Goal: Information Seeking & Learning: Learn about a topic

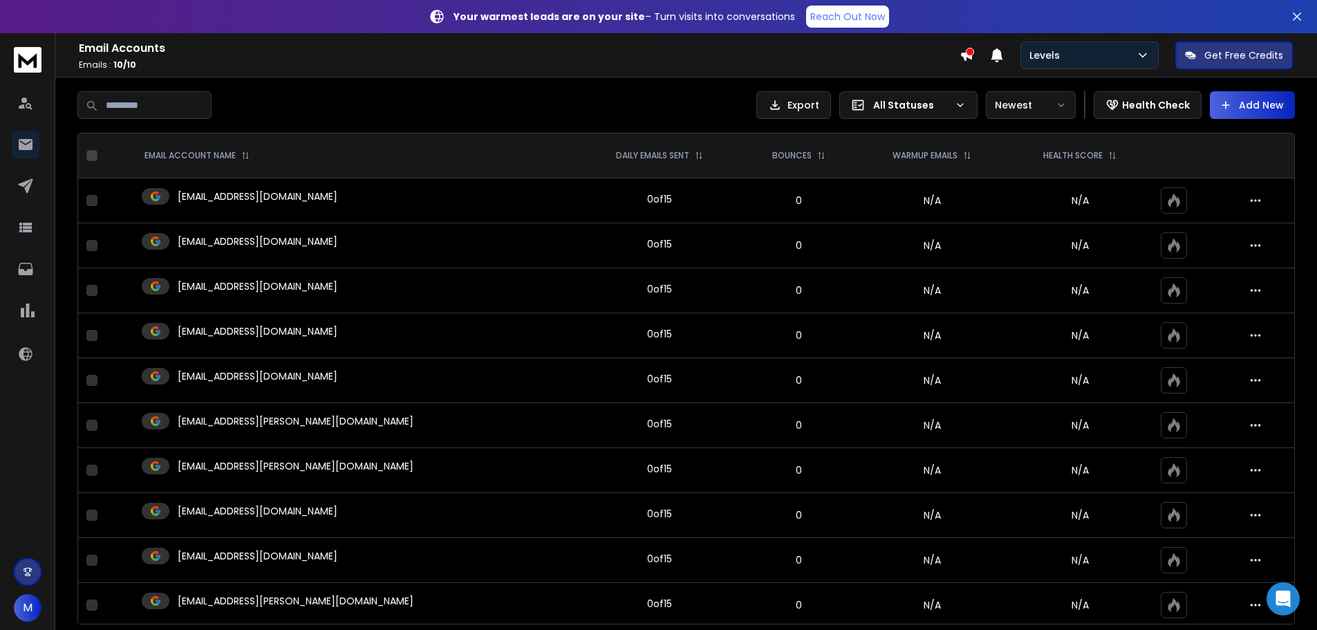
click at [1089, 54] on div "Levels" at bounding box center [1089, 55] width 120 height 14
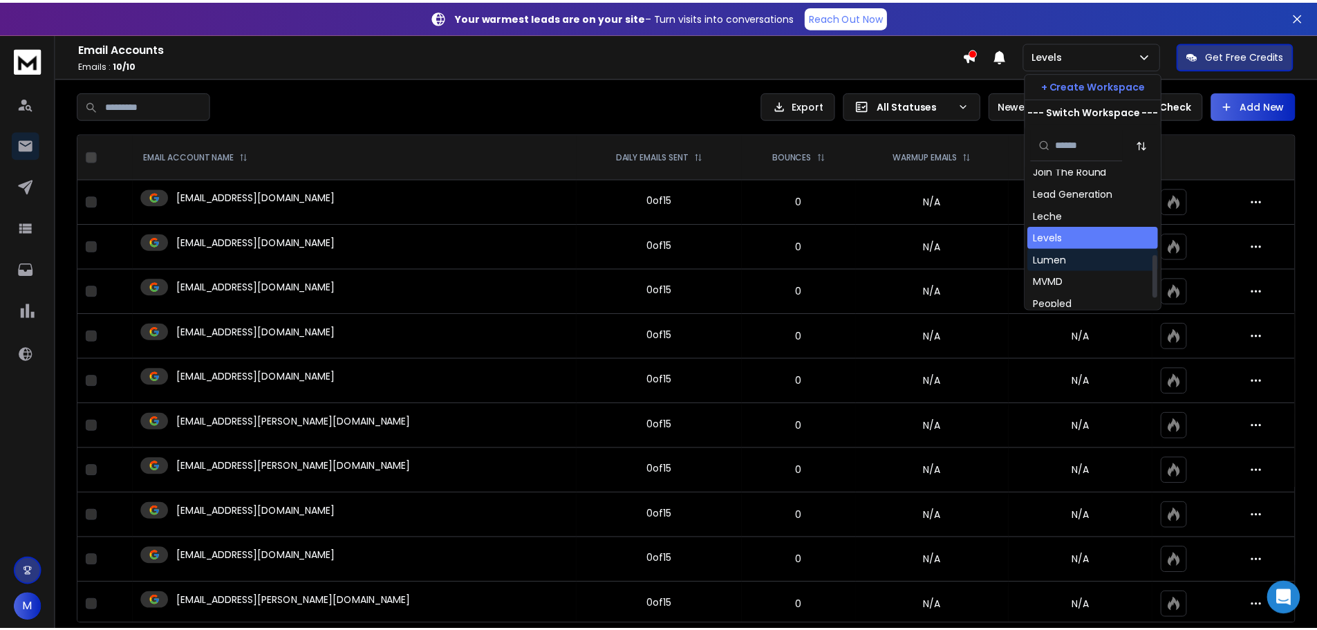
scroll to position [304, 0]
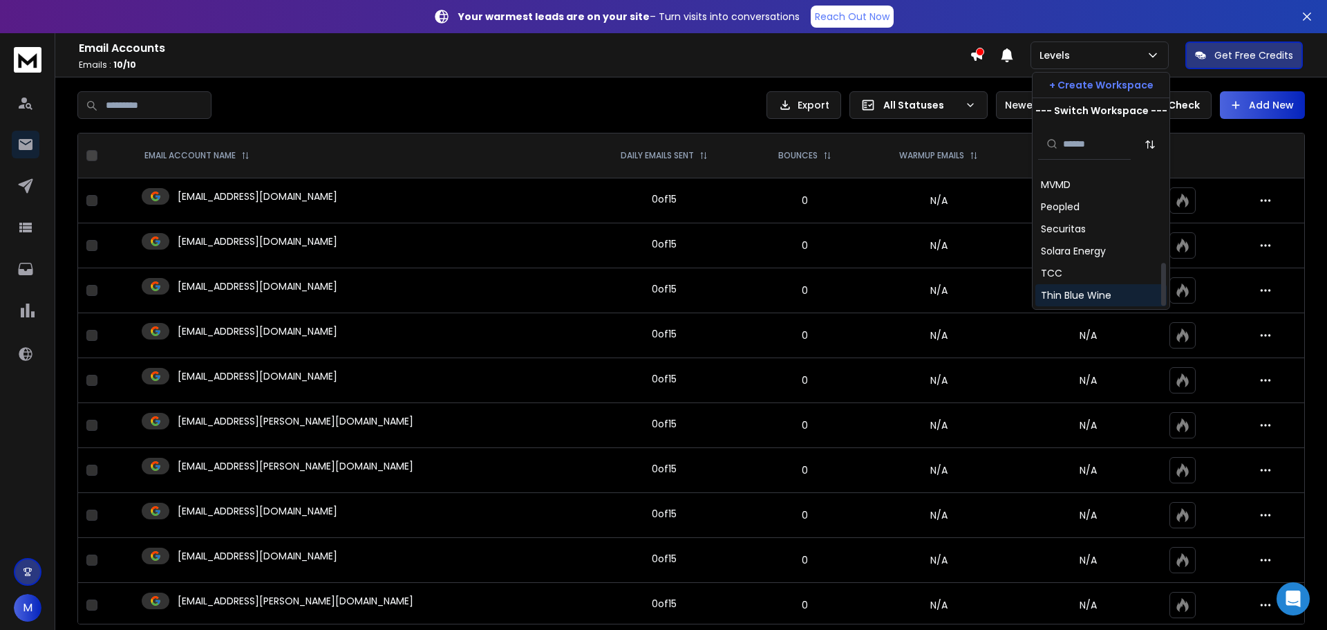
click at [1097, 285] on div "Thin Blue Wine" at bounding box center [1100, 295] width 131 height 22
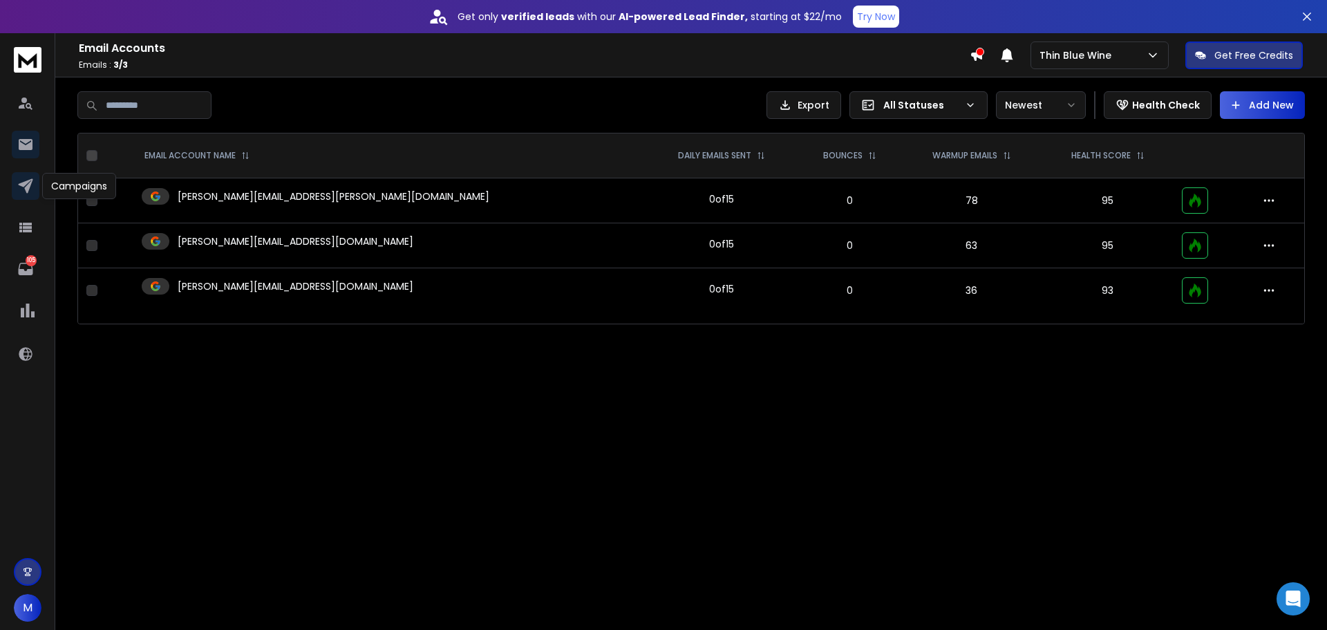
click at [27, 190] on icon at bounding box center [25, 185] width 15 height 15
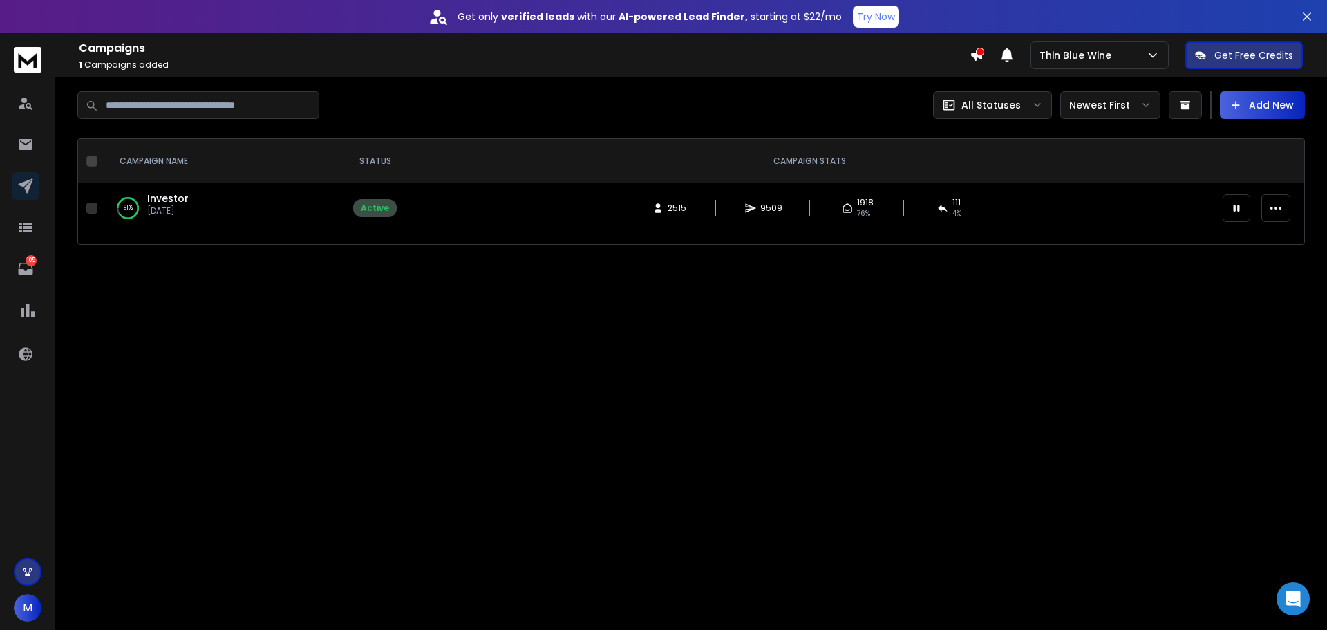
click at [468, 212] on div "2515 9509 1918 76 % 111 4 %" at bounding box center [809, 208] width 793 height 22
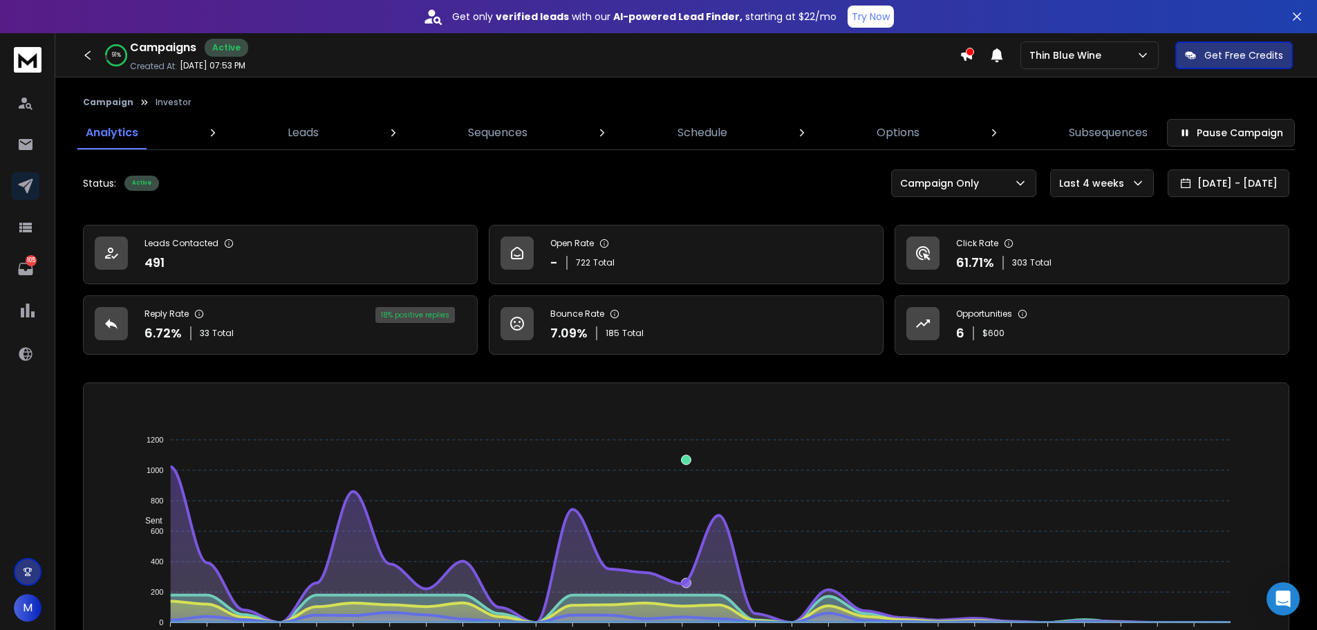
click at [331, 116] on div "Analytics Leads Sequences Schedule Options Subsequences" at bounding box center [616, 132] width 1078 height 33
click at [320, 137] on link "Leads" at bounding box center [303, 132] width 48 height 33
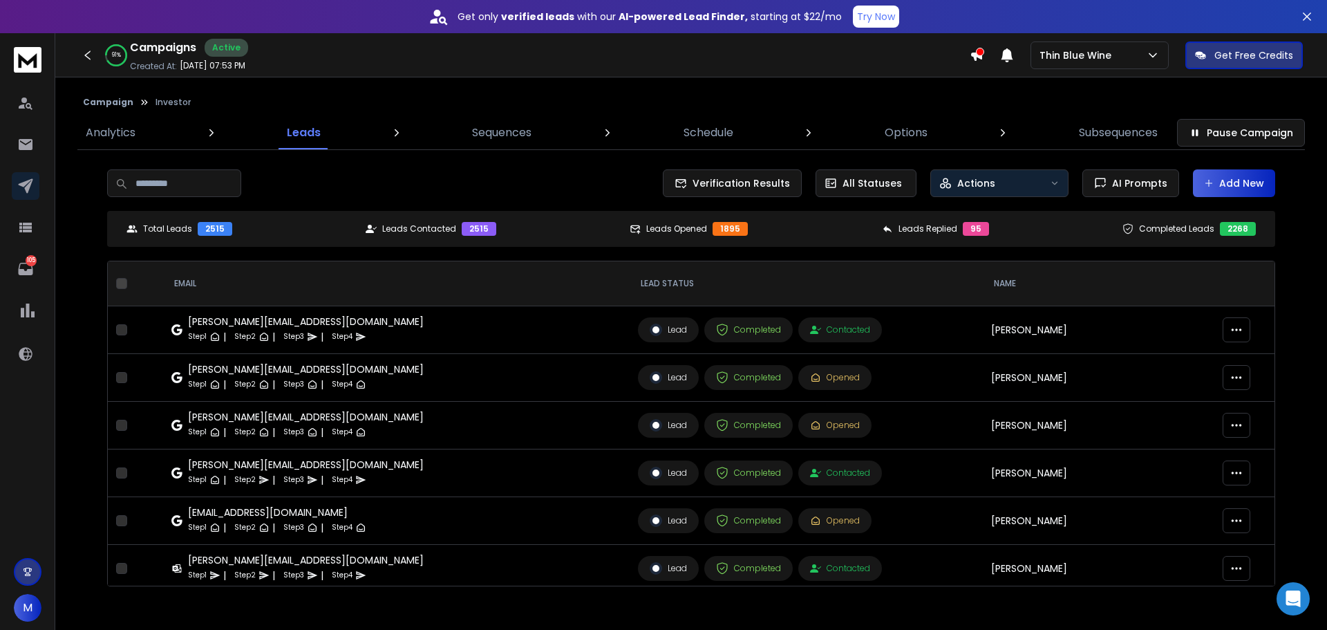
click at [995, 183] on p "Actions" at bounding box center [976, 183] width 38 height 14
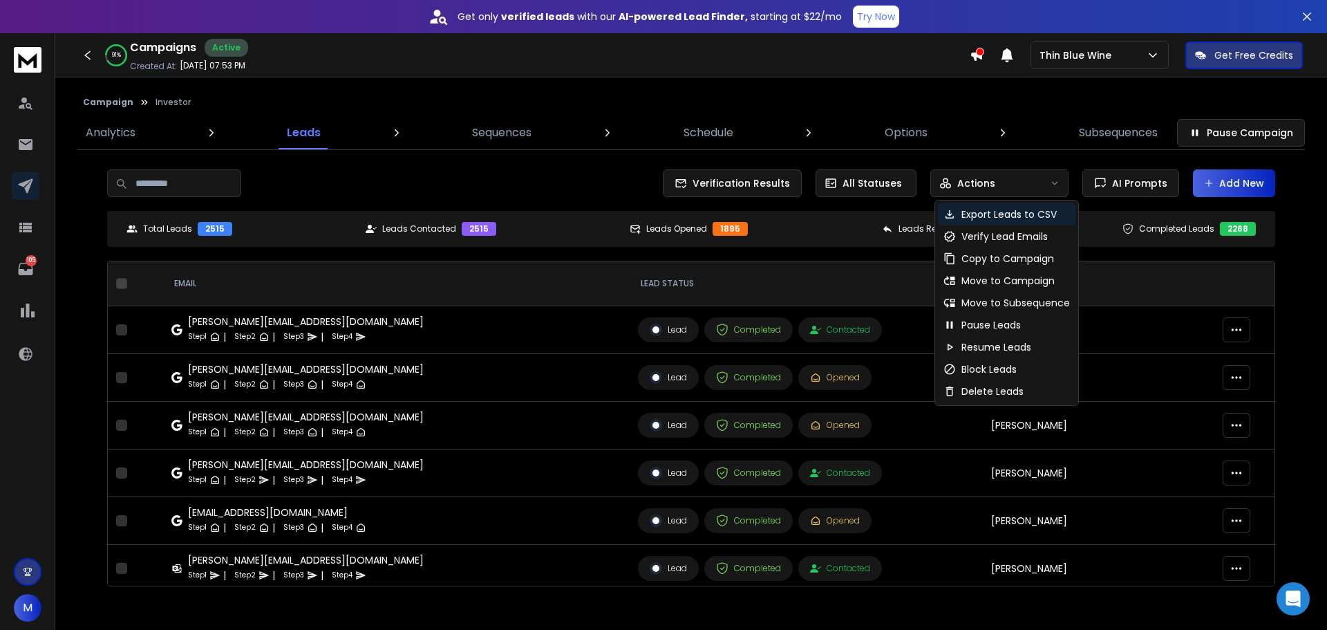
click at [999, 218] on p "Export Leads to CSV" at bounding box center [1008, 214] width 95 height 14
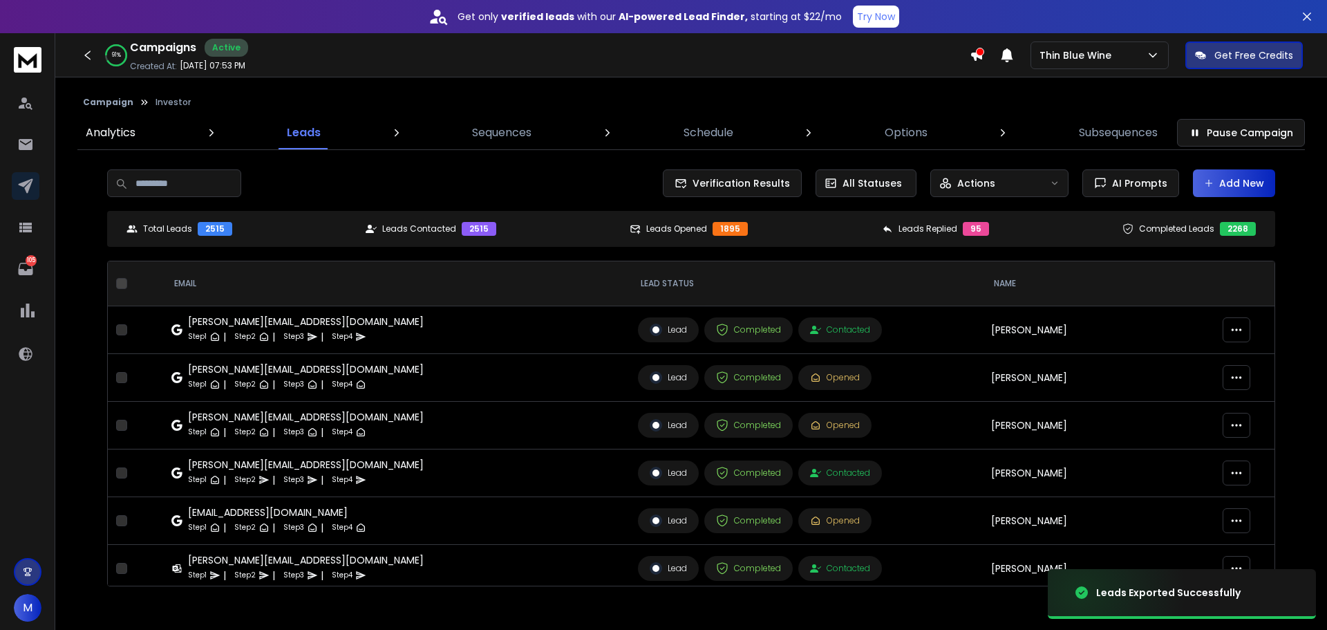
click at [111, 140] on p "Analytics" at bounding box center [111, 132] width 50 height 17
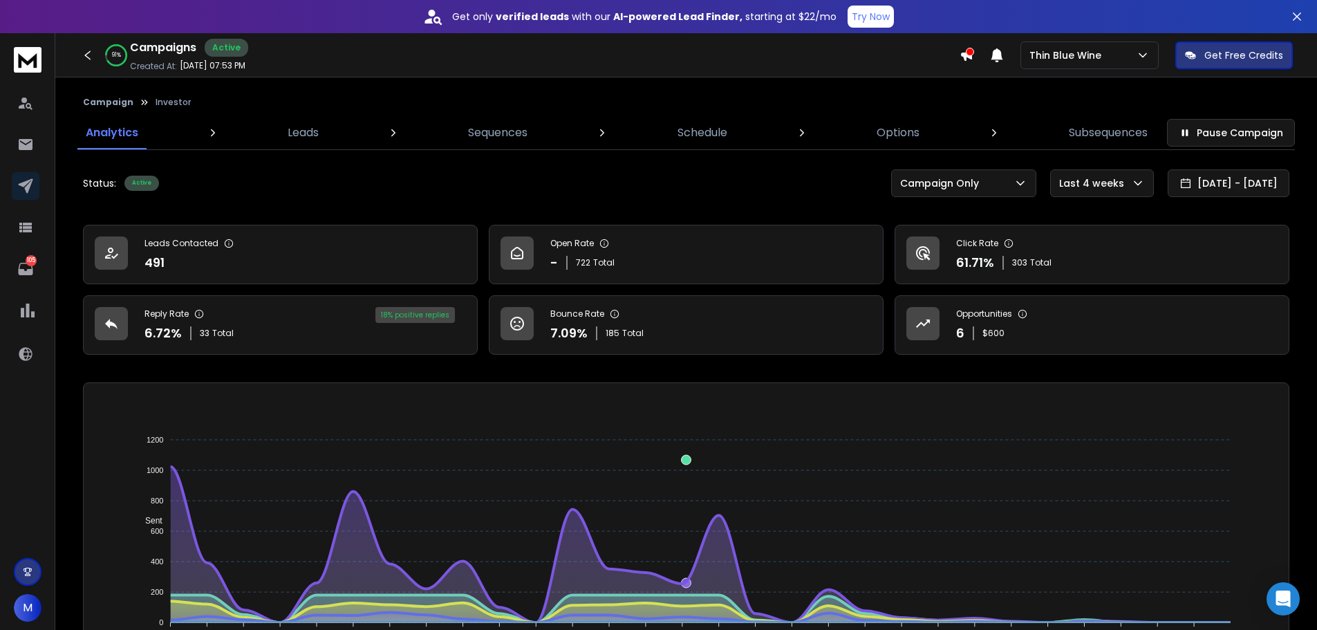
click at [555, 263] on p "-" at bounding box center [554, 262] width 8 height 19
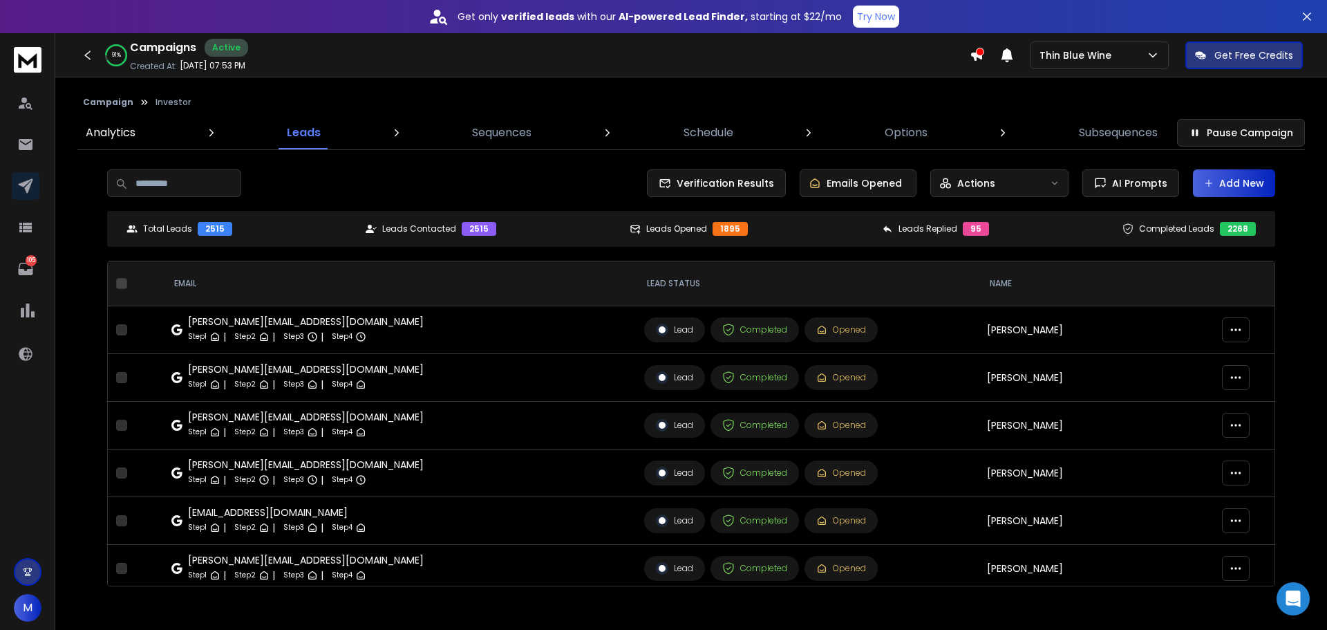
click at [109, 140] on p "Analytics" at bounding box center [111, 132] width 50 height 17
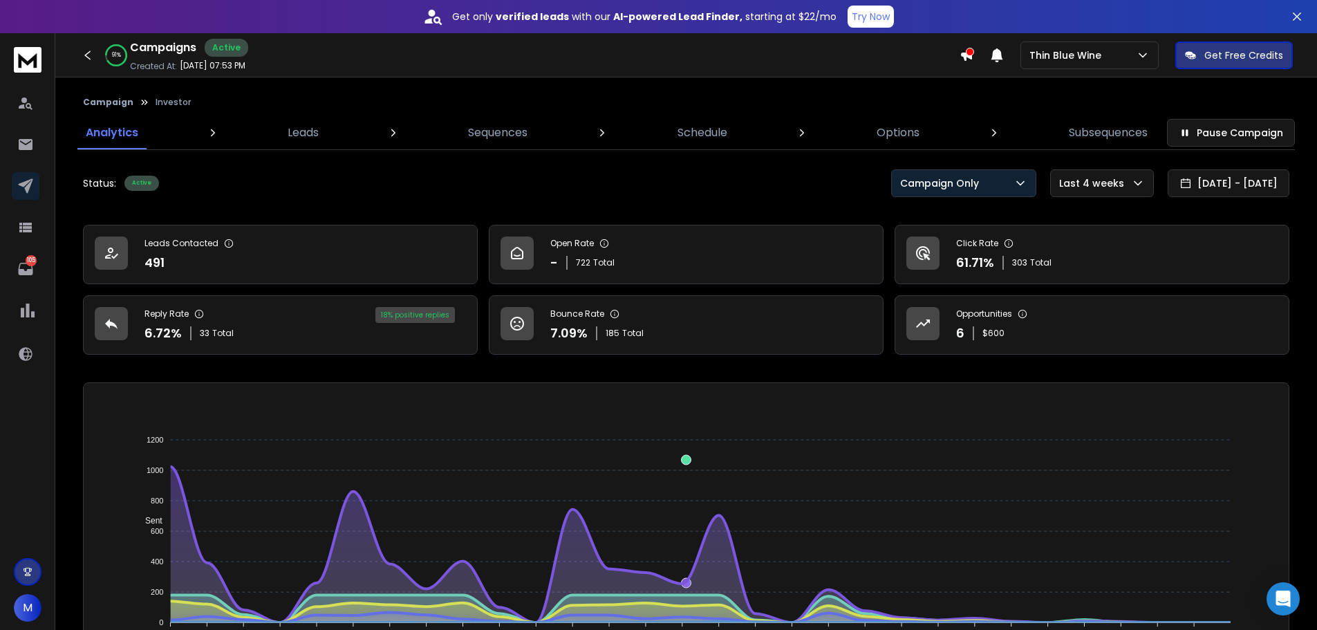
click at [966, 176] on button "Campaign Only" at bounding box center [963, 183] width 145 height 28
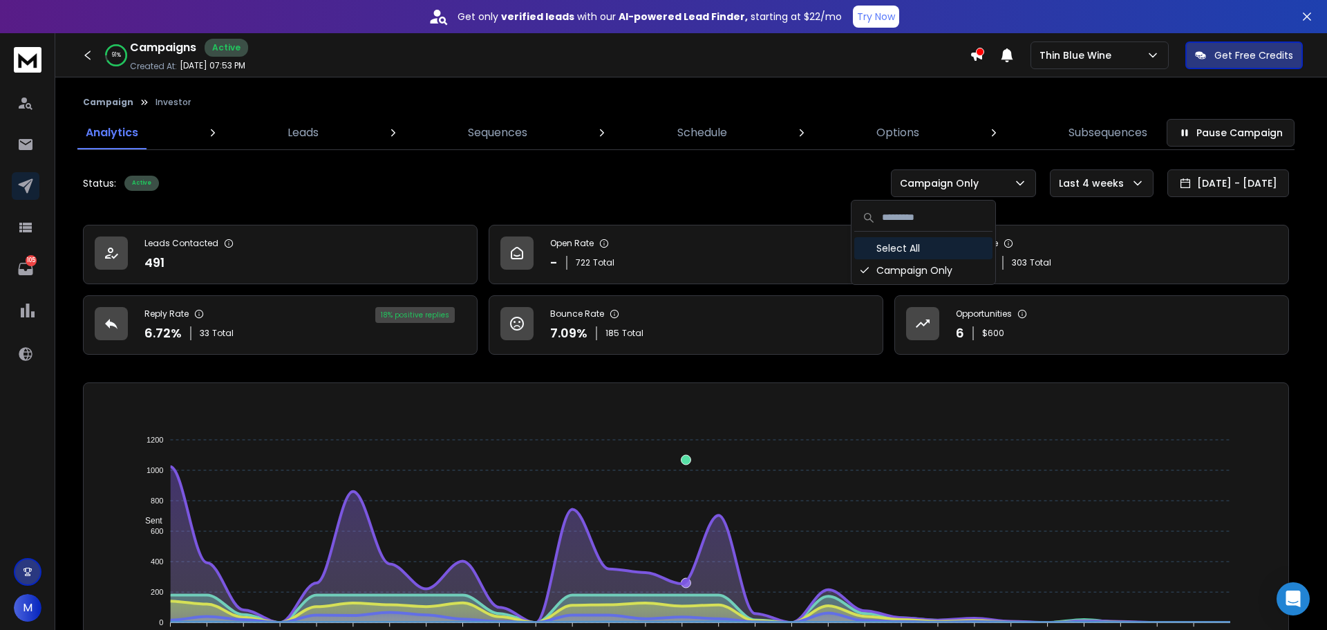
click at [930, 240] on div "Select All" at bounding box center [923, 248] width 138 height 22
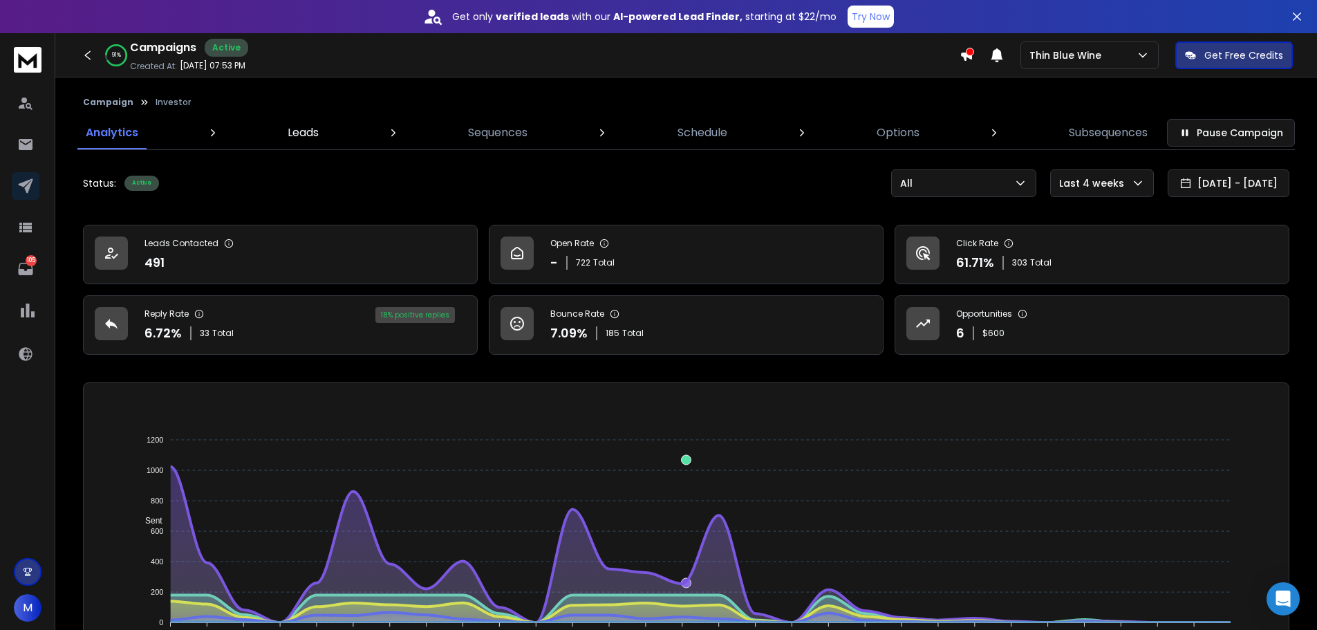
click at [304, 138] on p "Leads" at bounding box center [303, 132] width 31 height 17
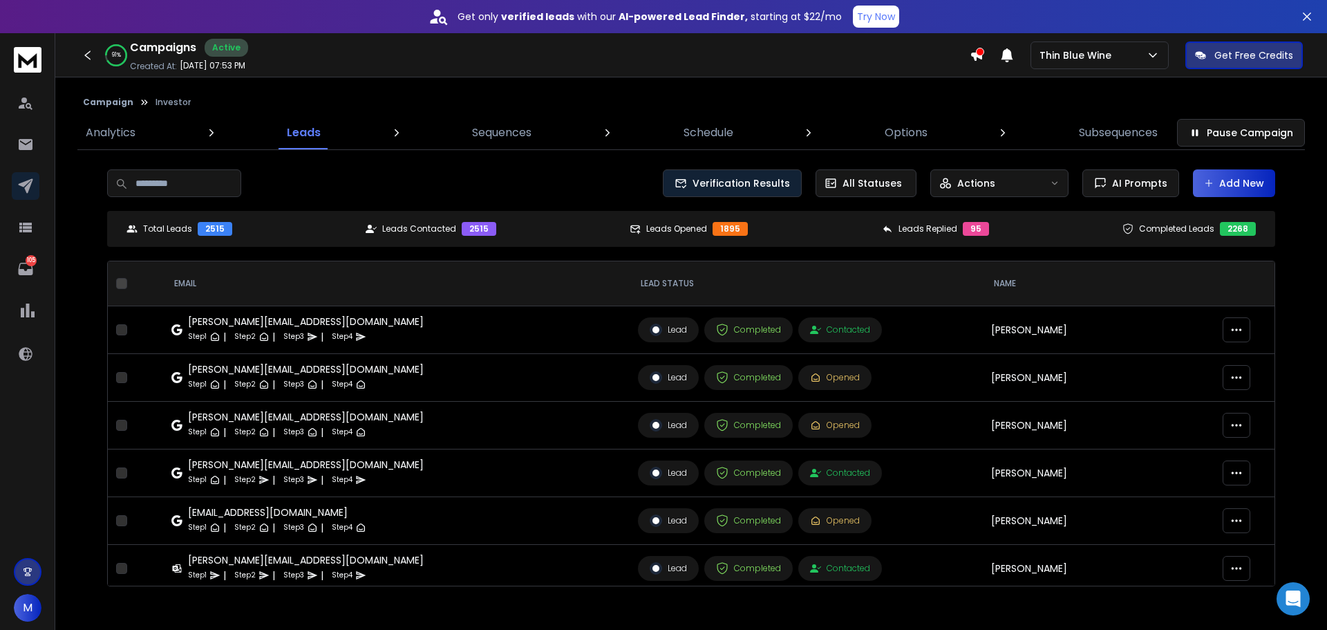
click at [760, 180] on span "Verification Results" at bounding box center [738, 183] width 103 height 14
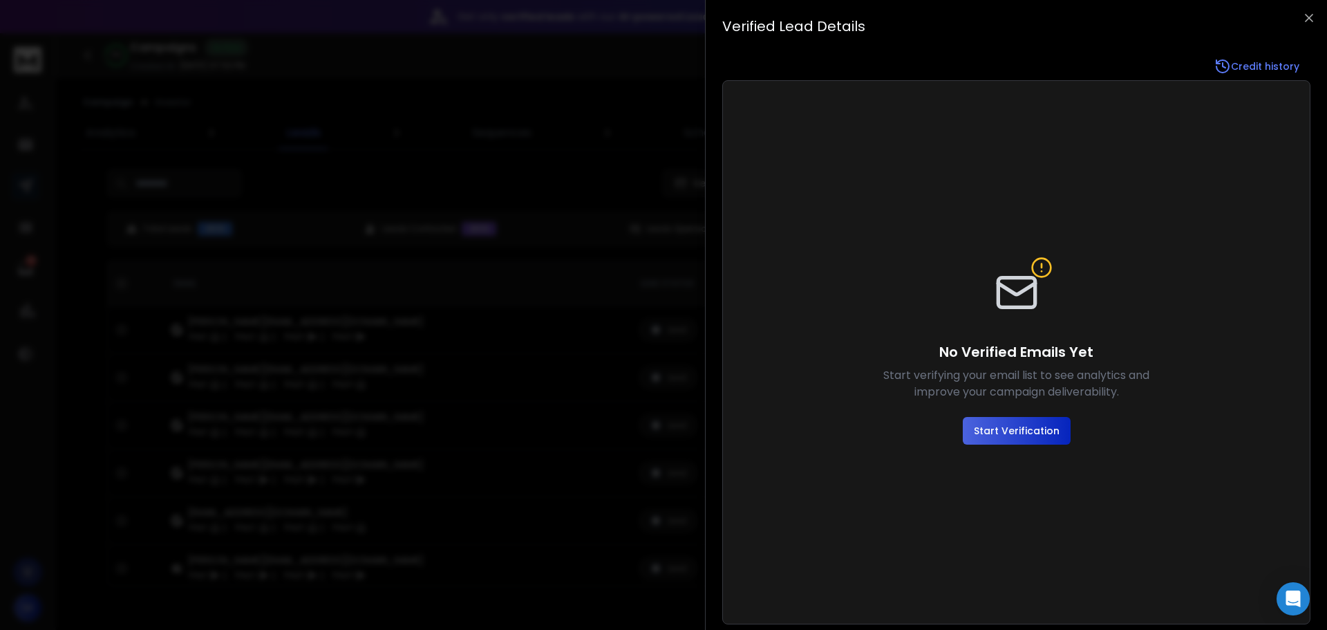
click at [1304, 26] on h3 "Verified Lead Details" at bounding box center [1016, 26] width 588 height 19
click at [1309, 9] on div "Sheet Title Verified Lead Details Credit history No Verified Emails Yet Start v…" at bounding box center [1016, 315] width 622 height 630
click at [1305, 15] on icon "button" at bounding box center [1309, 18] width 14 height 14
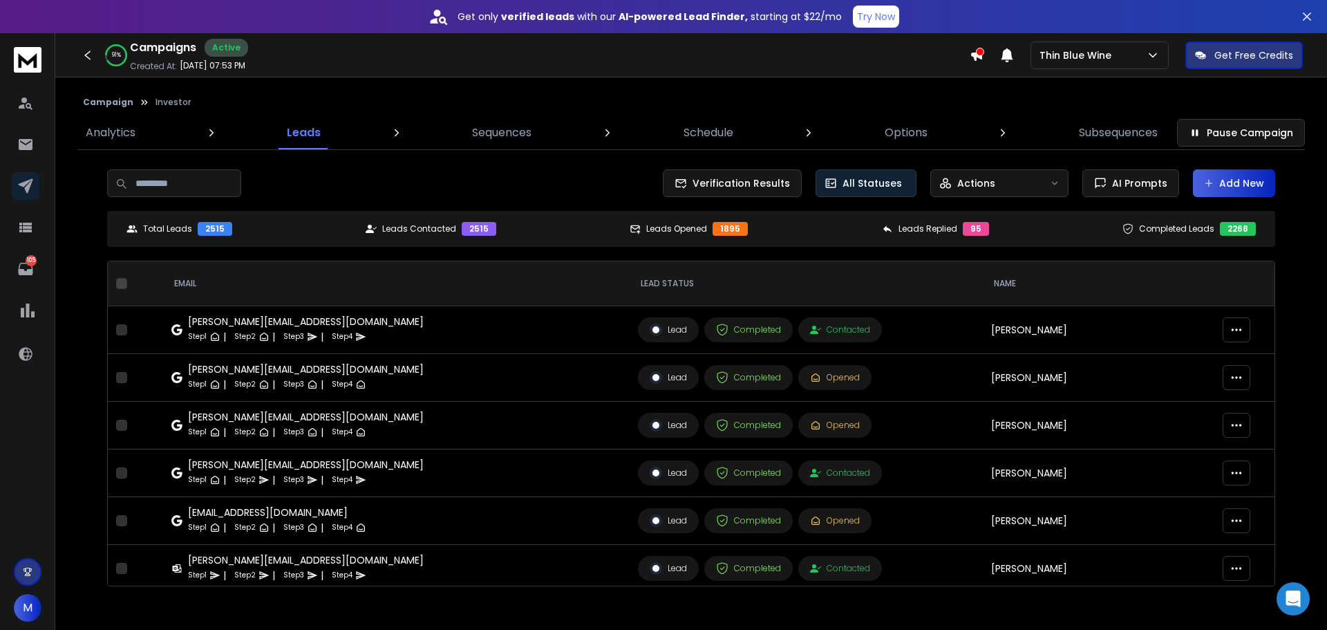
click at [886, 191] on button "All Statuses" at bounding box center [866, 183] width 101 height 28
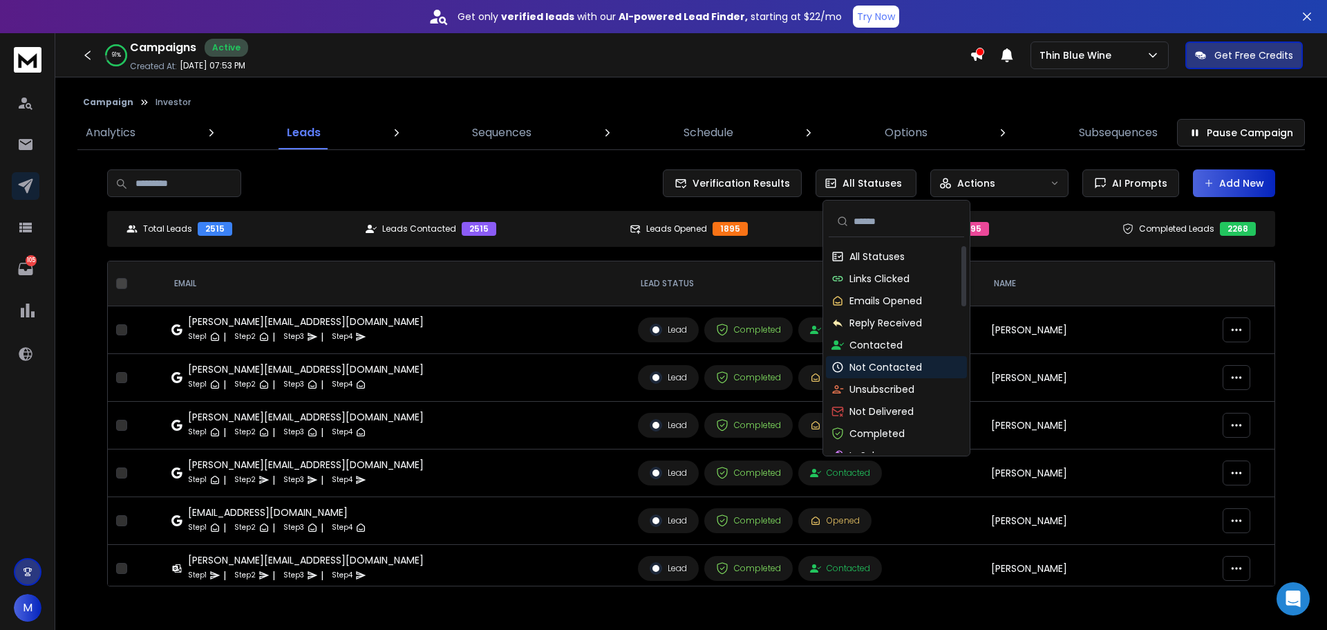
scroll to position [69, 0]
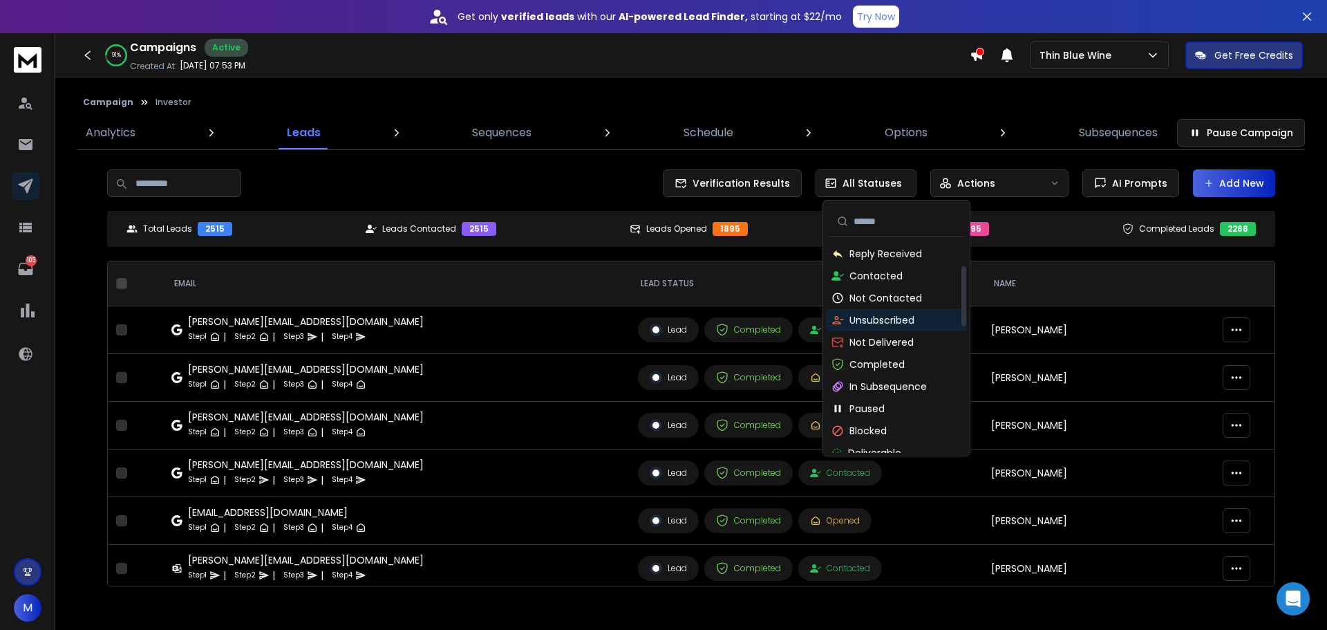
click at [894, 328] on div "Unsubscribed" at bounding box center [896, 320] width 141 height 22
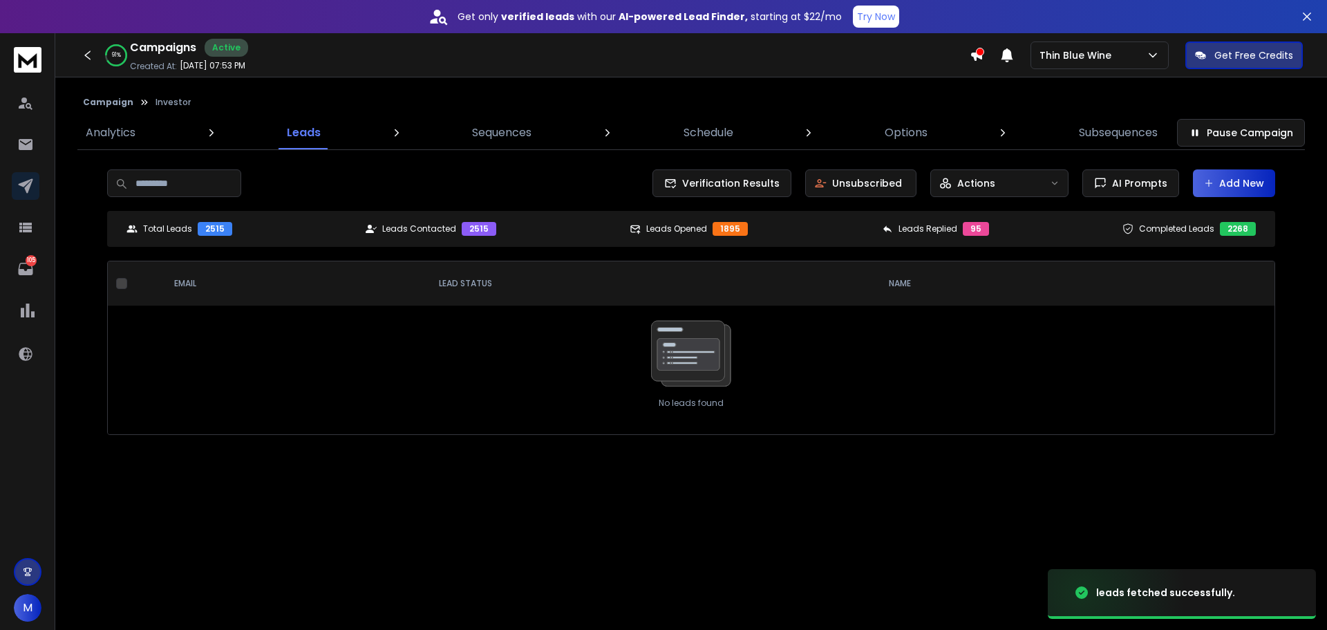
click at [891, 169] on div "Verification Results Unsubscribed Actions AI Prompts Add New Total Leads 2515 L…" at bounding box center [690, 295] width 1227 height 263
click at [880, 182] on p "Unsubscribed" at bounding box center [867, 183] width 70 height 14
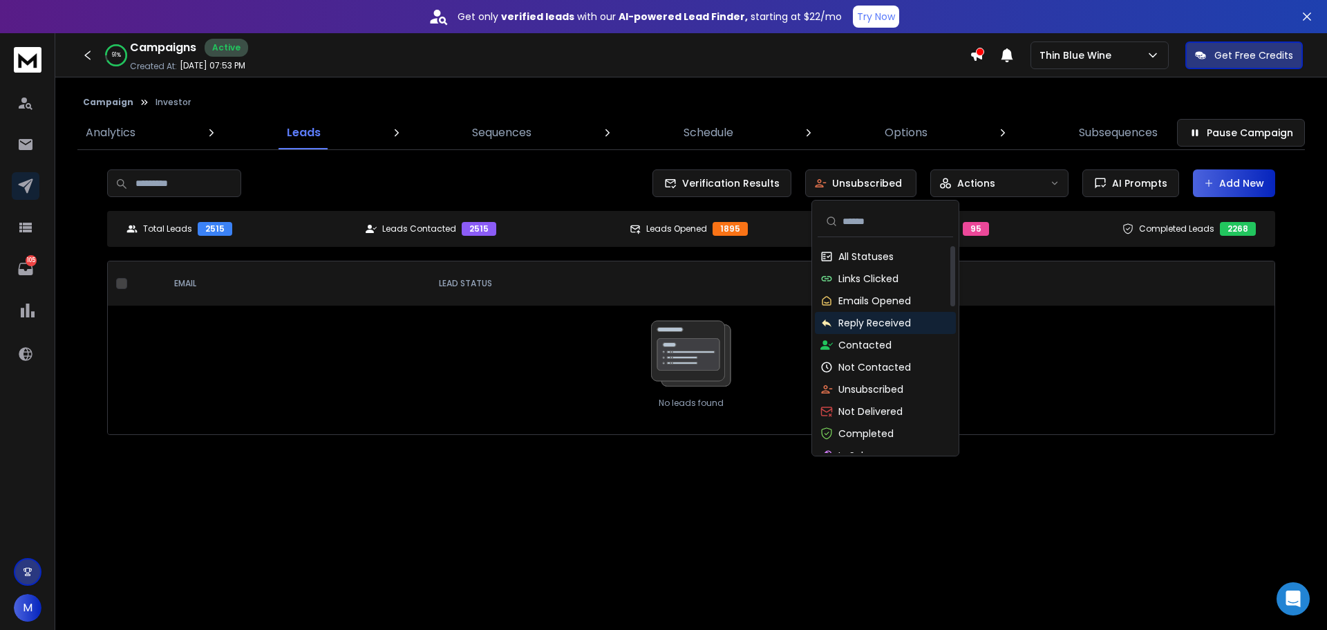
click at [880, 322] on p "Reply Received" at bounding box center [874, 323] width 73 height 14
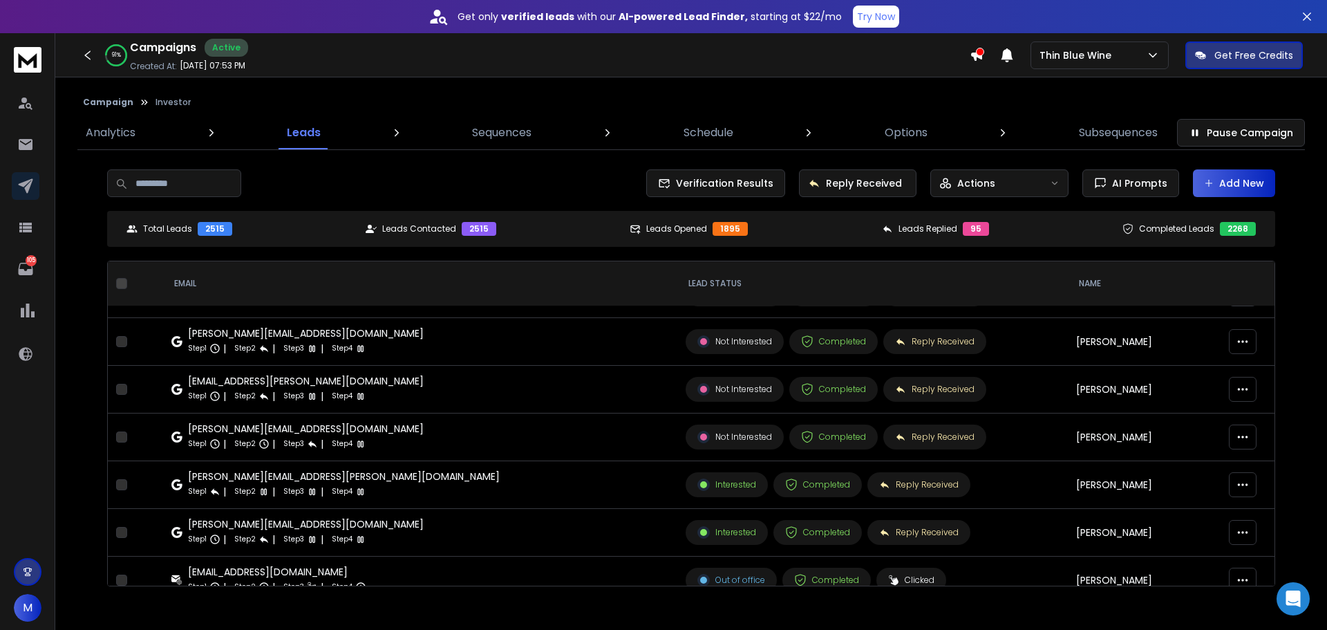
scroll to position [3221, 0]
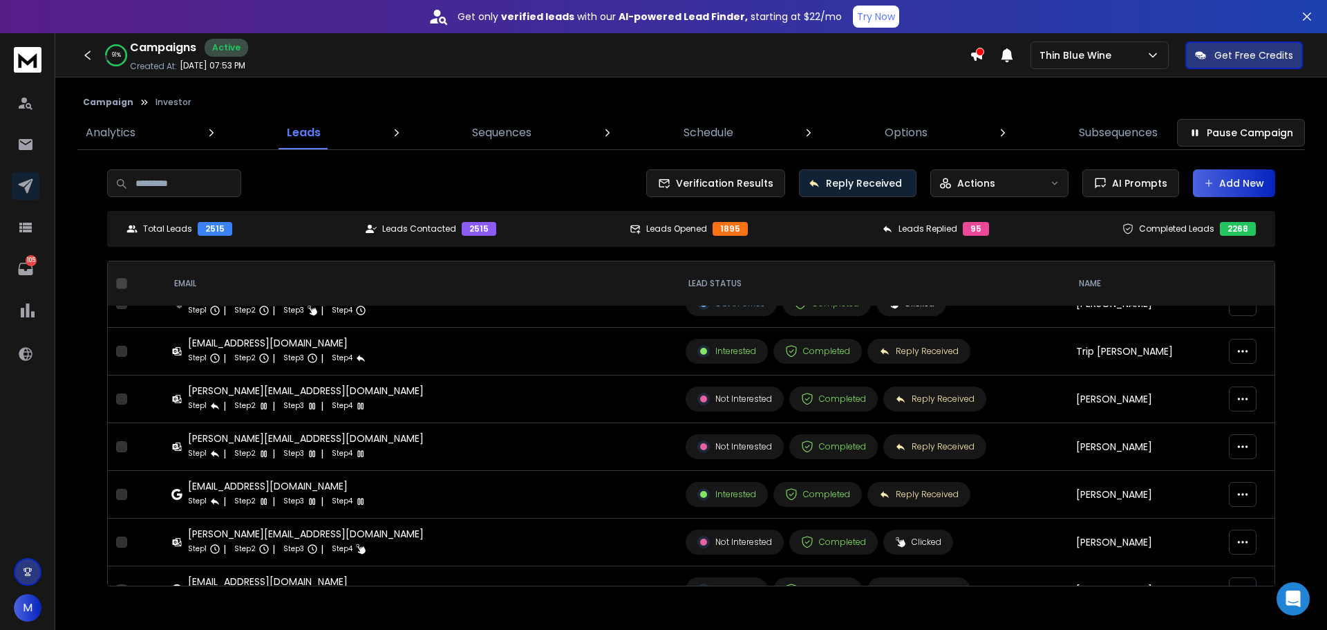
click at [883, 184] on p "Reply Received" at bounding box center [864, 183] width 76 height 14
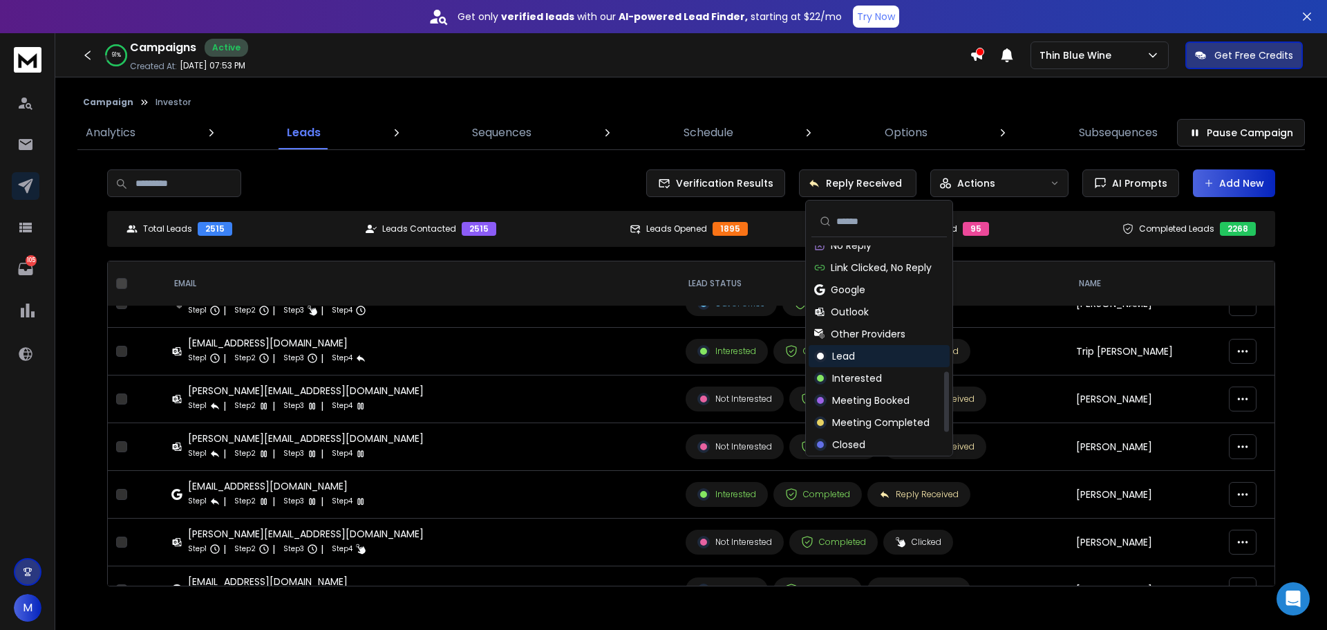
scroll to position [362, 0]
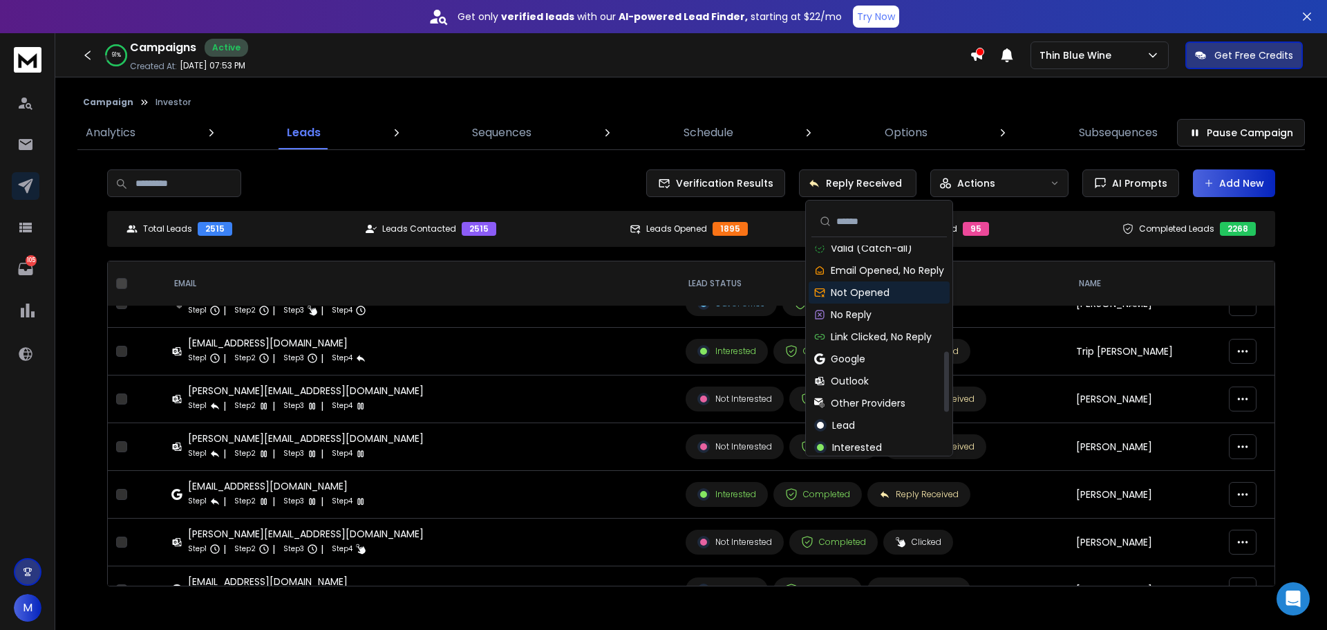
click at [916, 289] on div "Not Opened" at bounding box center [879, 292] width 141 height 22
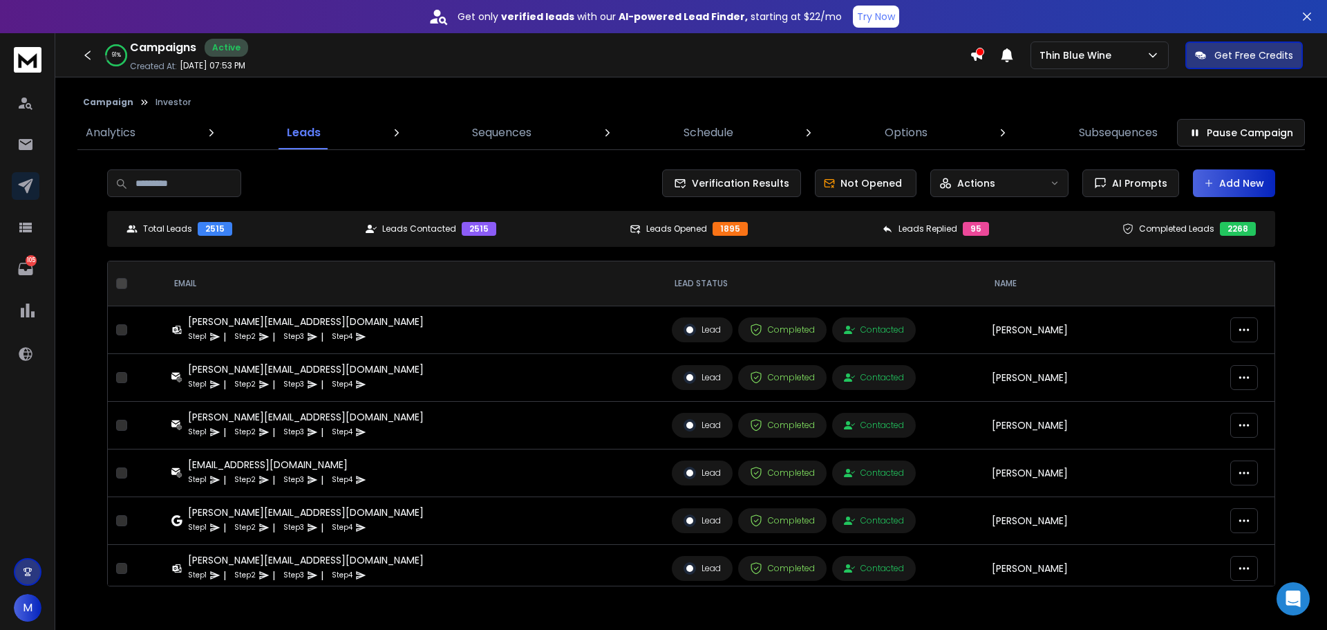
scroll to position [276, 0]
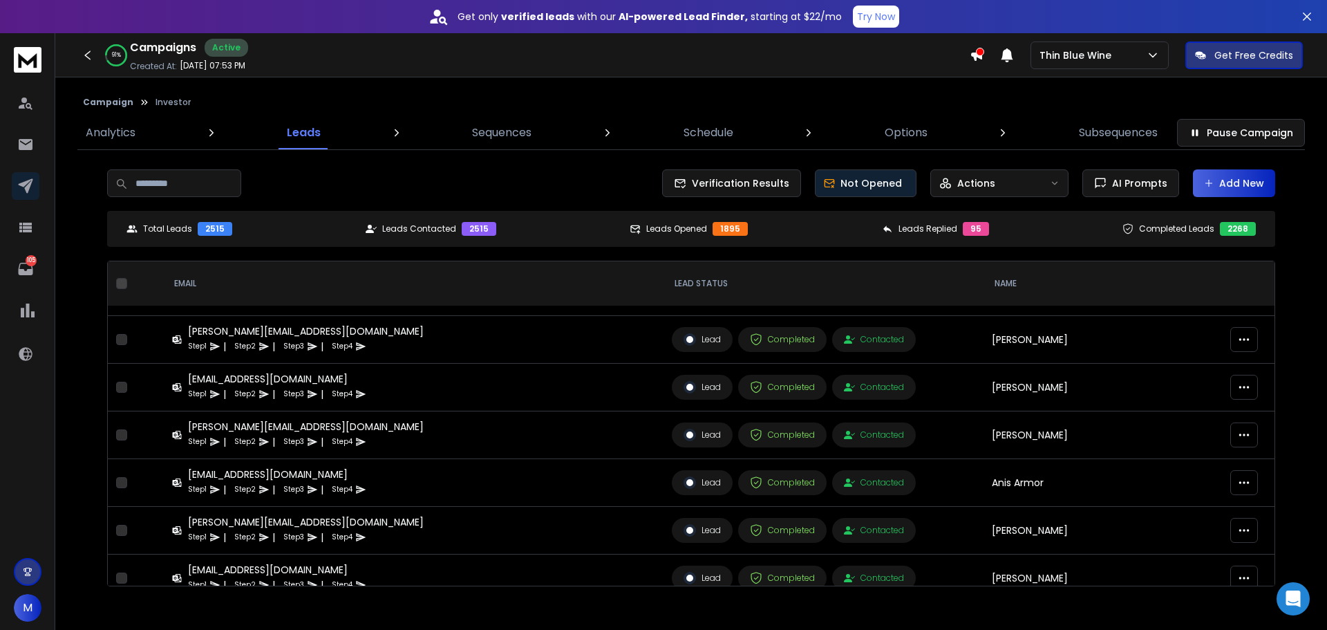
click at [902, 185] on p "Not Opened" at bounding box center [871, 183] width 62 height 14
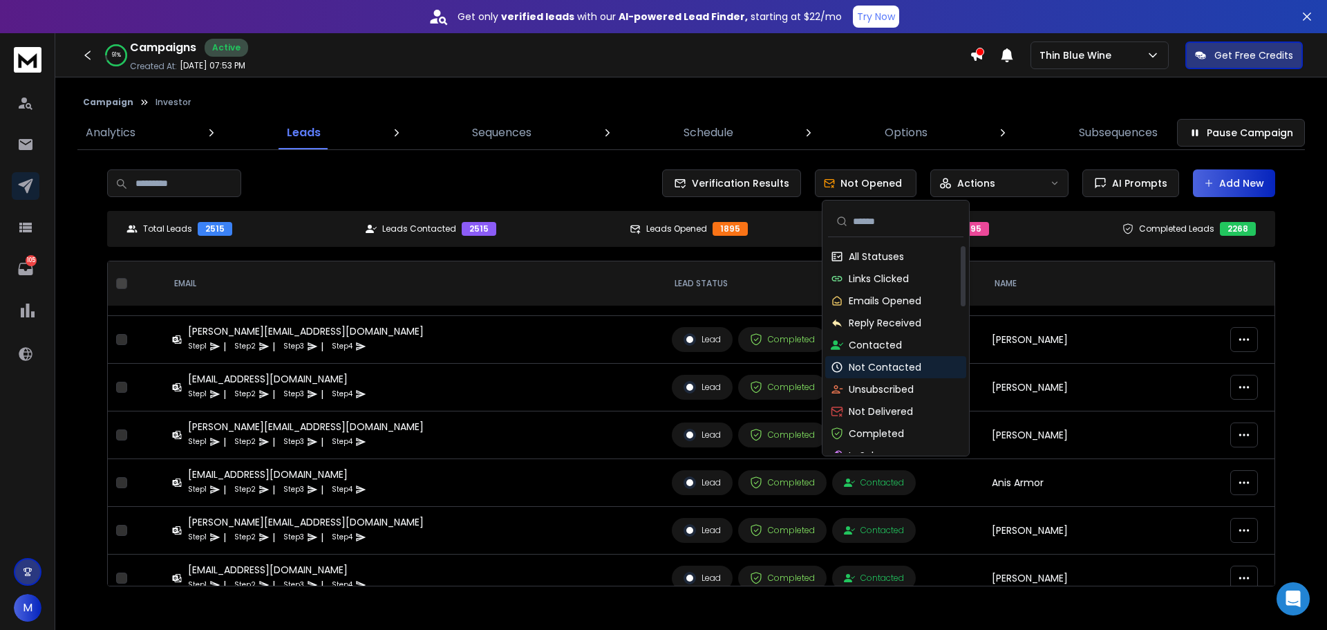
click at [907, 361] on p "Not Contacted" at bounding box center [885, 367] width 73 height 14
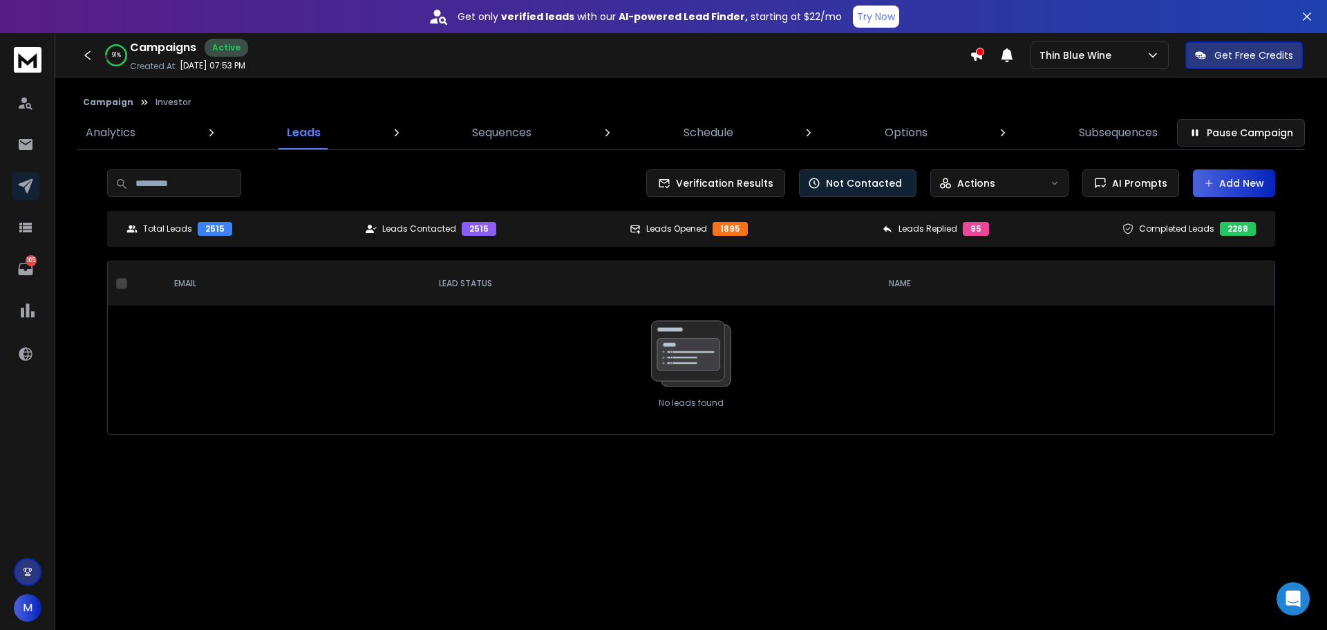
click at [885, 176] on p "Not Contacted" at bounding box center [864, 183] width 76 height 14
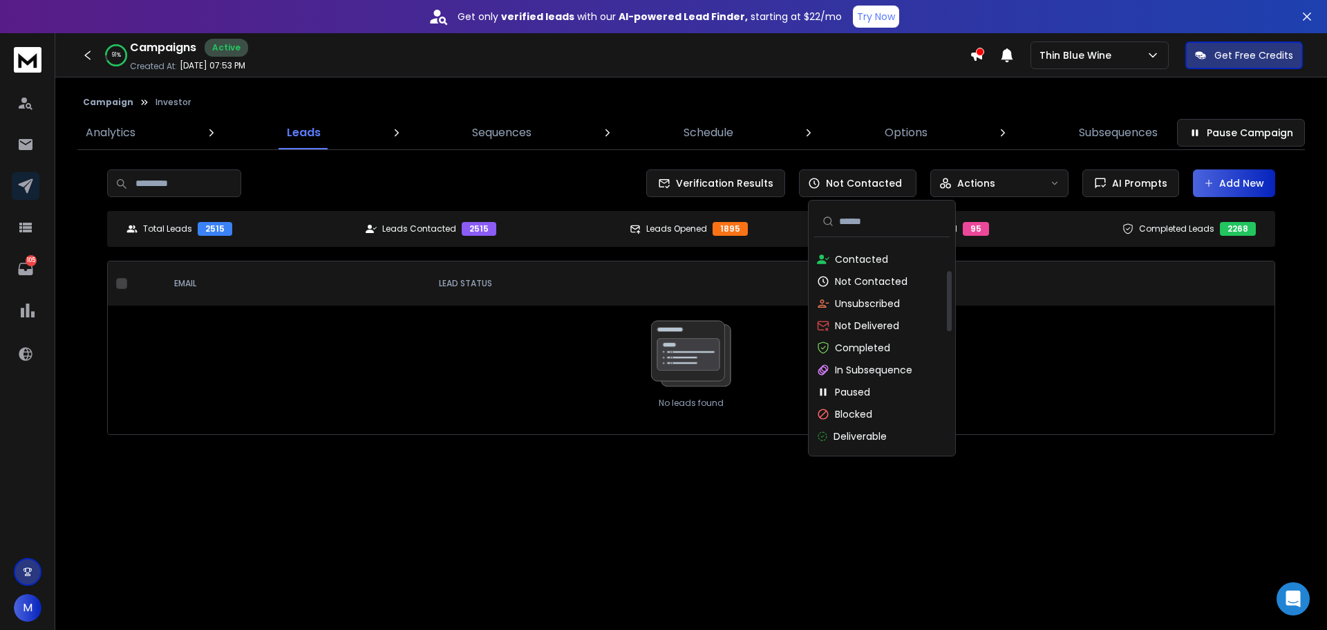
scroll to position [0, 0]
click at [908, 281] on div "Links Clicked" at bounding box center [881, 278] width 141 height 22
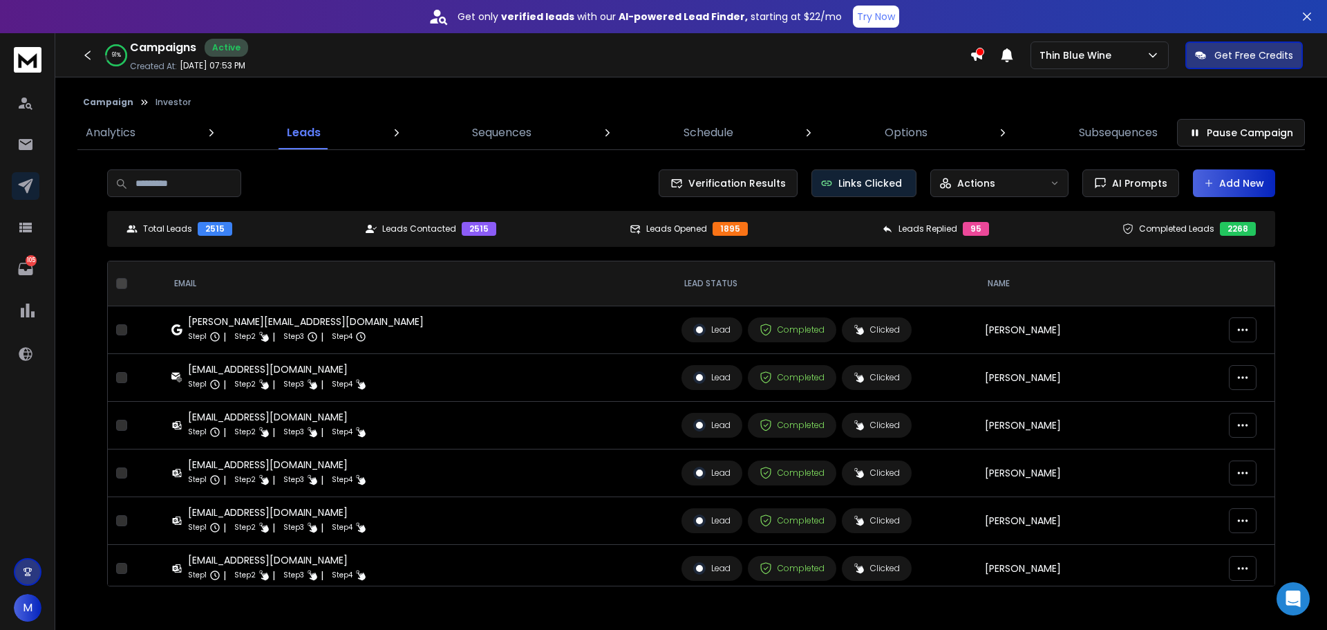
click at [876, 187] on p "Links Clicked" at bounding box center [870, 183] width 64 height 14
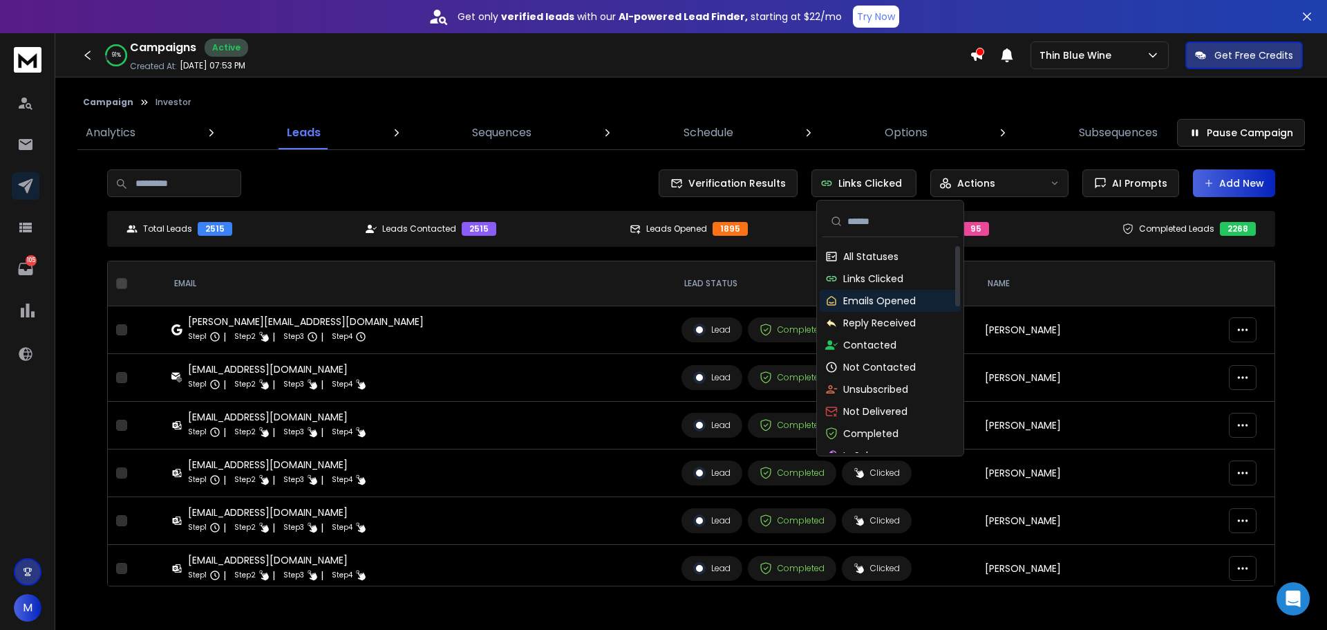
click at [872, 297] on p "Emails Opened" at bounding box center [879, 301] width 73 height 14
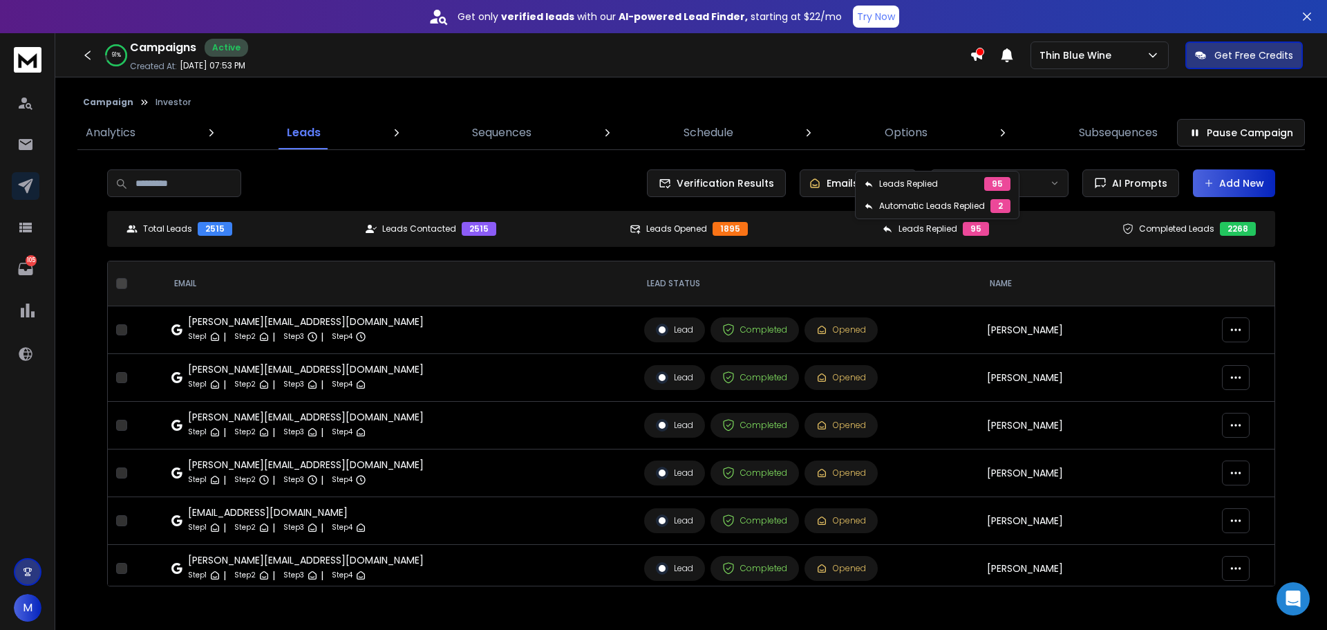
click at [870, 178] on div "Leads Replied" at bounding box center [901, 183] width 74 height 11
click at [832, 178] on p "Emails Opened" at bounding box center [864, 183] width 75 height 14
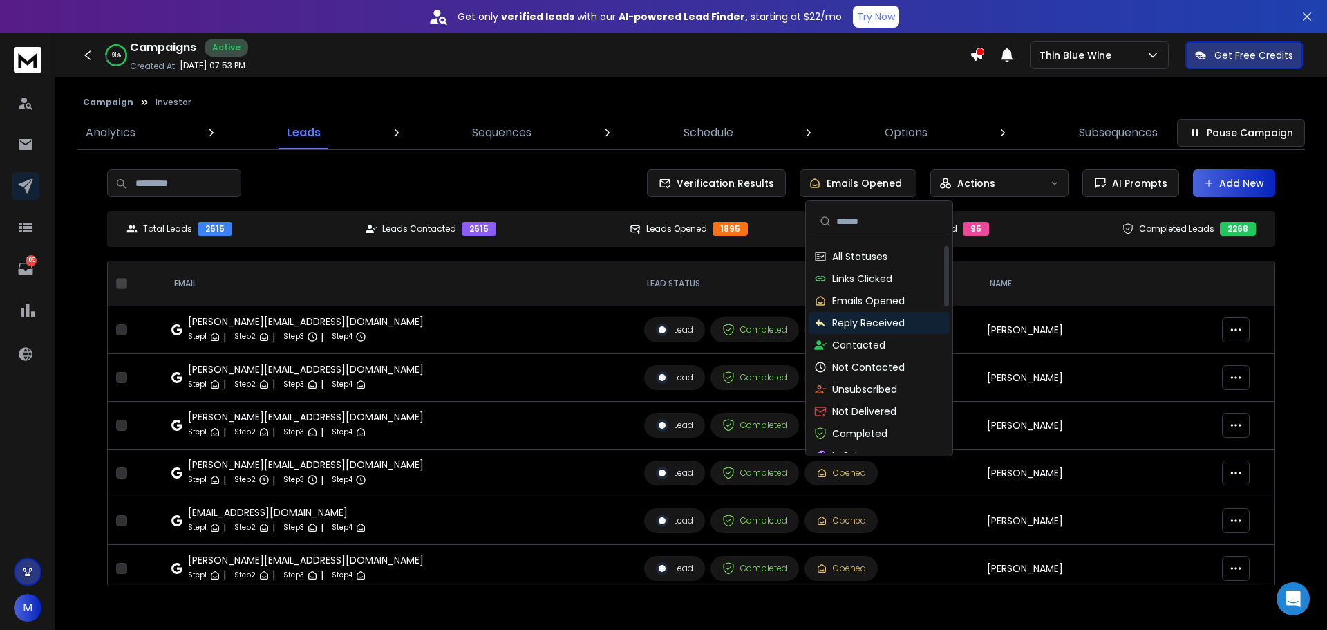
click at [883, 324] on p "Reply Received" at bounding box center [868, 323] width 73 height 14
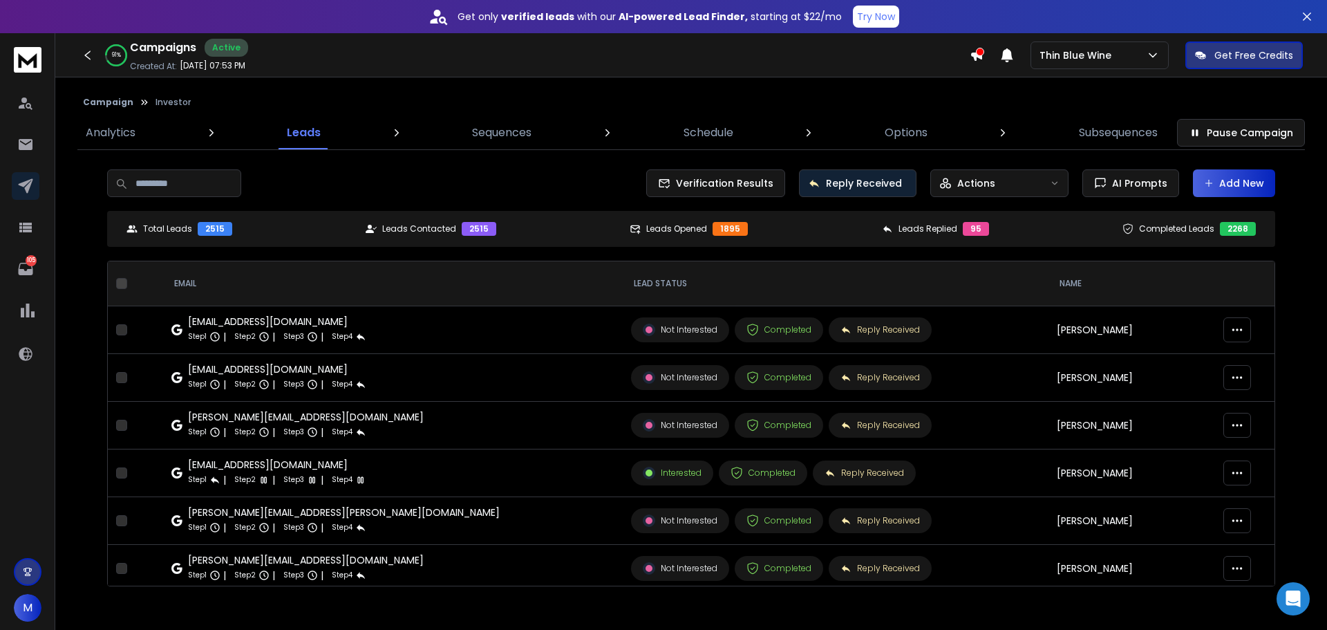
click at [849, 185] on p "Reply Received" at bounding box center [864, 183] width 76 height 14
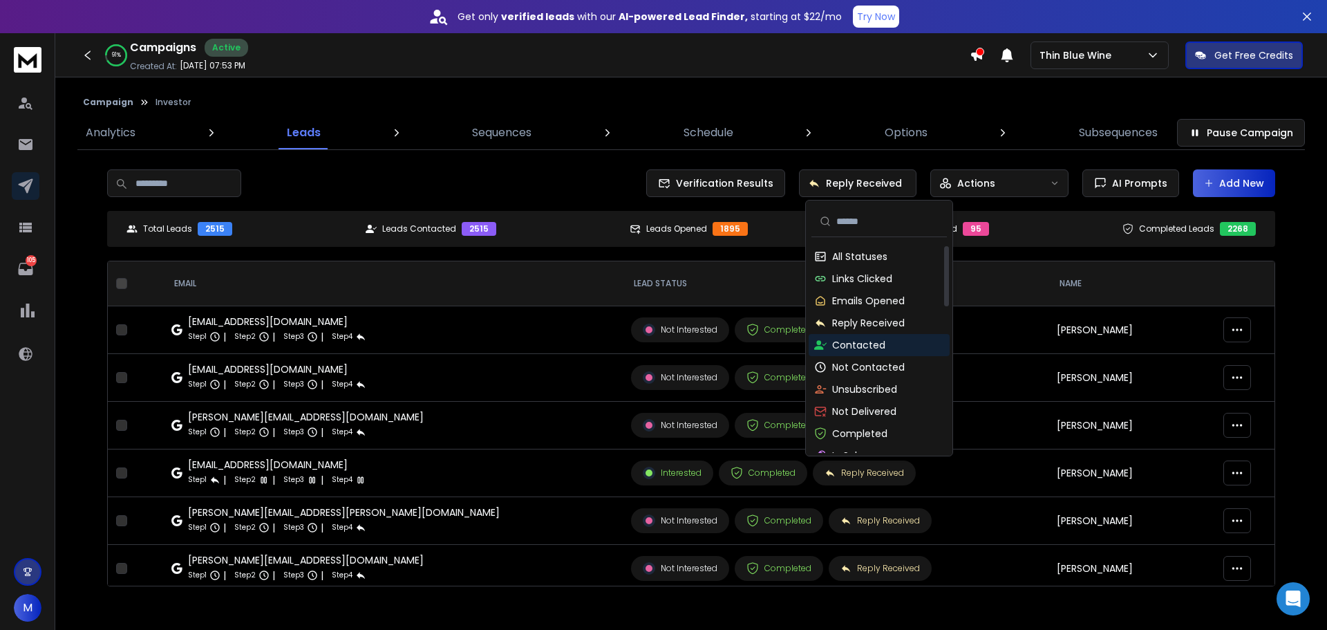
click at [880, 344] on p "Contacted" at bounding box center [858, 345] width 53 height 14
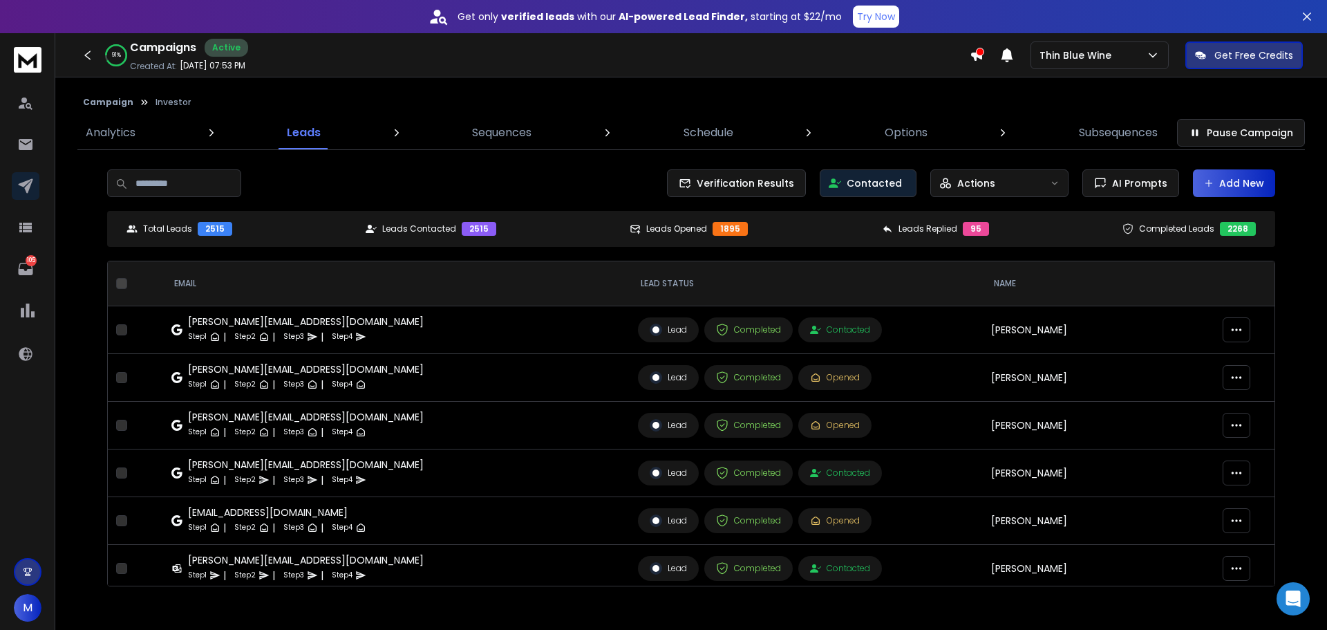
click at [841, 183] on icon "button" at bounding box center [835, 183] width 12 height 12
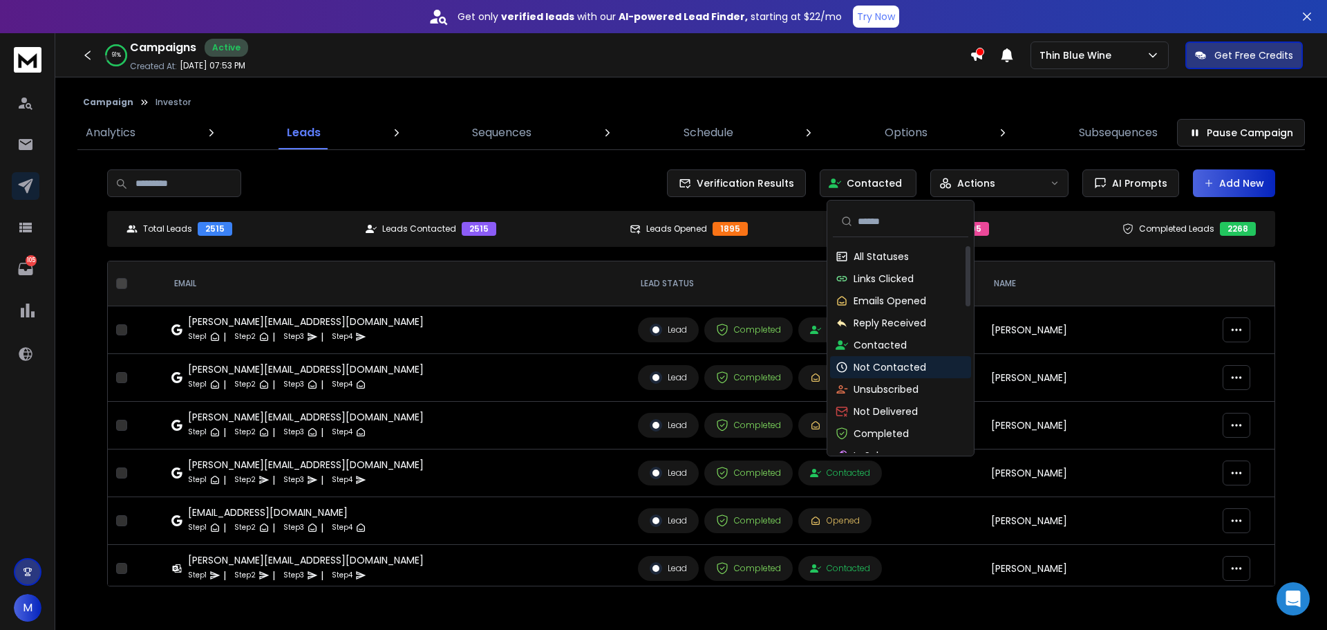
click at [929, 364] on div "Not Contacted" at bounding box center [900, 367] width 141 height 22
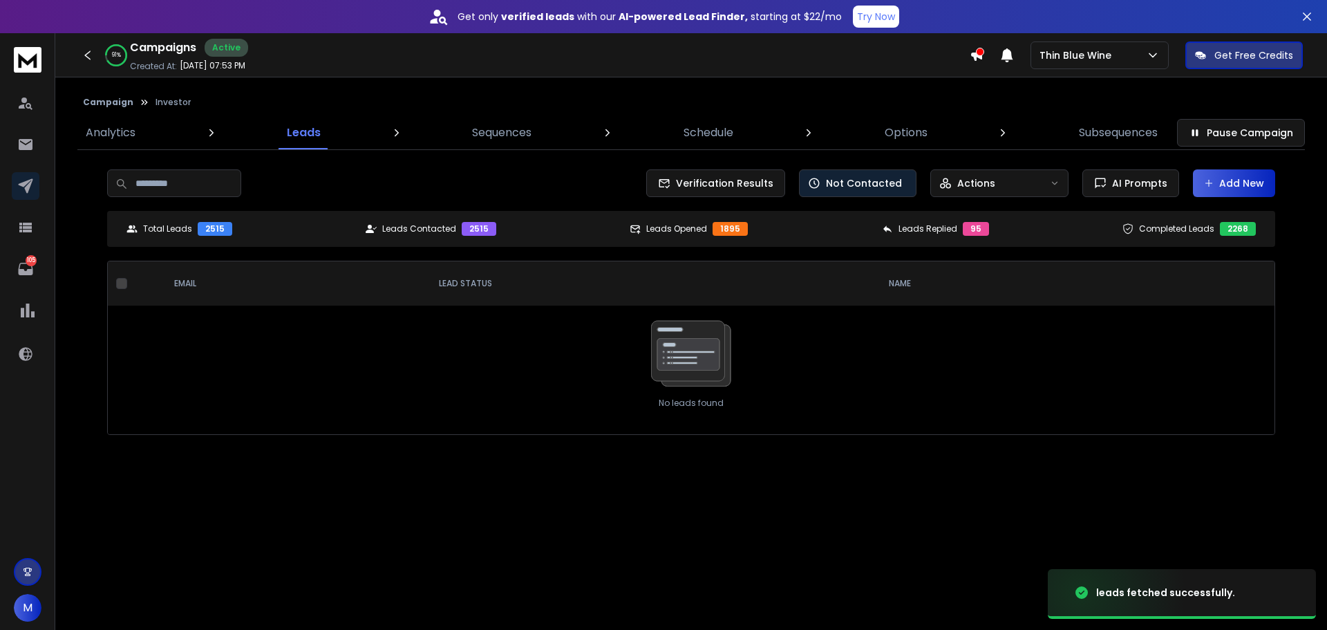
click at [858, 186] on p "Not Contacted" at bounding box center [864, 183] width 76 height 14
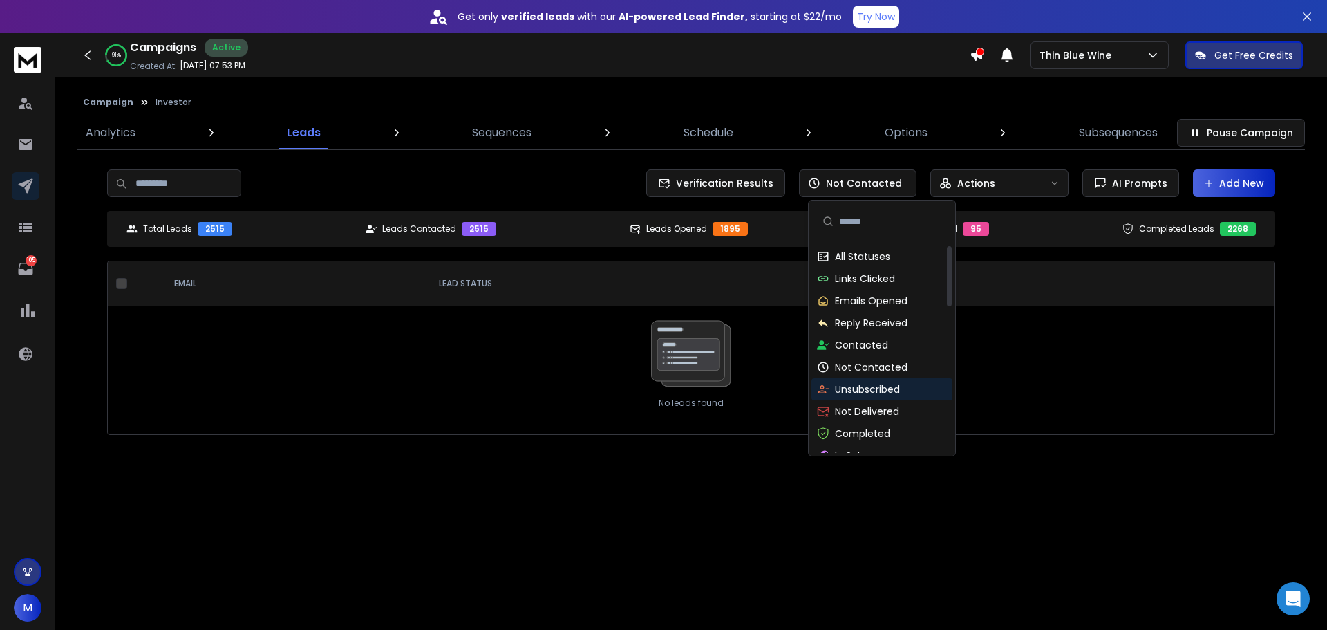
click at [884, 390] on p "Unsubscribed" at bounding box center [867, 389] width 65 height 14
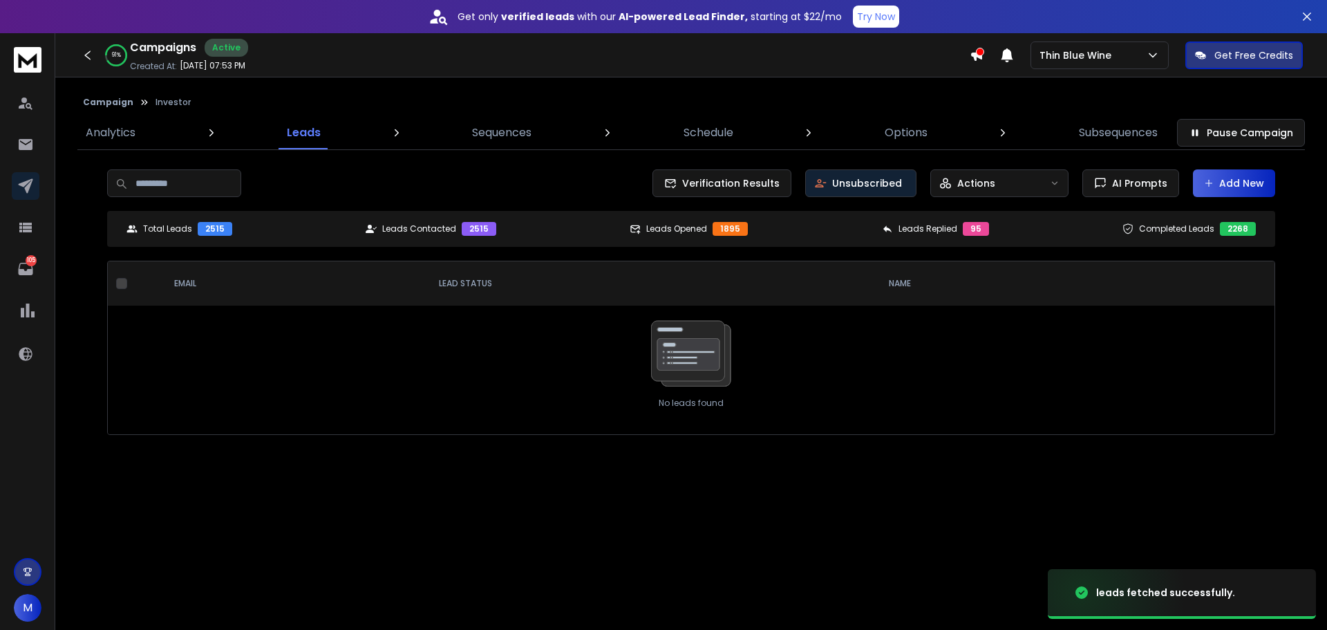
click at [854, 185] on p "Unsubscribed" at bounding box center [867, 183] width 70 height 14
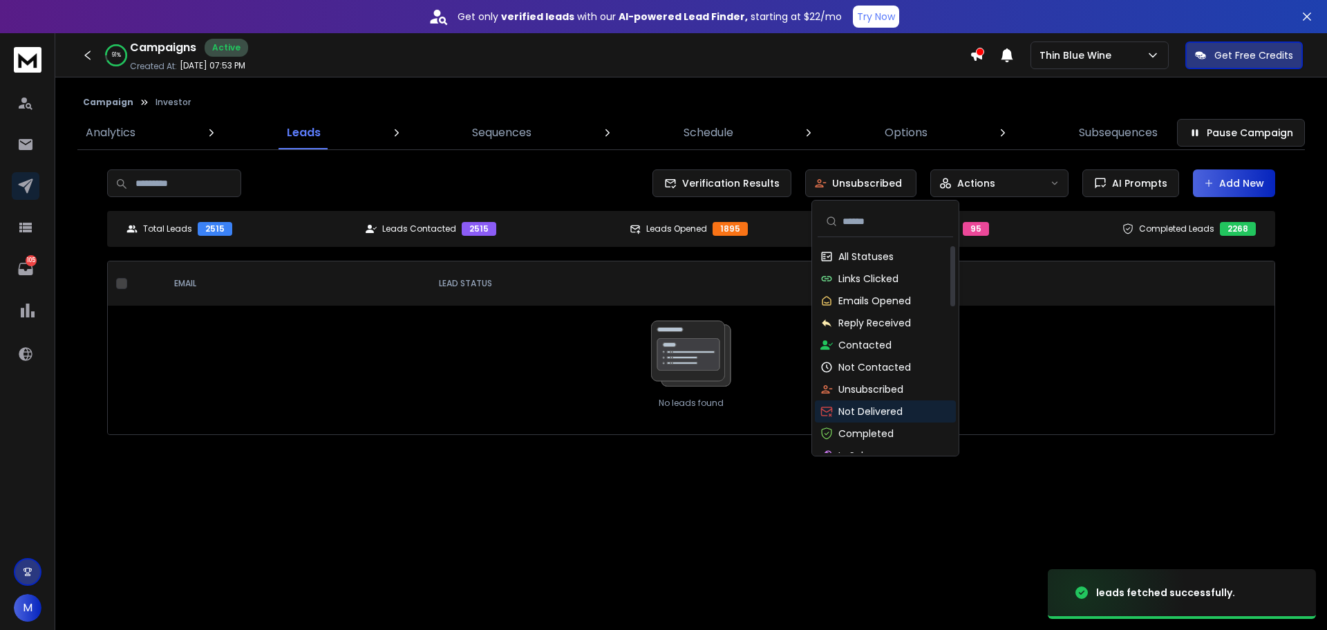
click at [876, 411] on p "Not Delivered" at bounding box center [870, 411] width 64 height 14
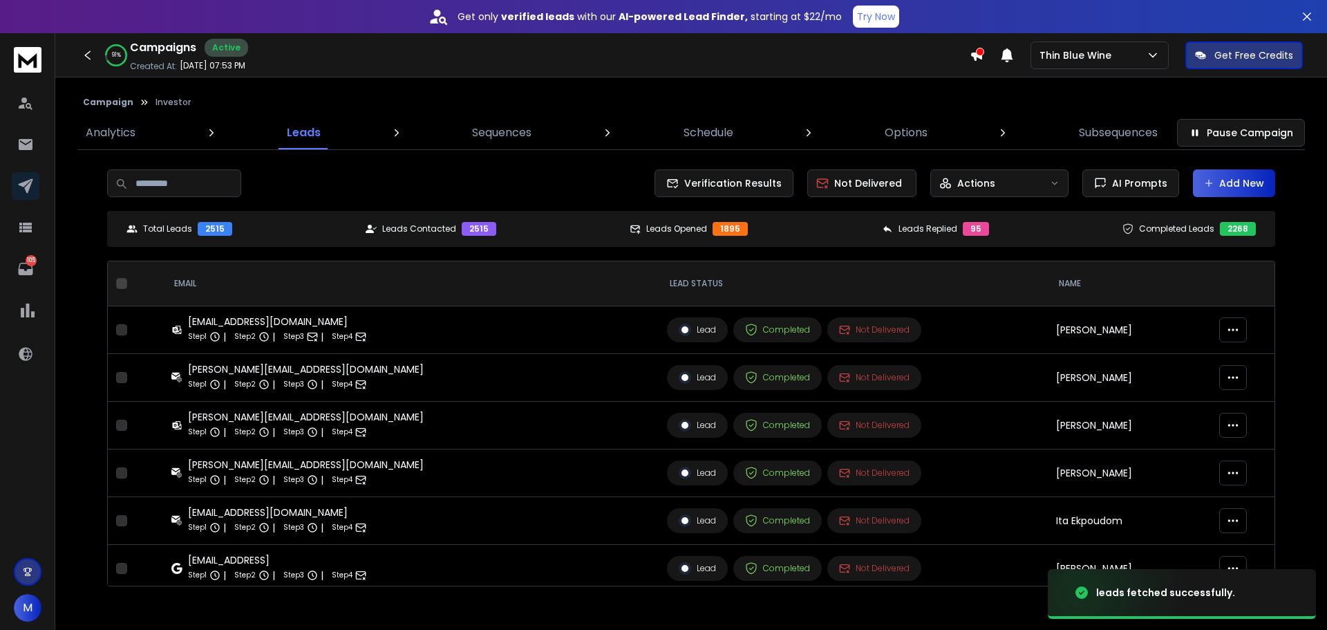
click at [839, 325] on div "Not Delivered" at bounding box center [874, 329] width 70 height 11
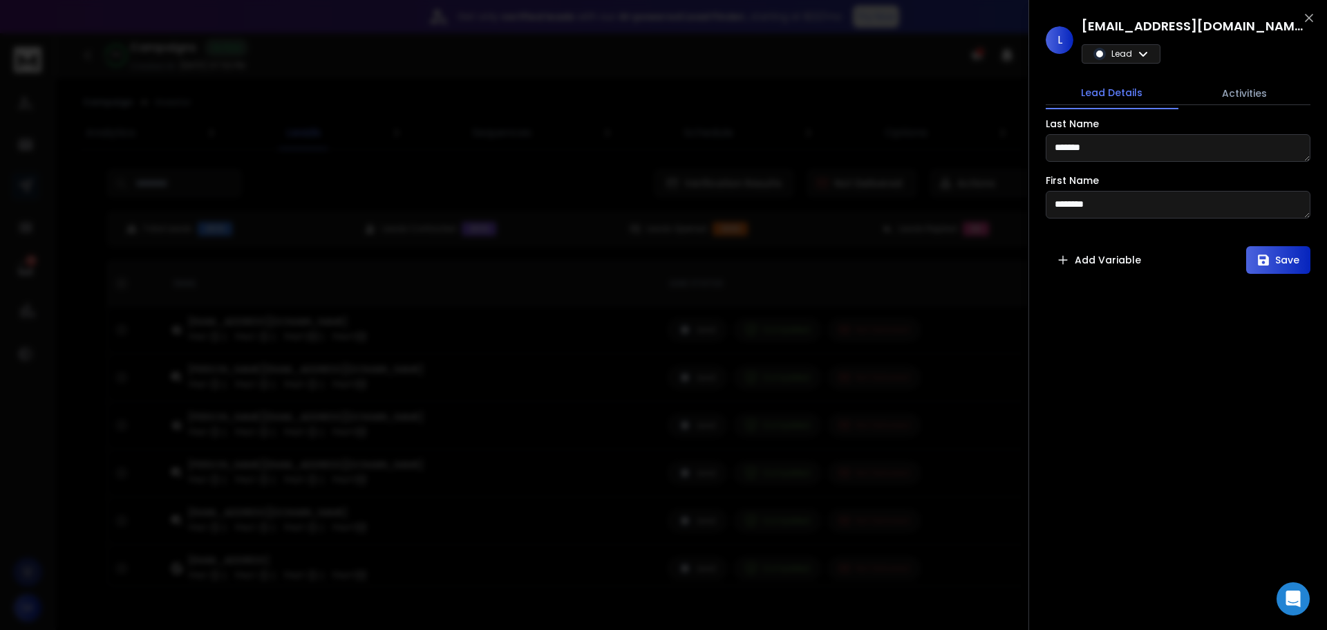
click at [1229, 101] on button "Activities" at bounding box center [1244, 93] width 133 height 30
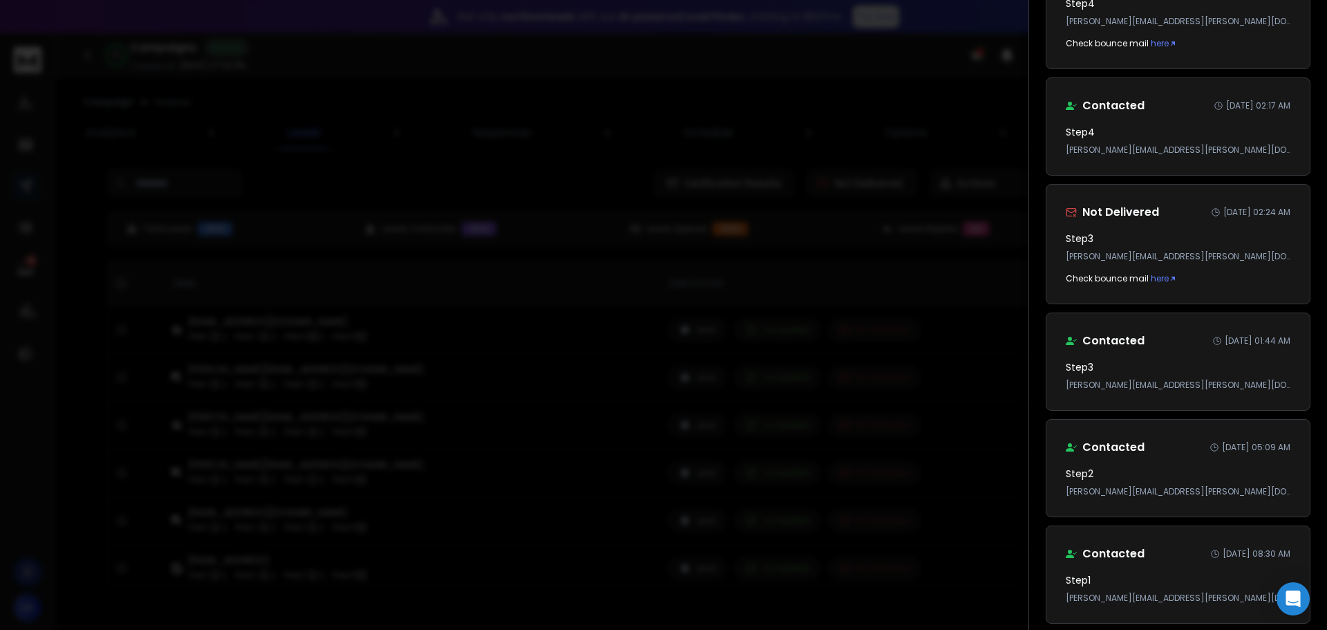
scroll to position [287, 0]
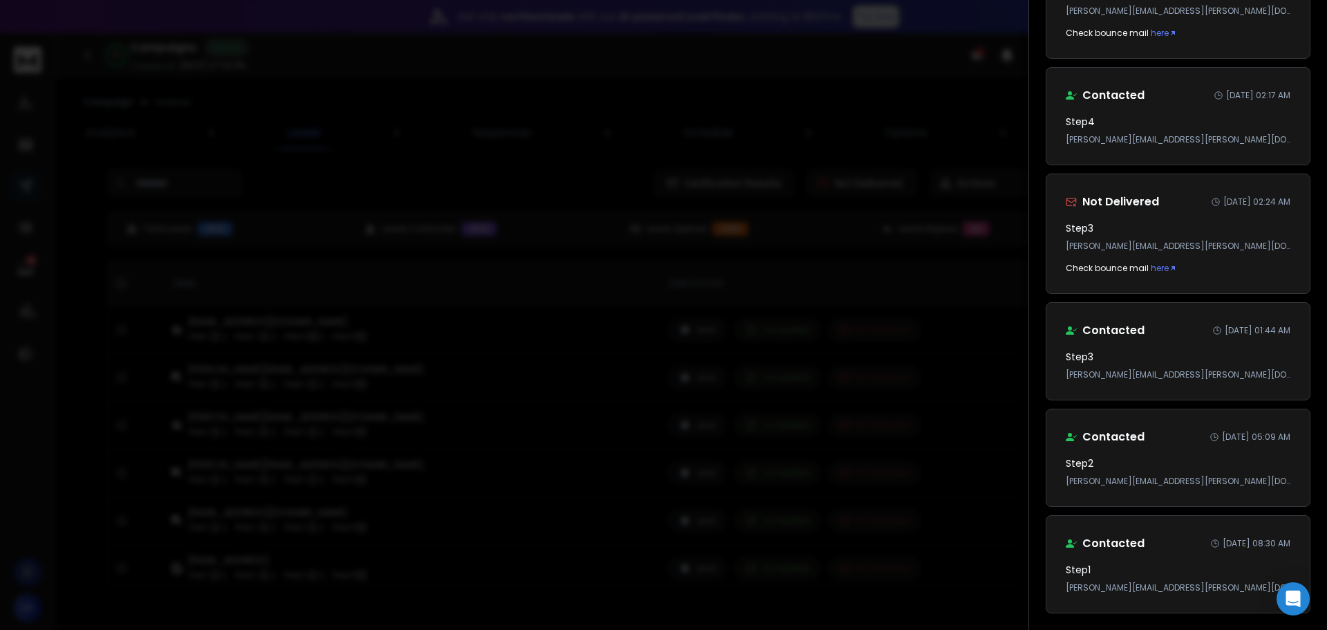
click at [883, 415] on div at bounding box center [663, 315] width 1327 height 630
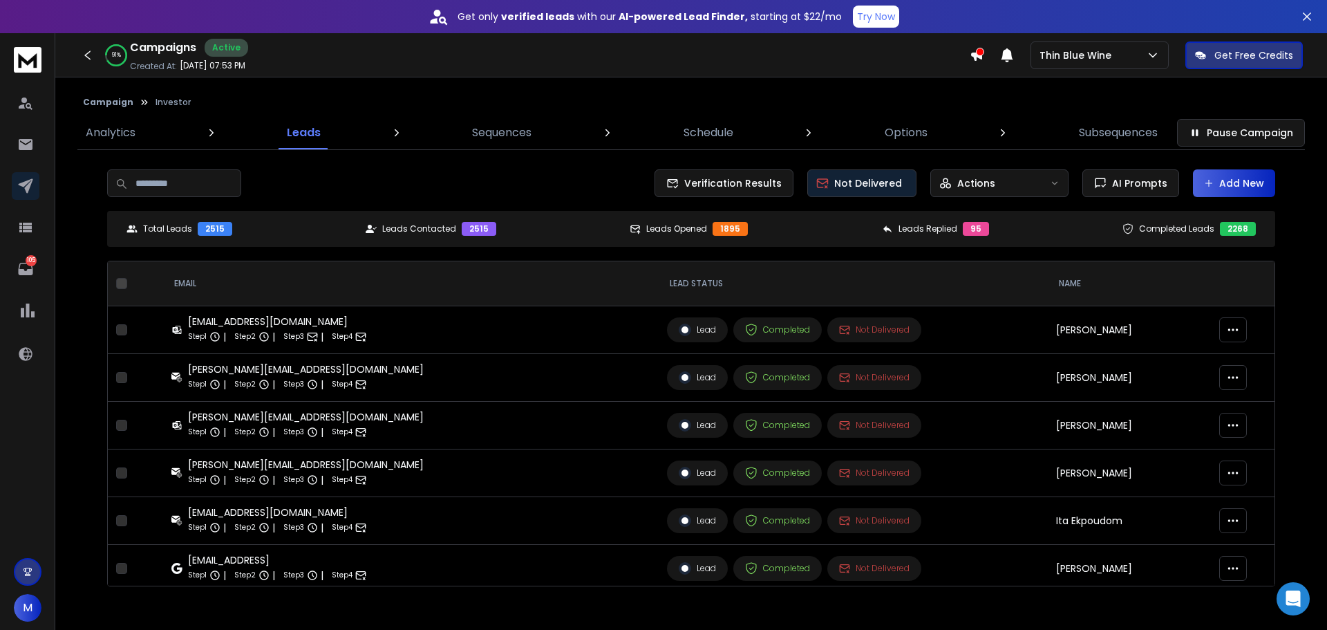
click at [888, 187] on p "Not Delivered" at bounding box center [868, 183] width 68 height 14
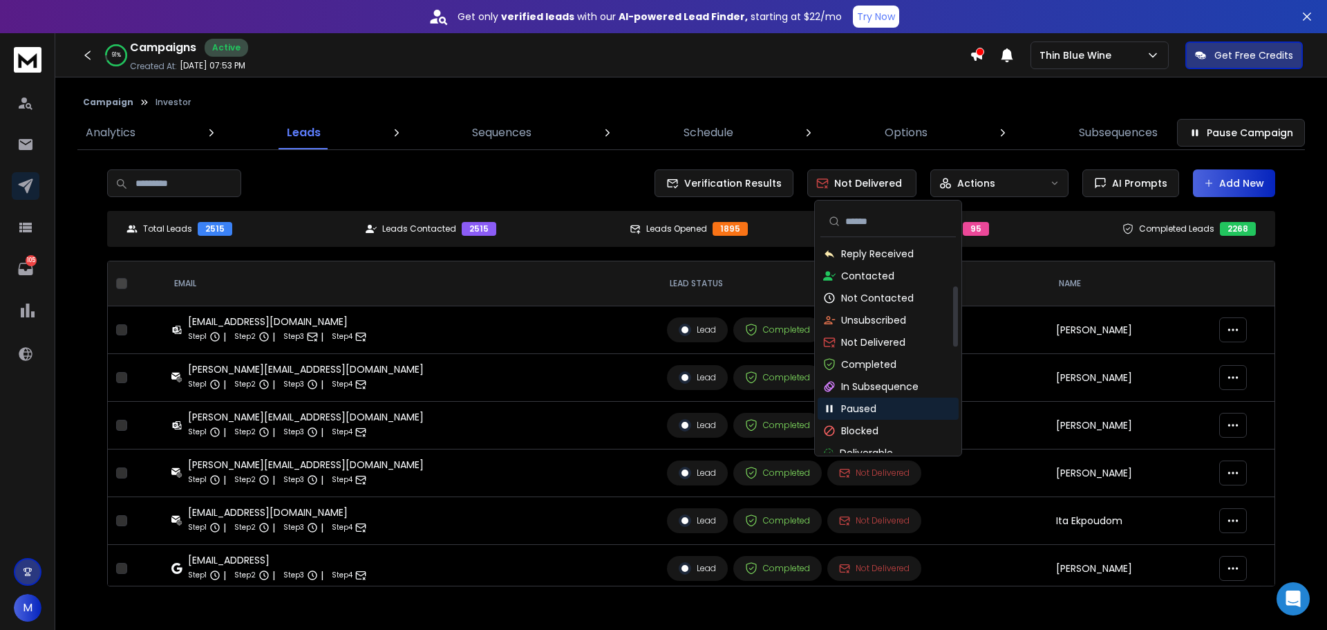
scroll to position [138, 0]
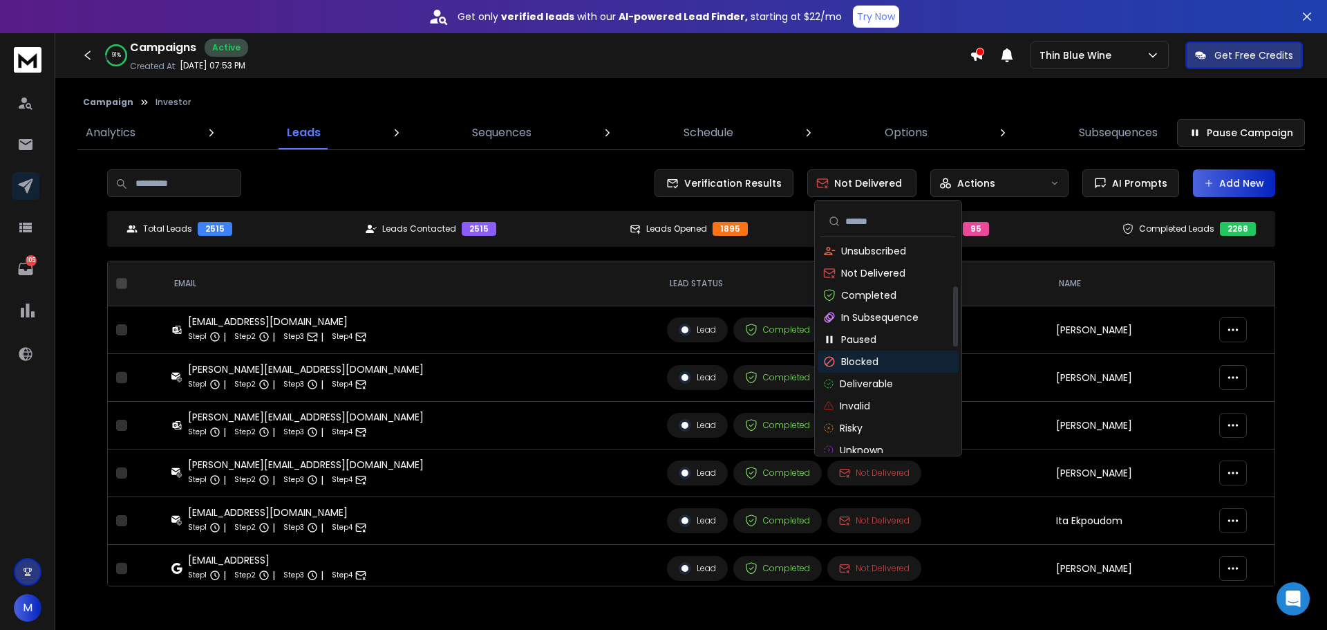
click at [896, 367] on div "Blocked" at bounding box center [888, 361] width 141 height 22
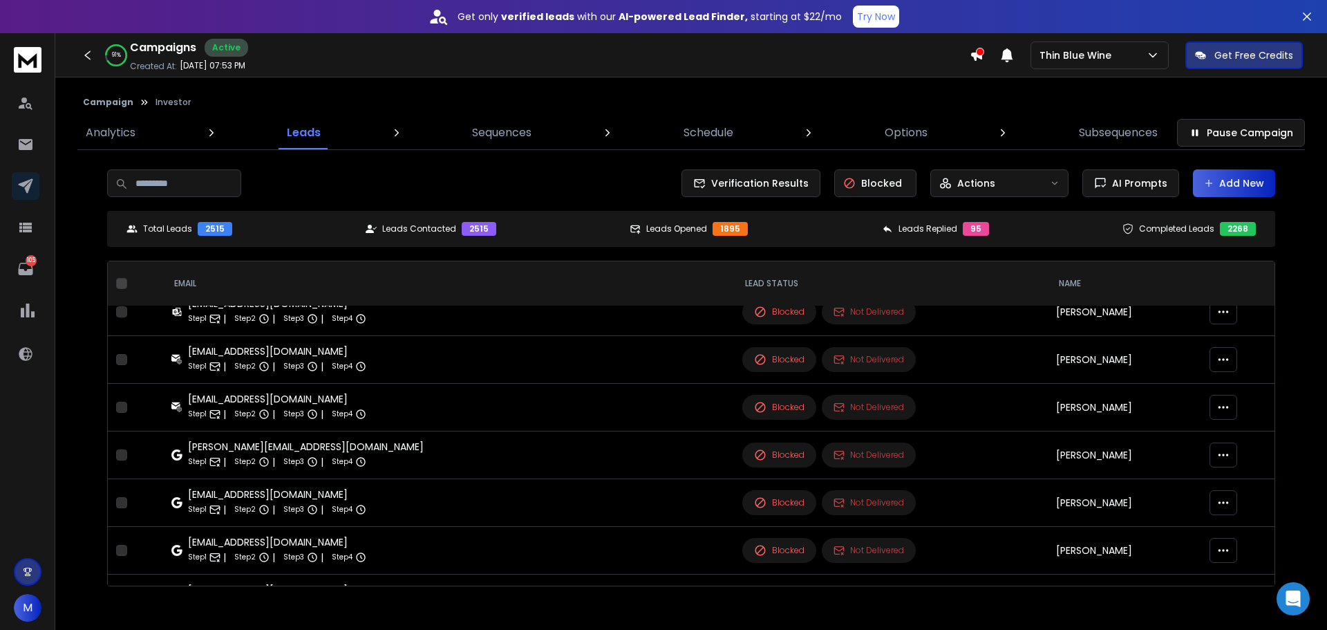
scroll to position [0, 0]
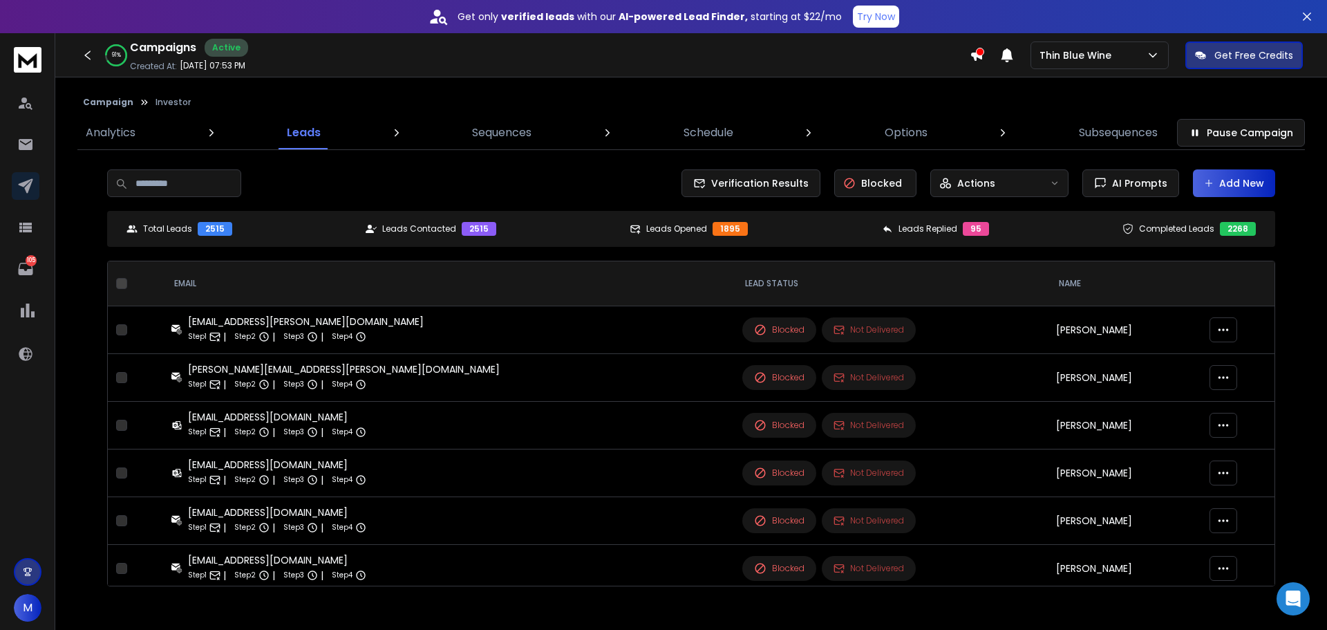
click at [754, 328] on div "Blocked" at bounding box center [779, 329] width 50 height 12
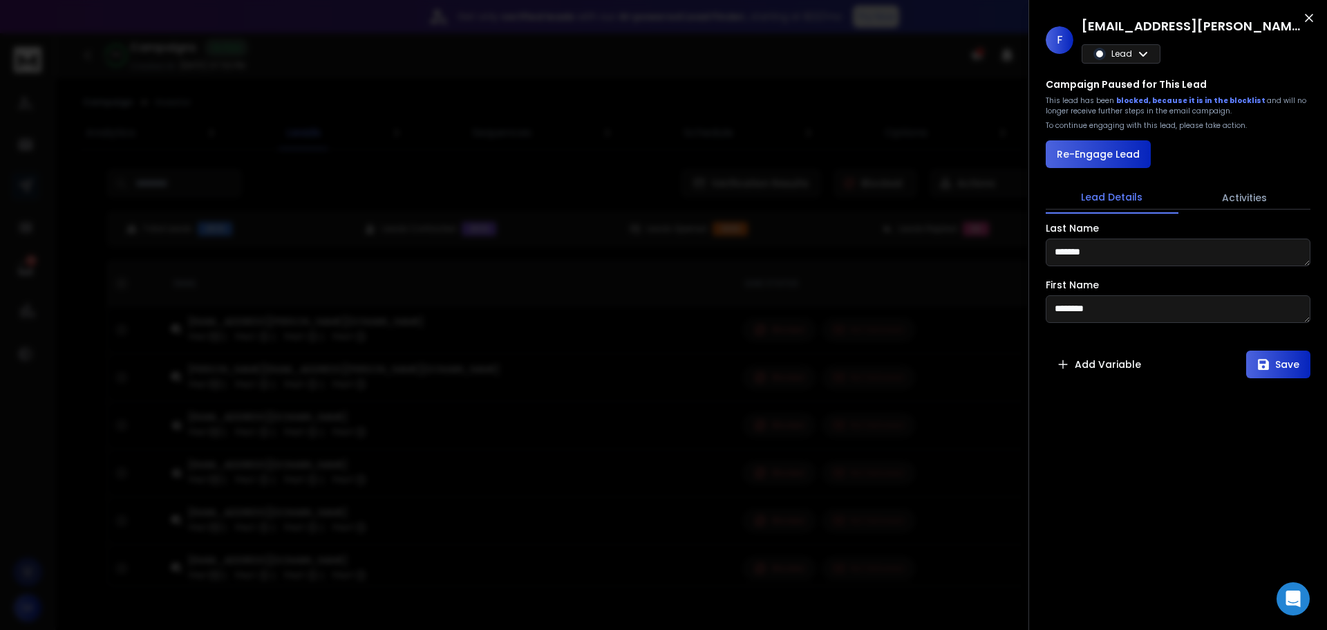
click at [1310, 17] on icon "button" at bounding box center [1309, 18] width 7 height 7
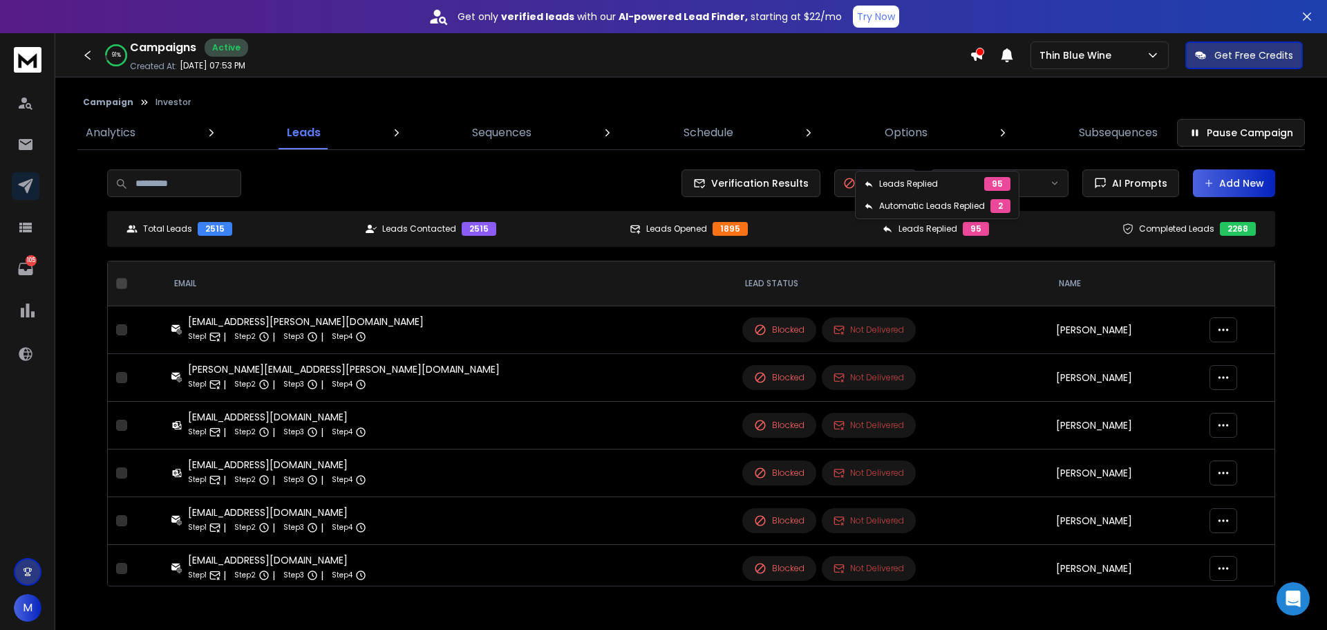
click at [866, 182] on icon at bounding box center [869, 184] width 10 height 10
click at [848, 179] on button "Blocked" at bounding box center [875, 183] width 82 height 28
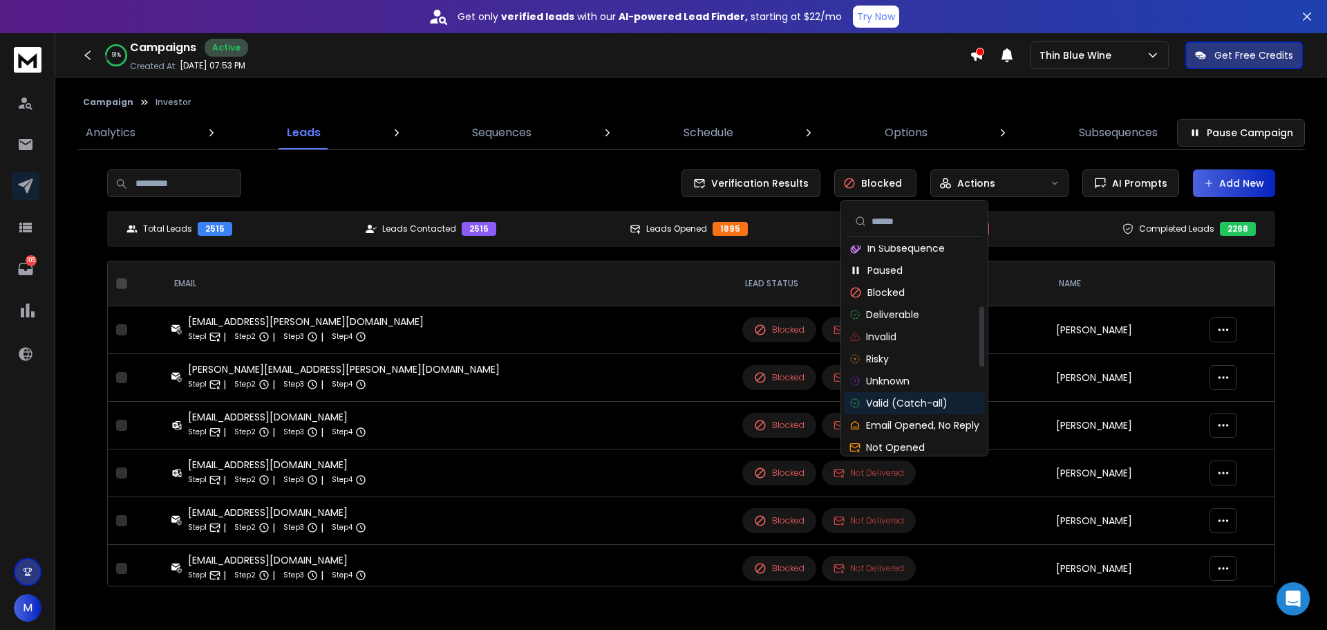
scroll to position [276, 0]
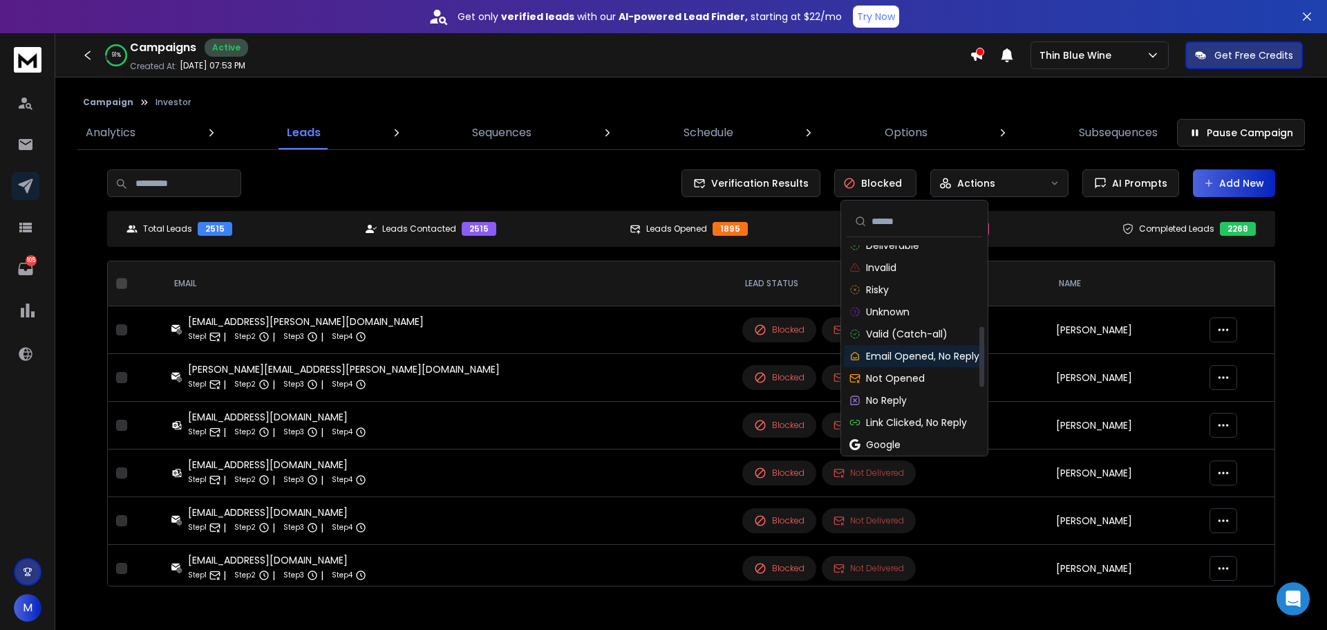
click at [919, 357] on p "Email Opened, No Reply" at bounding box center [922, 356] width 113 height 14
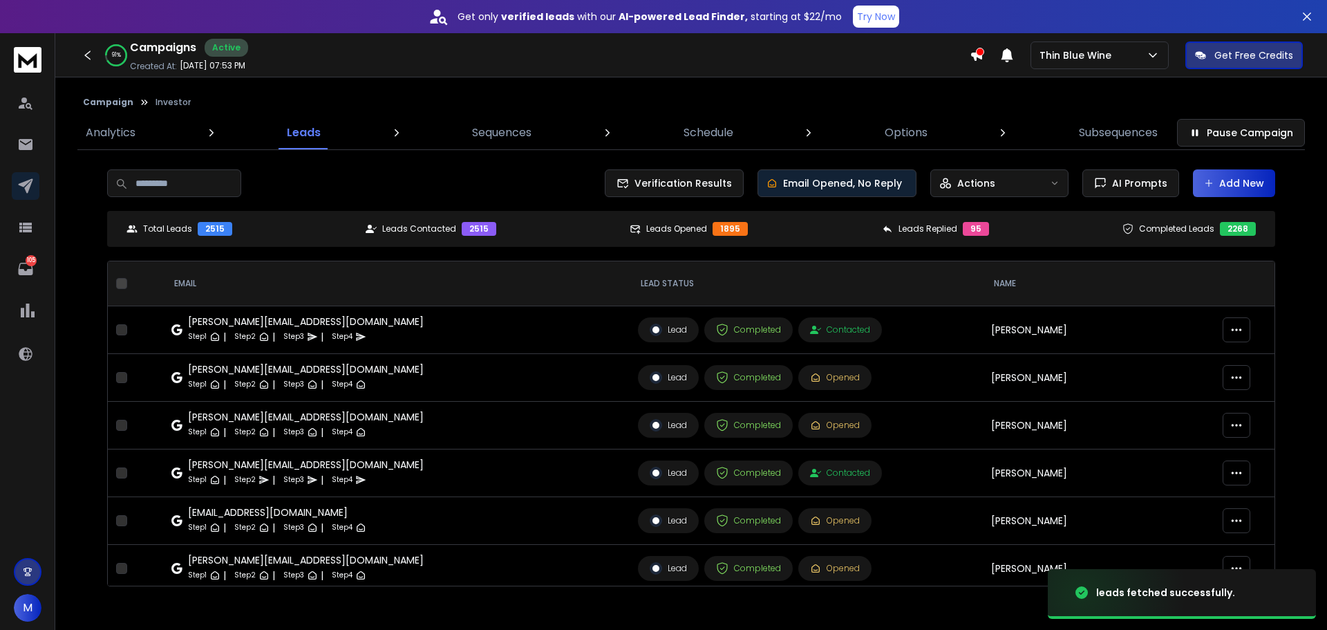
click at [867, 187] on p "Email Opened, No Reply" at bounding box center [842, 183] width 119 height 14
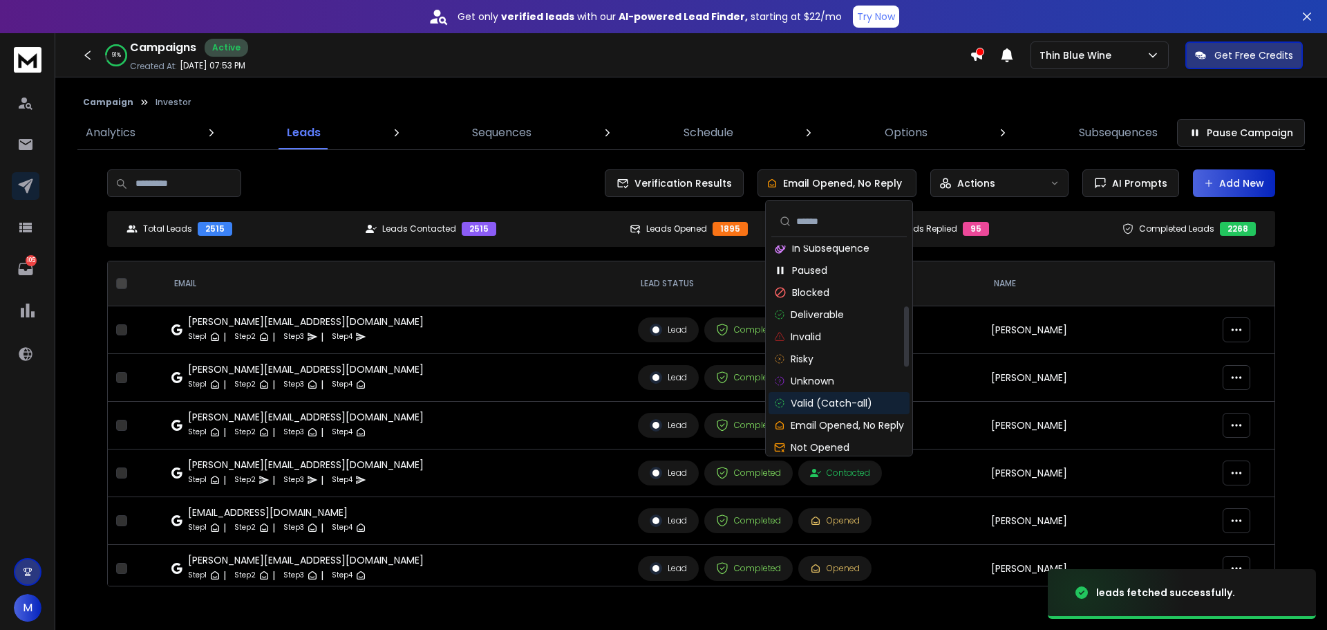
scroll to position [346, 0]
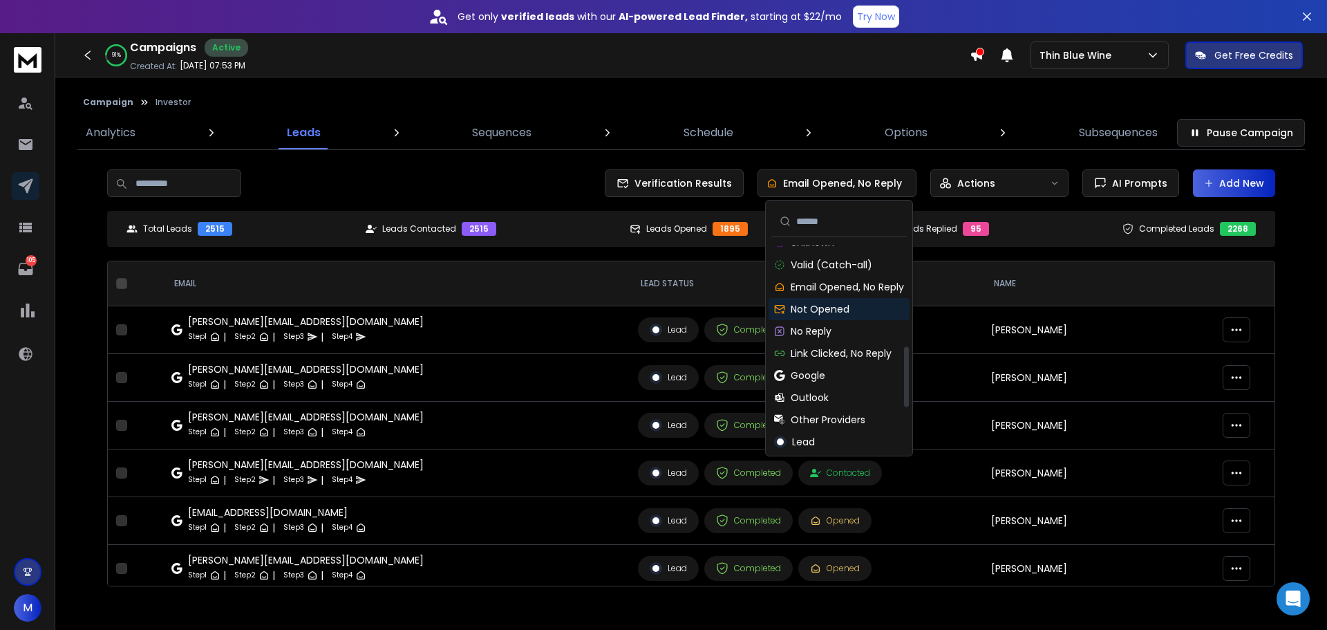
click at [838, 311] on p "Not Opened" at bounding box center [820, 309] width 59 height 14
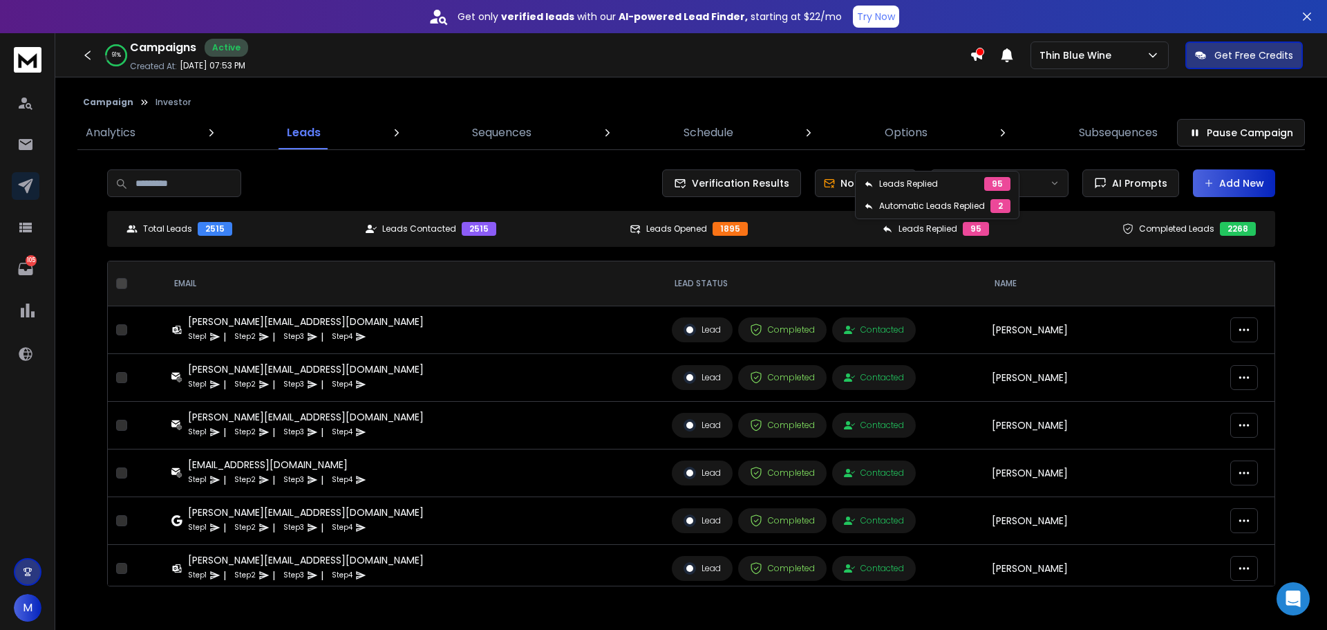
drag, startPoint x: 892, startPoint y: 190, endPoint x: 861, endPoint y: 182, distance: 31.3
click at [884, 187] on div "Leads Replied 95 Automatic Leads Replied 2" at bounding box center [937, 195] width 147 height 36
click at [844, 181] on div "Not Opened" at bounding box center [863, 183] width 78 height 14
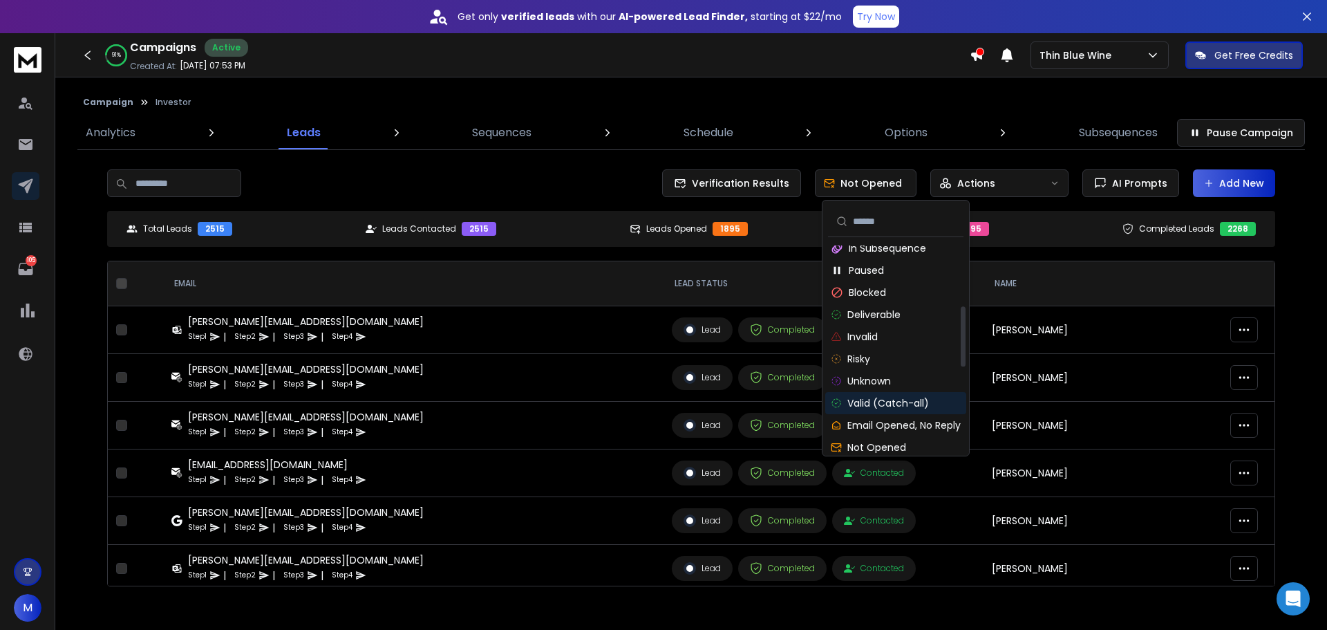
scroll to position [276, 0]
click at [916, 399] on div "No Reply" at bounding box center [895, 400] width 141 height 22
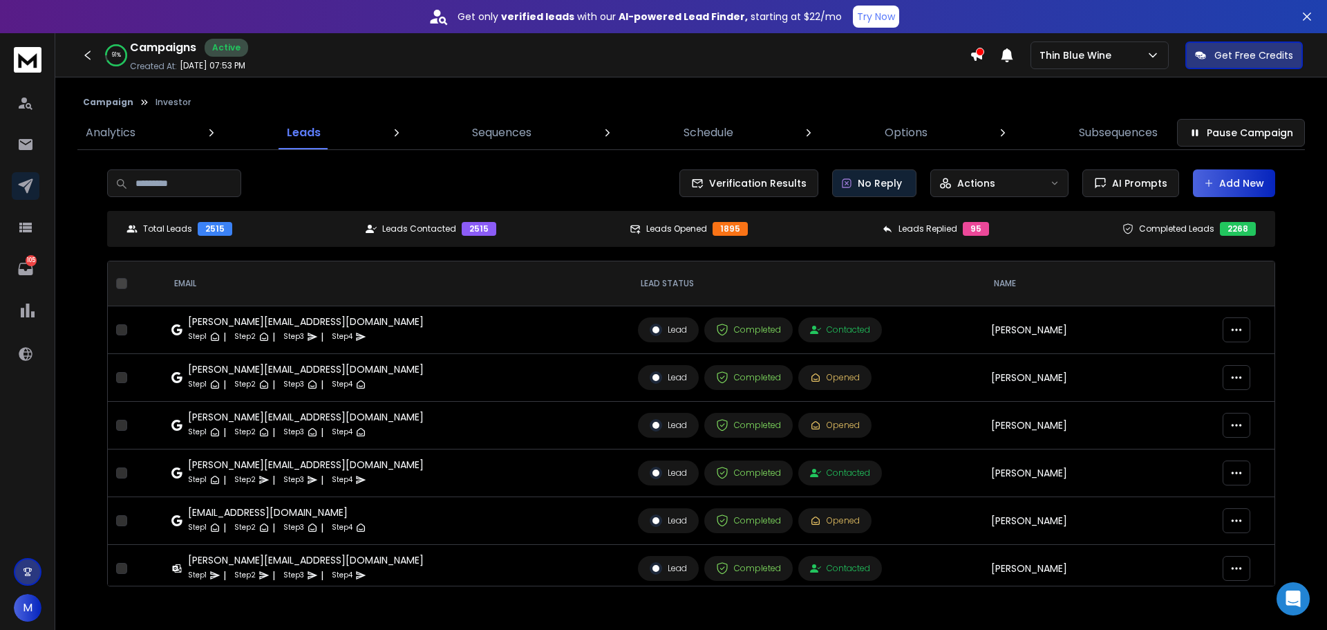
click at [888, 180] on p "No Reply" at bounding box center [880, 183] width 44 height 14
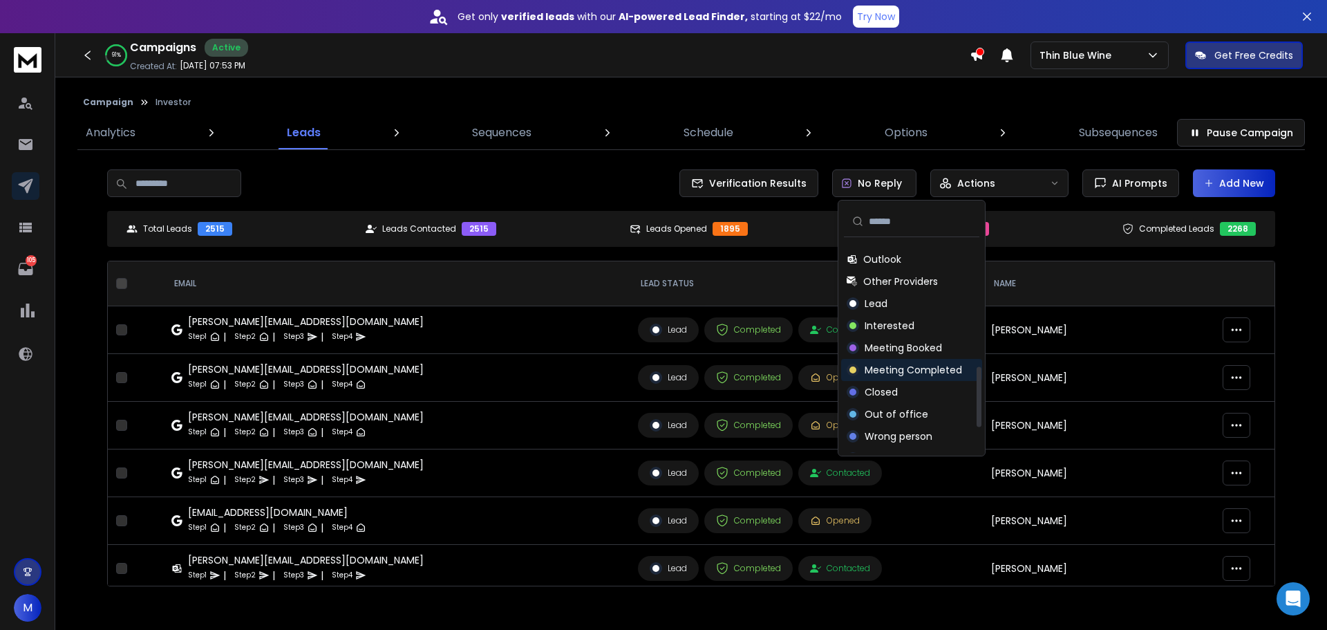
scroll to position [415, 0]
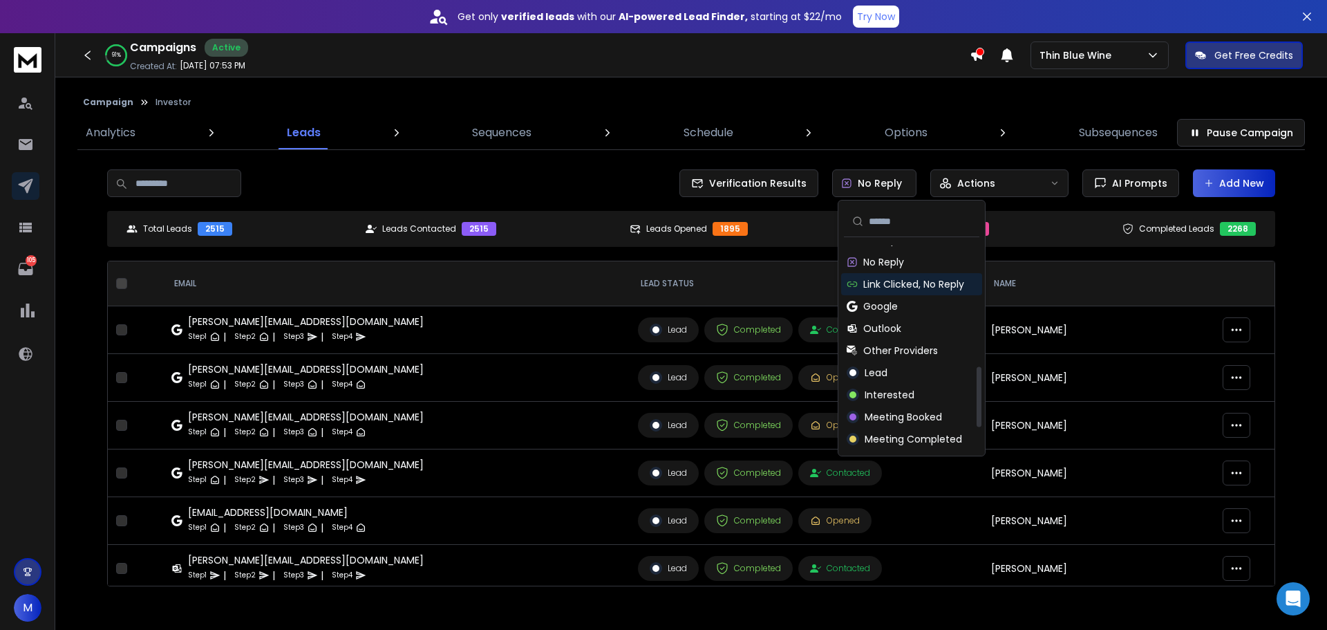
click at [927, 290] on p "Link Clicked, No Reply" at bounding box center [913, 284] width 101 height 14
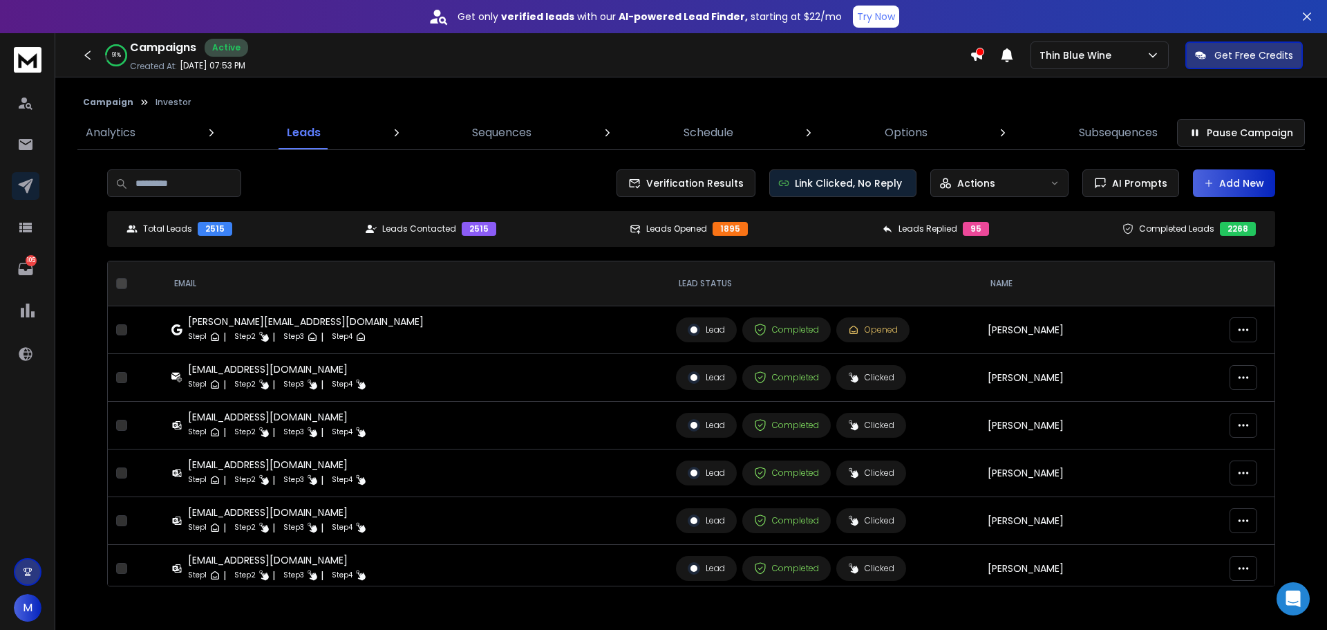
click at [865, 178] on p "Link Clicked, No Reply" at bounding box center [848, 183] width 107 height 14
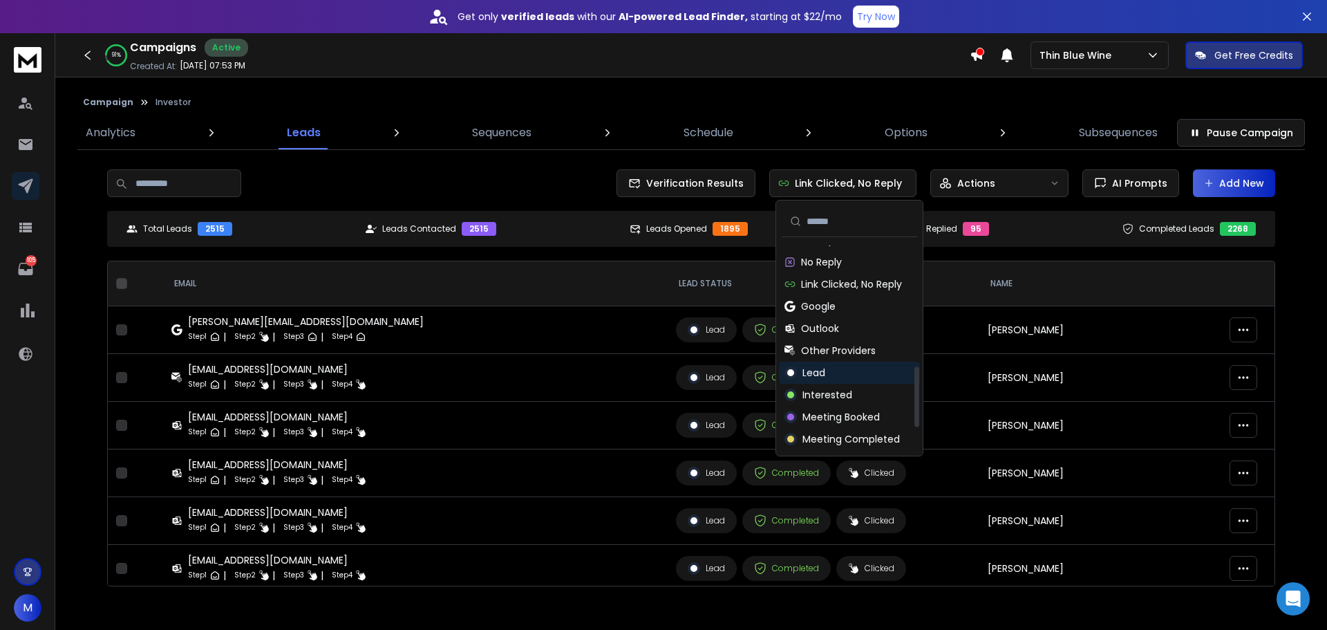
scroll to position [484, 0]
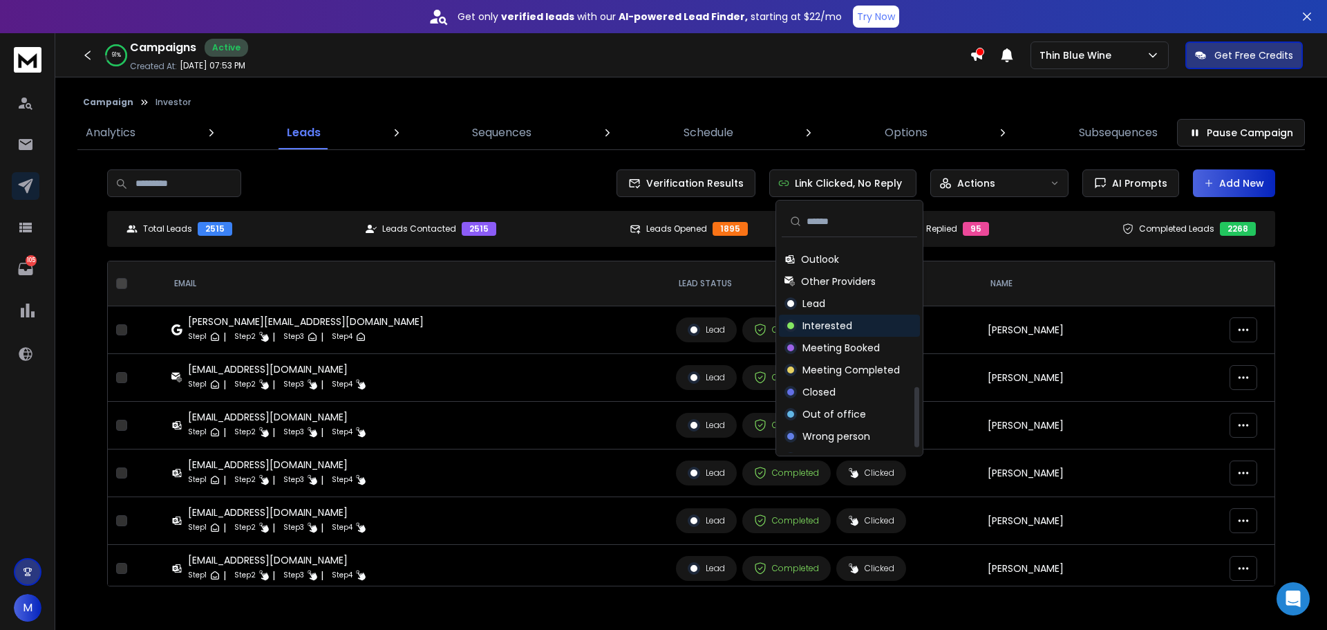
click at [872, 329] on div "Interested" at bounding box center [849, 325] width 141 height 22
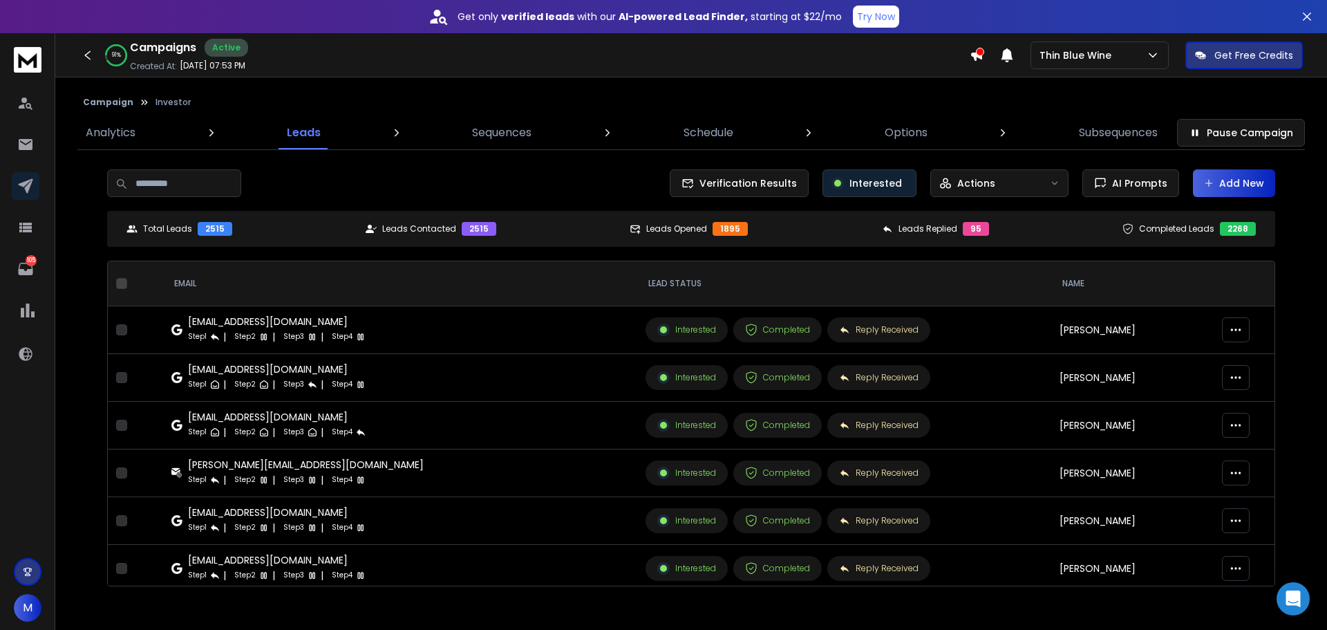
click at [868, 182] on p "Interested" at bounding box center [875, 183] width 53 height 14
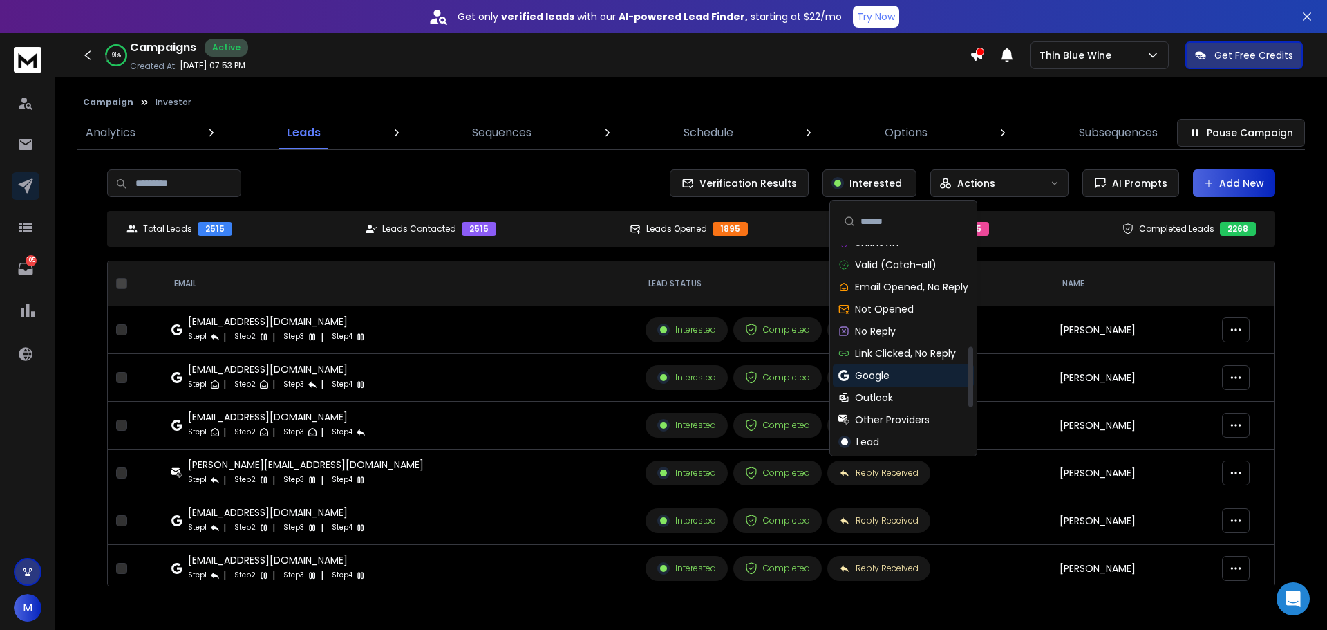
scroll to position [500, 0]
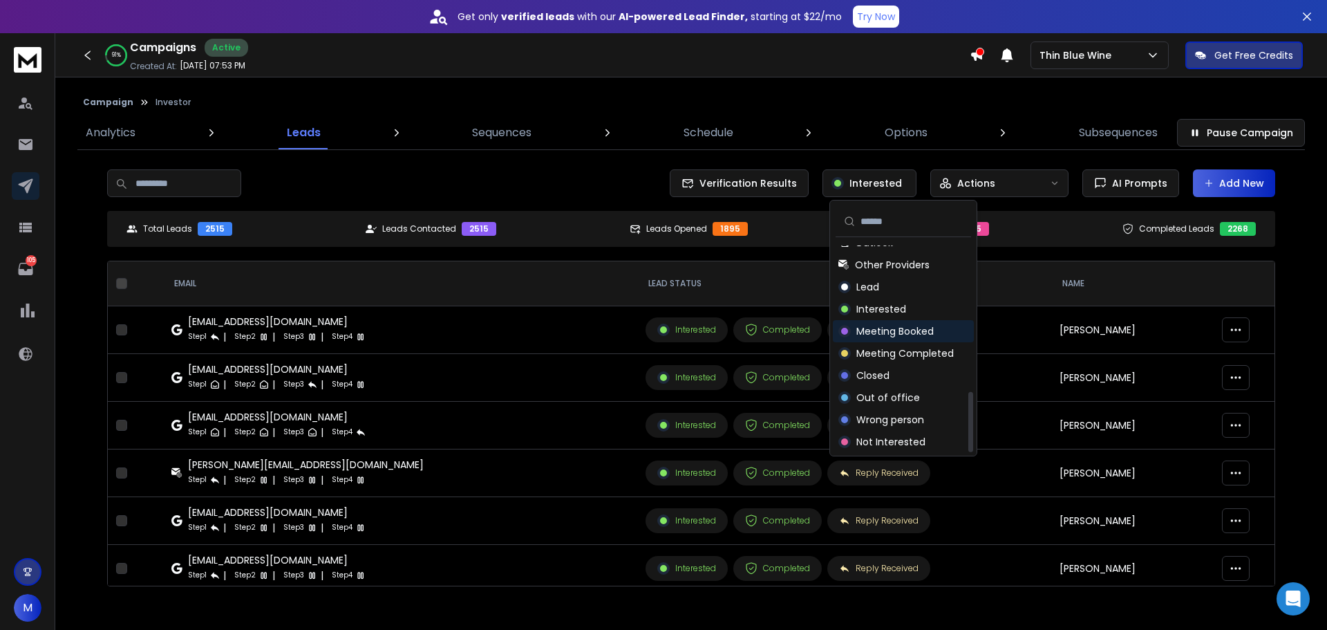
click at [916, 335] on p "Meeting Booked" at bounding box center [894, 331] width 77 height 14
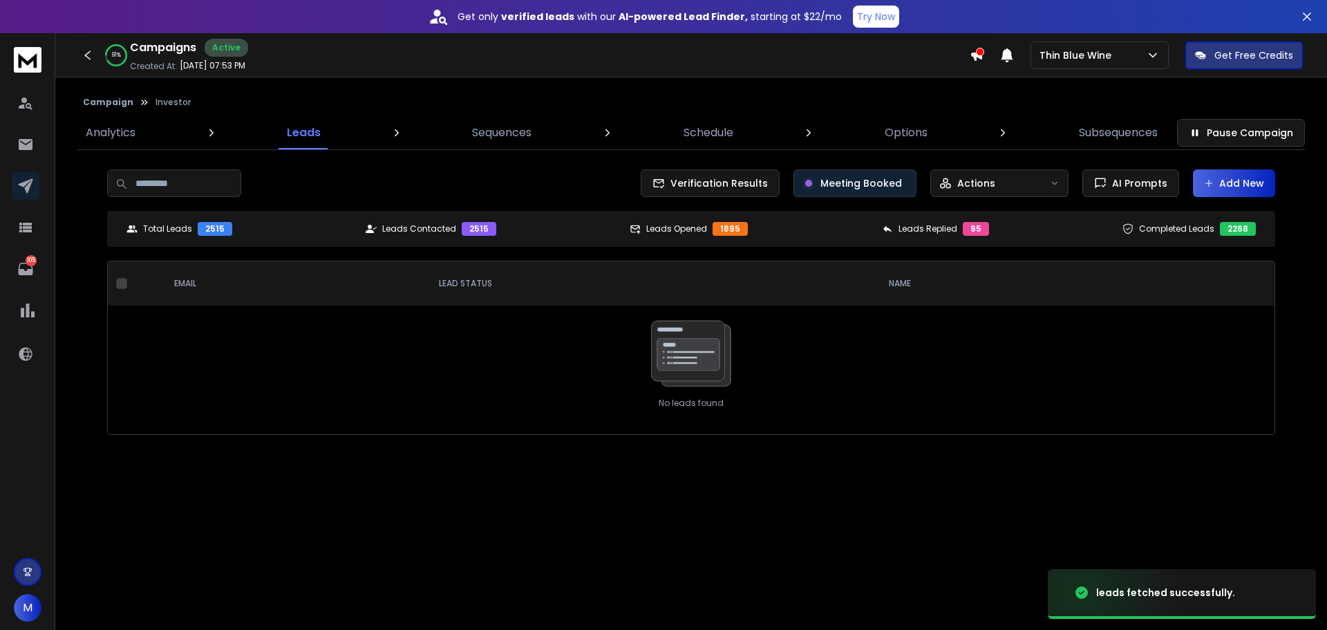
click at [894, 178] on p "Meeting Booked" at bounding box center [861, 183] width 82 height 14
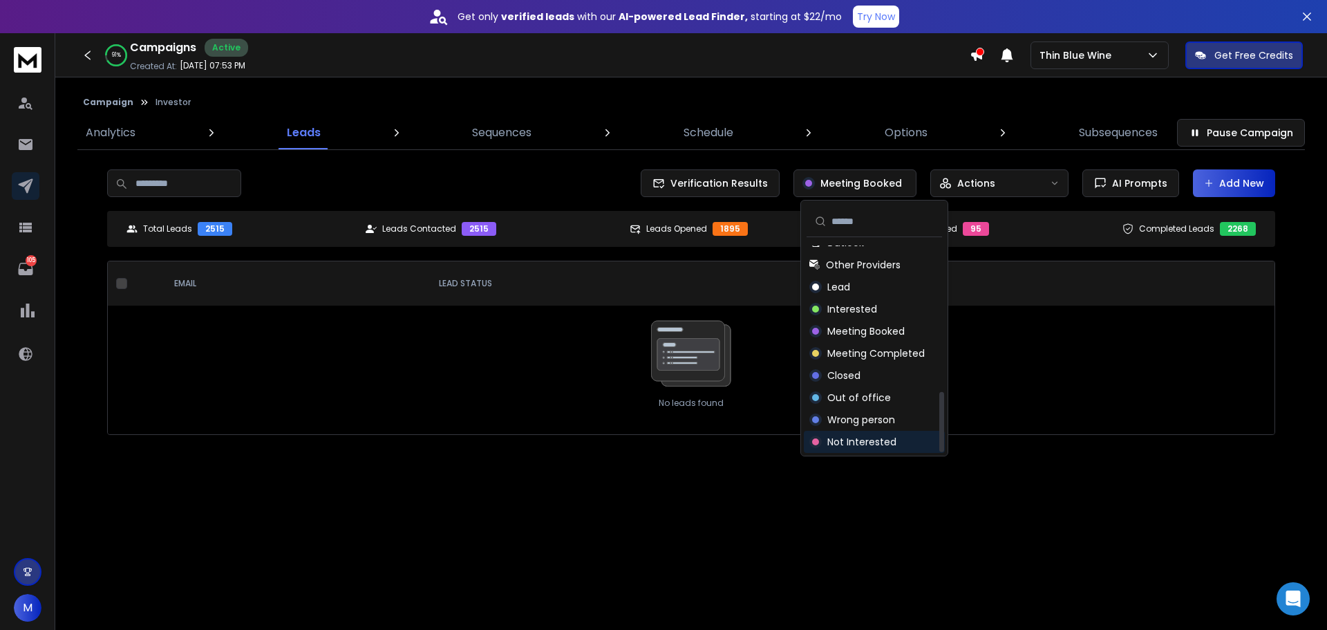
click at [884, 437] on p "Not Interested" at bounding box center [861, 442] width 69 height 14
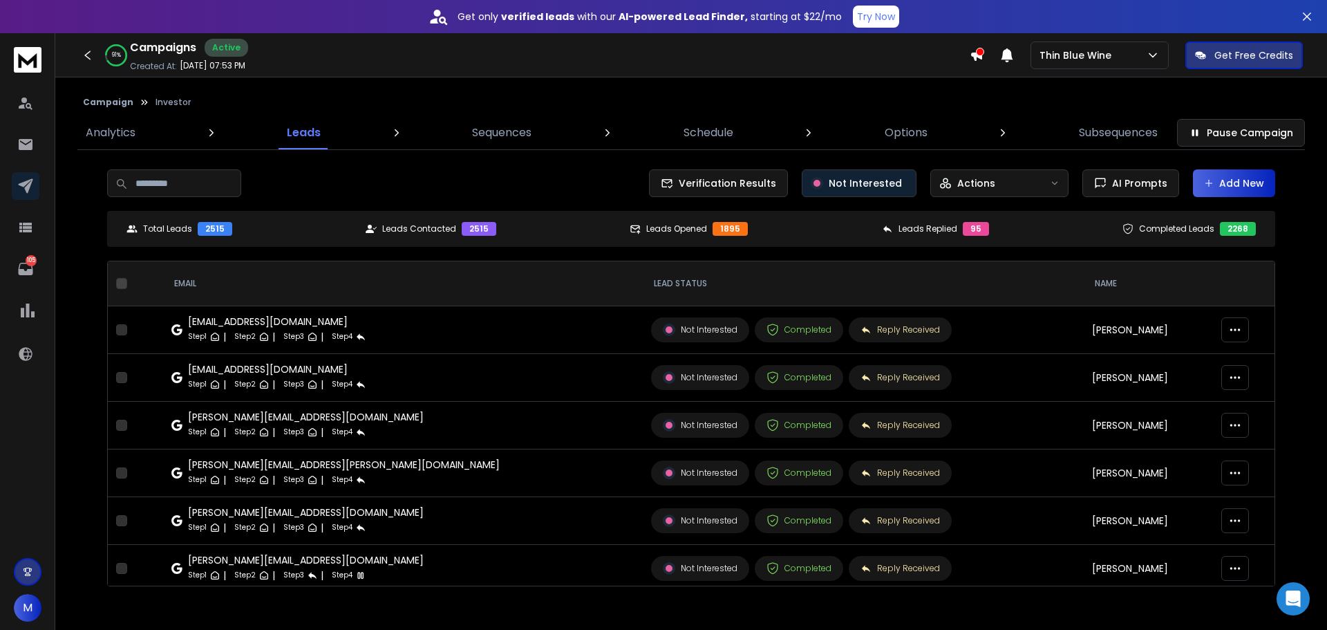
click at [887, 185] on p "Not Interested" at bounding box center [865, 183] width 73 height 14
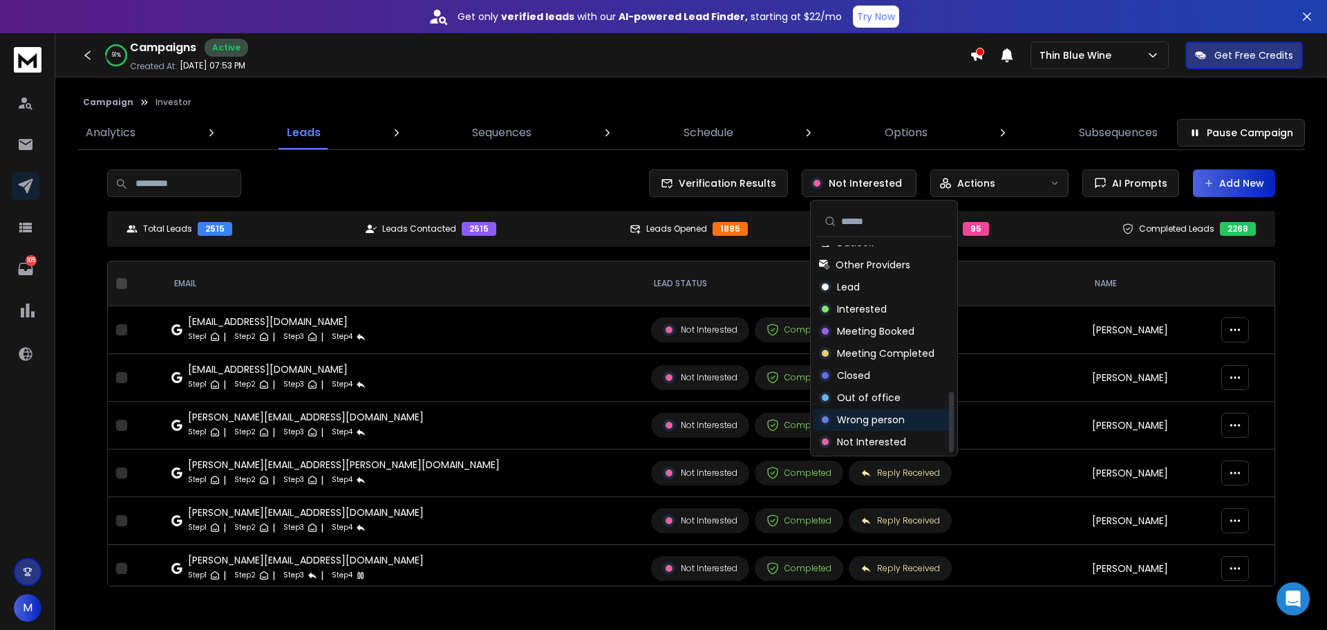
click at [902, 414] on p "Wrong person" at bounding box center [871, 420] width 68 height 14
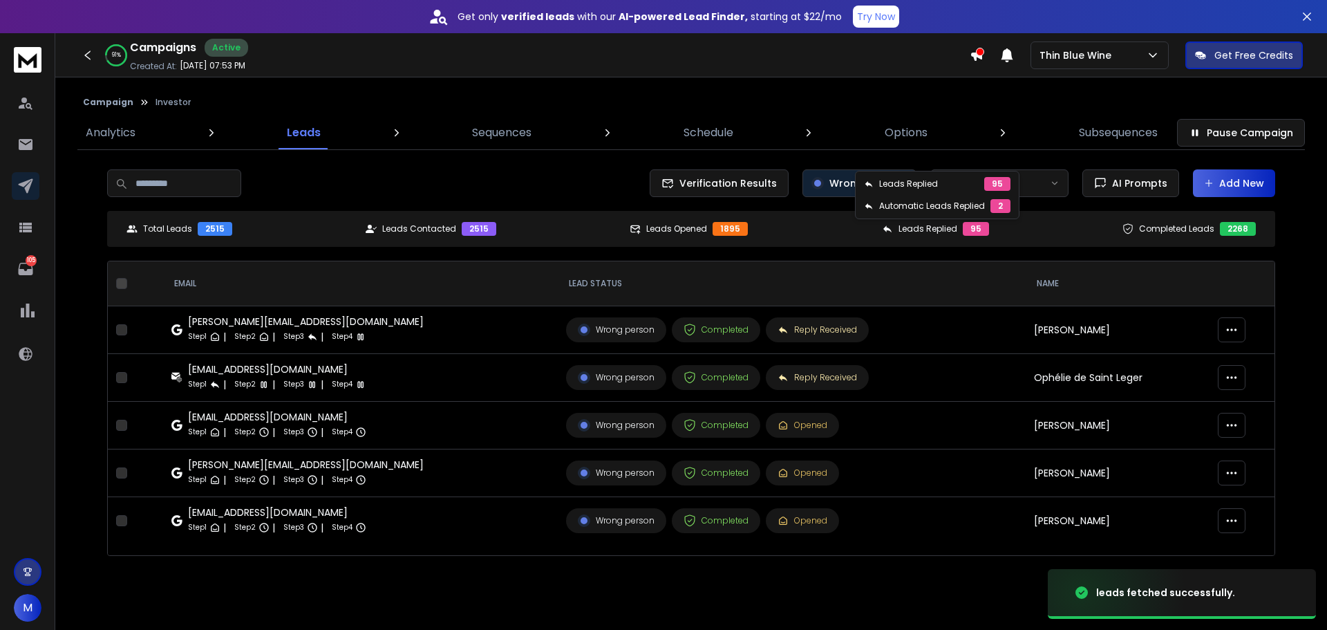
drag, startPoint x: 881, startPoint y: 194, endPoint x: 846, endPoint y: 191, distance: 35.4
click at [864, 192] on div "Leads Replied 95 Automatic Leads Replied 2" at bounding box center [937, 195] width 147 height 36
click at [846, 191] on button "Wrong person" at bounding box center [859, 183] width 114 height 28
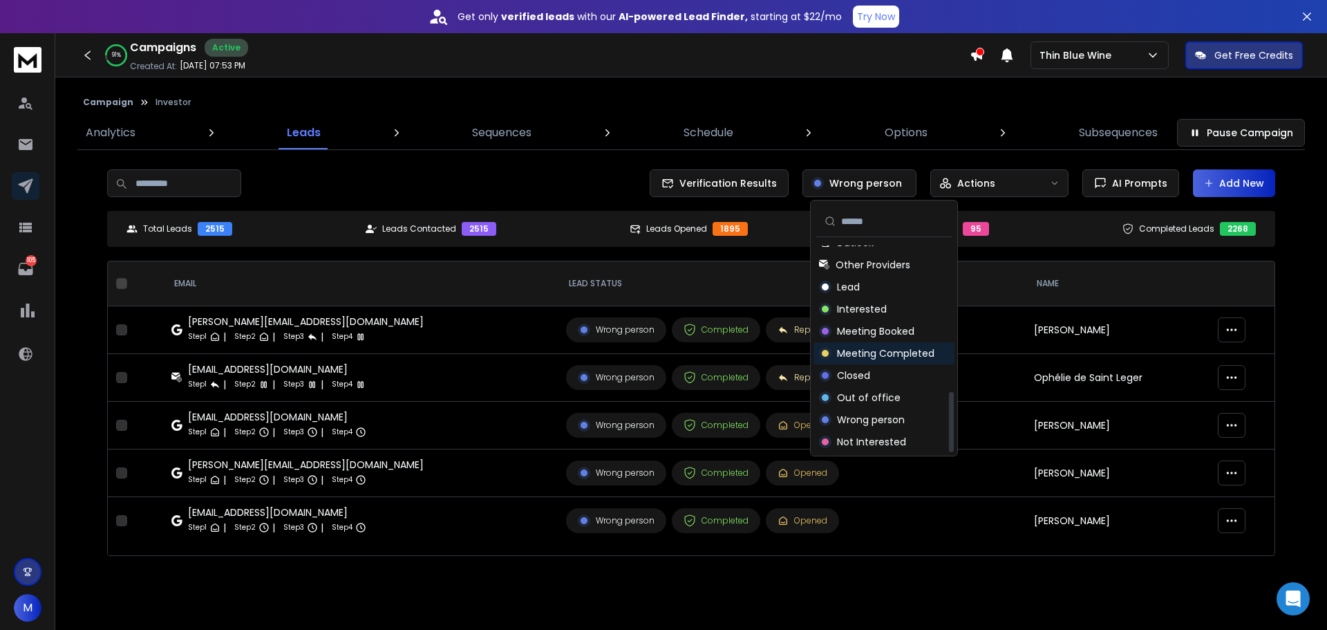
click at [889, 357] on p "Meeting Completed" at bounding box center [885, 353] width 97 height 14
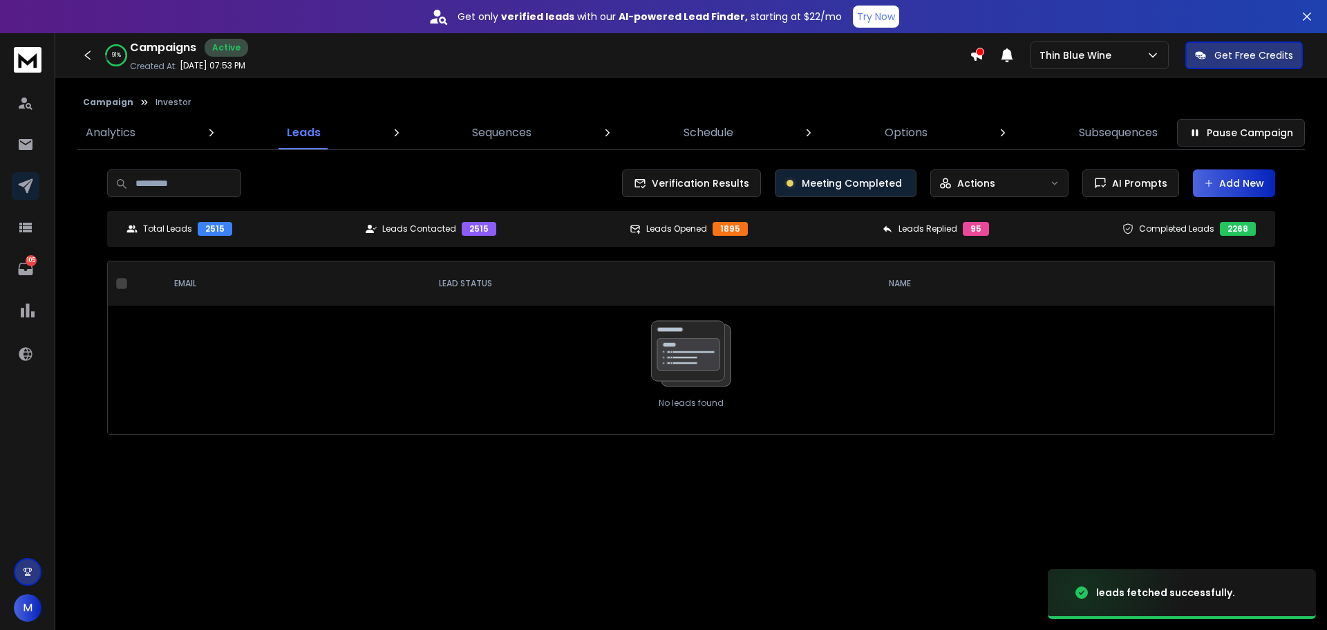
click at [869, 190] on button "Meeting Completed" at bounding box center [846, 183] width 142 height 28
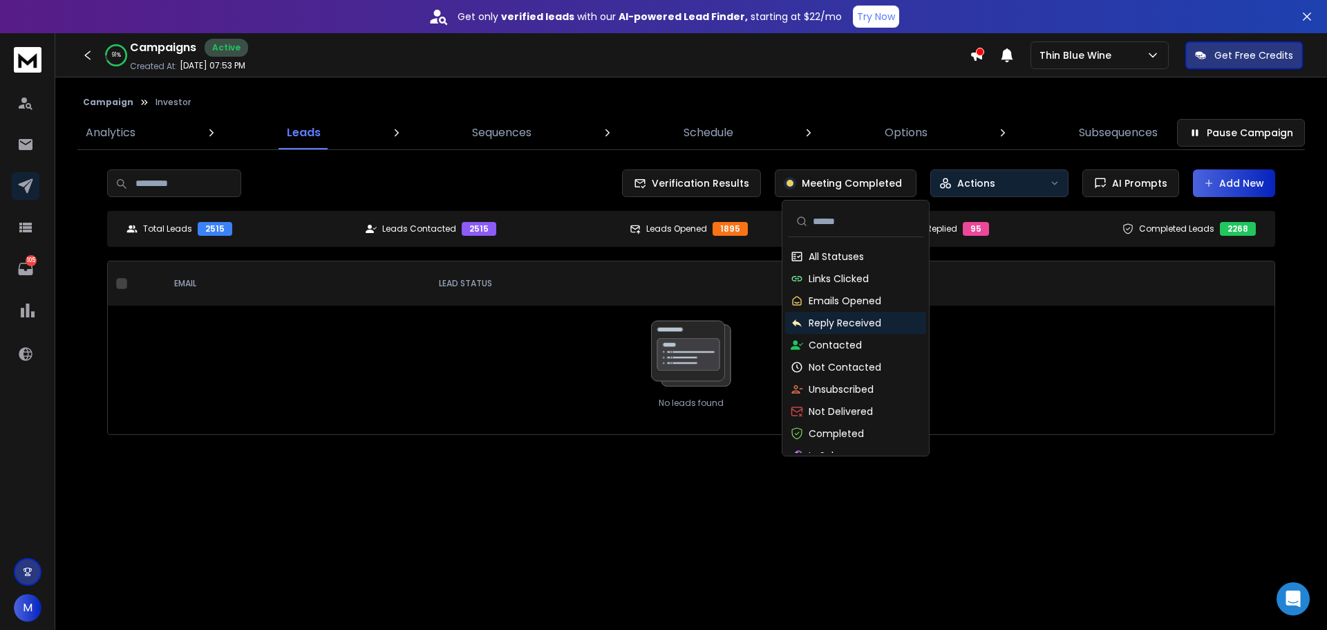
click at [1052, 184] on button "Actions" at bounding box center [999, 183] width 138 height 28
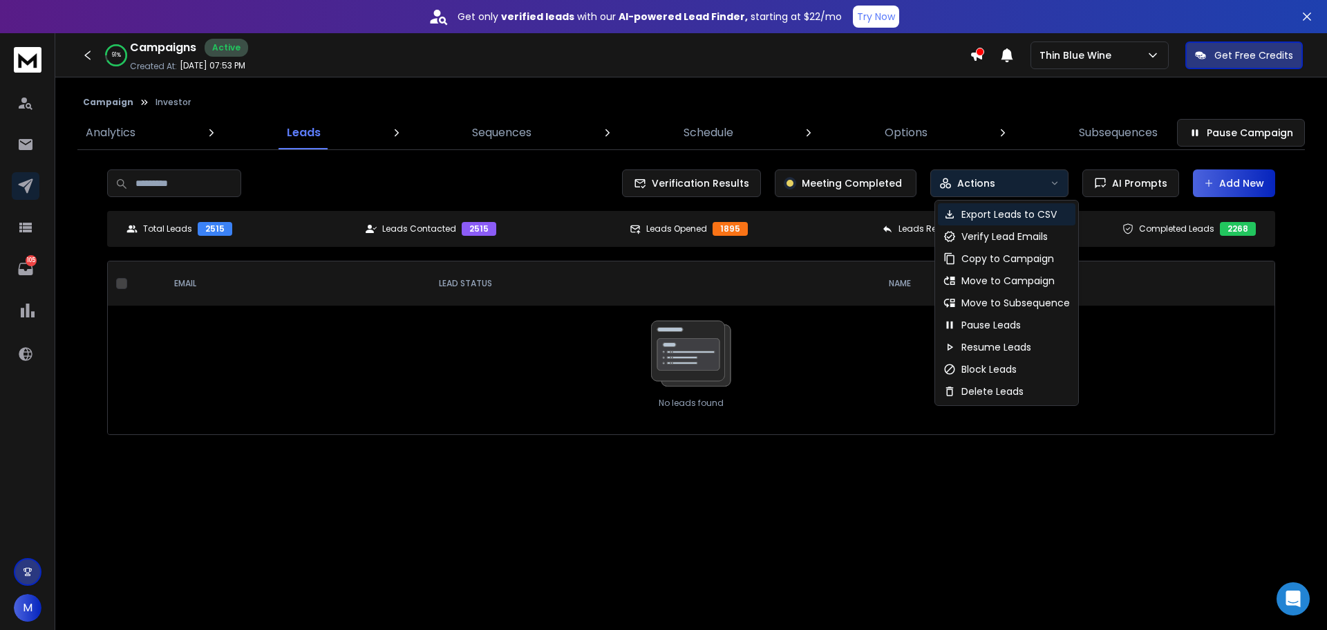
click at [1052, 184] on button "Actions" at bounding box center [999, 183] width 138 height 28
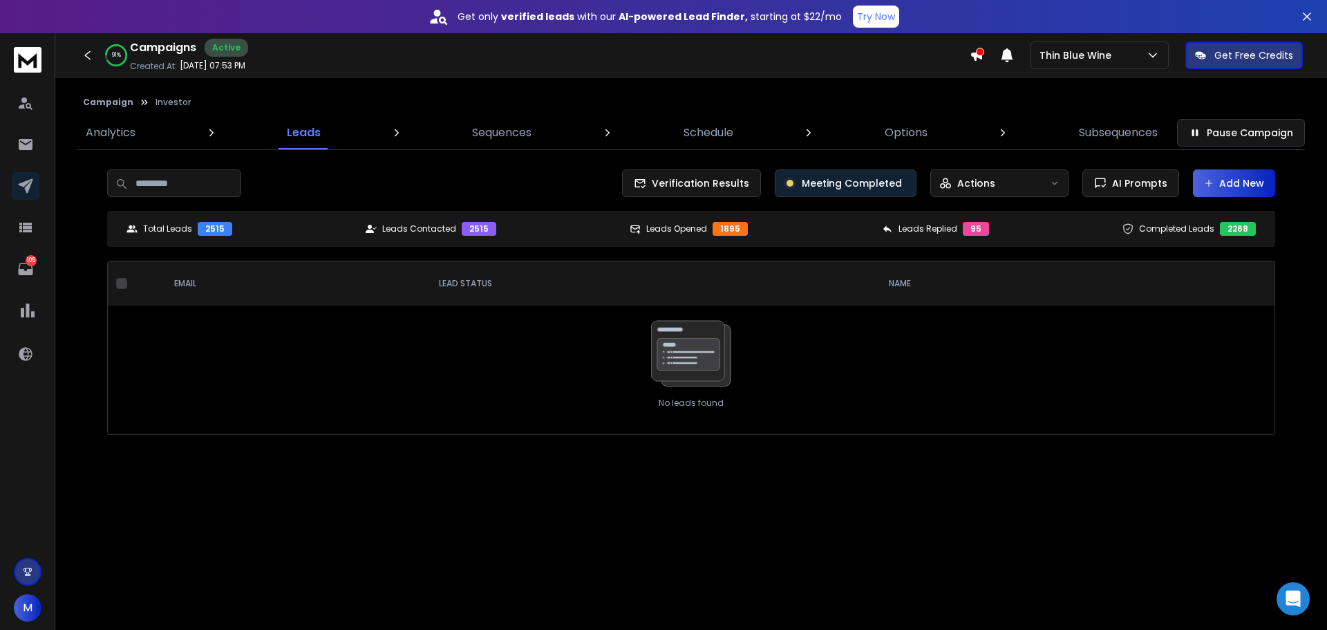
click at [875, 181] on p "Meeting Completed" at bounding box center [852, 183] width 100 height 14
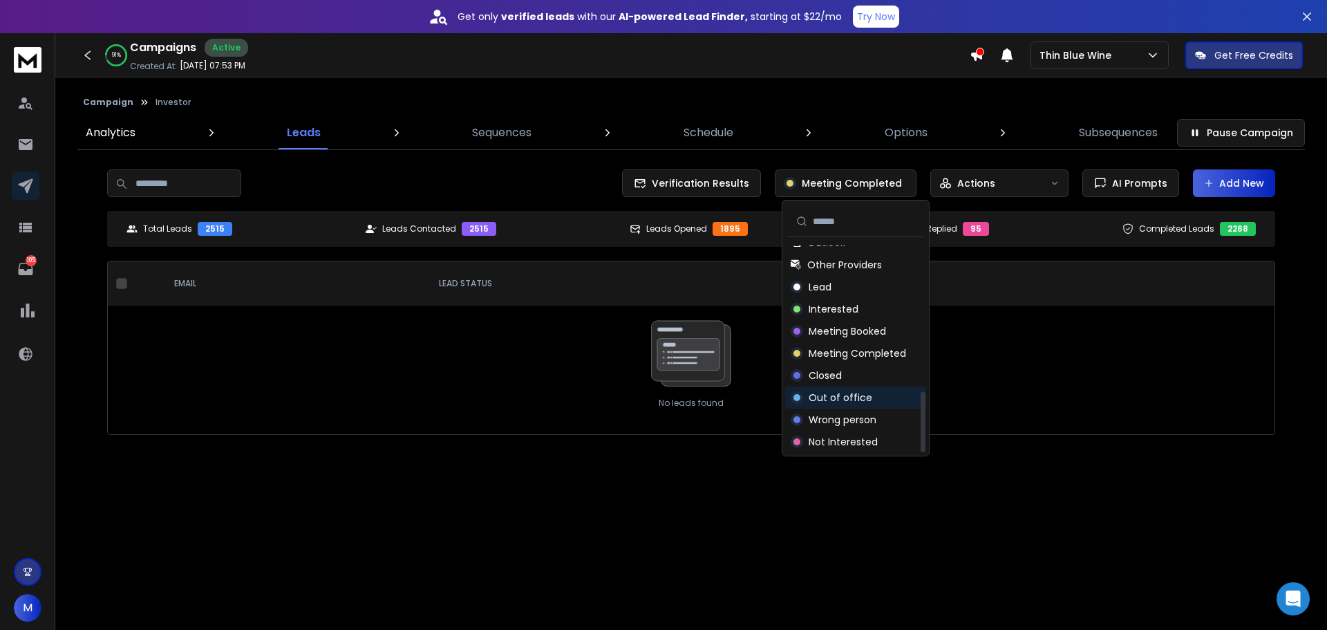
click at [113, 133] on p "Analytics" at bounding box center [111, 132] width 50 height 17
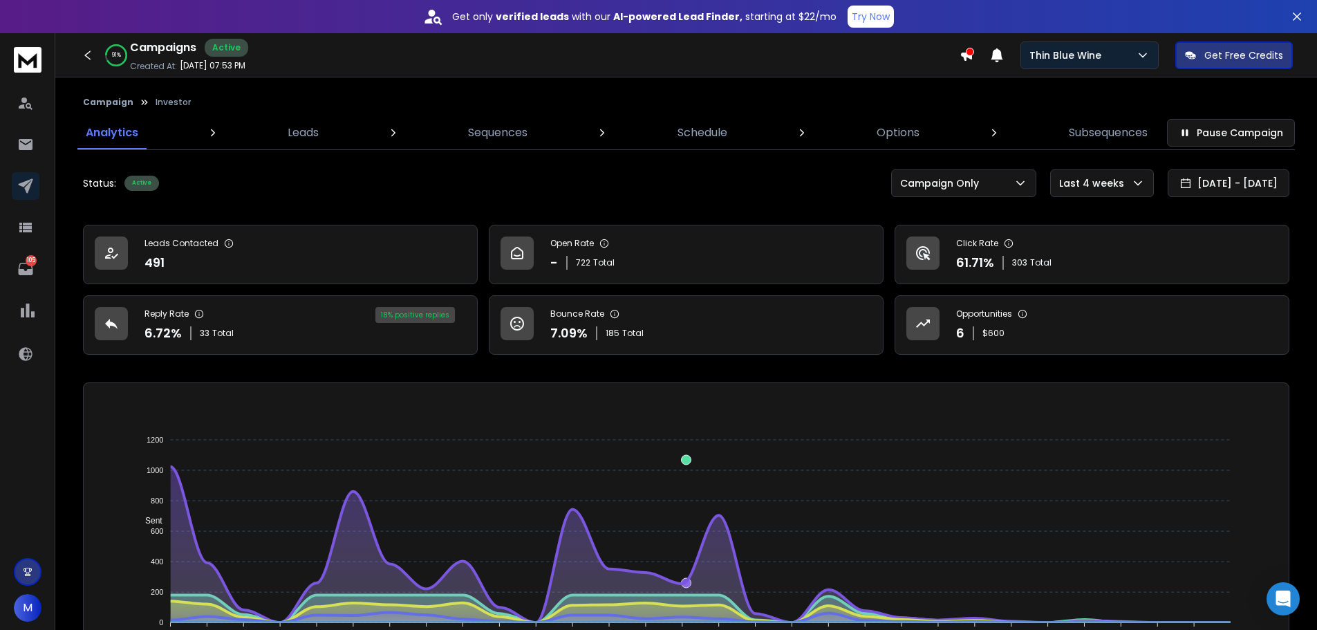
click at [1098, 58] on p "Thin Blue Wine" at bounding box center [1067, 55] width 77 height 14
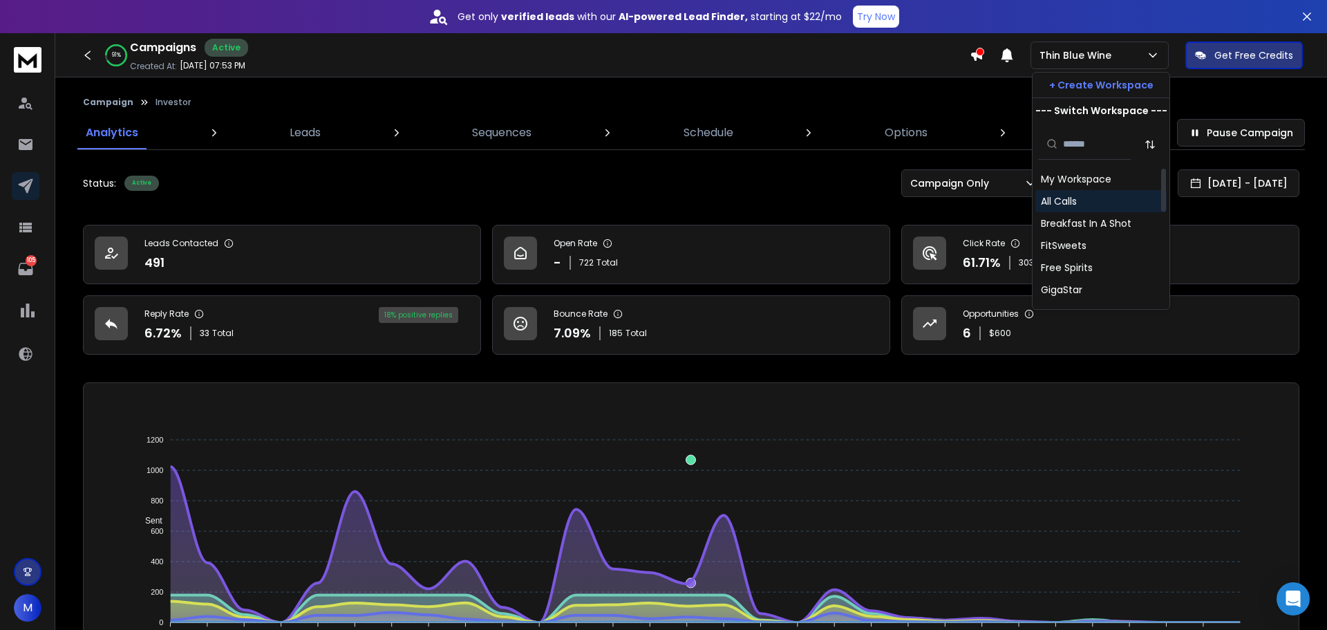
click at [1127, 211] on div "All Calls" at bounding box center [1100, 201] width 131 height 22
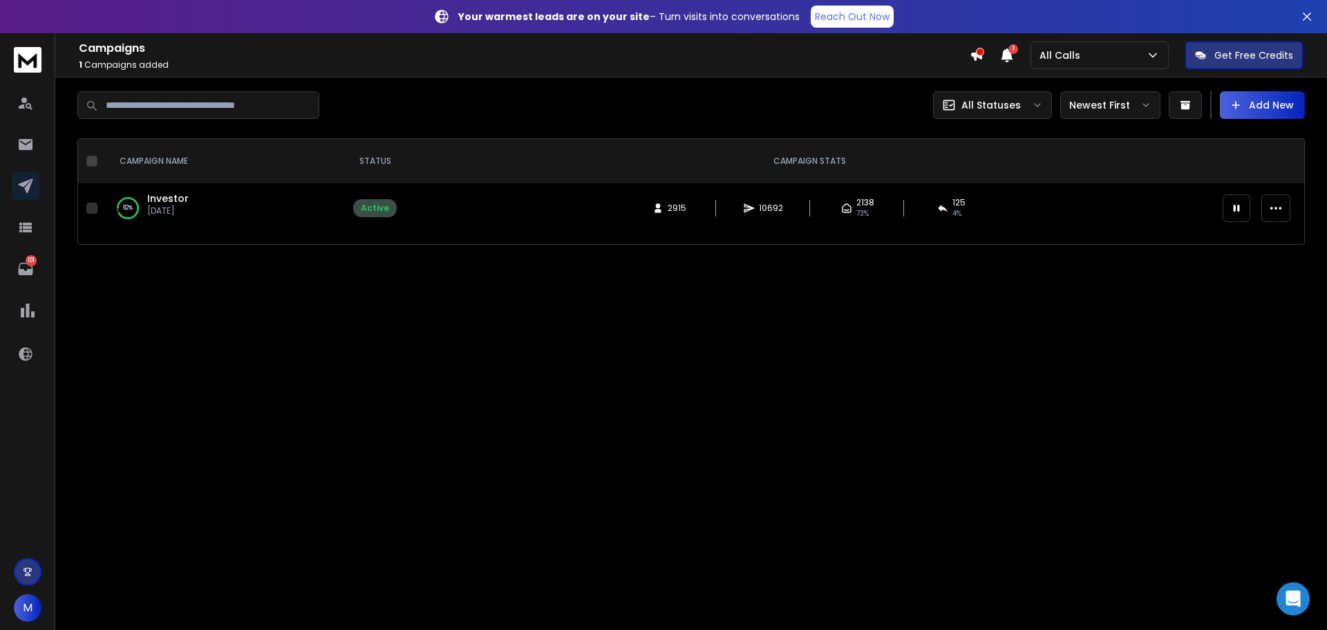
click at [498, 211] on div "2915 10692 2138 73 % 125 4 %" at bounding box center [809, 208] width 793 height 22
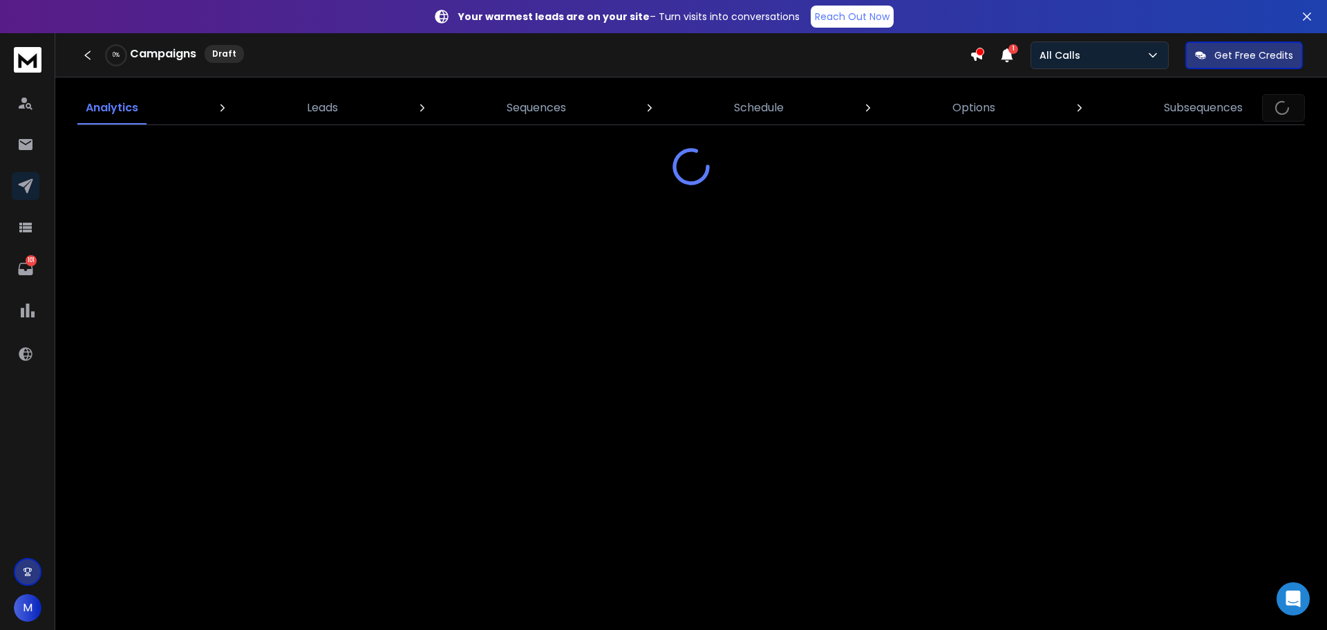
click at [1066, 51] on p "All Calls" at bounding box center [1062, 55] width 46 height 14
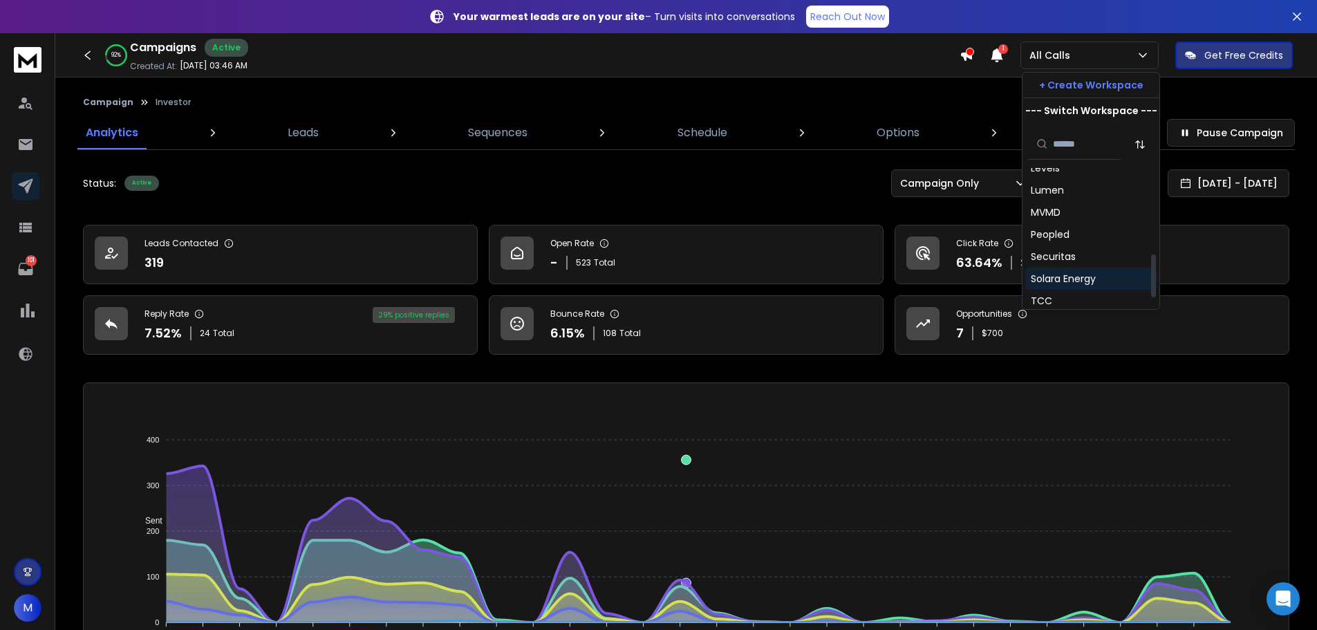
scroll to position [304, 0]
click at [1090, 296] on div "Thin Blue Wine" at bounding box center [1065, 295] width 70 height 14
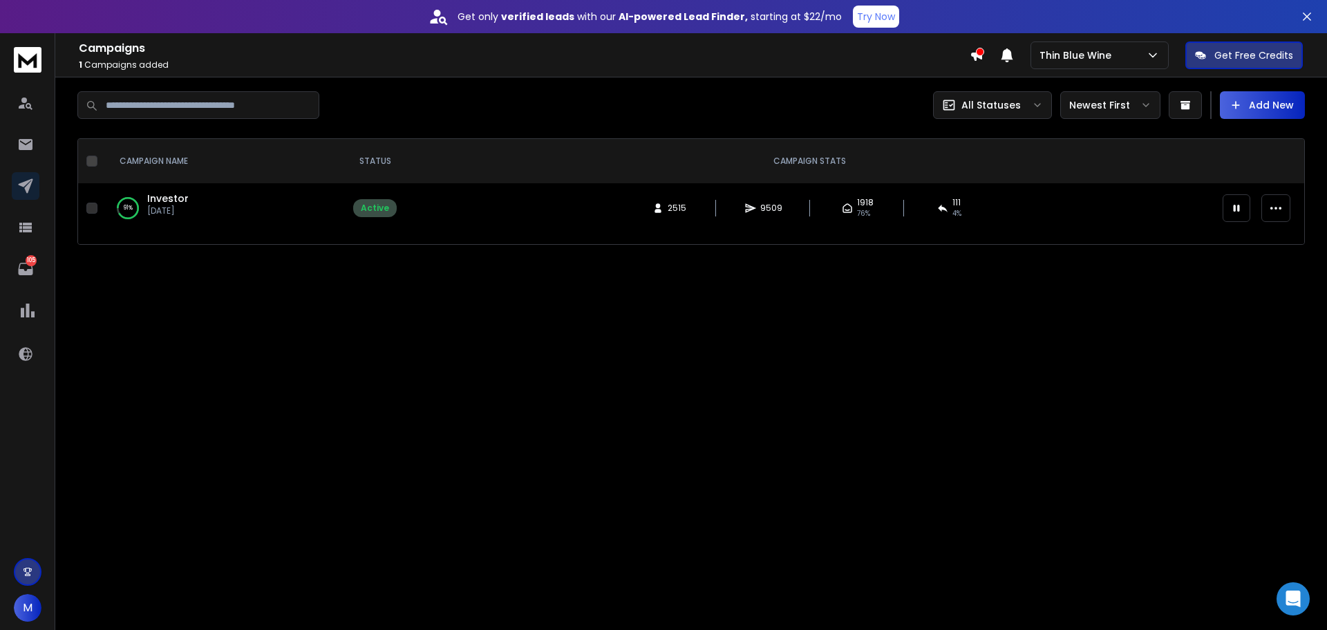
click at [422, 377] on div "Get only verified leads with our AI-powered Lead Finder, starting at $22/mo Try…" at bounding box center [663, 315] width 1327 height 630
click at [1093, 47] on button "Thin Blue Wine" at bounding box center [1099, 55] width 138 height 28
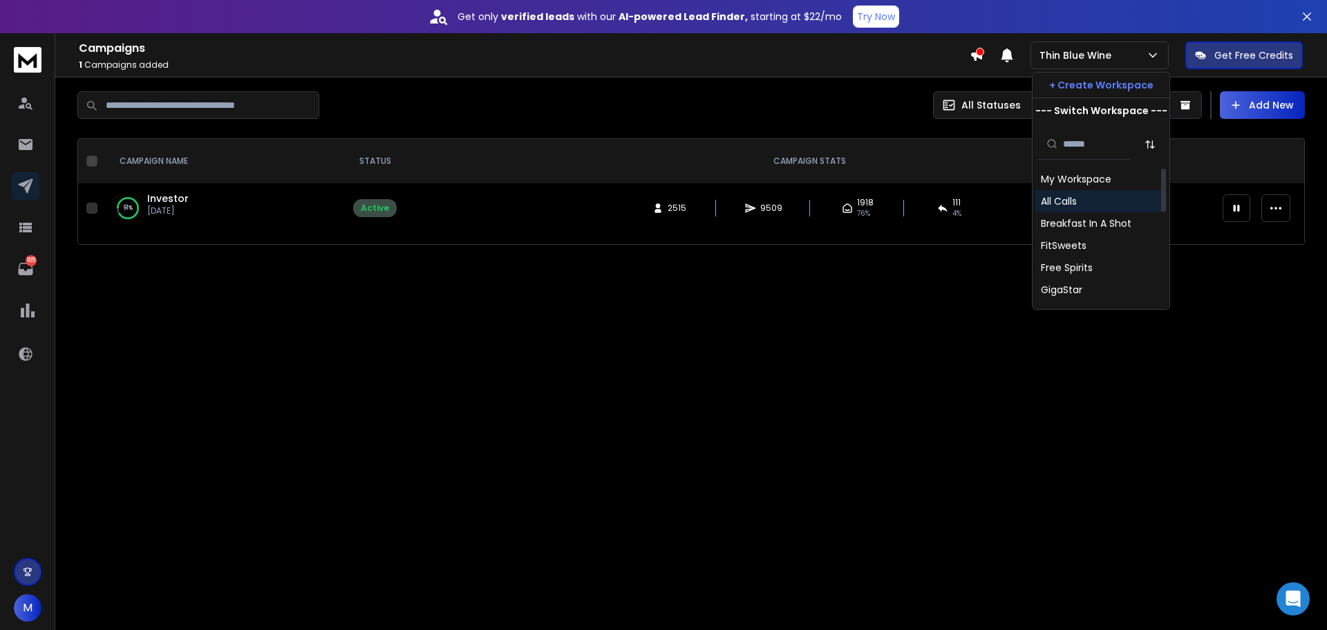
click at [1102, 198] on div "All Calls" at bounding box center [1100, 201] width 131 height 22
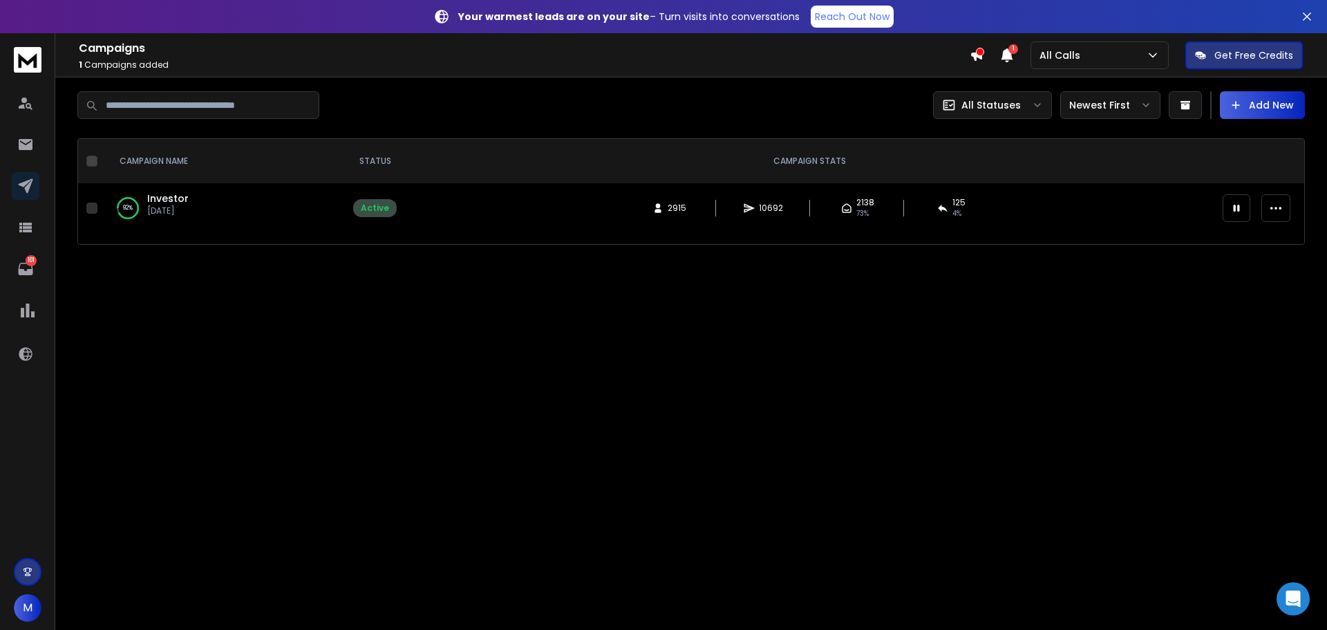
click at [527, 220] on td "2915 10692 2138 73 % 125 4 %" at bounding box center [809, 208] width 809 height 50
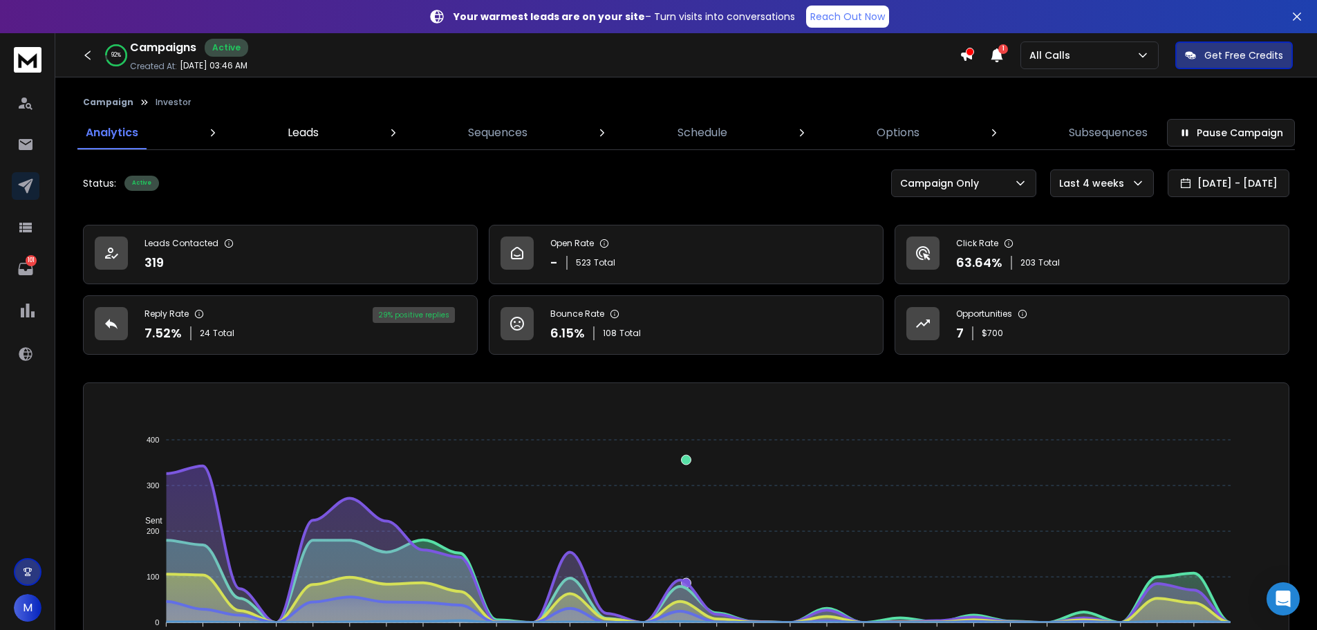
click at [315, 130] on p "Leads" at bounding box center [303, 132] width 31 height 17
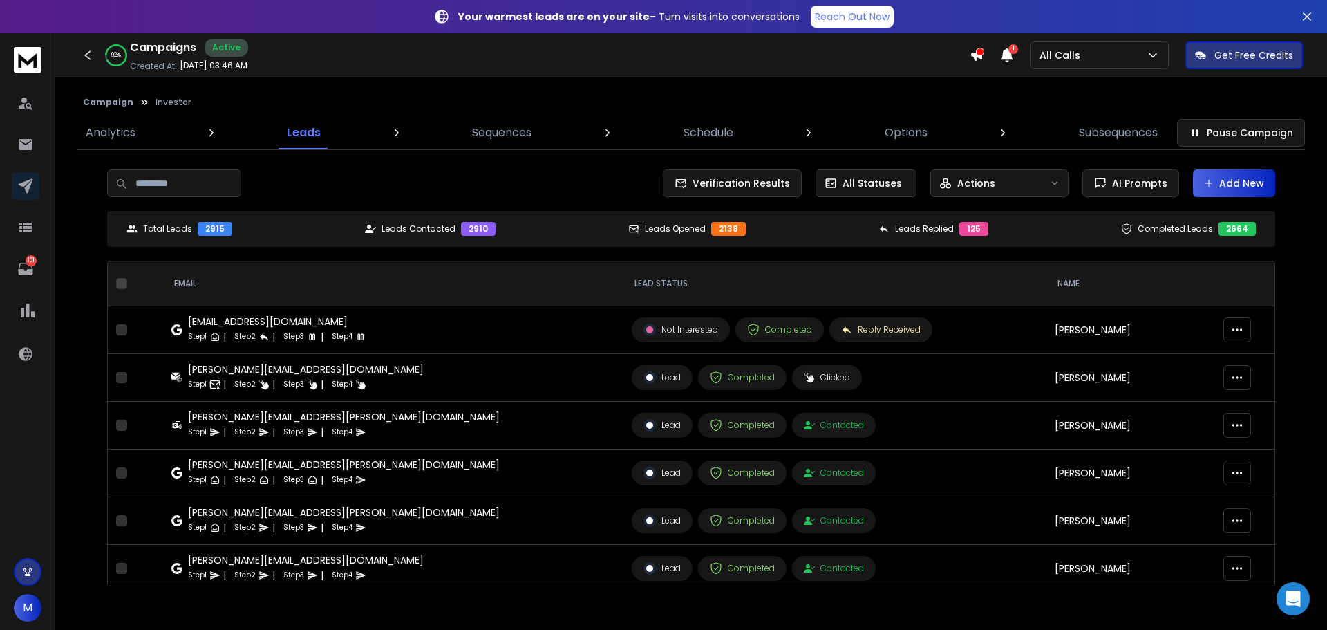
click at [216, 230] on div "2915" at bounding box center [215, 229] width 35 height 14
copy div "2915"
click at [273, 225] on div "Total Leads 2915 Leads Contacted 2910 Leads Opened 2138 Leads Replied 125 Compl…" at bounding box center [691, 229] width 1168 height 36
click at [909, 180] on button "All Statuses" at bounding box center [866, 183] width 101 height 28
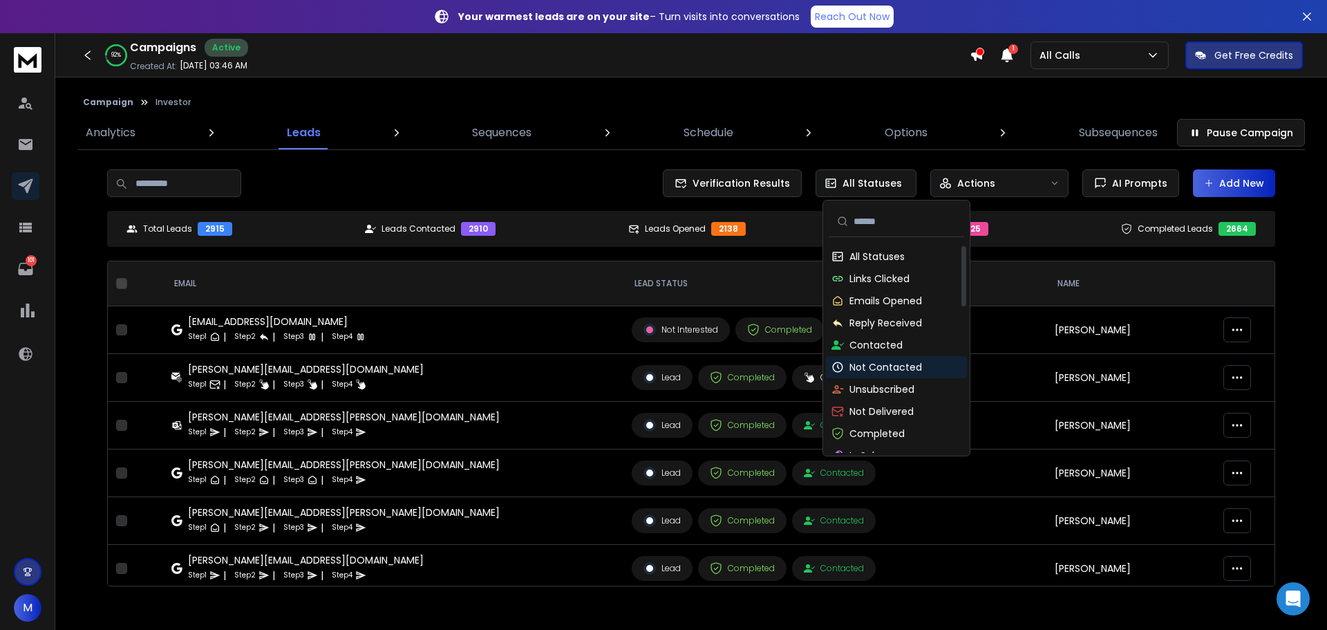
click at [889, 366] on p "Not Contacted" at bounding box center [885, 367] width 73 height 14
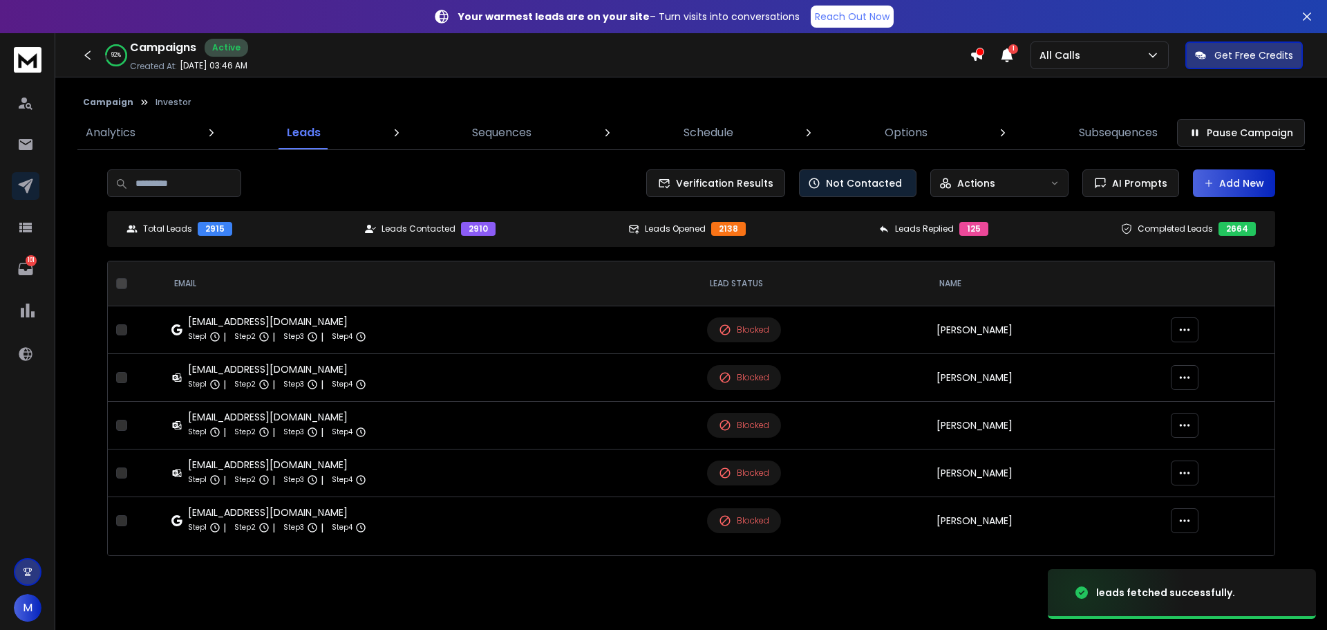
click at [897, 180] on p "Not Contacted" at bounding box center [864, 183] width 76 height 14
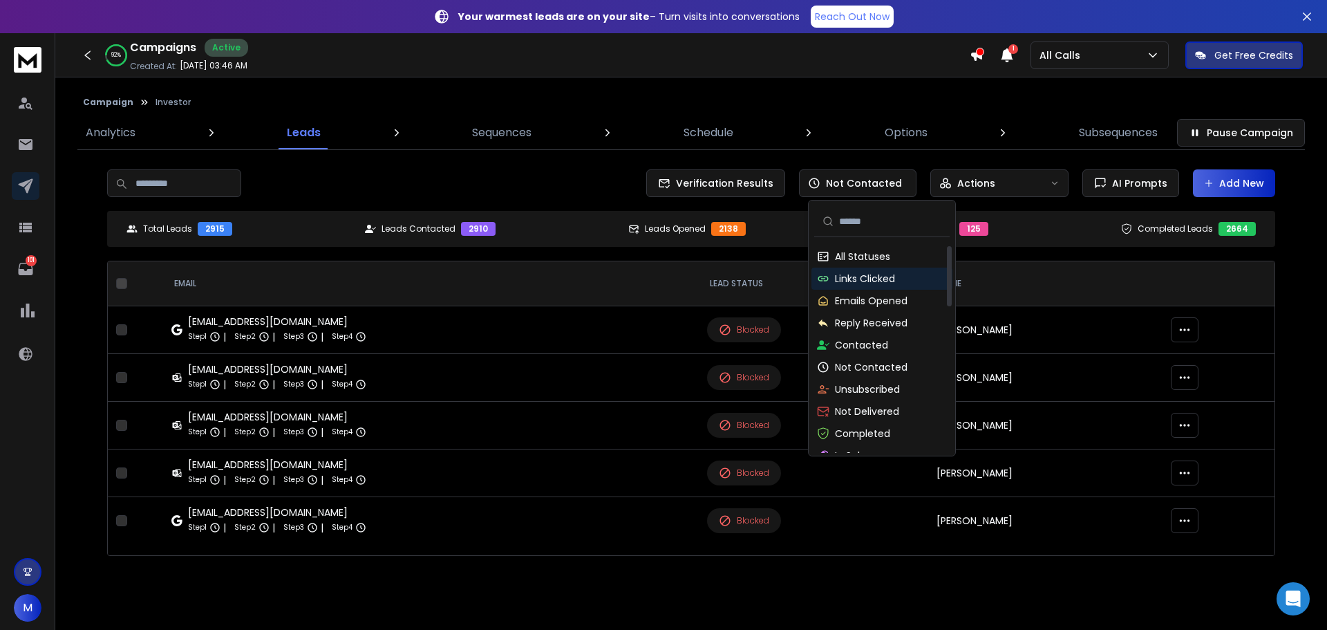
click at [887, 276] on p "Links Clicked" at bounding box center [865, 279] width 60 height 14
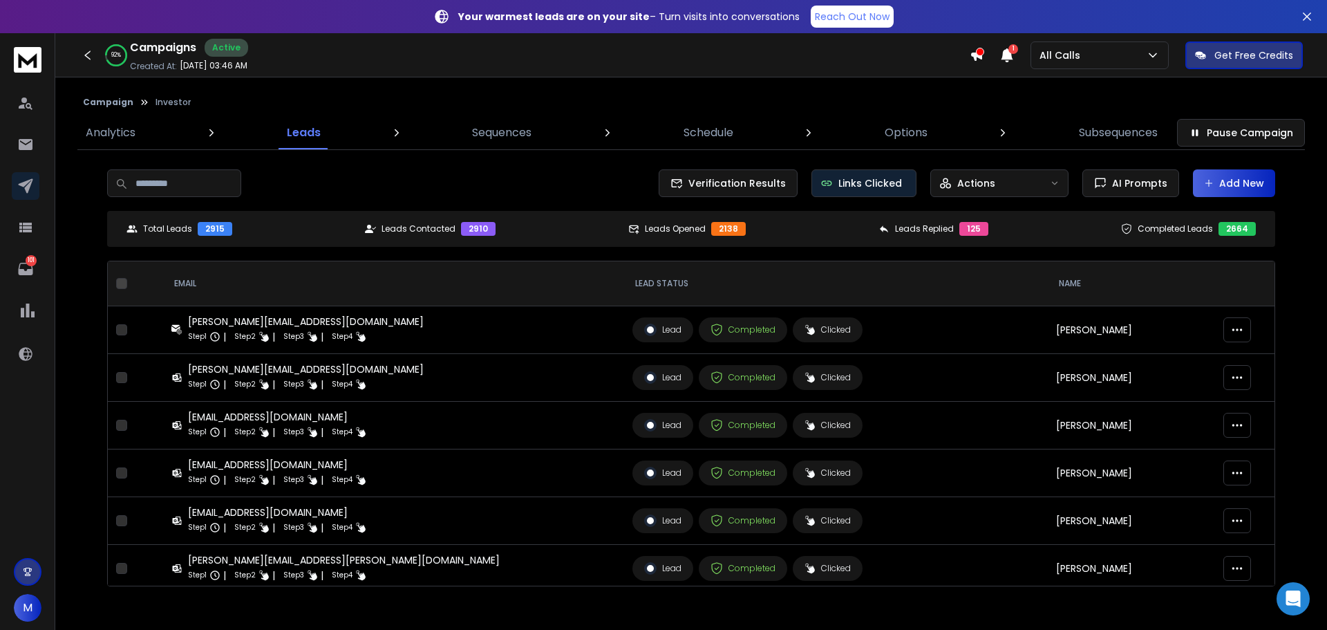
click at [878, 187] on p "Links Clicked" at bounding box center [870, 183] width 64 height 14
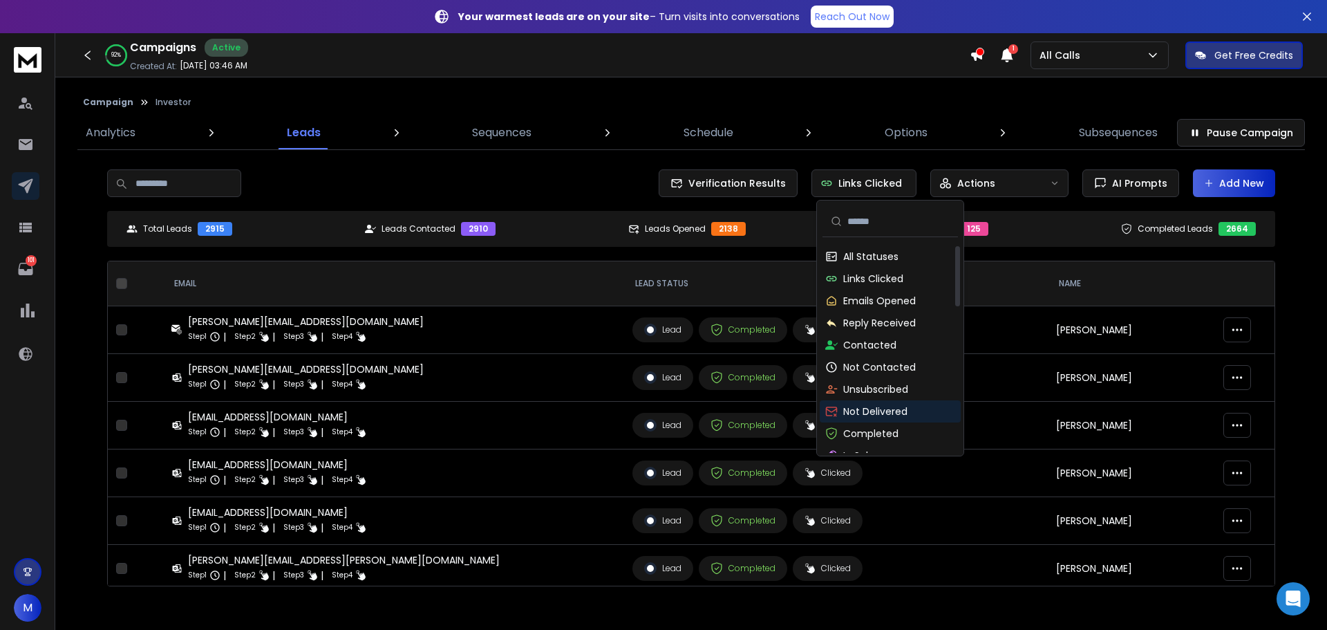
click at [916, 408] on div "Not Delivered" at bounding box center [890, 411] width 141 height 22
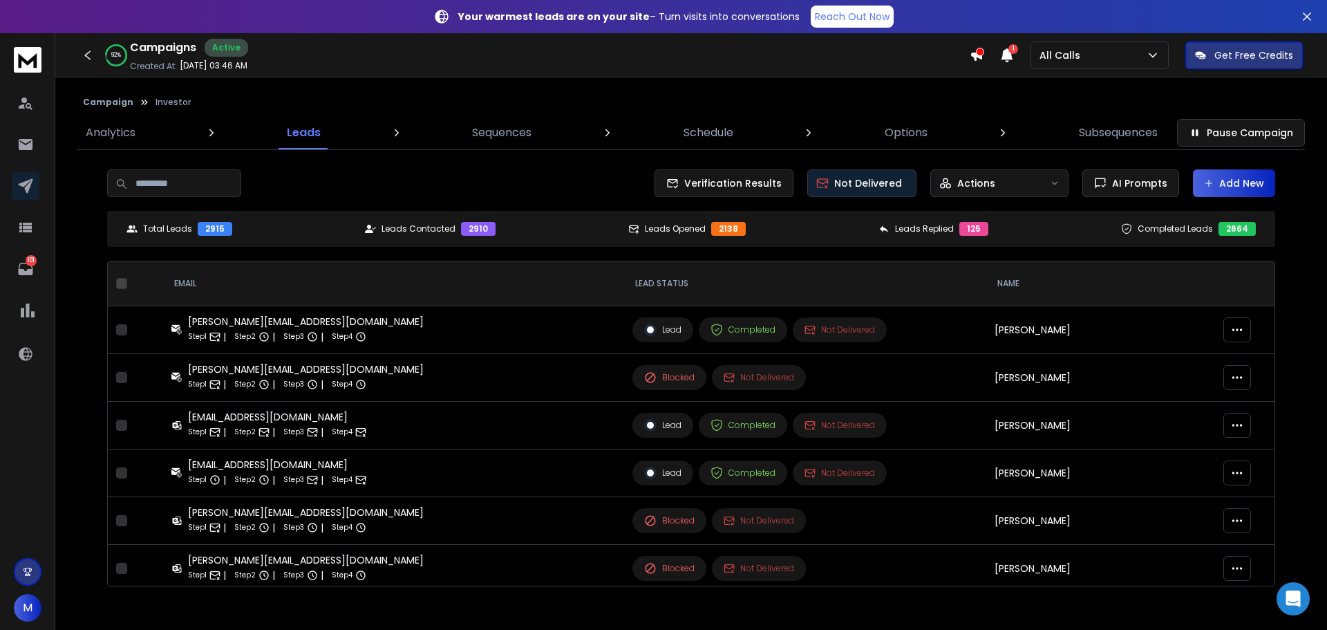
click at [862, 188] on p "Not Delivered" at bounding box center [868, 183] width 68 height 14
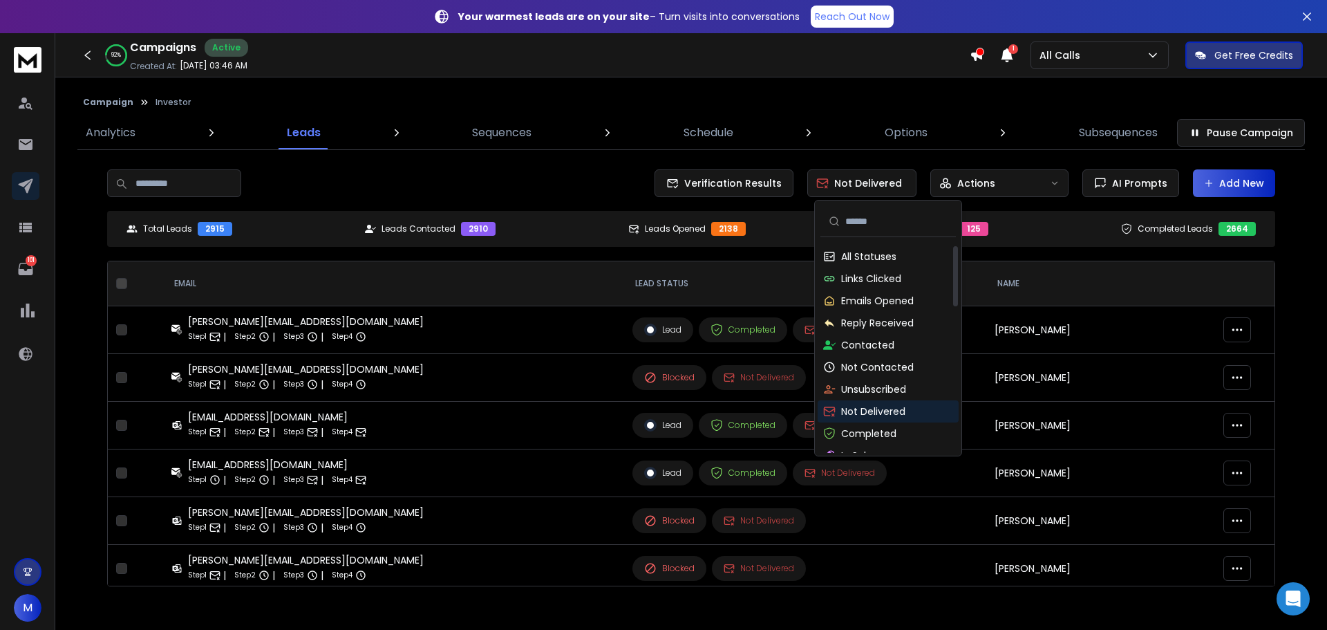
scroll to position [138, 0]
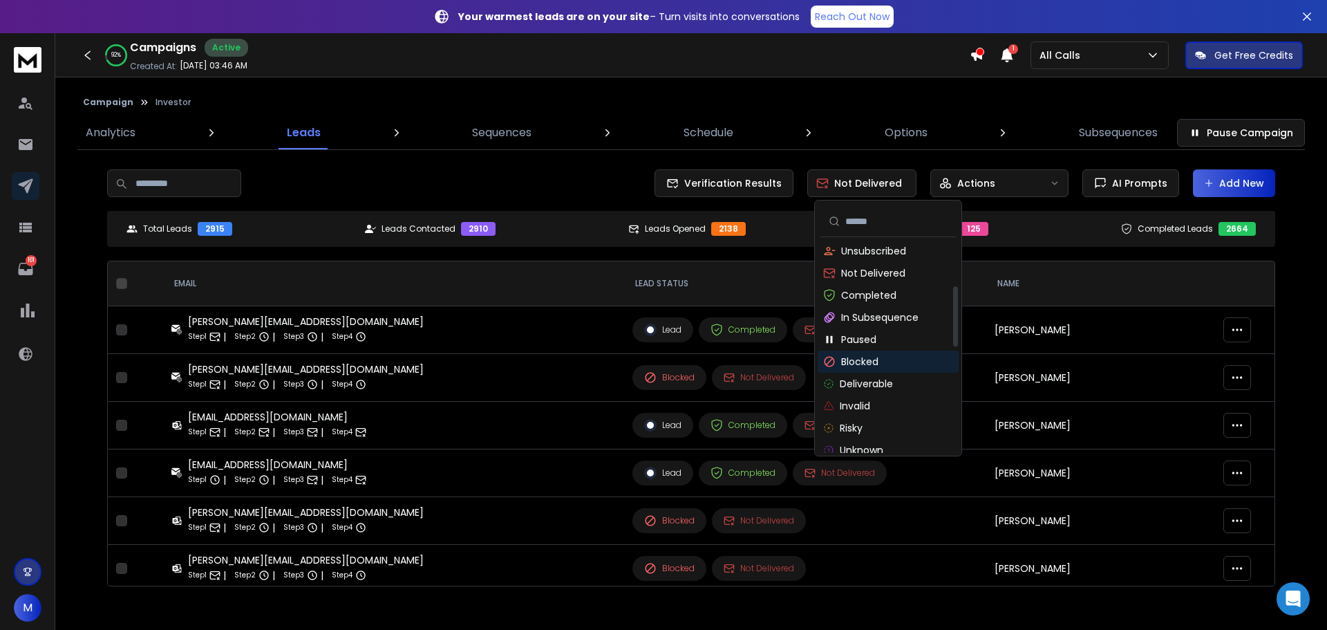
click at [889, 362] on div "Blocked" at bounding box center [888, 361] width 141 height 22
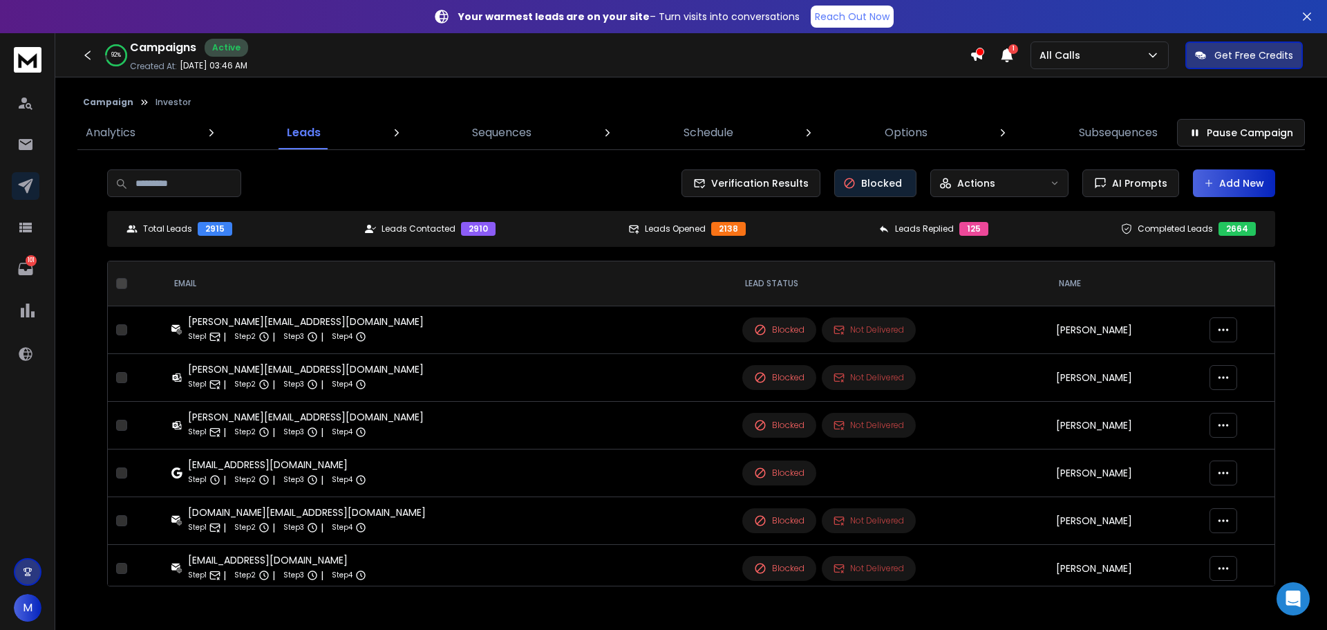
click at [902, 180] on p "Blocked" at bounding box center [881, 183] width 41 height 14
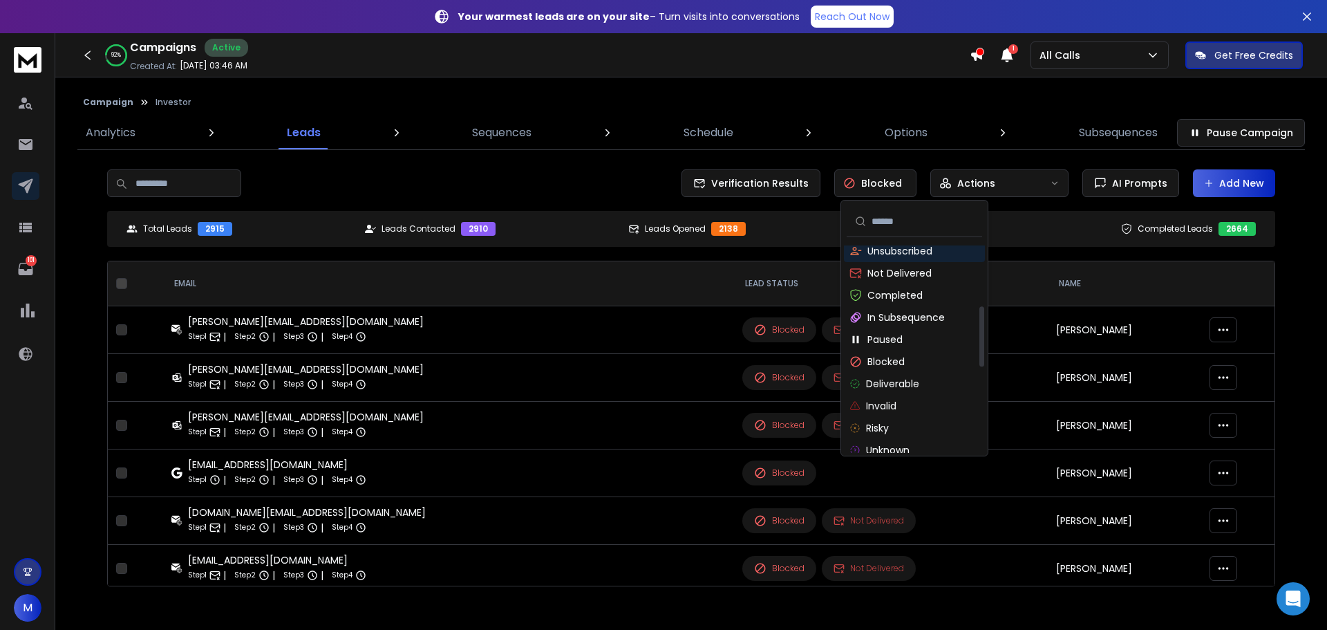
scroll to position [346, 0]
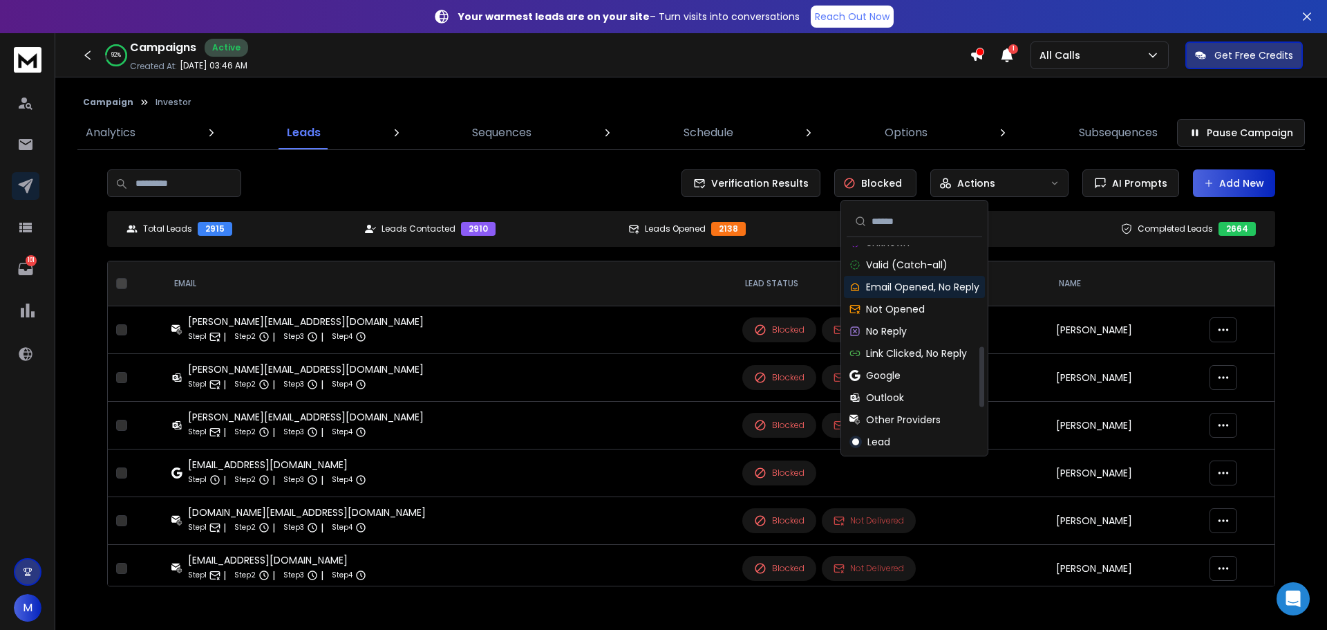
click at [919, 294] on div "Email Opened, No Reply" at bounding box center [914, 287] width 141 height 22
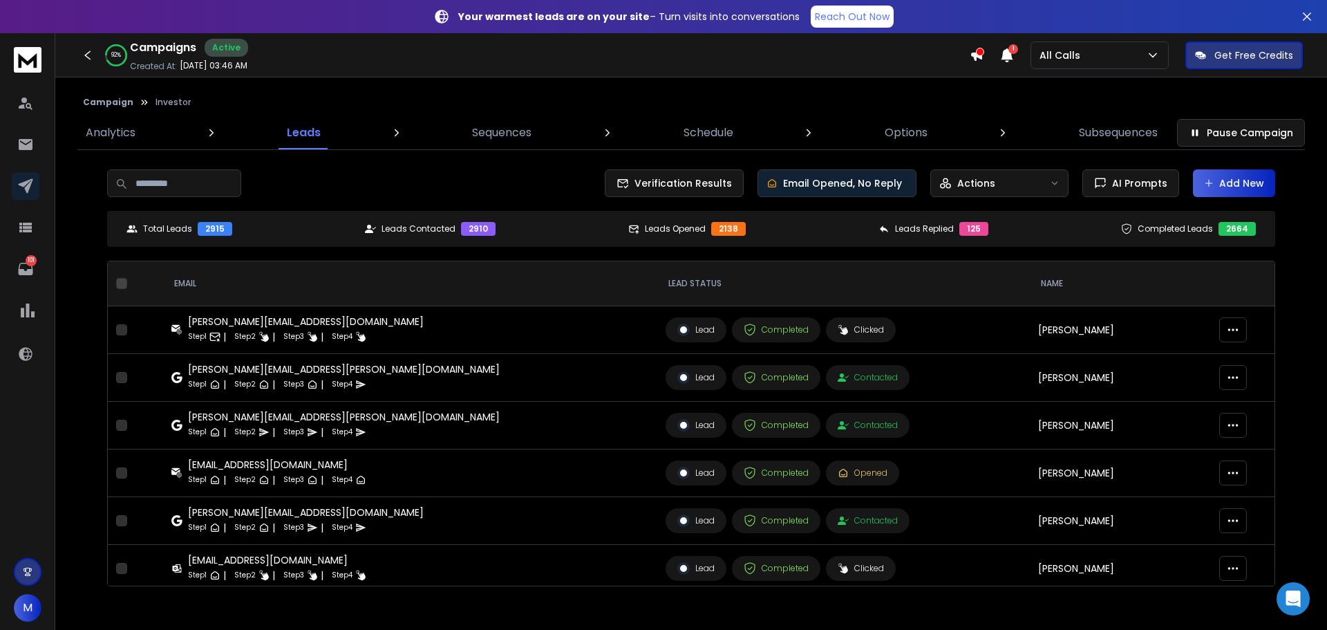
click at [864, 180] on p "Email Opened, No Reply" at bounding box center [842, 183] width 119 height 14
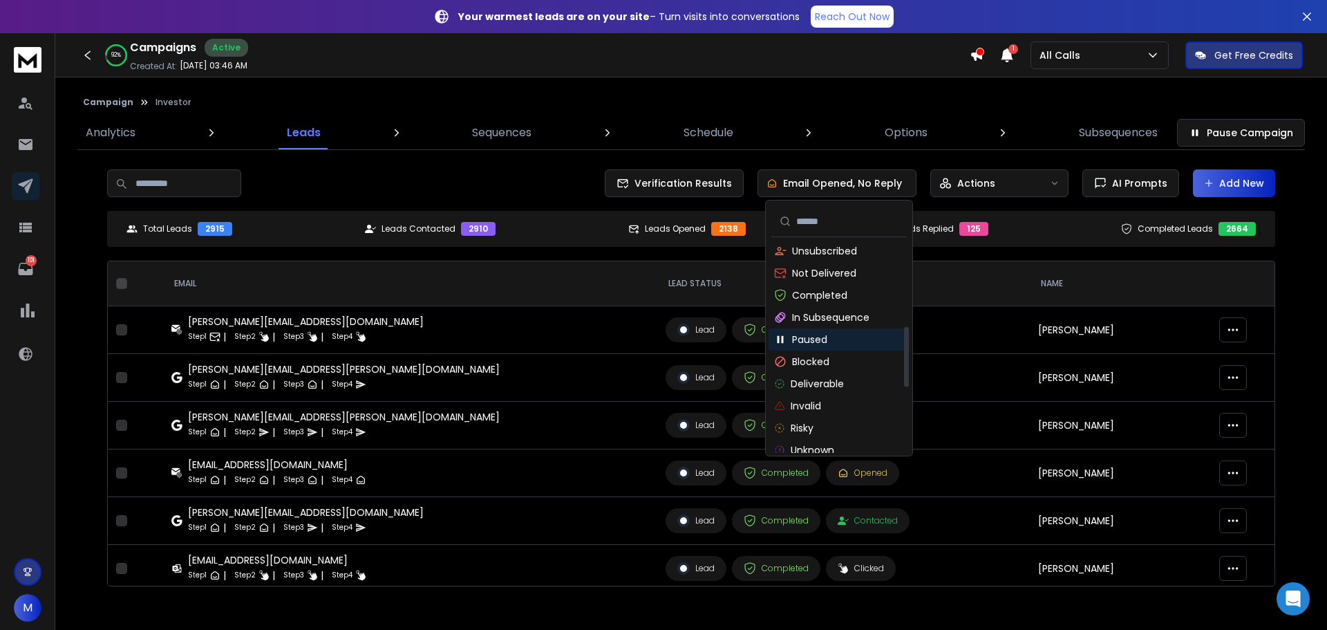
scroll to position [276, 0]
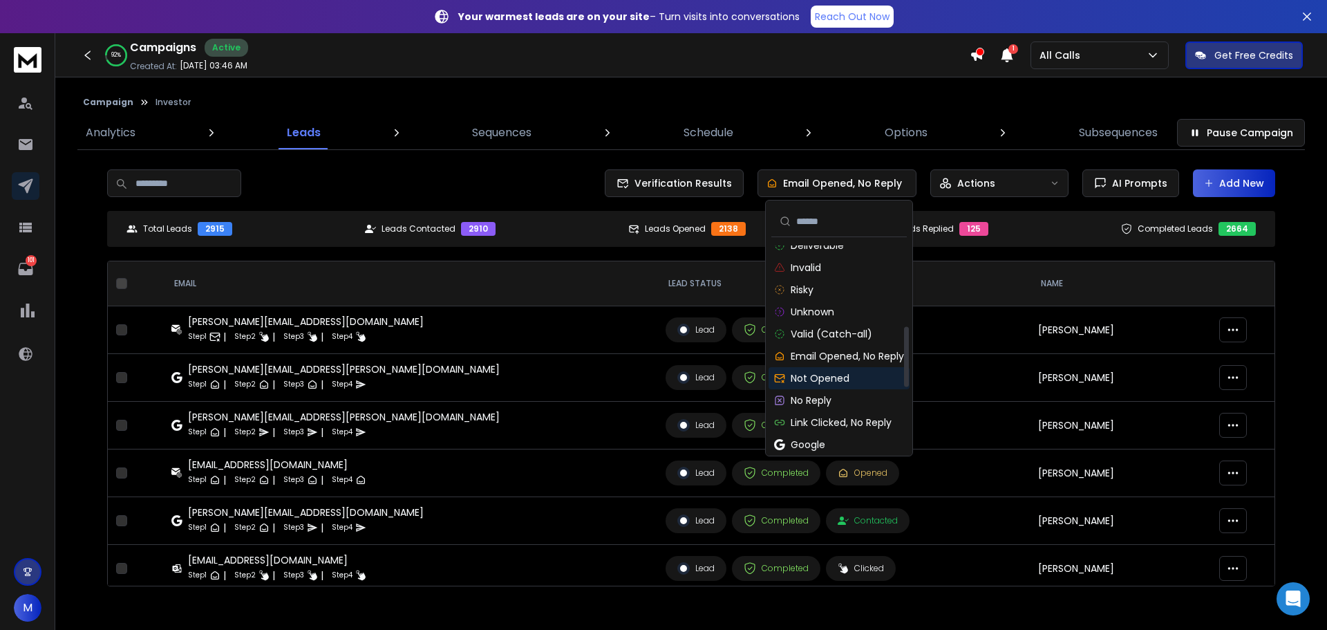
click at [855, 384] on div "Not Opened" at bounding box center [839, 378] width 141 height 22
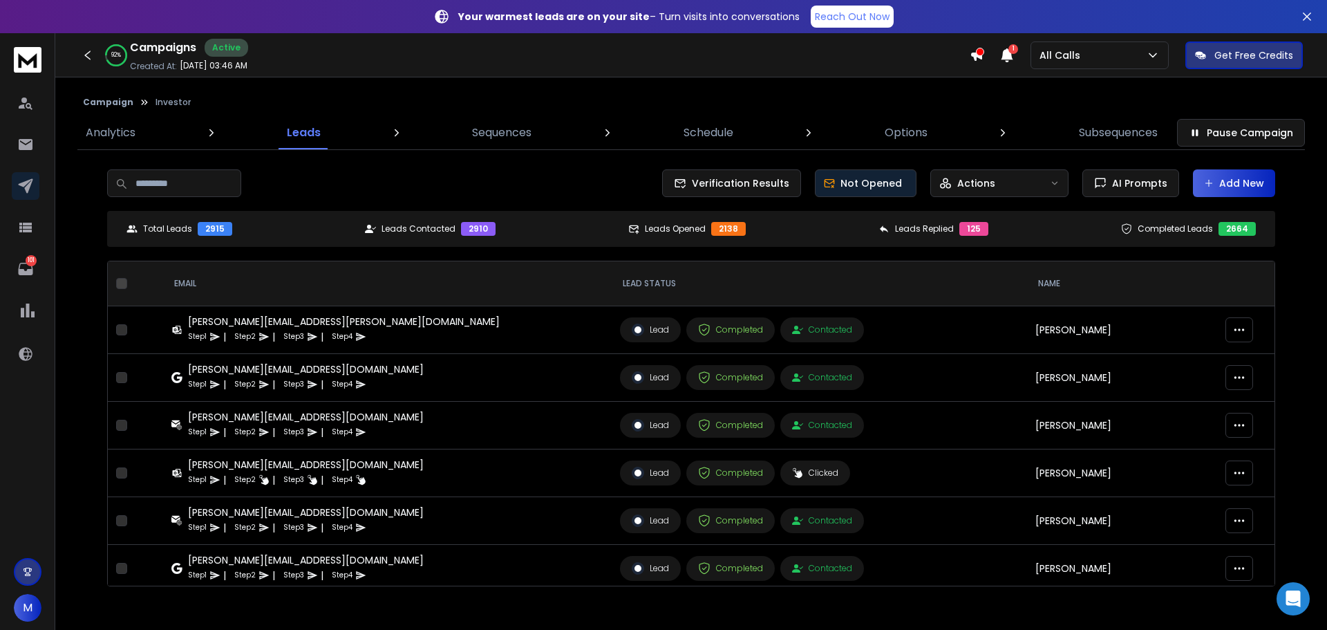
click at [870, 180] on p "Not Opened" at bounding box center [871, 183] width 62 height 14
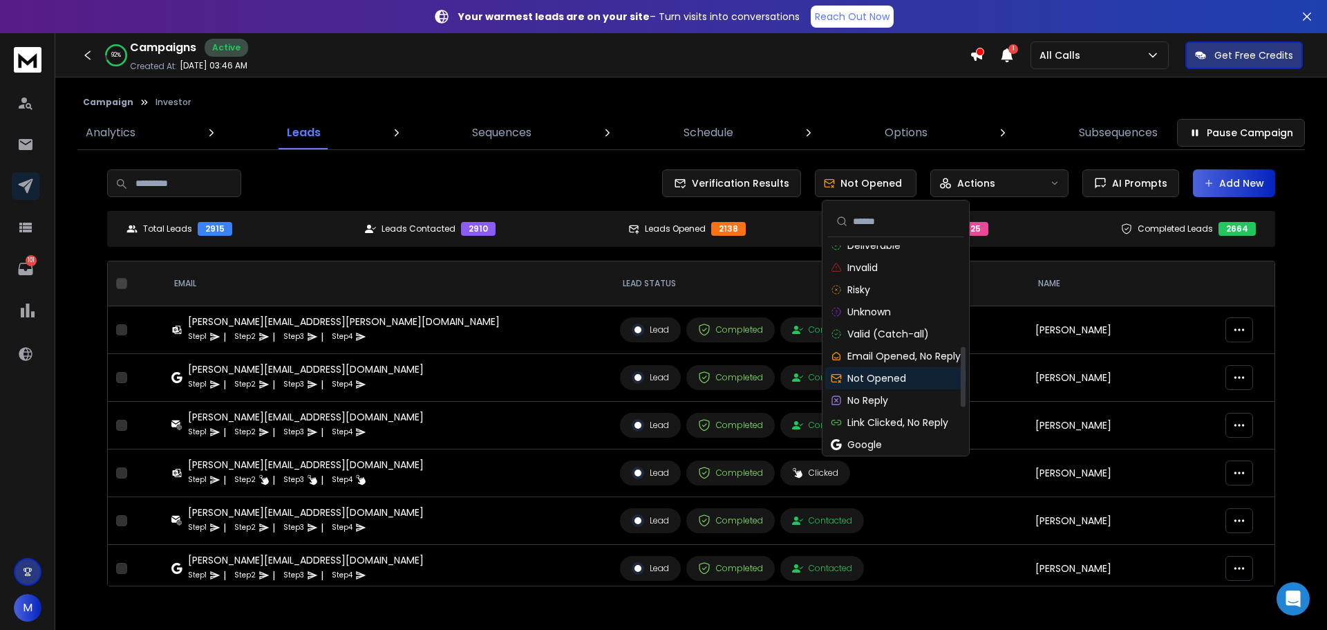
scroll to position [346, 0]
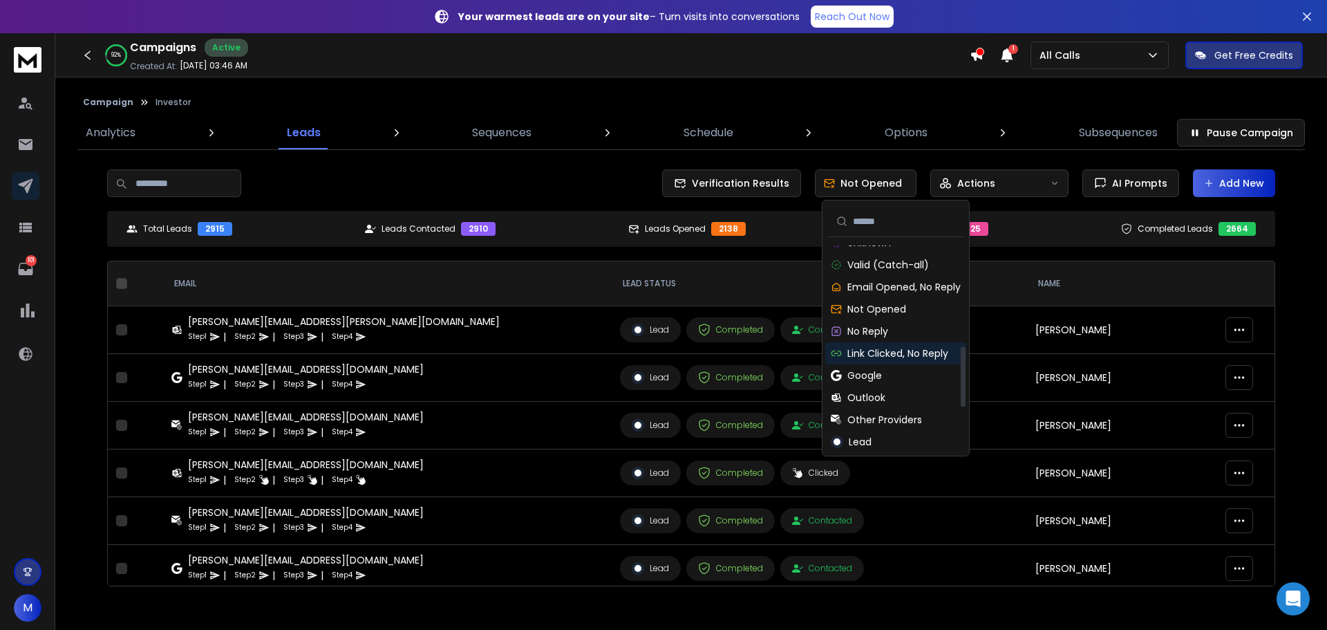
click at [904, 358] on p "Link Clicked, No Reply" at bounding box center [897, 353] width 101 height 14
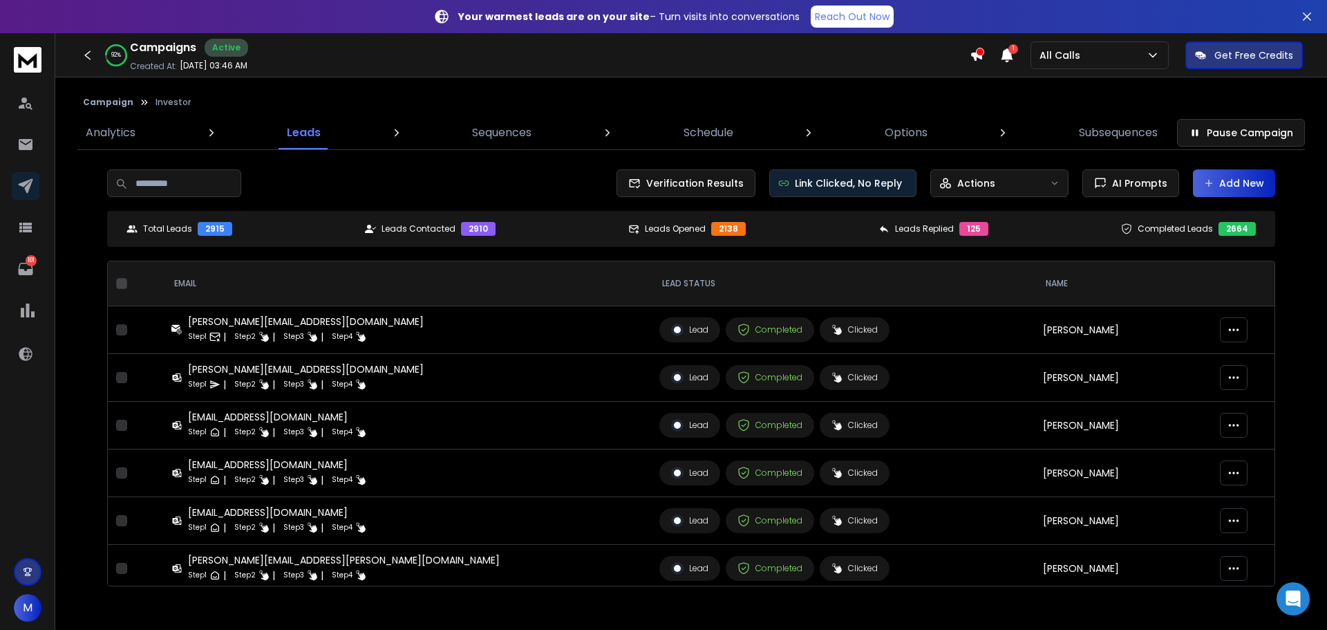
click at [867, 184] on p "Link Clicked, No Reply" at bounding box center [848, 183] width 107 height 14
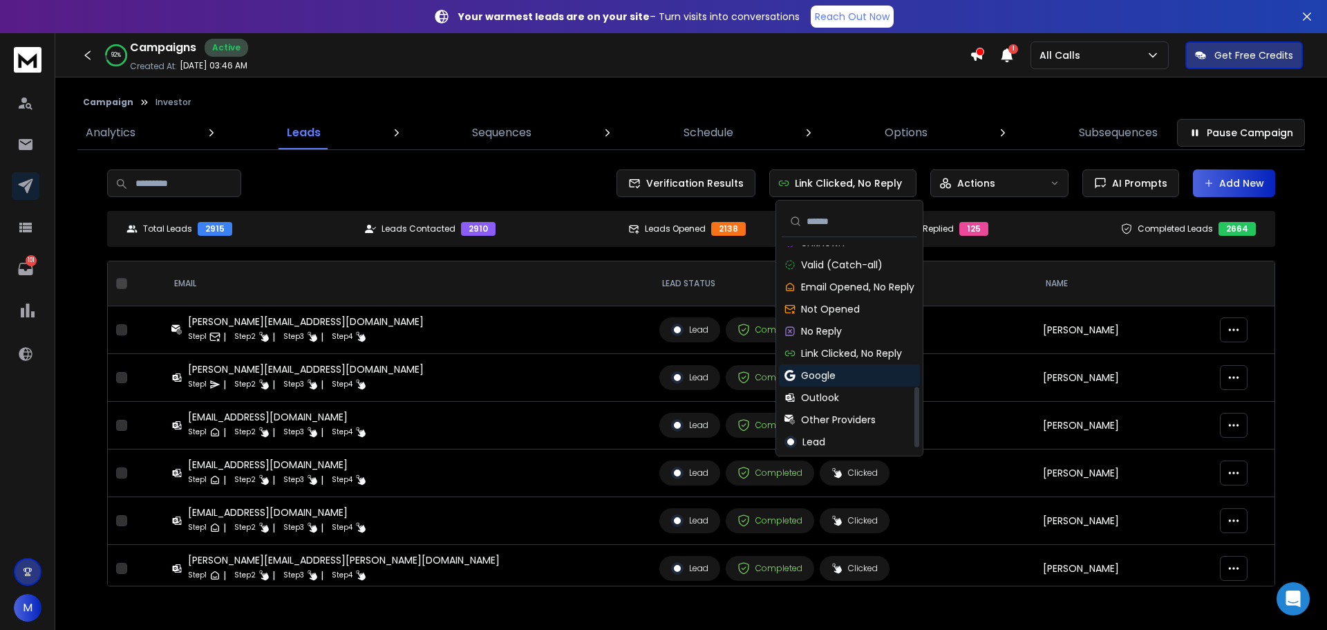
scroll to position [500, 0]
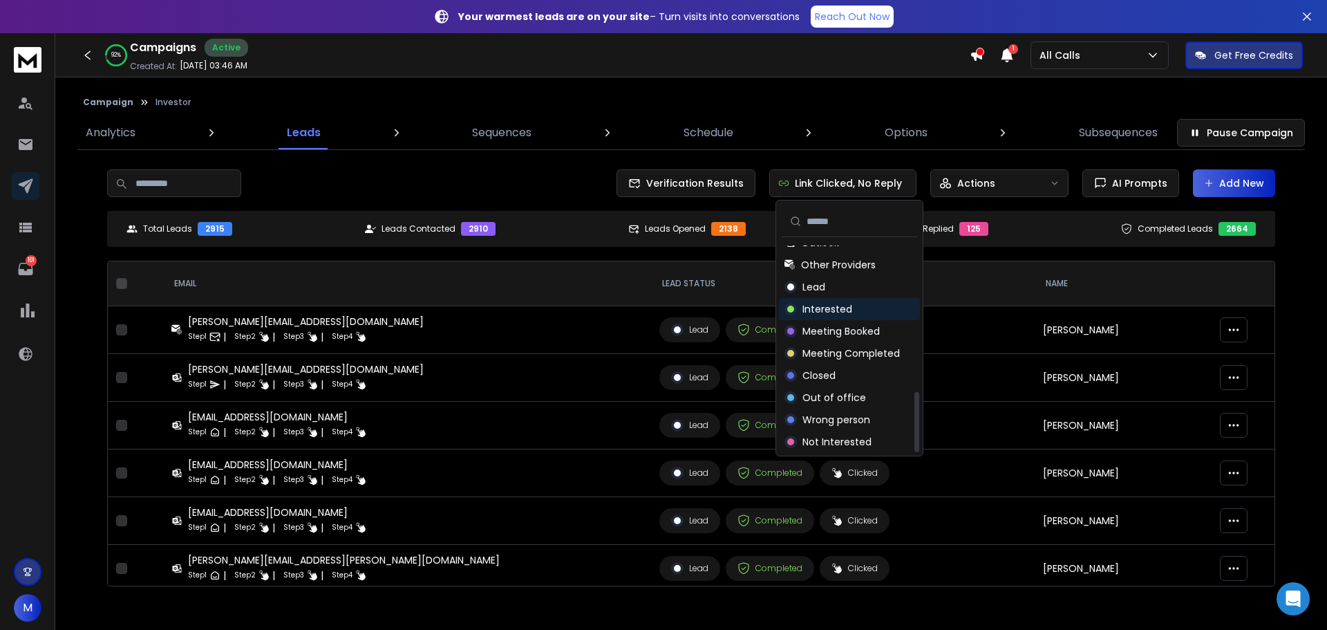
click at [856, 309] on div "Interested" at bounding box center [849, 309] width 141 height 22
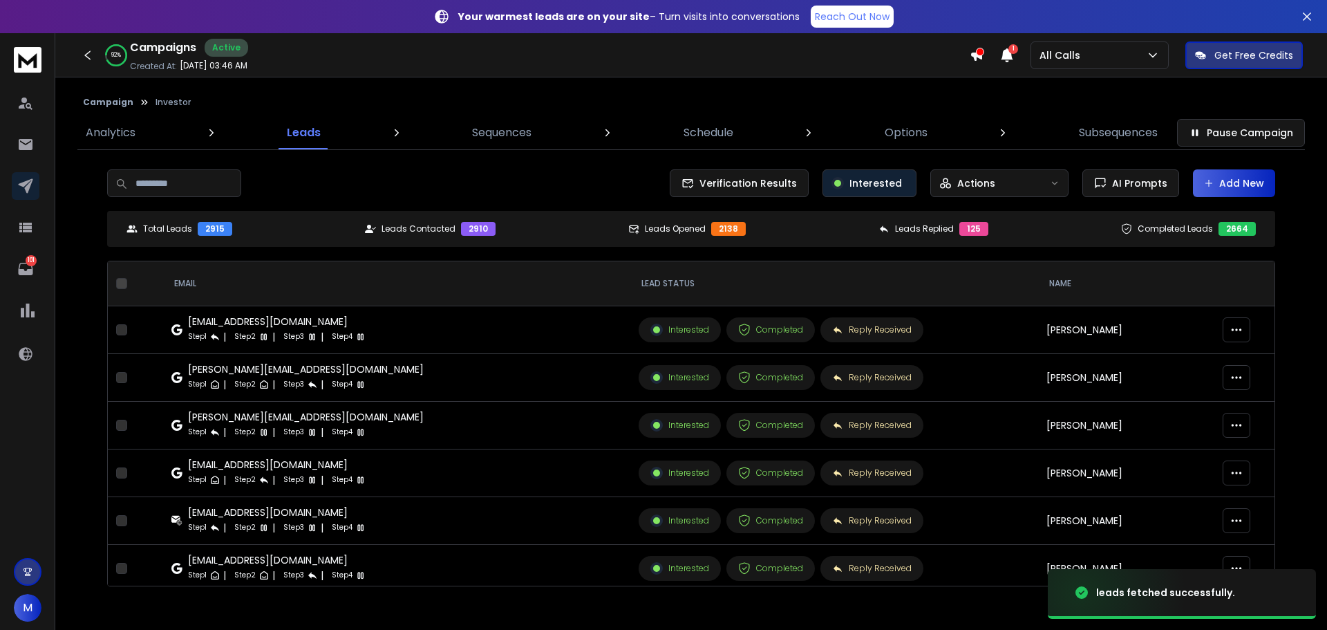
click at [880, 191] on button "Interested" at bounding box center [869, 183] width 94 height 28
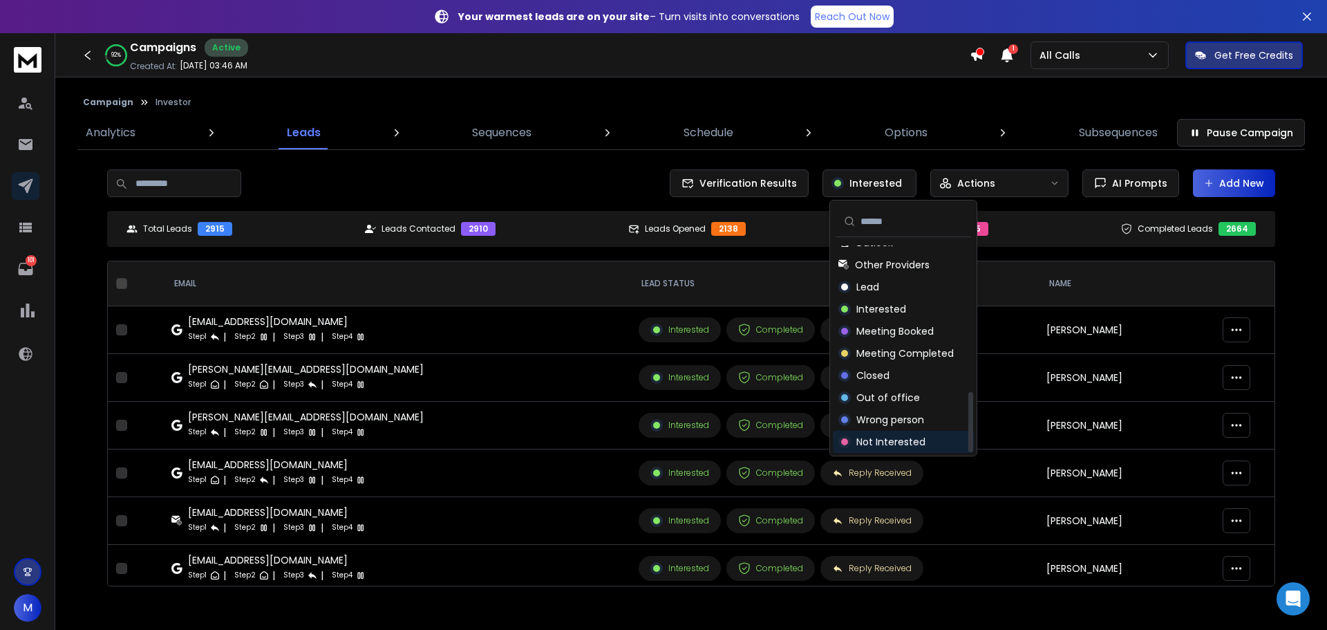
click at [910, 439] on p "Not Interested" at bounding box center [890, 442] width 69 height 14
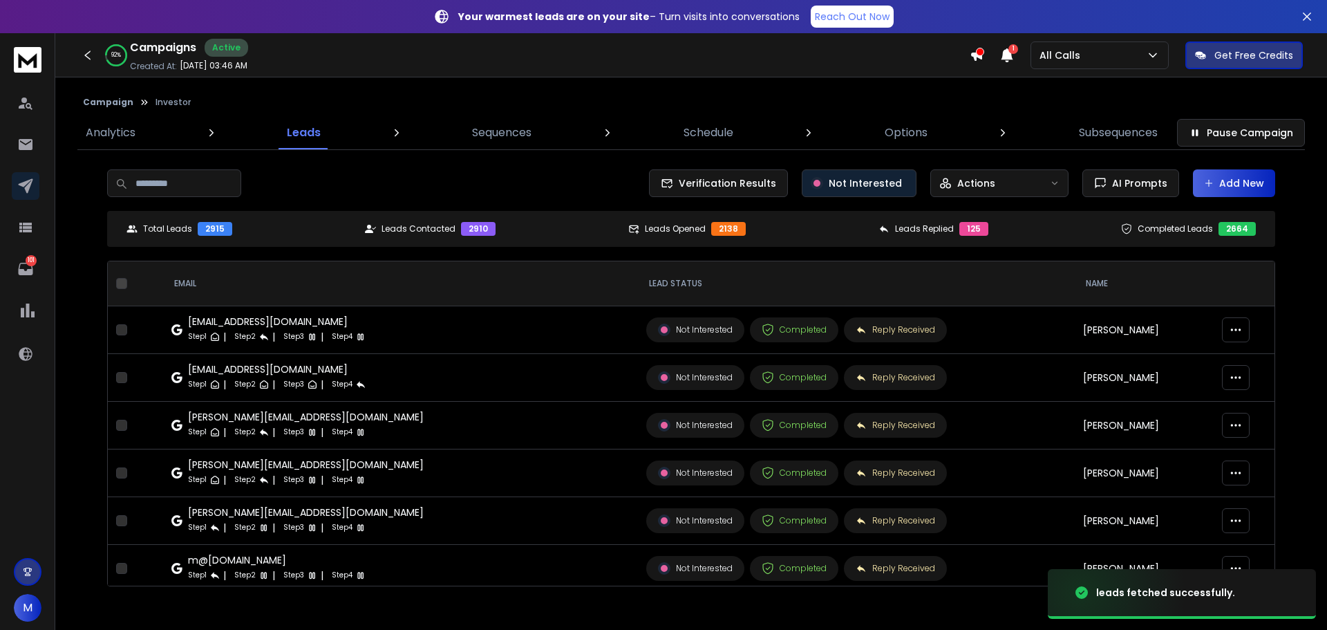
click at [873, 185] on p "Not Interested" at bounding box center [865, 183] width 73 height 14
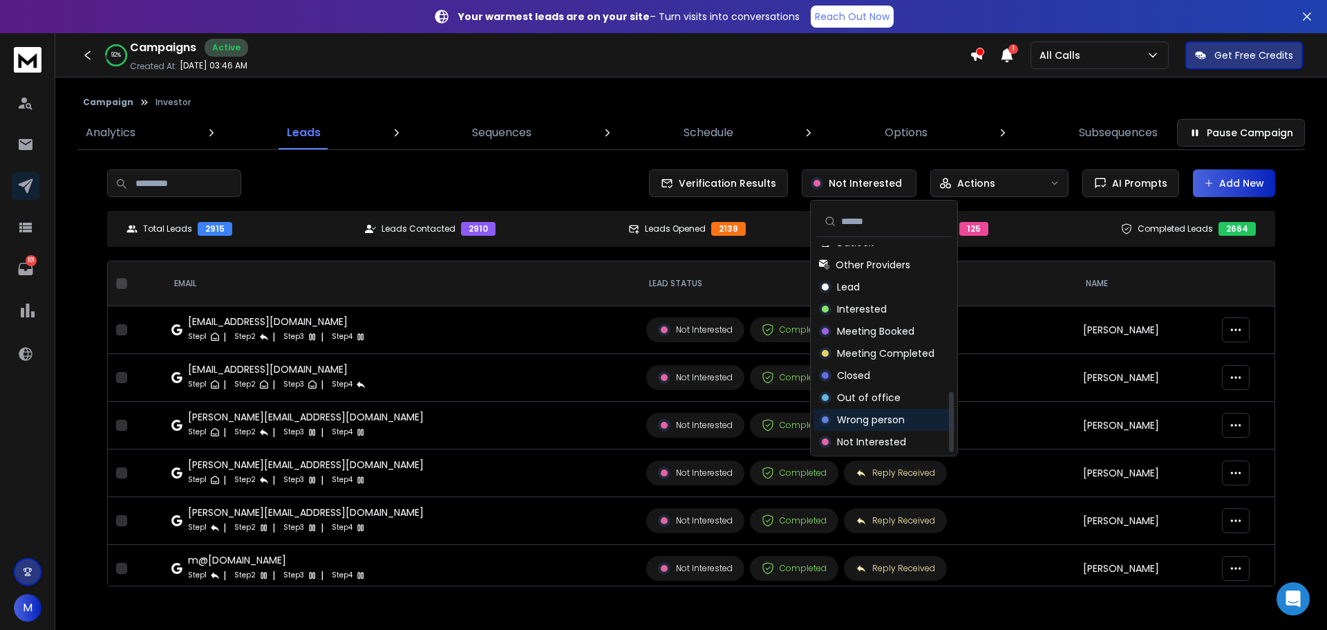
click at [899, 417] on p "Wrong person" at bounding box center [871, 420] width 68 height 14
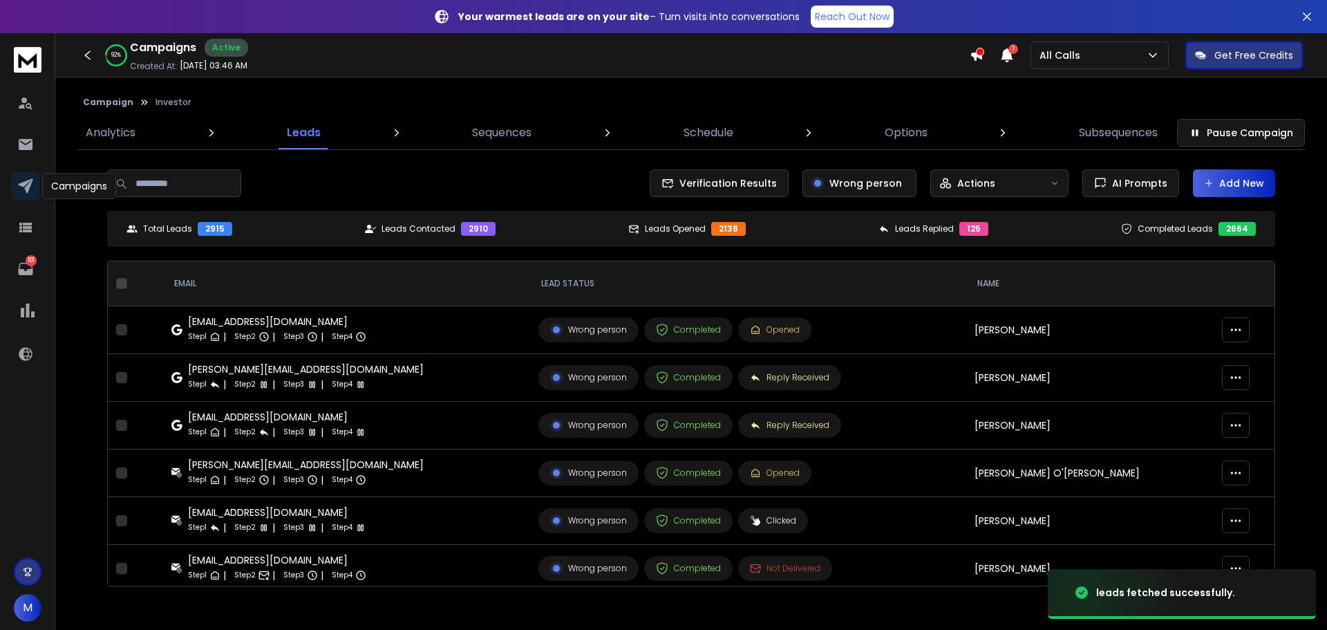
click at [24, 186] on icon at bounding box center [25, 185] width 15 height 15
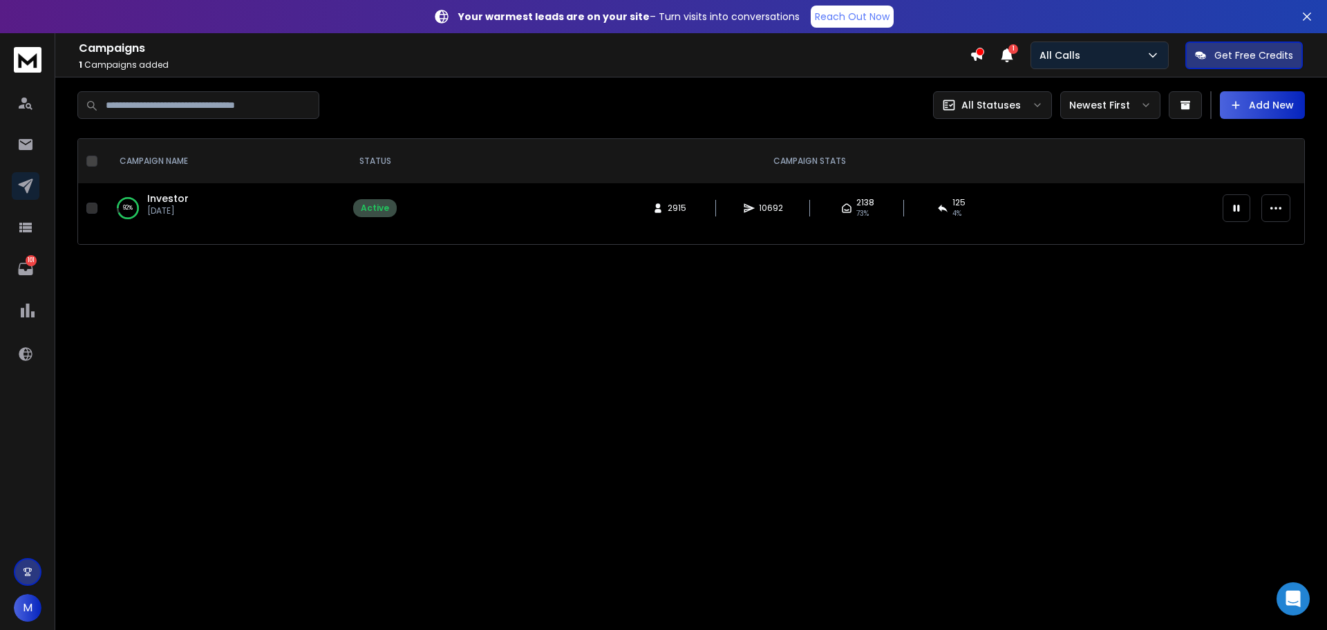
click at [1113, 58] on div "All Calls" at bounding box center [1099, 55] width 120 height 14
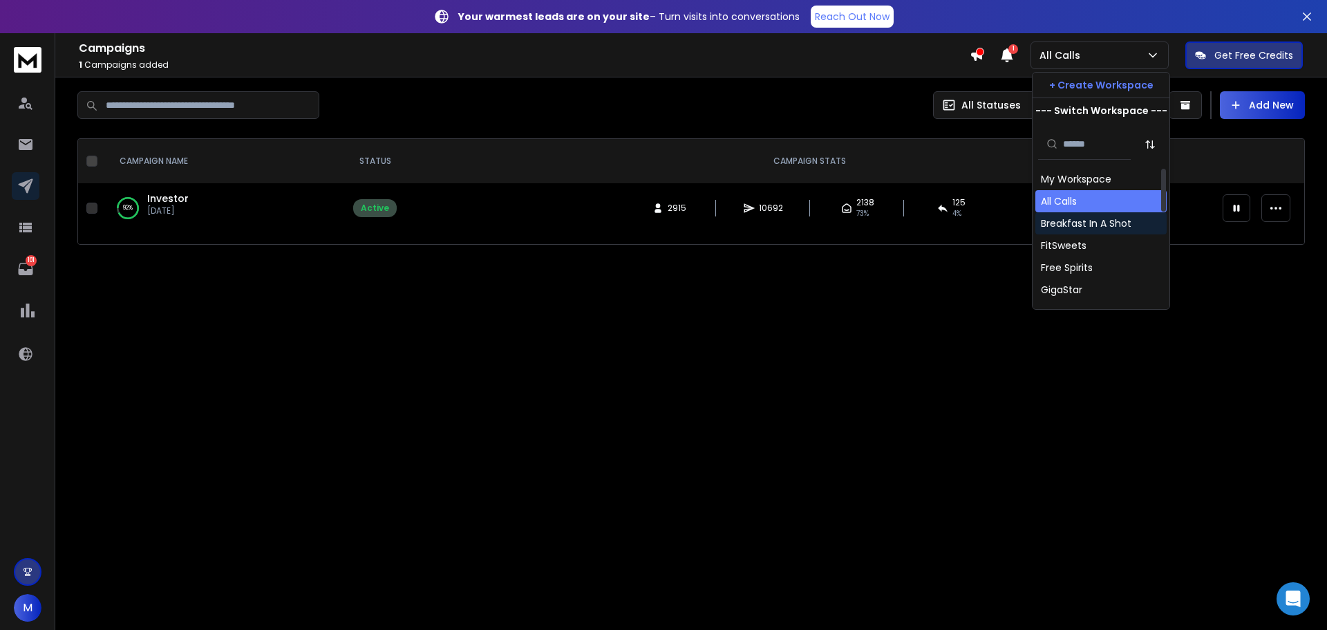
click at [1088, 223] on div "Breakfast In A Shot" at bounding box center [1086, 223] width 91 height 14
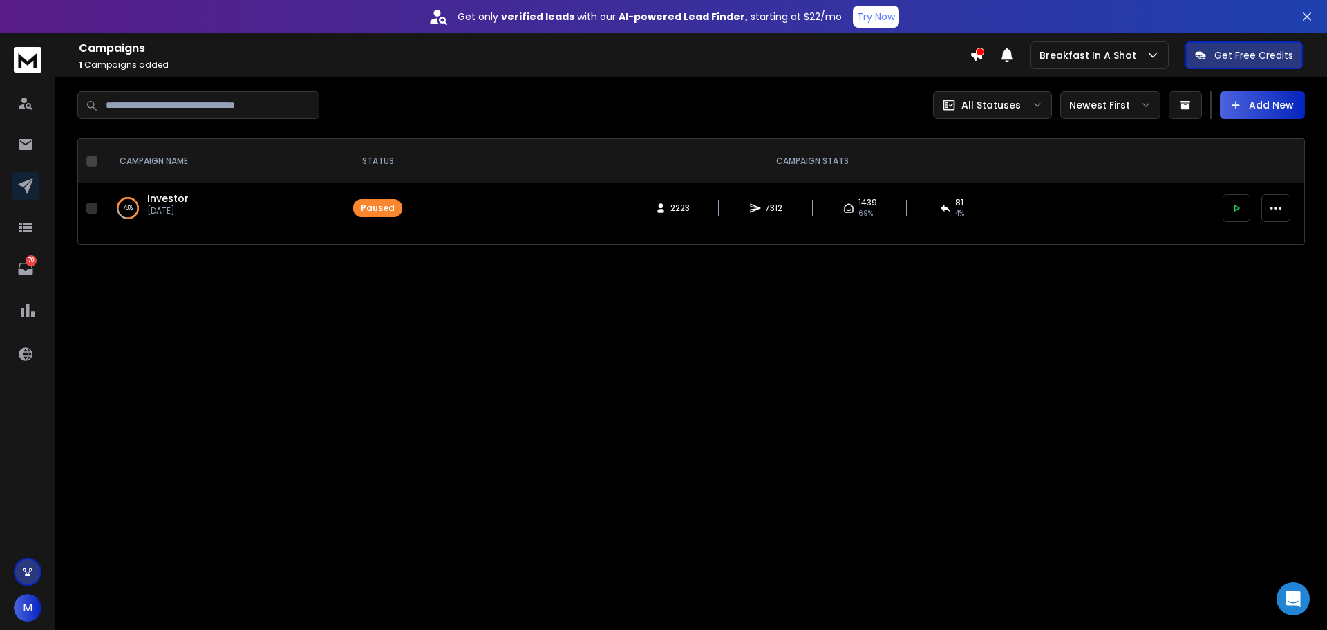
drag, startPoint x: 599, startPoint y: 219, endPoint x: 605, endPoint y: 208, distance: 12.7
click at [605, 208] on td "2223 7312 1439 69 % 81 4 %" at bounding box center [813, 208] width 804 height 50
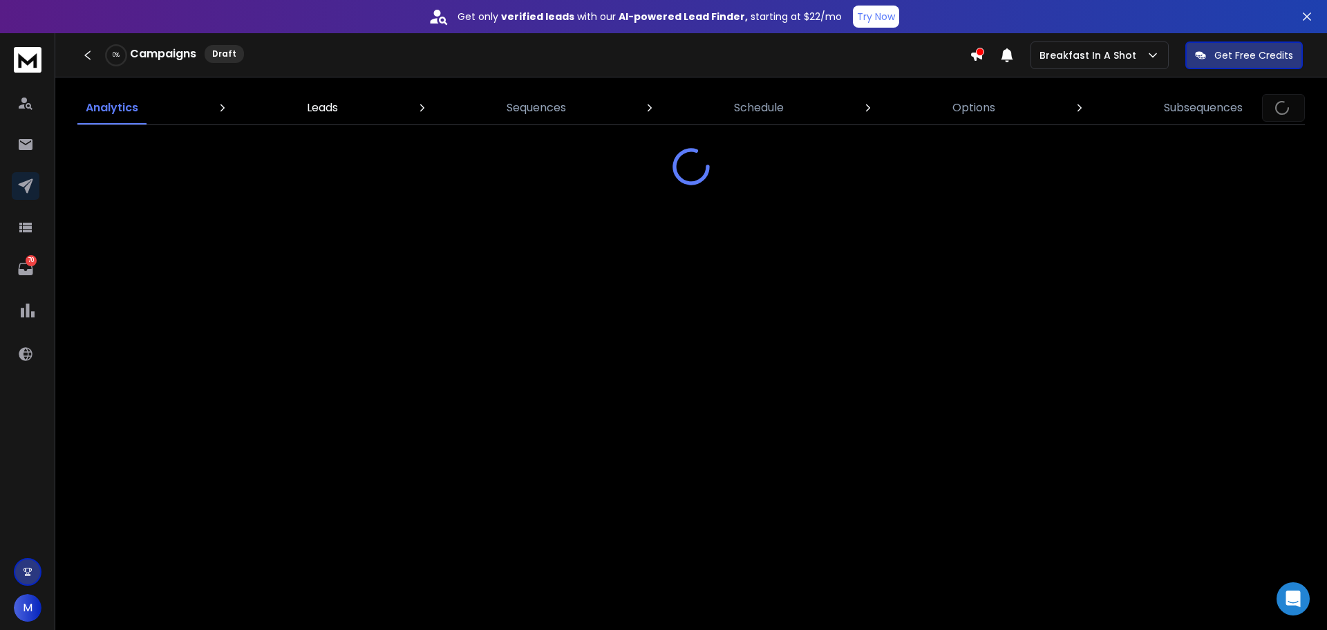
click at [324, 114] on p "Leads" at bounding box center [322, 108] width 31 height 17
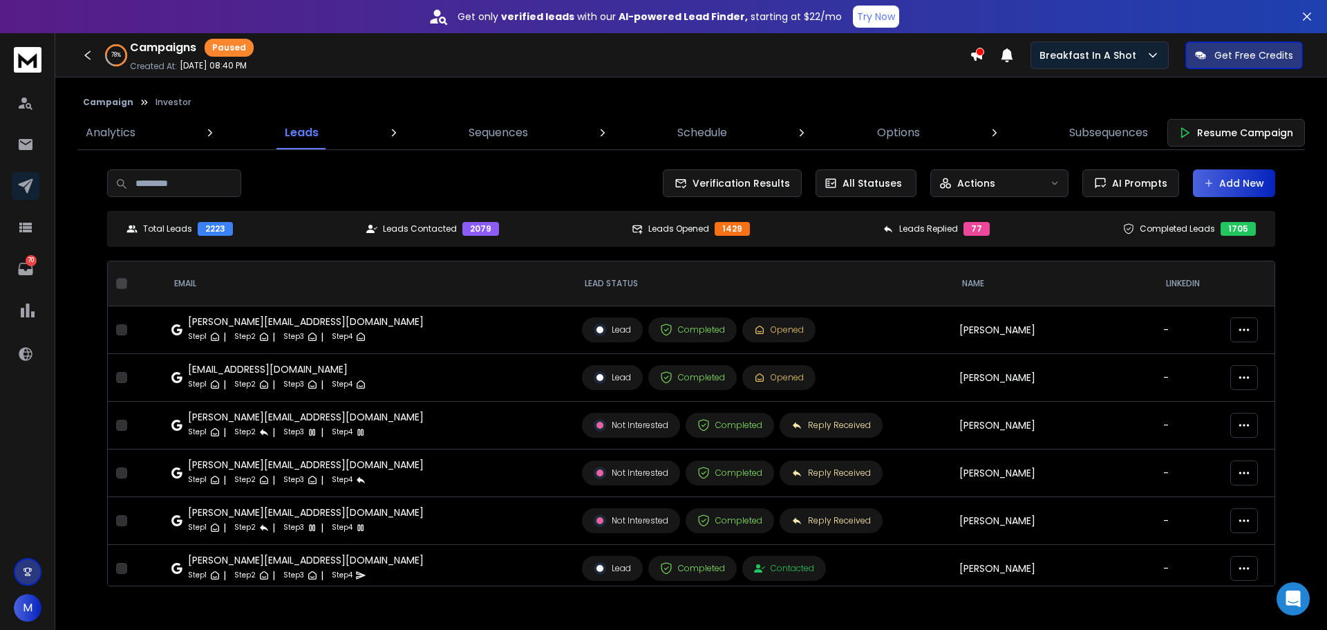
click at [1127, 62] on button "Breakfast In A Shot" at bounding box center [1099, 55] width 138 height 28
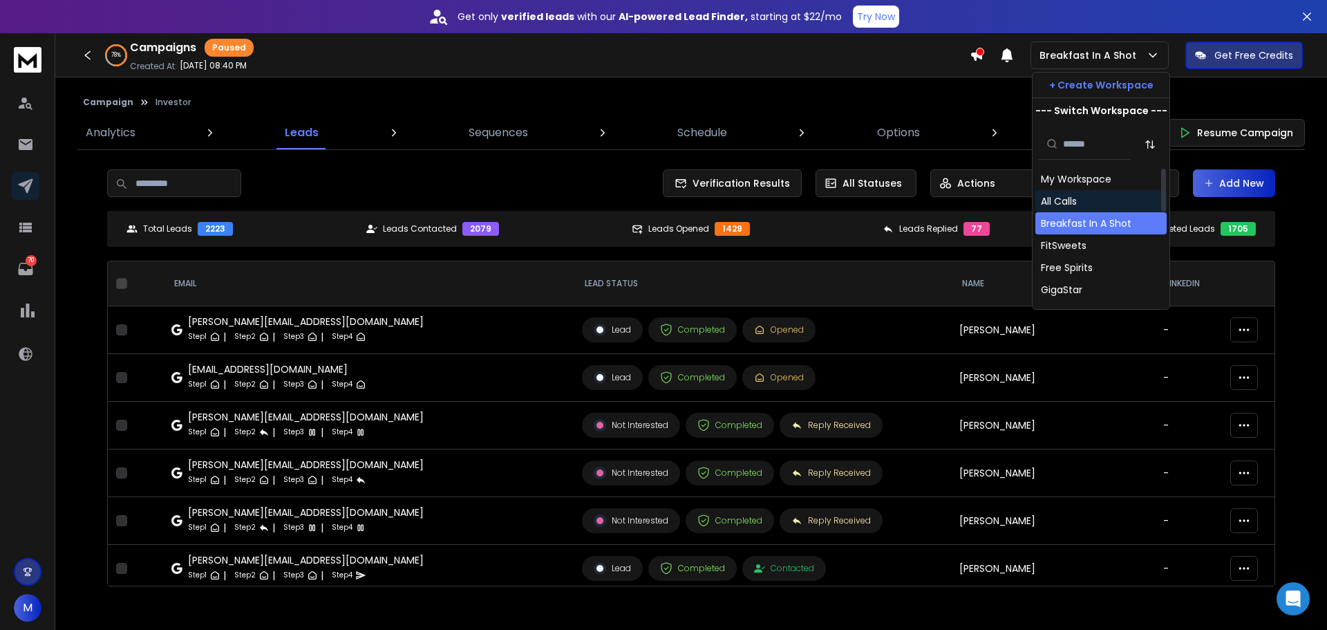
click at [1098, 198] on div "All Calls" at bounding box center [1100, 201] width 131 height 22
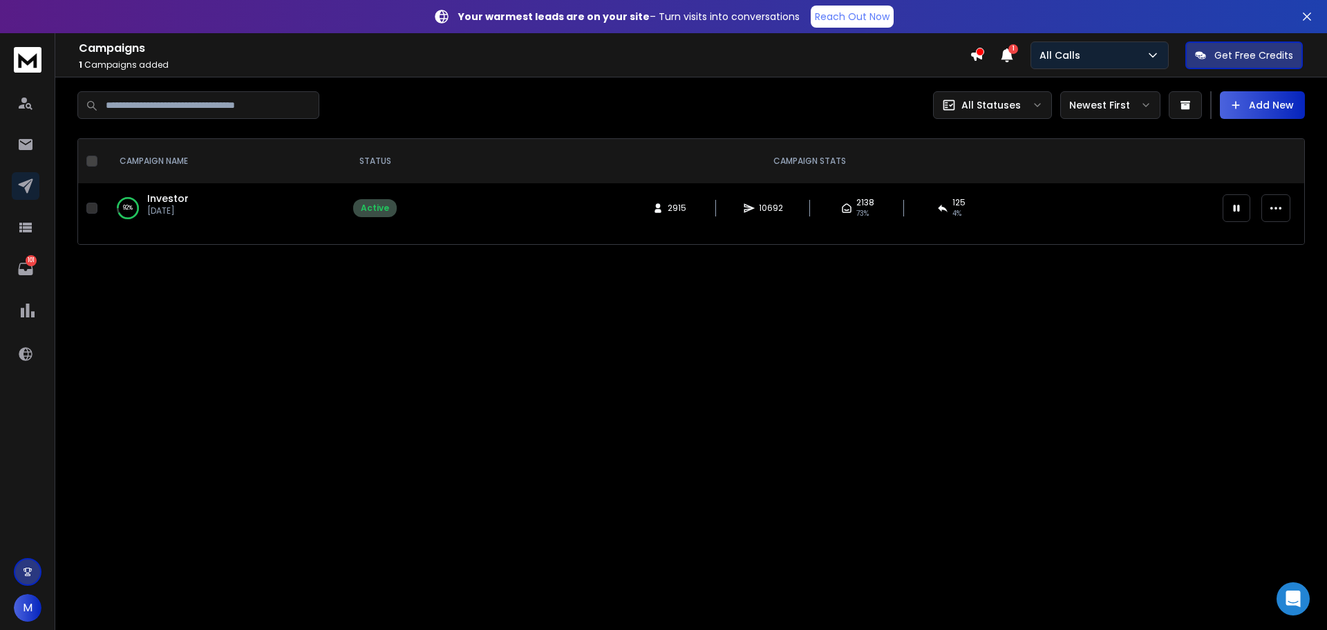
click at [1126, 54] on div "All Calls" at bounding box center [1099, 55] width 120 height 14
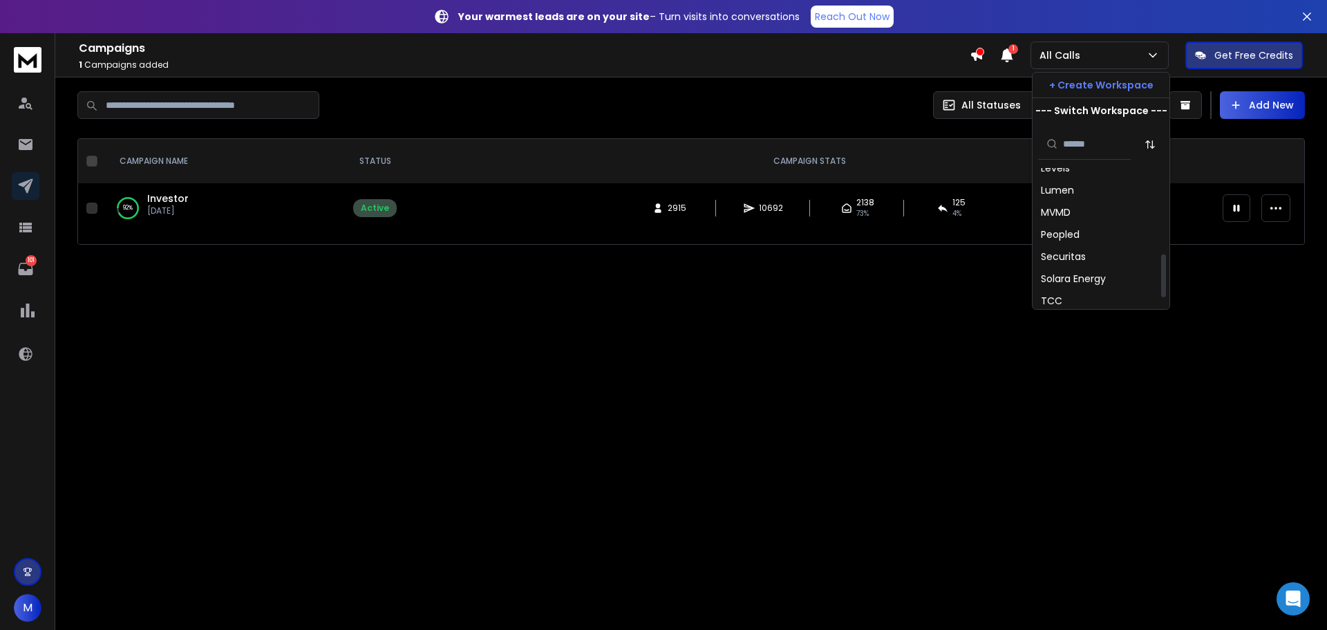
scroll to position [304, 0]
click at [1090, 290] on div "Thin Blue Wine" at bounding box center [1076, 295] width 70 height 14
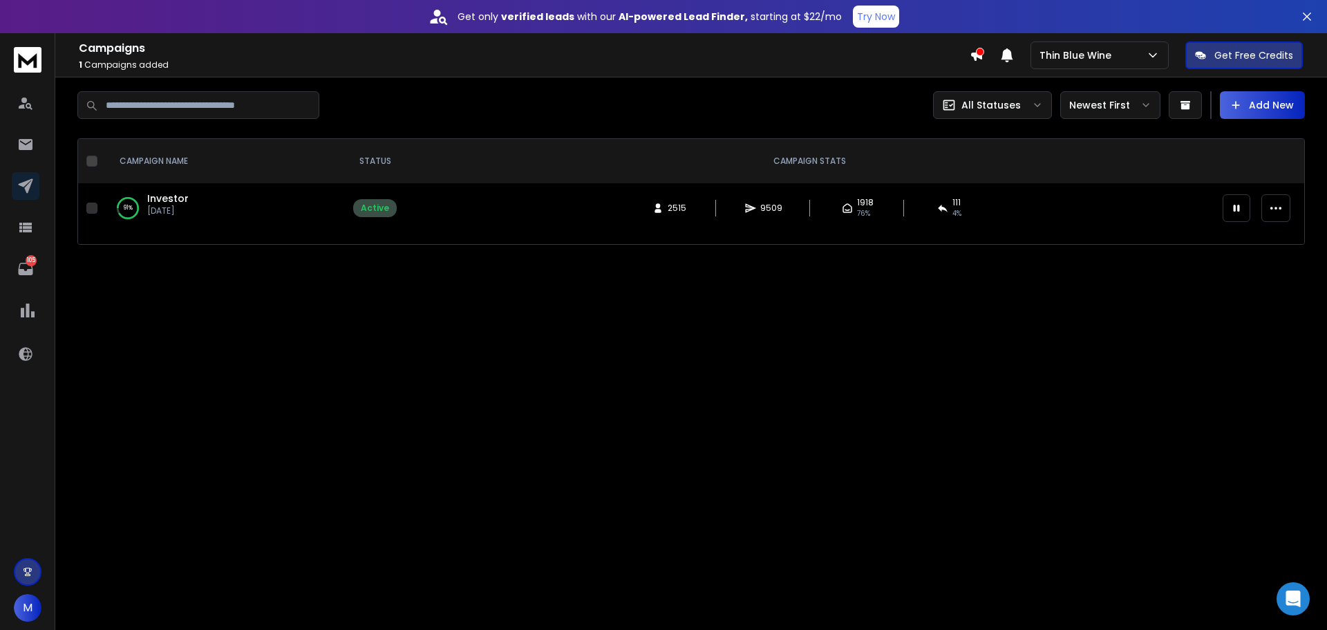
click at [561, 210] on div "2515 9509 1918 76 % 111 4 %" at bounding box center [809, 208] width 793 height 22
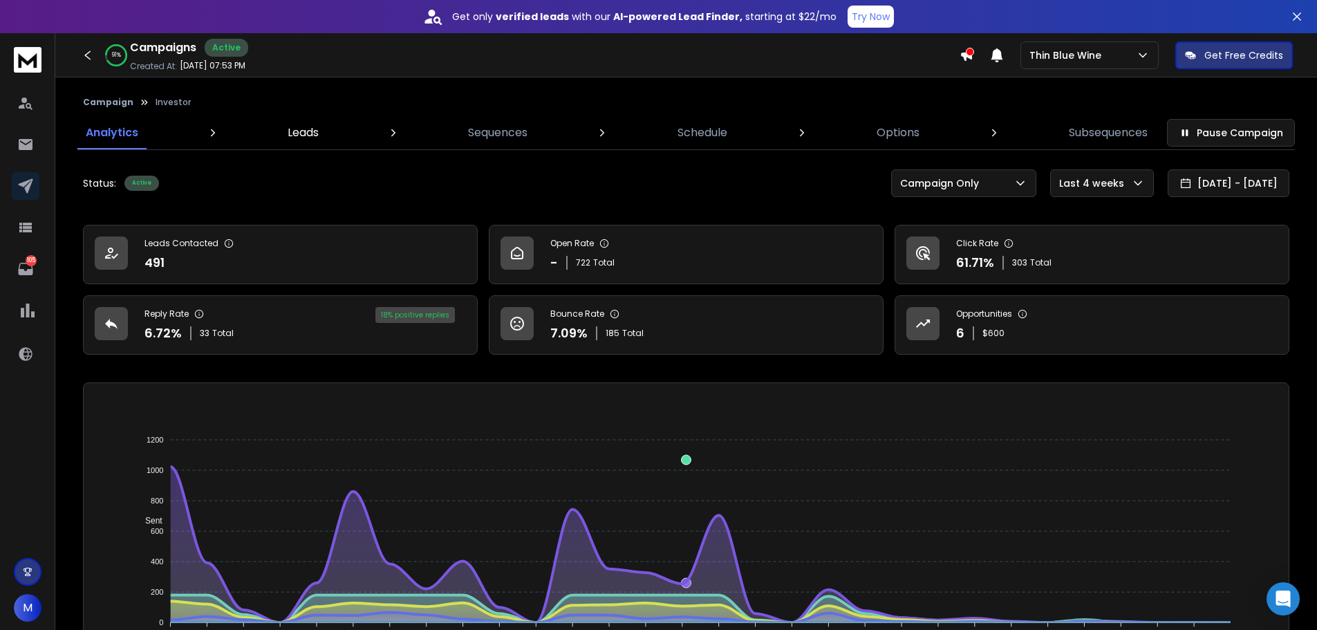
click at [303, 133] on p "Leads" at bounding box center [303, 132] width 31 height 17
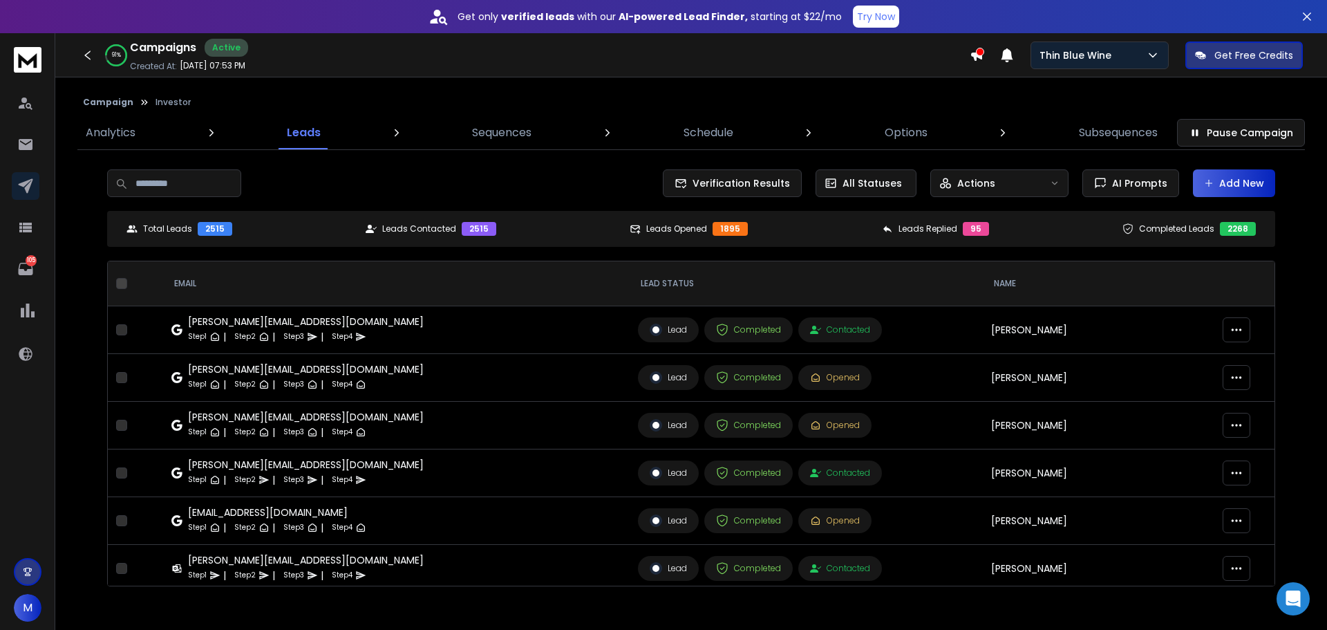
click at [1104, 49] on p "Thin Blue Wine" at bounding box center [1077, 55] width 77 height 14
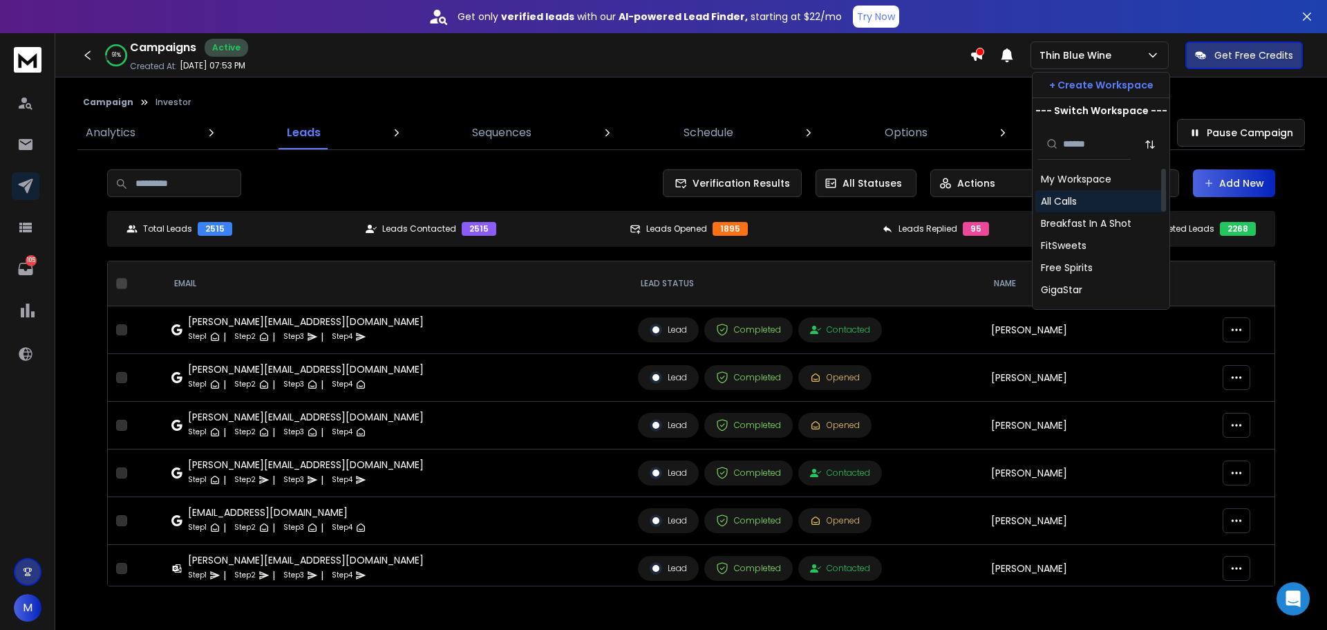
click at [1090, 200] on div "All Calls" at bounding box center [1100, 201] width 131 height 22
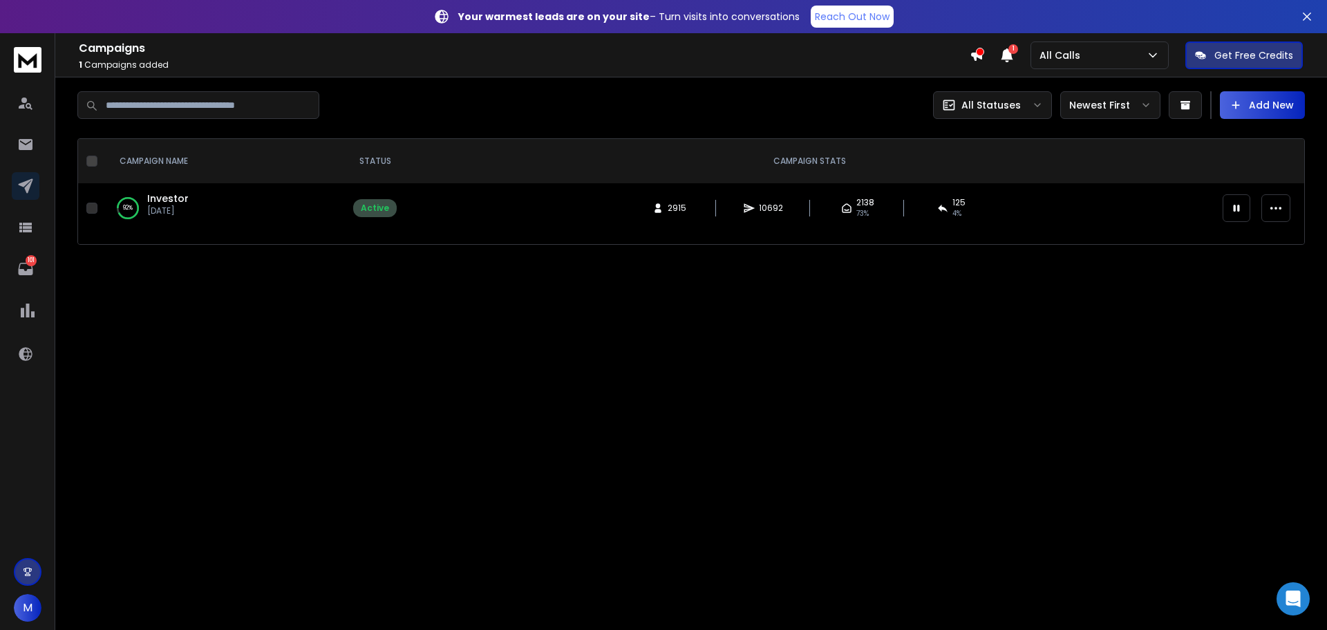
click at [561, 217] on div "2915 10692 2138 73 % 125 4 %" at bounding box center [809, 208] width 793 height 22
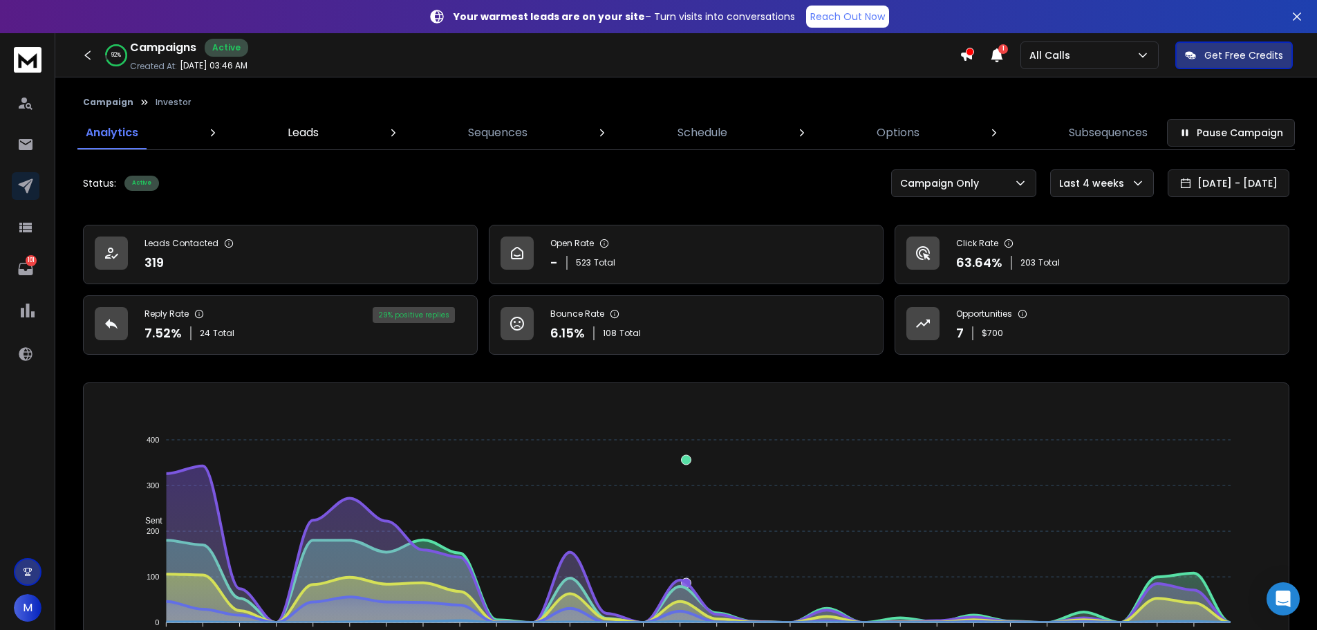
click at [285, 133] on link "Leads" at bounding box center [303, 132] width 48 height 33
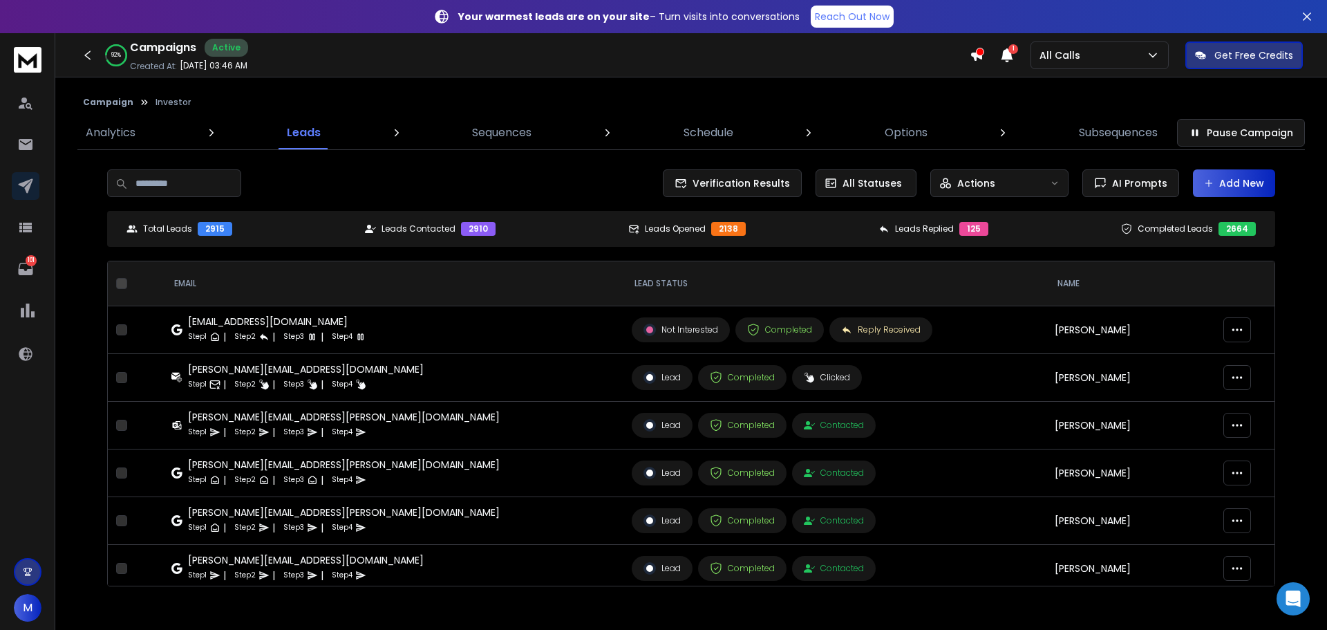
click at [215, 234] on div "2915" at bounding box center [215, 229] width 35 height 14
copy div "2915"
click at [480, 232] on div "2910" at bounding box center [478, 229] width 35 height 14
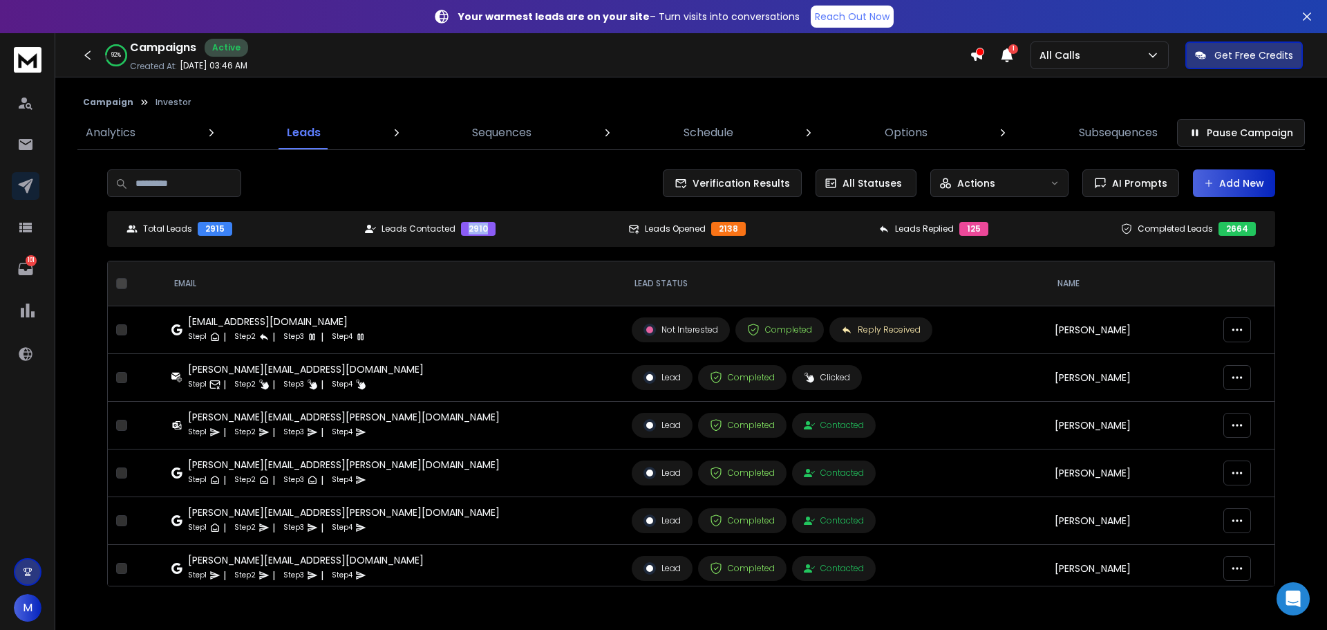
copy div "2910"
click at [734, 227] on div "2138" at bounding box center [728, 229] width 35 height 14
click at [733, 227] on div "2138" at bounding box center [728, 229] width 35 height 14
copy div "2138"
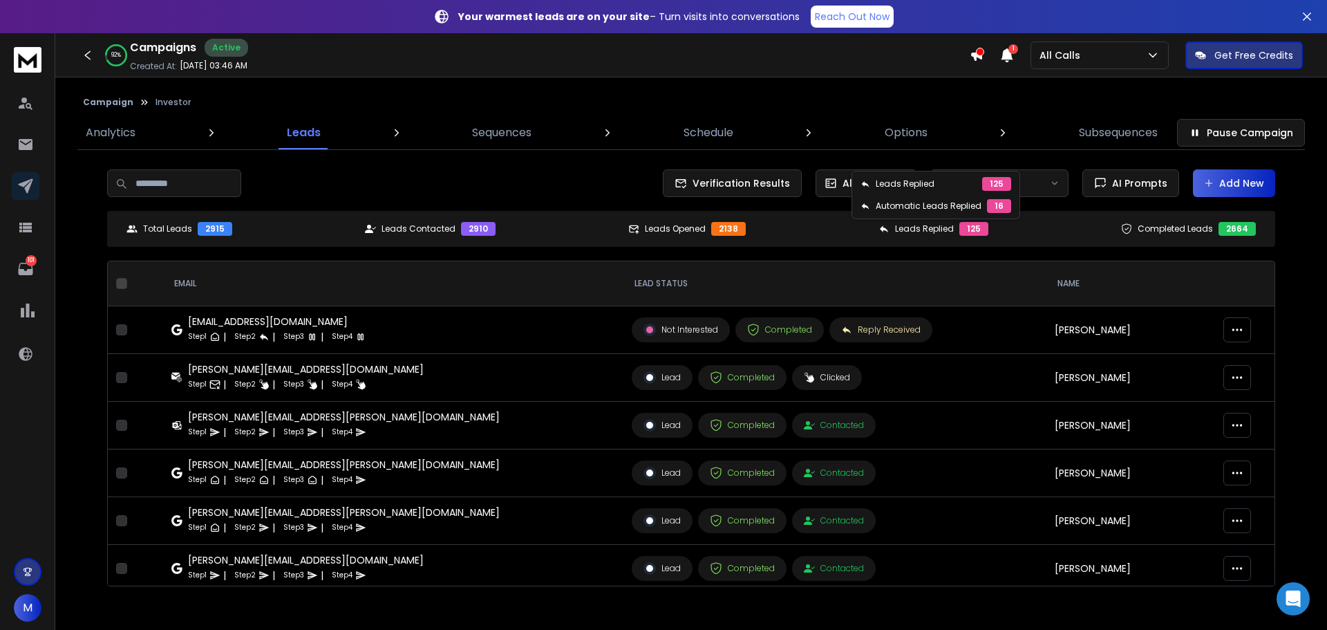
click at [971, 224] on div "125" at bounding box center [973, 229] width 29 height 14
copy div "125"
click at [1236, 234] on div "2664" at bounding box center [1236, 229] width 37 height 14
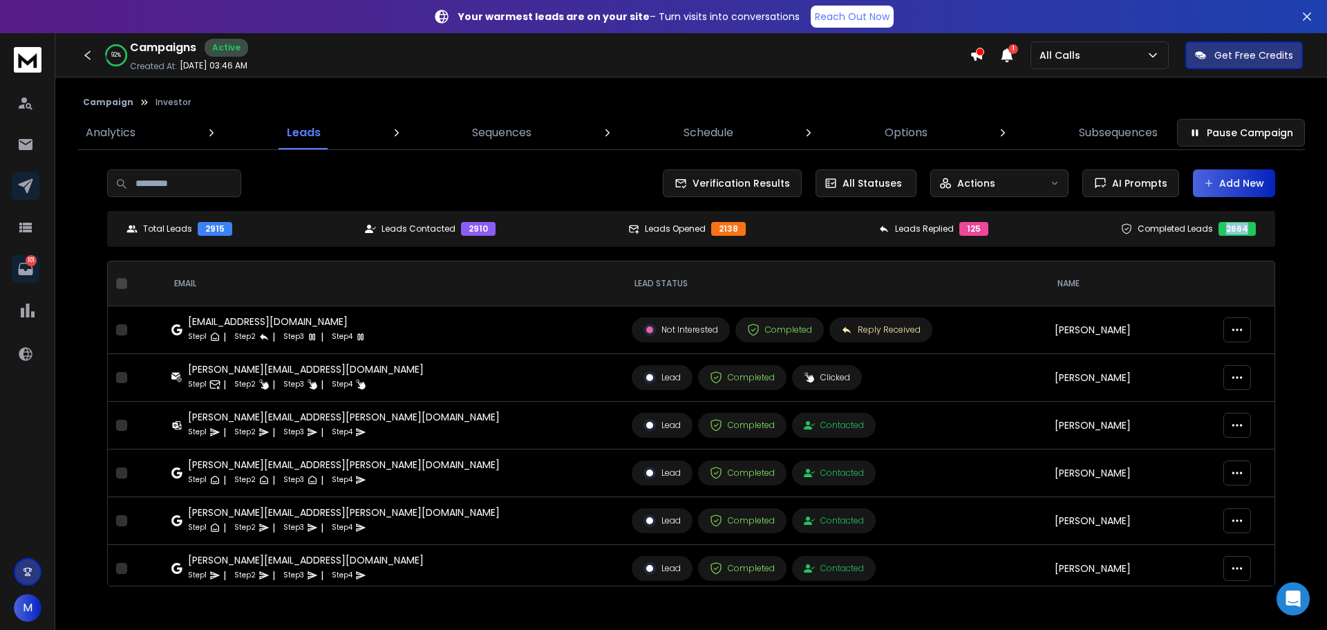
copy div "2664"
click at [1000, 185] on div "Actions" at bounding box center [991, 183] width 105 height 14
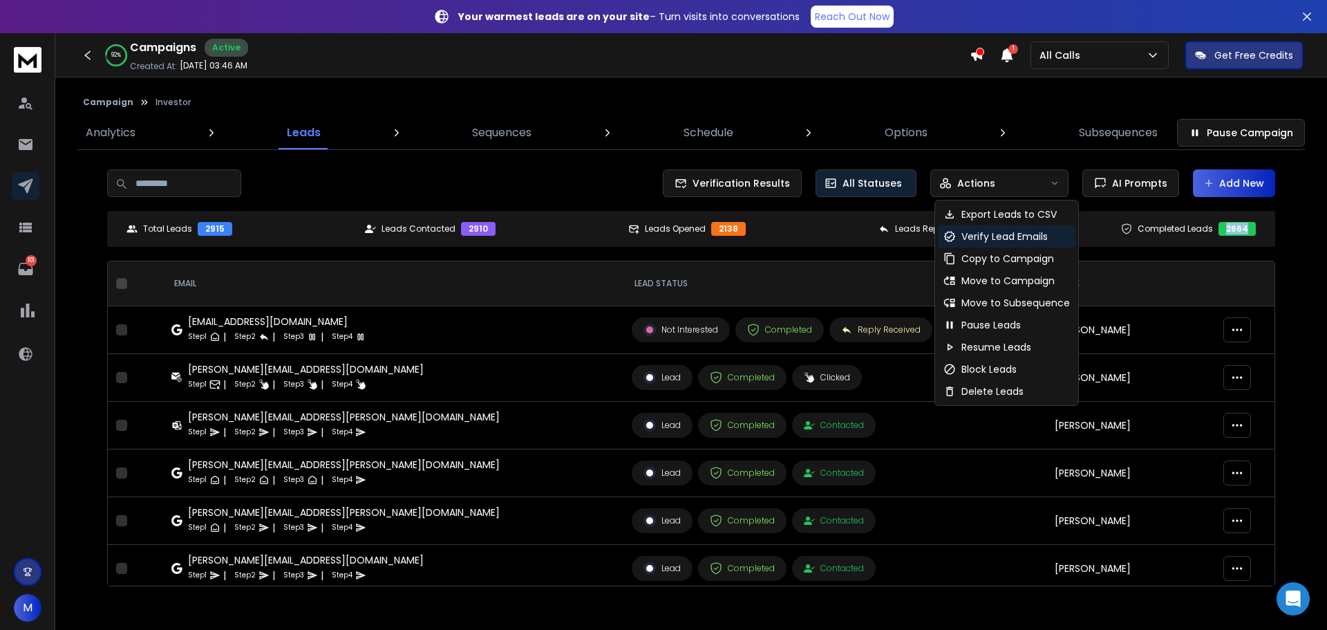
click at [889, 172] on button "All Statuses" at bounding box center [866, 183] width 101 height 28
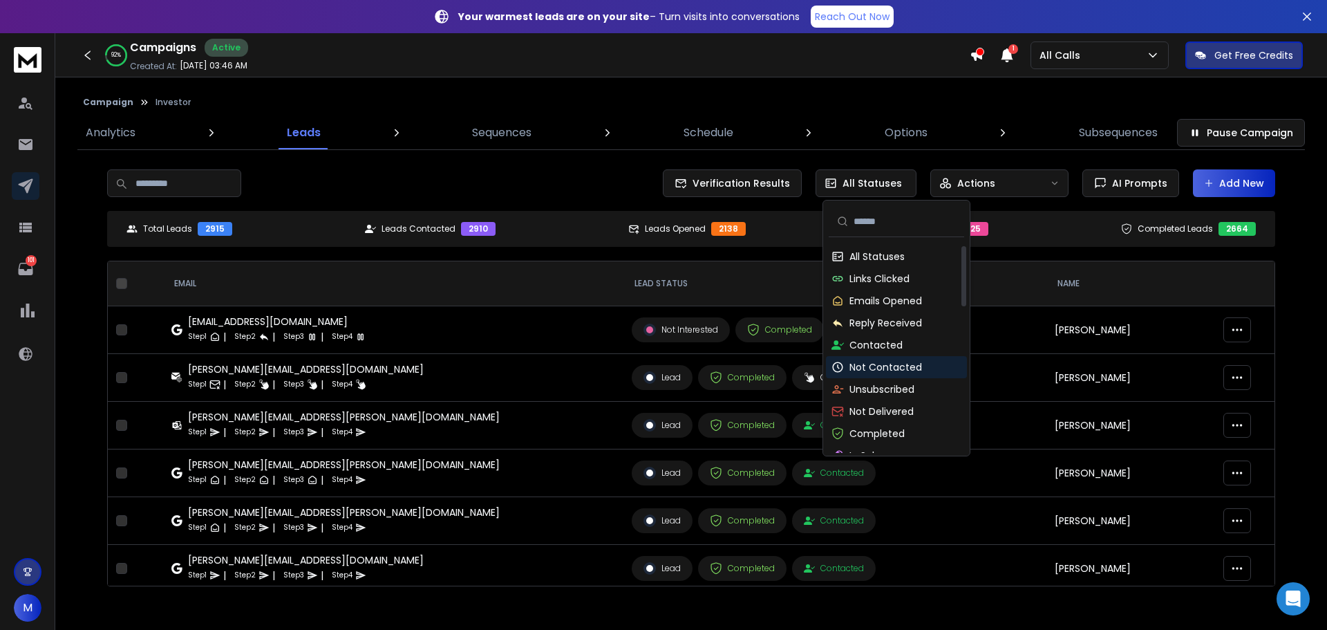
click at [906, 367] on p "Not Contacted" at bounding box center [885, 367] width 73 height 14
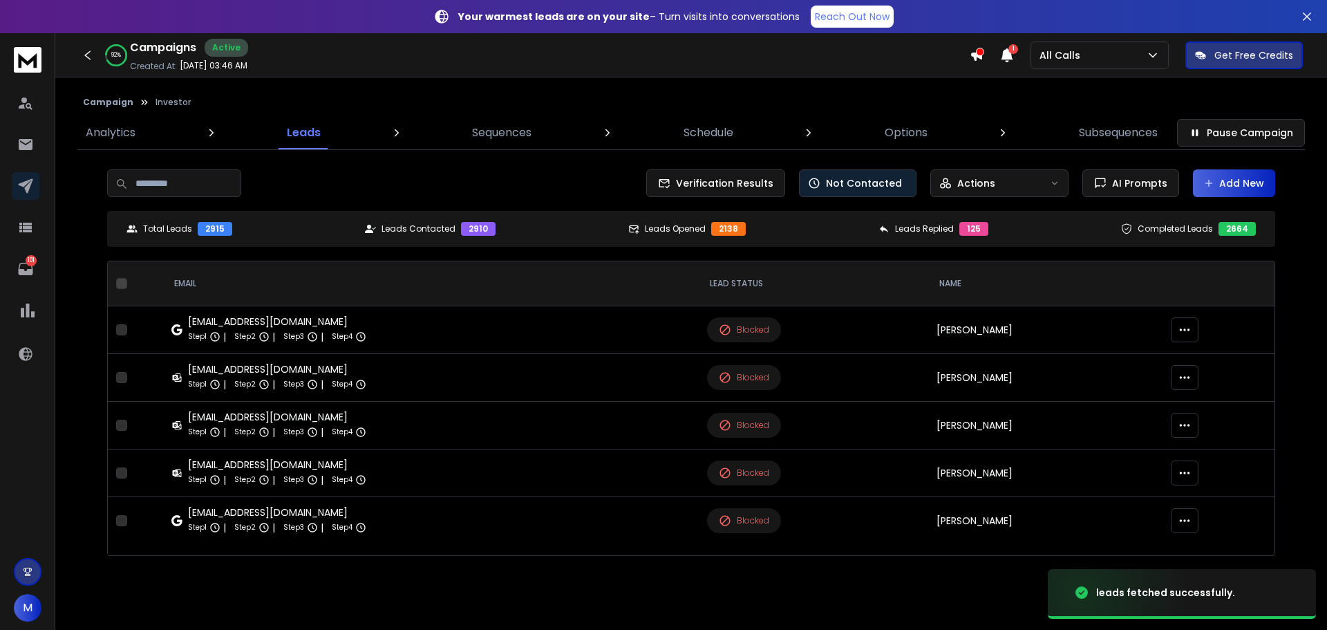
click at [892, 180] on p "Not Contacted" at bounding box center [864, 183] width 76 height 14
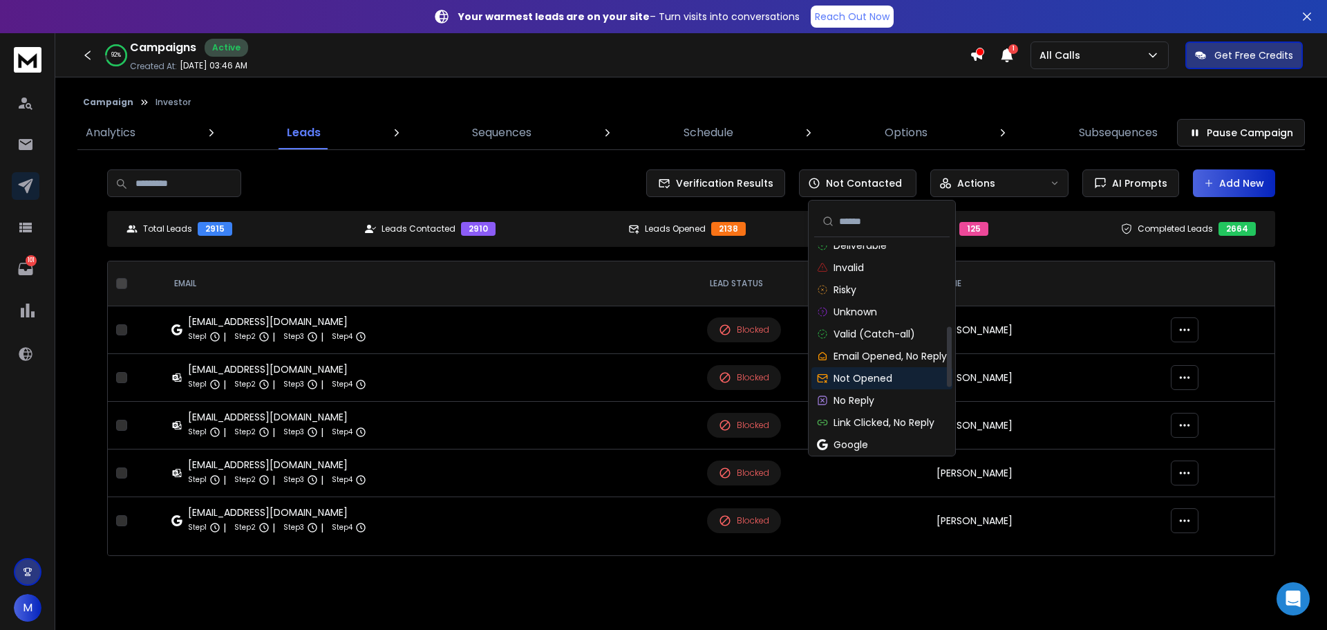
scroll to position [415, 0]
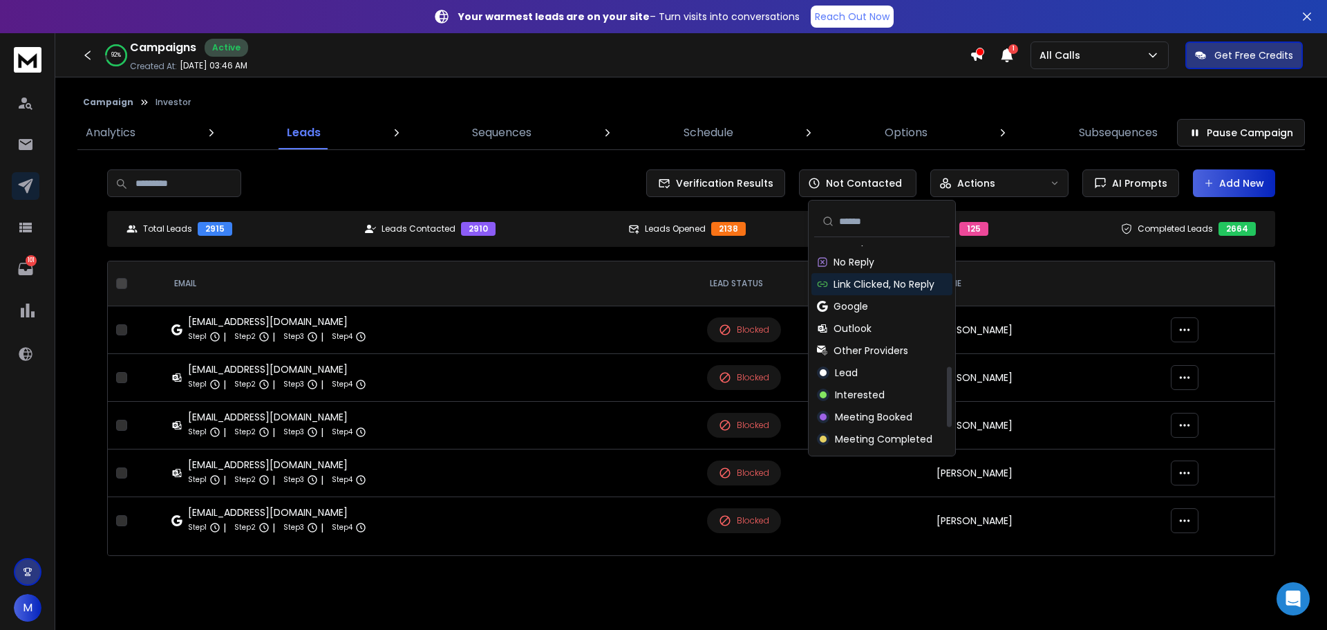
click at [880, 286] on p "Link Clicked, No Reply" at bounding box center [883, 284] width 101 height 14
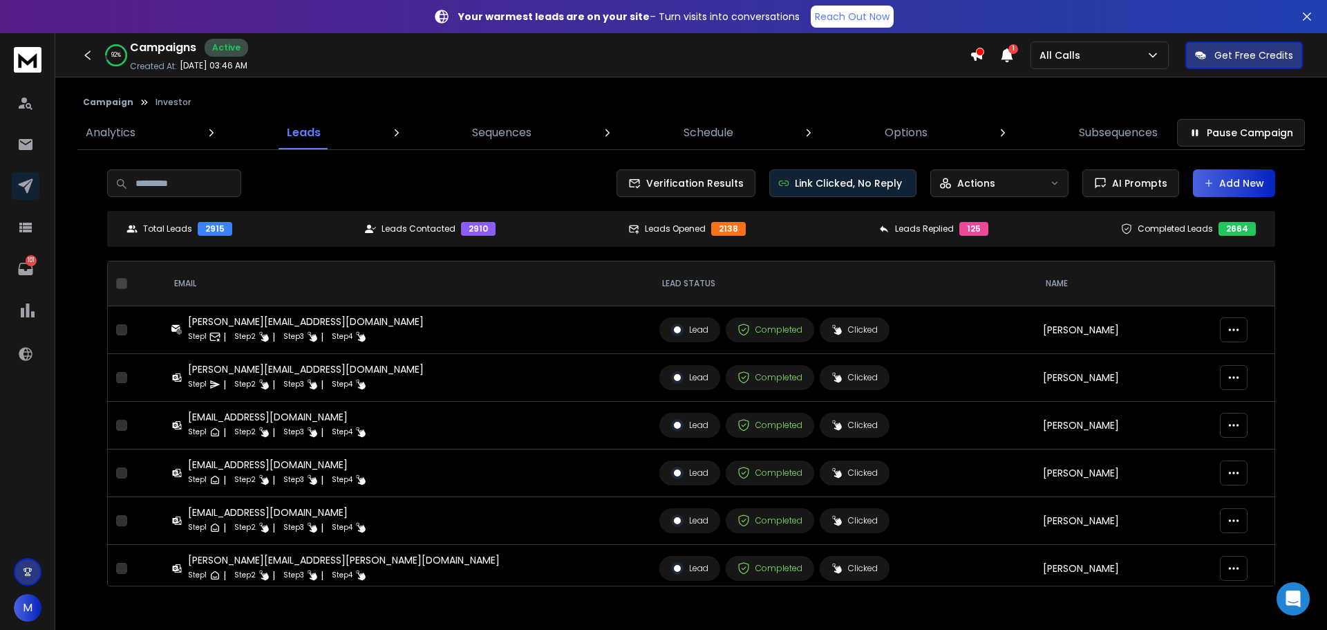
click at [857, 180] on p "Link Clicked, No Reply" at bounding box center [848, 183] width 107 height 14
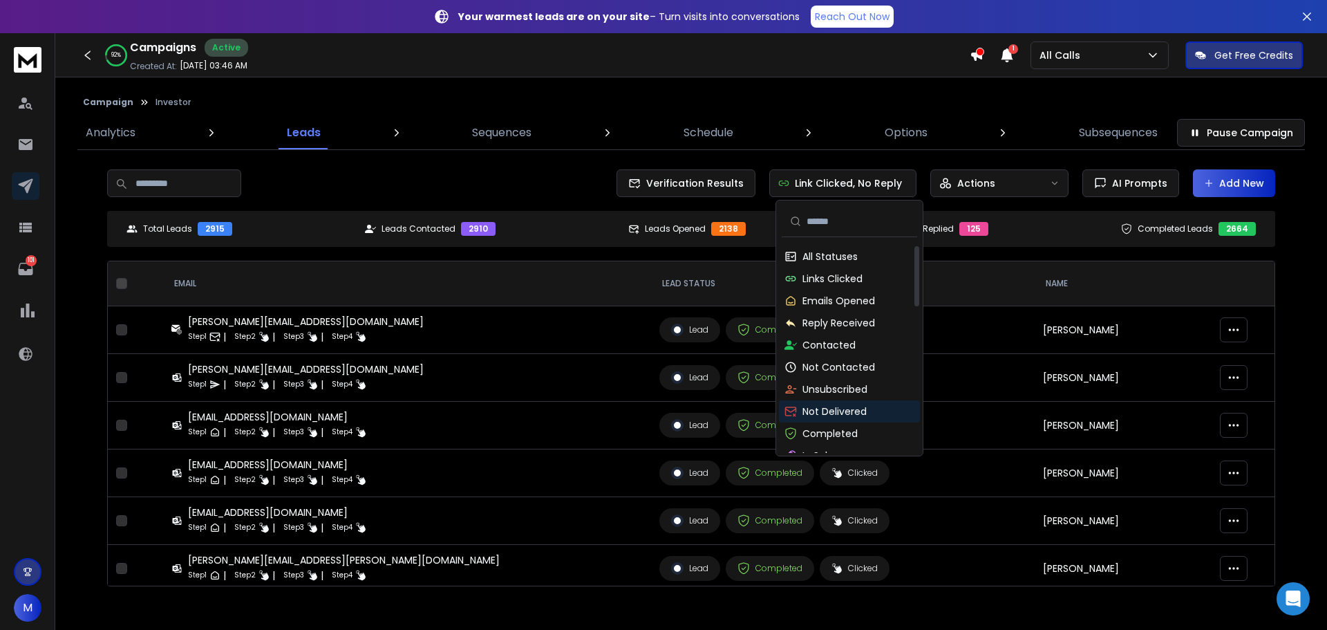
click at [871, 405] on div "Not Delivered" at bounding box center [849, 411] width 141 height 22
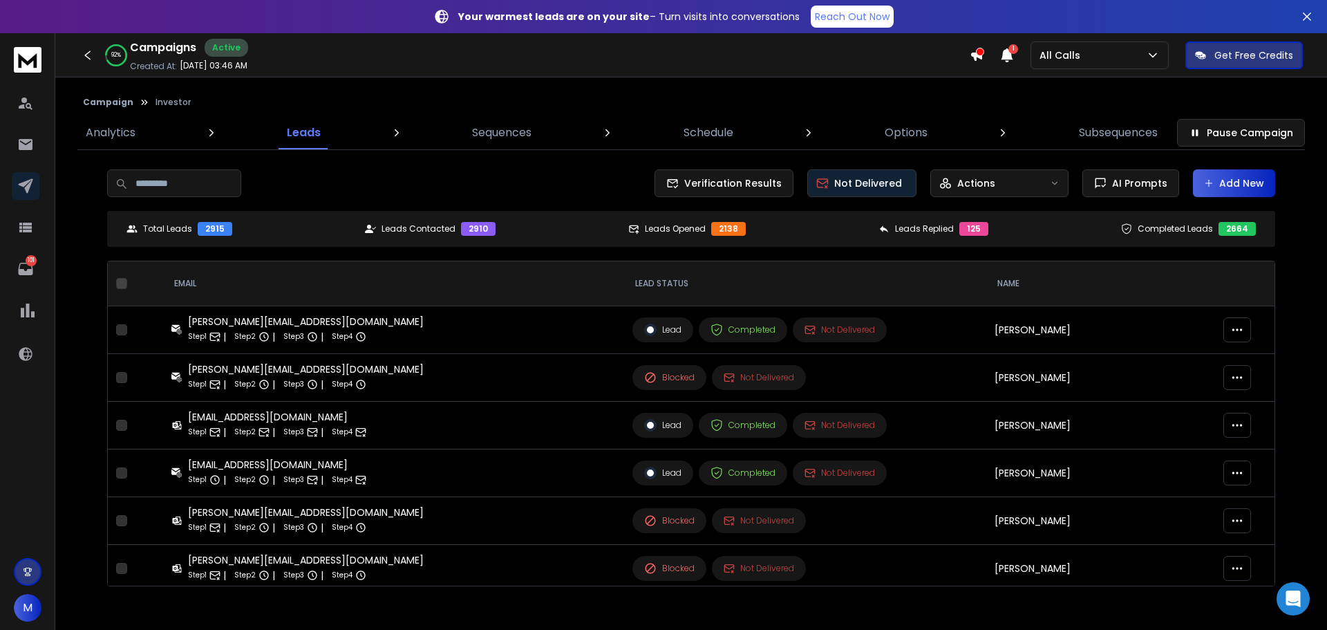
click at [872, 178] on p "Not Delivered" at bounding box center [868, 183] width 68 height 14
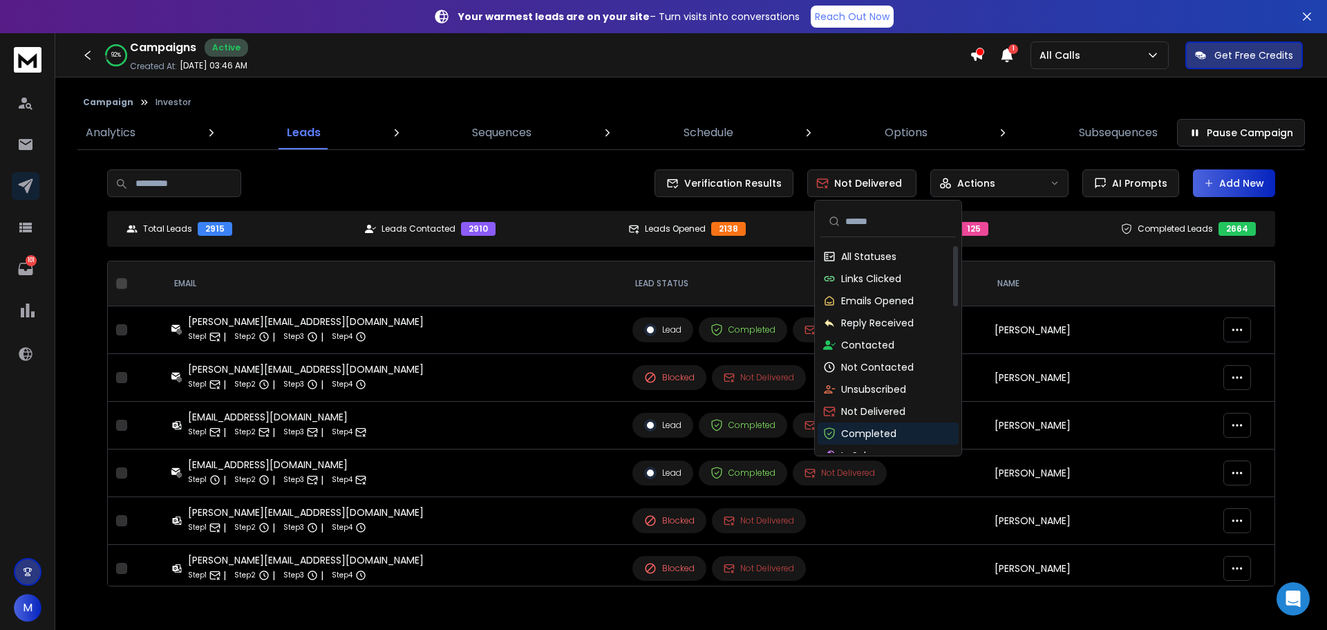
click at [879, 434] on p "Completed" at bounding box center [868, 433] width 55 height 14
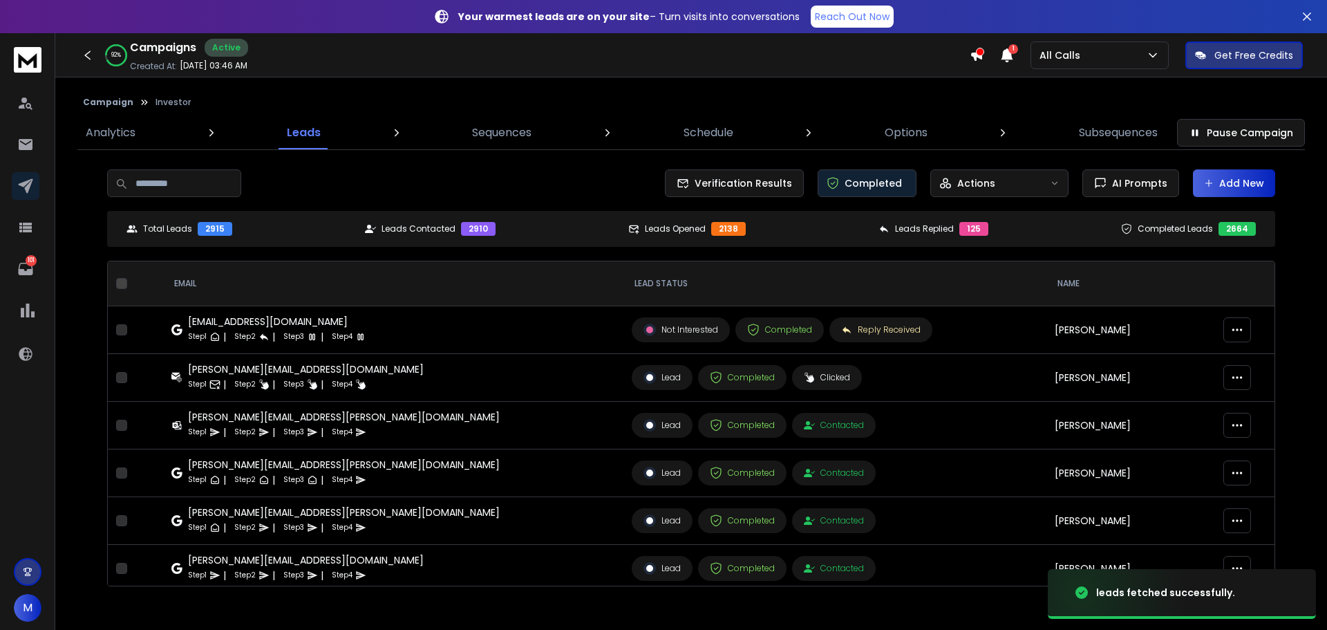
click at [839, 178] on icon "button" at bounding box center [833, 183] width 12 height 12
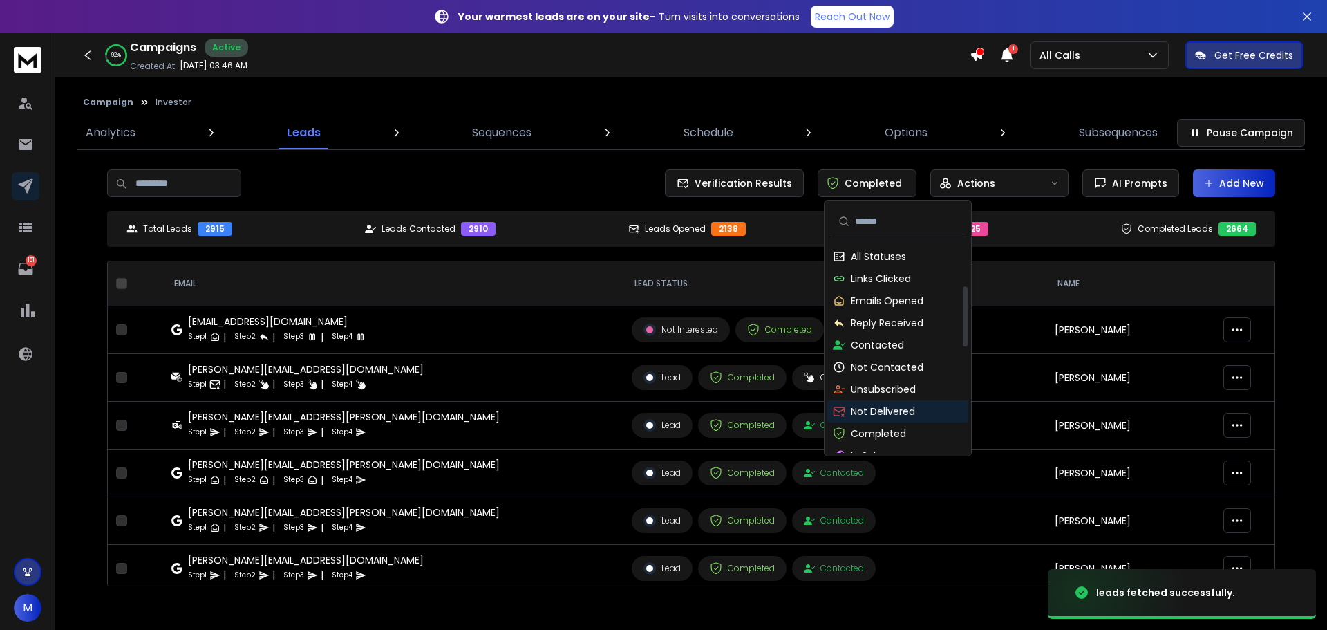
scroll to position [138, 0]
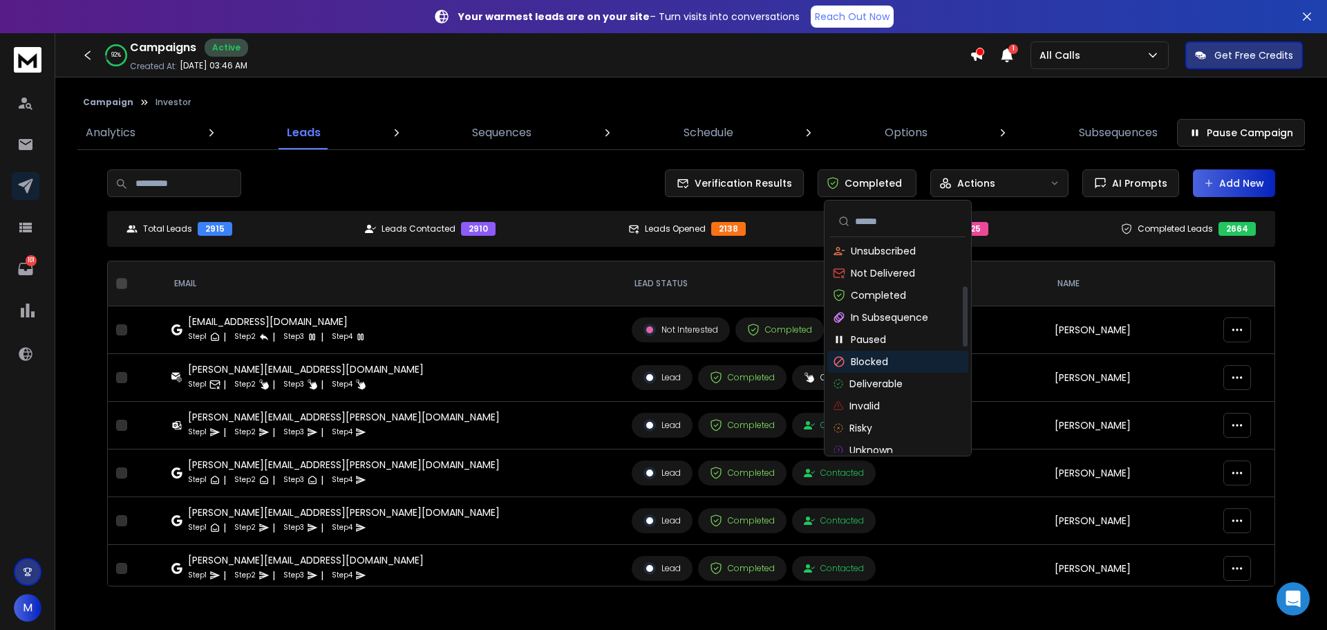
click at [896, 365] on div "Blocked" at bounding box center [897, 361] width 141 height 22
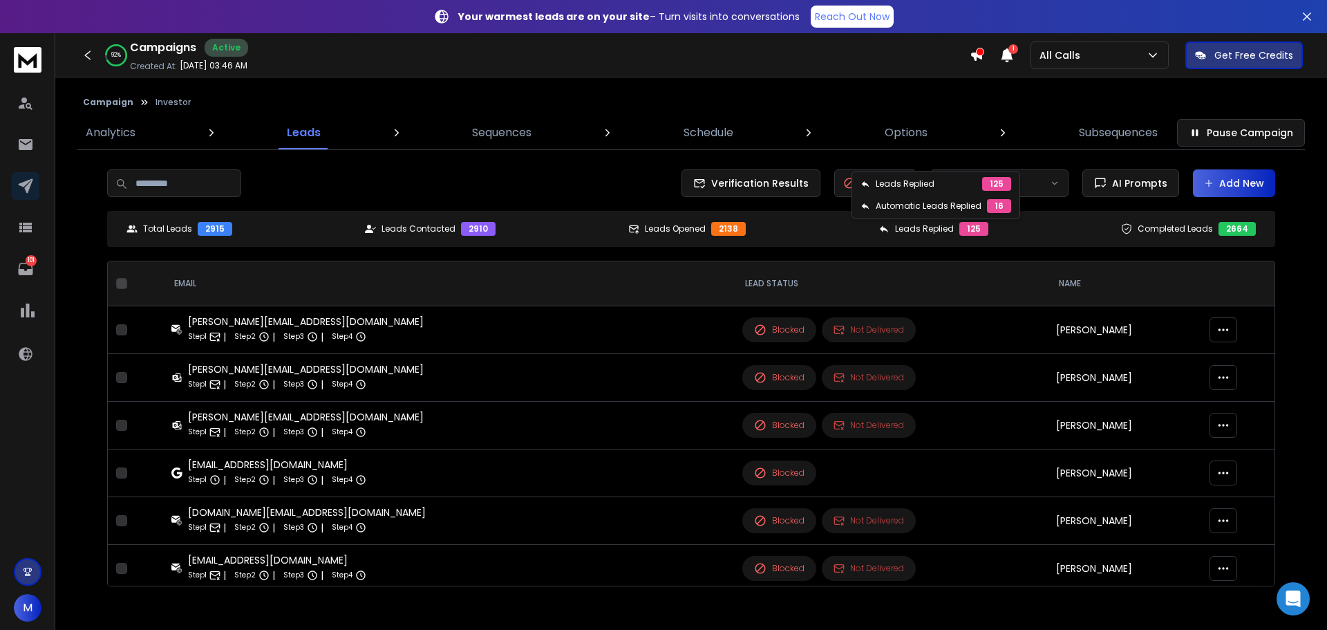
click at [899, 179] on p "Leads Replied" at bounding box center [905, 183] width 59 height 11
click at [849, 186] on icon "button" at bounding box center [849, 183] width 12 height 12
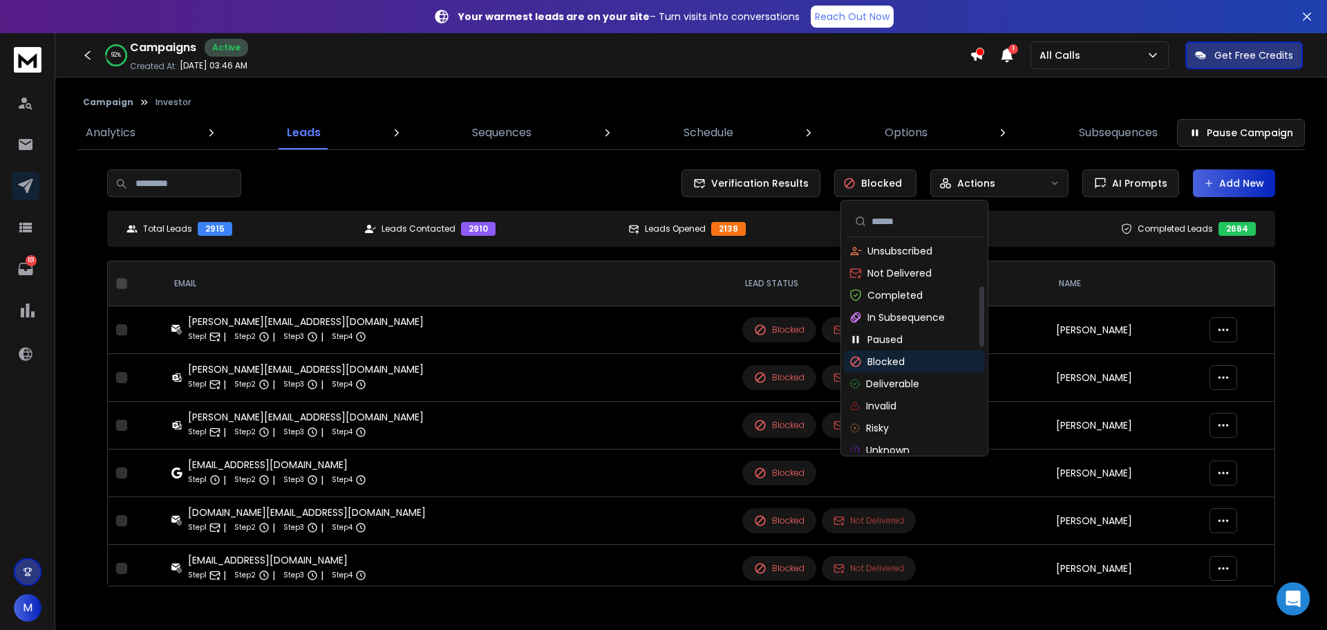
scroll to position [207, 0]
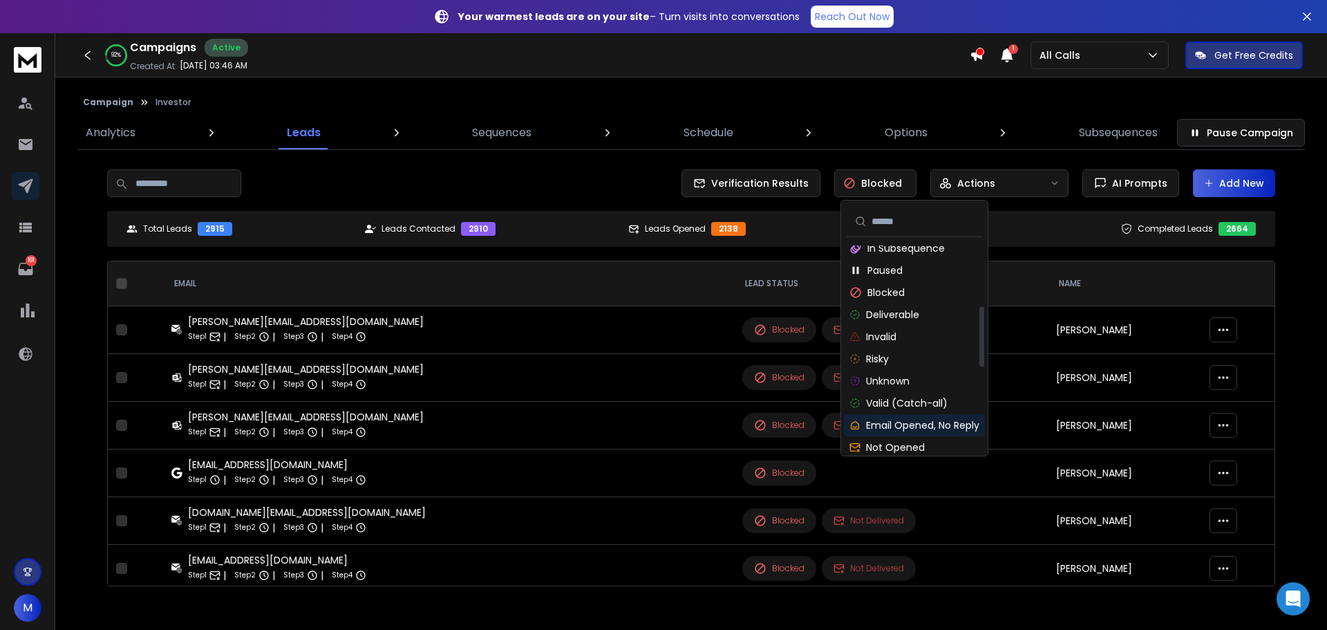
click at [941, 428] on p "Email Opened, No Reply" at bounding box center [922, 425] width 113 height 14
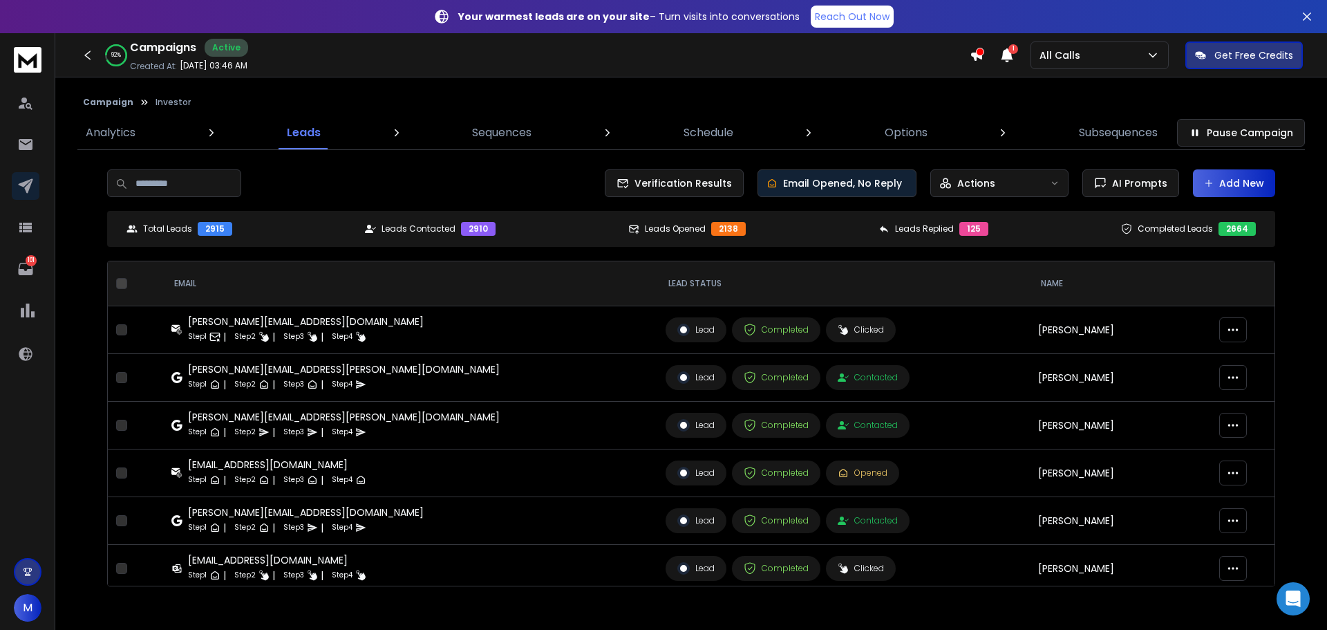
click at [883, 178] on p "Email Opened, No Reply" at bounding box center [842, 183] width 119 height 14
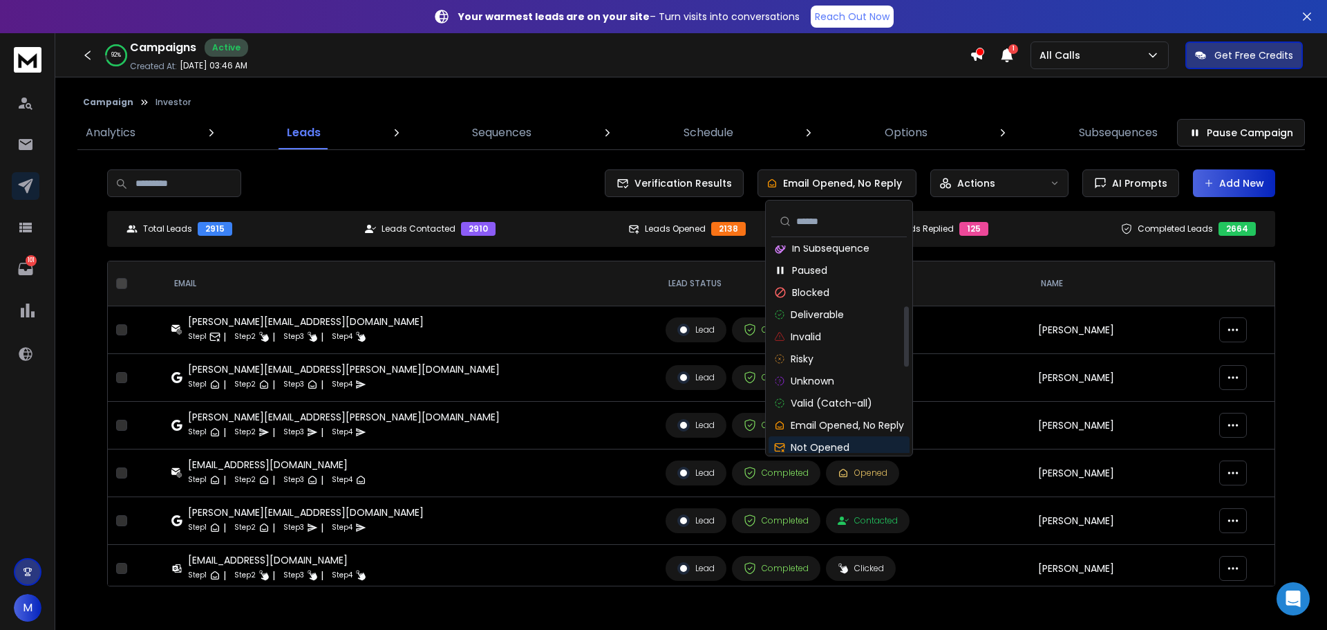
click at [860, 437] on div "Not Opened" at bounding box center [839, 447] width 141 height 22
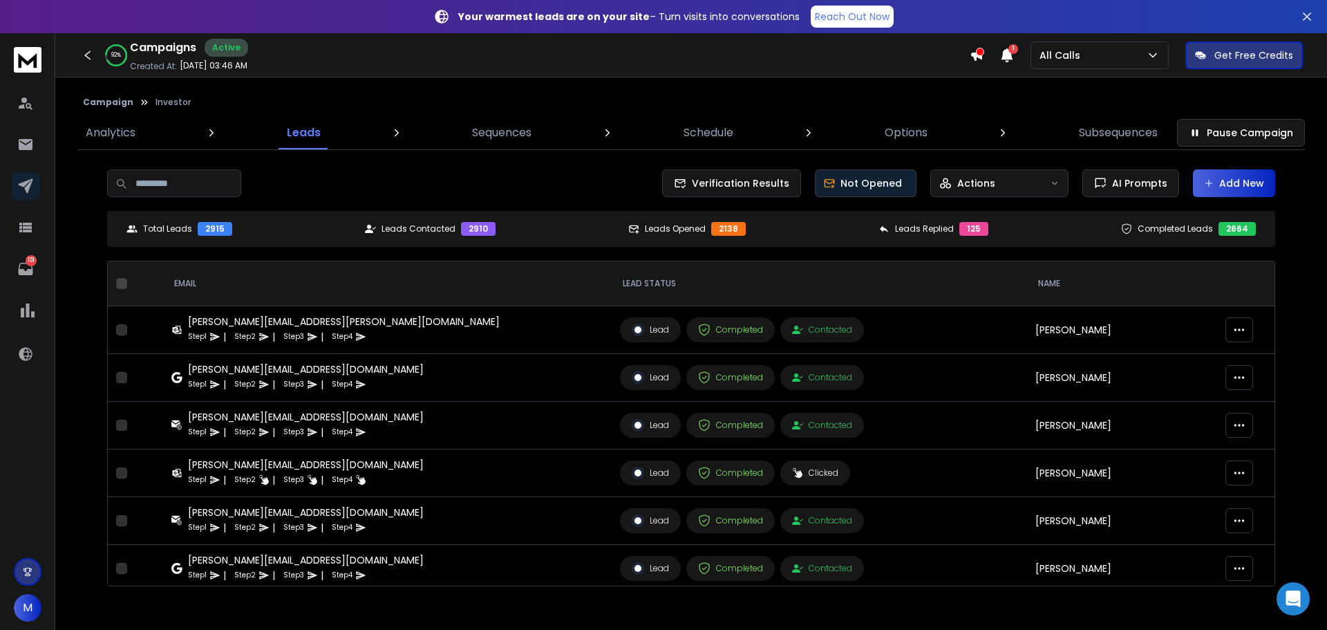
click at [881, 178] on p "Not Opened" at bounding box center [871, 183] width 62 height 14
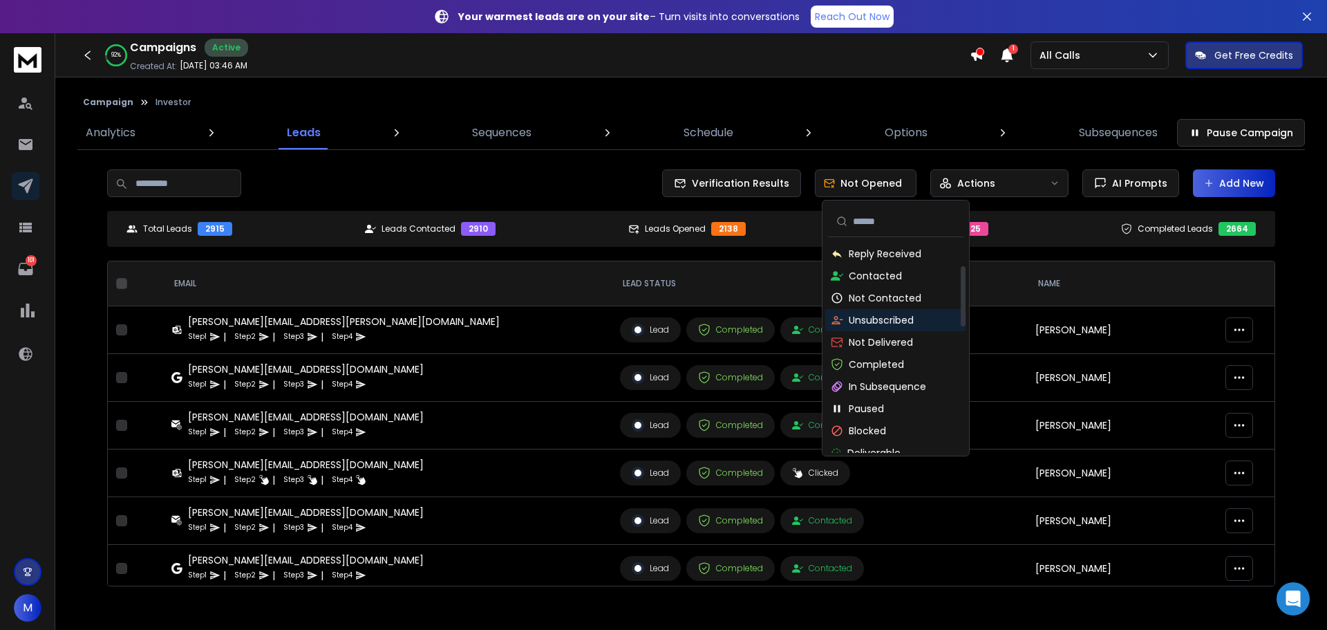
scroll to position [0, 0]
click at [576, 183] on div "Verification Results Not Opened Actions AI Prompts Add New" at bounding box center [691, 183] width 1168 height 28
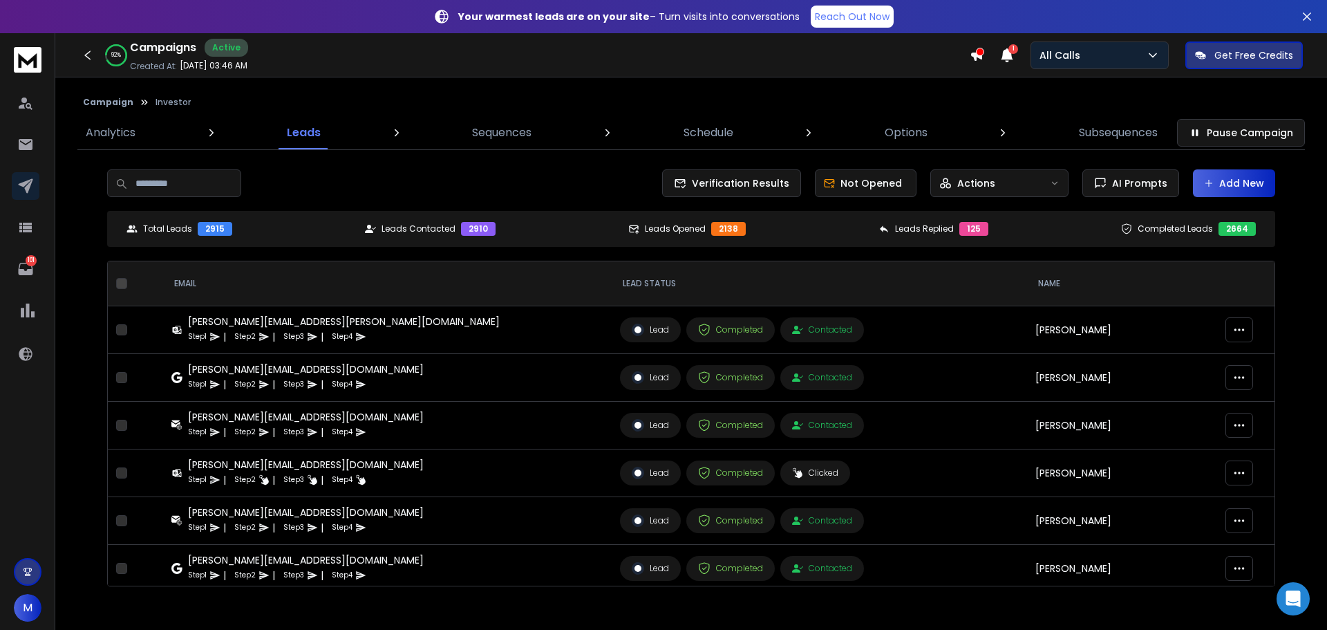
click at [1122, 63] on button "All Calls" at bounding box center [1099, 55] width 138 height 28
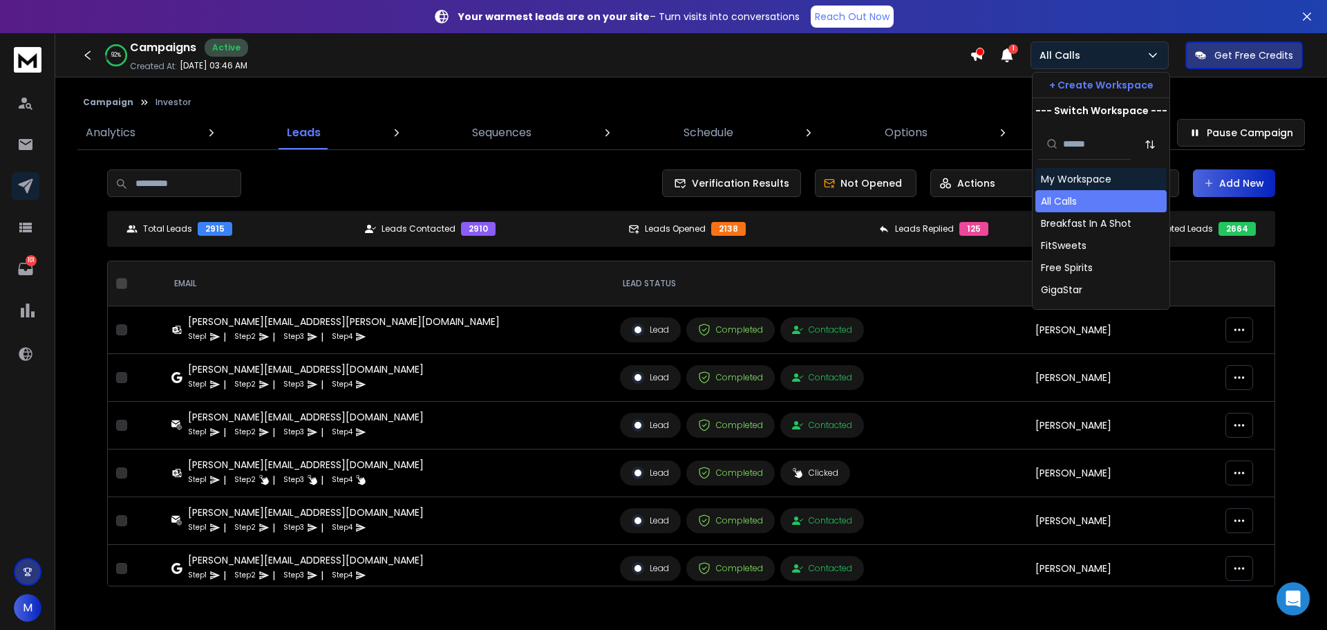
click at [1120, 53] on div "All Calls" at bounding box center [1099, 55] width 120 height 14
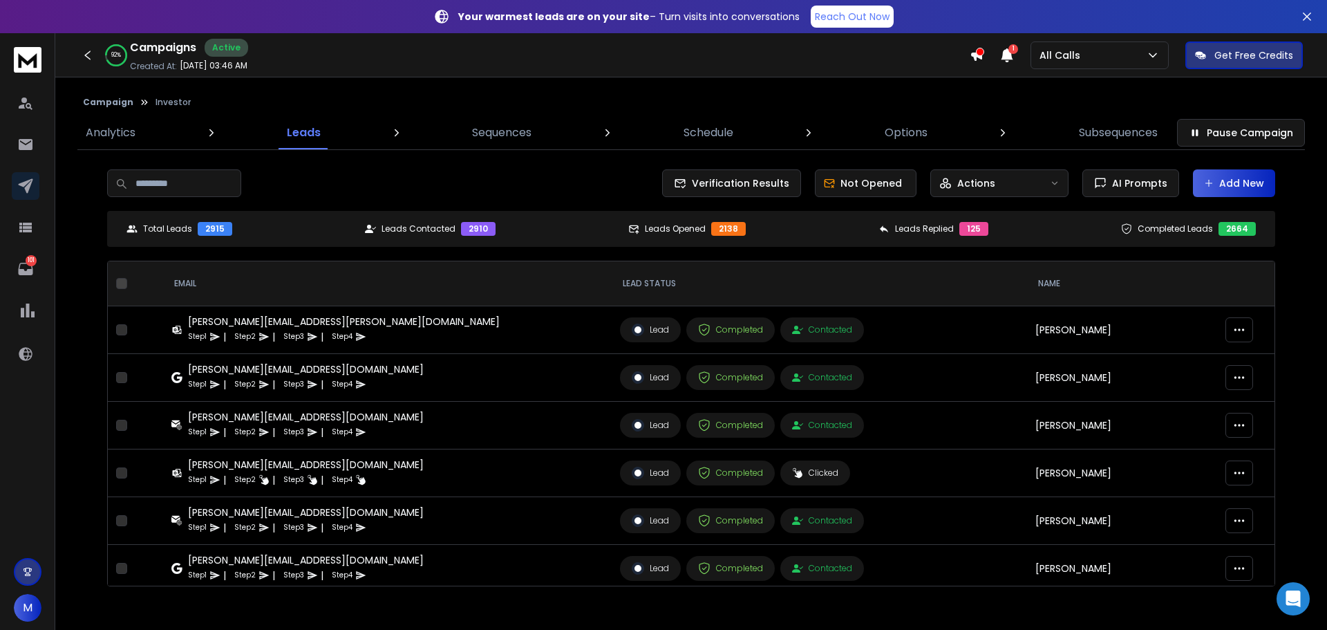
click at [210, 230] on div "2915" at bounding box center [215, 229] width 35 height 14
drag, startPoint x: 469, startPoint y: 228, endPoint x: 512, endPoint y: 228, distance: 42.8
click at [512, 228] on div "Total Leads 2915 Leads Contacted 2910 Leads Opened 2138 Leads Replied 125 Compl…" at bounding box center [691, 229] width 1168 height 36
drag, startPoint x: 724, startPoint y: 225, endPoint x: 761, endPoint y: 225, distance: 37.3
click at [761, 225] on div "Total Leads 2915 Leads Contacted 2910 Leads Opened 2138 Leads Replied 125 Compl…" at bounding box center [691, 229] width 1168 height 36
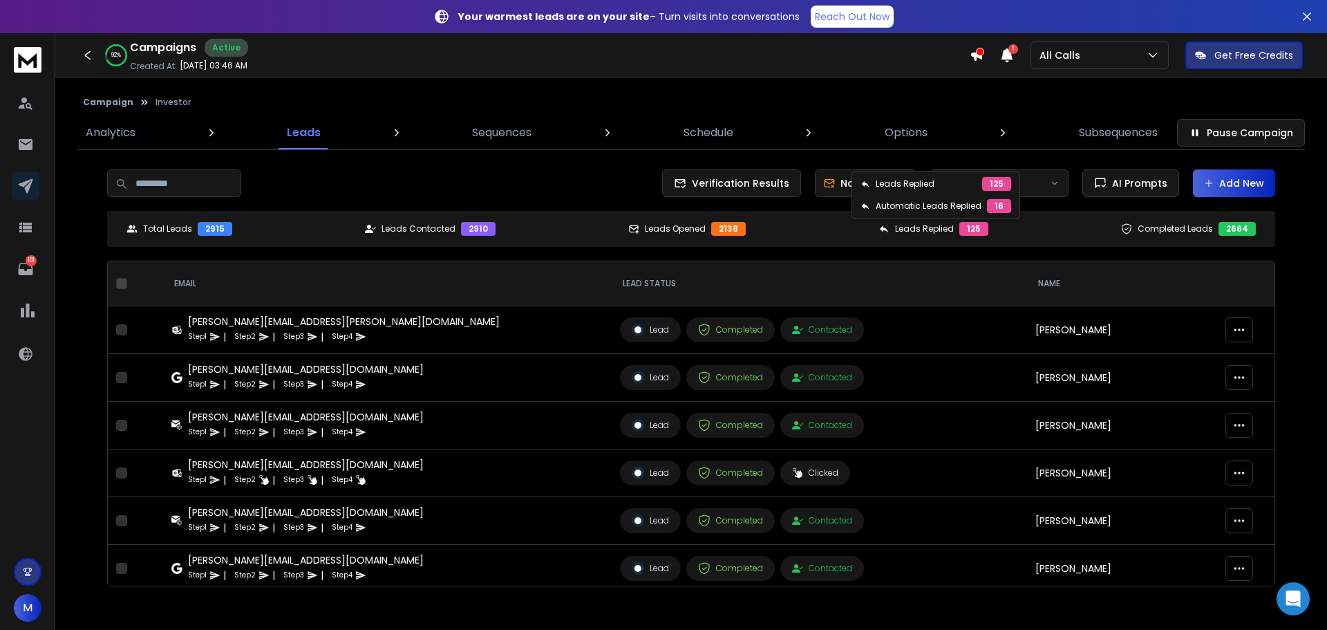
drag, startPoint x: 978, startPoint y: 225, endPoint x: 984, endPoint y: 228, distance: 7.1
click at [978, 225] on div "125" at bounding box center [973, 229] width 29 height 14
click at [1241, 226] on div "2664" at bounding box center [1236, 229] width 37 height 14
click at [1242, 231] on div "2664" at bounding box center [1236, 229] width 37 height 14
click at [887, 187] on p "Not Opened" at bounding box center [871, 183] width 62 height 14
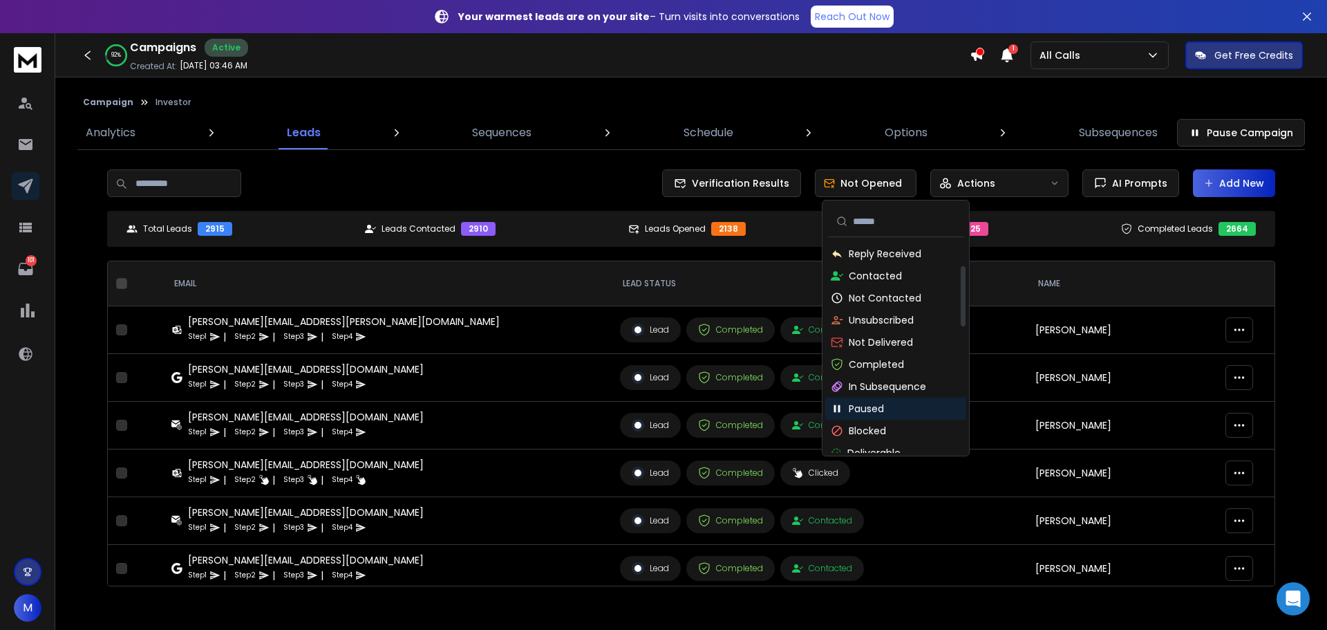
scroll to position [276, 0]
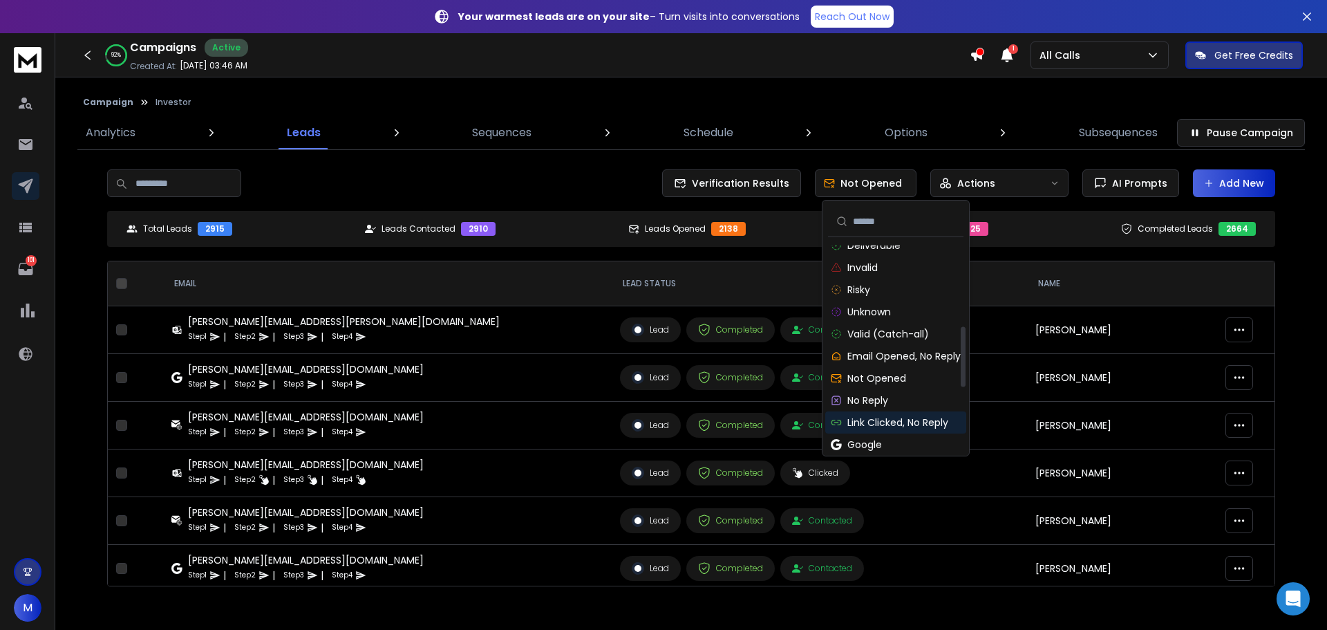
click at [904, 422] on p "Link Clicked, No Reply" at bounding box center [897, 422] width 101 height 14
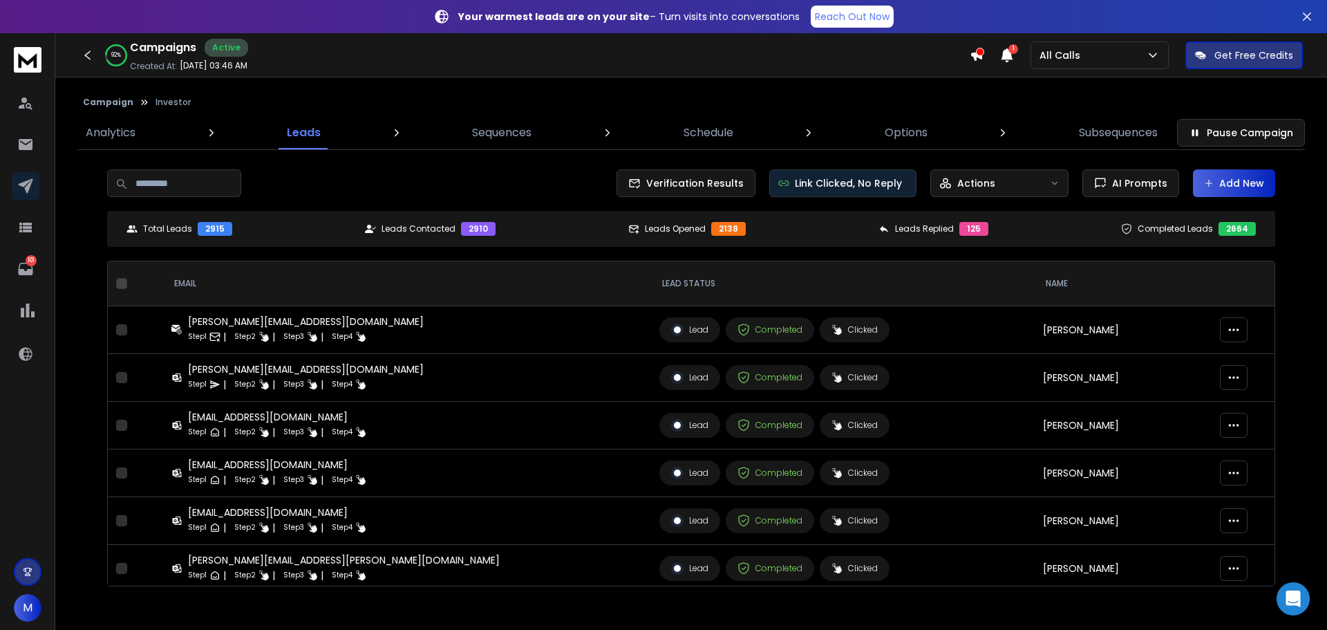
click at [883, 183] on p "Link Clicked, No Reply" at bounding box center [848, 183] width 107 height 14
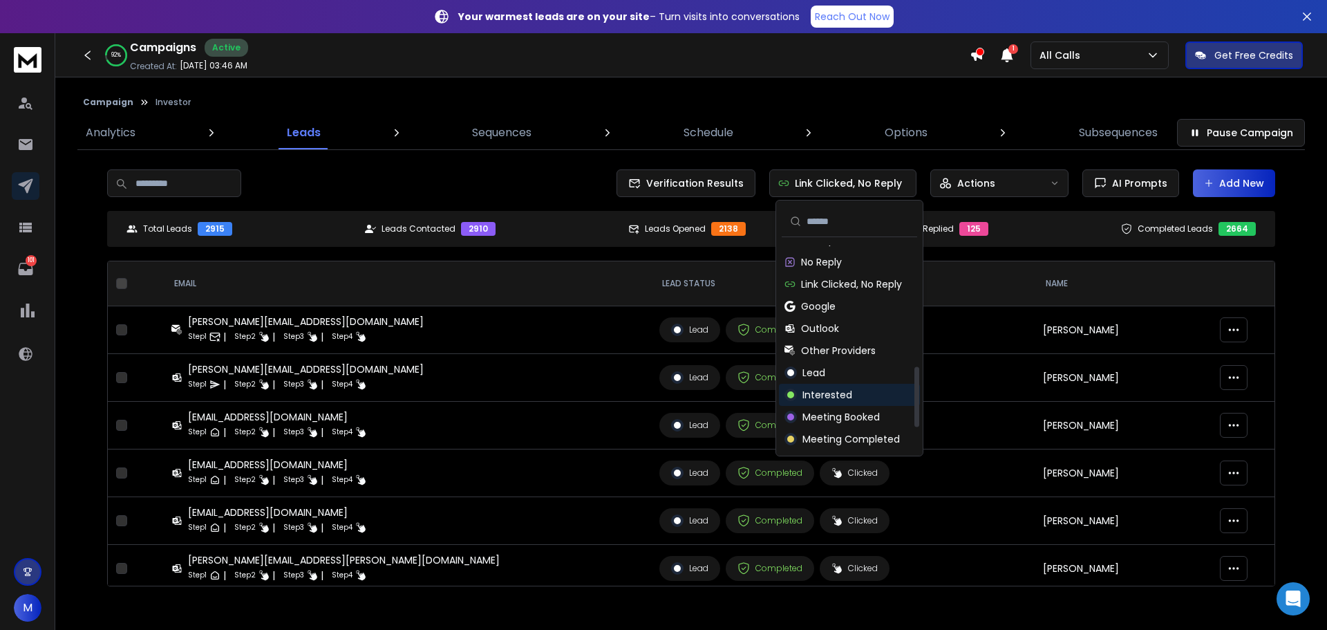
scroll to position [500, 0]
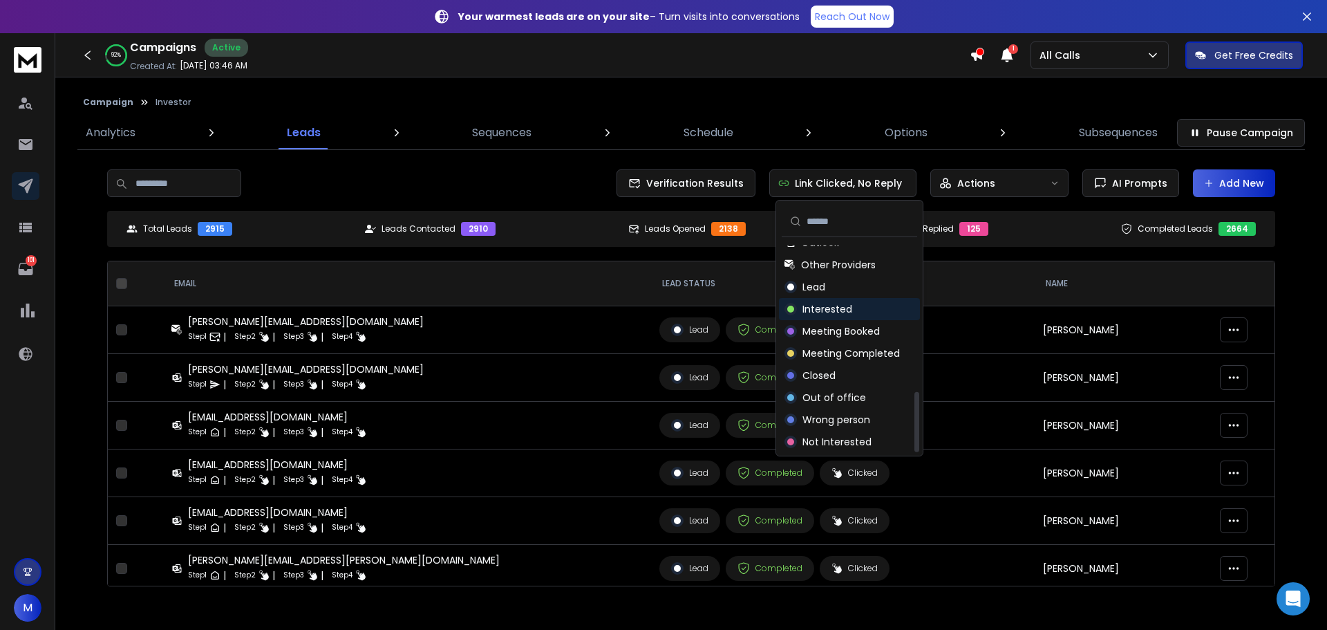
click at [839, 307] on p "Interested" at bounding box center [827, 309] width 50 height 14
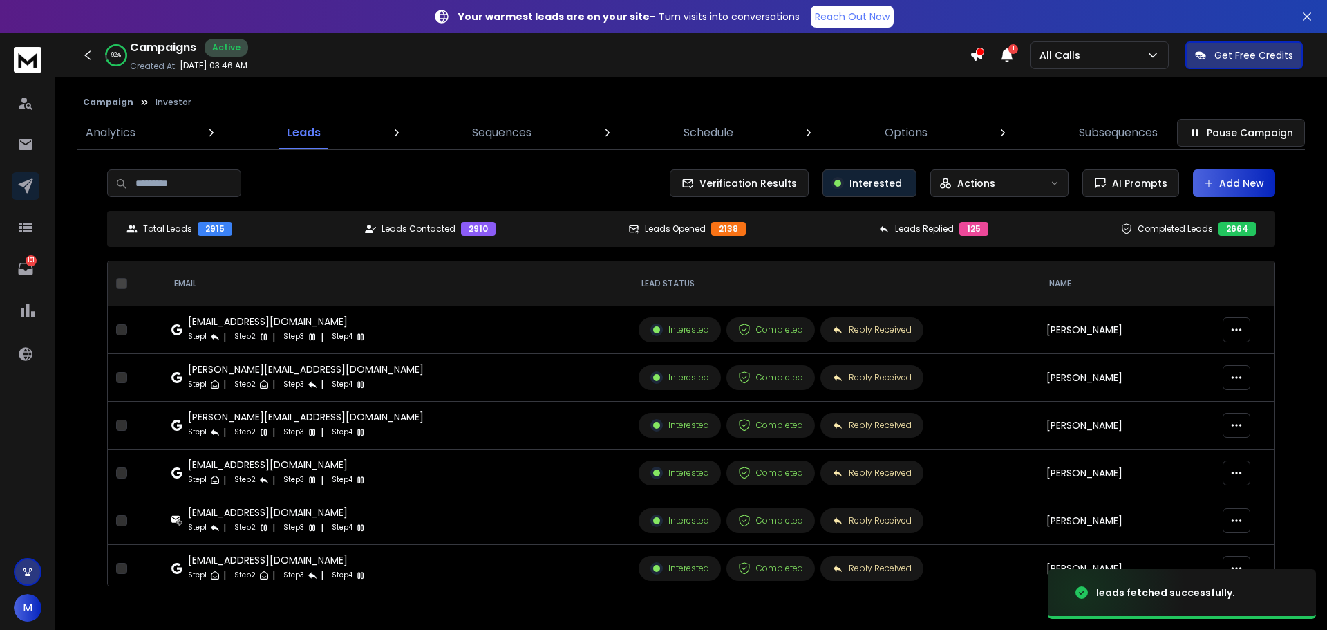
click at [885, 182] on p "Interested" at bounding box center [875, 183] width 53 height 14
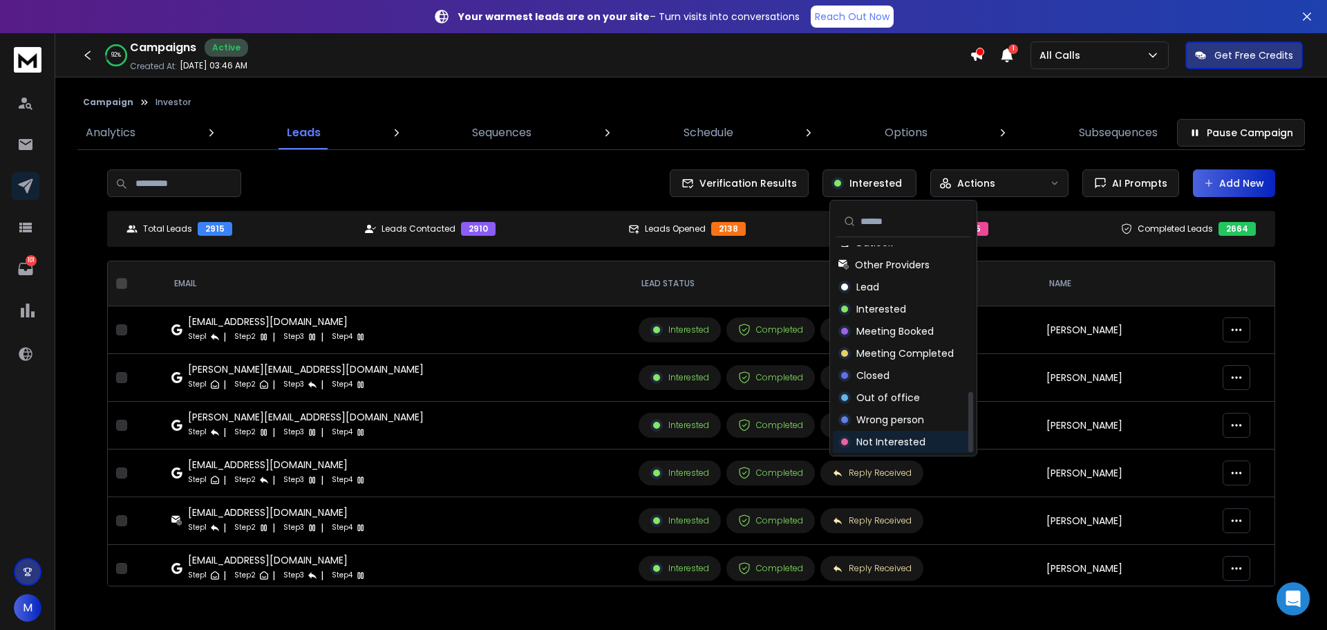
click at [895, 445] on p "Not Interested" at bounding box center [890, 442] width 69 height 14
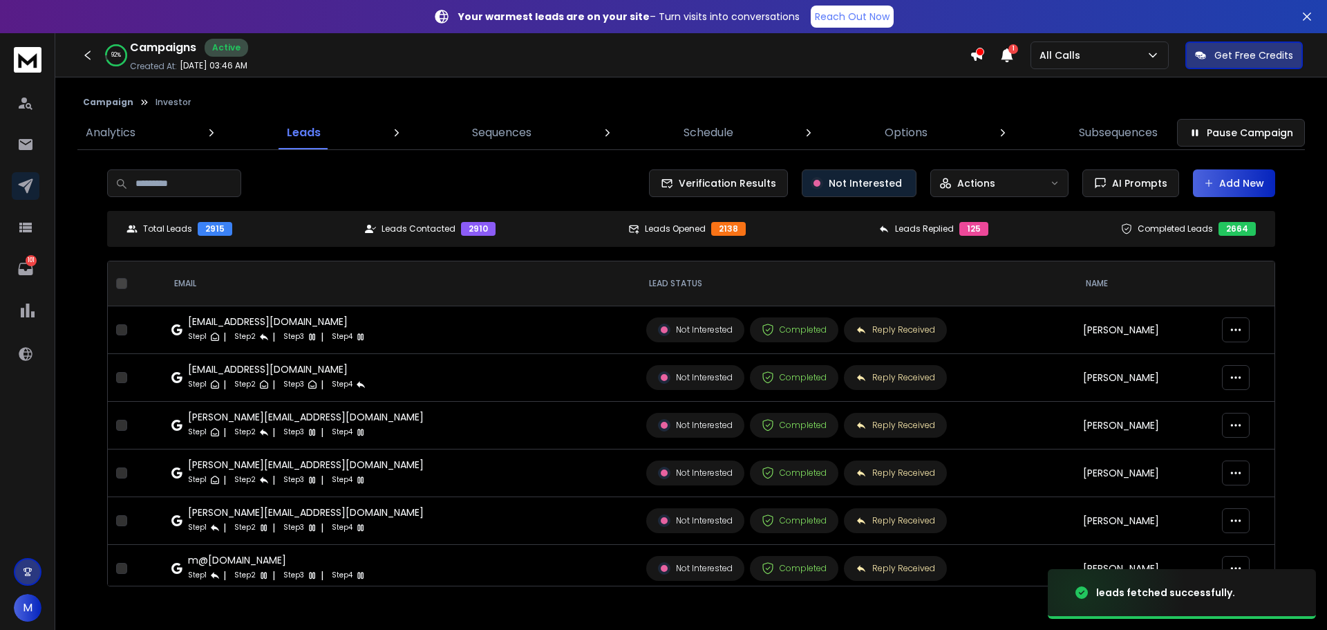
click at [874, 179] on p "Not Interested" at bounding box center [865, 183] width 73 height 14
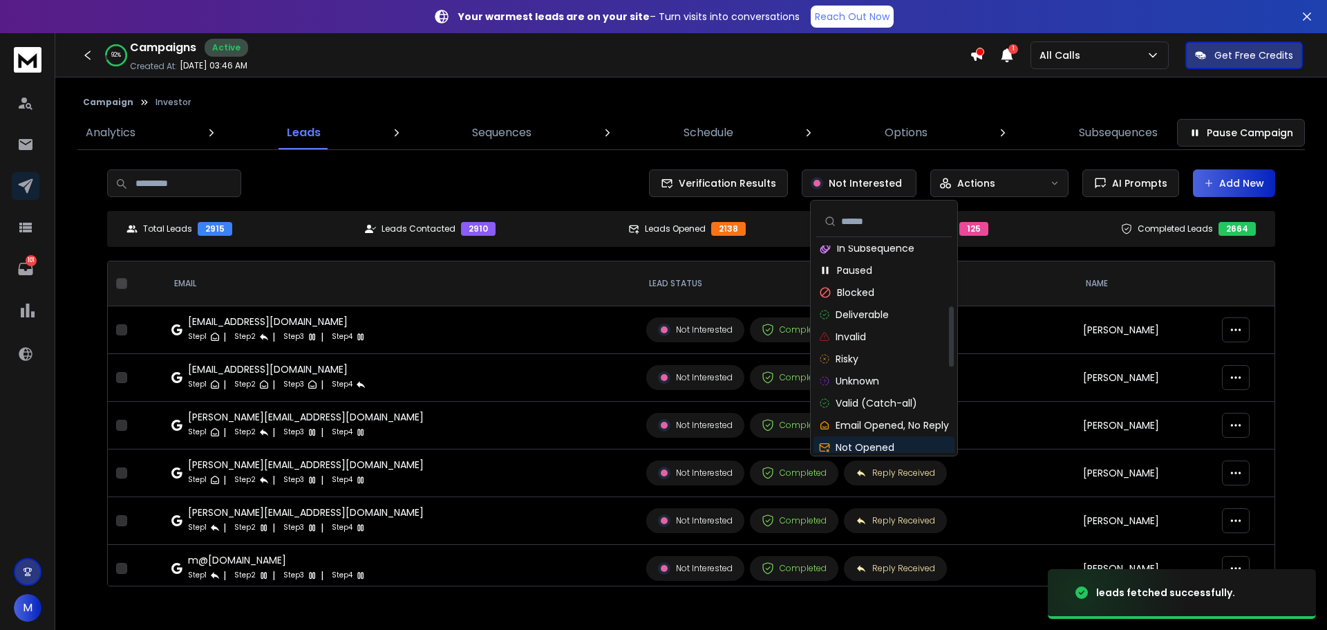
scroll to position [484, 0]
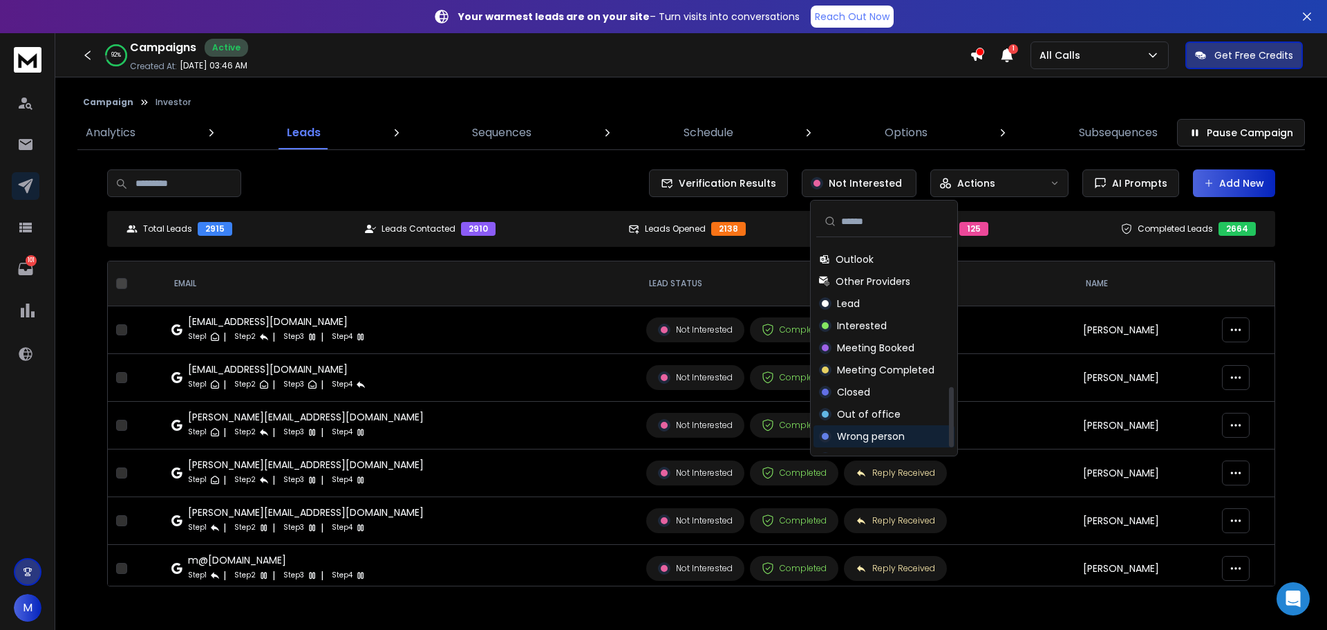
click at [894, 437] on p "Wrong person" at bounding box center [871, 436] width 68 height 14
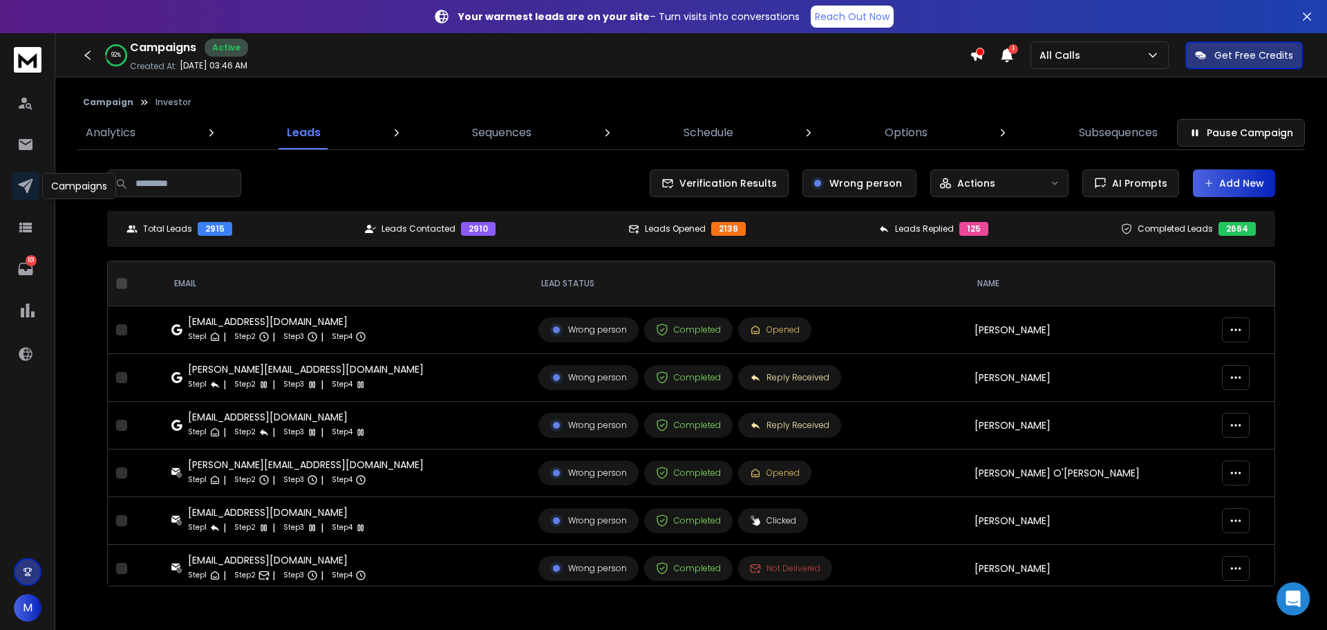
click at [34, 190] on link at bounding box center [26, 186] width 28 height 28
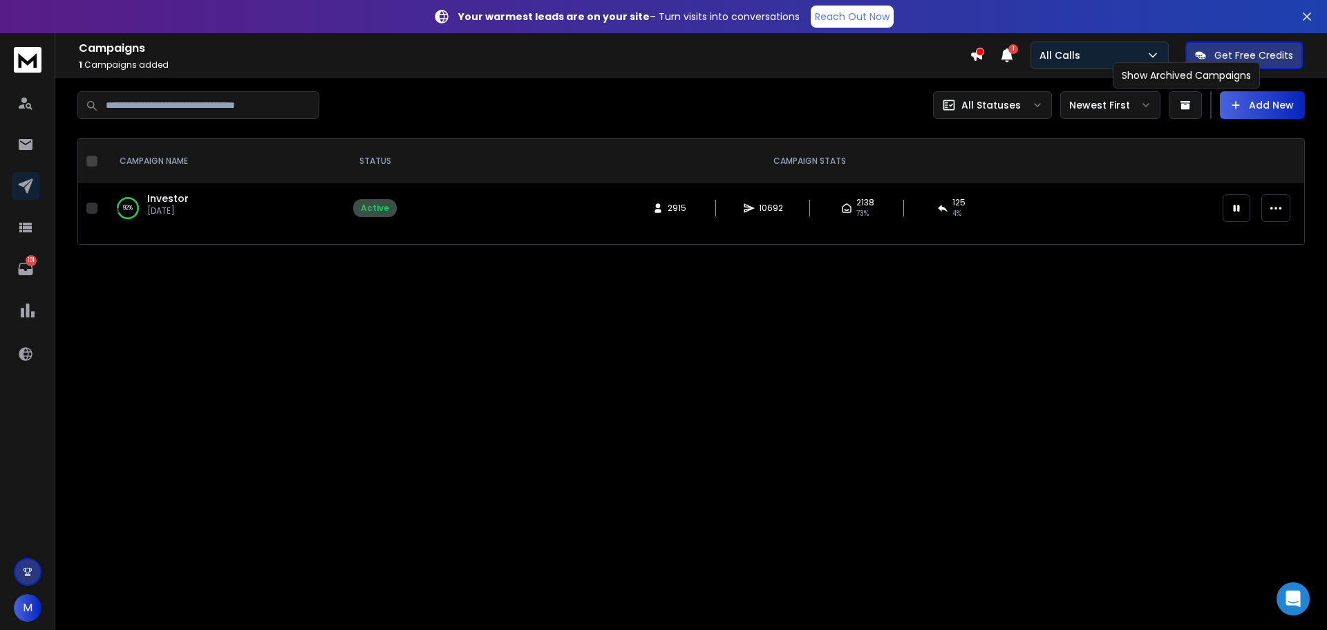
click at [1116, 55] on div "All Calls" at bounding box center [1099, 55] width 120 height 14
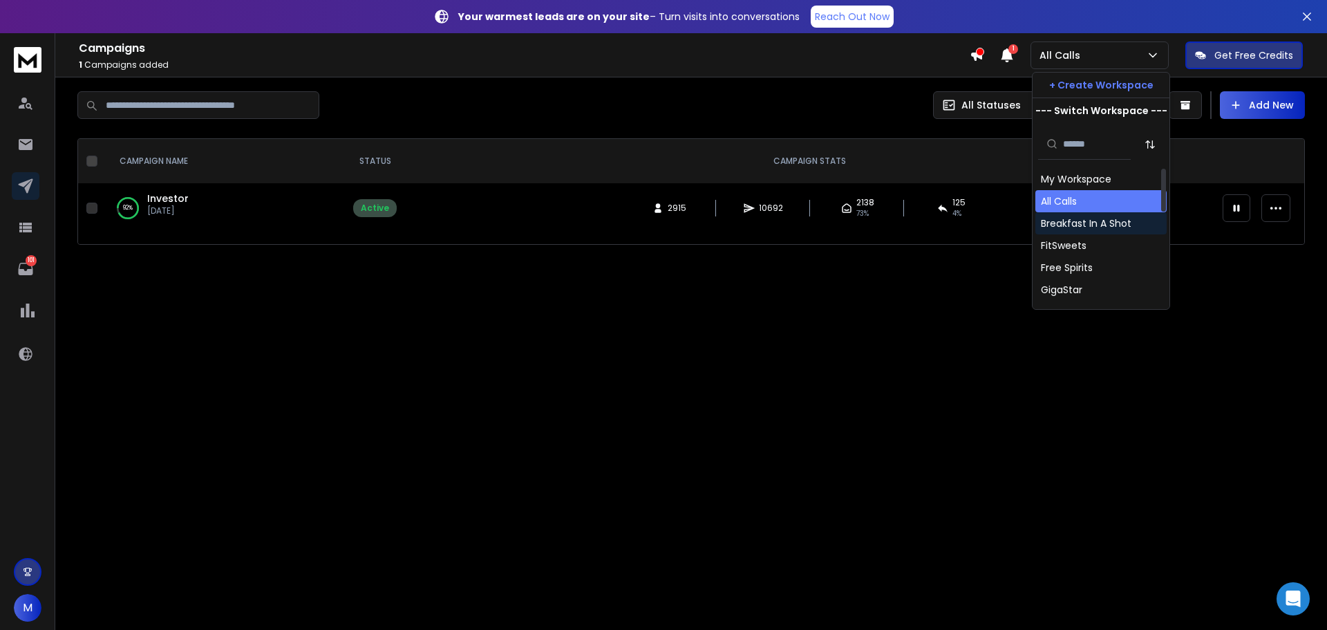
click at [1099, 228] on div "Breakfast In A Shot" at bounding box center [1086, 223] width 91 height 14
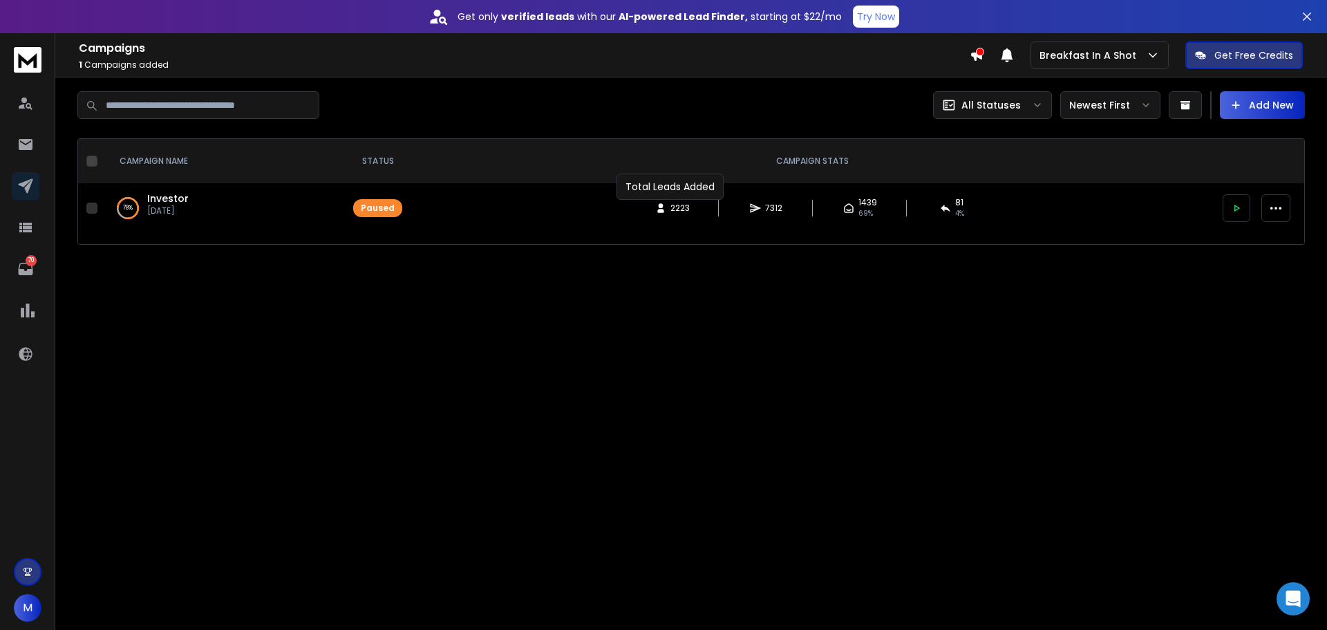
click at [609, 209] on div "2223 7312 1439 69 % 81 4 %" at bounding box center [812, 208] width 787 height 22
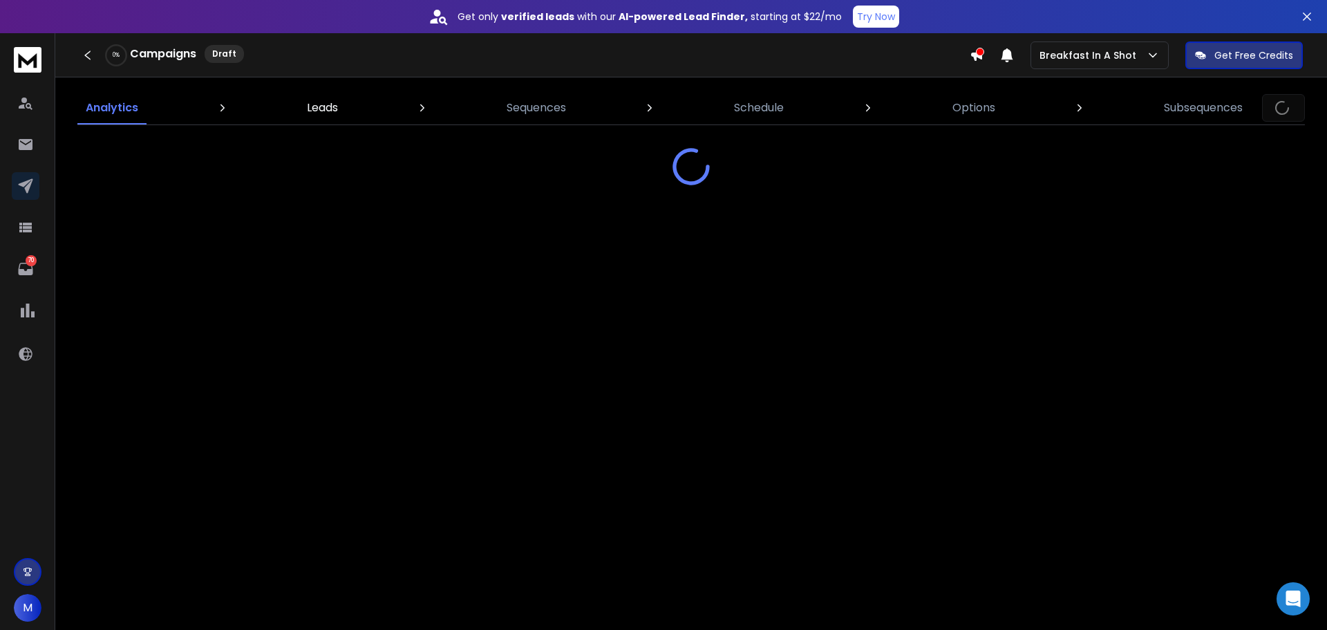
click at [325, 106] on p "Leads" at bounding box center [322, 108] width 31 height 17
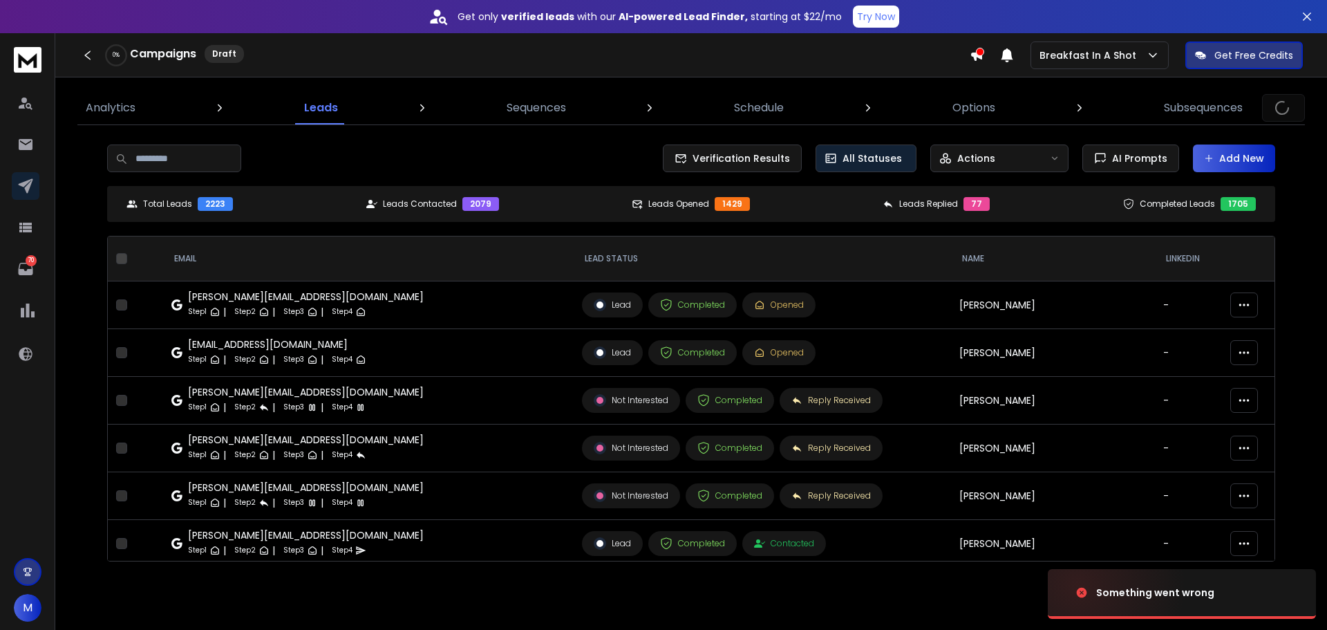
click at [907, 156] on button "All Statuses" at bounding box center [866, 158] width 101 height 28
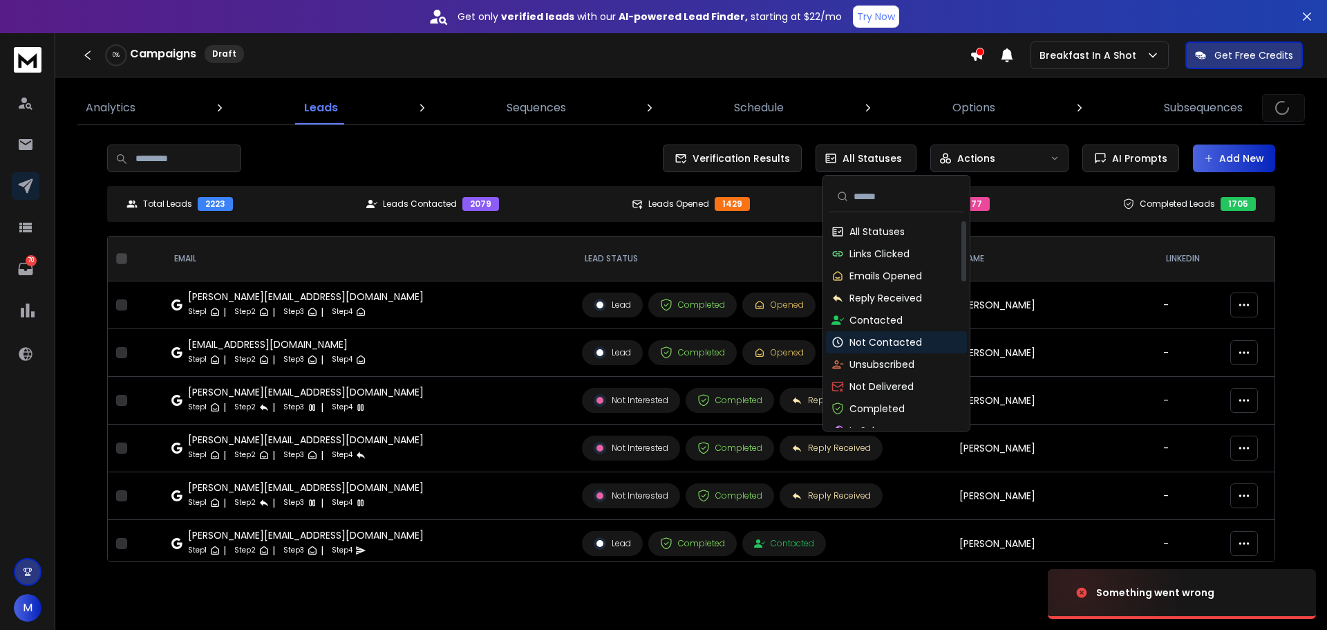
click at [909, 343] on p "Not Contacted" at bounding box center [885, 342] width 73 height 14
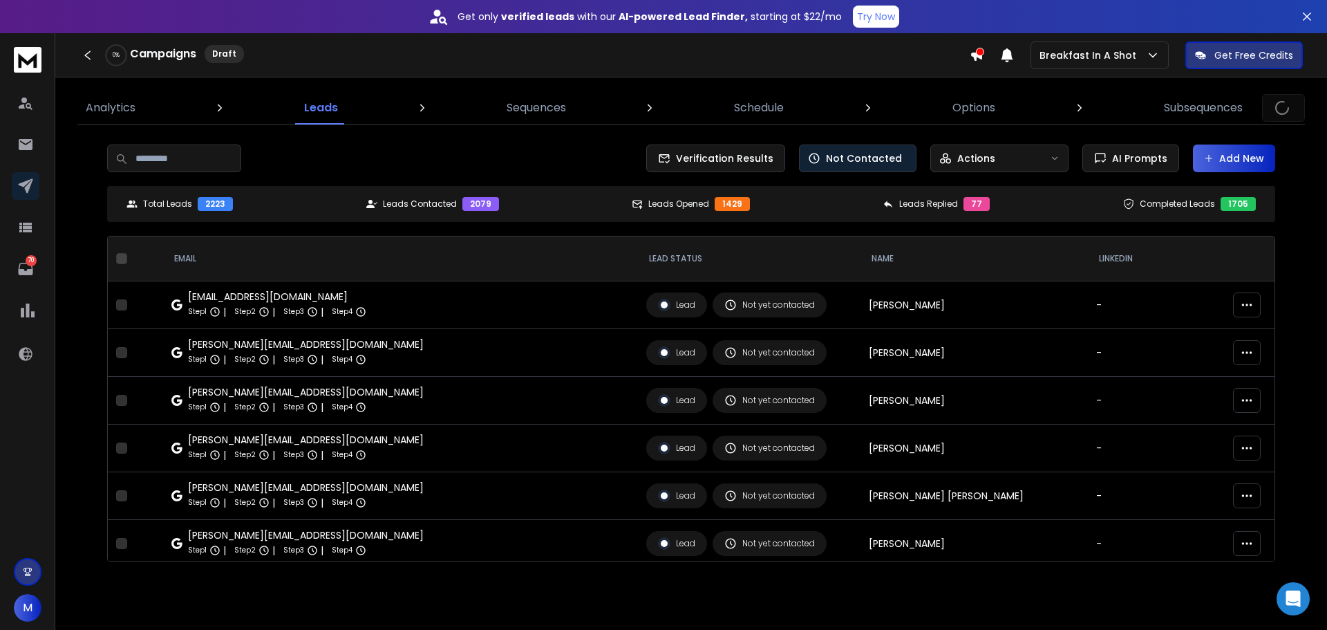
click at [894, 160] on p "Not Contacted" at bounding box center [864, 158] width 76 height 14
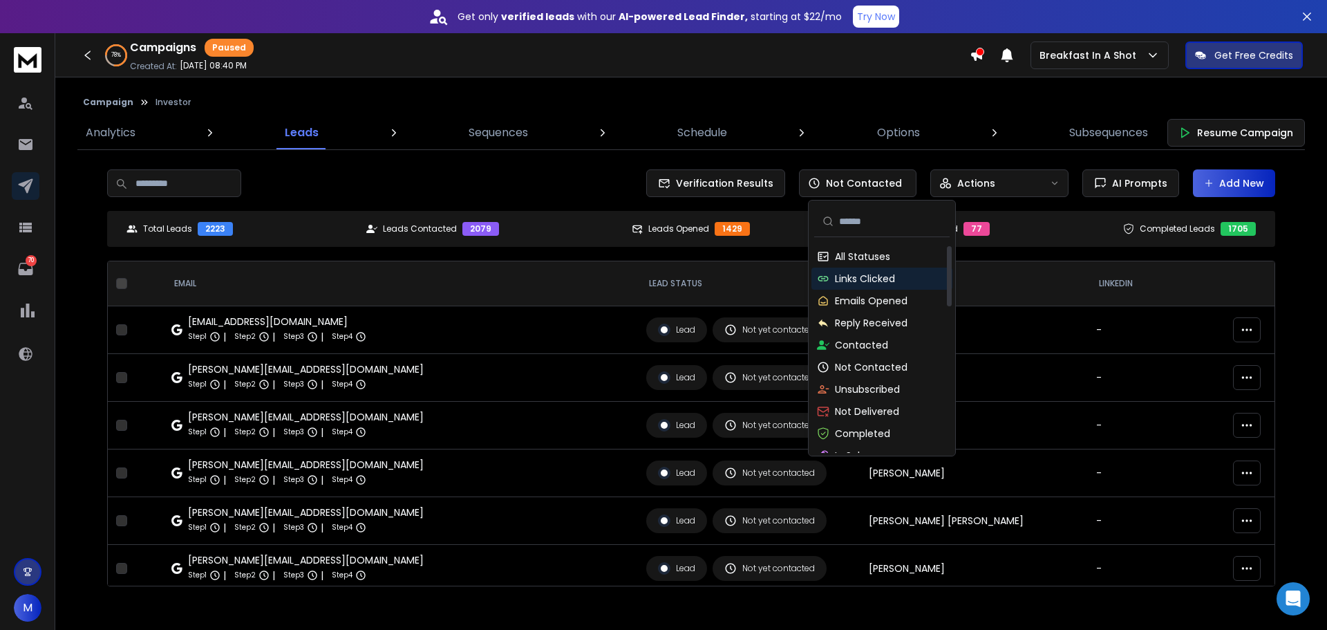
click at [878, 283] on p "Links Clicked" at bounding box center [865, 279] width 60 height 14
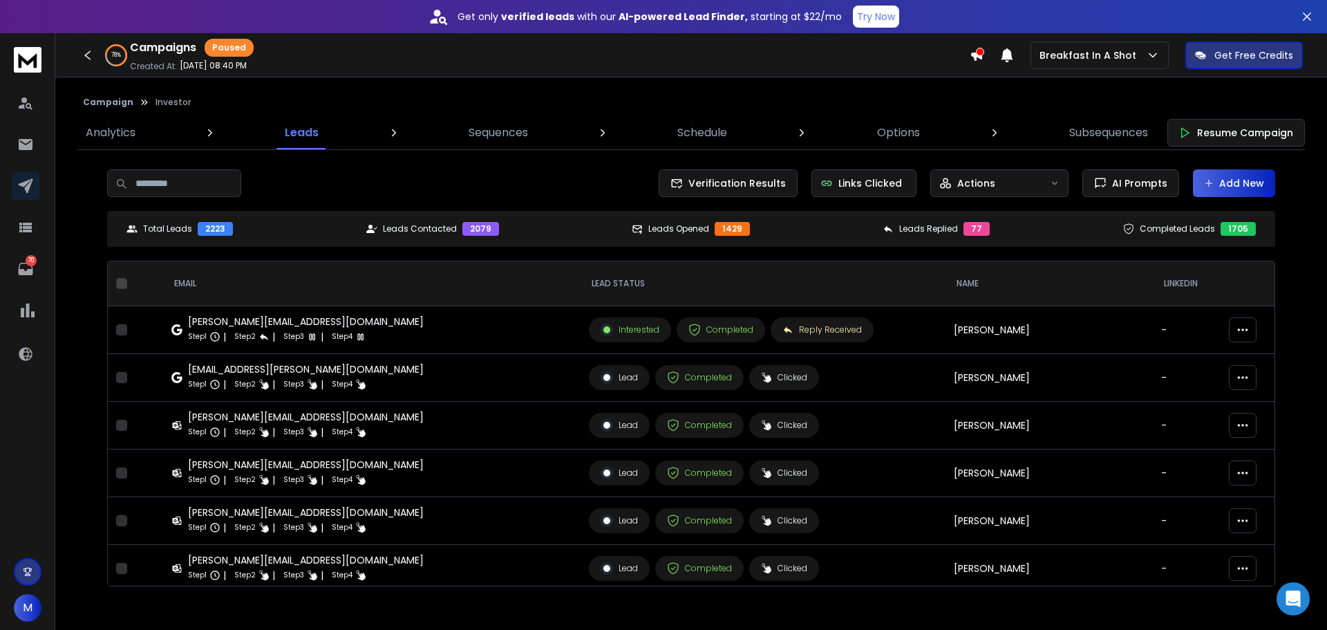
click at [872, 167] on div "Verification Results Links Clicked Actions AI Prompts Add New Total Leads 2223 …" at bounding box center [690, 371] width 1227 height 414
click at [874, 183] on p "Links Clicked" at bounding box center [870, 183] width 64 height 14
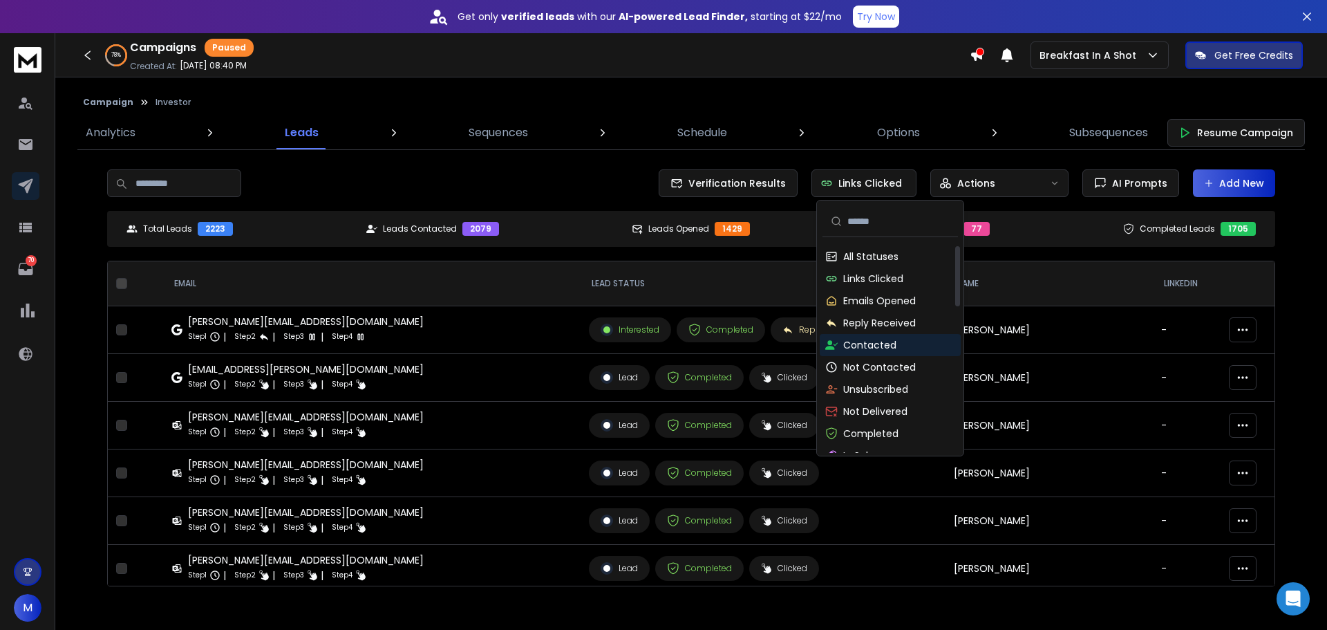
scroll to position [69, 0]
click at [881, 348] on p "Not Delivered" at bounding box center [875, 342] width 64 height 14
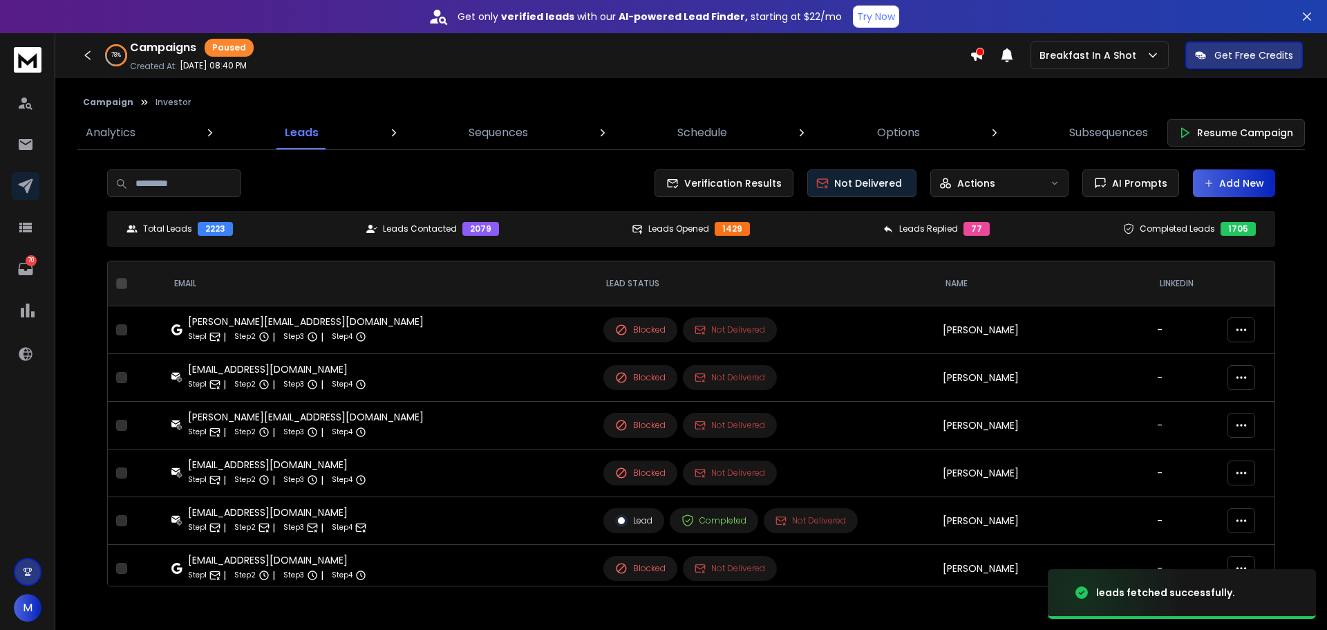
click at [895, 183] on p "Not Delivered" at bounding box center [868, 183] width 68 height 14
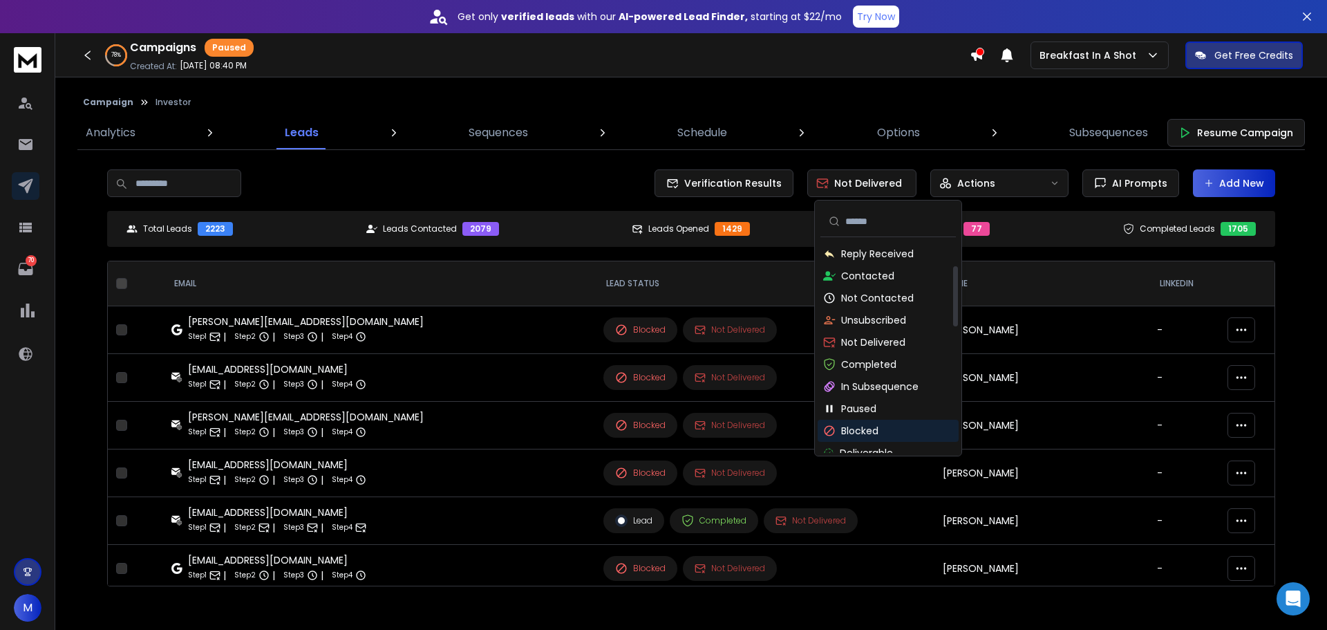
click at [892, 431] on div "Blocked" at bounding box center [888, 431] width 141 height 22
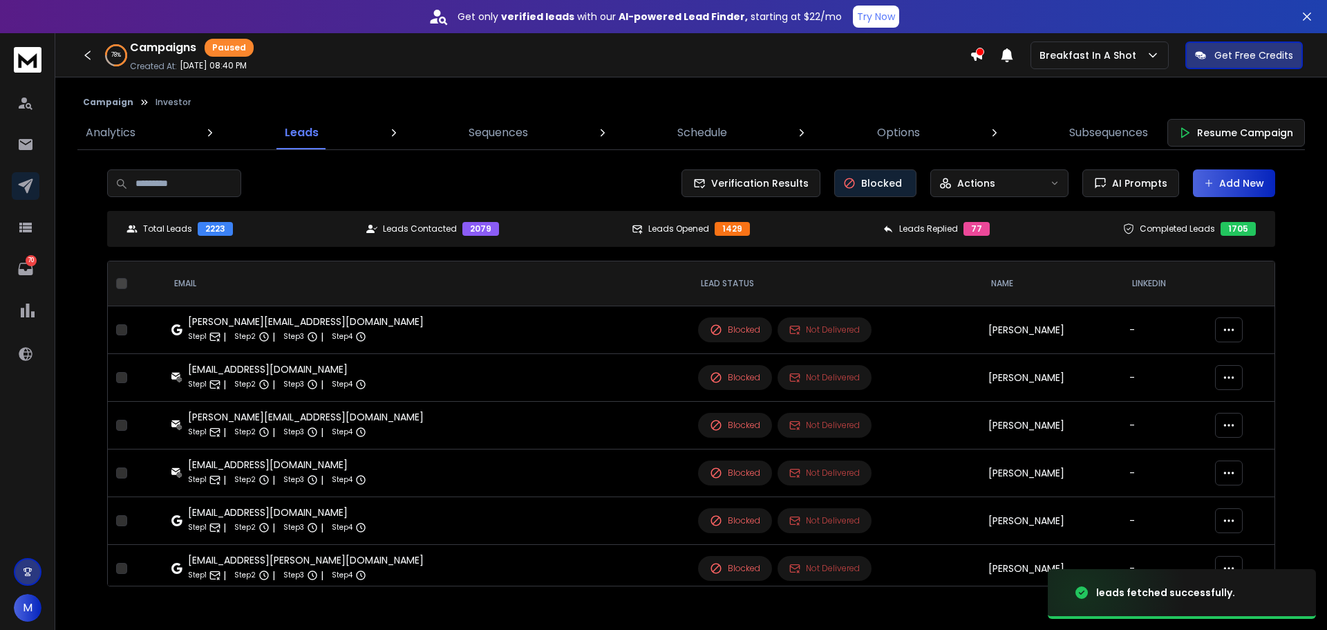
click at [882, 176] on p "Blocked" at bounding box center [881, 183] width 41 height 14
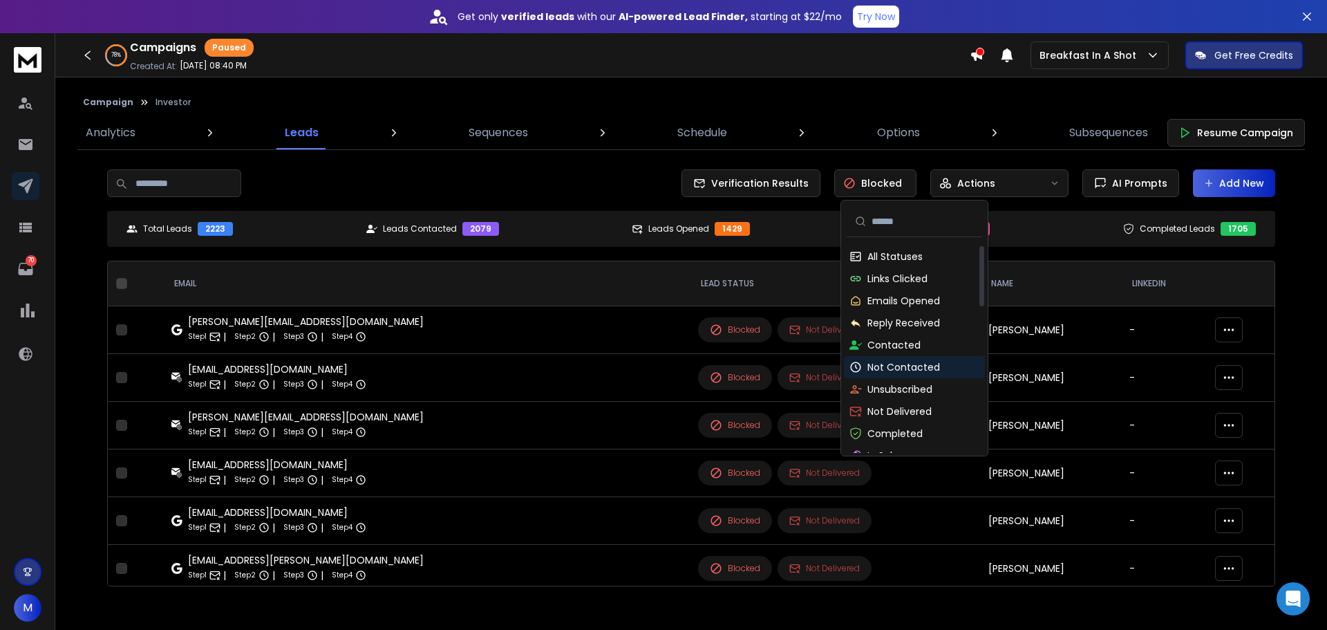
scroll to position [276, 0]
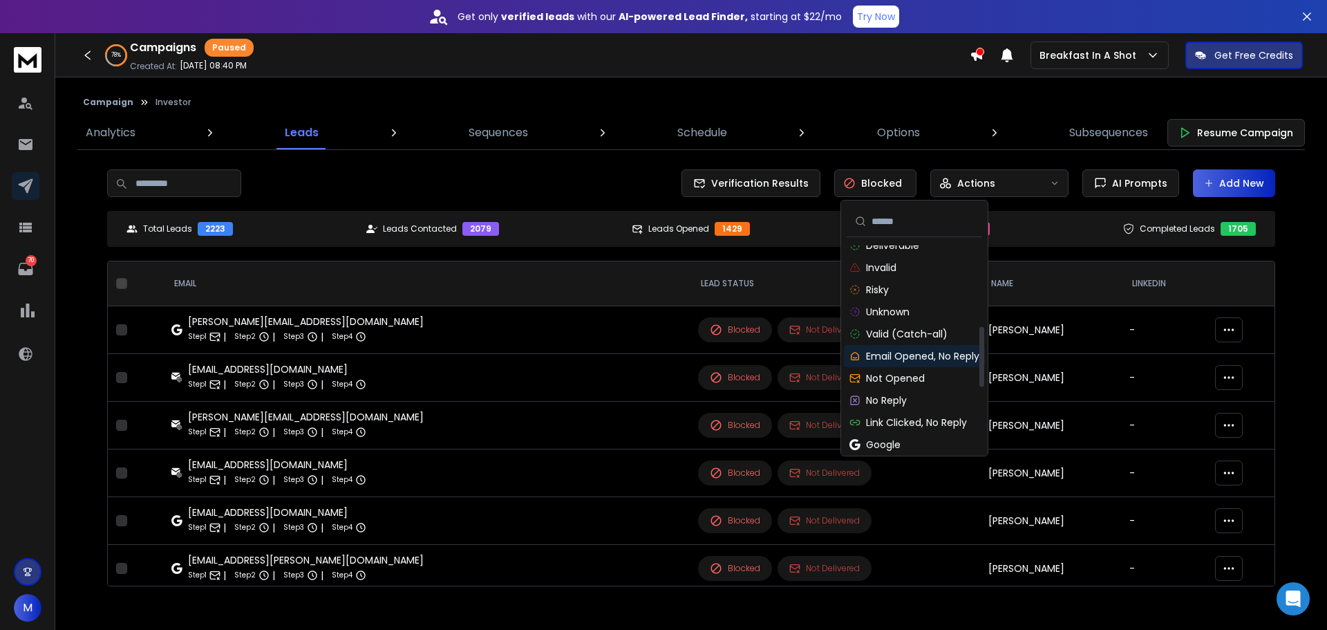
click at [928, 357] on p "Email Opened, No Reply" at bounding box center [922, 356] width 113 height 14
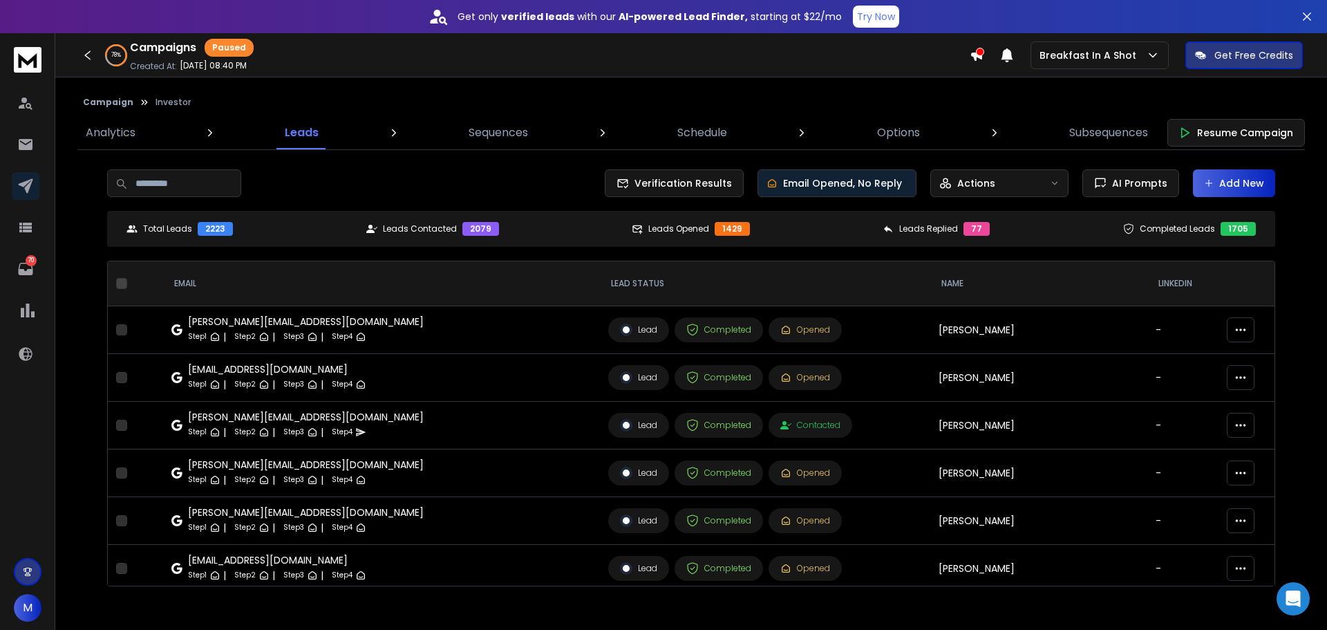
click at [876, 183] on p "Email Opened, No Reply" at bounding box center [842, 183] width 119 height 14
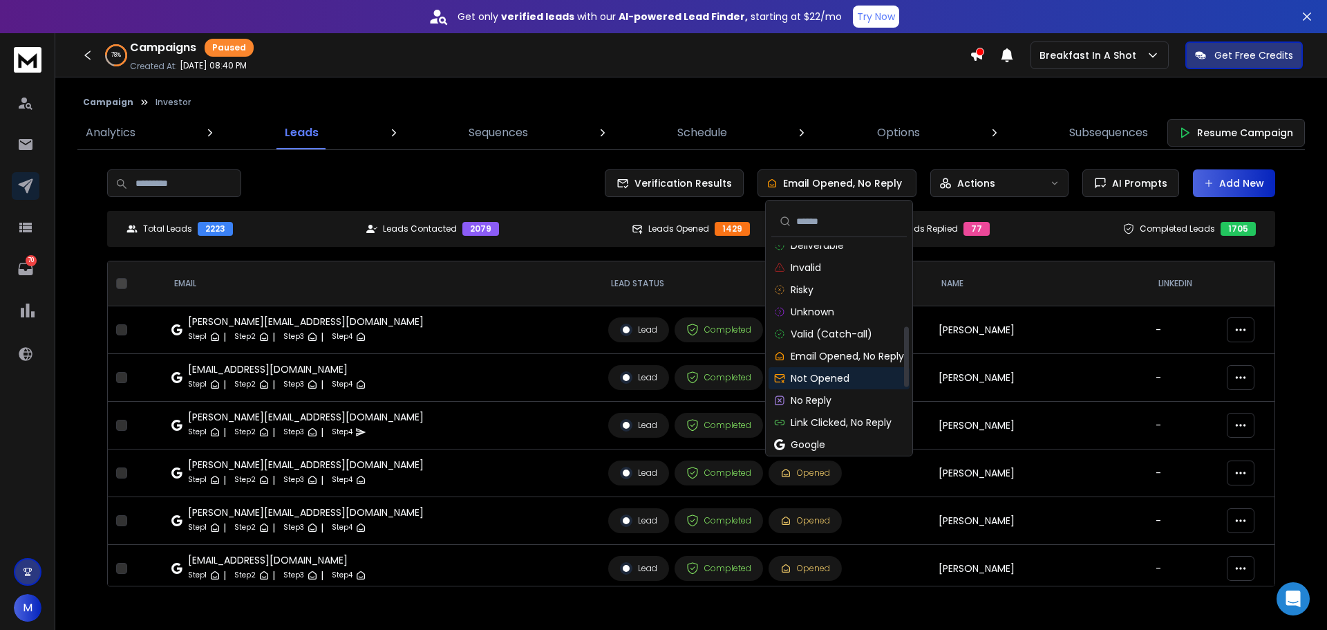
click at [843, 378] on p "Not Opened" at bounding box center [820, 378] width 59 height 14
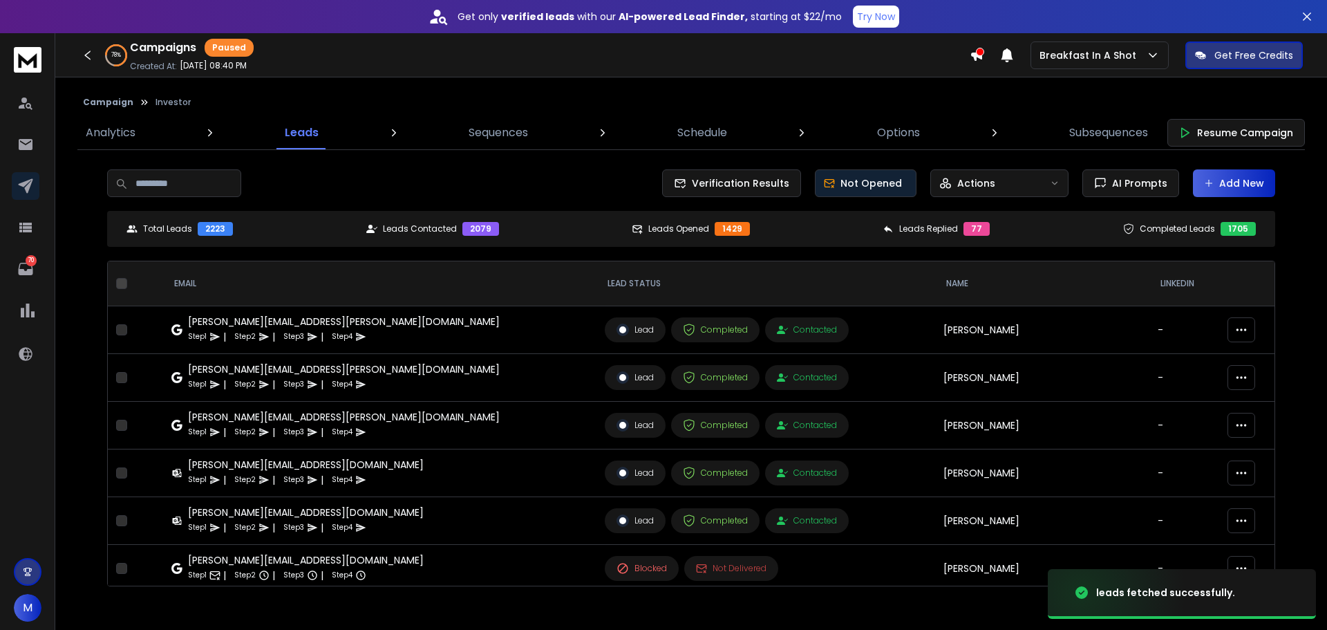
click at [889, 182] on p "Not Opened" at bounding box center [871, 183] width 62 height 14
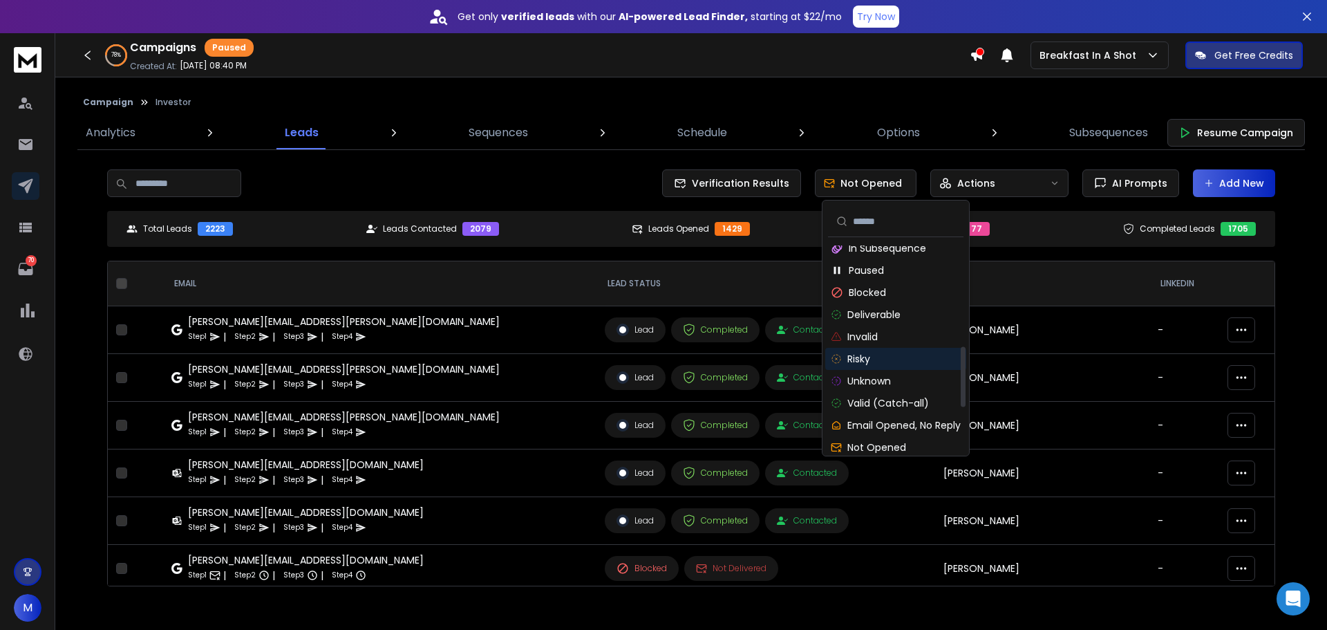
scroll to position [346, 0]
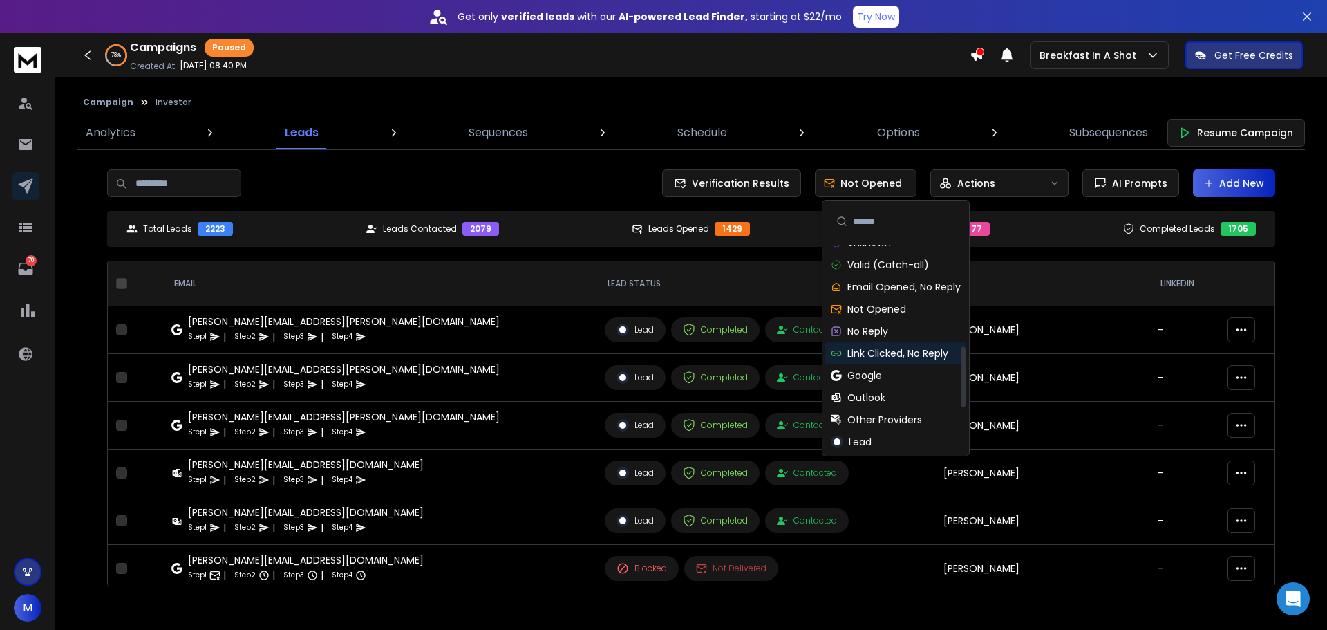
click at [904, 359] on p "Link Clicked, No Reply" at bounding box center [897, 353] width 101 height 14
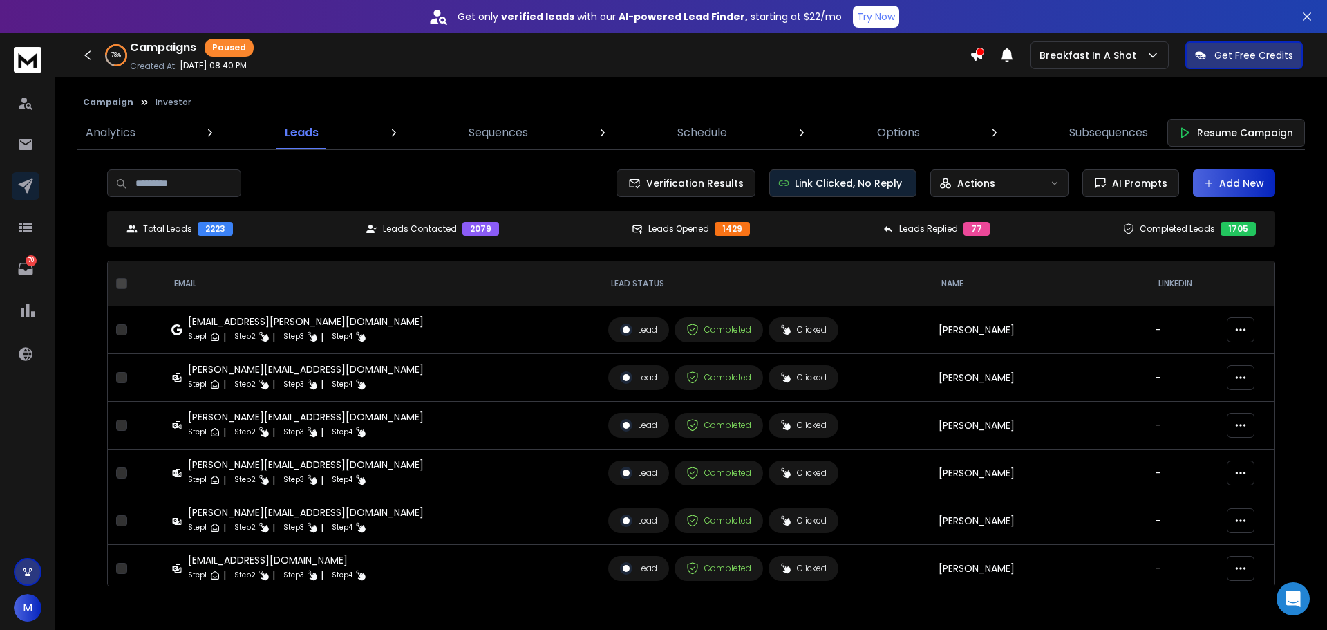
click at [869, 188] on p "Link Clicked, No Reply" at bounding box center [848, 183] width 107 height 14
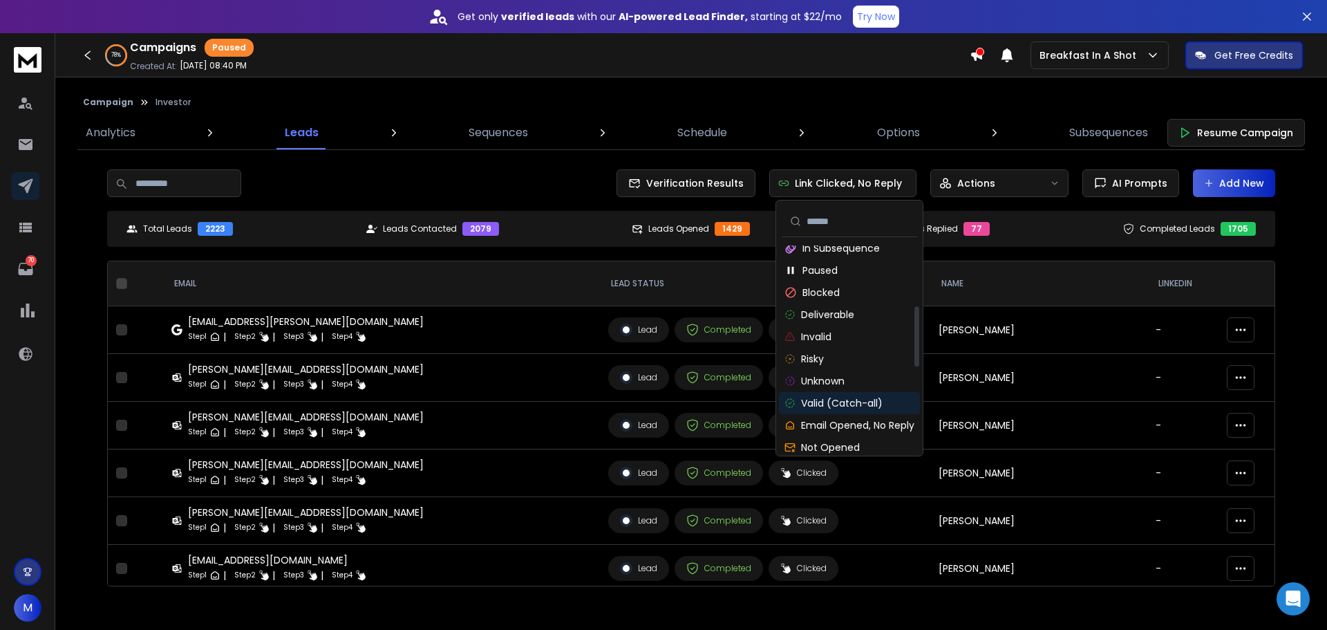
scroll to position [484, 0]
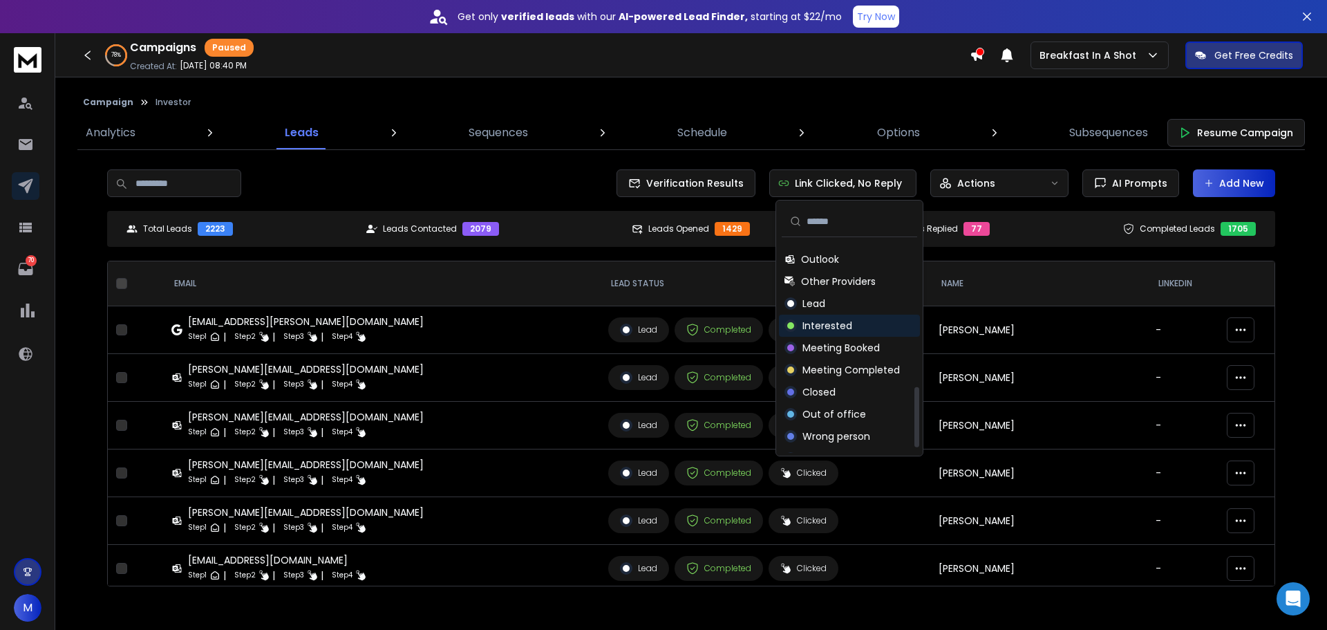
click at [845, 323] on p "Interested" at bounding box center [827, 326] width 50 height 14
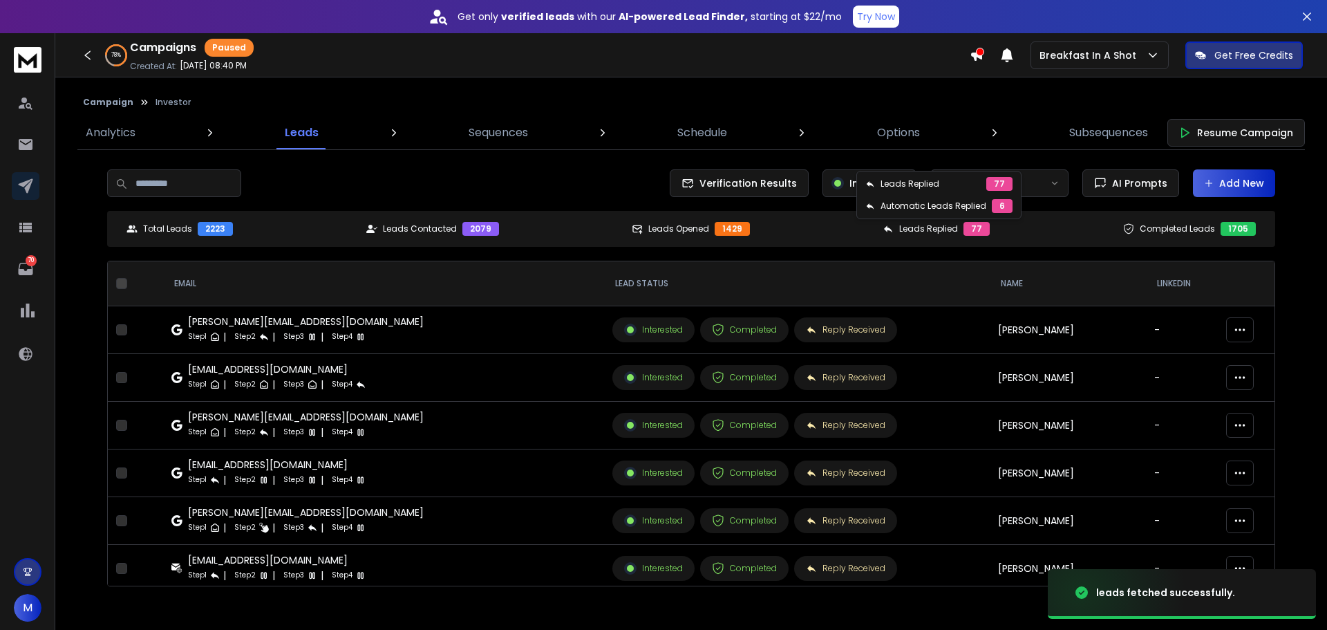
click at [869, 180] on icon at bounding box center [870, 184] width 10 height 10
click at [844, 187] on span "button" at bounding box center [837, 183] width 12 height 12
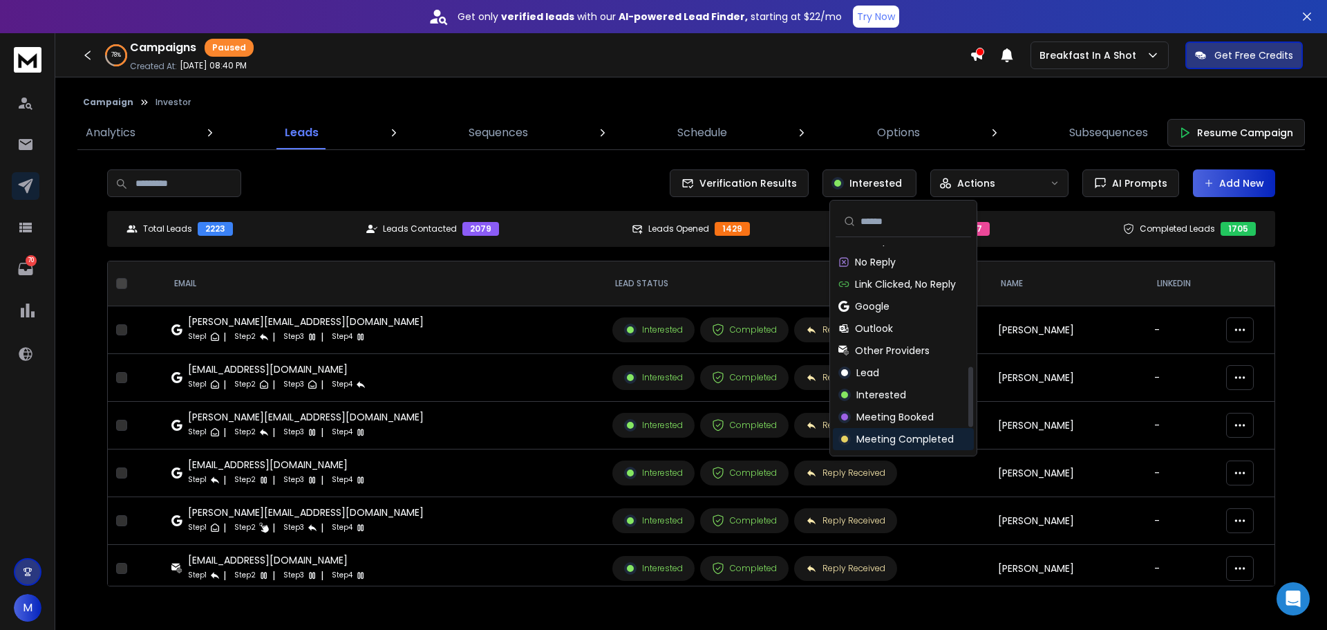
scroll to position [500, 0]
click at [893, 441] on p "Not Interested" at bounding box center [890, 442] width 69 height 14
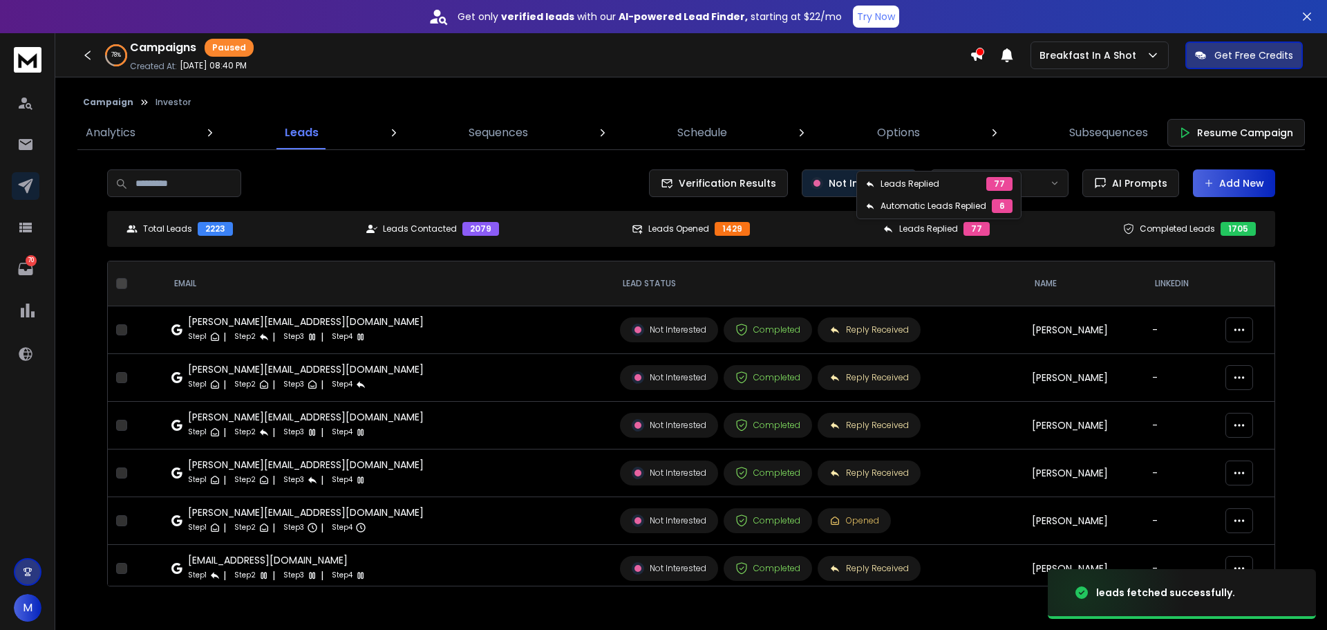
drag, startPoint x: 876, startPoint y: 173, endPoint x: 843, endPoint y: 181, distance: 34.0
click at [876, 173] on div "Leads Replied 77 Automatic Leads Replied 6" at bounding box center [938, 195] width 165 height 48
click at [835, 183] on div "Not Interested" at bounding box center [856, 183] width 91 height 14
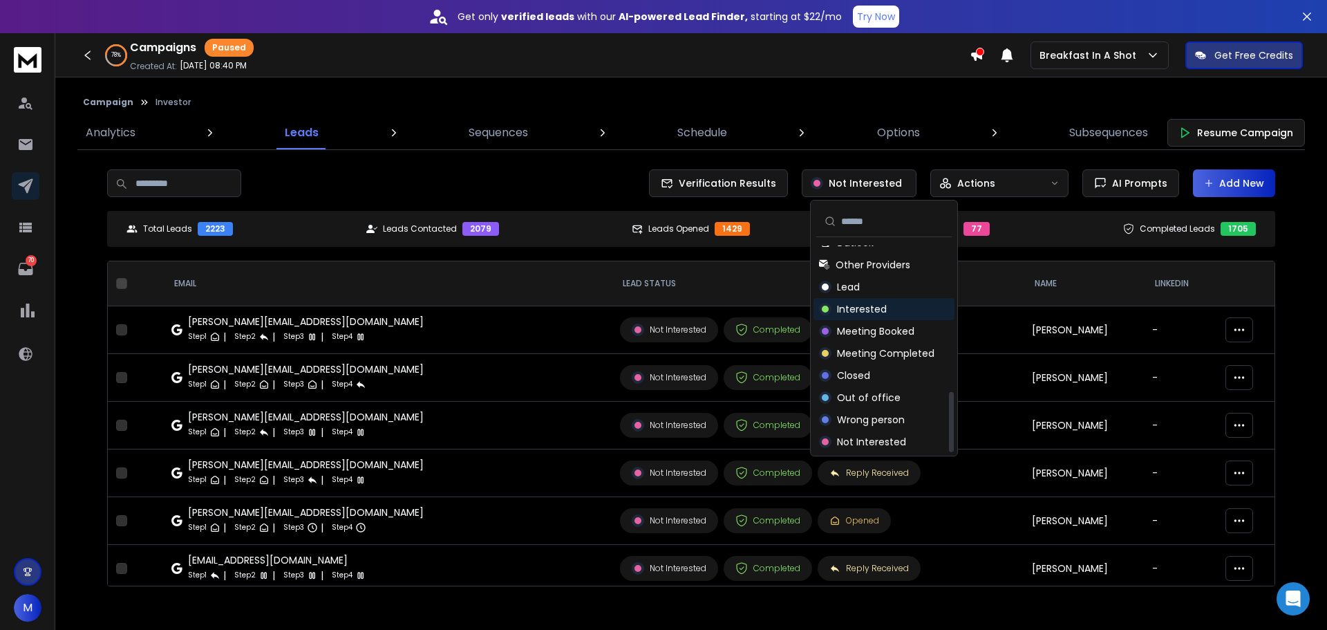
click at [862, 309] on p "Interested" at bounding box center [862, 309] width 50 height 14
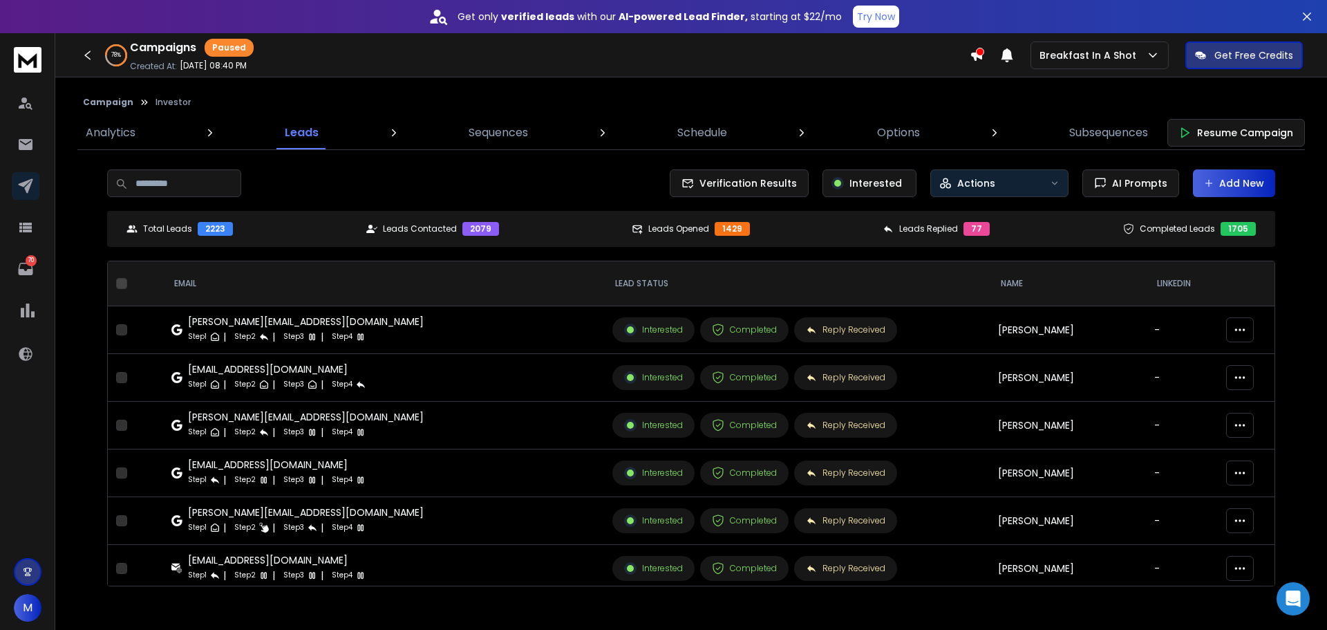
click at [1023, 188] on div "Actions" at bounding box center [991, 183] width 105 height 14
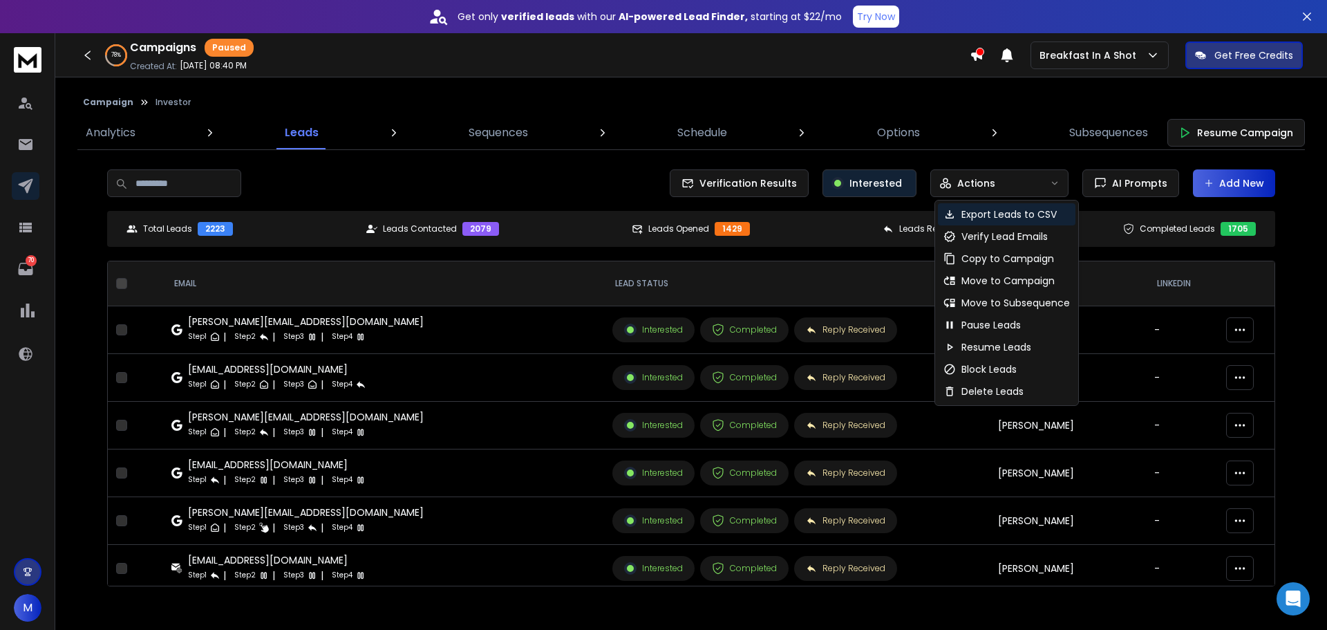
click at [902, 186] on p "Interested" at bounding box center [875, 183] width 53 height 14
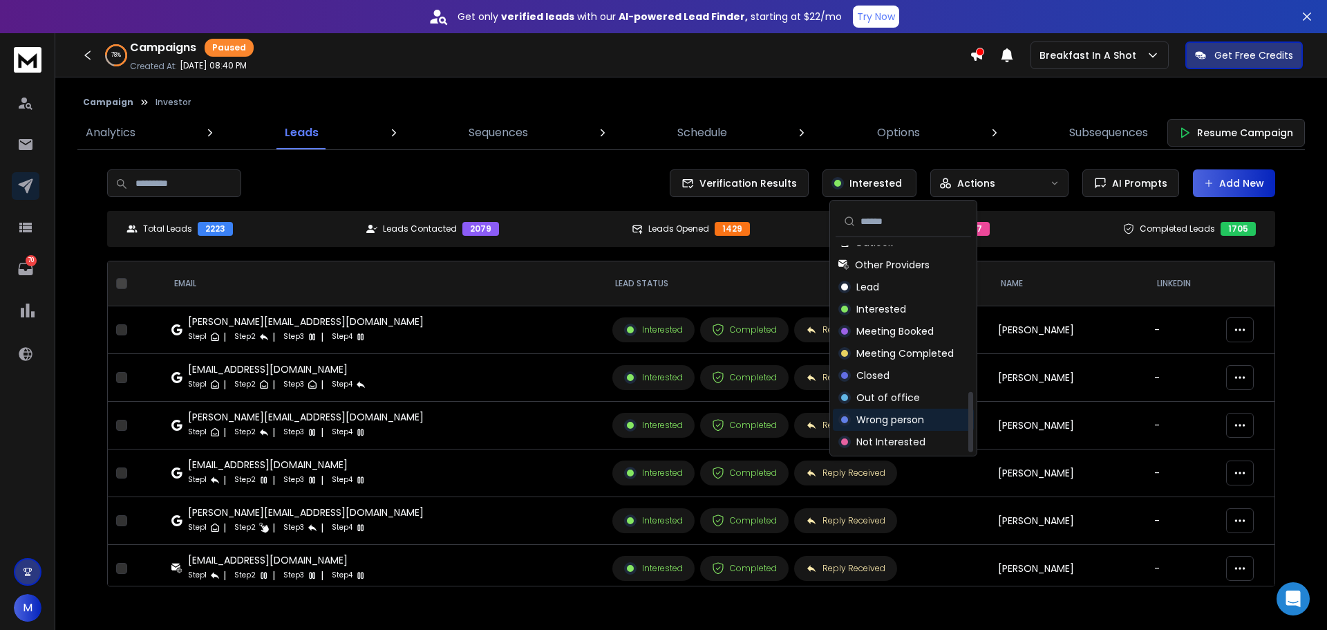
click at [907, 418] on p "Wrong person" at bounding box center [890, 420] width 68 height 14
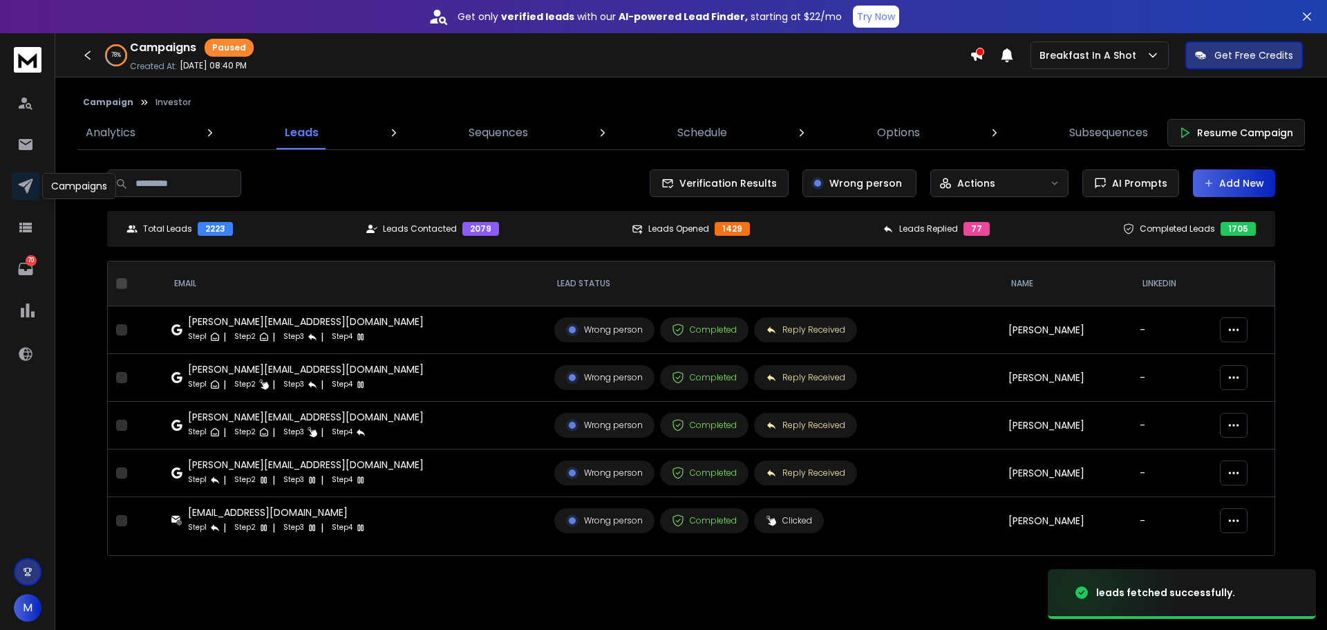
click at [23, 186] on icon at bounding box center [25, 185] width 15 height 15
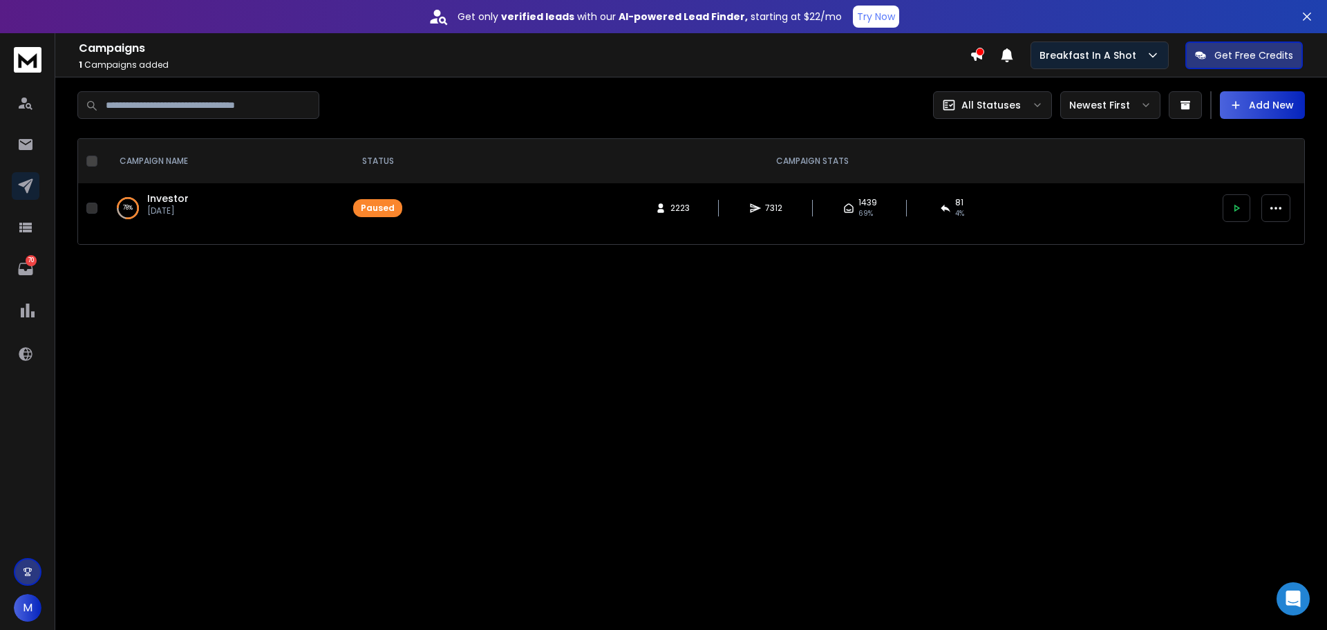
click at [1114, 59] on p "Breakfast In A Shot" at bounding box center [1090, 55] width 102 height 14
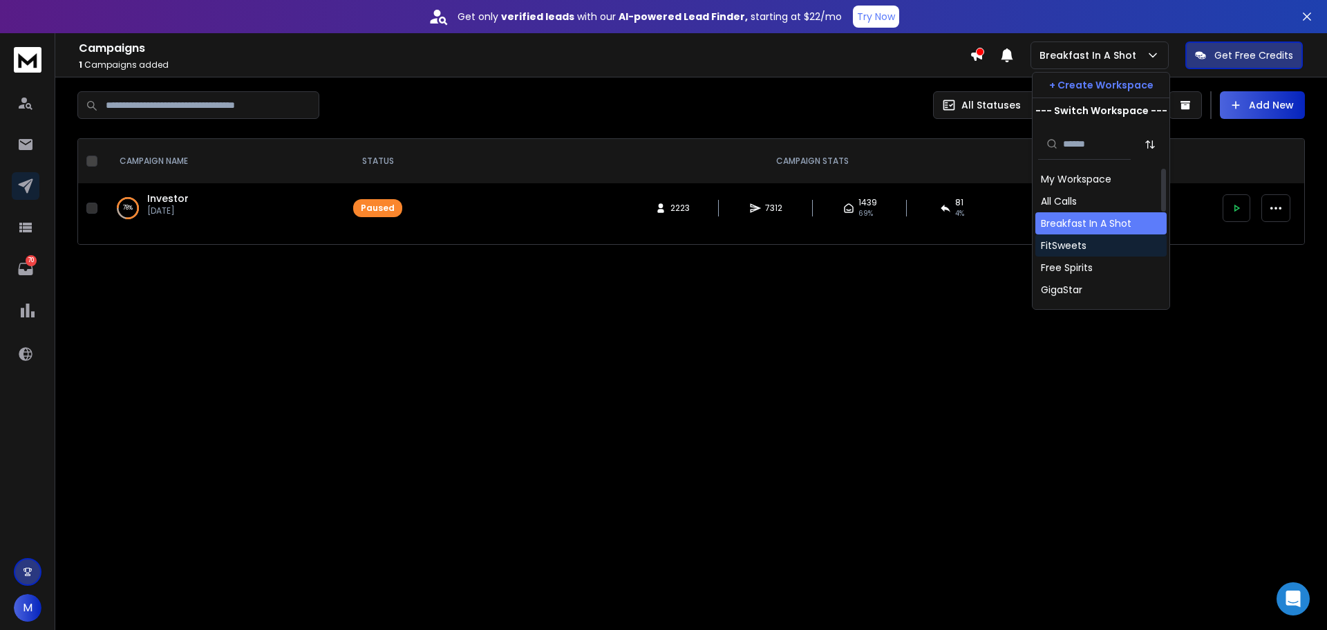
click at [1118, 253] on div "FitSweets" at bounding box center [1100, 245] width 131 height 22
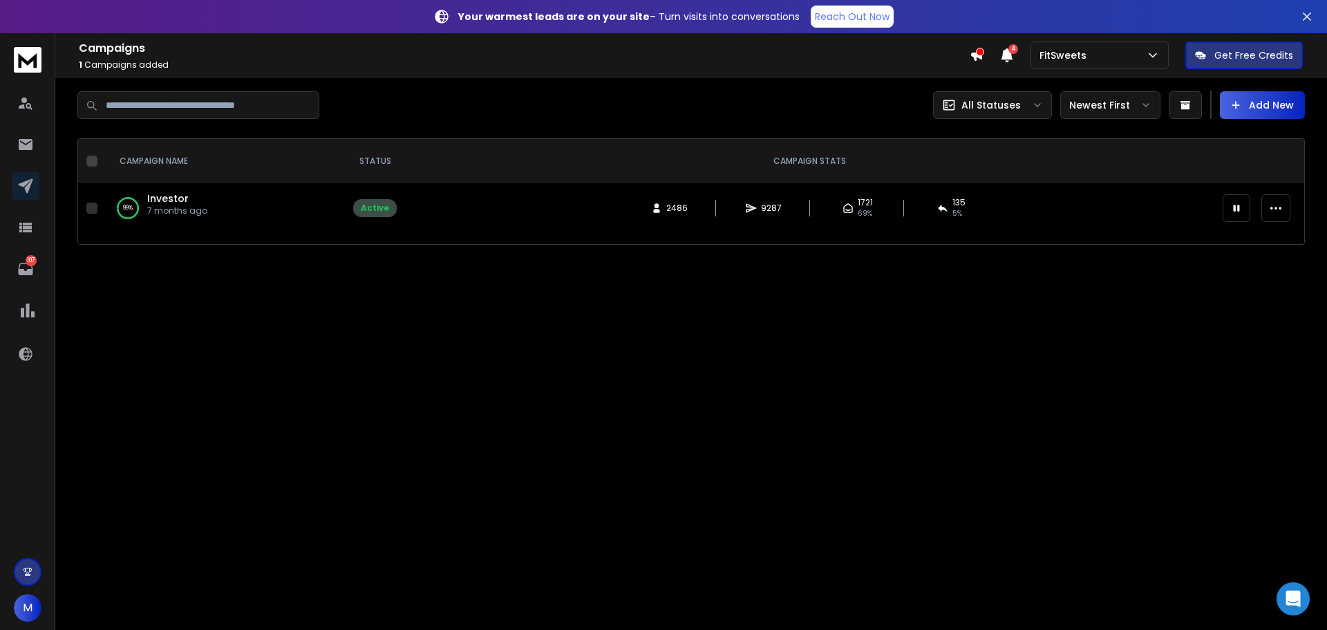
click at [491, 217] on div "2486 9287 1721 69 % 135 5 %" at bounding box center [809, 208] width 793 height 22
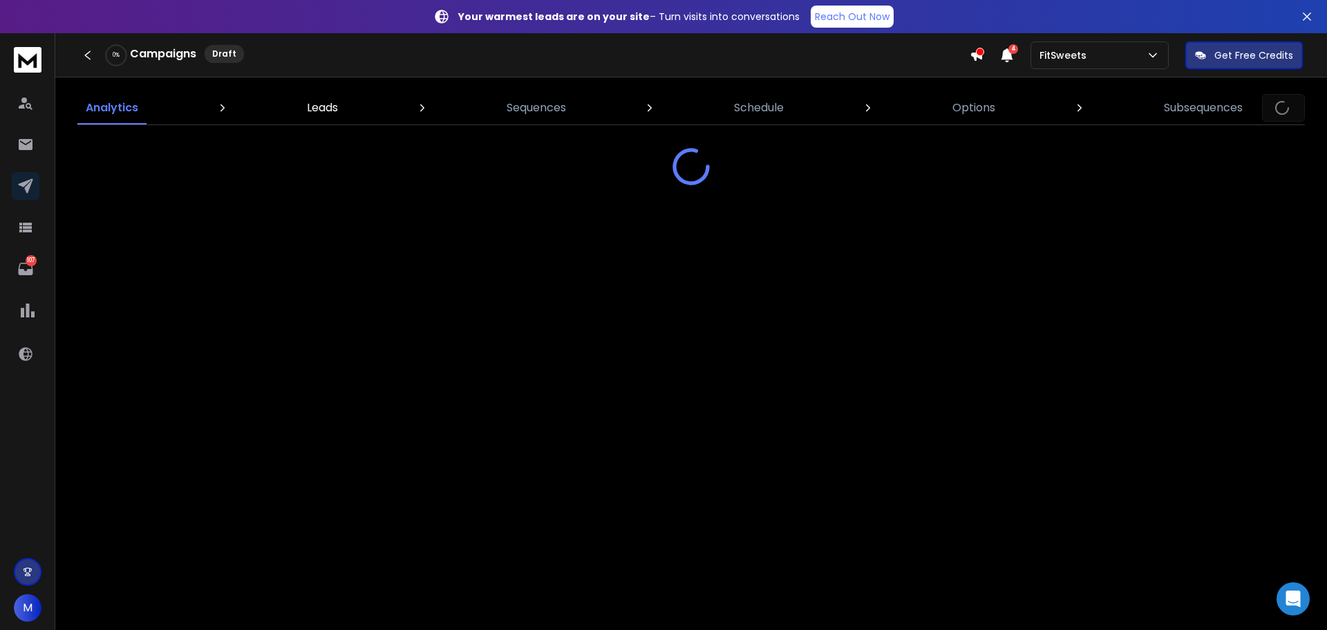
click at [312, 106] on p "Leads" at bounding box center [322, 108] width 31 height 17
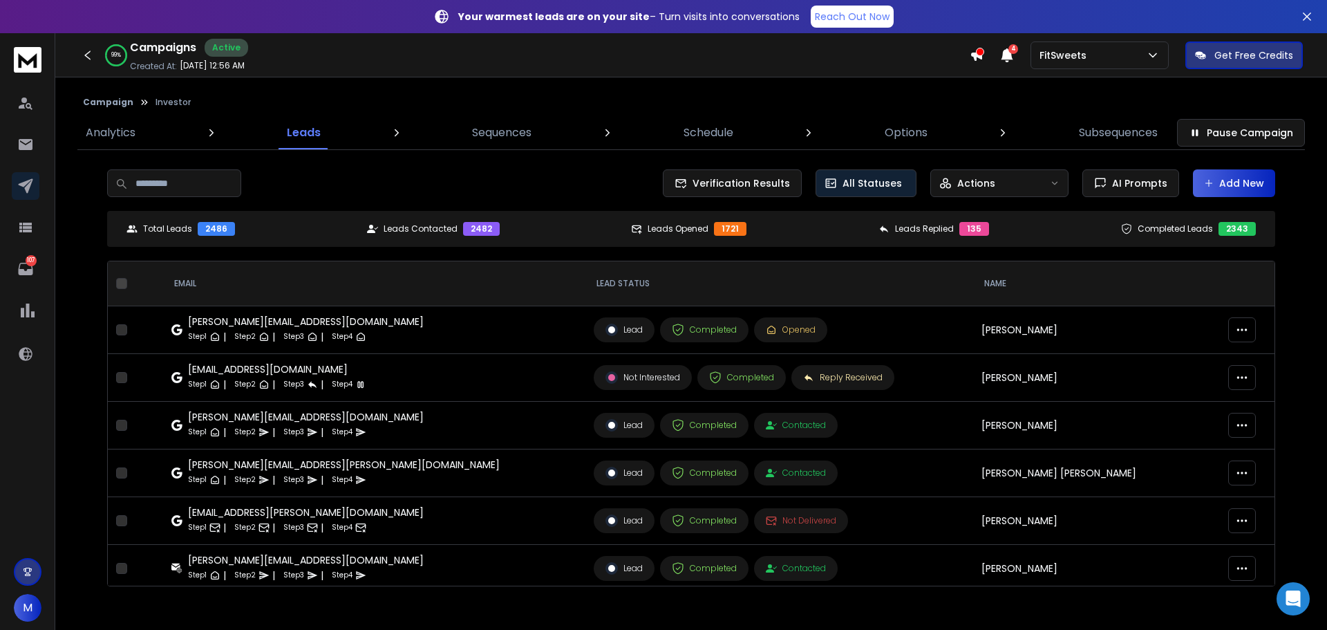
click at [835, 185] on icon "button" at bounding box center [831, 183] width 8 height 6
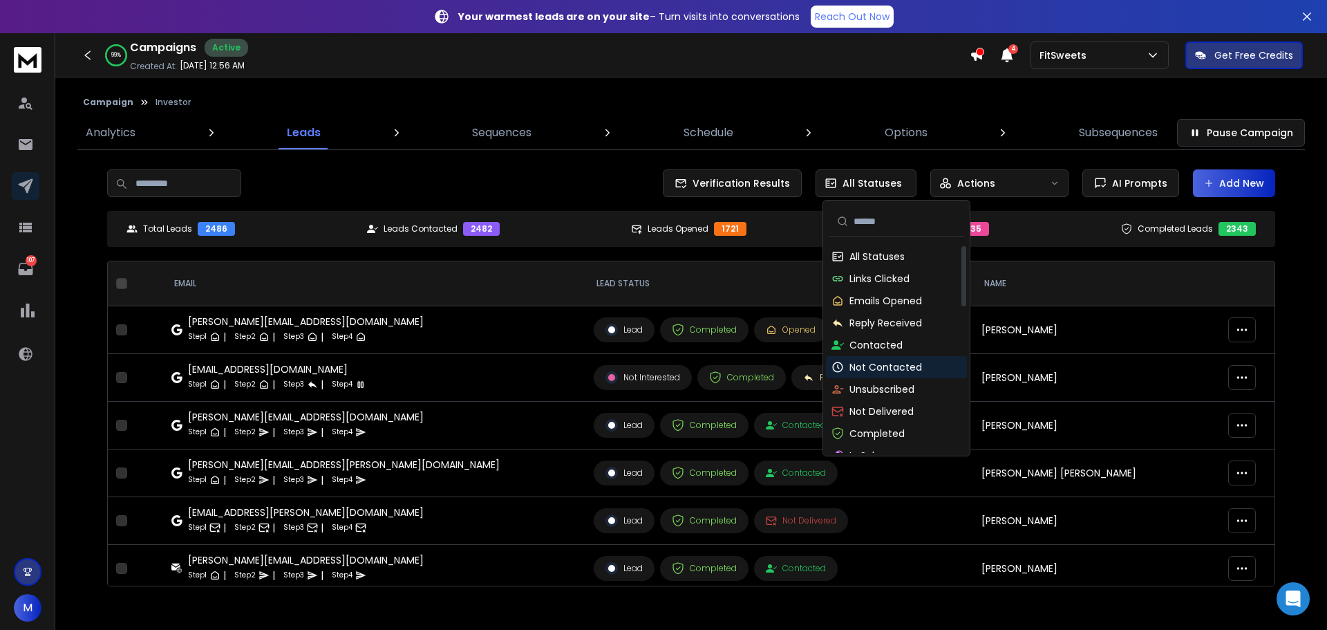
click at [907, 374] on div "Not Contacted" at bounding box center [896, 367] width 141 height 22
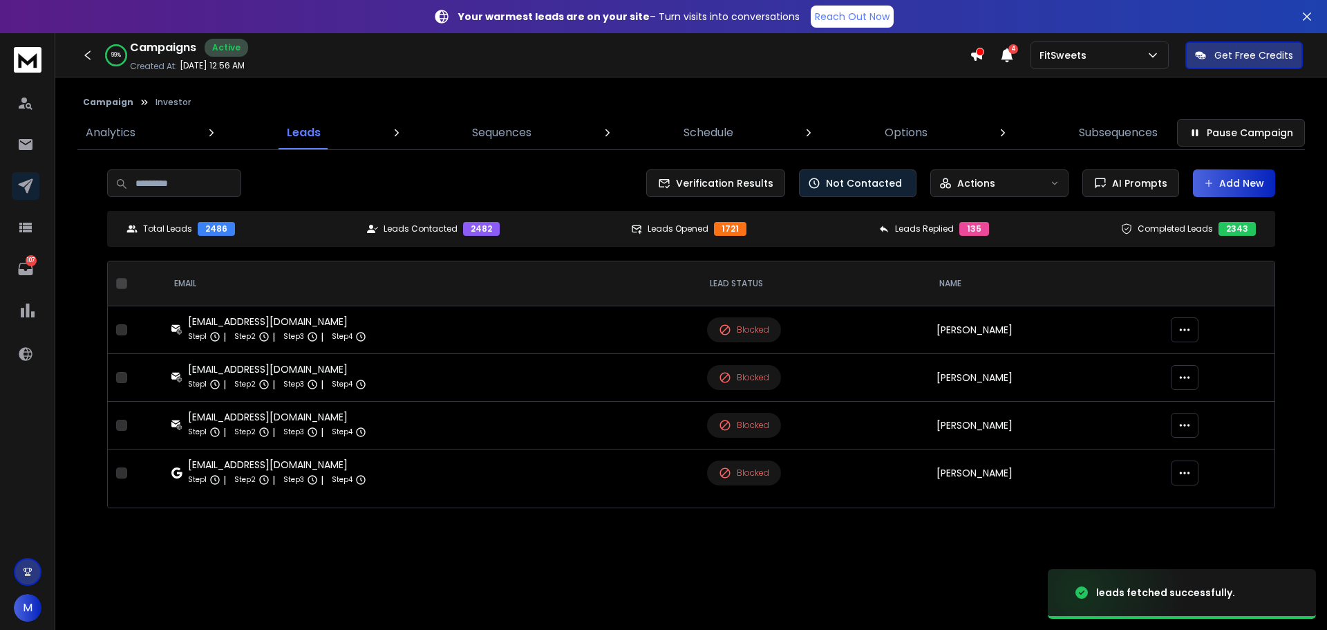
click at [902, 187] on p "Not Contacted" at bounding box center [864, 183] width 76 height 14
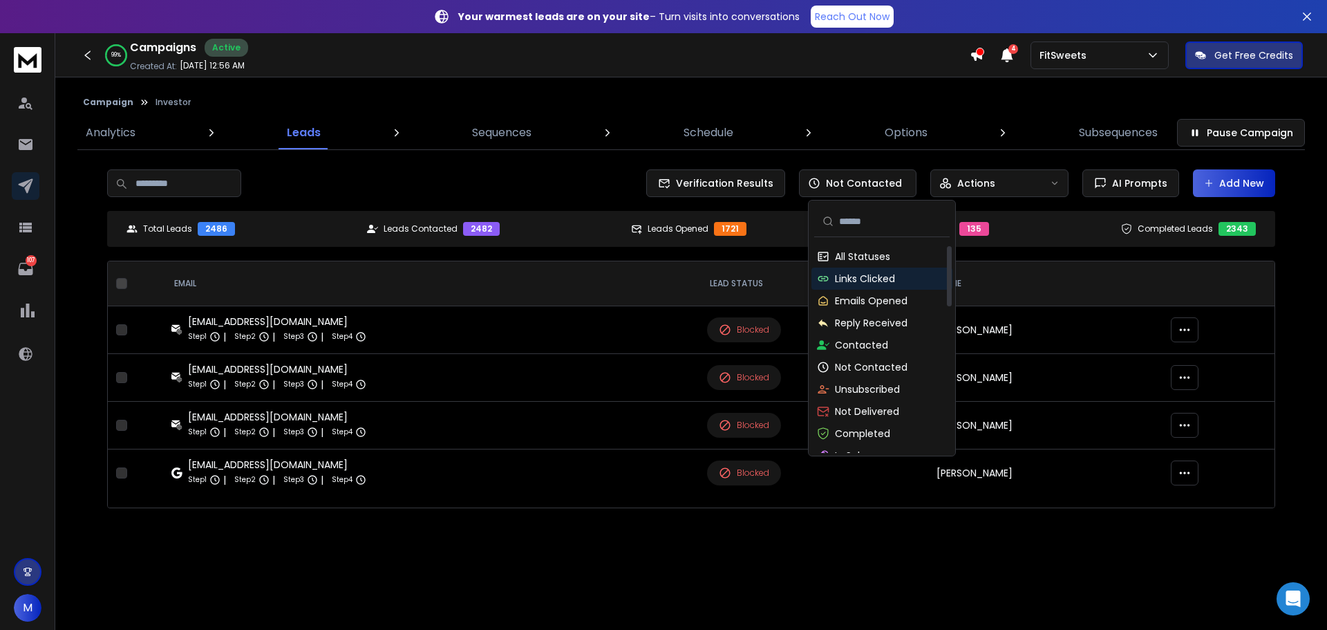
click at [914, 286] on div "Links Clicked" at bounding box center [881, 278] width 141 height 22
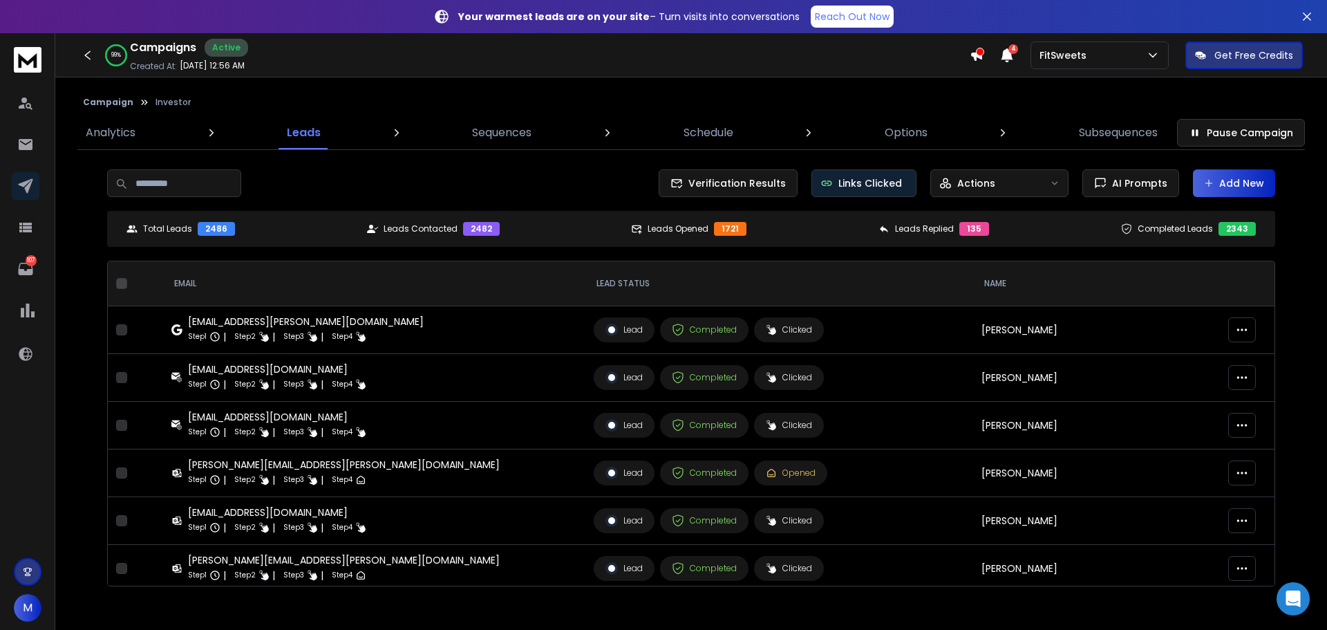
click at [885, 183] on p "Links Clicked" at bounding box center [870, 183] width 64 height 14
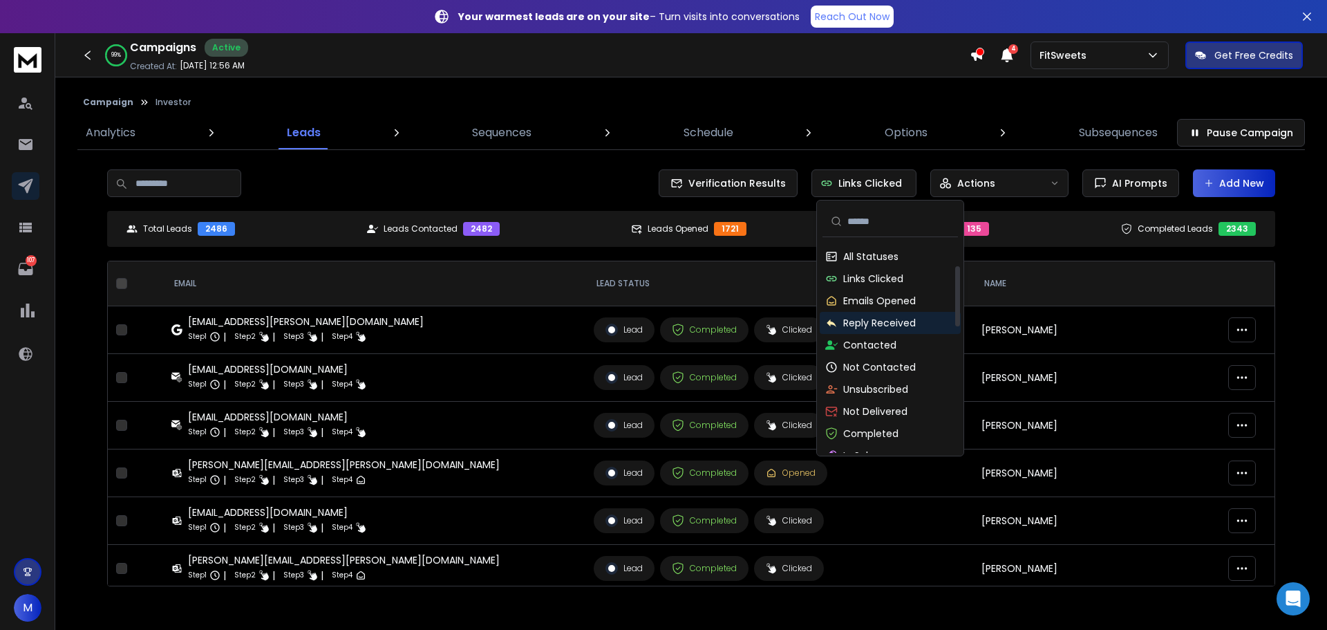
scroll to position [69, 0]
click at [919, 337] on div "Not Delivered" at bounding box center [890, 342] width 141 height 22
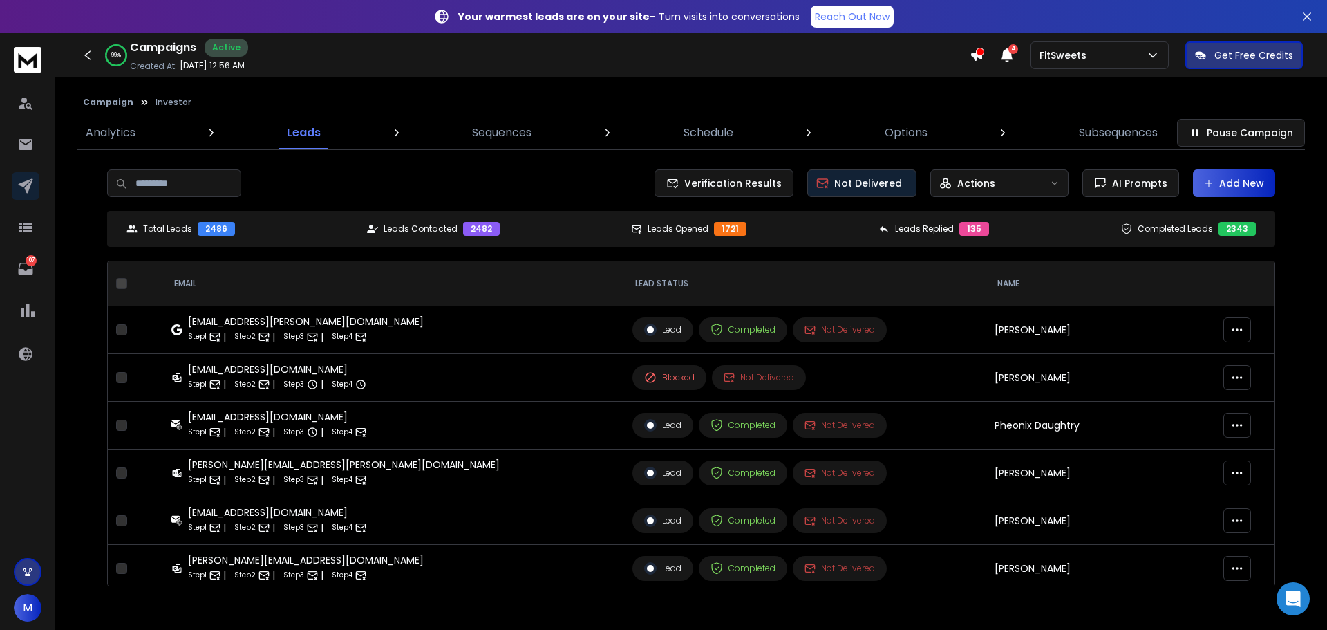
click at [883, 178] on p "Not Delivered" at bounding box center [868, 183] width 68 height 14
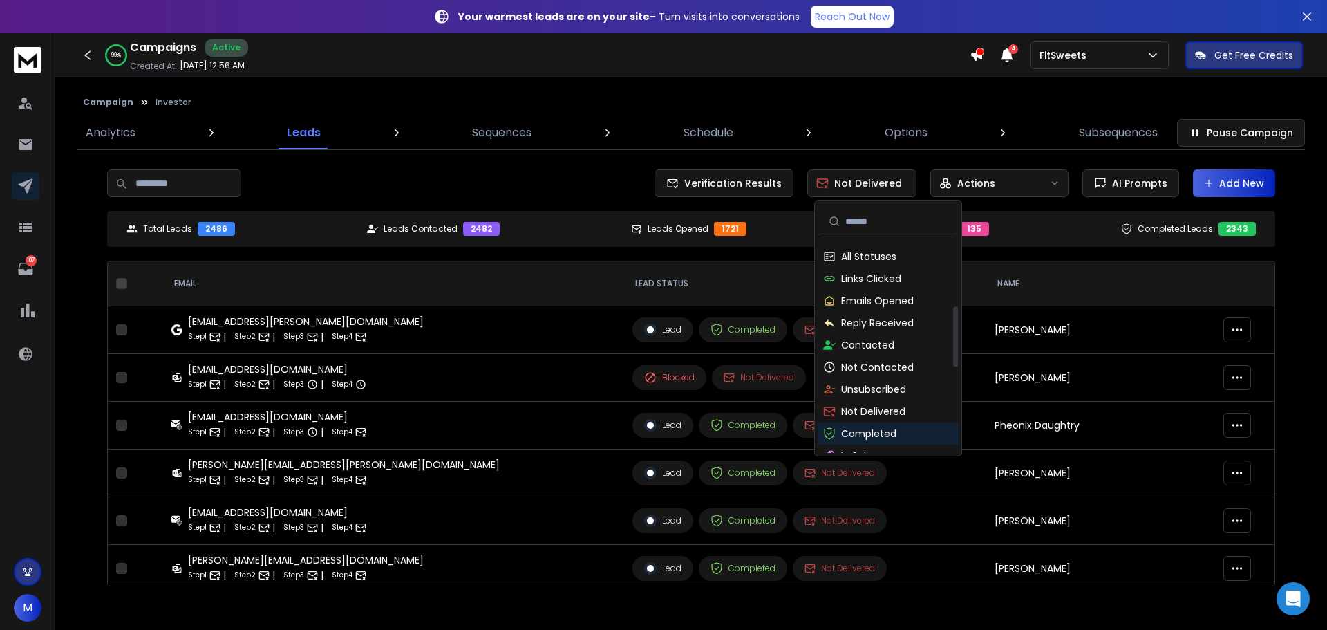
scroll to position [207, 0]
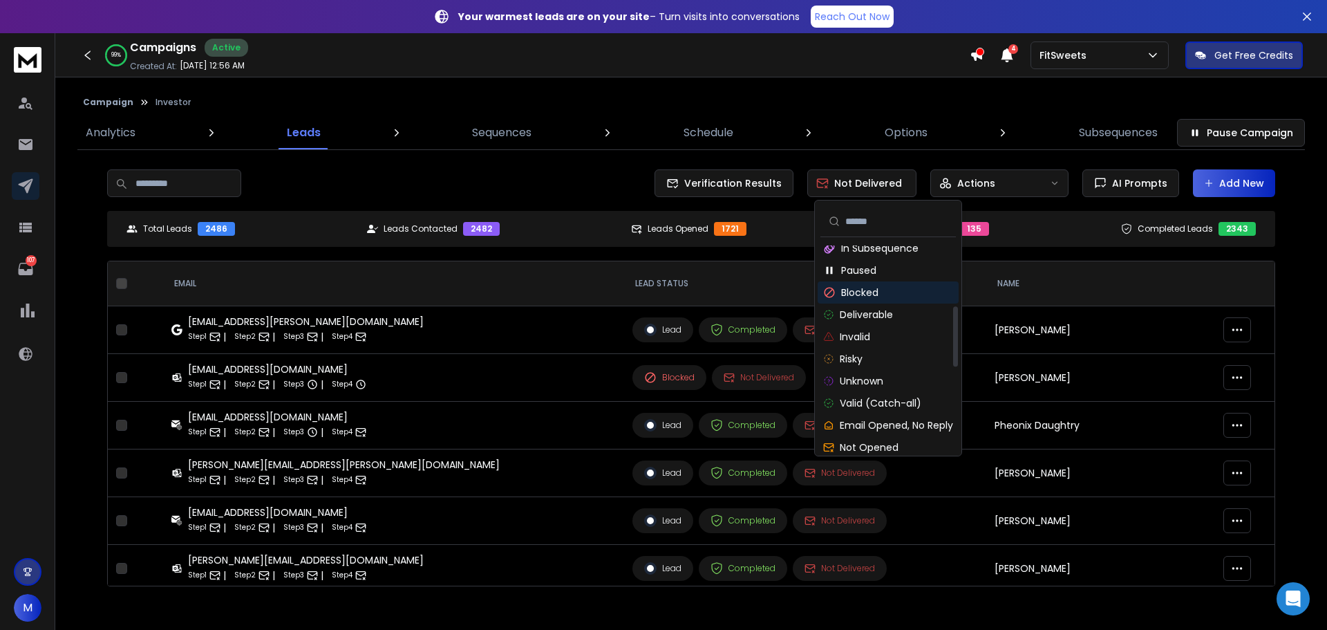
click at [879, 285] on div "Blocked" at bounding box center [888, 292] width 141 height 22
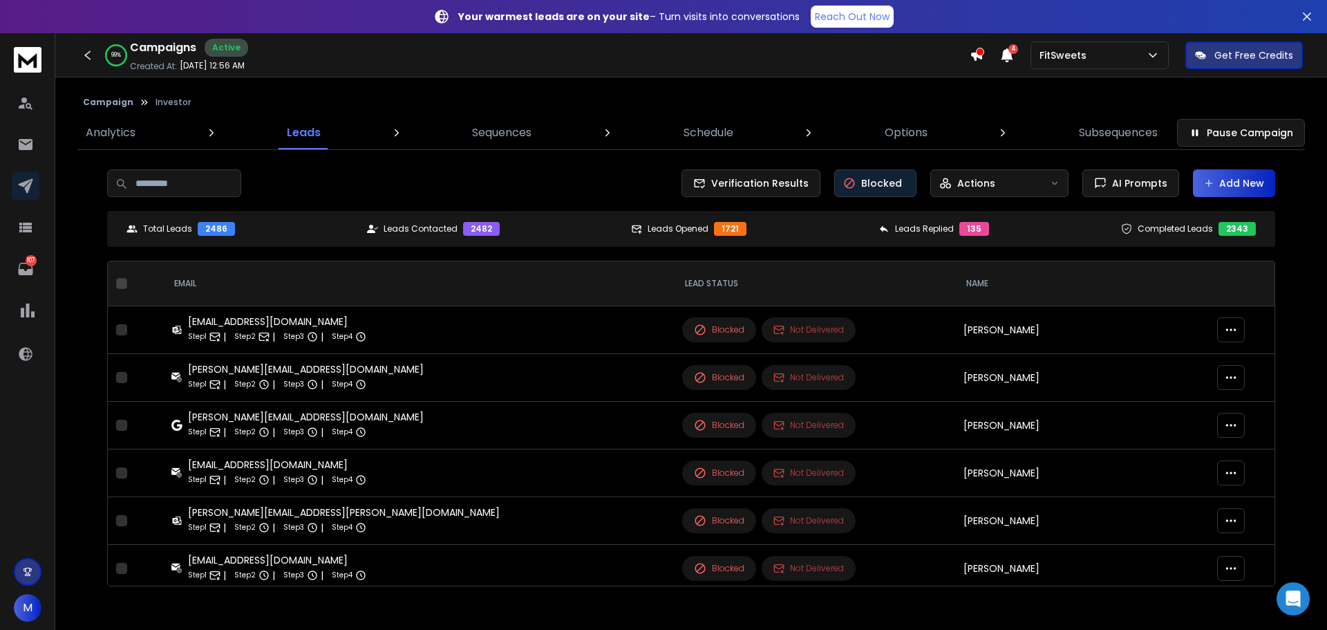
click at [874, 184] on p "Blocked" at bounding box center [881, 183] width 41 height 14
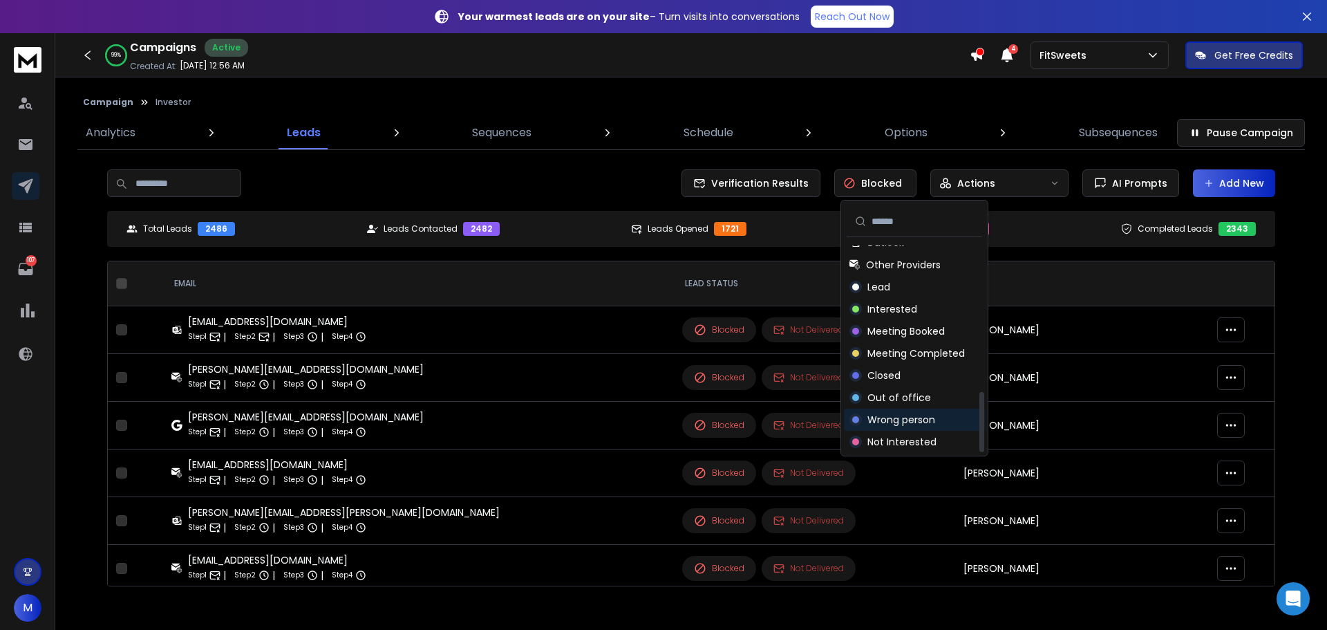
scroll to position [293, 0]
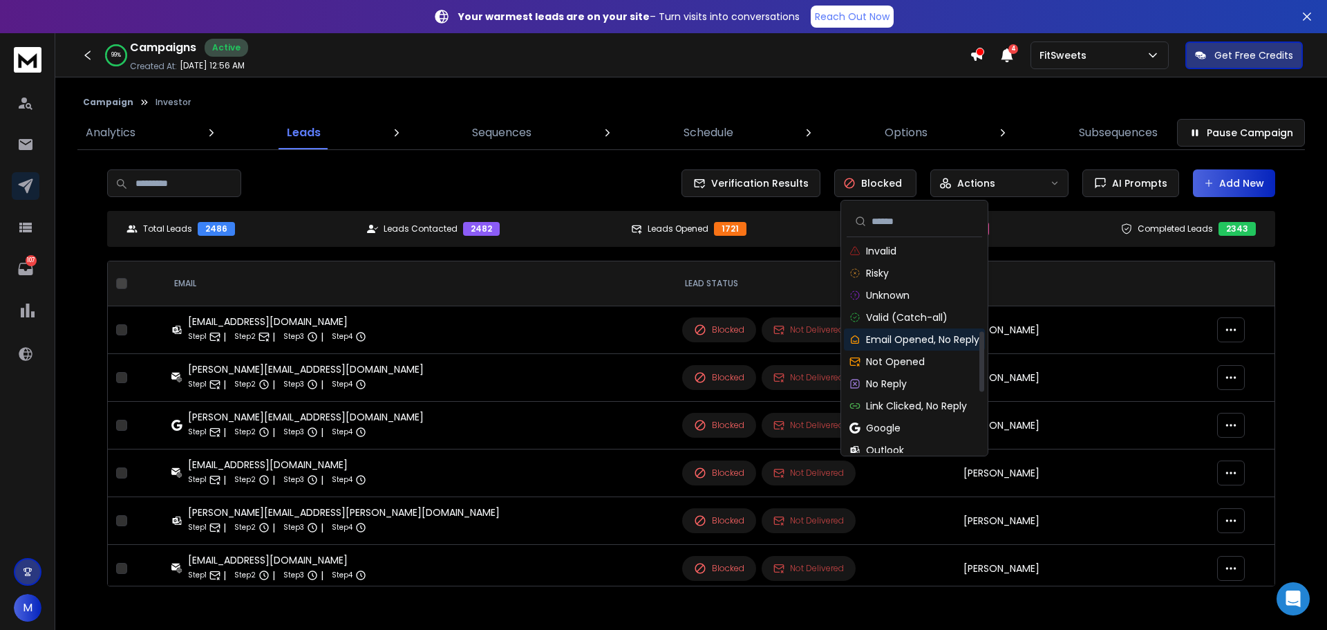
click at [916, 340] on p "Email Opened, No Reply" at bounding box center [922, 339] width 113 height 14
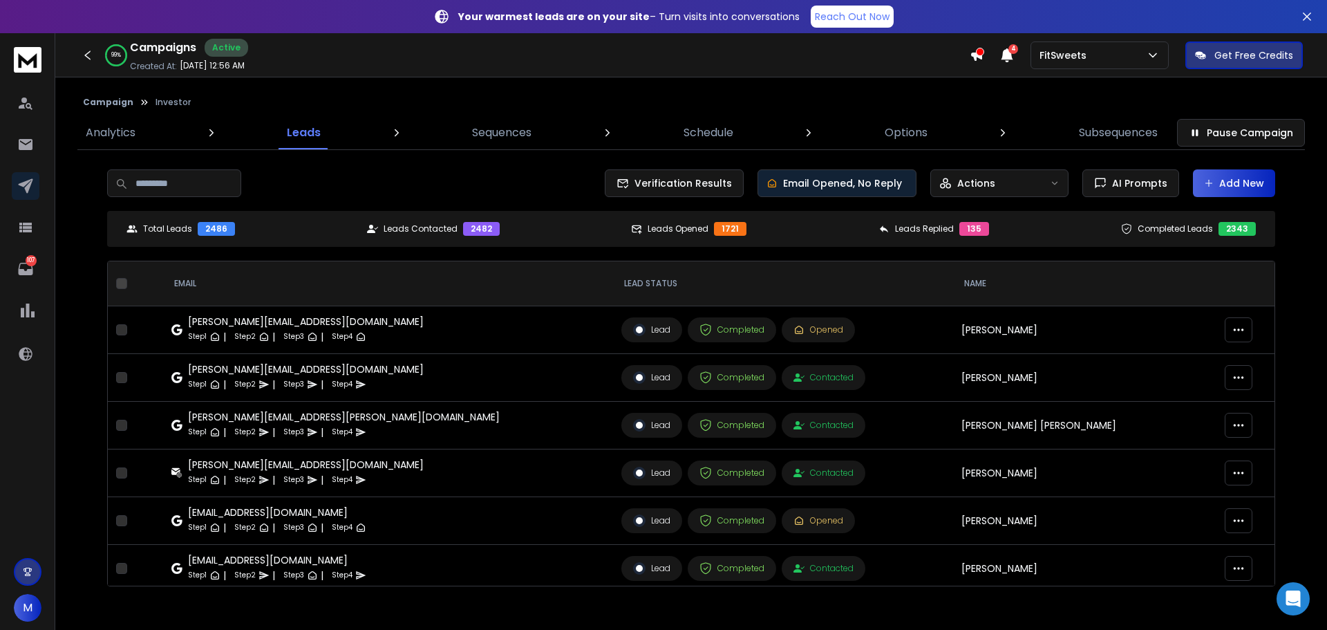
click at [853, 180] on p "Email Opened, No Reply" at bounding box center [842, 183] width 119 height 14
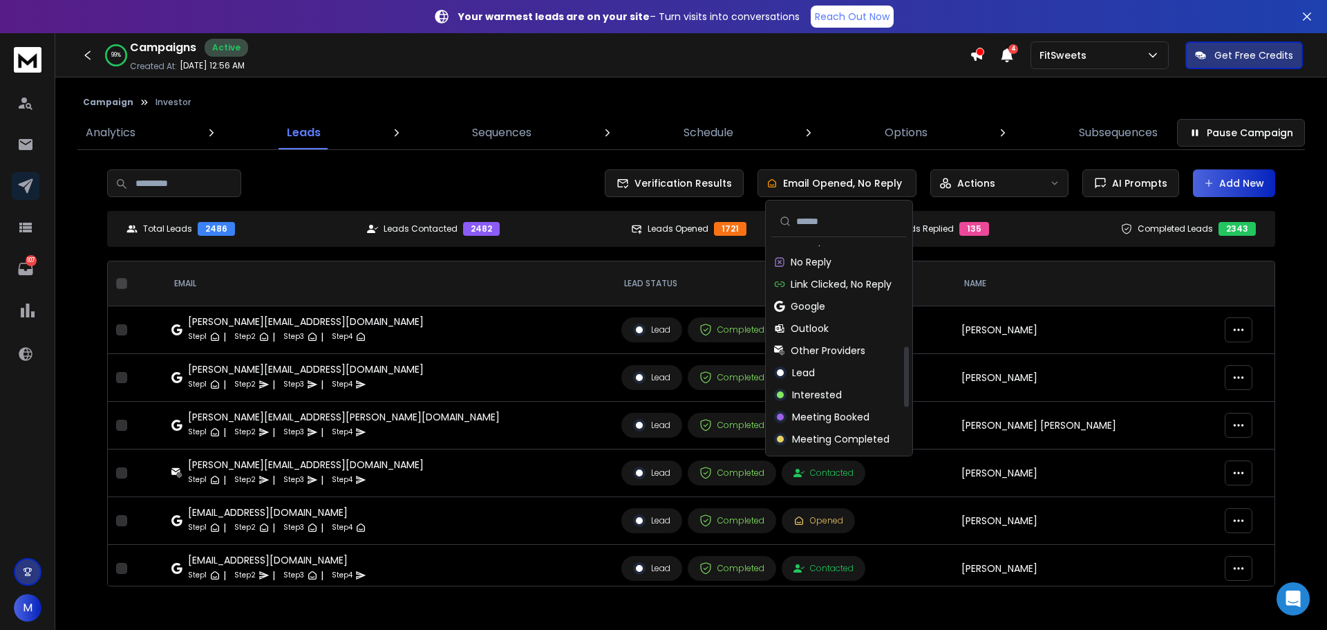
scroll to position [346, 0]
click at [852, 316] on div "Not Opened" at bounding box center [839, 309] width 141 height 22
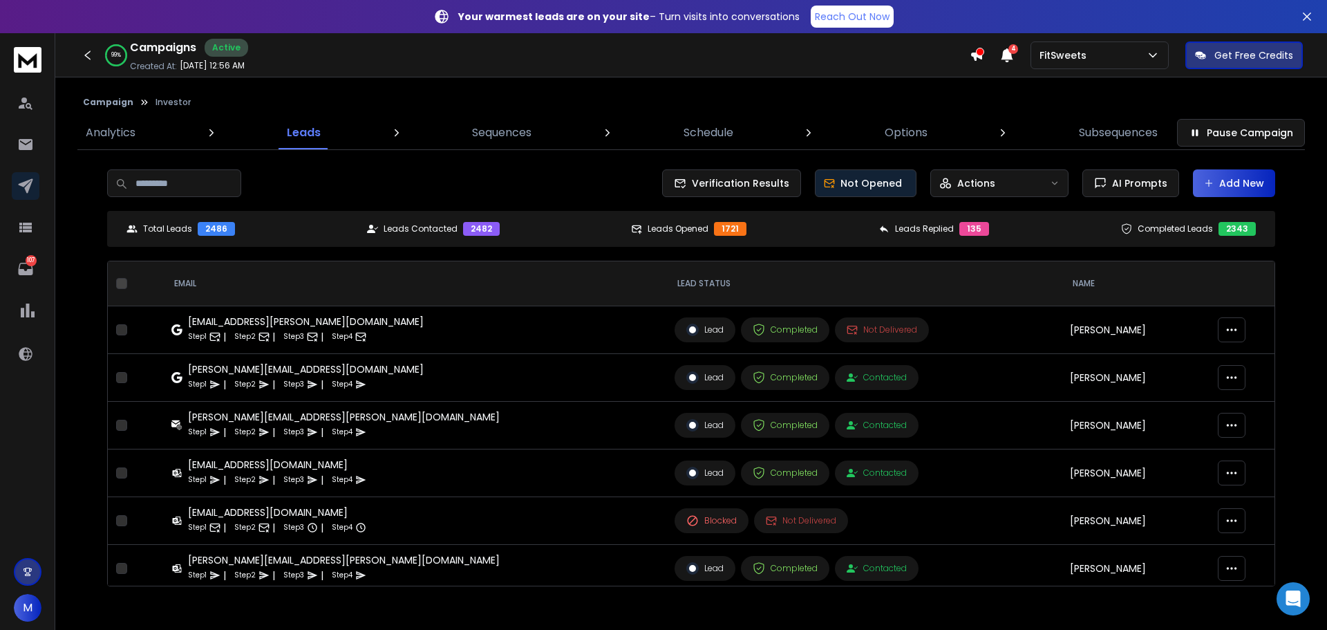
click at [888, 184] on p "Not Opened" at bounding box center [871, 183] width 62 height 14
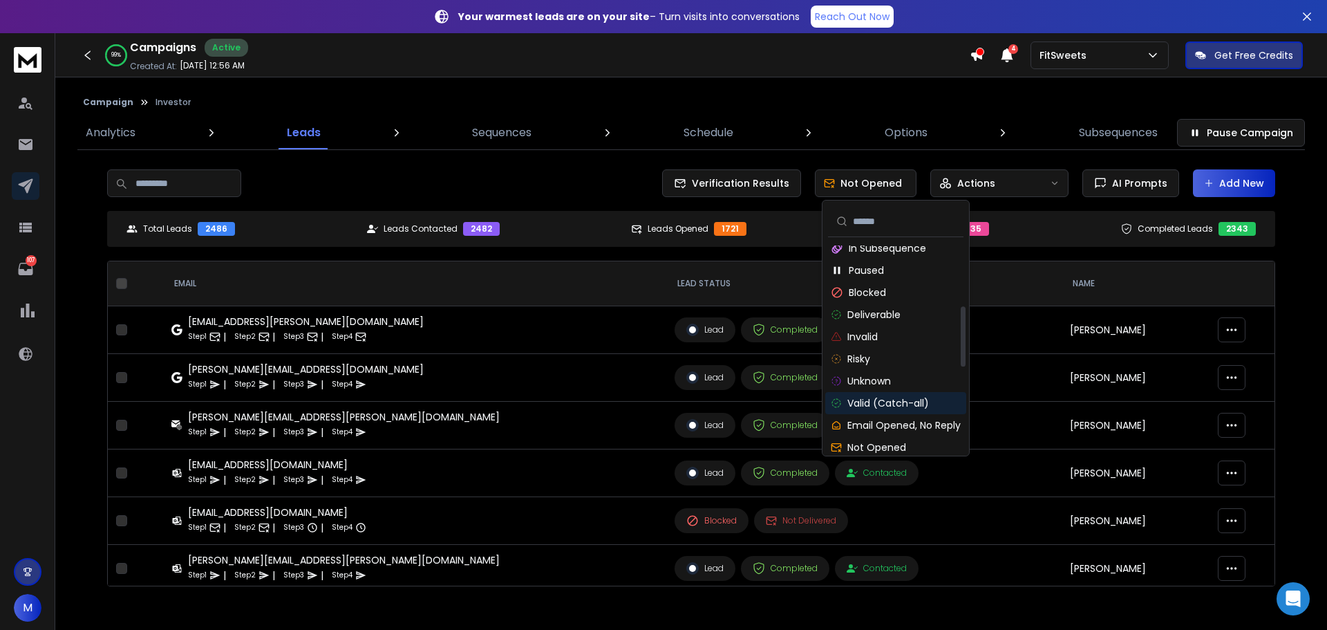
scroll to position [276, 0]
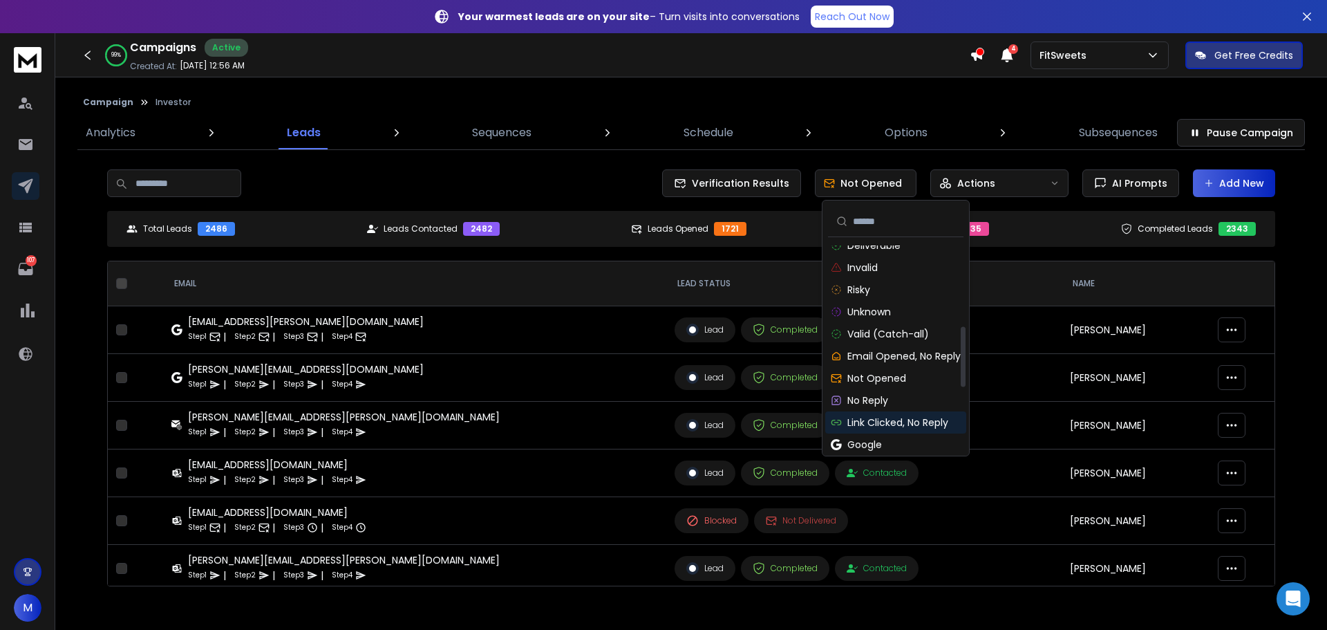
click at [923, 417] on p "Link Clicked, No Reply" at bounding box center [897, 422] width 101 height 14
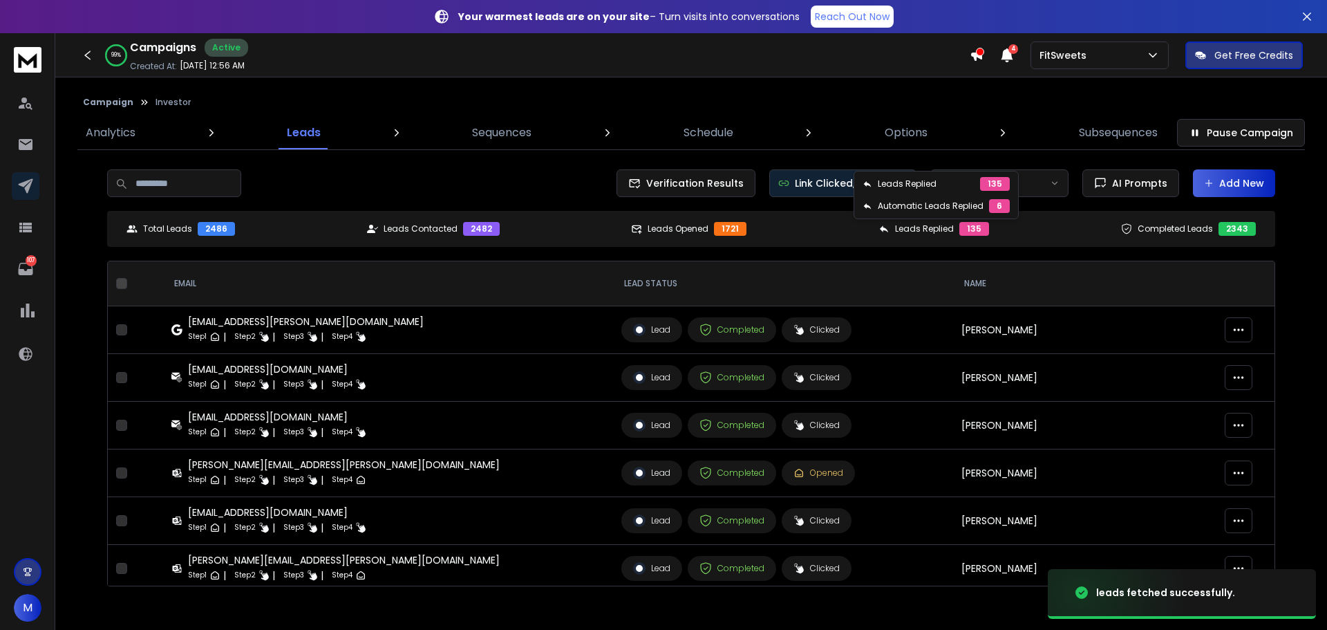
click at [837, 184] on p "Link Clicked, No Reply" at bounding box center [848, 183] width 107 height 14
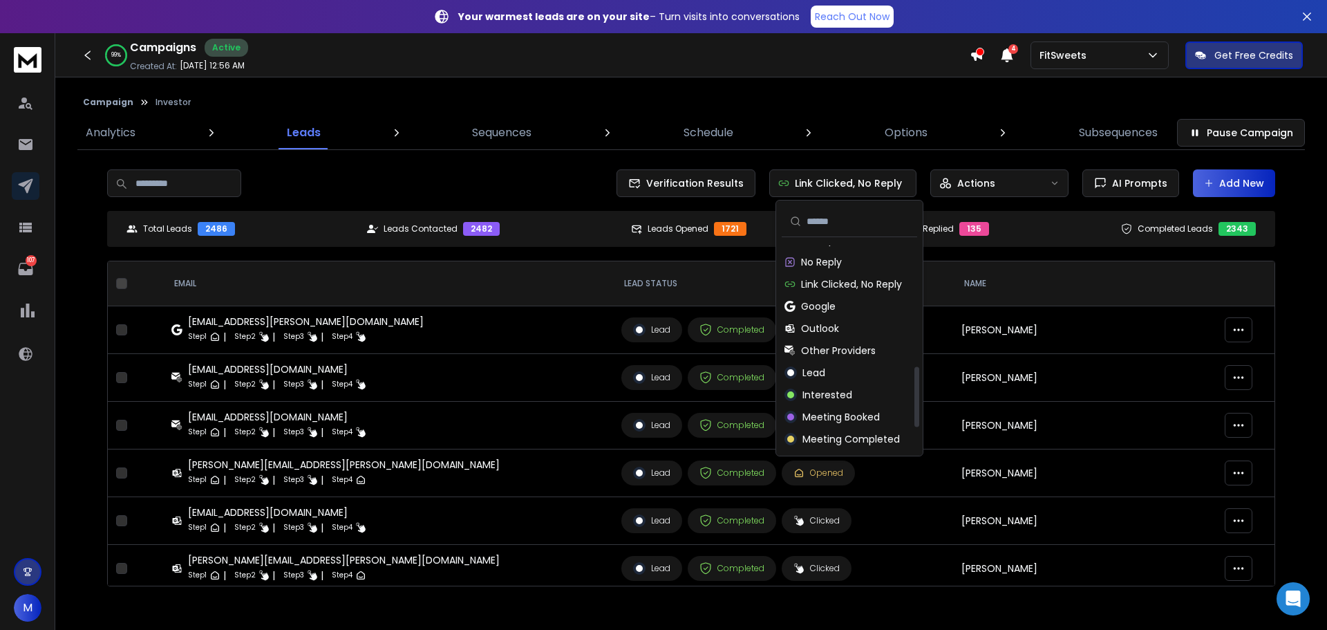
scroll to position [500, 0]
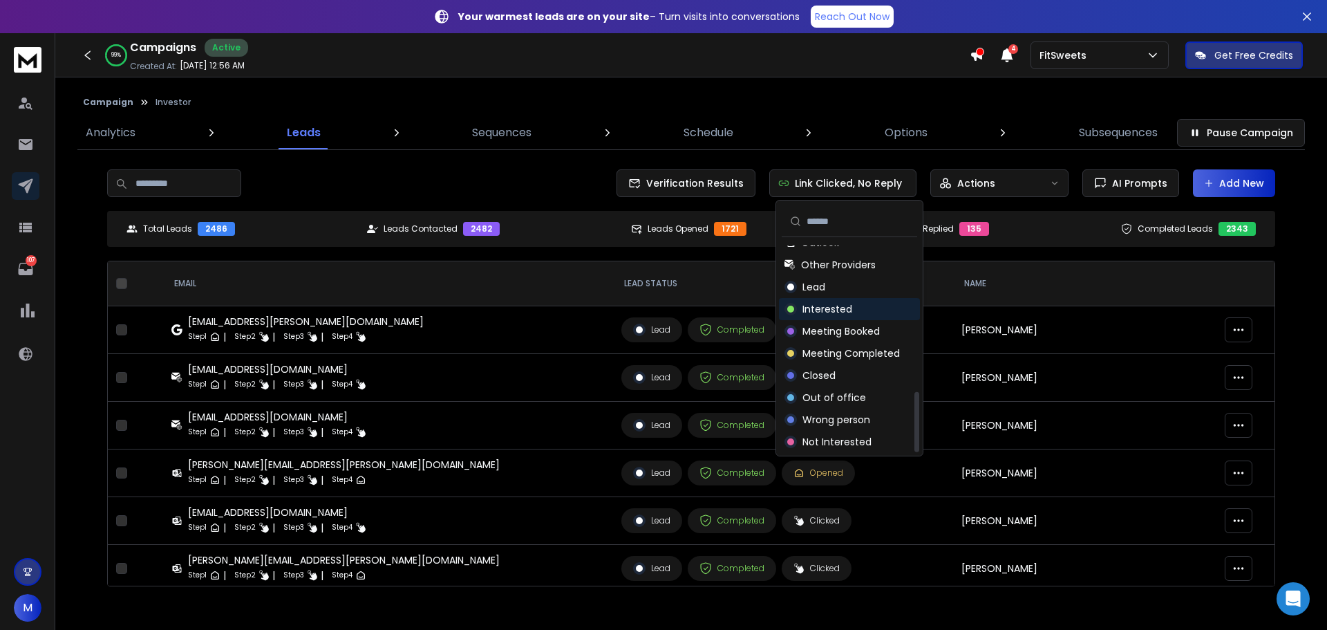
click at [838, 312] on p "Interested" at bounding box center [827, 309] width 50 height 14
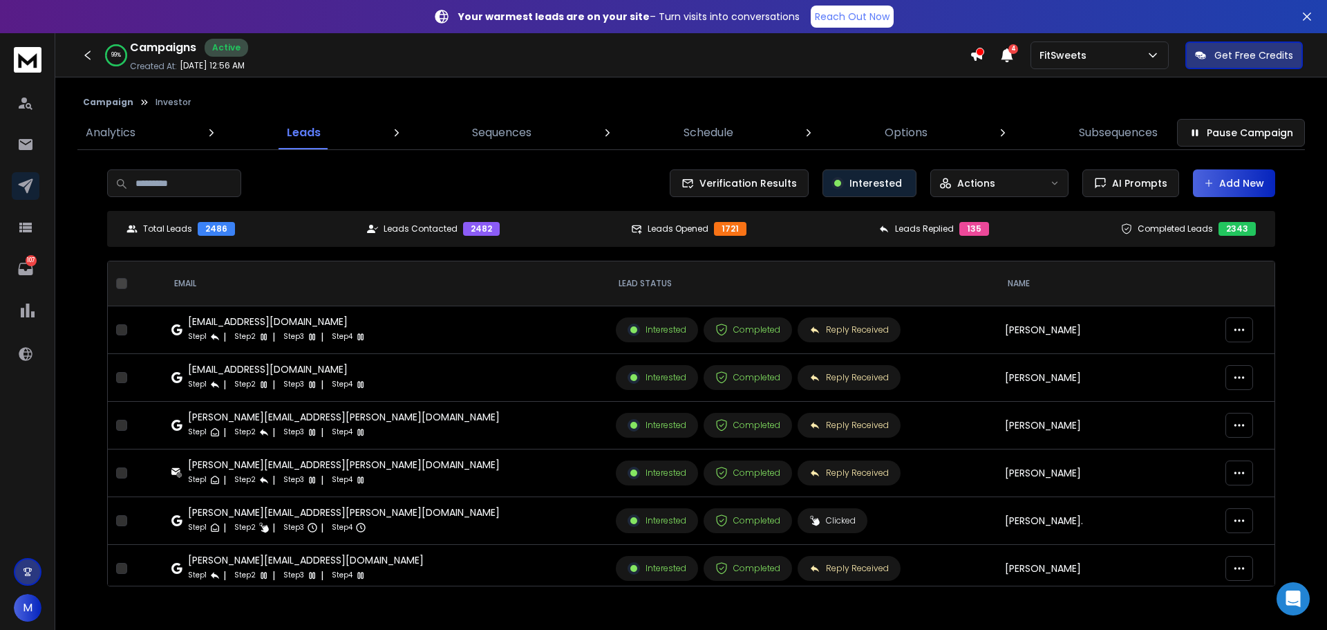
click at [878, 190] on button "Interested" at bounding box center [869, 183] width 94 height 28
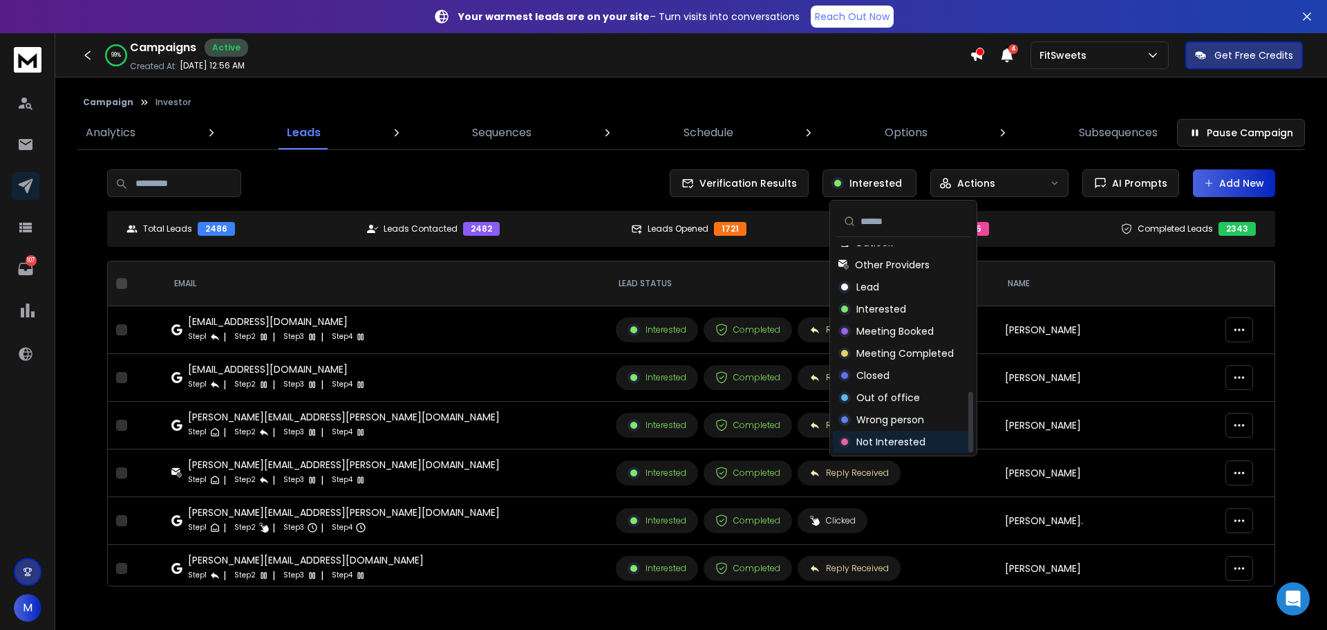
click at [912, 446] on p "Not Interested" at bounding box center [890, 442] width 69 height 14
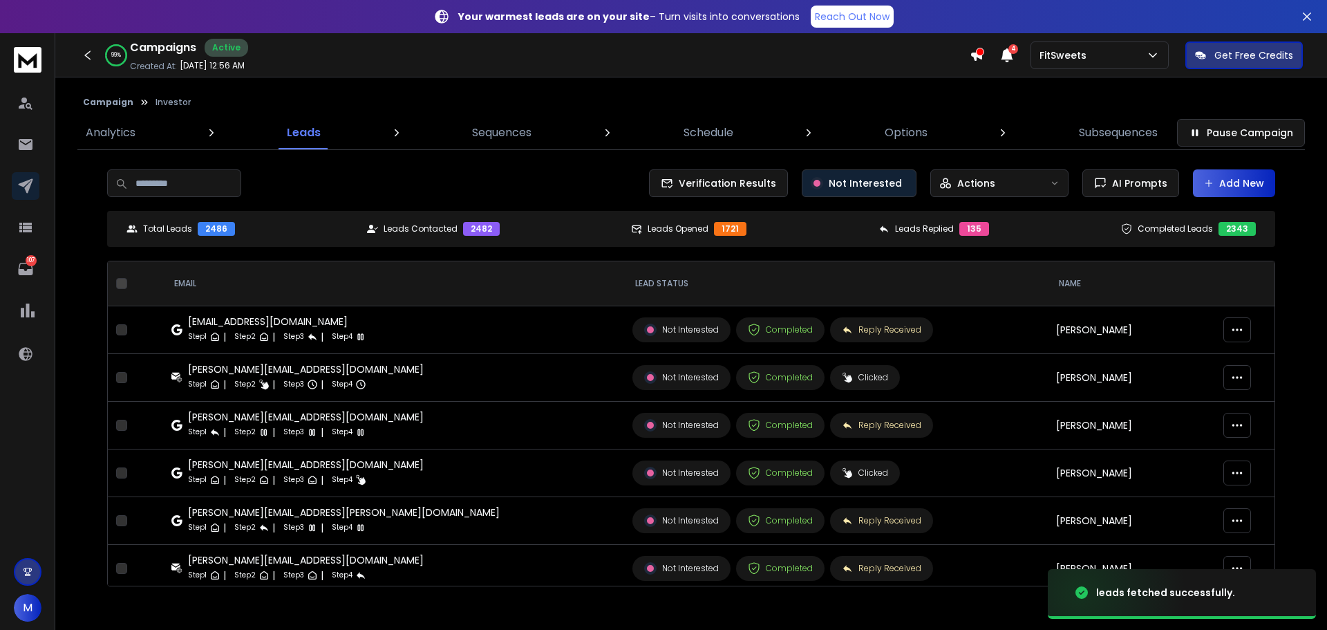
click at [831, 187] on div "Not Interested" at bounding box center [856, 183] width 91 height 14
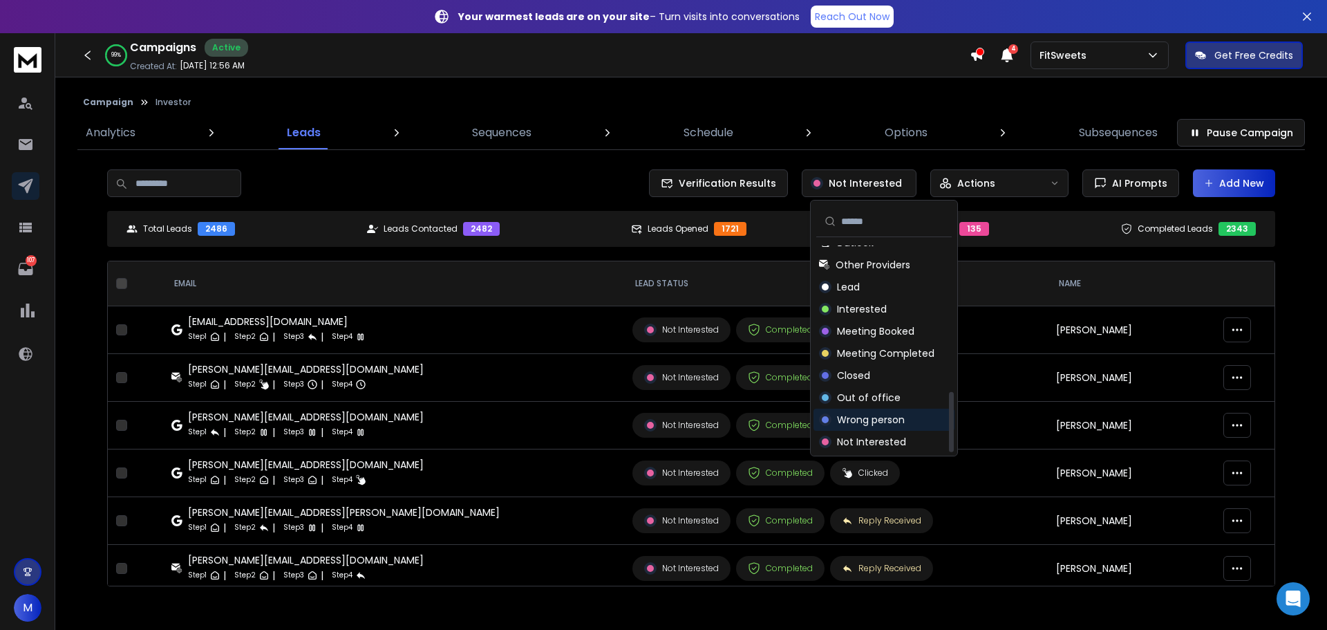
click at [893, 427] on div "Wrong person" at bounding box center [883, 419] width 141 height 22
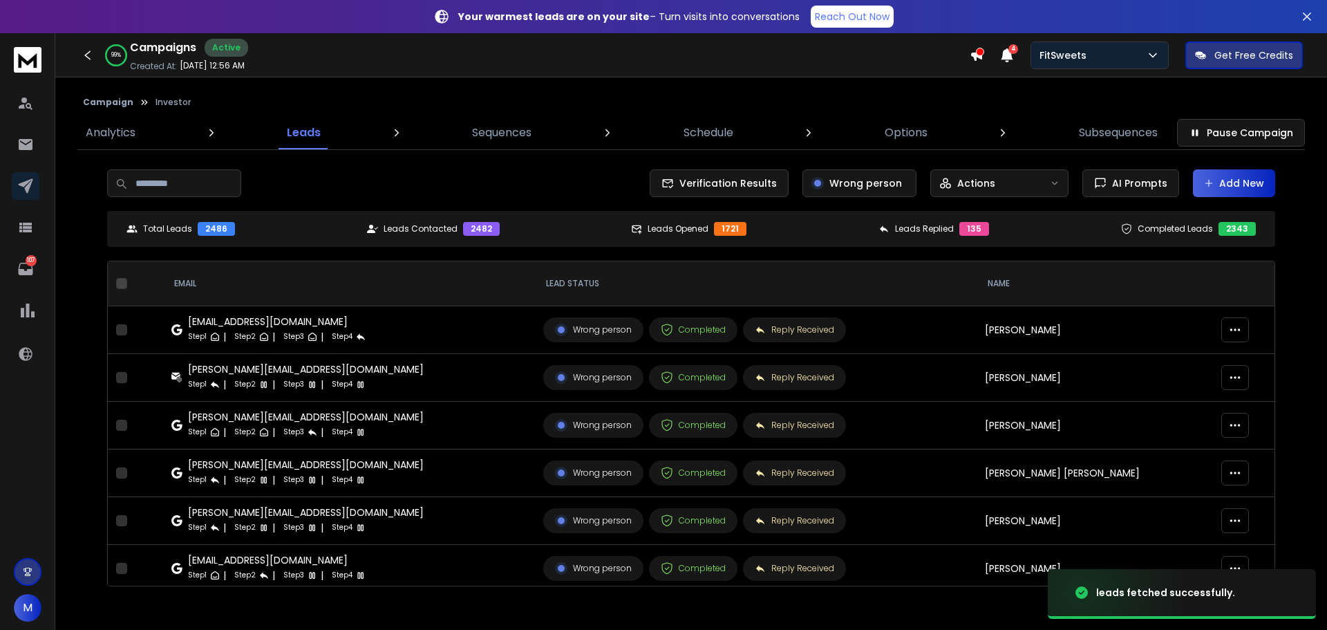
click at [1106, 57] on div "FitSweets" at bounding box center [1099, 55] width 120 height 14
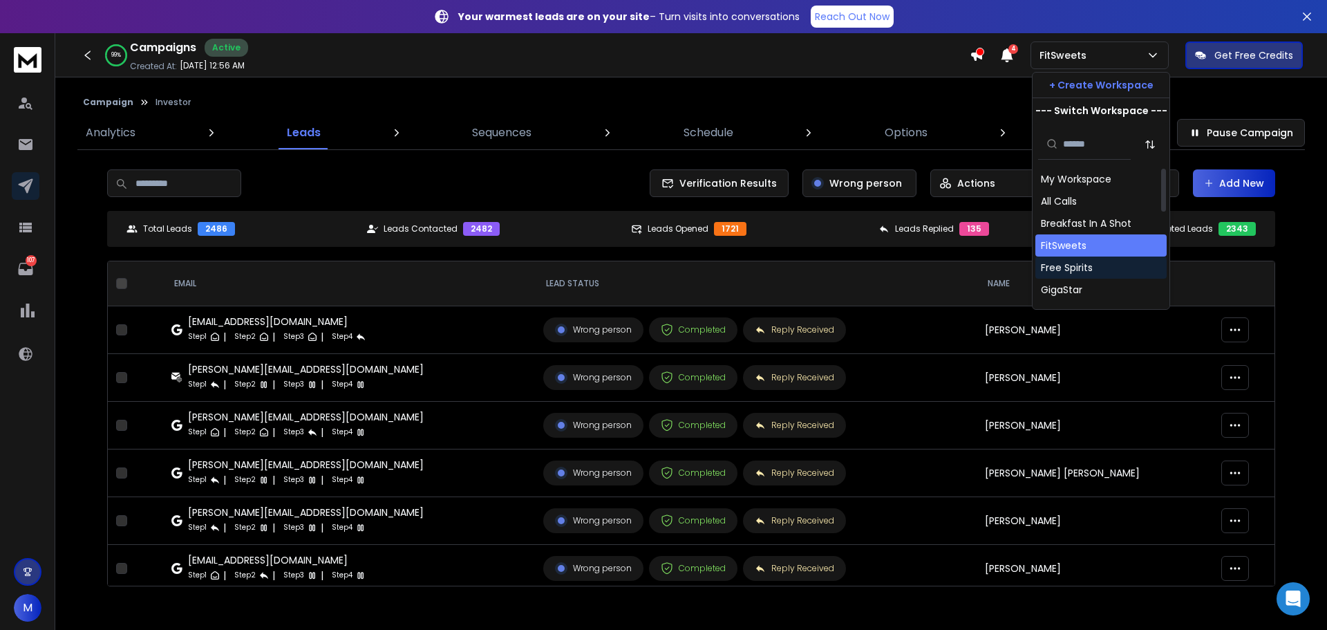
click at [1098, 269] on div "Free Spirits" at bounding box center [1100, 267] width 131 height 22
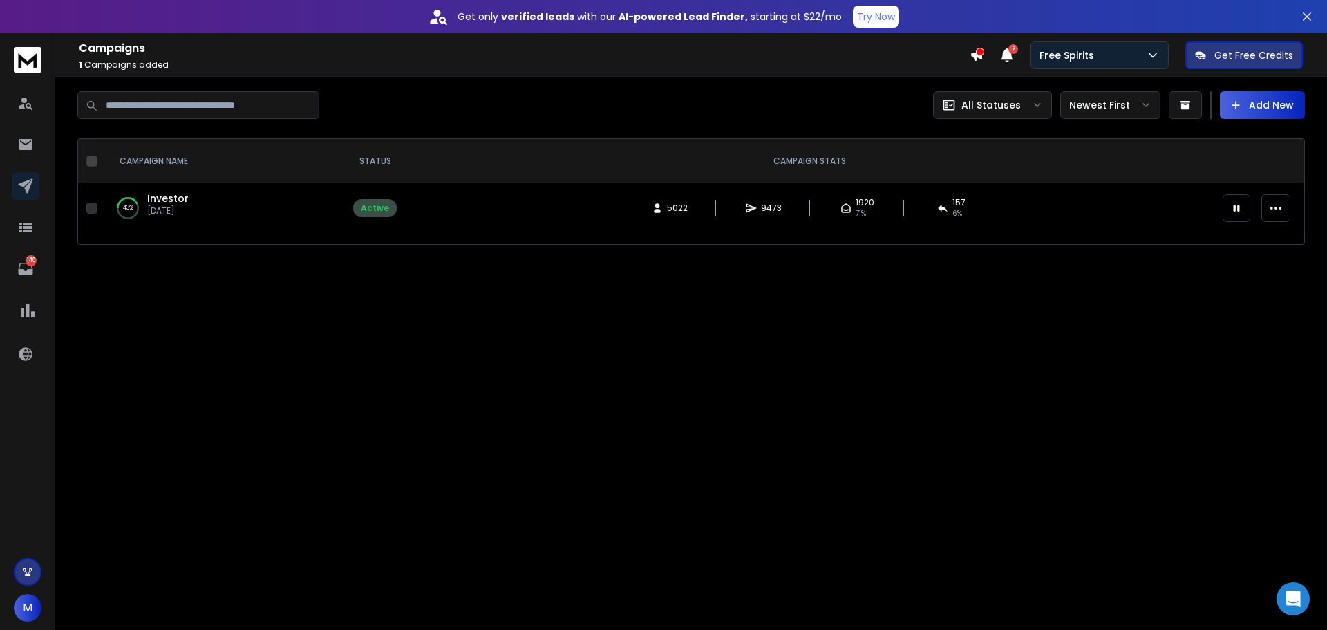
click at [1133, 58] on div "Free Spirits" at bounding box center [1099, 55] width 120 height 14
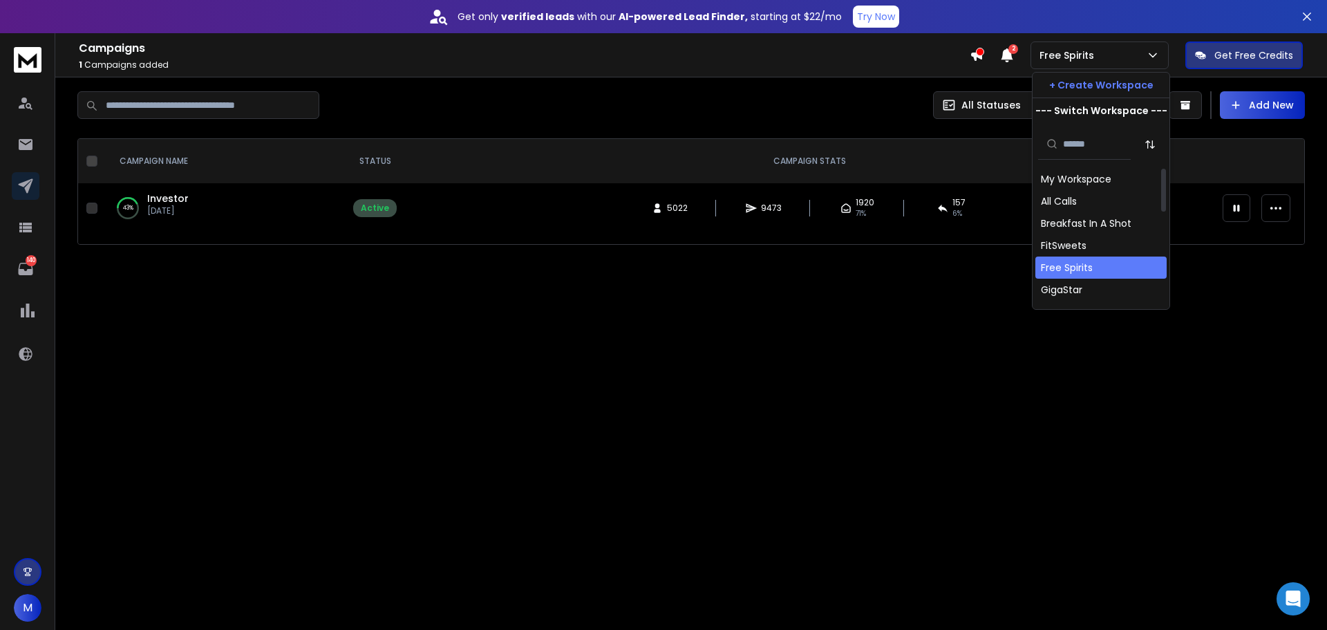
click at [1052, 265] on div "Free Spirits" at bounding box center [1067, 268] width 52 height 14
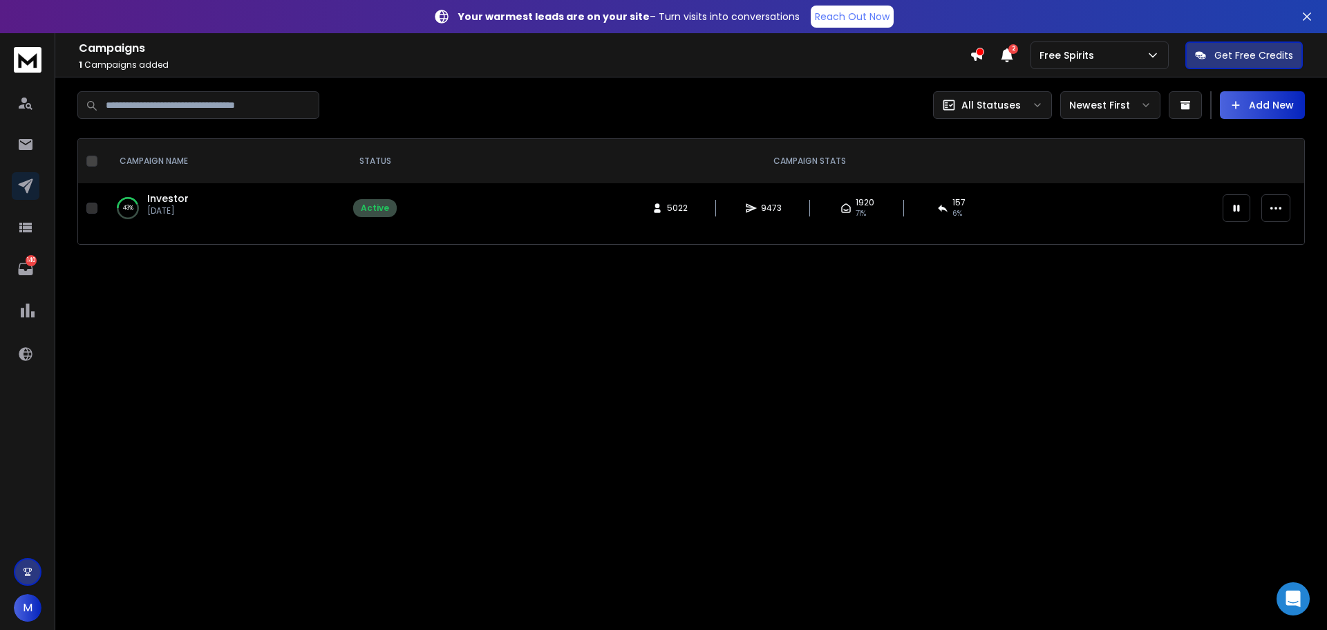
click at [570, 218] on div "5022 9473 1920 71 % 157 6 %" at bounding box center [809, 208] width 793 height 22
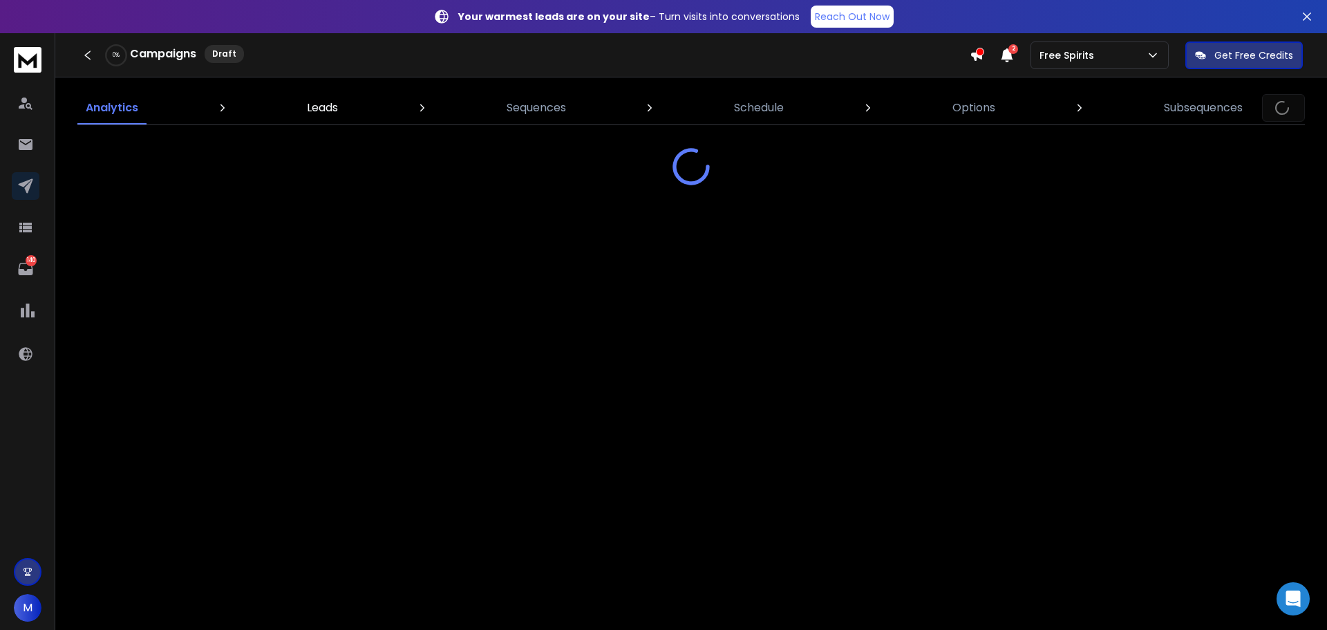
click at [332, 104] on p "Leads" at bounding box center [322, 108] width 31 height 17
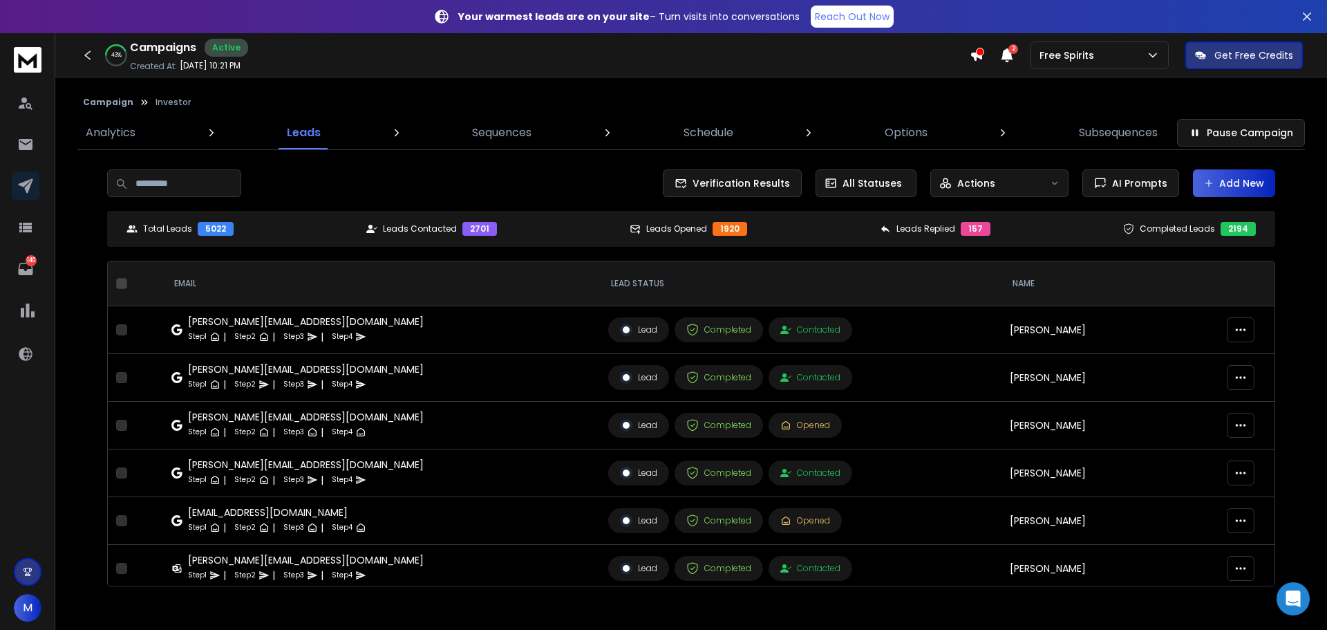
click at [937, 128] on div "Analytics Leads Sequences Schedule Options Subsequences" at bounding box center [621, 132] width 1089 height 33
click at [912, 133] on p "Options" at bounding box center [906, 132] width 43 height 17
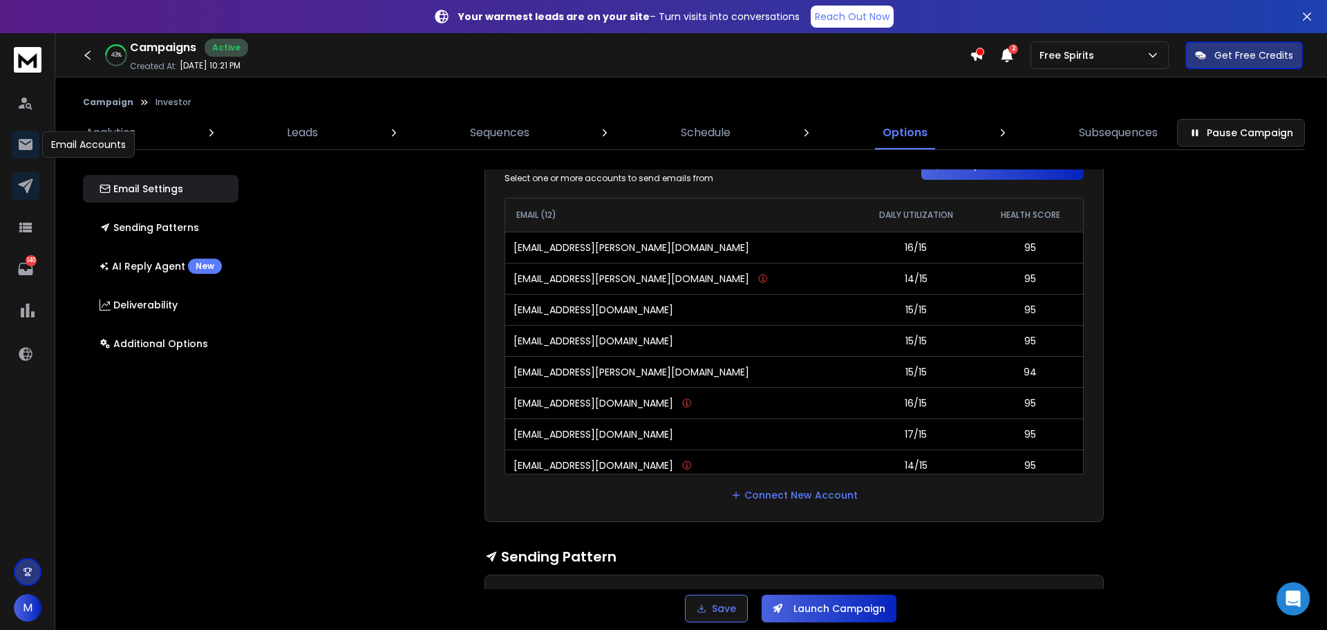
click at [21, 144] on icon at bounding box center [26, 144] width 14 height 11
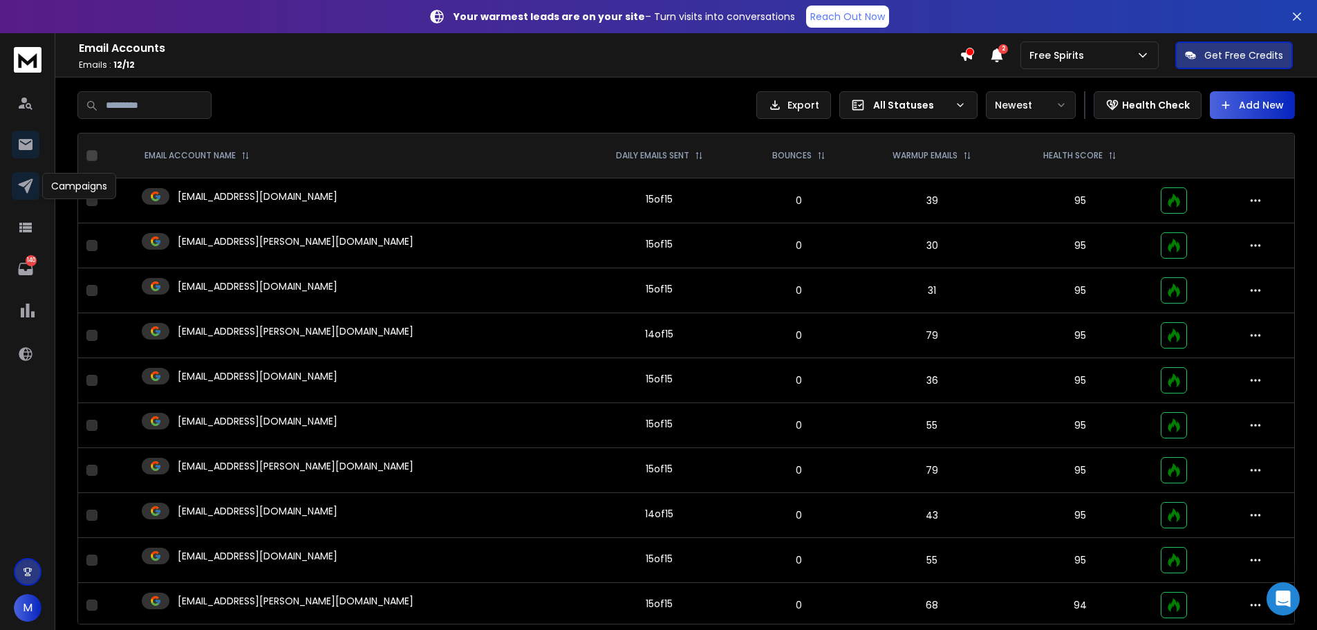
click at [30, 185] on icon at bounding box center [25, 185] width 15 height 15
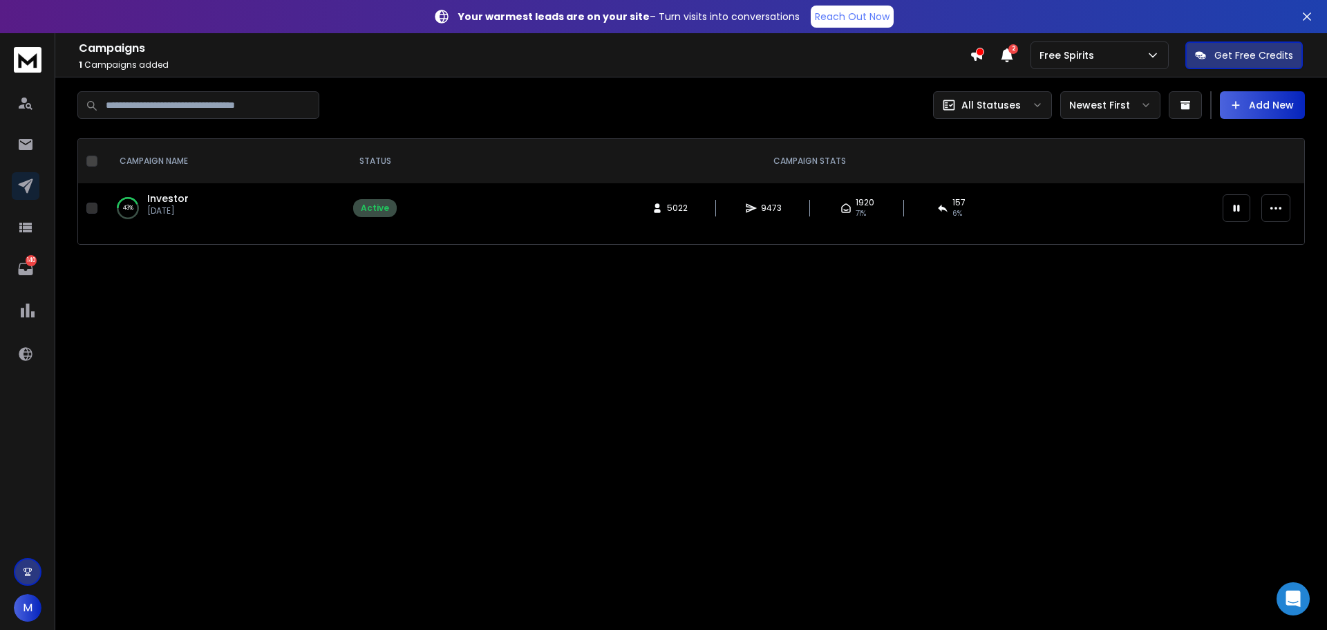
click at [506, 219] on td "5022 9473 1920 71 % 157 6 %" at bounding box center [809, 208] width 809 height 50
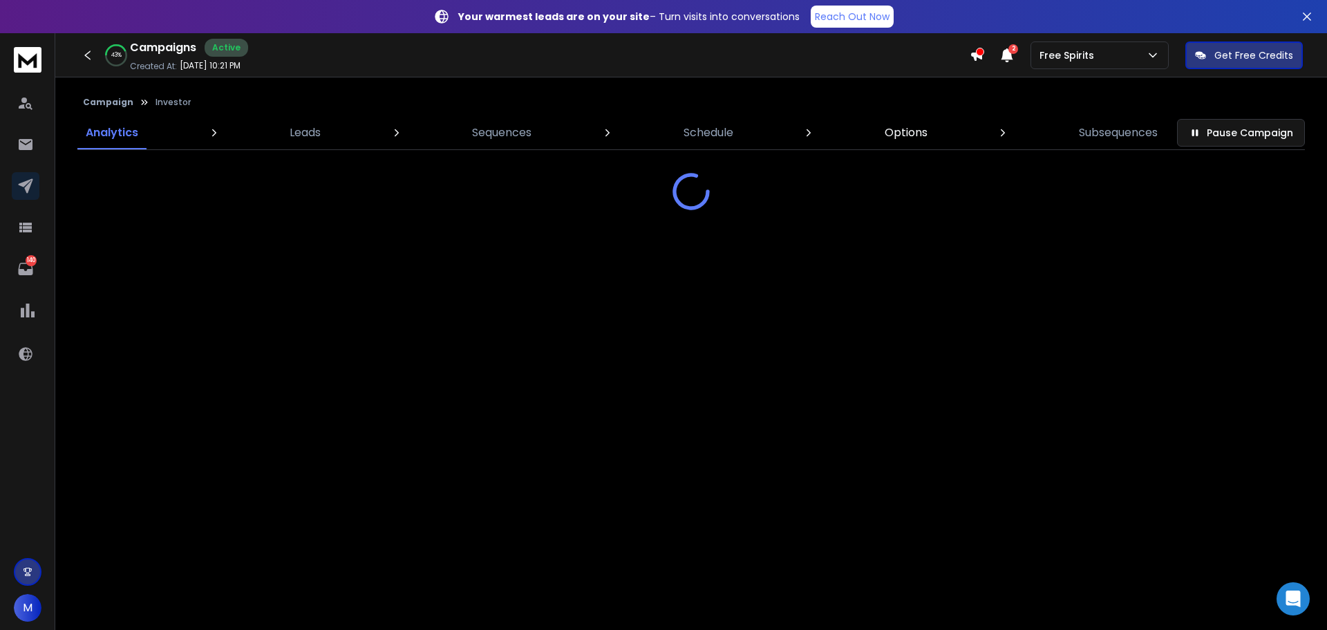
click at [923, 135] on p "Options" at bounding box center [906, 132] width 43 height 17
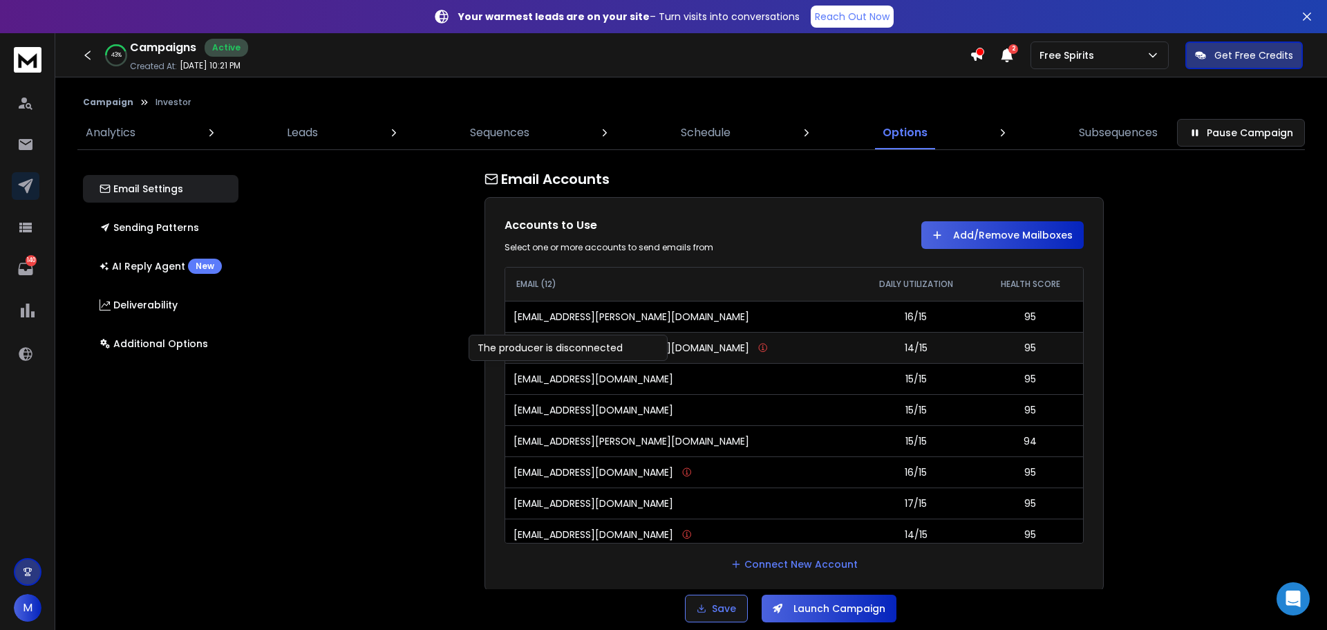
click at [757, 348] on icon at bounding box center [762, 347] width 11 height 11
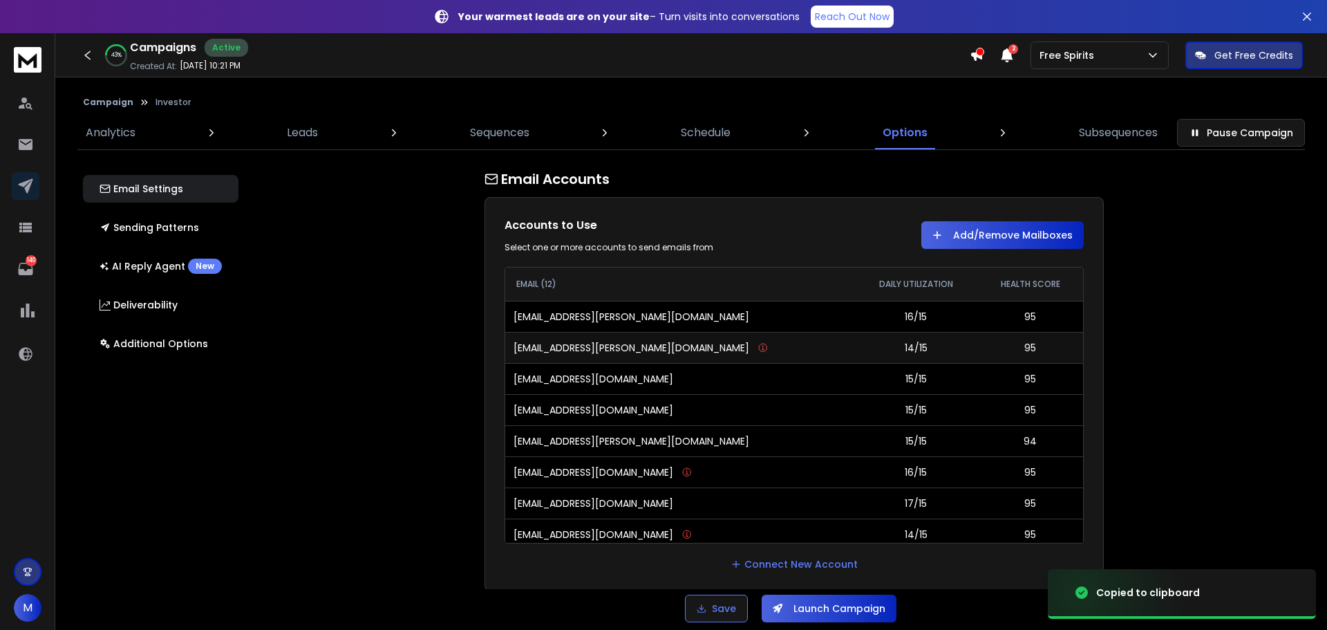
click at [625, 348] on p "[EMAIL_ADDRESS][PERSON_NAME][DOMAIN_NAME]" at bounding box center [632, 348] width 236 height 14
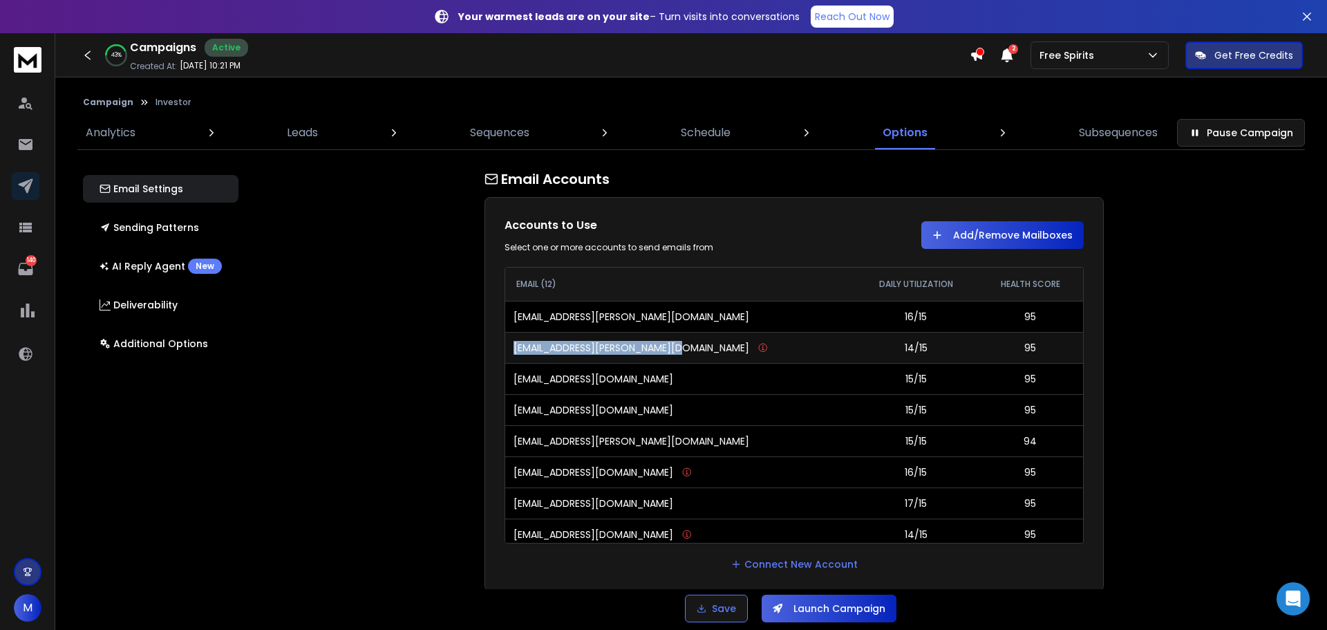
drag, startPoint x: 662, startPoint y: 348, endPoint x: 502, endPoint y: 348, distance: 159.6
click at [505, 348] on td "[EMAIL_ADDRESS][PERSON_NAME][DOMAIN_NAME]" at bounding box center [679, 347] width 349 height 31
copy p "[EMAIL_ADDRESS][PERSON_NAME][DOMAIN_NAME]"
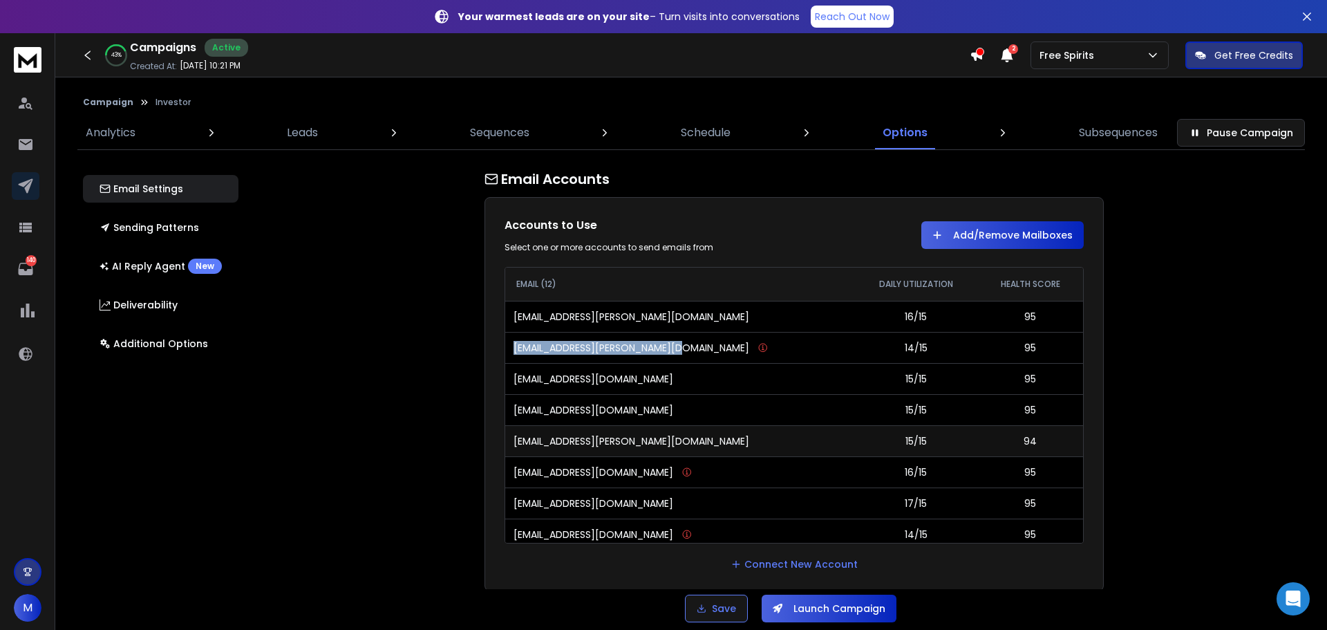
scroll to position [131, 0]
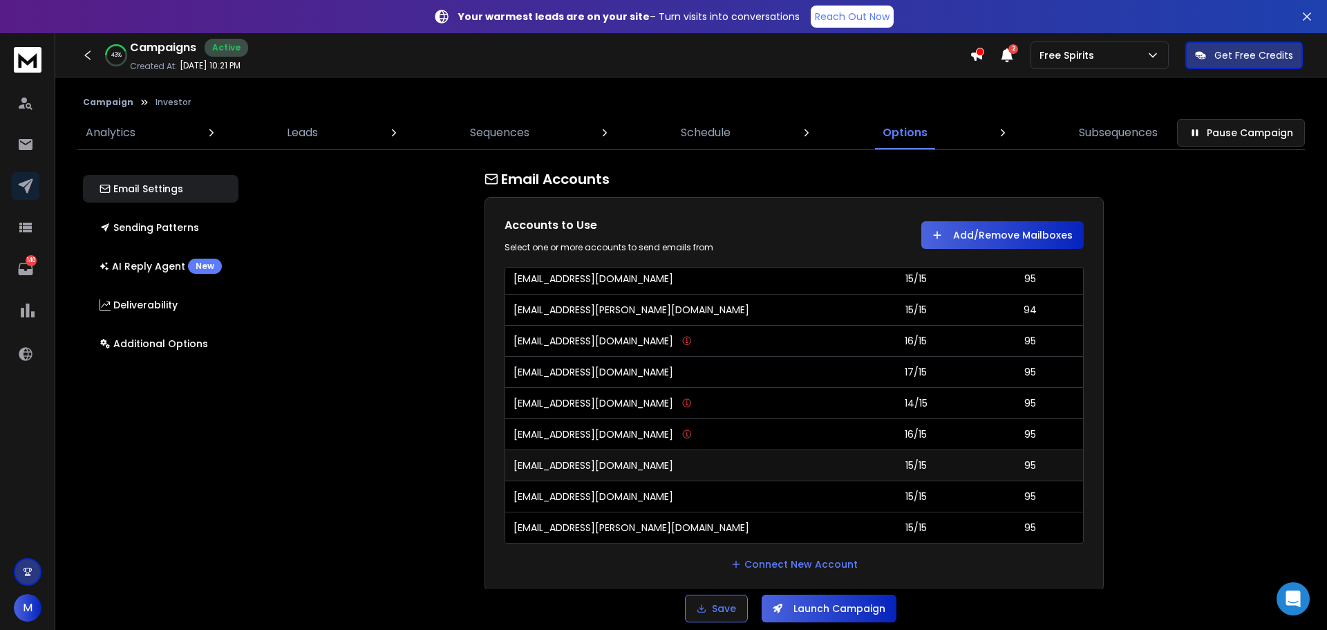
copy p "[EMAIL_ADDRESS][PERSON_NAME][DOMAIN_NAME]"
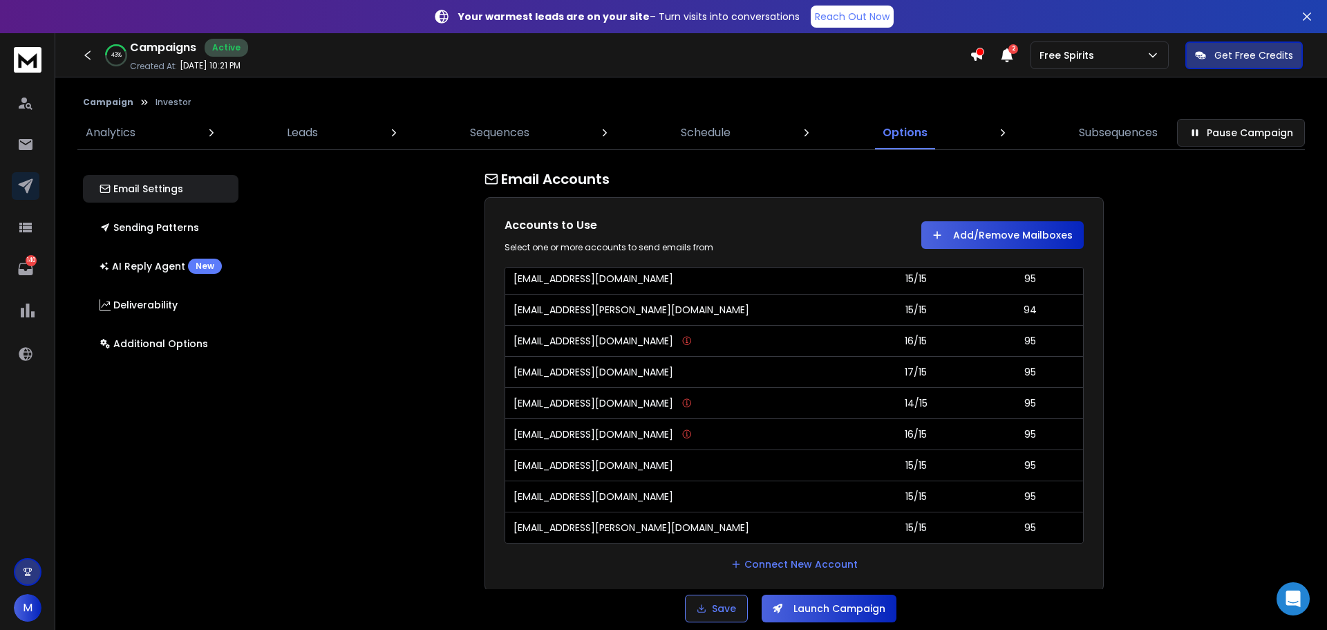
click at [1274, 314] on div "Email Accounts Accounts to Use Select one or more accounts to send emails from …" at bounding box center [802, 379] width 1083 height 420
click at [1300, 608] on div "Open Intercom Messenger" at bounding box center [1293, 599] width 37 height 37
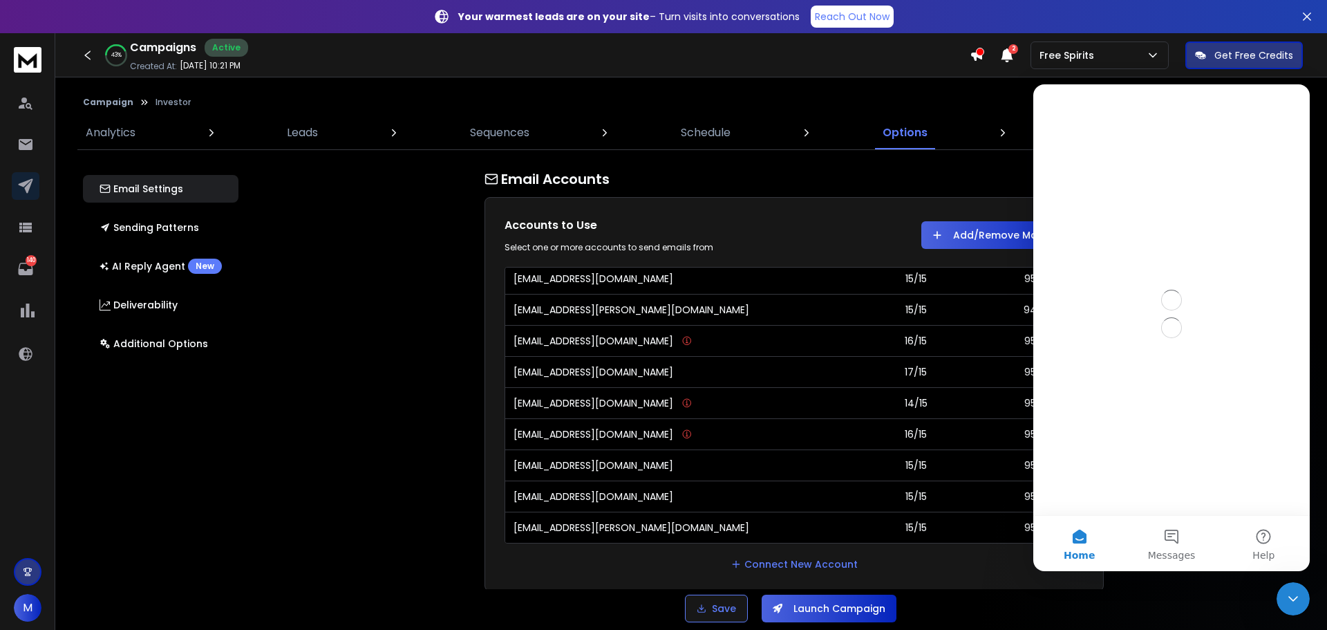
scroll to position [0, 0]
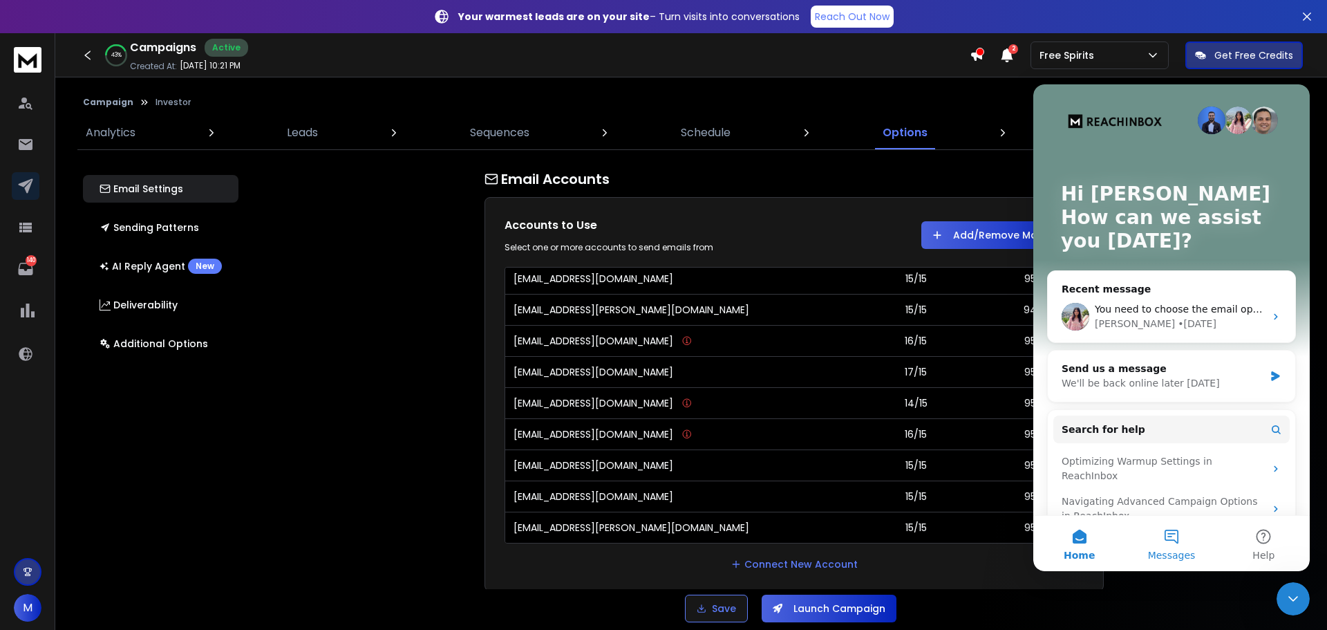
click at [1176, 546] on button "Messages" at bounding box center [1171, 543] width 92 height 55
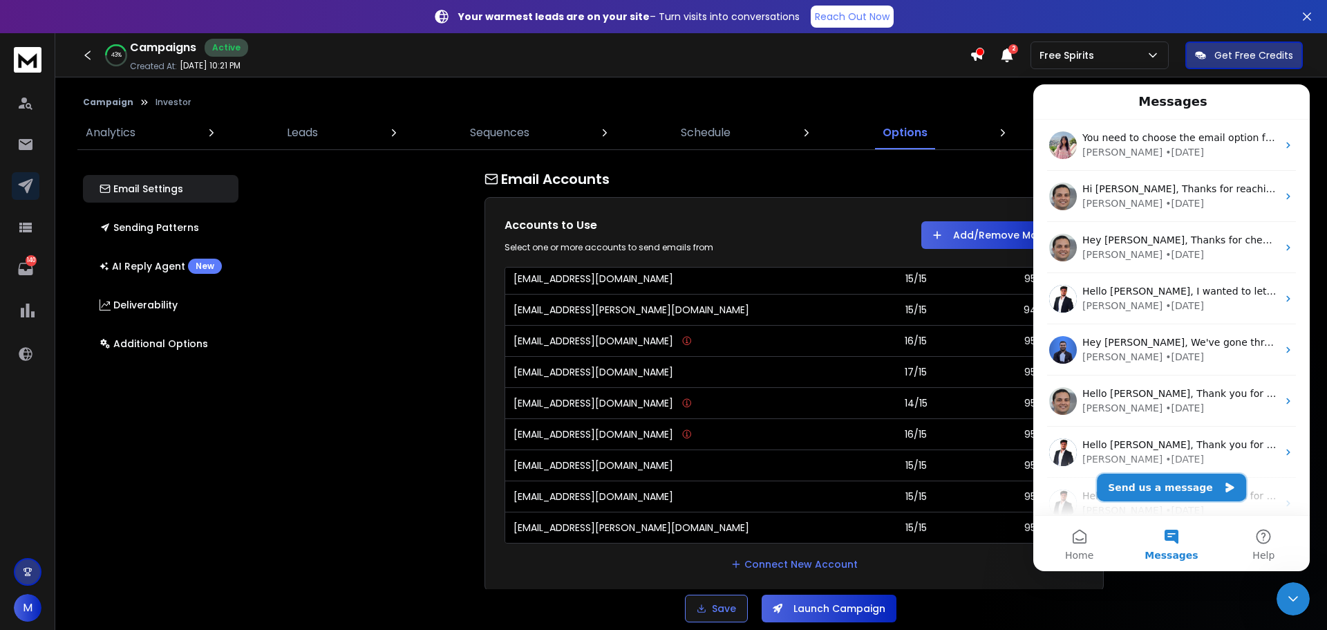
click at [1183, 493] on button "Send us a message" at bounding box center [1171, 487] width 149 height 28
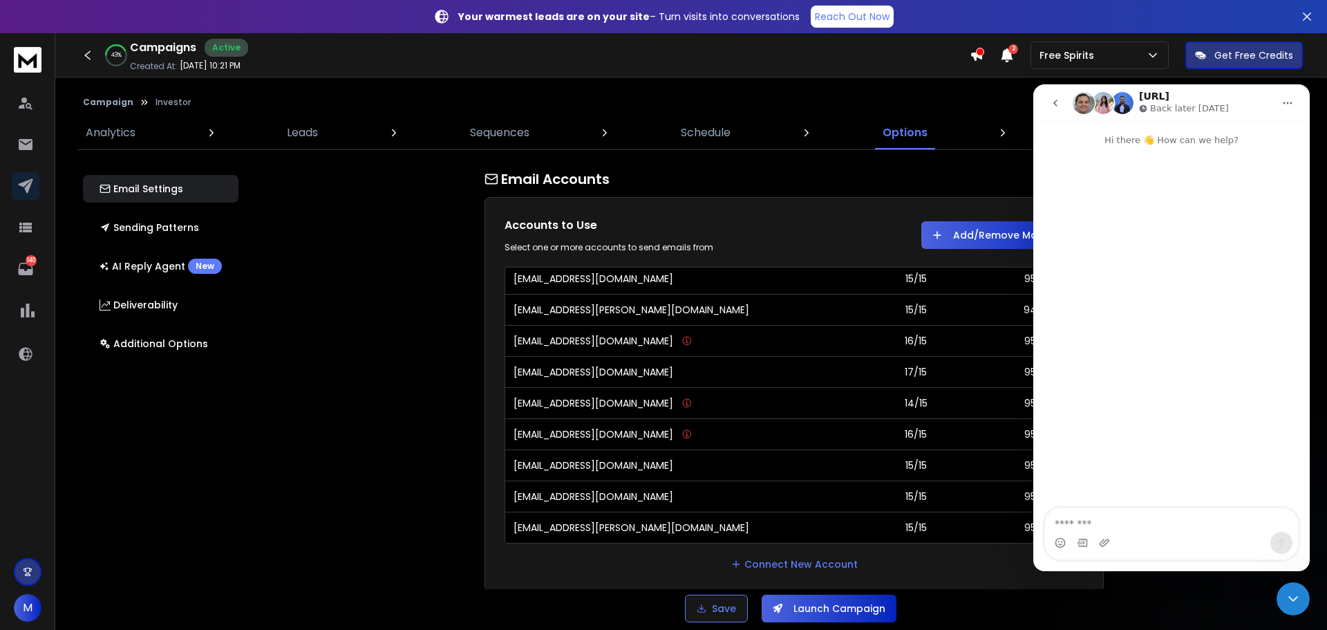
click at [1168, 519] on textarea "Message…" at bounding box center [1171, 519] width 253 height 23
type textarea "**********"
click at [1191, 518] on textarea "Message…" at bounding box center [1171, 519] width 253 height 23
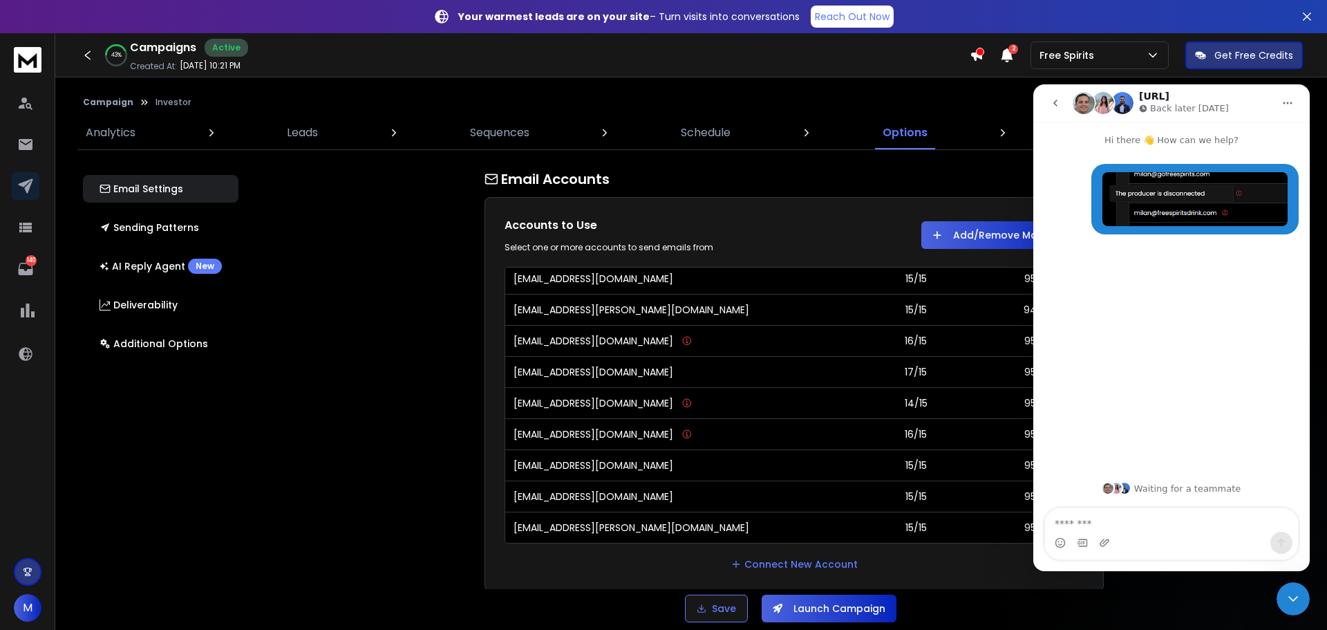
click at [1200, 527] on textarea "Message…" at bounding box center [1171, 519] width 253 height 23
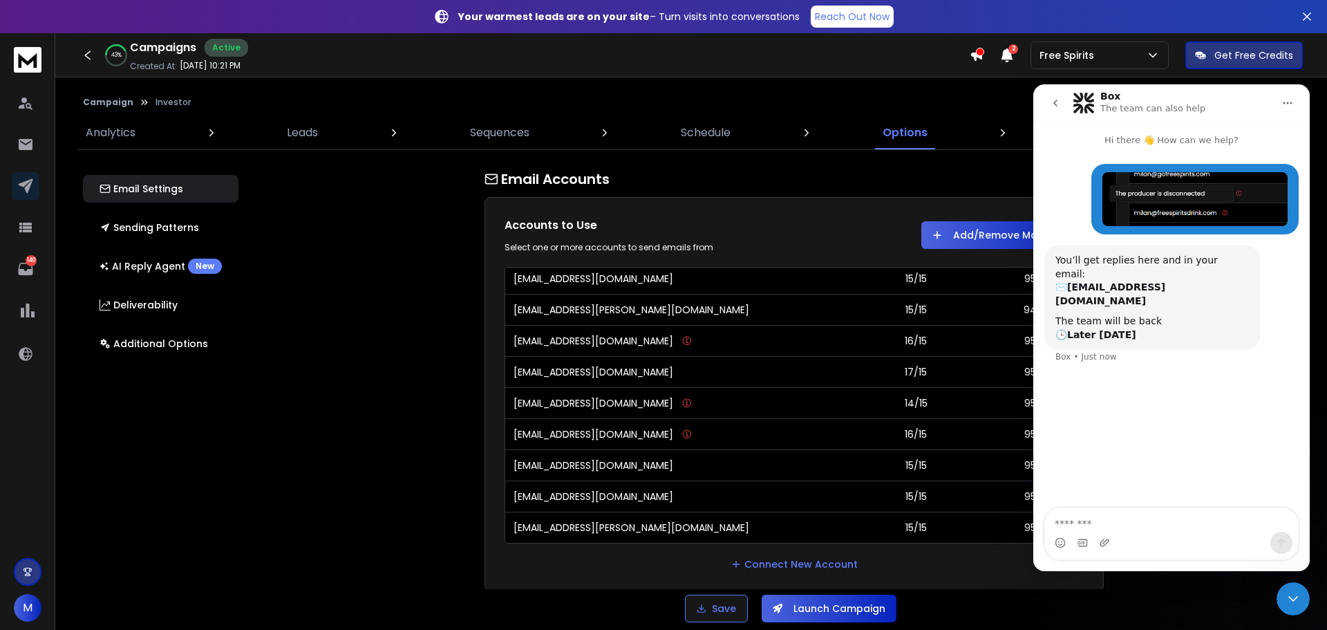
click at [1169, 540] on div "Intercom messenger" at bounding box center [1171, 542] width 253 height 22
click at [1162, 525] on textarea "Message…" at bounding box center [1171, 519] width 253 height 23
click at [1070, 191] on div "[PERSON_NAME] • Just now" at bounding box center [1171, 205] width 254 height 82
click at [1095, 525] on textarea "Message…" at bounding box center [1171, 519] width 253 height 23
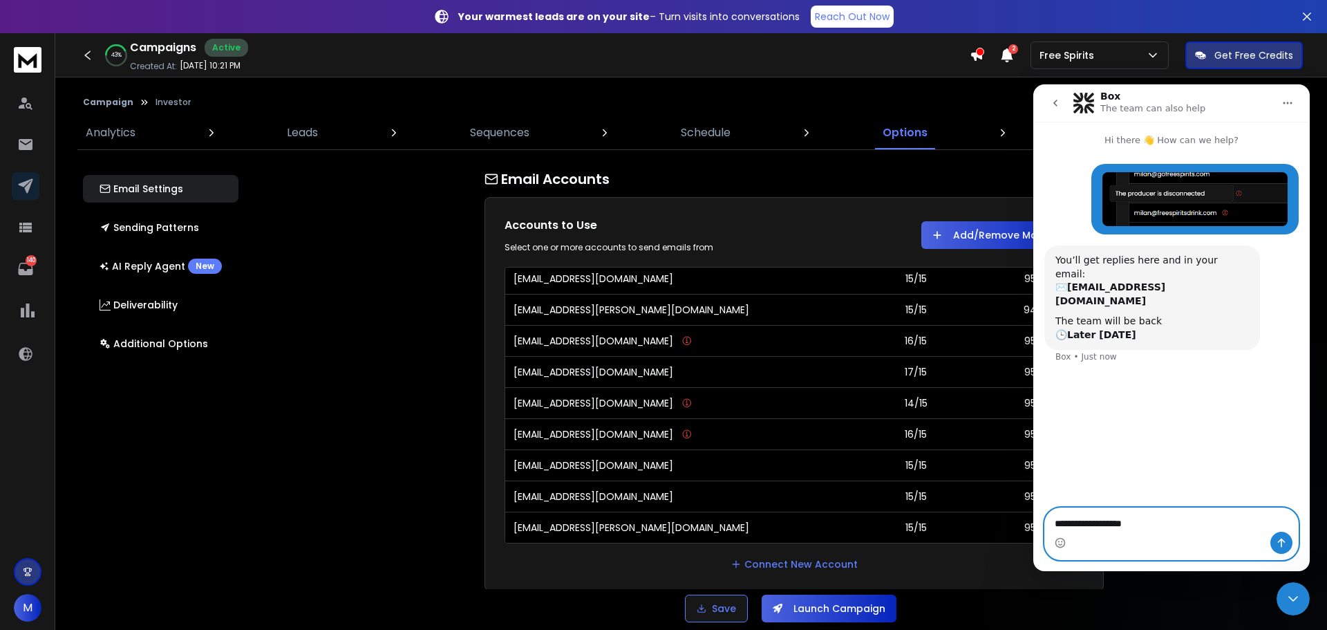
type textarea "**********"
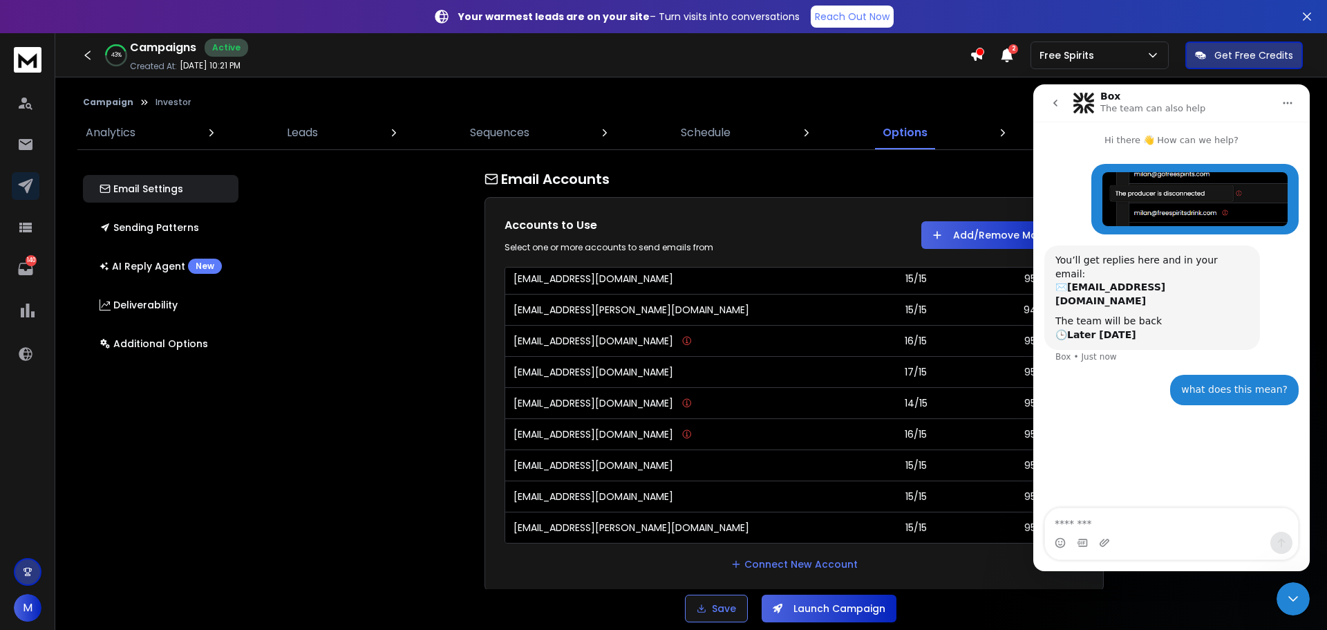
click at [380, 391] on div "Email Accounts Accounts to Use Select one or more accounts to send emails from …" at bounding box center [802, 379] width 1083 height 420
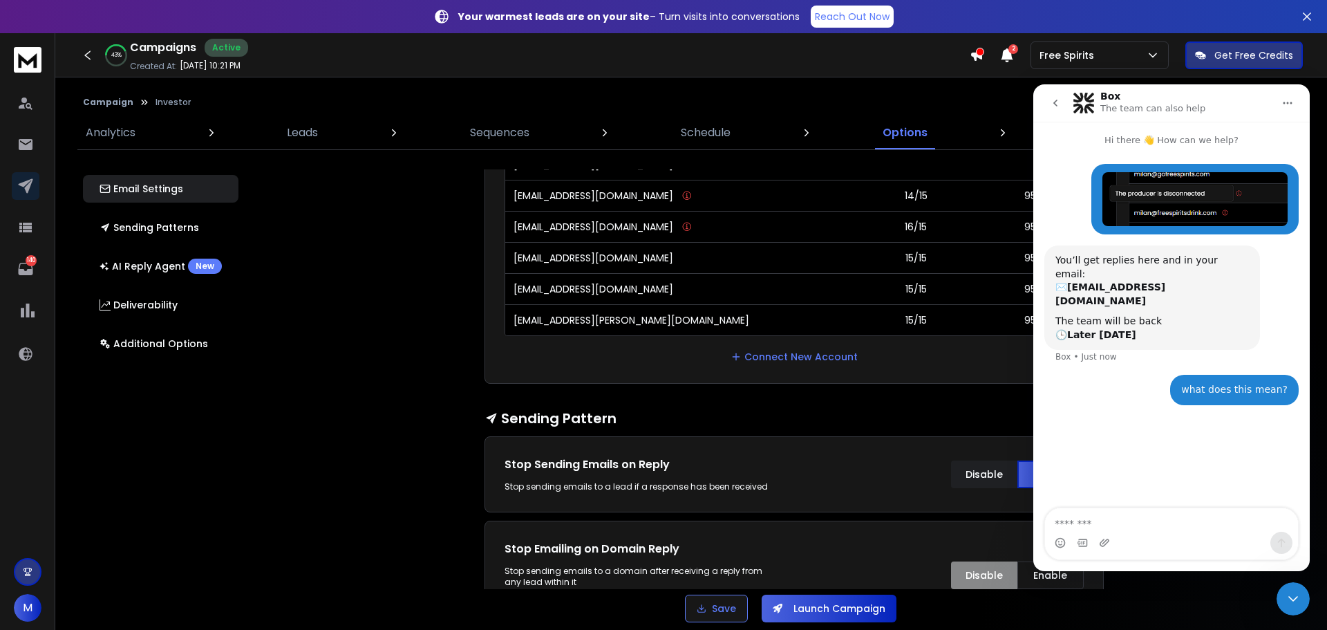
scroll to position [69, 0]
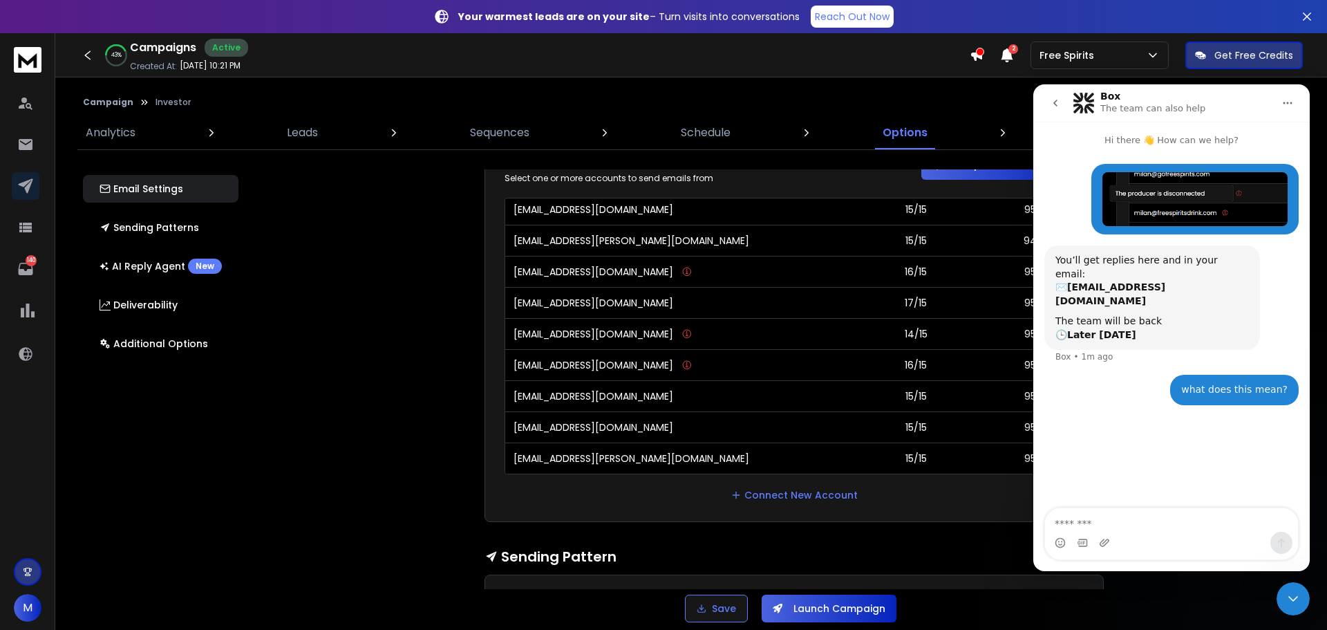
click at [1288, 601] on icon "Close Intercom Messenger" at bounding box center [1293, 598] width 17 height 17
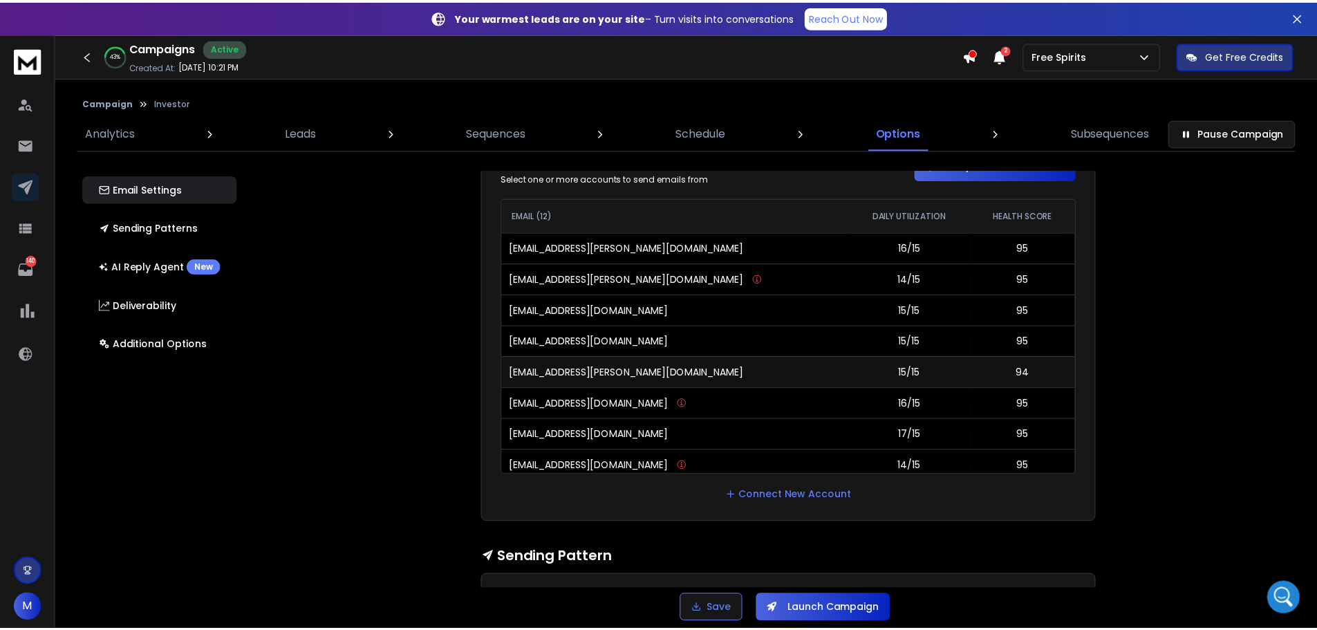
scroll to position [0, 0]
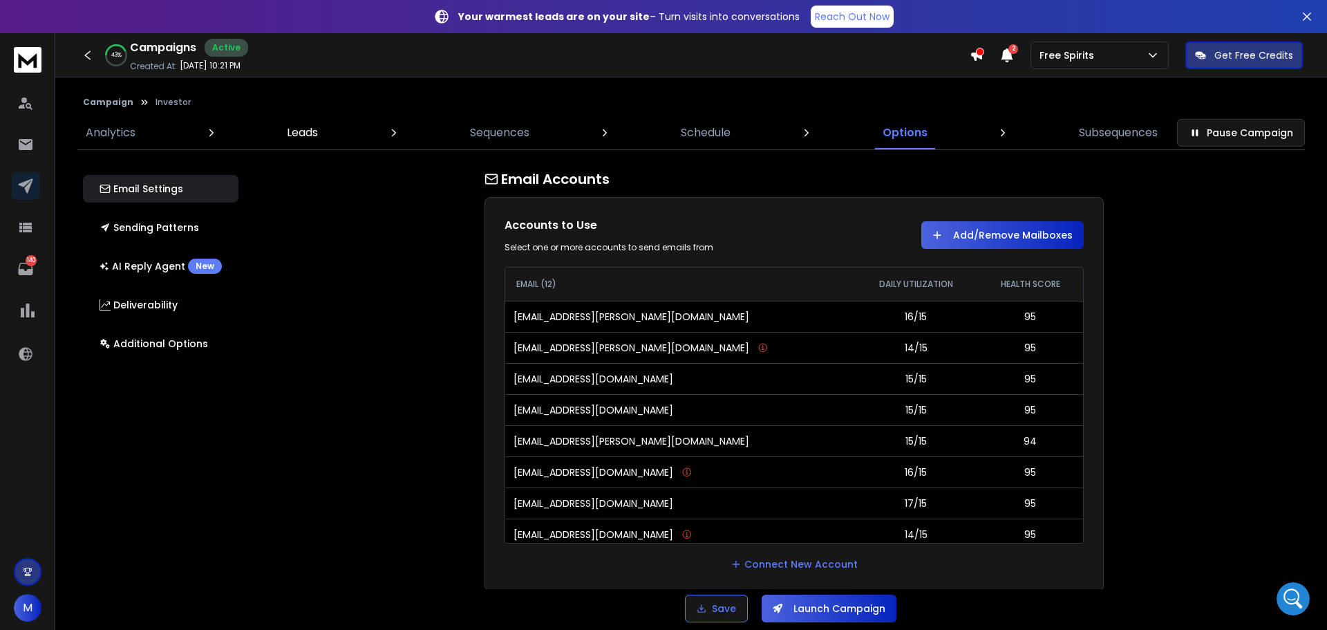
click at [301, 125] on p "Leads" at bounding box center [302, 132] width 31 height 17
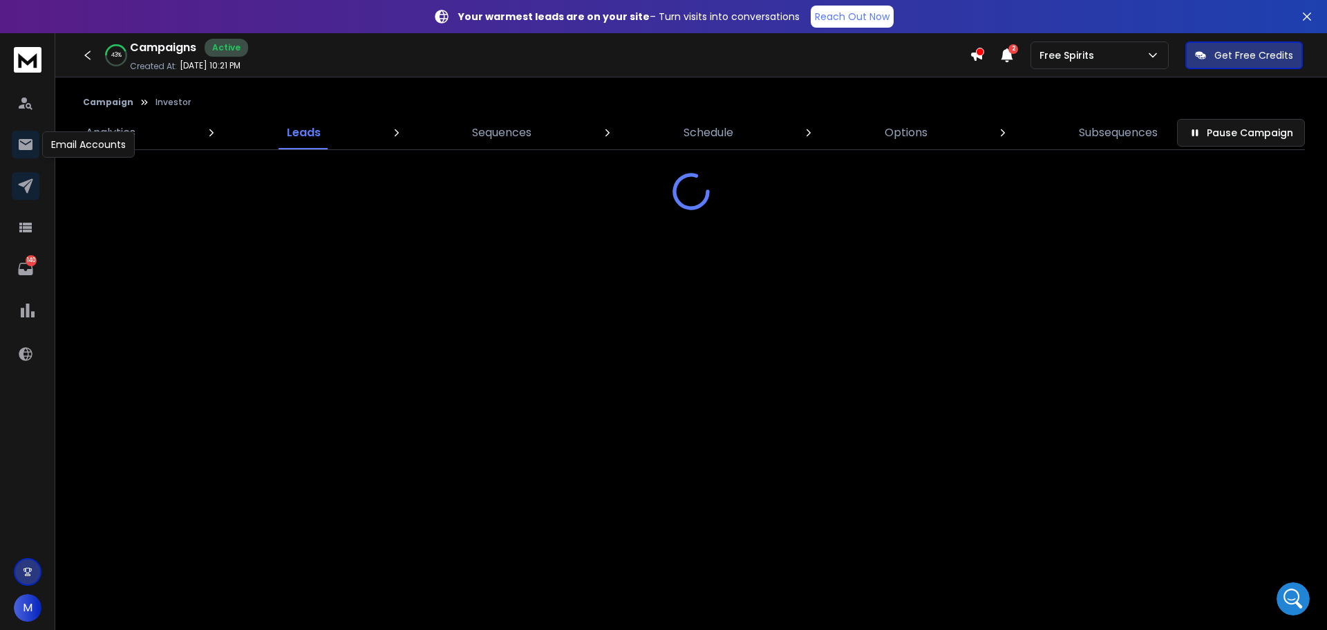
click at [28, 141] on icon at bounding box center [26, 144] width 14 height 11
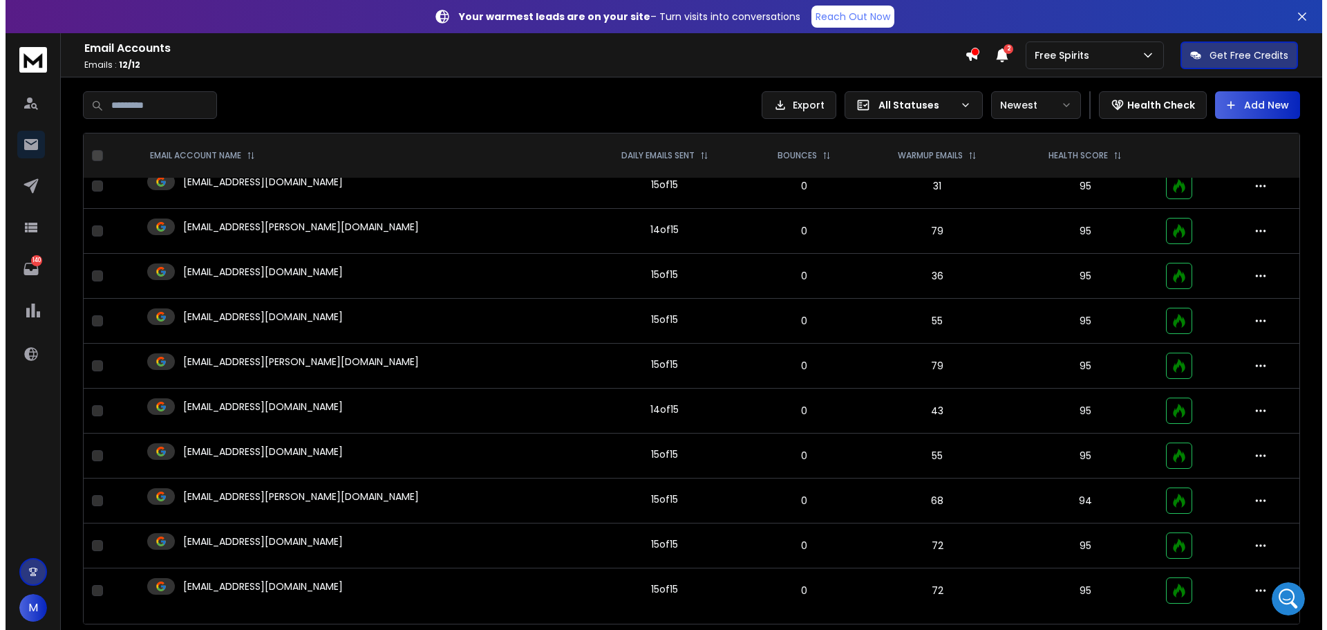
scroll to position [35, 0]
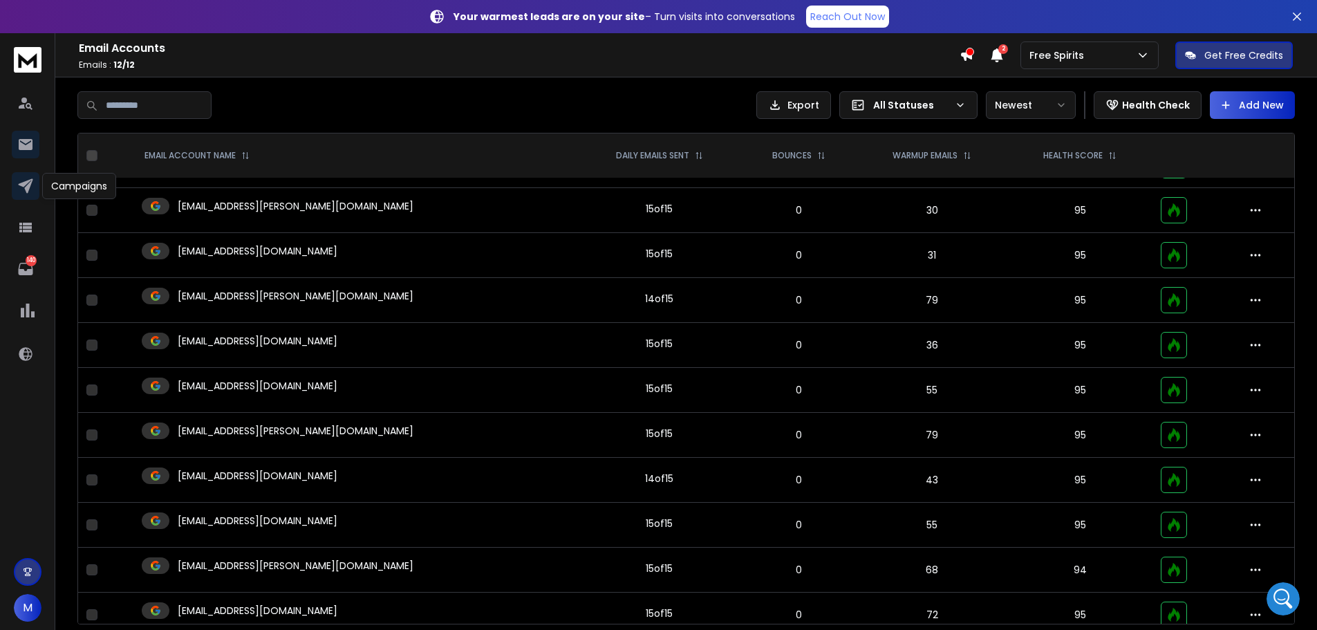
click at [22, 187] on icon at bounding box center [25, 186] width 17 height 17
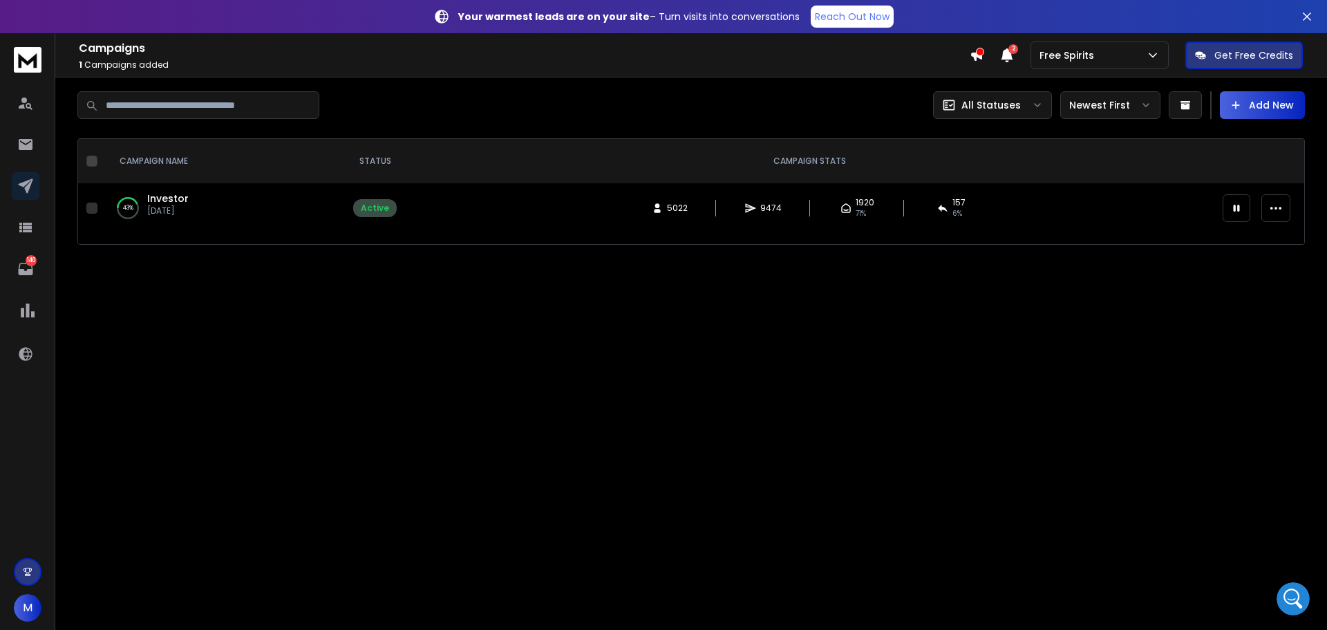
click at [533, 227] on td "5022 9474 1920 71 % 157 6 %" at bounding box center [809, 208] width 809 height 50
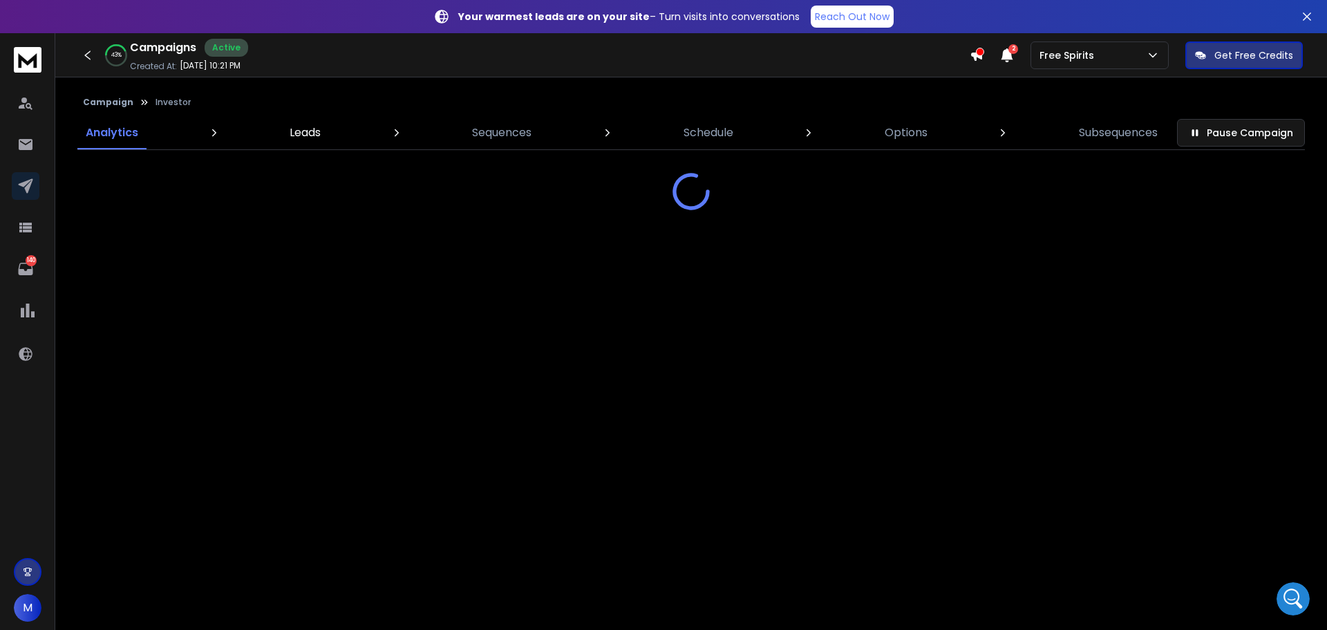
click at [300, 135] on p "Leads" at bounding box center [305, 132] width 31 height 17
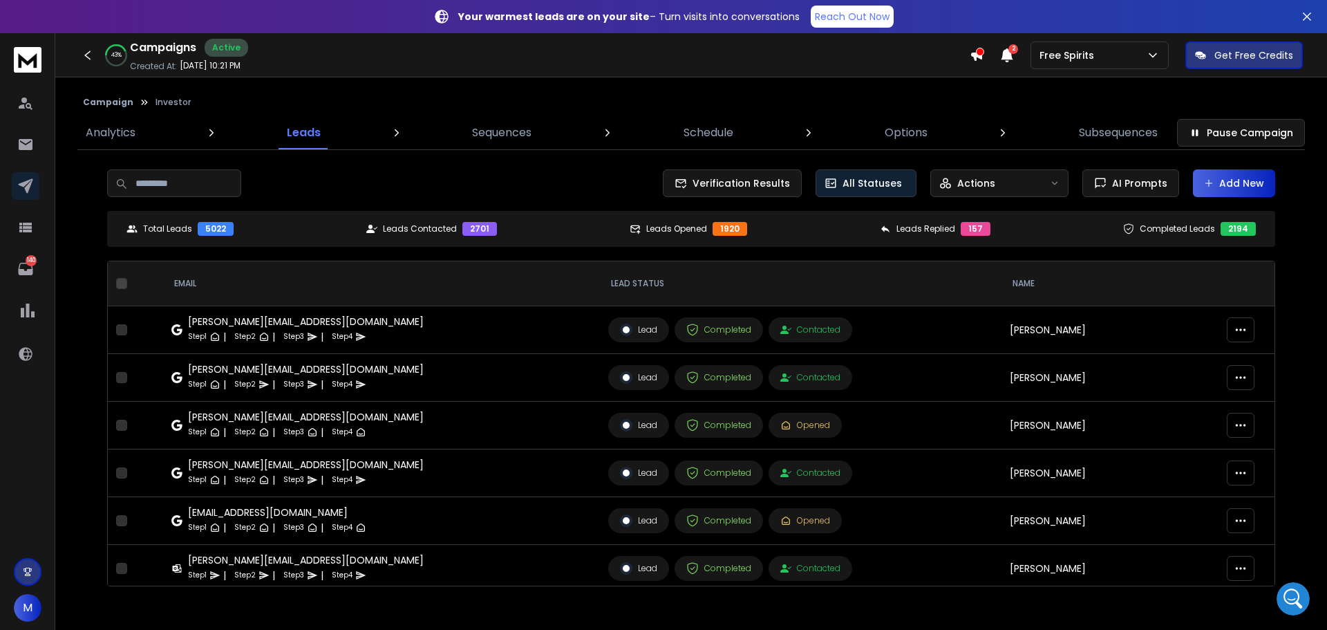
click at [898, 183] on p "All Statuses" at bounding box center [871, 183] width 59 height 14
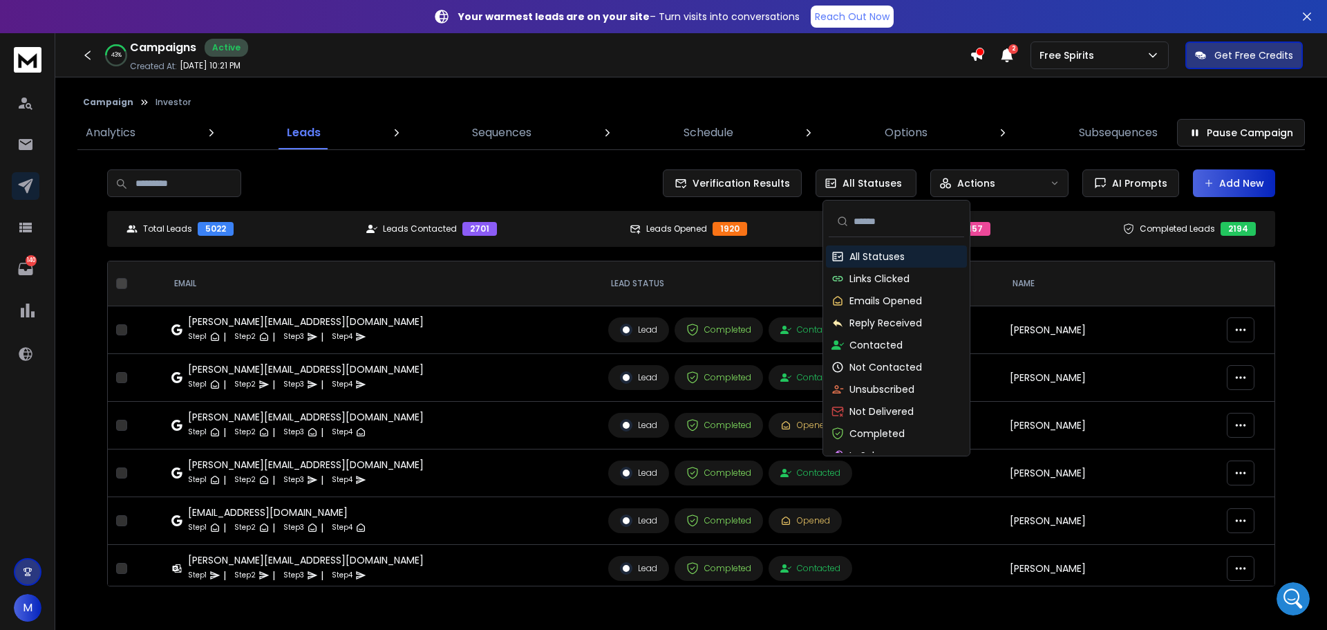
click at [617, 196] on div "Verification Results All Statuses Actions AI Prompts Add New" at bounding box center [691, 183] width 1168 height 28
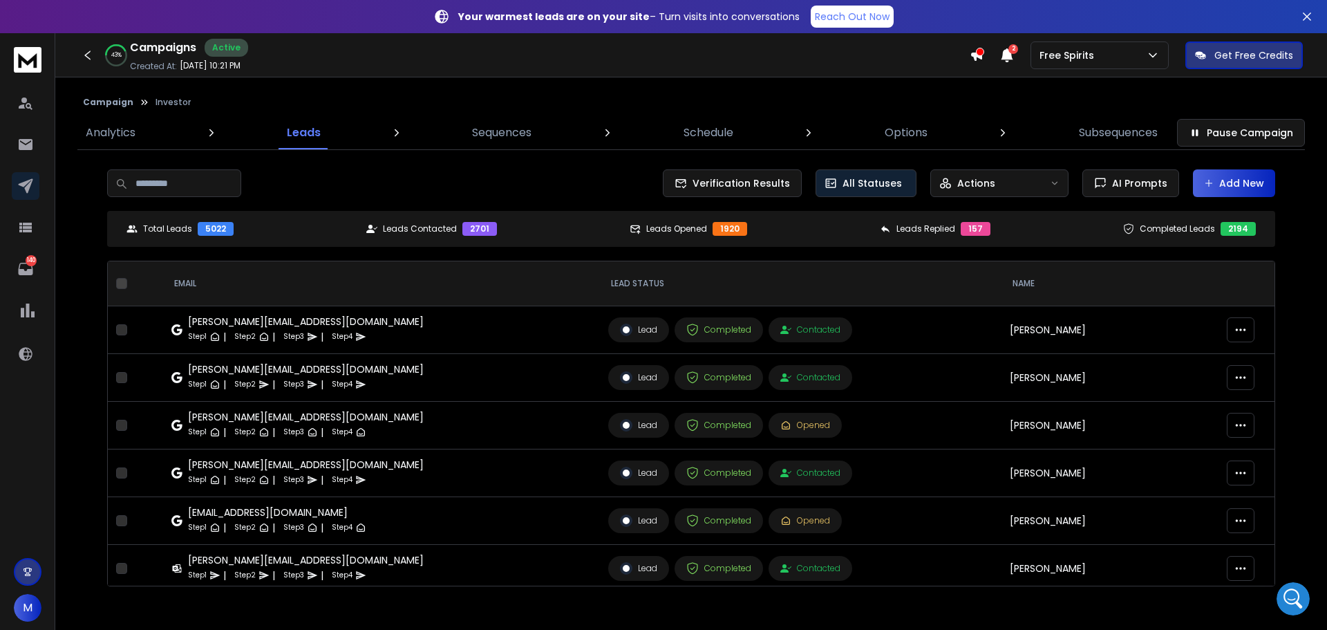
click at [883, 190] on button "All Statuses" at bounding box center [866, 183] width 101 height 28
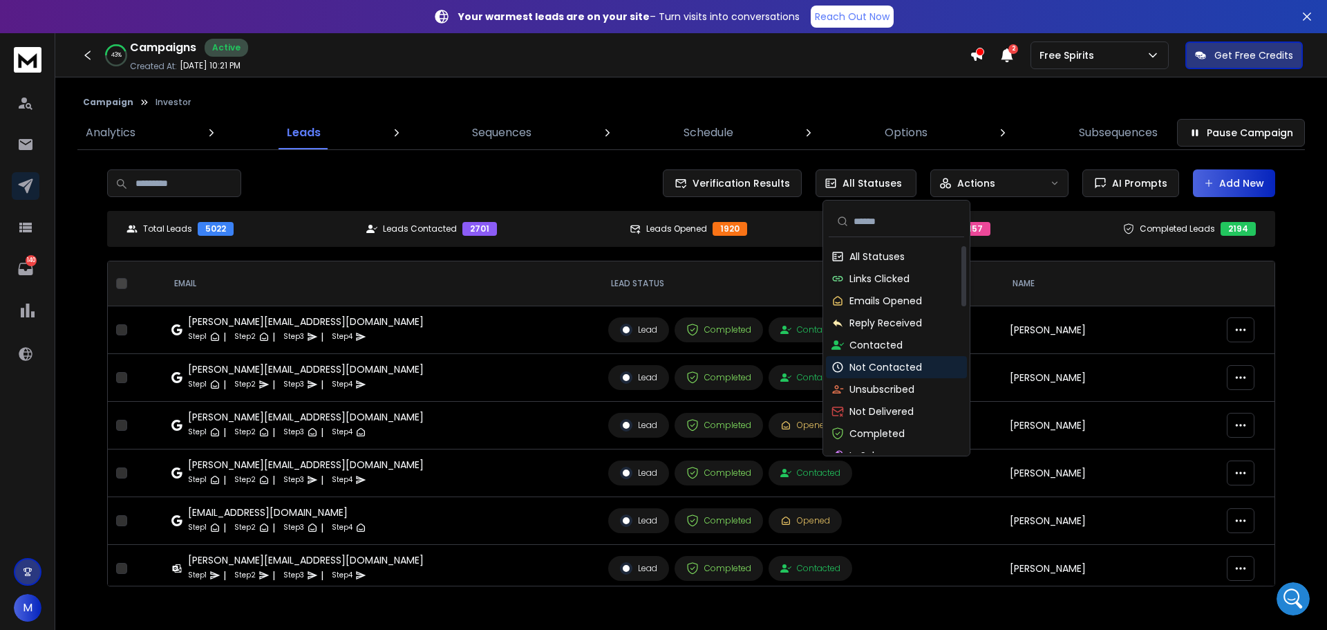
click at [885, 369] on p "Not Contacted" at bounding box center [885, 367] width 73 height 14
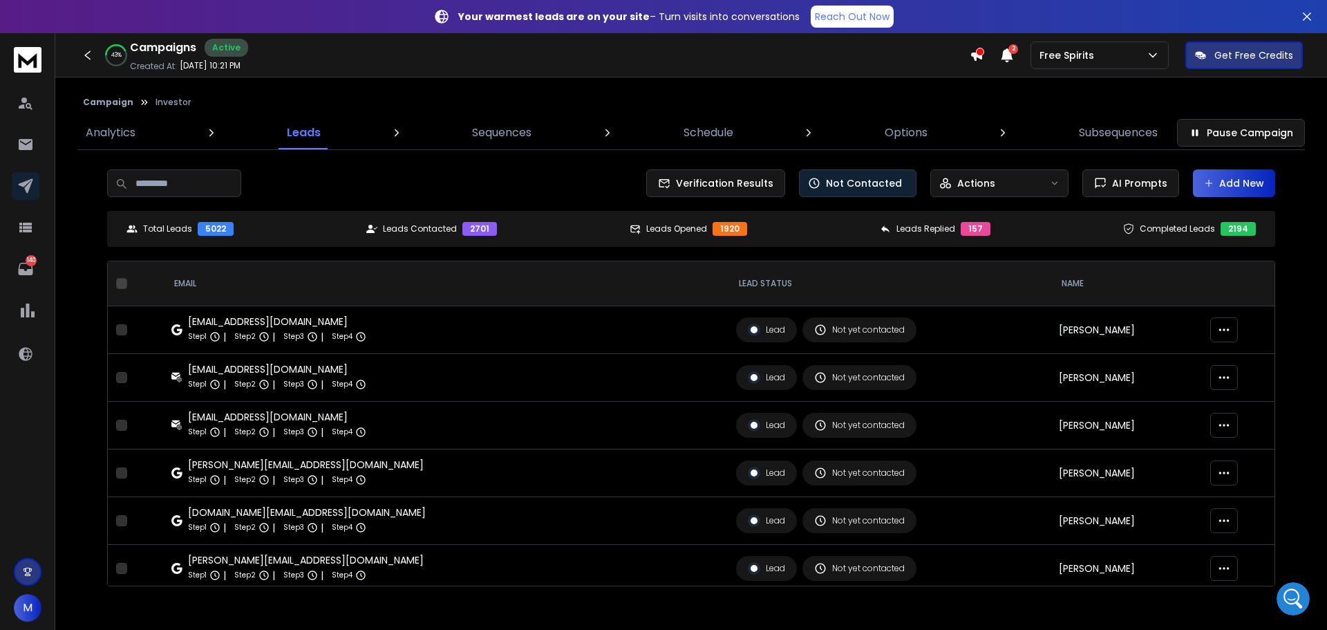
click at [856, 177] on p "Not Contacted" at bounding box center [864, 183] width 76 height 14
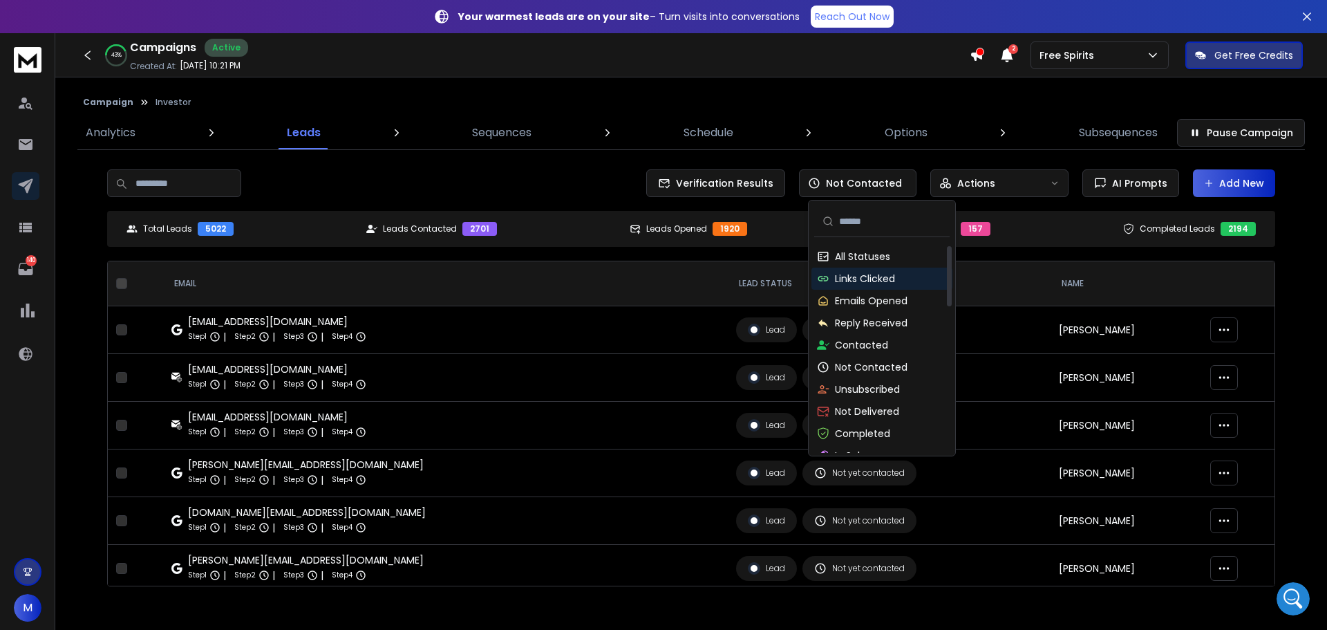
click at [863, 278] on p "Links Clicked" at bounding box center [865, 279] width 60 height 14
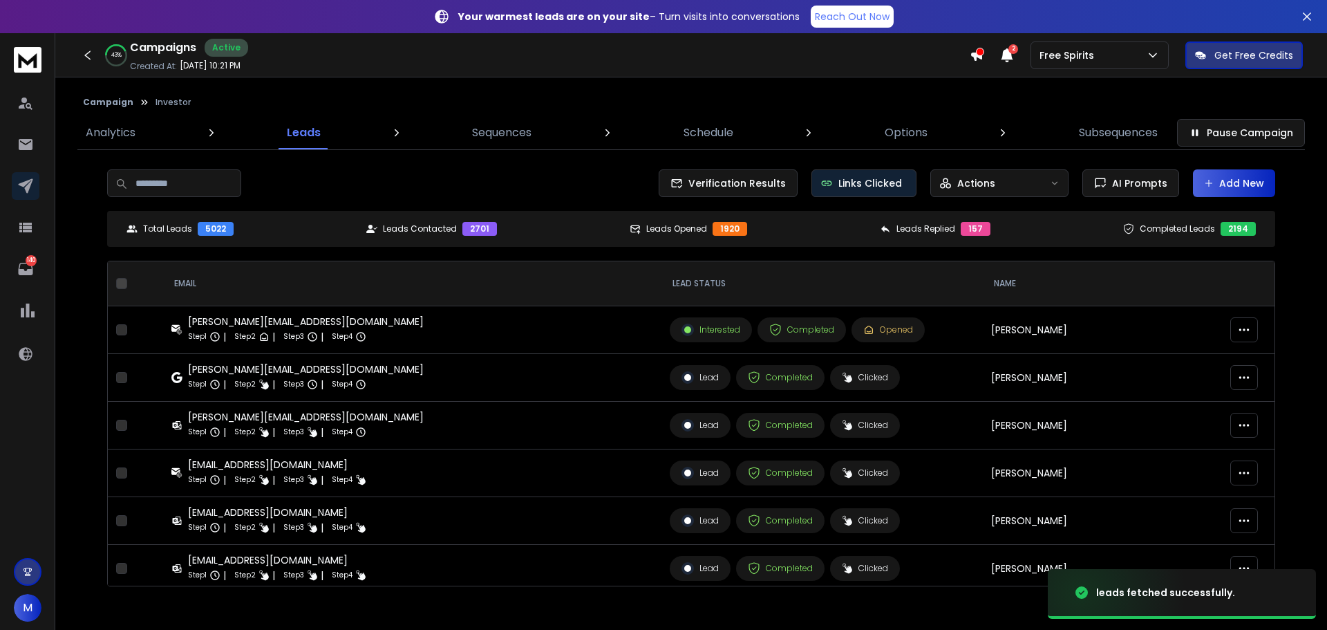
click at [848, 182] on p "Links Clicked" at bounding box center [870, 183] width 64 height 14
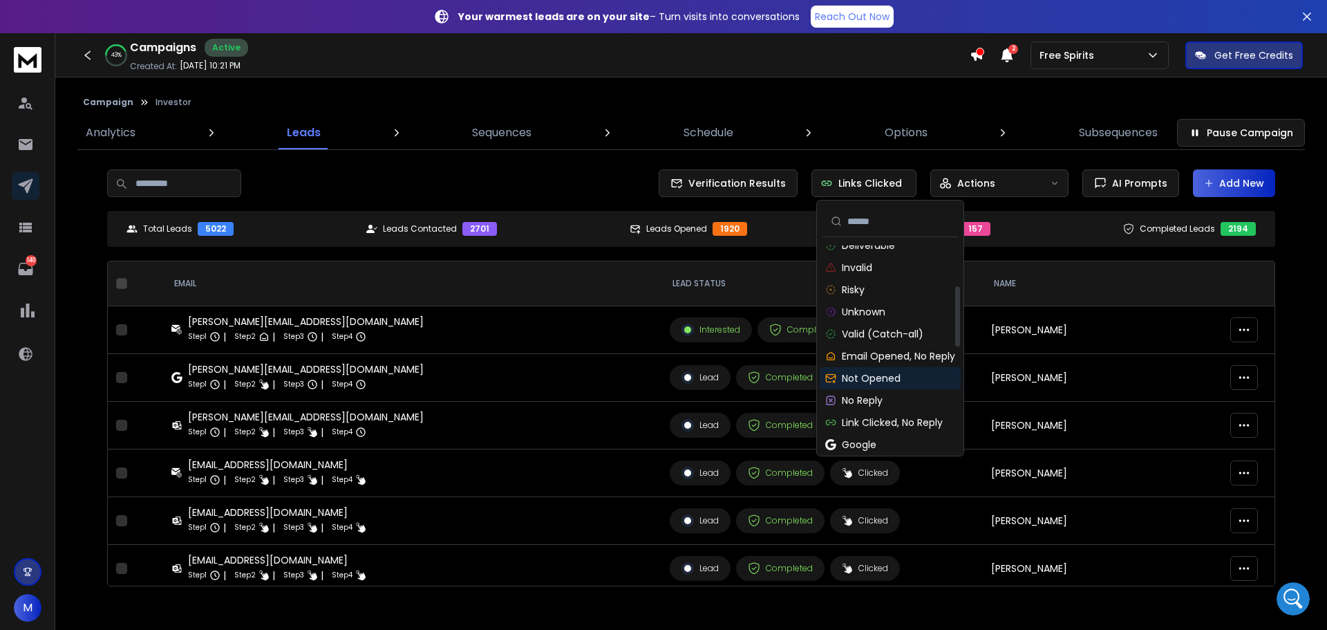
scroll to position [138, 0]
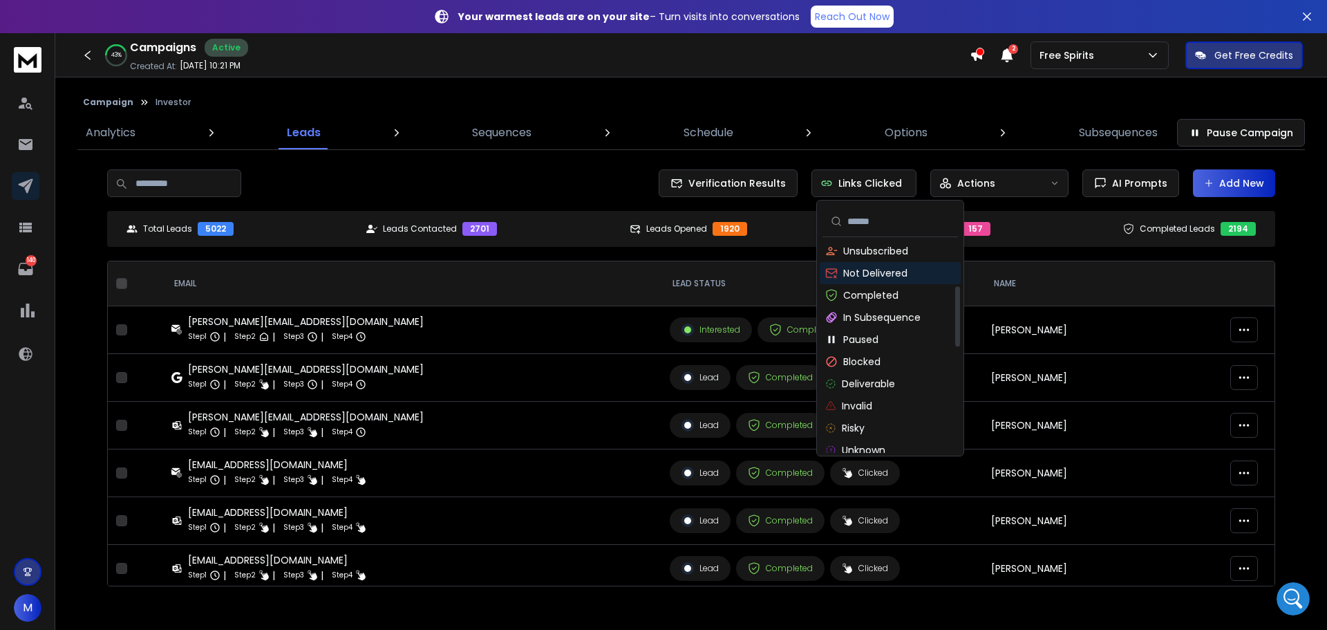
click at [890, 274] on p "Not Delivered" at bounding box center [875, 273] width 64 height 14
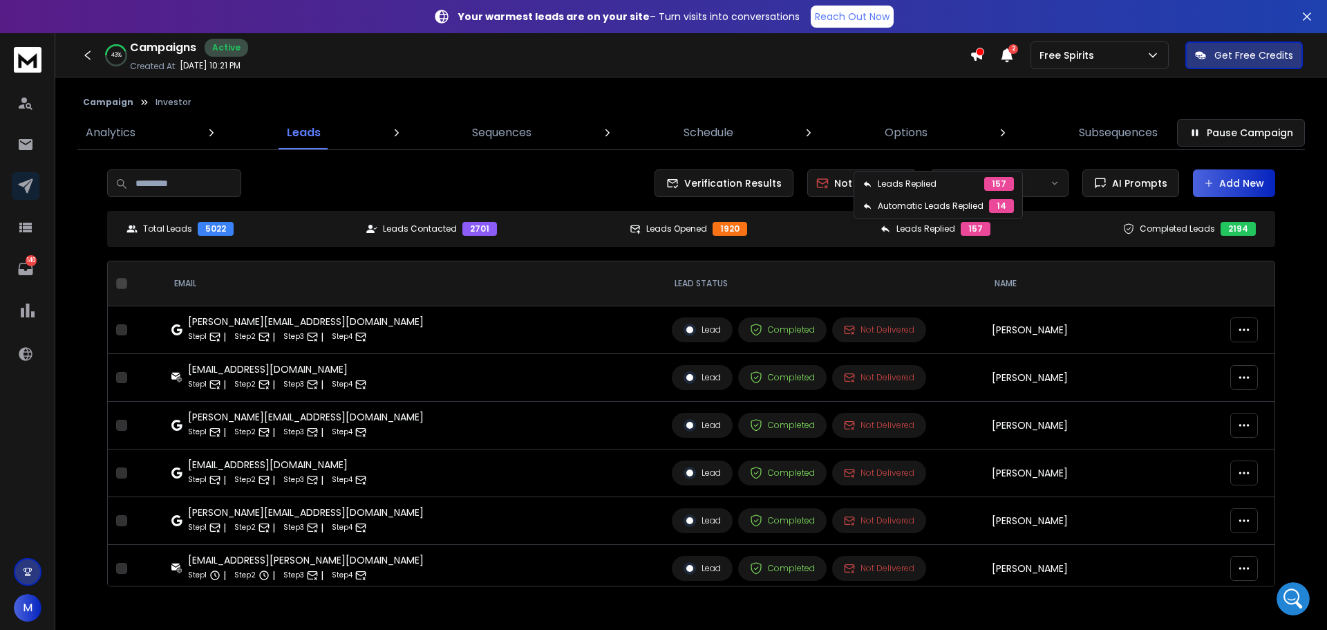
click at [889, 186] on p "Leads Replied" at bounding box center [907, 183] width 59 height 11
click at [854, 183] on div "Leads Replied 157 Automatic Leads Replied 14" at bounding box center [938, 195] width 169 height 48
click at [830, 172] on button "Not Delivered" at bounding box center [861, 183] width 109 height 28
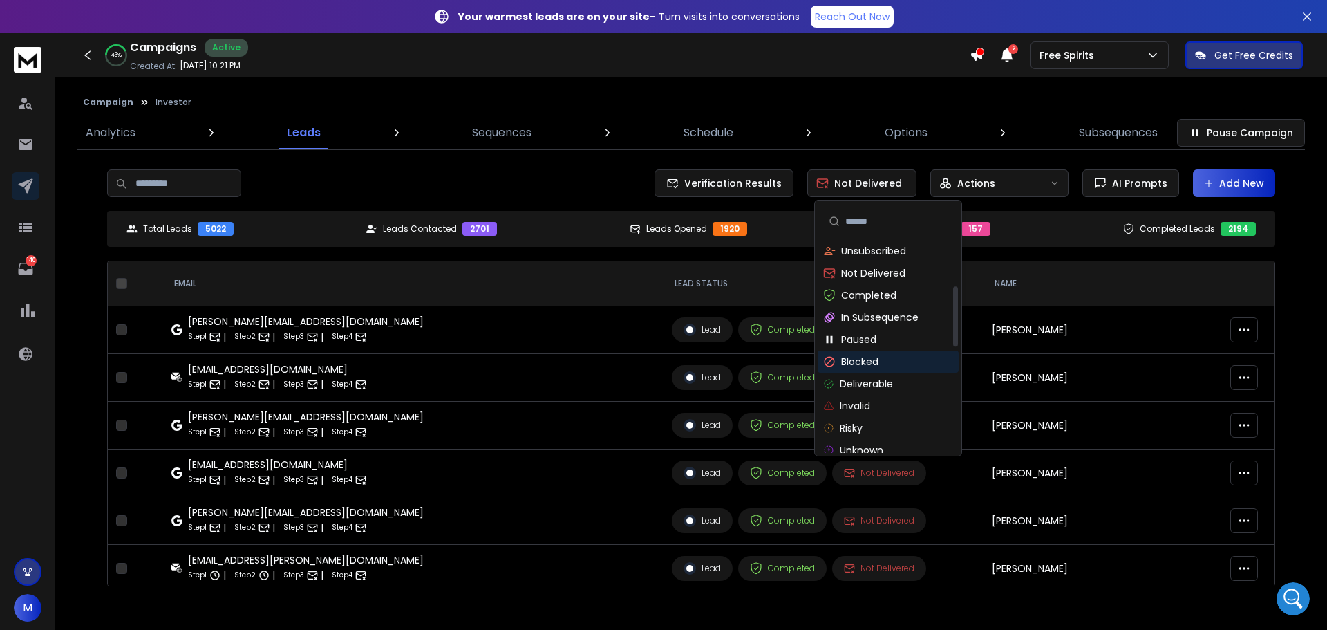
click at [876, 369] on div "Blocked" at bounding box center [888, 361] width 141 height 22
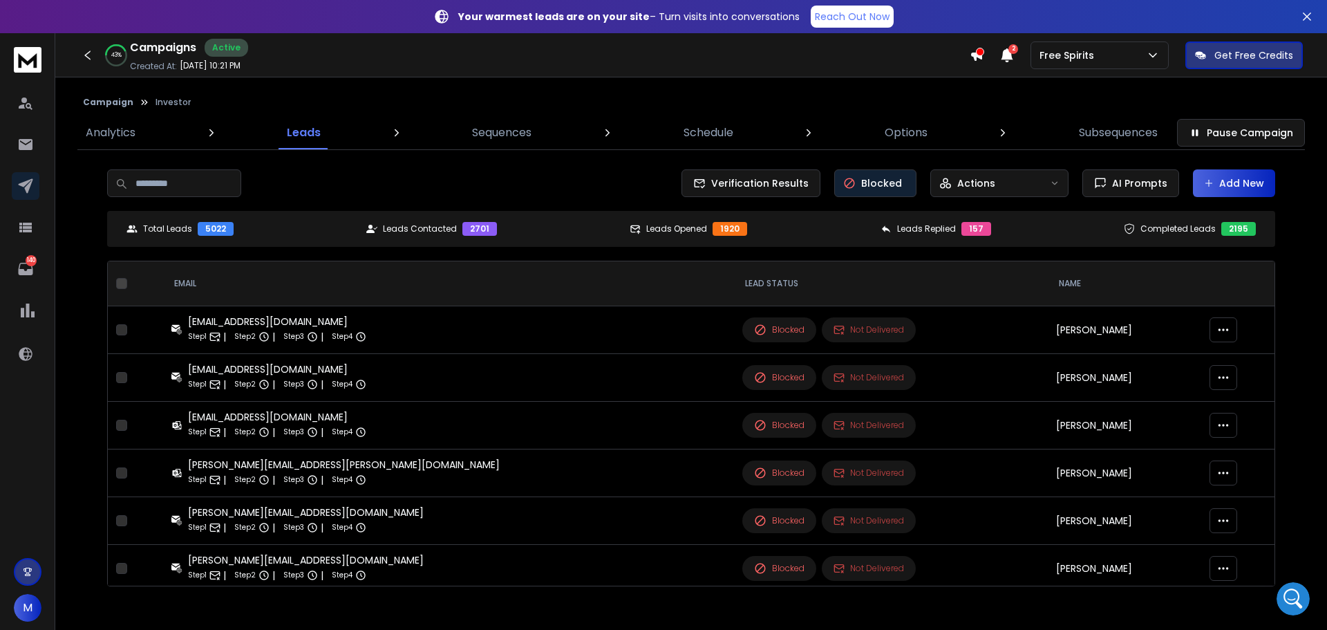
click at [871, 184] on p "Blocked" at bounding box center [881, 183] width 41 height 14
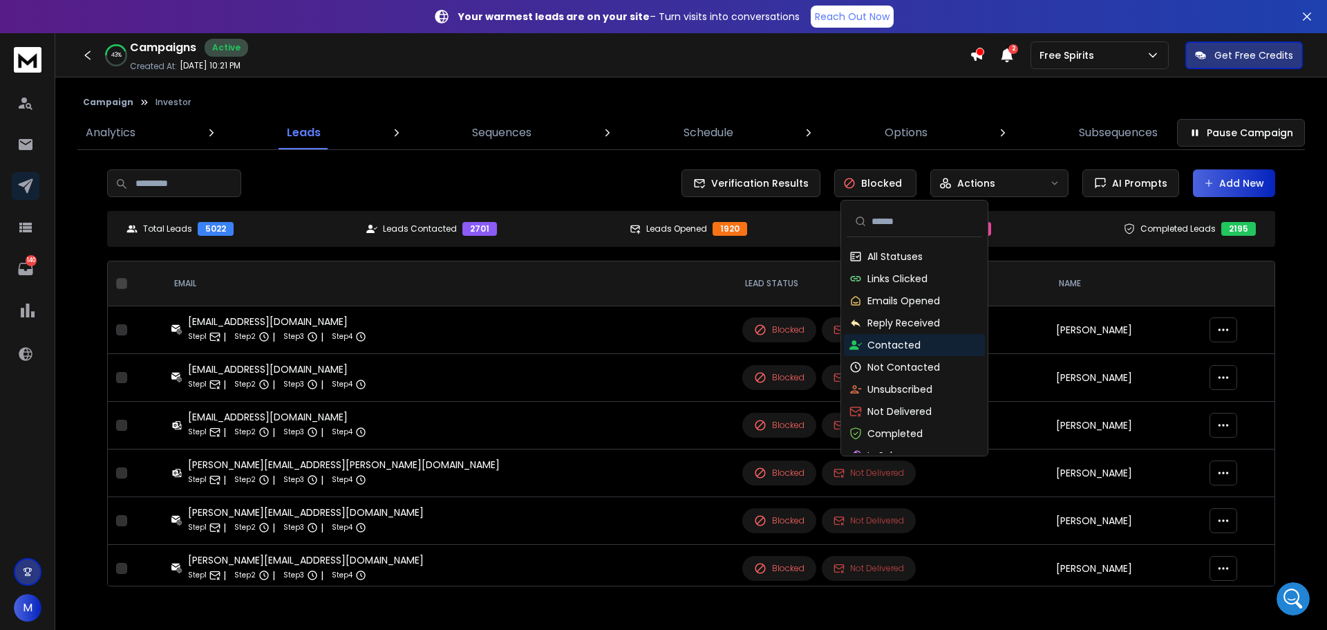
scroll to position [276, 0]
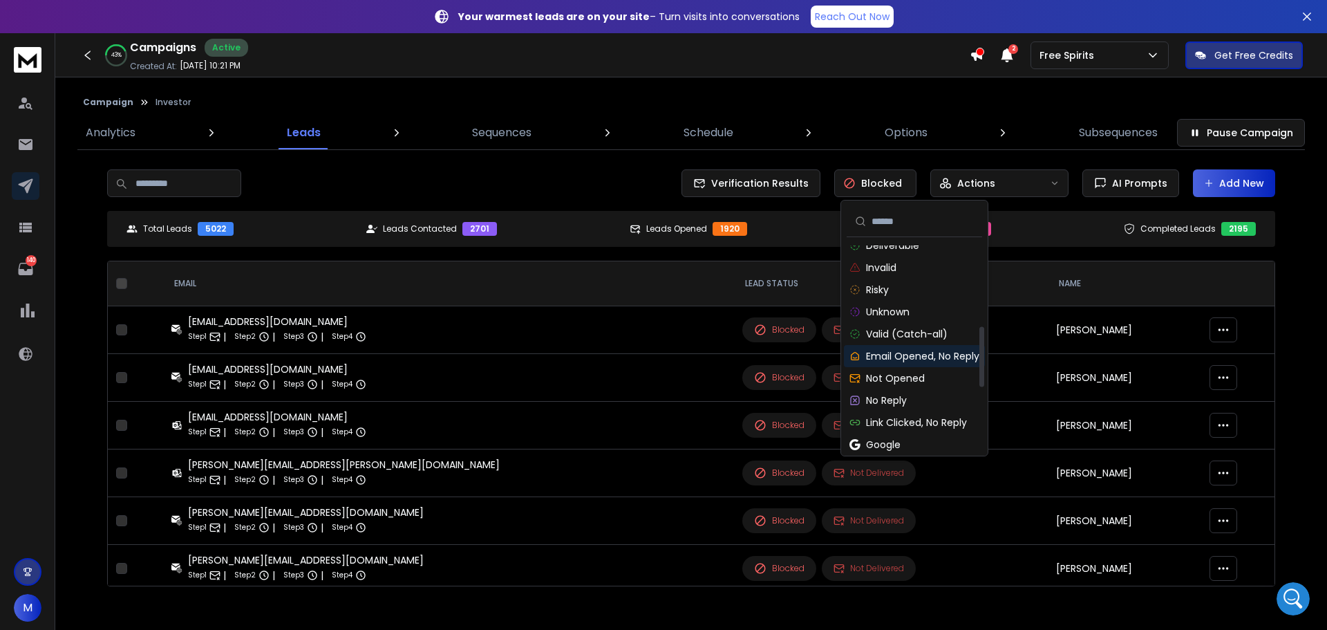
click at [919, 348] on div "Email Opened, No Reply" at bounding box center [914, 356] width 141 height 22
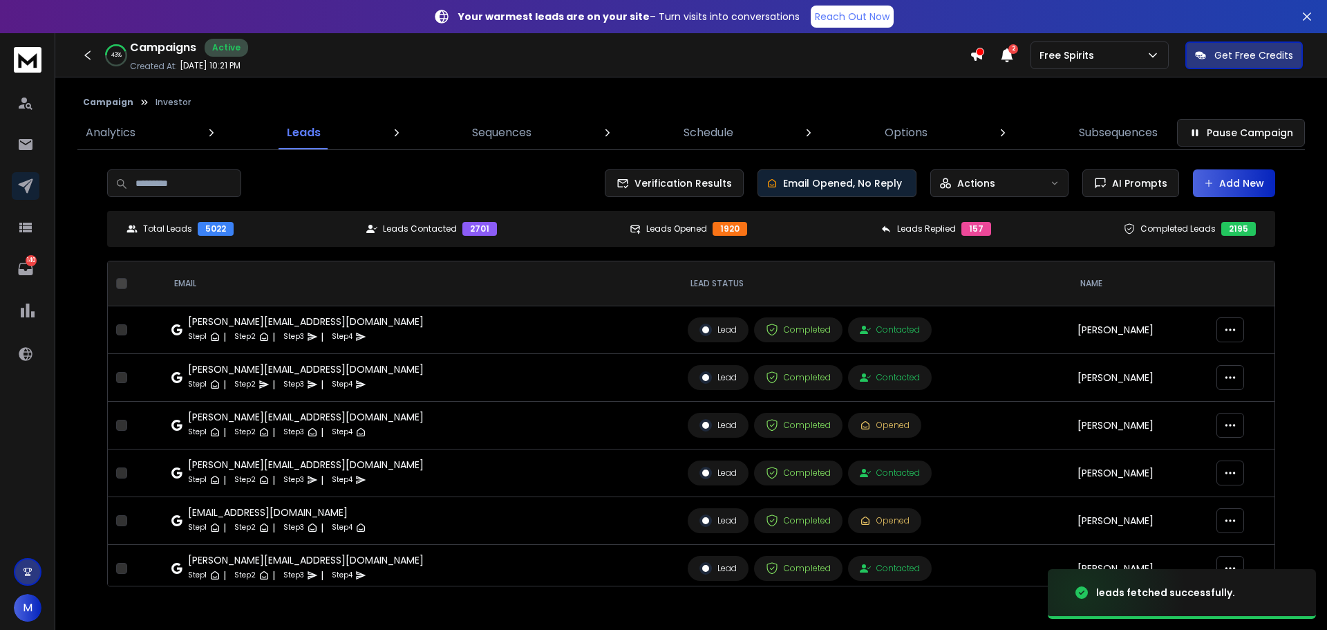
click at [820, 190] on button "Email Opened, No Reply" at bounding box center [836, 183] width 159 height 28
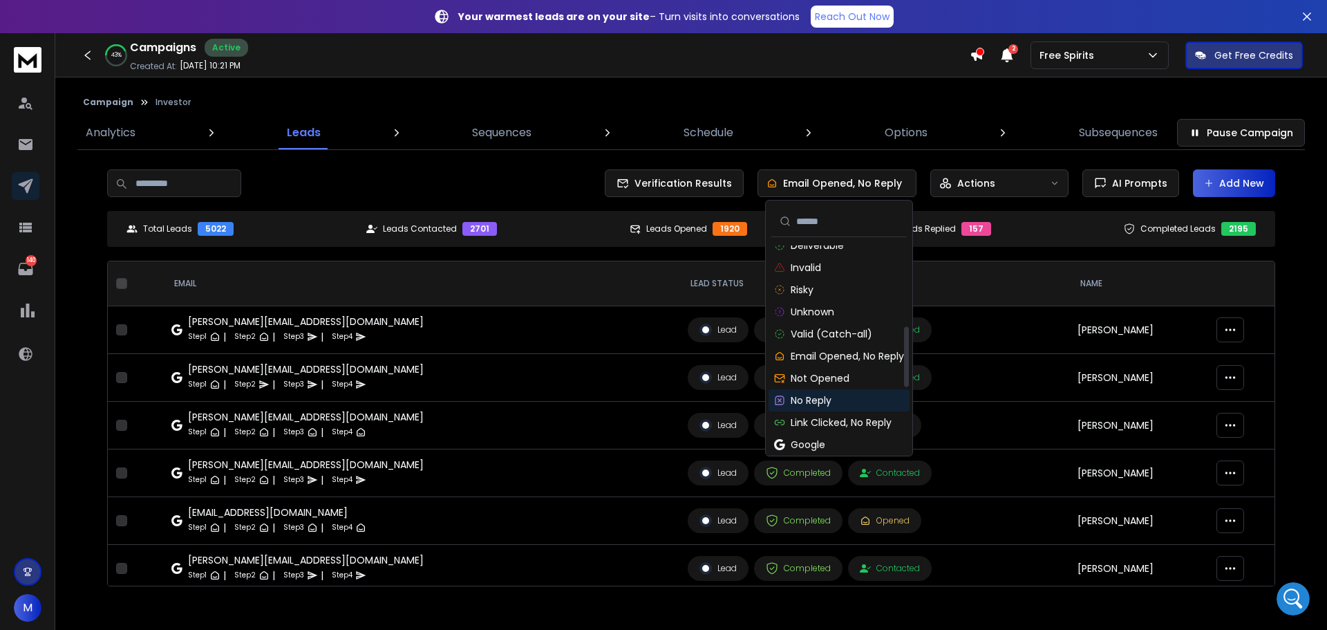
click at [847, 379] on p "Not Opened" at bounding box center [820, 378] width 59 height 14
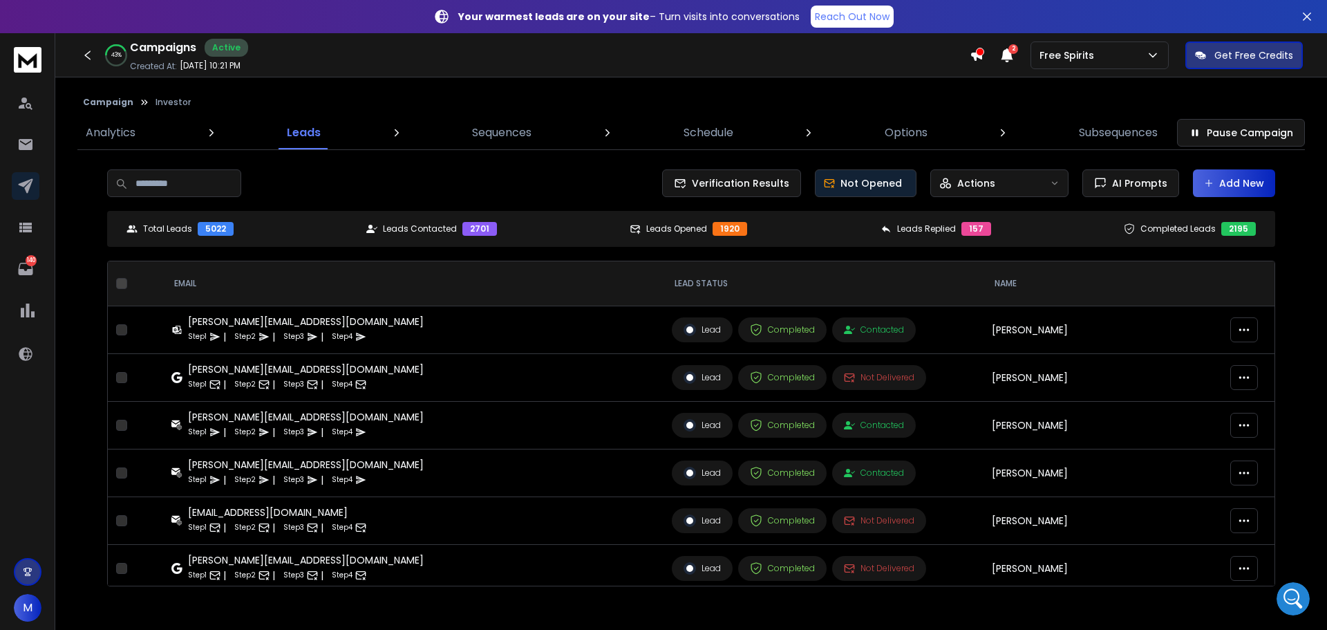
click at [861, 188] on p "Not Opened" at bounding box center [871, 183] width 62 height 14
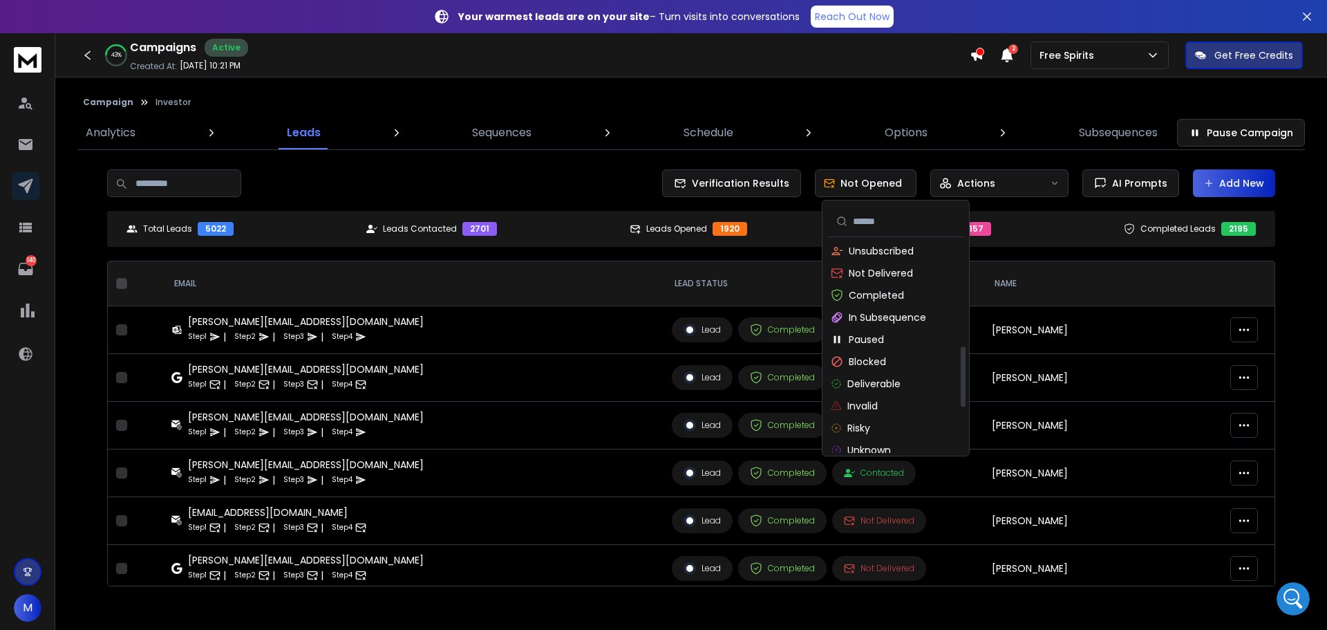
scroll to position [346, 0]
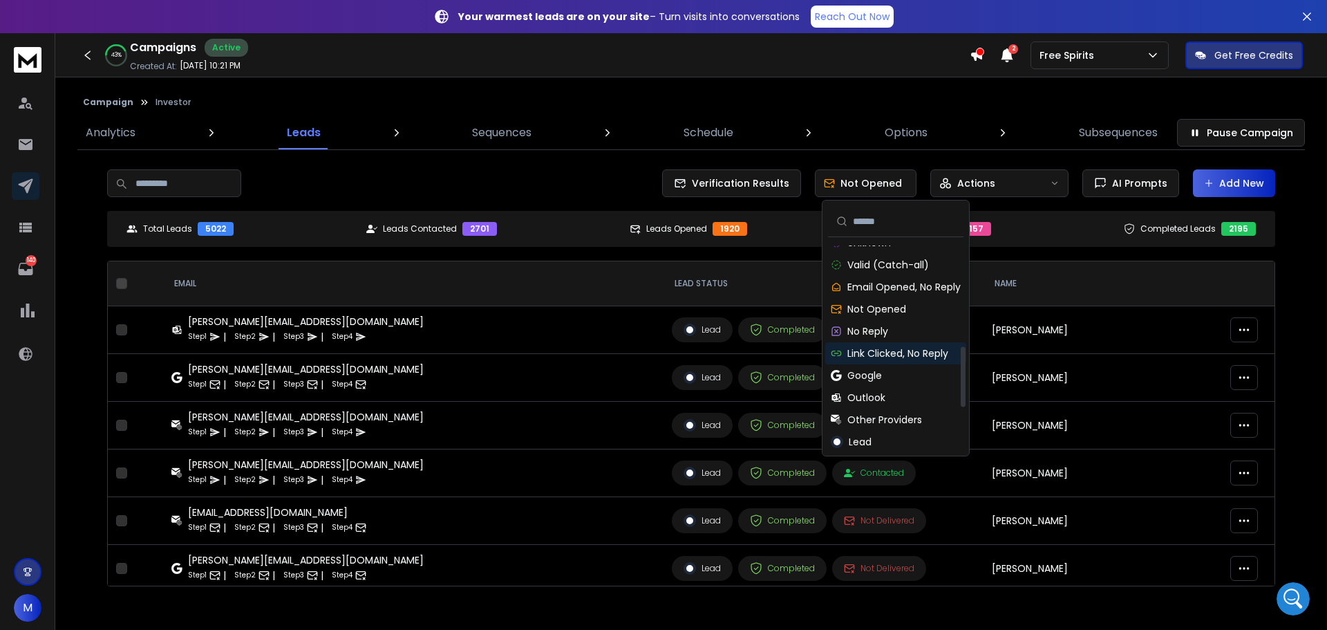
click at [920, 356] on p "Link Clicked, No Reply" at bounding box center [897, 353] width 101 height 14
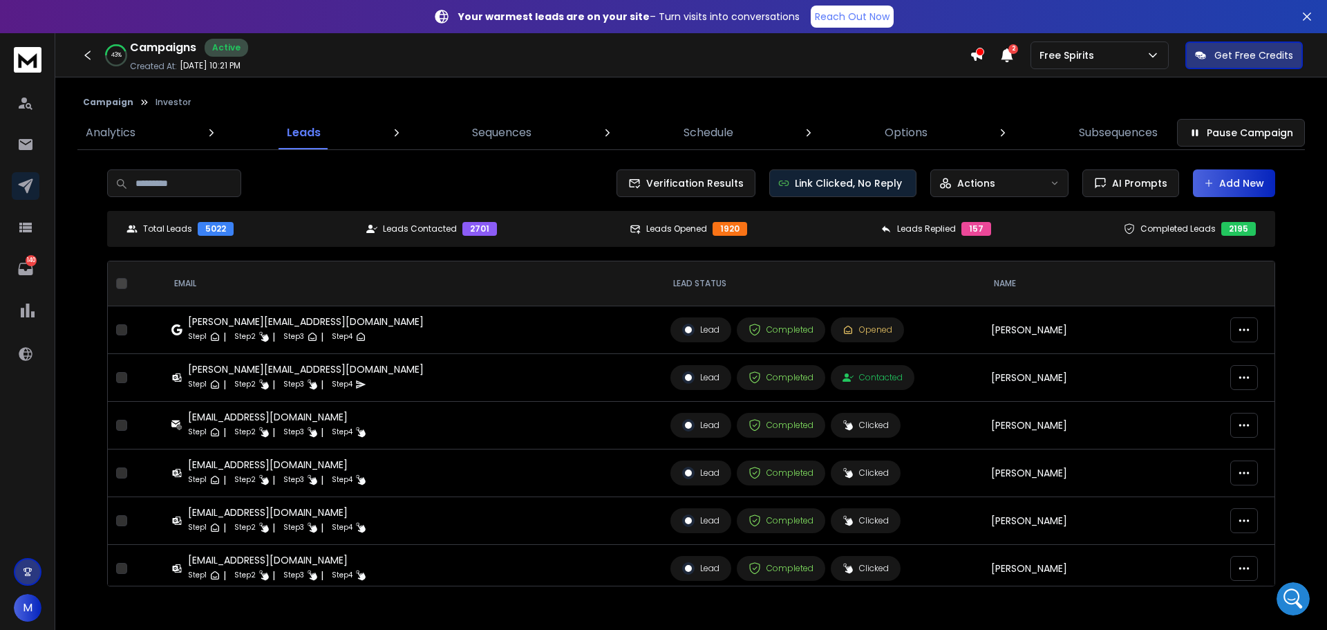
click at [840, 179] on p "Link Clicked, No Reply" at bounding box center [848, 183] width 107 height 14
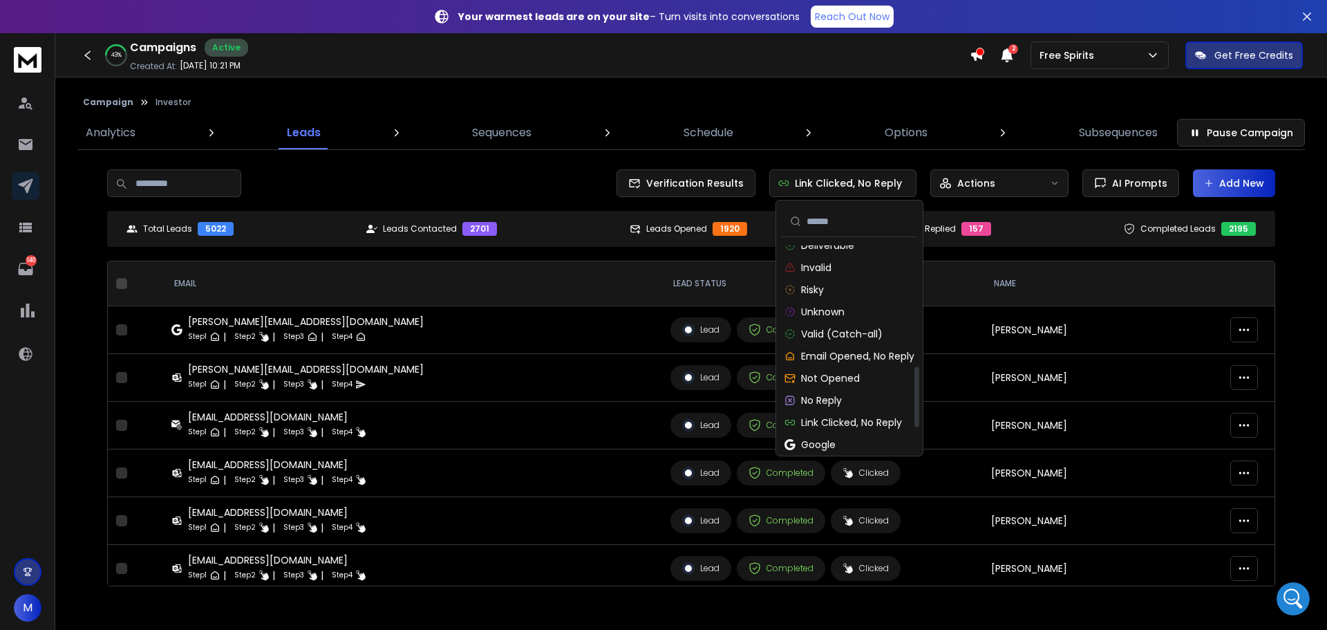
scroll to position [415, 0]
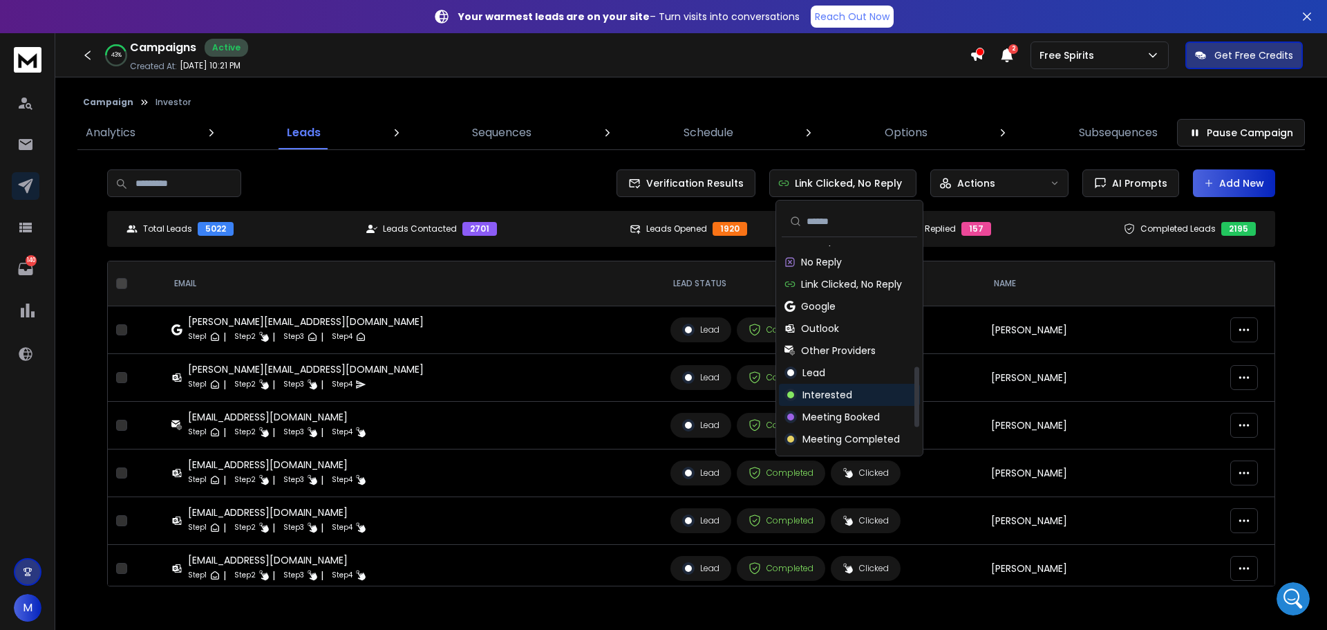
click at [833, 405] on div "Interested" at bounding box center [849, 395] width 141 height 22
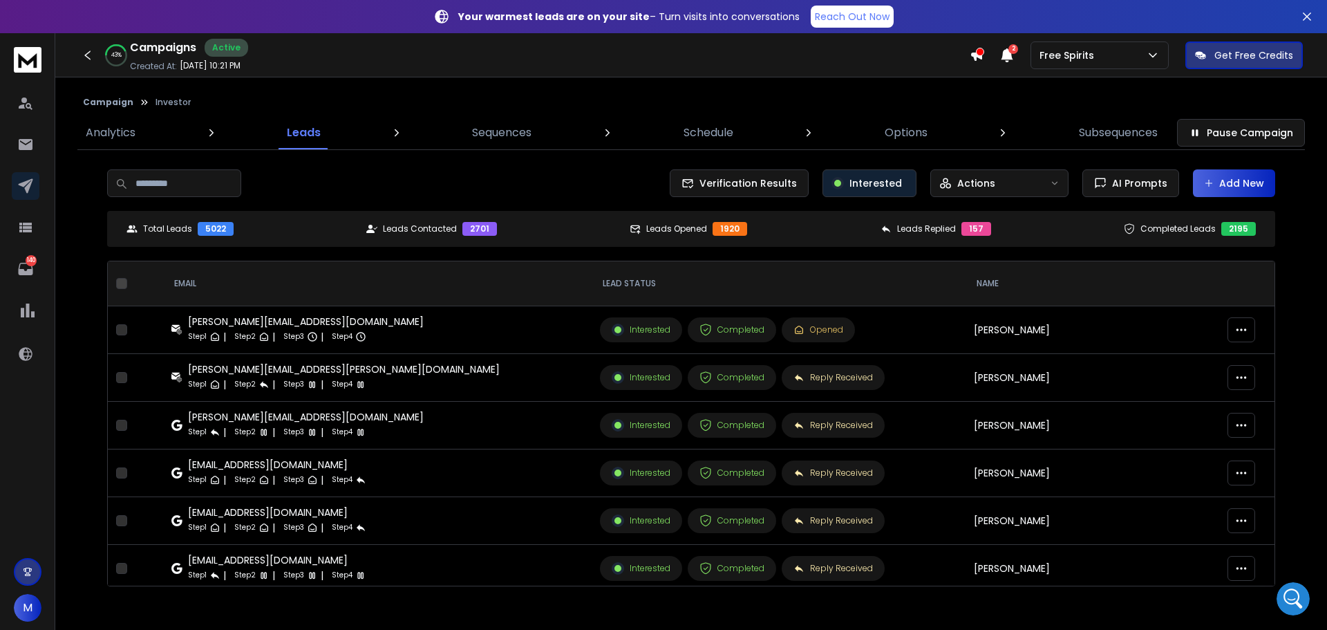
click at [858, 187] on p "Interested" at bounding box center [875, 183] width 53 height 14
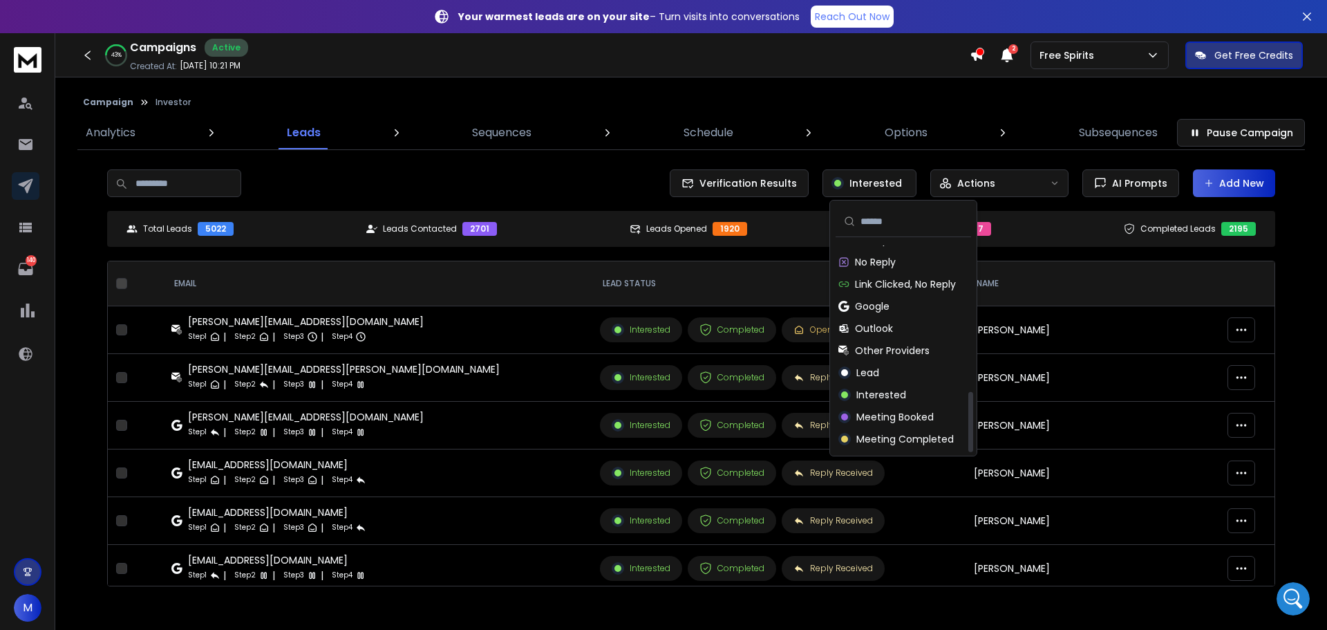
scroll to position [500, 0]
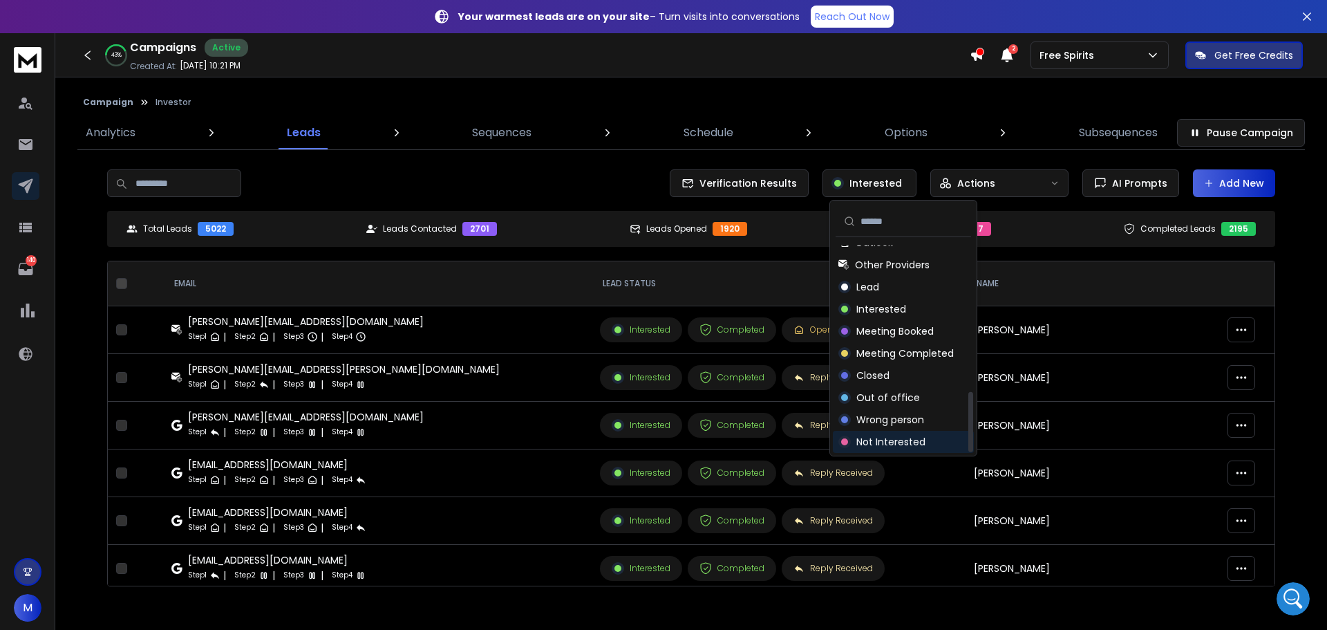
click at [921, 439] on p "Not Interested" at bounding box center [890, 442] width 69 height 14
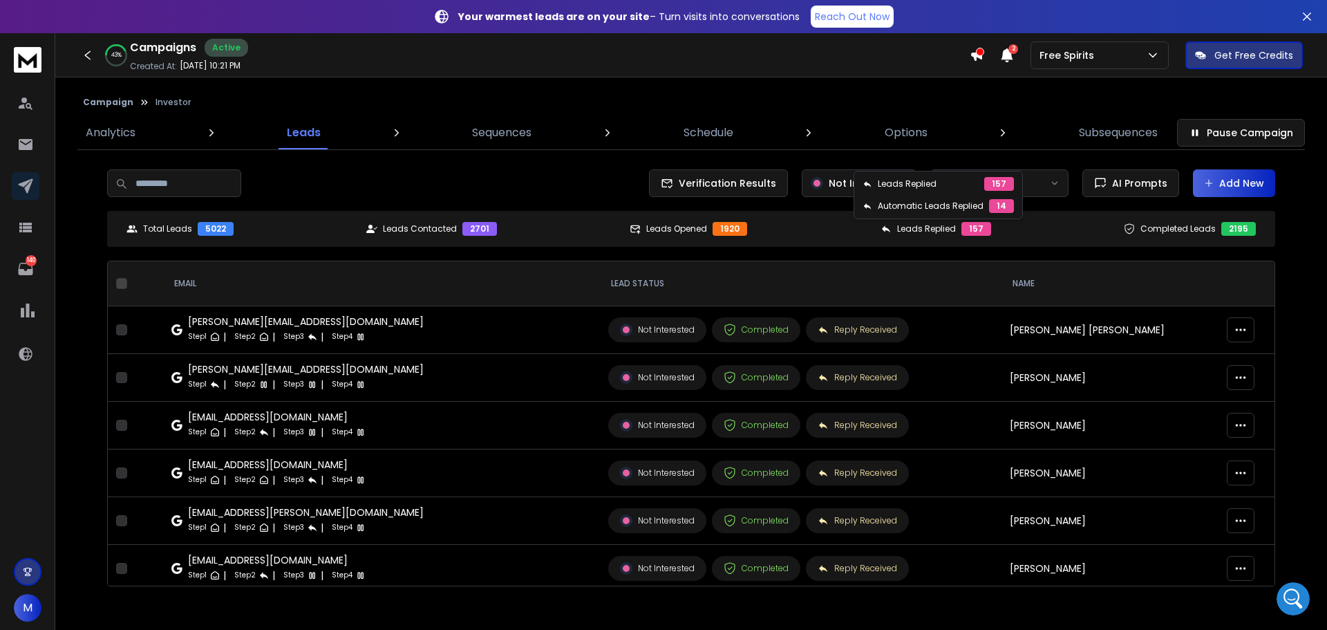
click at [887, 186] on p "Leads Replied" at bounding box center [907, 183] width 59 height 11
click at [844, 187] on p "Not Interested" at bounding box center [865, 183] width 73 height 14
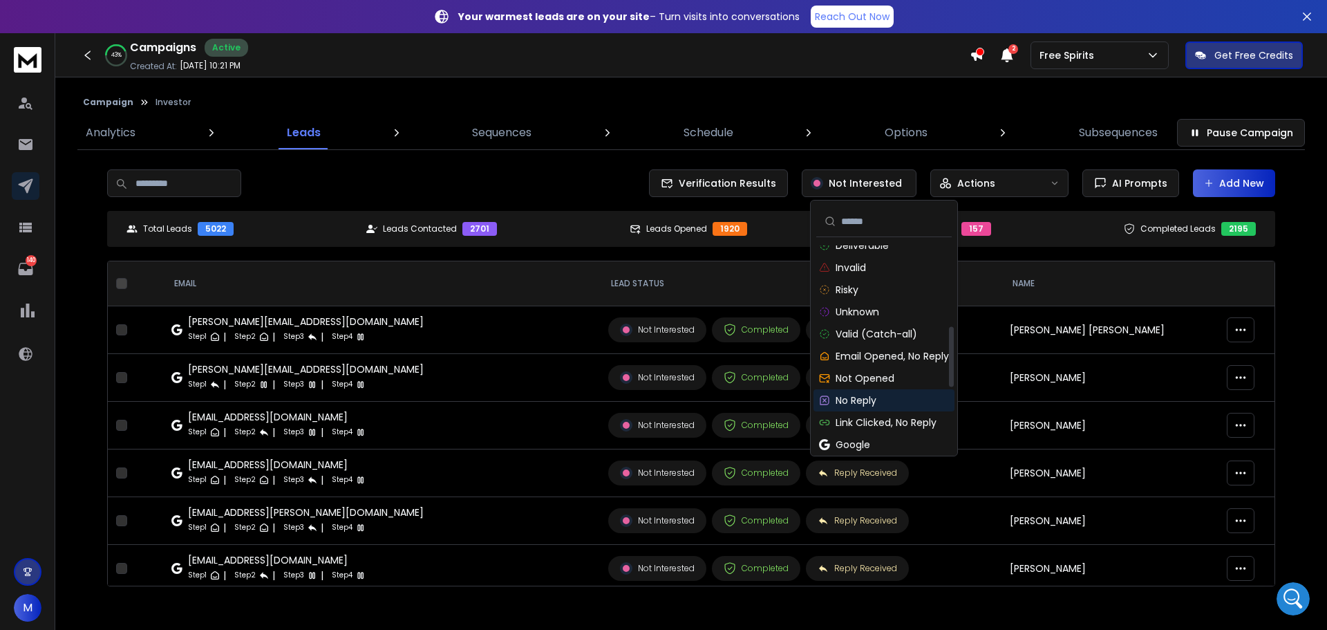
scroll to position [484, 0]
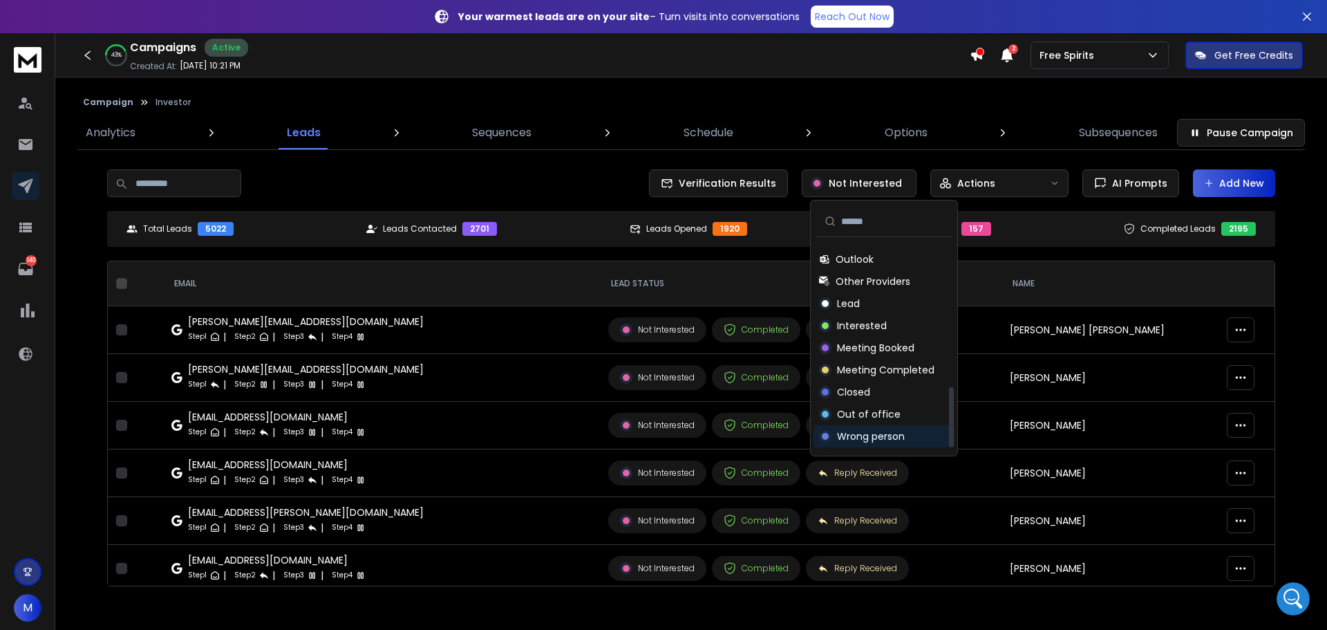
click at [891, 430] on p "Wrong person" at bounding box center [871, 436] width 68 height 14
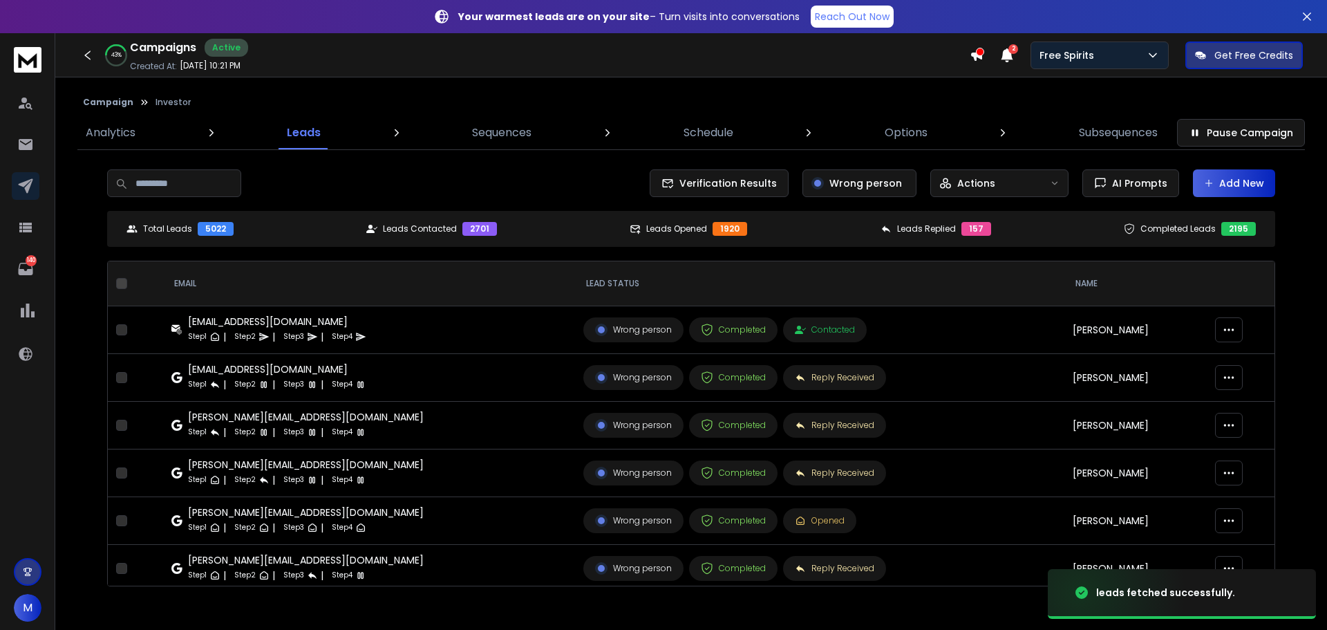
click at [1076, 53] on p "Free Spirits" at bounding box center [1069, 55] width 60 height 14
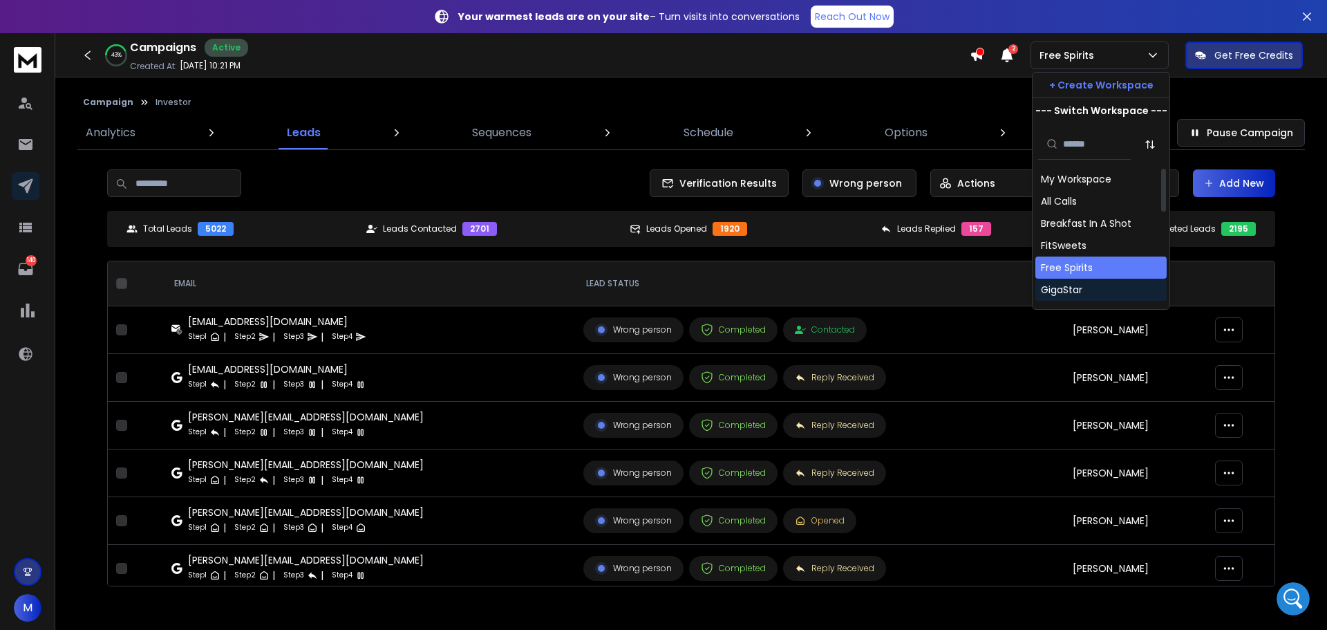
click at [1081, 285] on div "GigaStar" at bounding box center [1061, 290] width 41 height 14
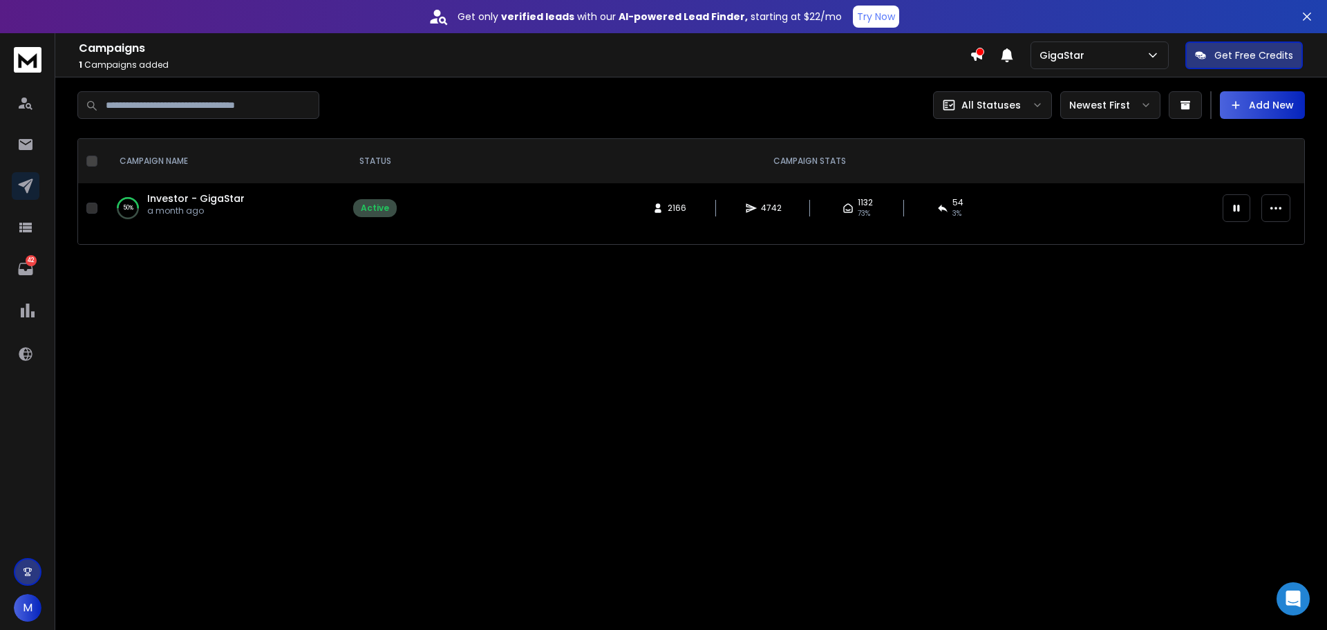
click at [527, 223] on td "2166 4742 1132 73 % 54 3 %" at bounding box center [809, 208] width 809 height 50
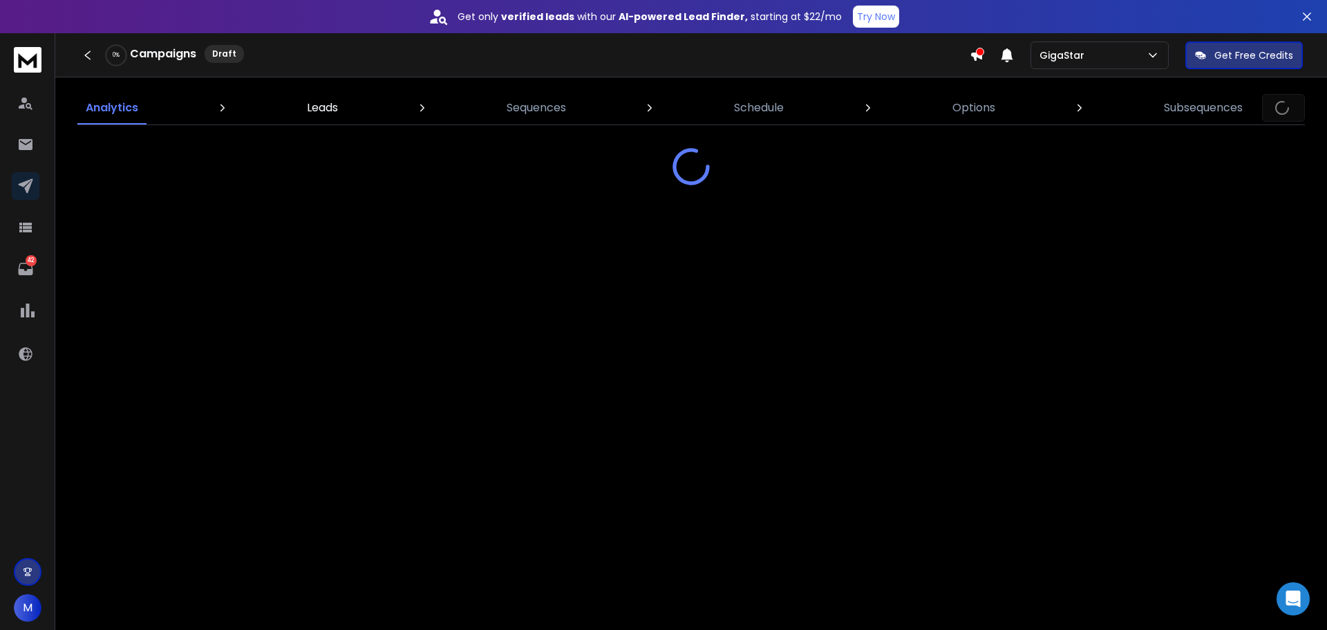
click at [324, 113] on p "Leads" at bounding box center [322, 108] width 31 height 17
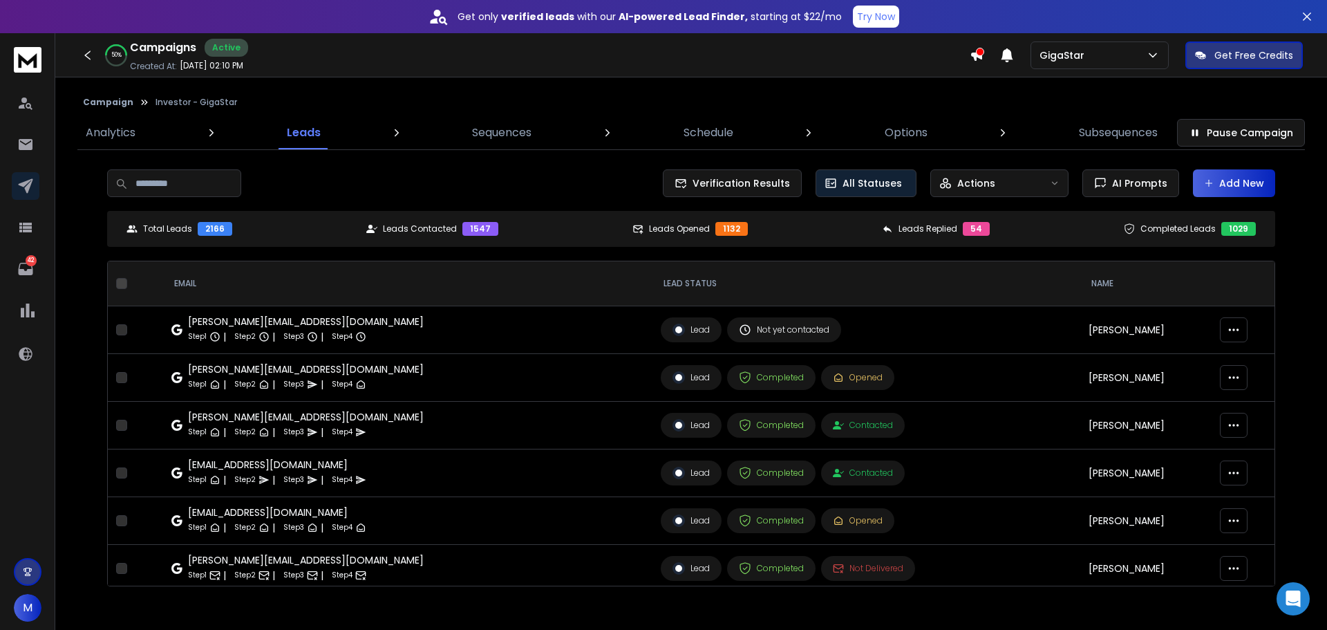
click at [896, 186] on p "All Statuses" at bounding box center [871, 183] width 59 height 14
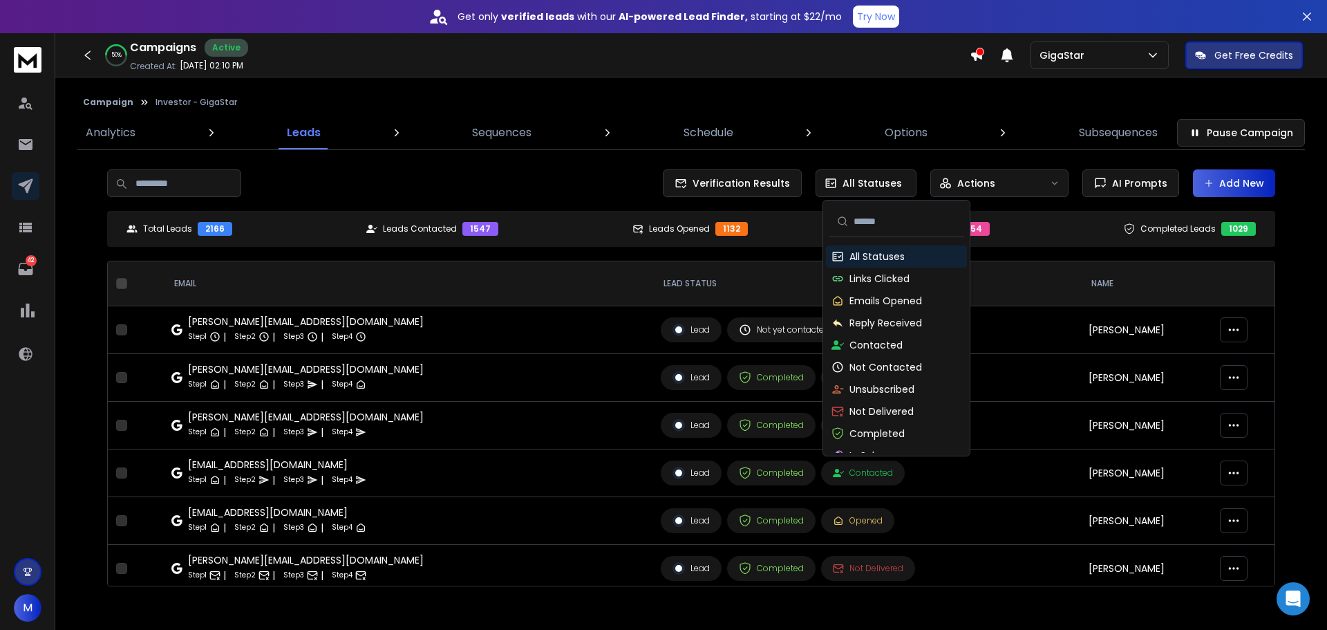
click at [552, 228] on div "Total Leads 2166 Leads Contacted 1547 Leads Opened 1132 Leads Replied 54 Comple…" at bounding box center [691, 229] width 1168 height 36
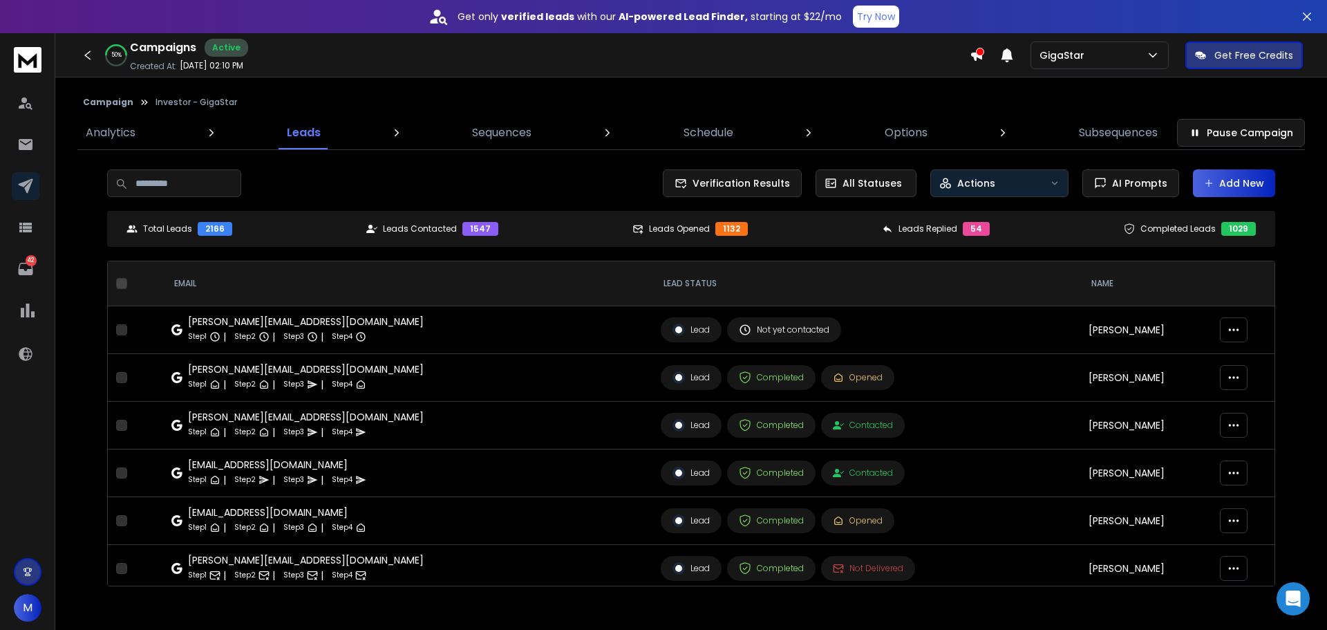
click at [1028, 181] on div "Actions" at bounding box center [991, 183] width 105 height 14
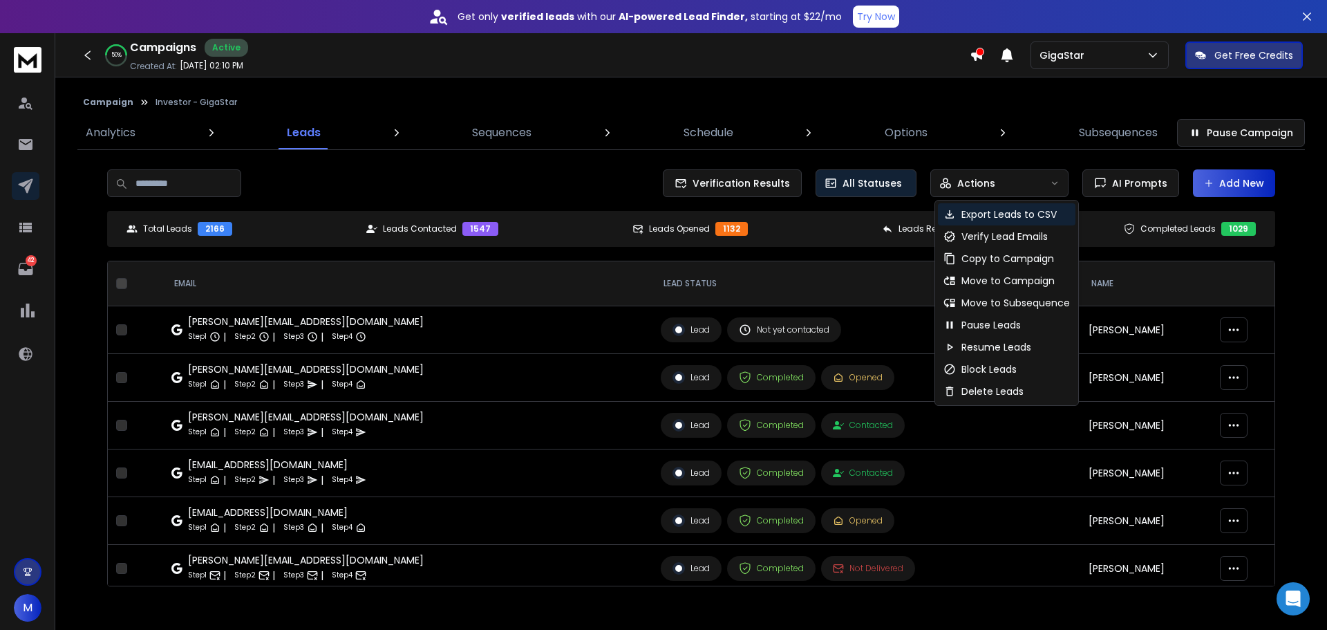
click at [889, 185] on p "All Statuses" at bounding box center [871, 183] width 59 height 14
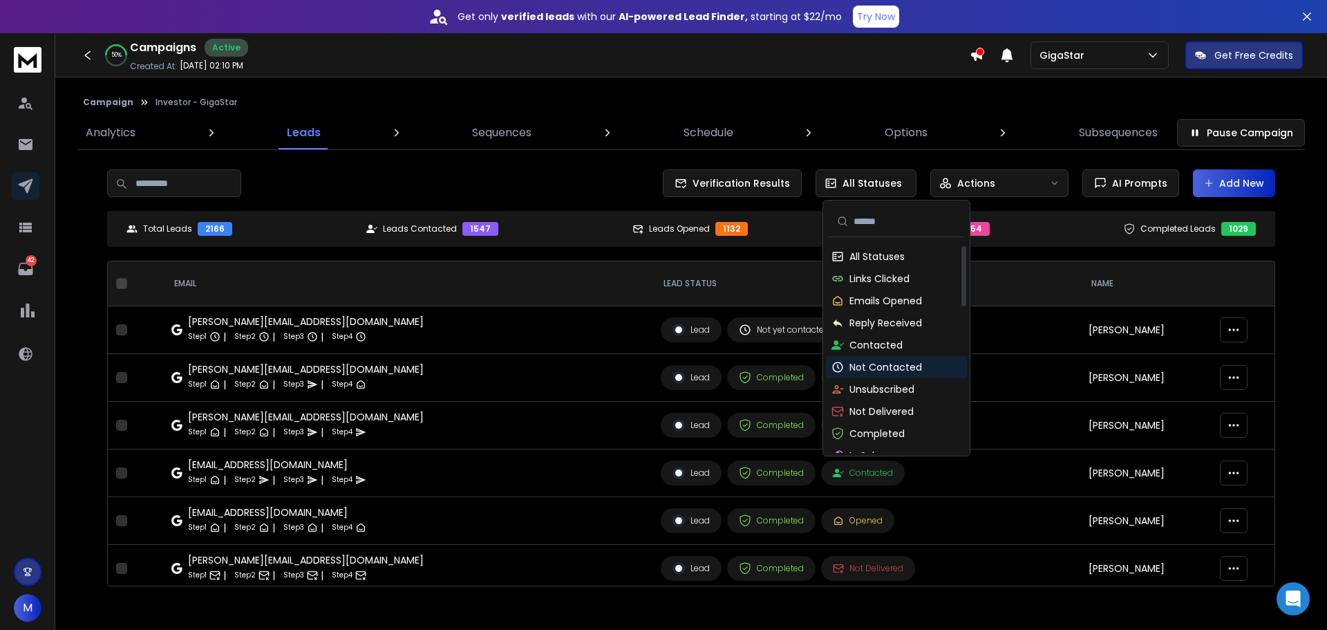
click at [902, 361] on p "Not Contacted" at bounding box center [885, 367] width 73 height 14
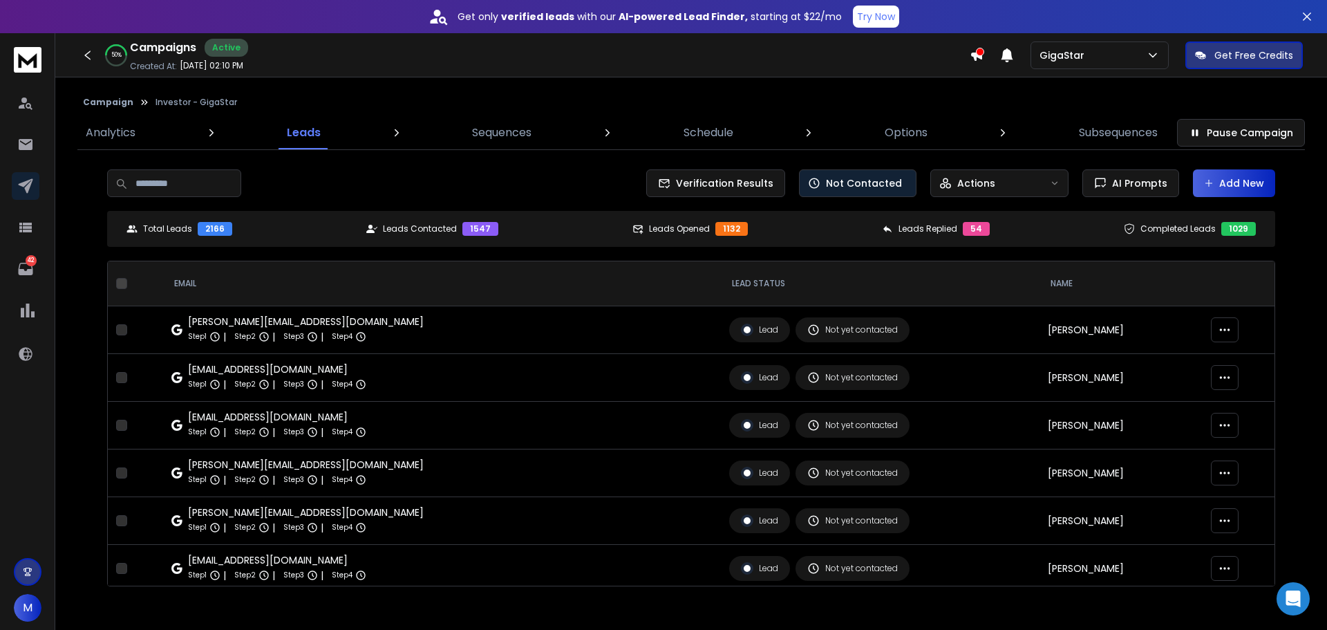
click at [896, 185] on p "Not Contacted" at bounding box center [864, 183] width 76 height 14
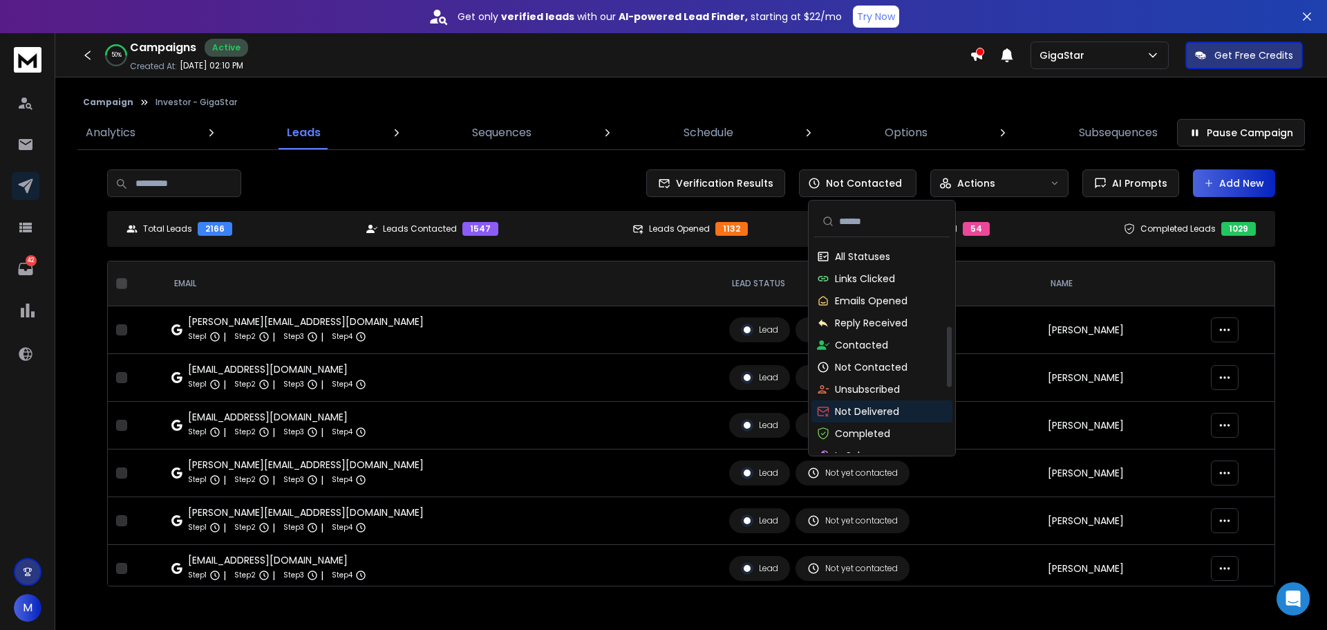
scroll to position [276, 0]
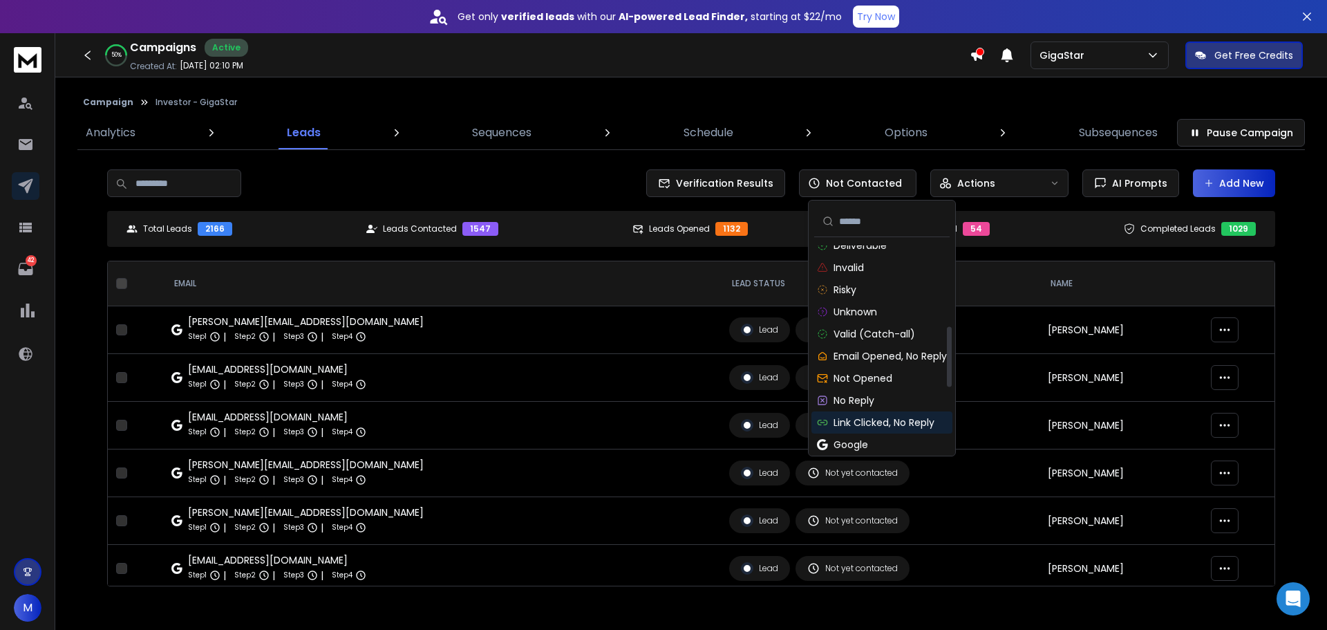
click at [901, 424] on p "Link Clicked, No Reply" at bounding box center [883, 422] width 101 height 14
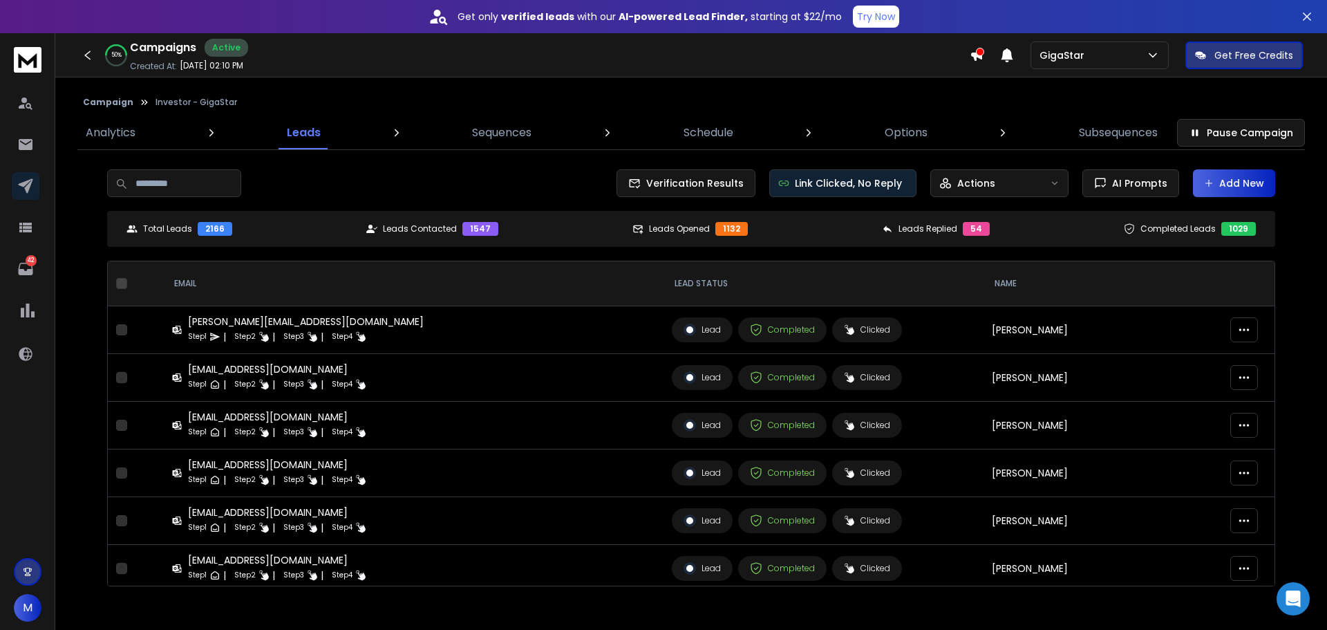
click at [880, 180] on p "Link Clicked, No Reply" at bounding box center [848, 183] width 107 height 14
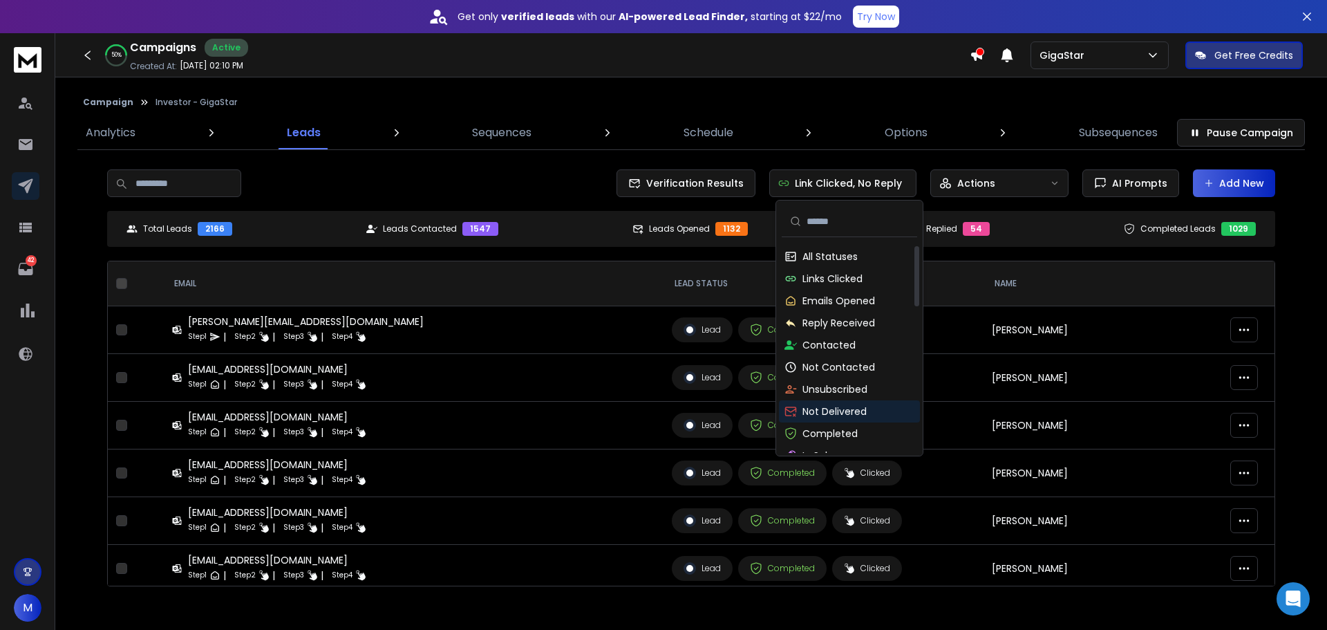
click at [873, 408] on div "Not Delivered" at bounding box center [849, 411] width 141 height 22
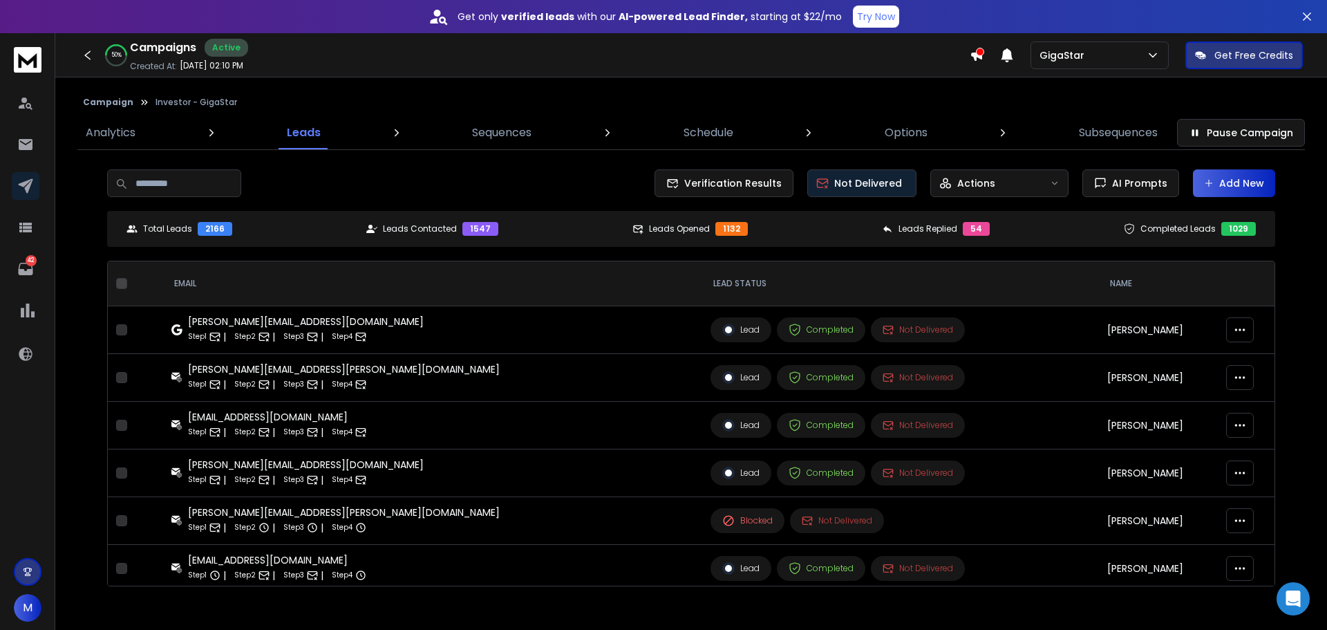
click at [885, 178] on p "Not Delivered" at bounding box center [868, 183] width 68 height 14
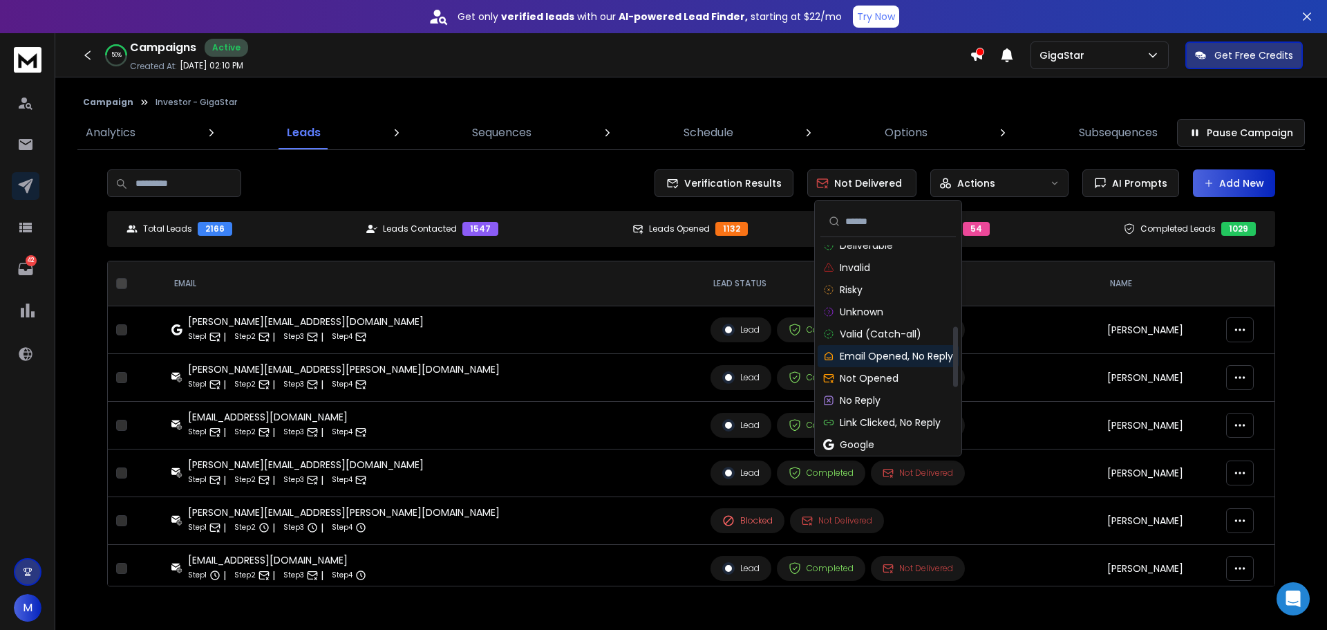
click at [917, 361] on p "Email Opened, No Reply" at bounding box center [896, 356] width 113 height 14
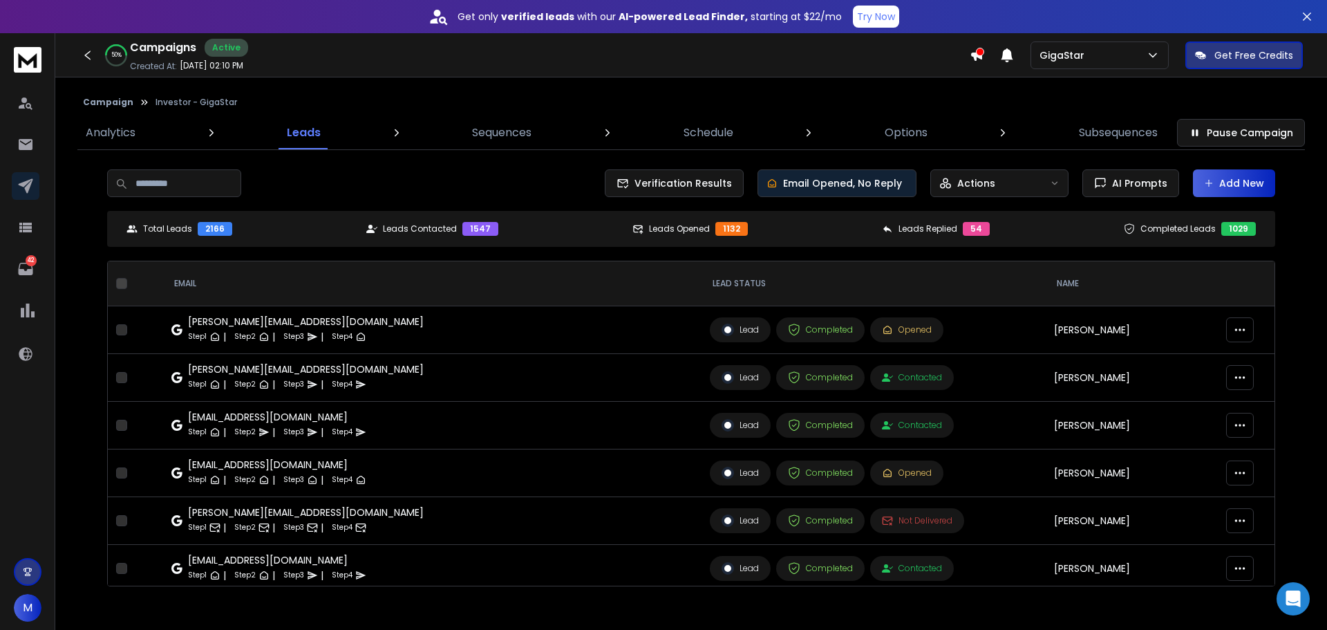
click at [838, 185] on p "Email Opened, No Reply" at bounding box center [842, 183] width 119 height 14
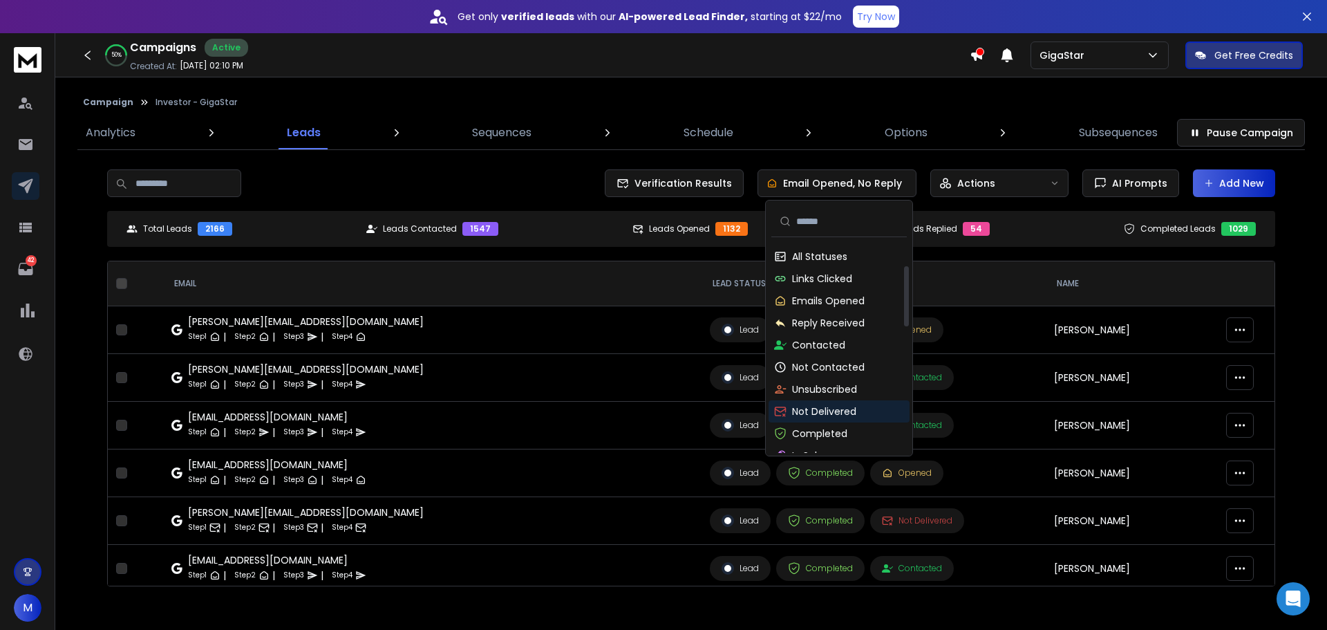
scroll to position [207, 0]
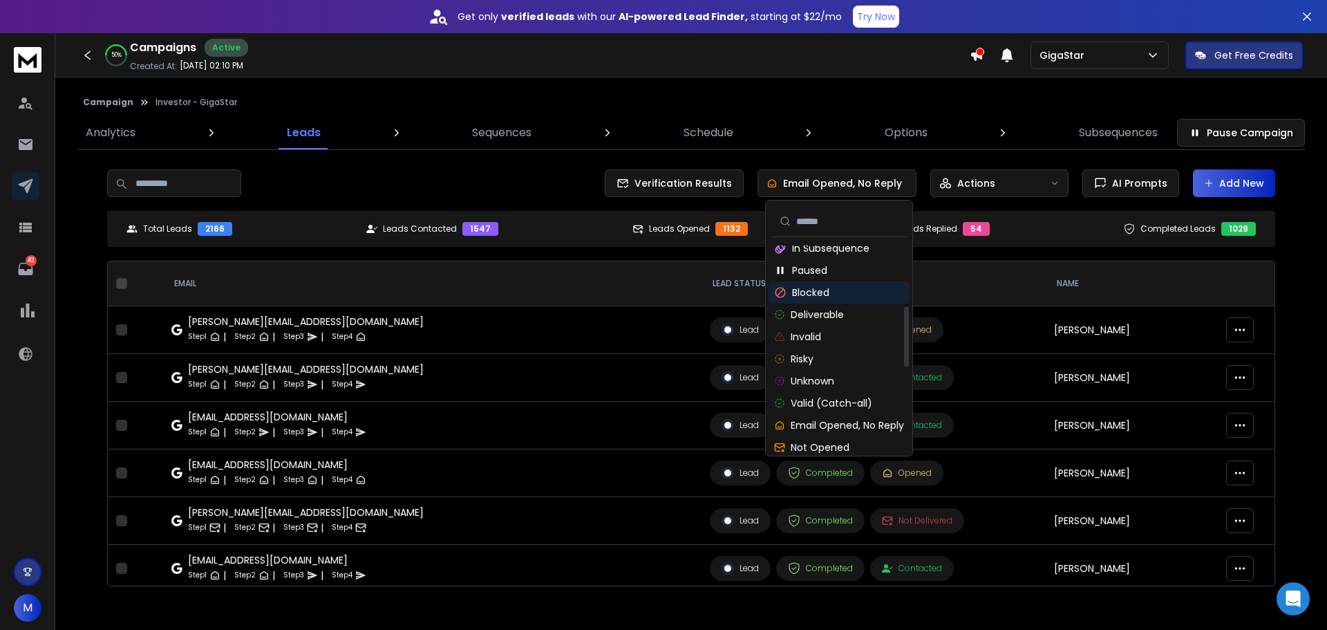
click at [842, 290] on div "Blocked" at bounding box center [839, 292] width 141 height 22
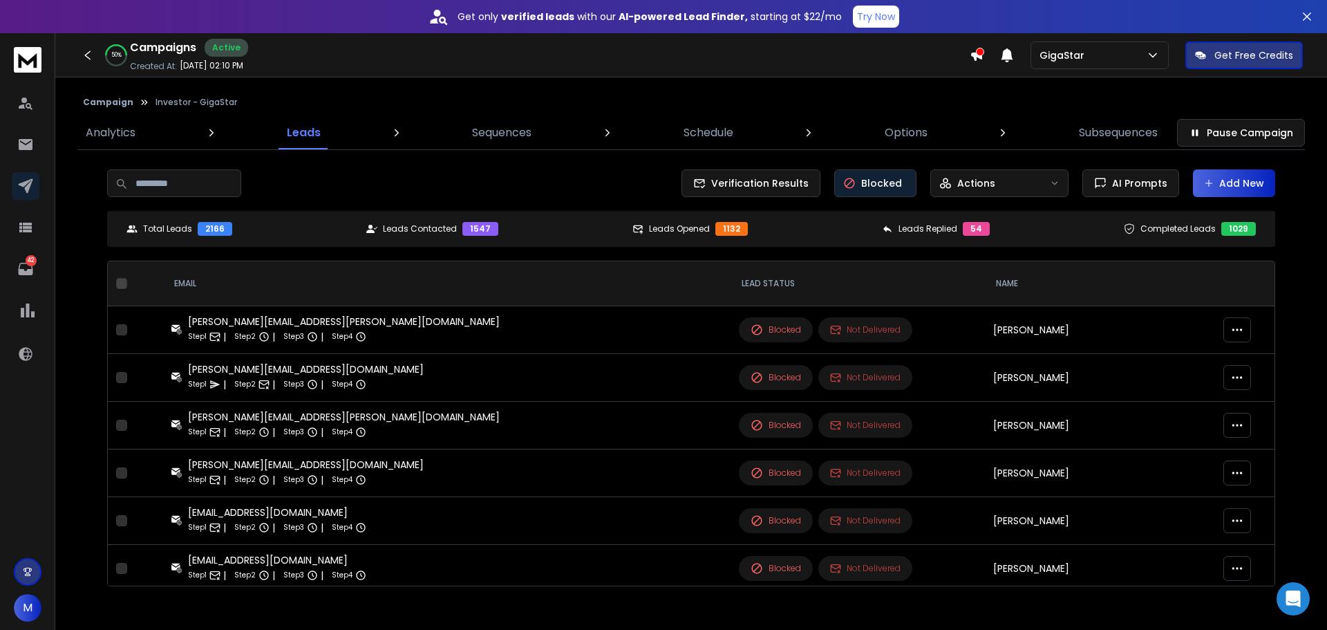
click at [880, 175] on button "Blocked" at bounding box center [875, 183] width 82 height 28
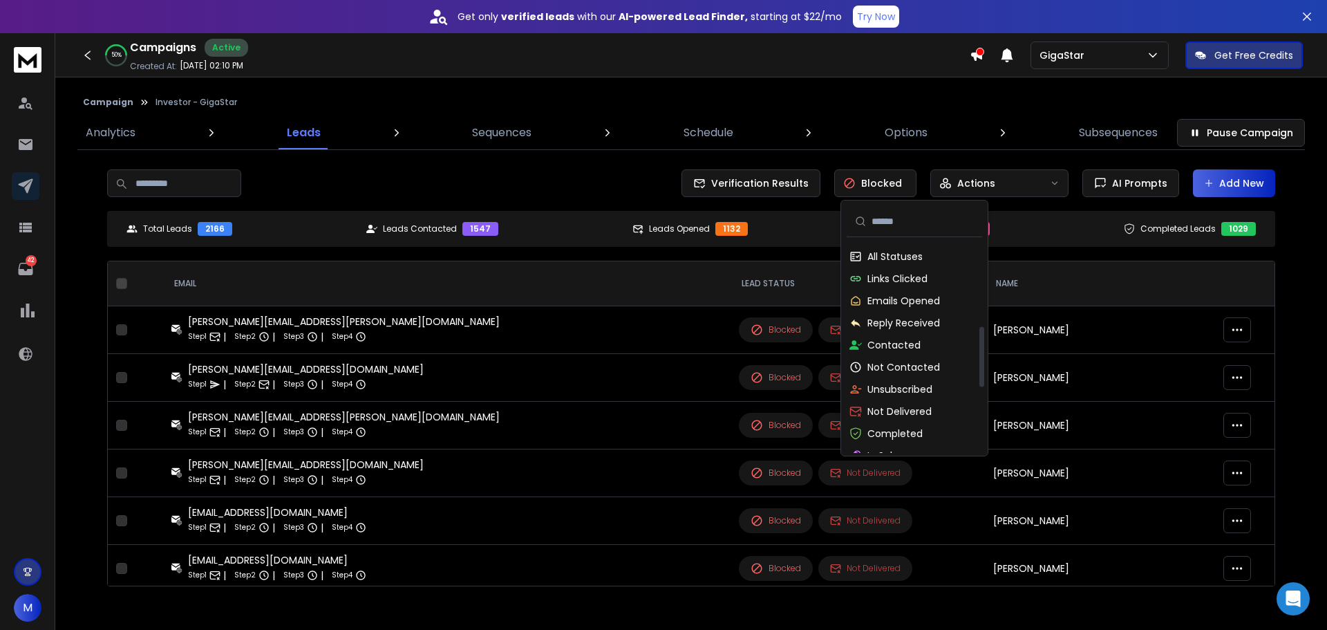
scroll to position [276, 0]
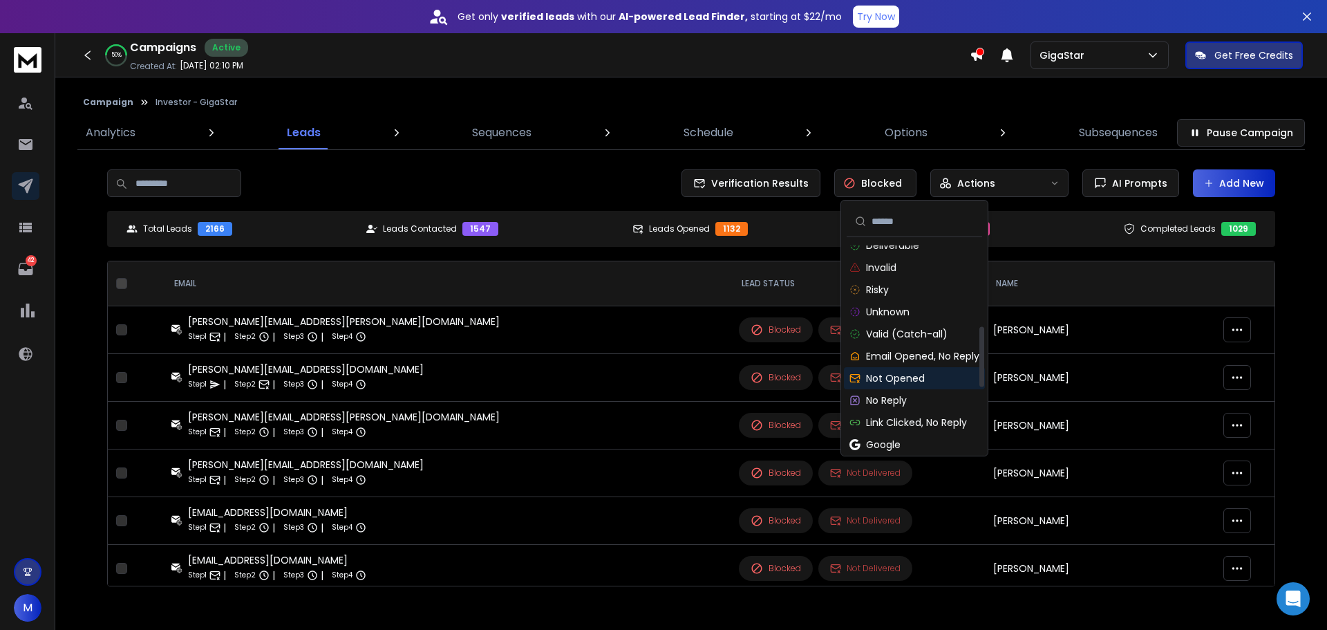
click at [926, 377] on div "Not Opened" at bounding box center [914, 378] width 141 height 22
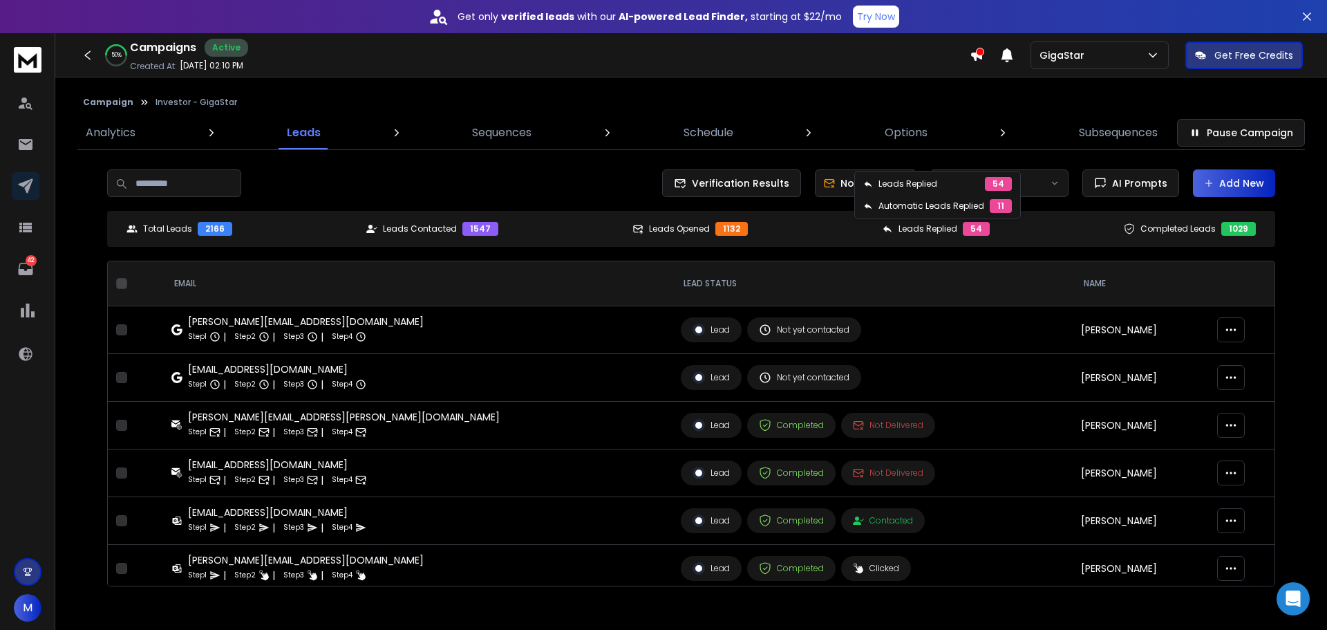
click at [879, 180] on p "Leads Replied" at bounding box center [907, 183] width 59 height 11
click at [838, 189] on div "Not Opened" at bounding box center [863, 183] width 78 height 14
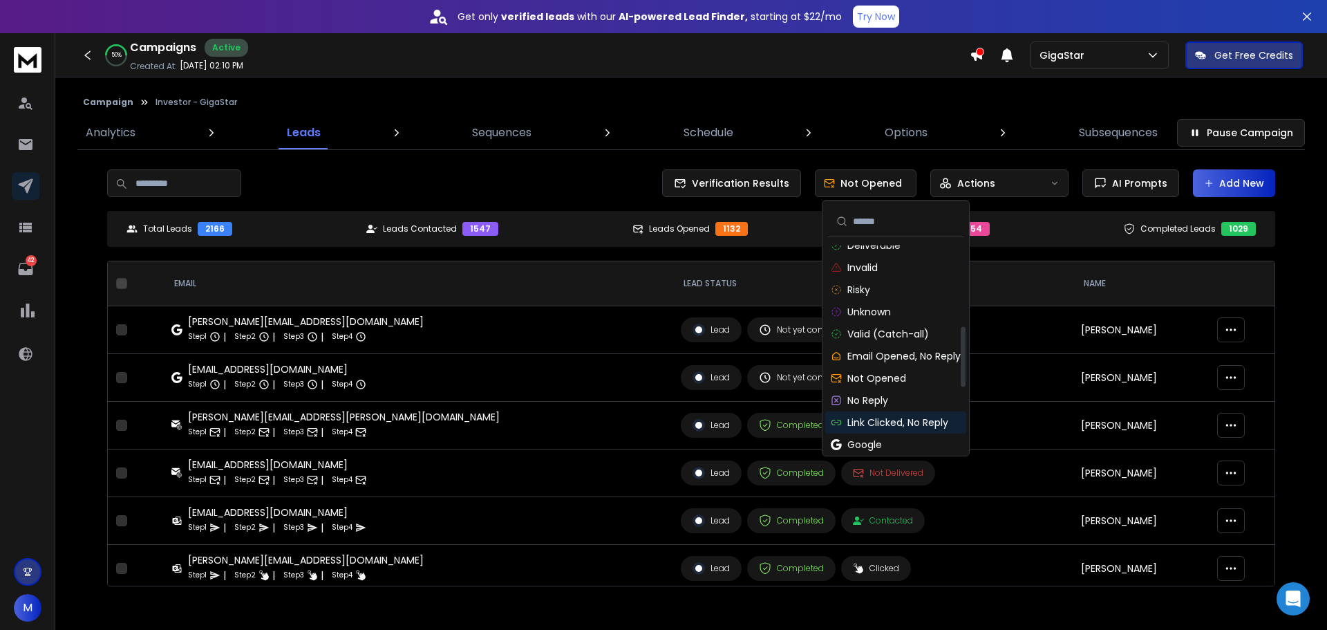
click at [923, 427] on p "Link Clicked, No Reply" at bounding box center [897, 422] width 101 height 14
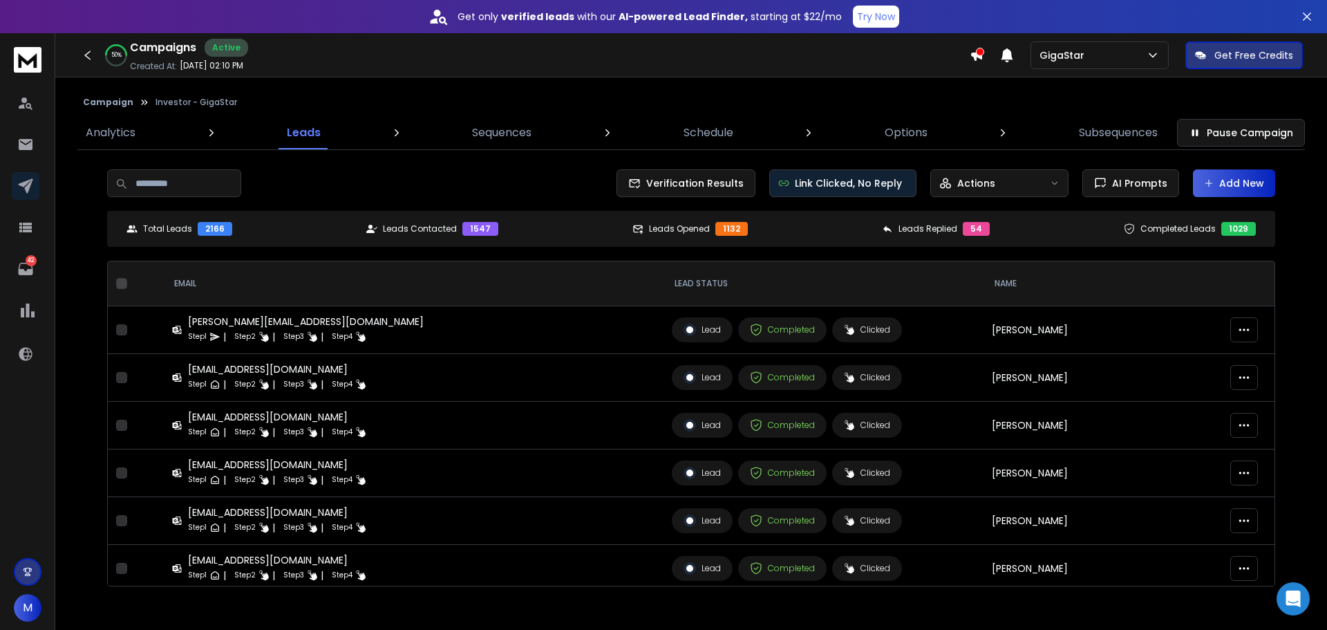
click at [848, 179] on p "Link Clicked, No Reply" at bounding box center [848, 183] width 107 height 14
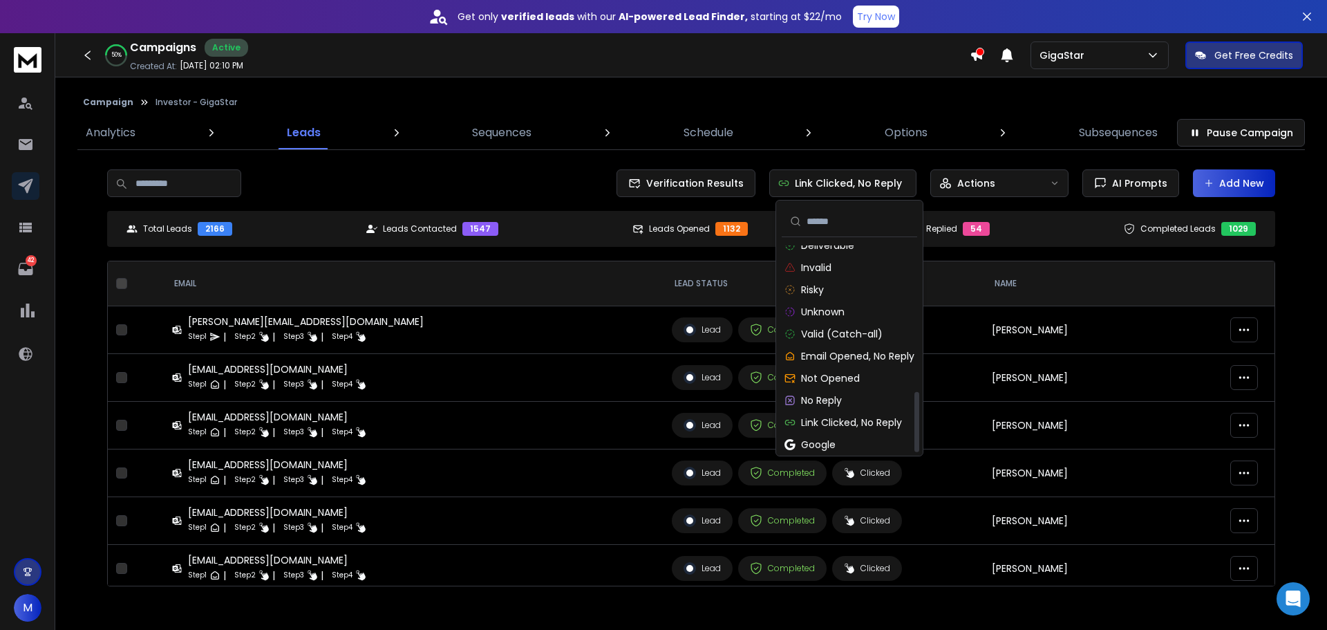
scroll to position [500, 0]
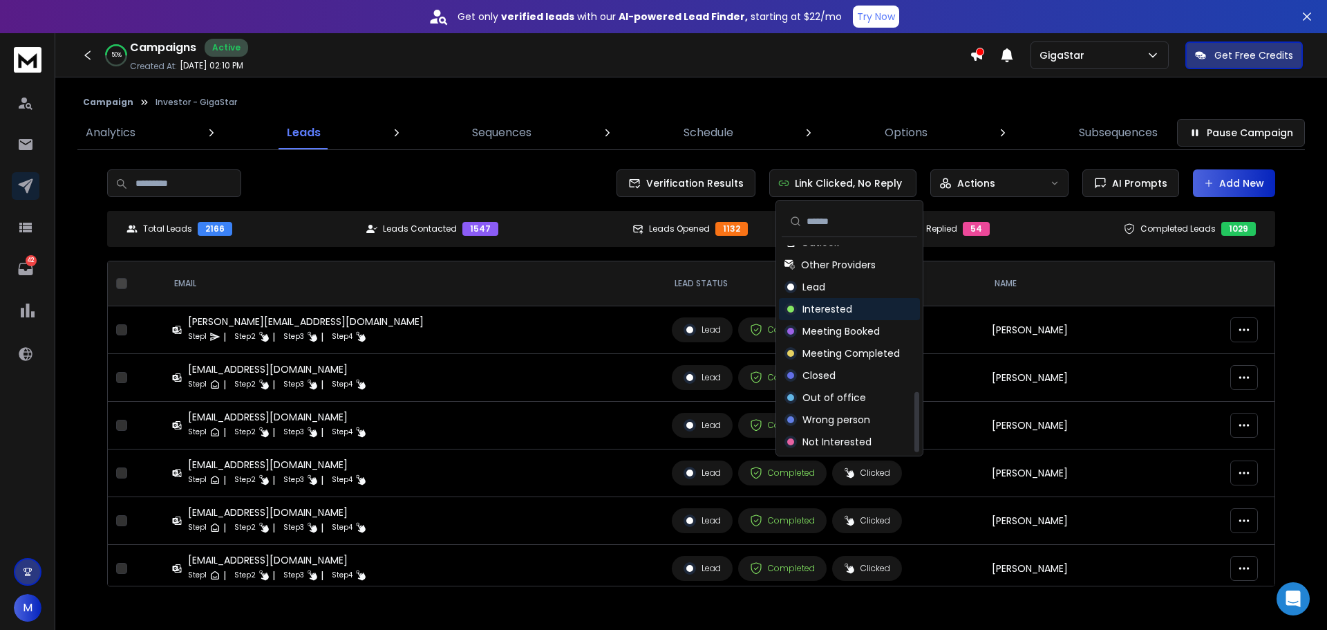
click at [829, 299] on div "Interested" at bounding box center [849, 309] width 141 height 22
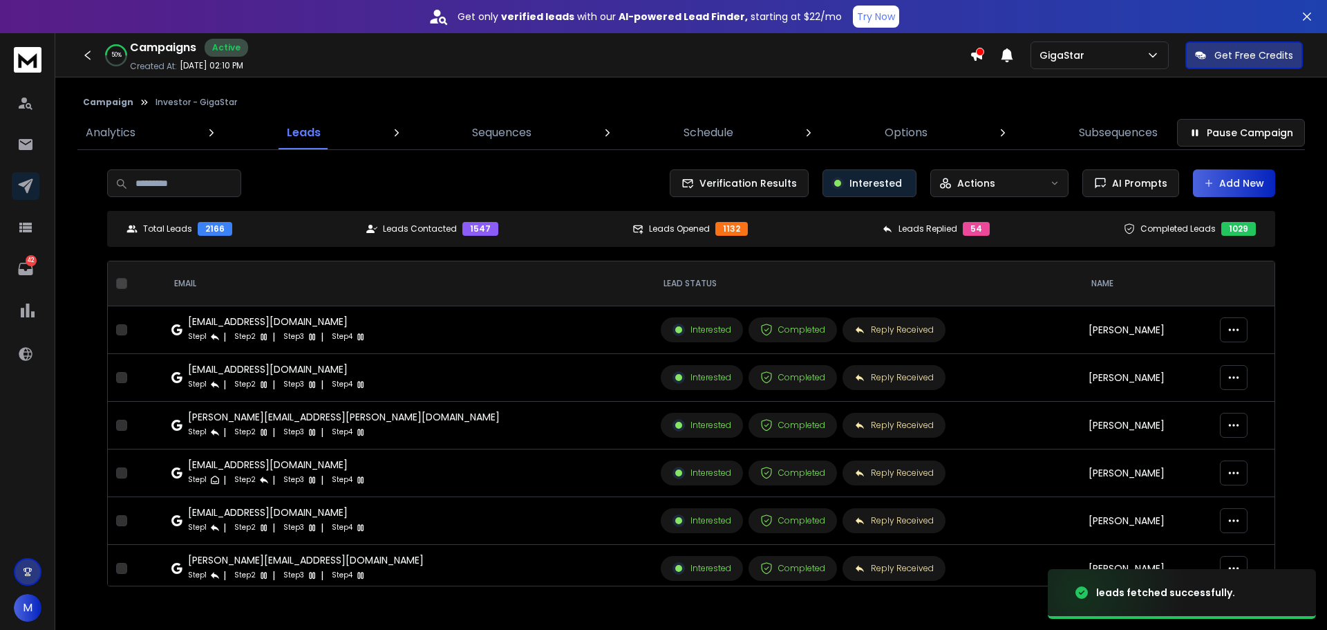
click at [898, 184] on p "Interested" at bounding box center [875, 183] width 53 height 14
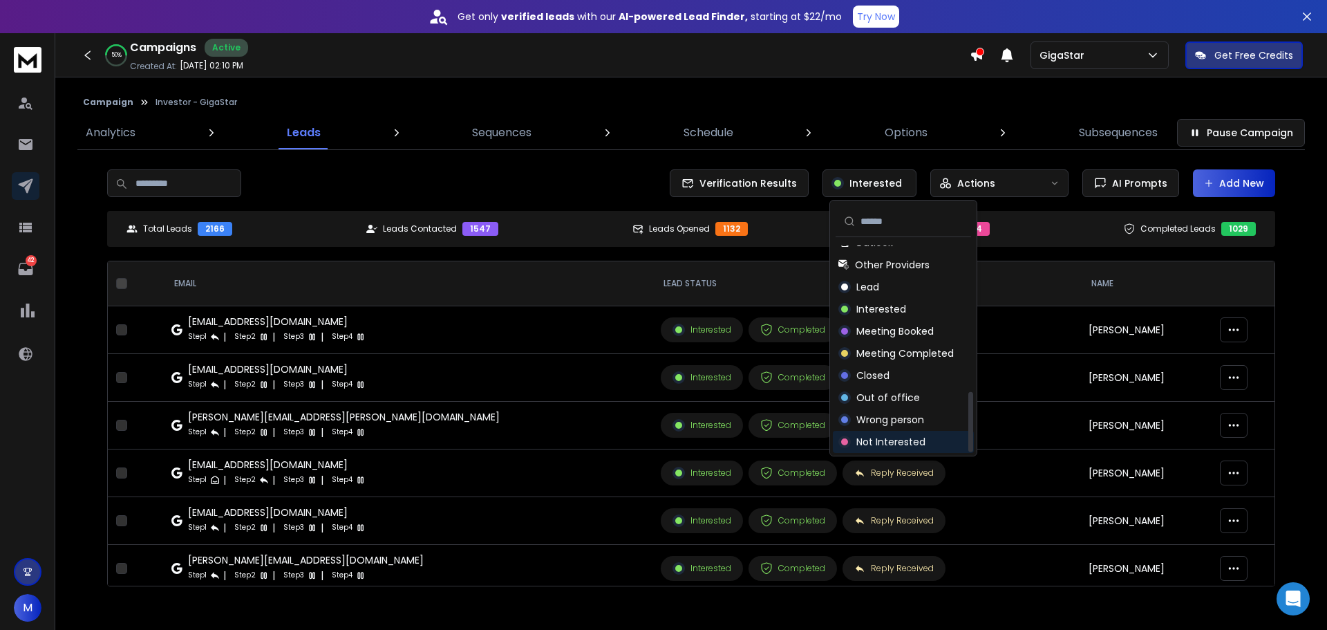
click at [907, 440] on p "Not Interested" at bounding box center [890, 442] width 69 height 14
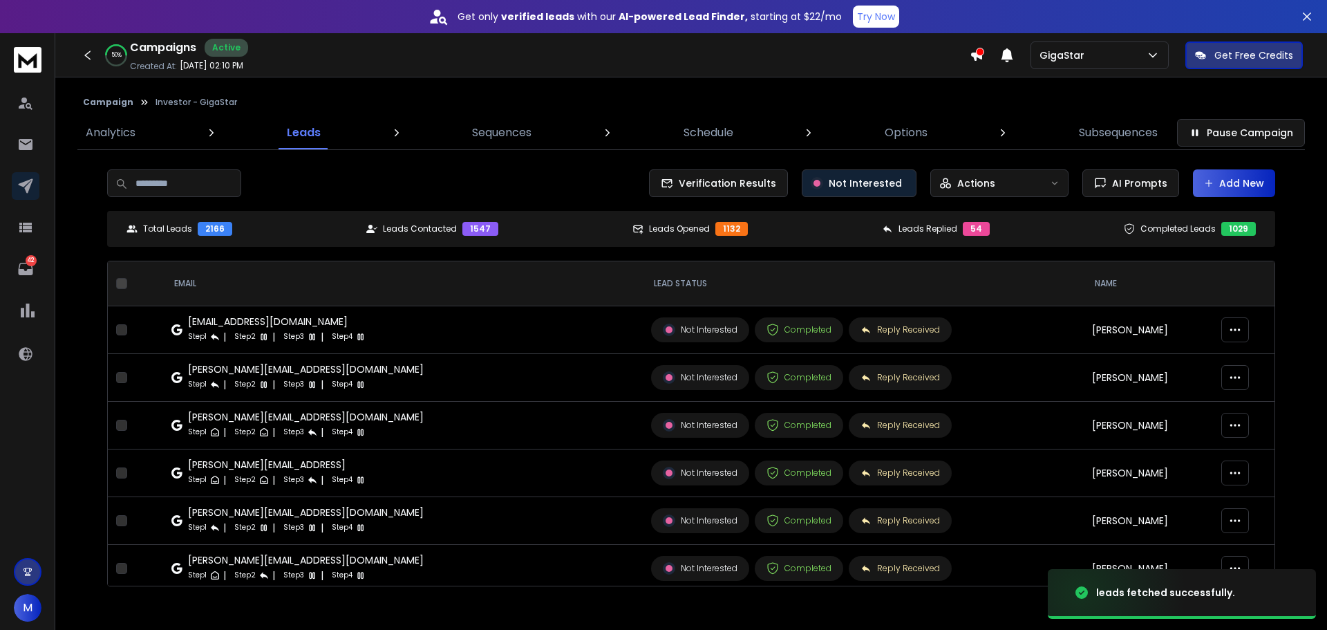
click at [859, 182] on p "Not Interested" at bounding box center [865, 183] width 73 height 14
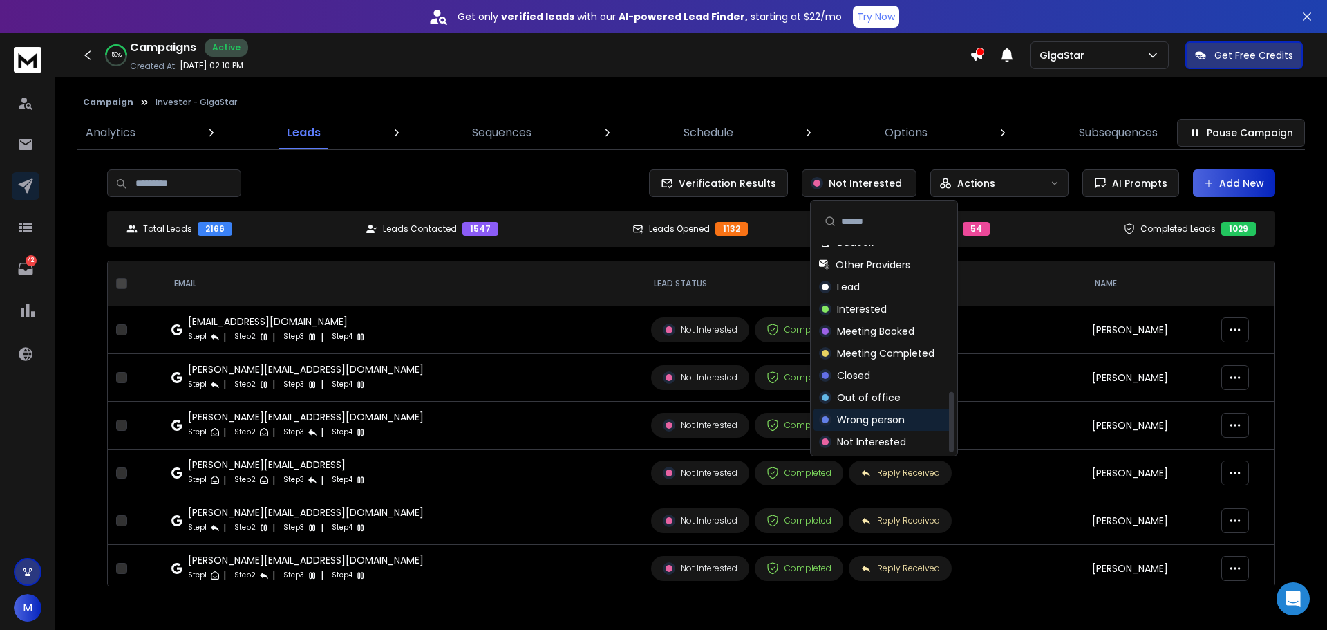
click at [889, 427] on div "Wrong person" at bounding box center [883, 419] width 141 height 22
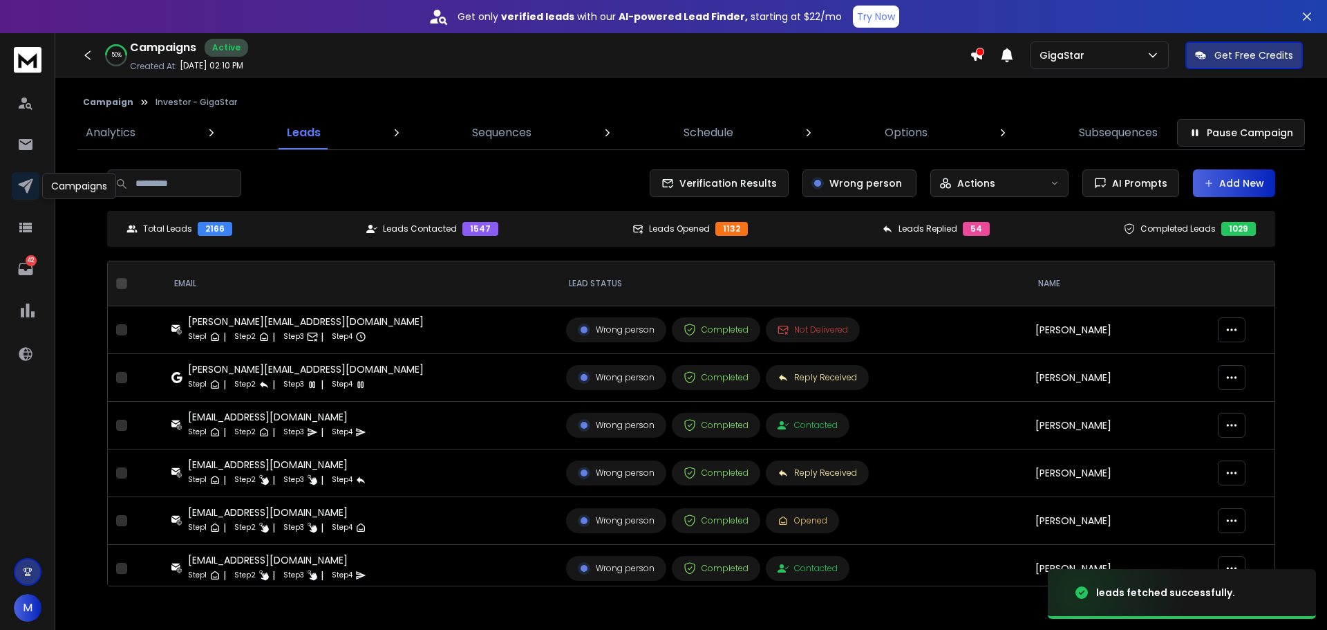
click at [28, 179] on icon at bounding box center [25, 186] width 17 height 17
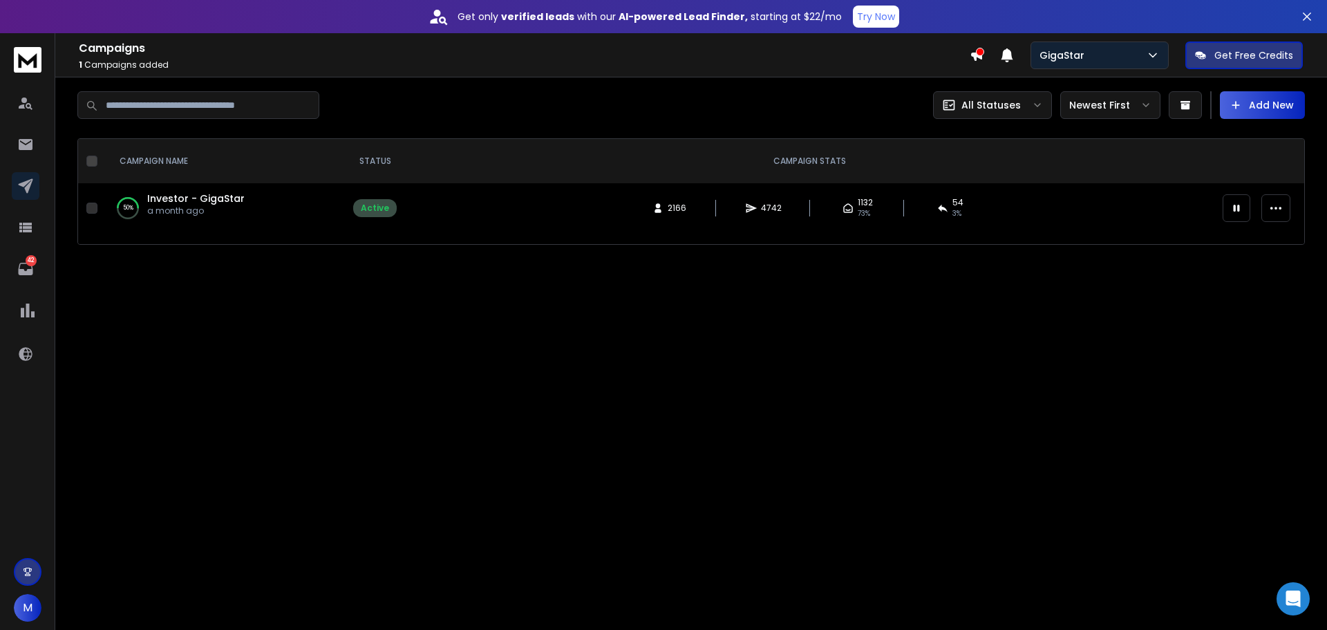
click at [1095, 52] on div "GigaStar" at bounding box center [1099, 55] width 120 height 14
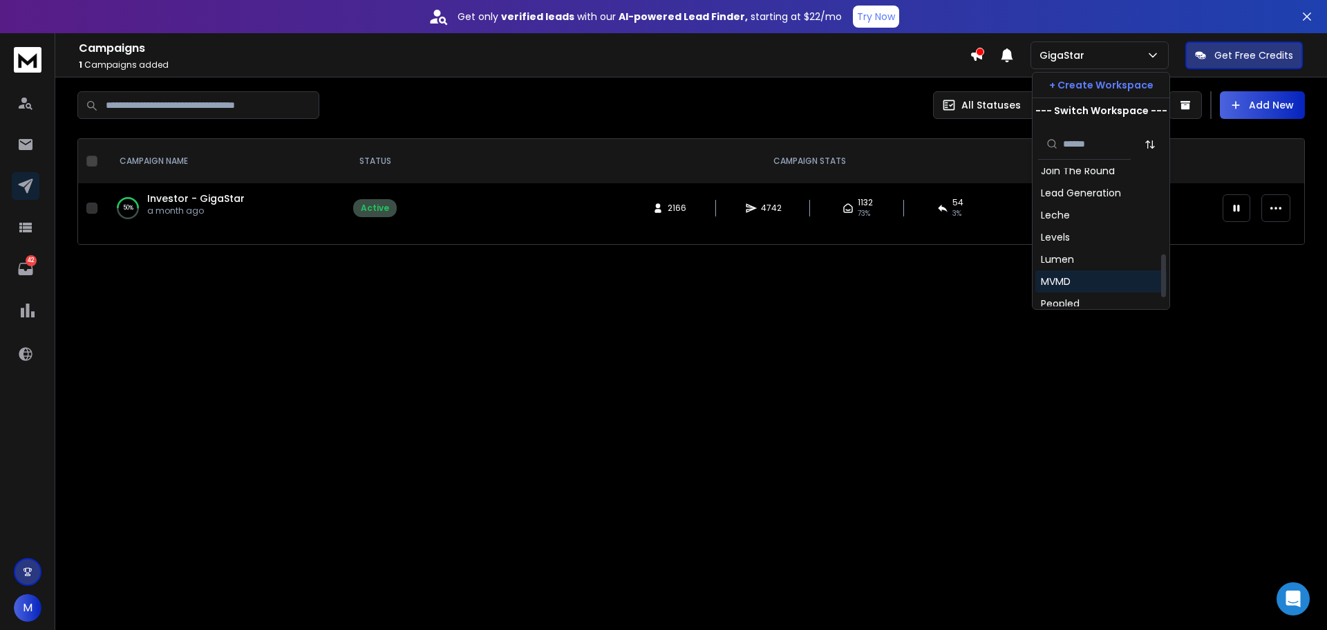
scroll to position [304, 0]
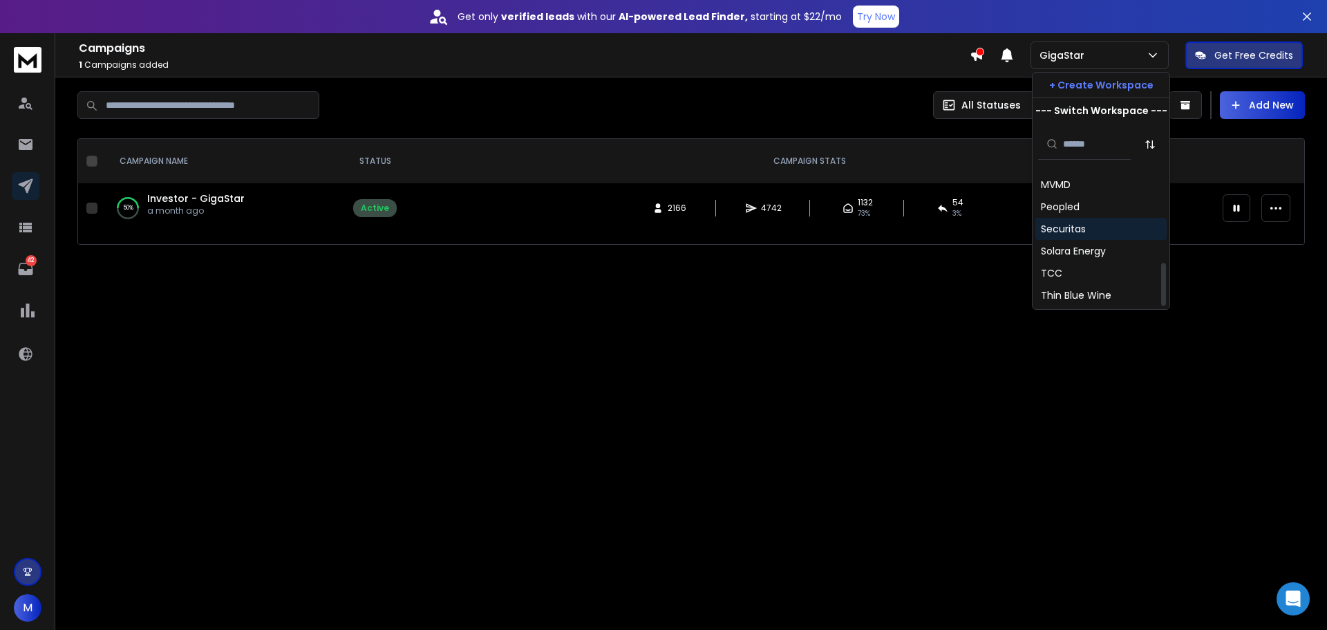
click at [1098, 224] on div "Securitas" at bounding box center [1100, 229] width 131 height 22
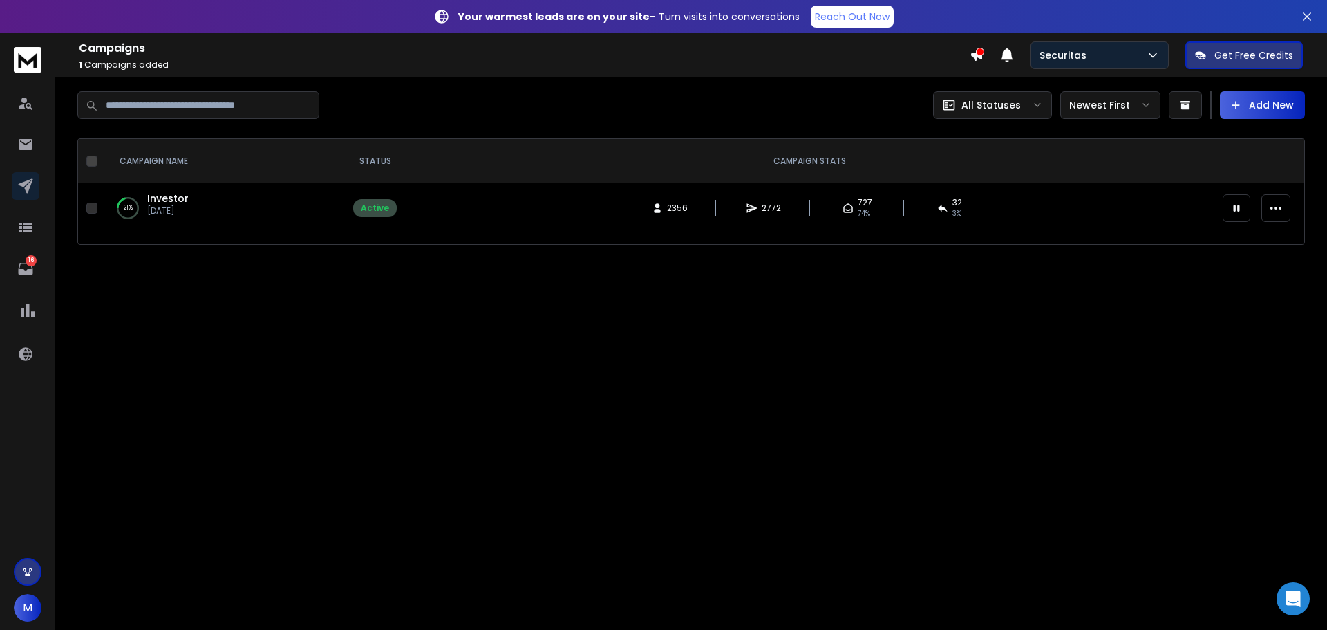
click at [1086, 51] on p "Securitas" at bounding box center [1065, 55] width 53 height 14
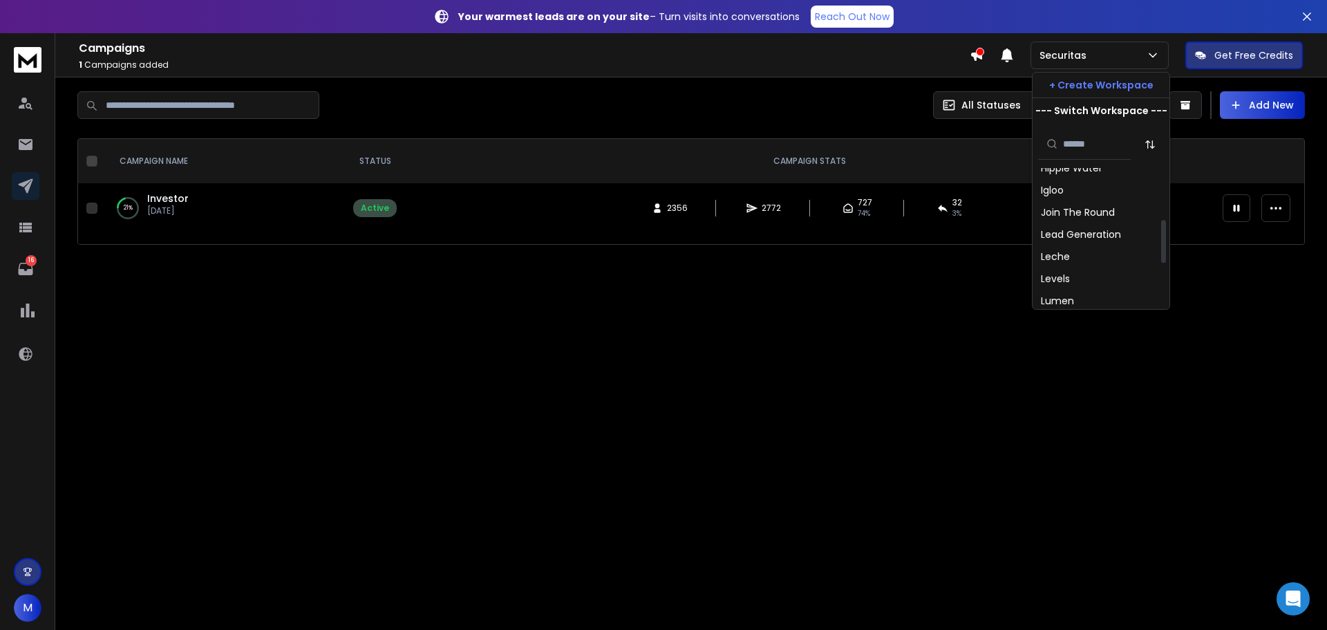
scroll to position [97, 0]
click at [1084, 196] on div "GigaStar" at bounding box center [1100, 193] width 131 height 22
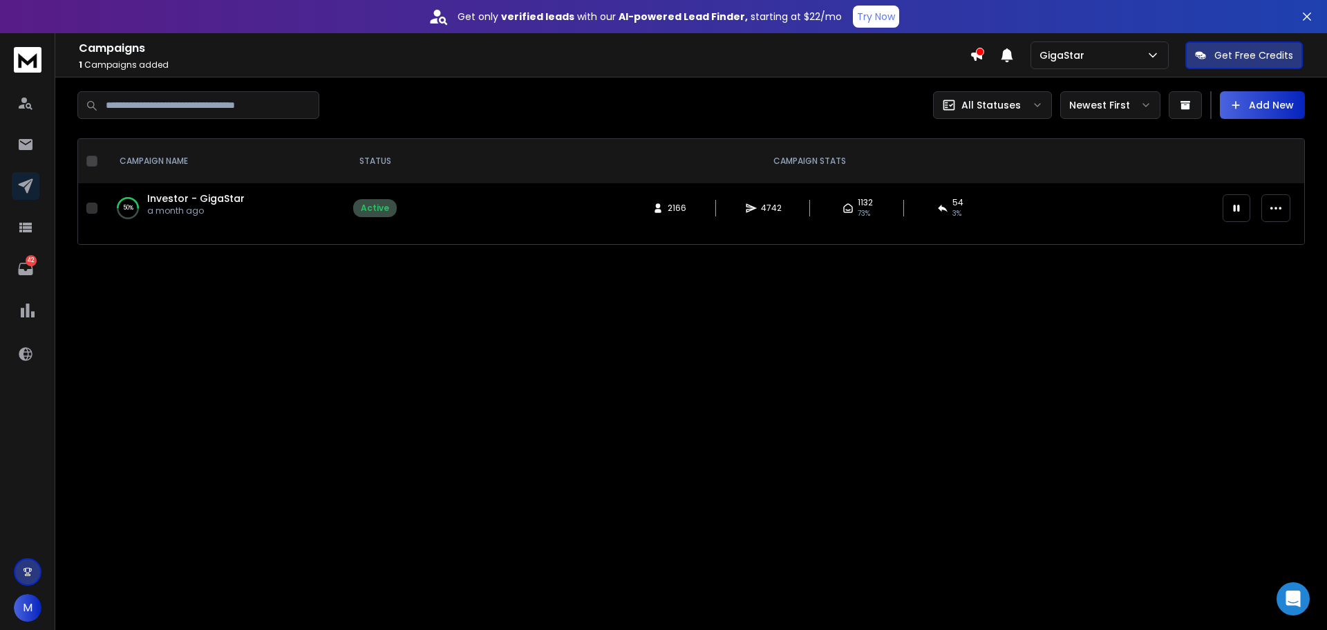
click at [522, 276] on div "Get only verified leads with our AI-powered Lead Finder, starting at $22/mo Try…" at bounding box center [663, 315] width 1327 height 630
click at [1133, 44] on button "GigaStar" at bounding box center [1099, 55] width 138 height 28
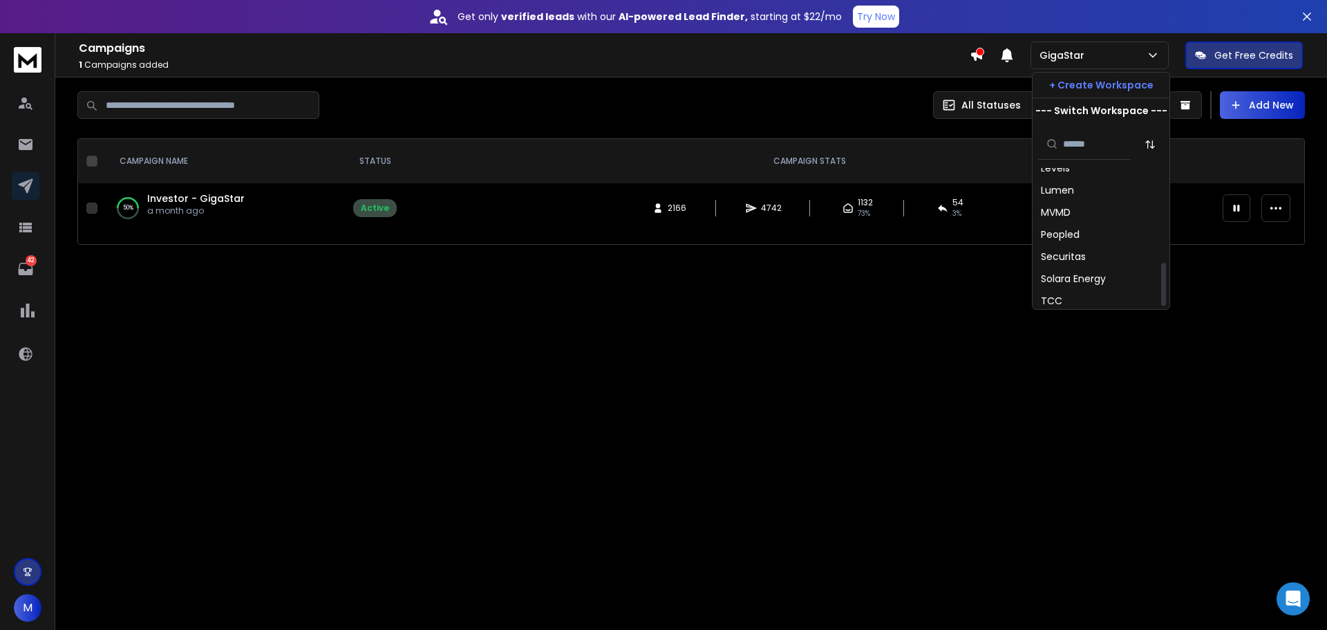
scroll to position [304, 0]
click at [1104, 281] on div "TCC" at bounding box center [1100, 273] width 131 height 22
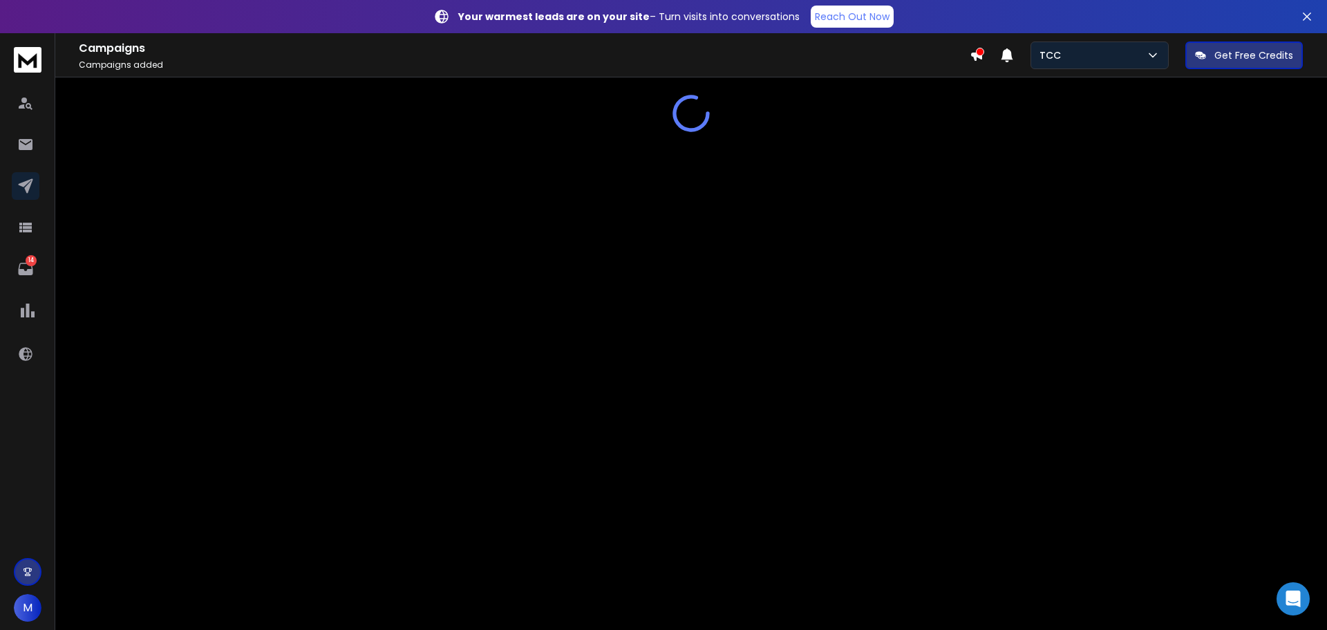
click at [1113, 54] on div "TCC" at bounding box center [1099, 55] width 120 height 14
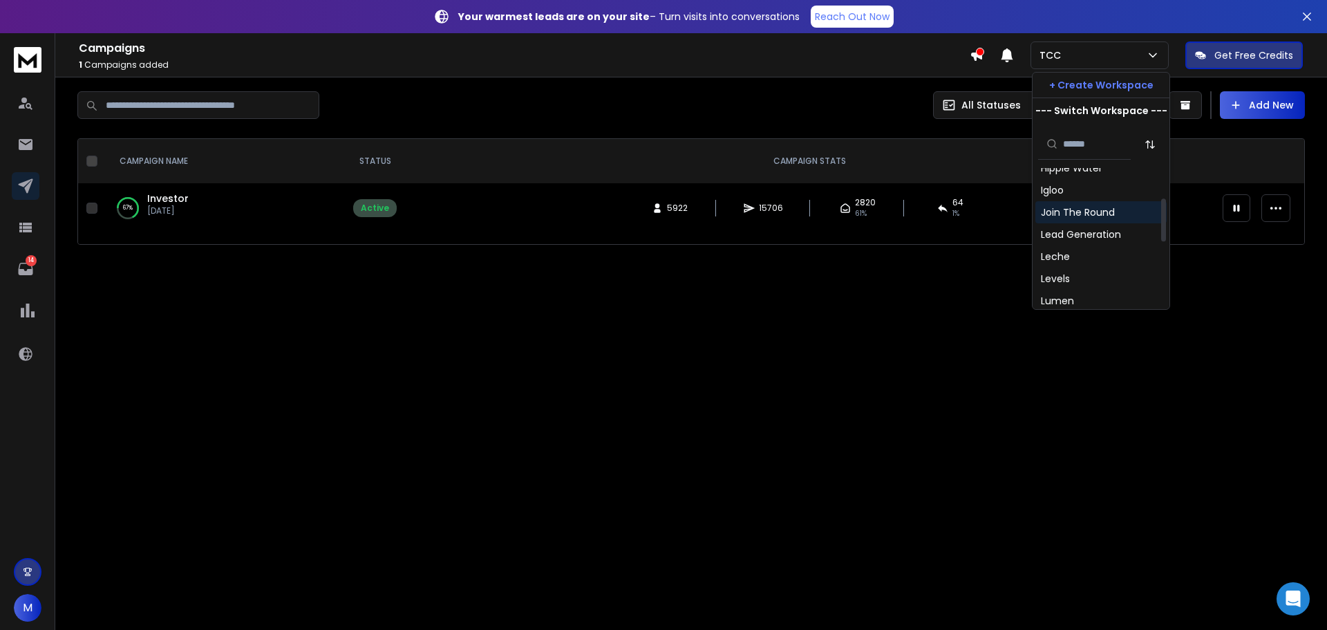
scroll to position [97, 0]
click at [1096, 241] on div "Hippie Water" at bounding box center [1072, 237] width 62 height 14
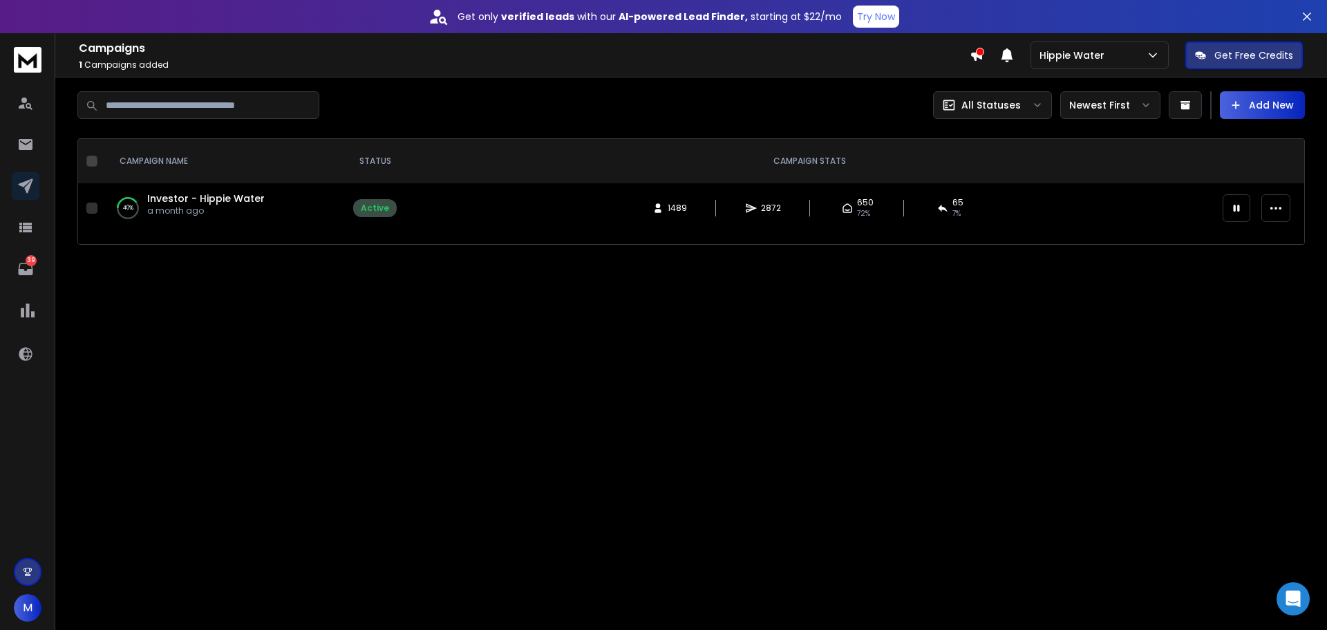
click at [564, 207] on div "1489 2872 650 72 % 65 7 %" at bounding box center [809, 208] width 793 height 22
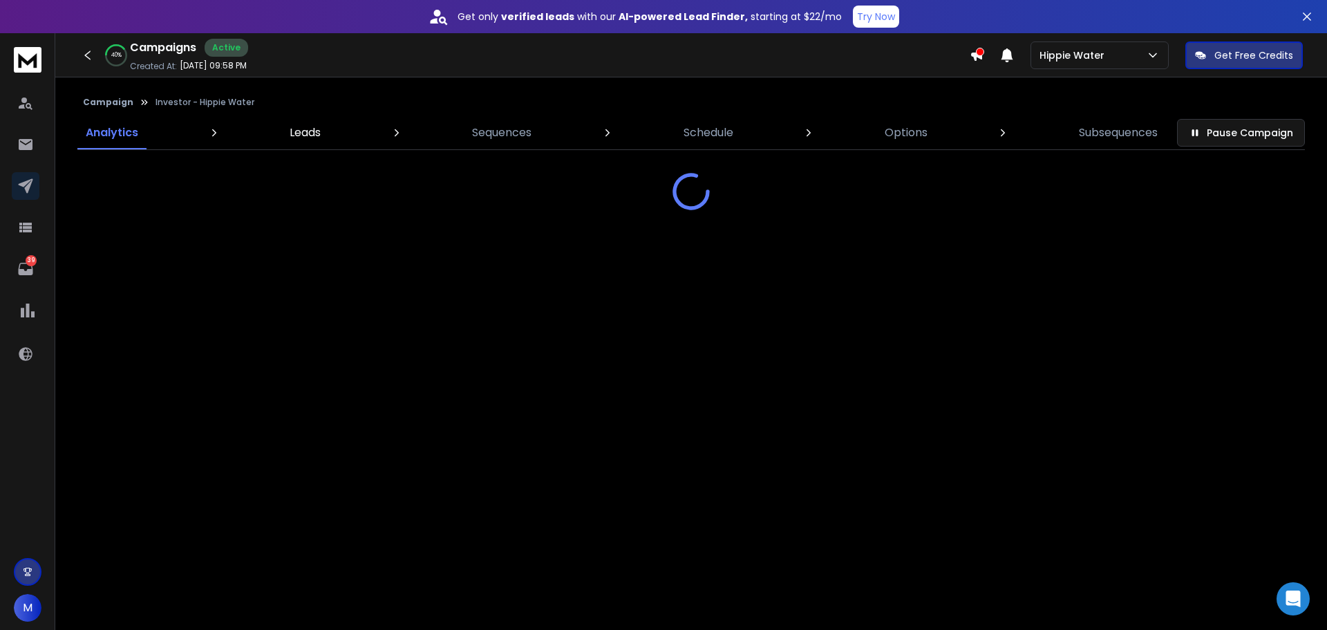
click at [299, 134] on p "Leads" at bounding box center [305, 132] width 31 height 17
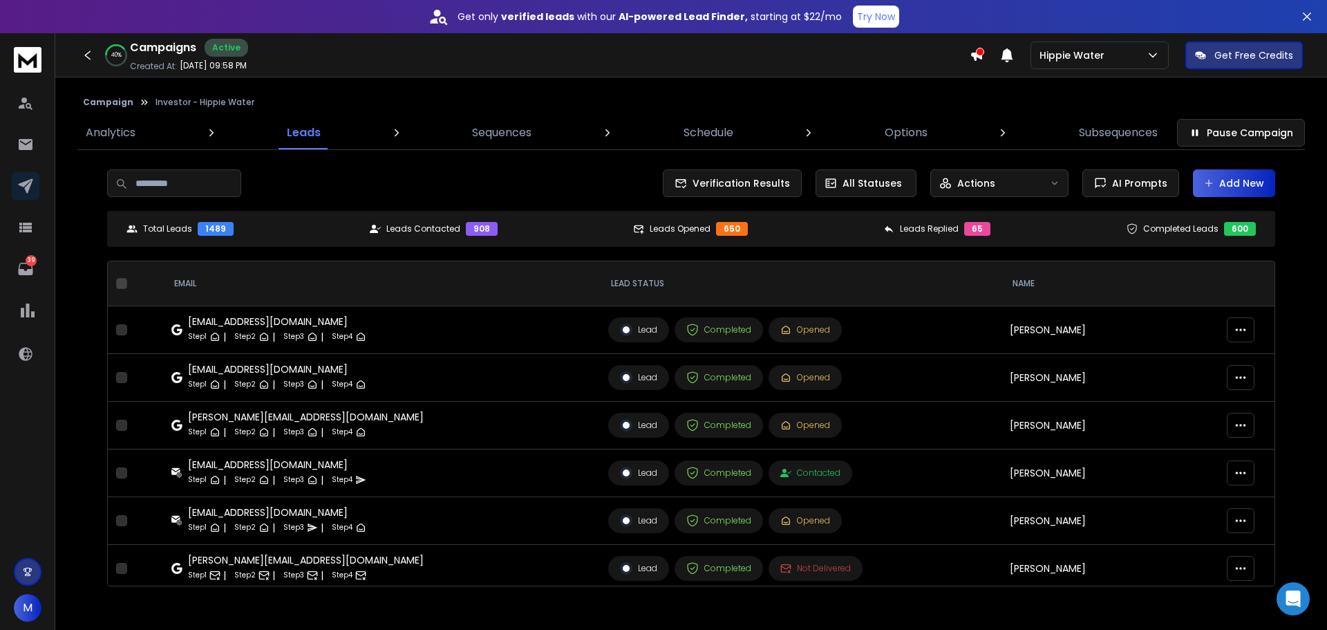
click at [216, 231] on div "1489" at bounding box center [216, 229] width 36 height 14
copy div "1489"
click at [995, 187] on p "Actions" at bounding box center [976, 183] width 38 height 14
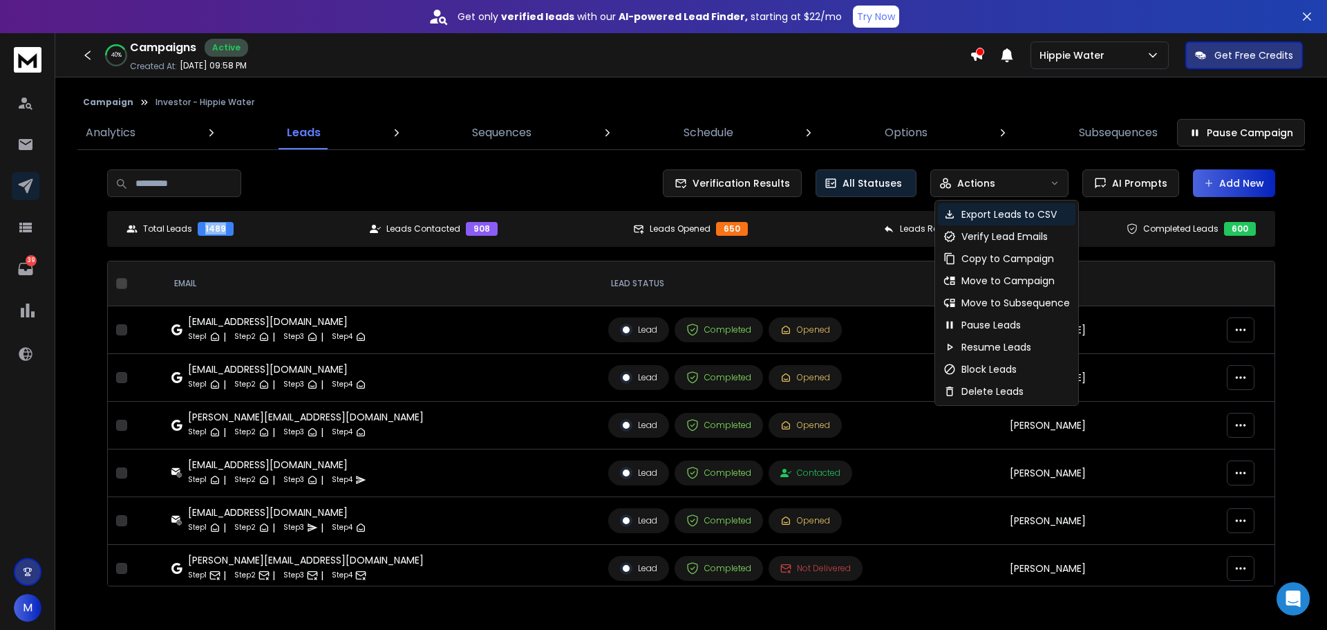
click at [881, 187] on p "All Statuses" at bounding box center [871, 183] width 59 height 14
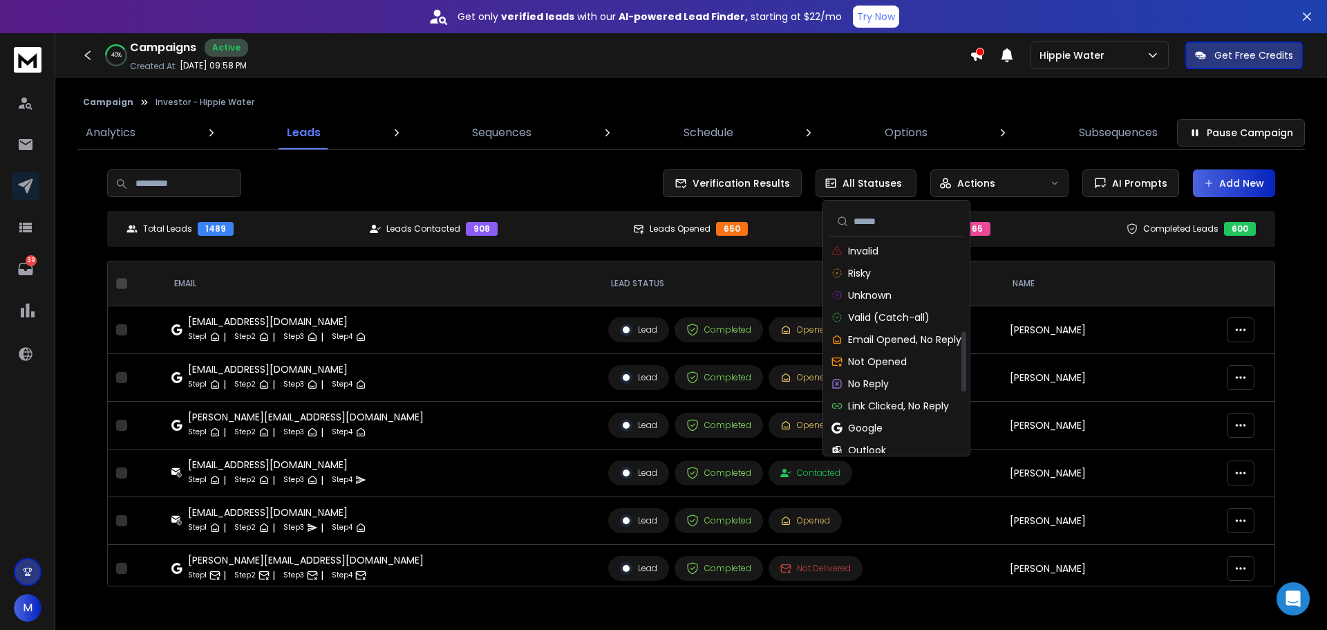
scroll to position [17, 0]
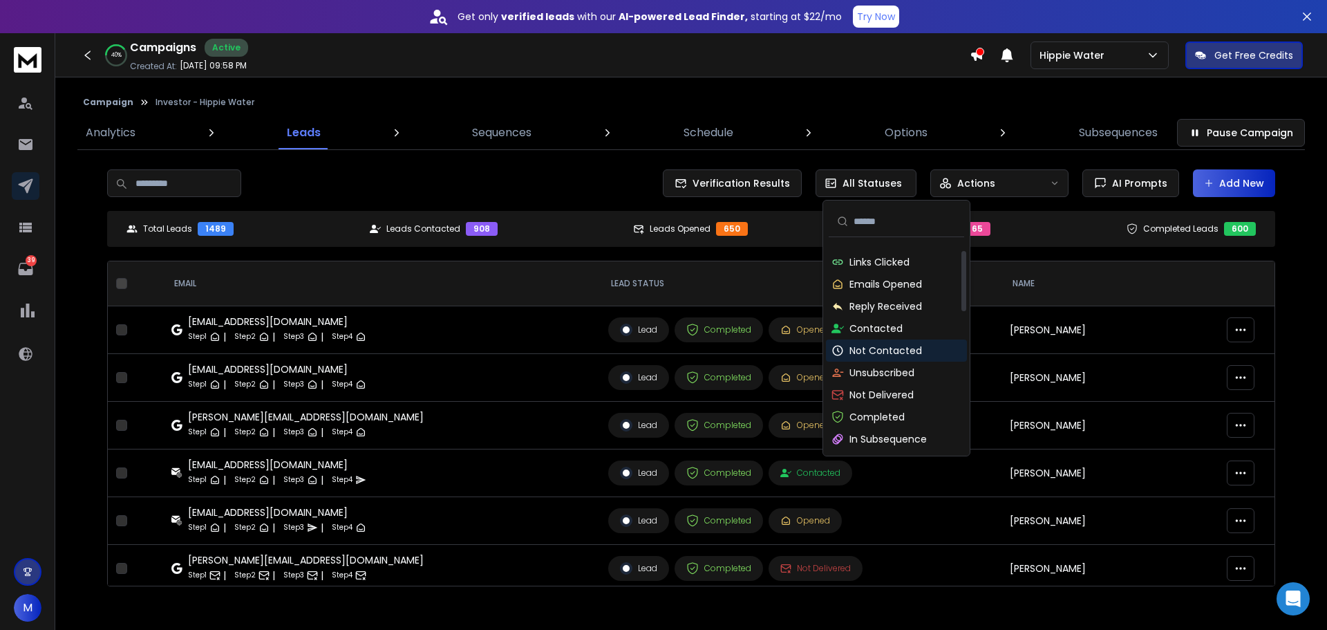
click at [901, 341] on div "Not Contacted" at bounding box center [896, 350] width 141 height 22
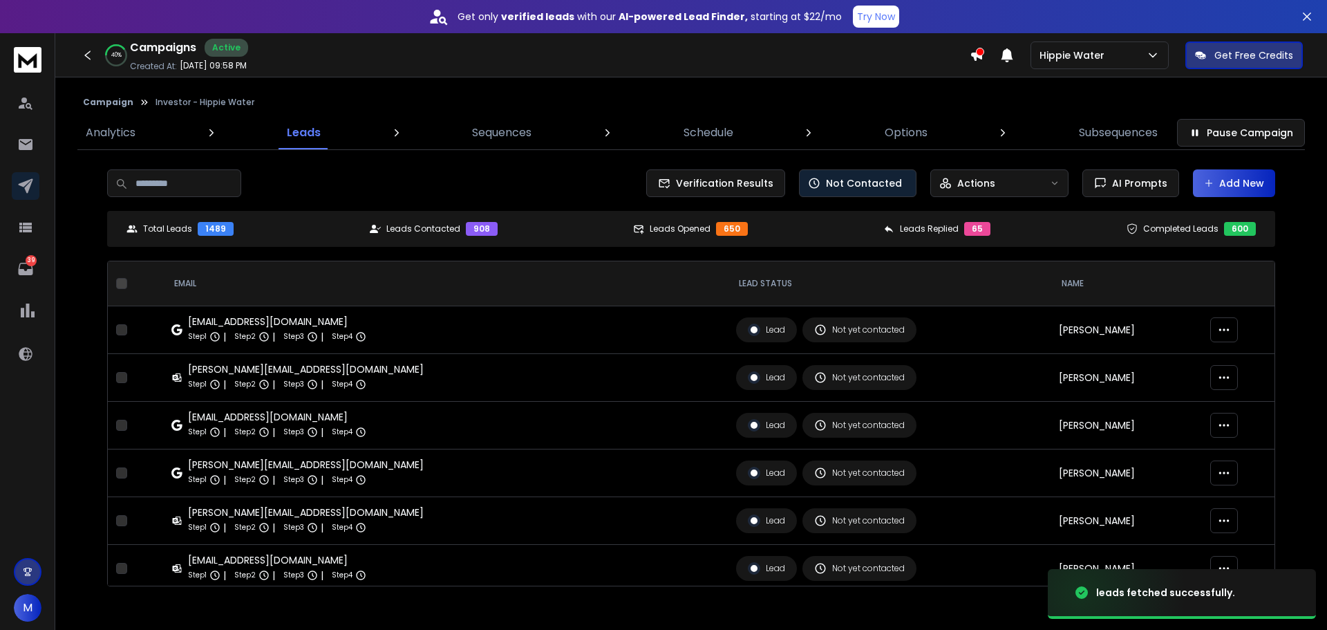
click at [876, 185] on p "Not Contacted" at bounding box center [864, 183] width 76 height 14
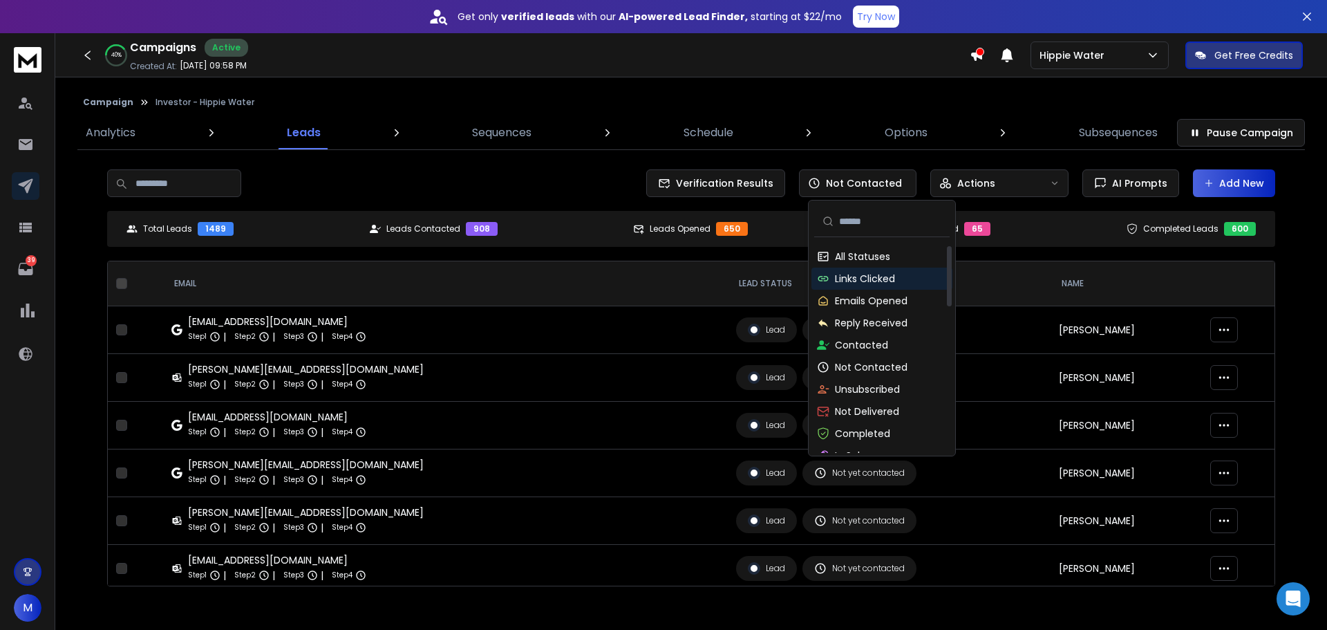
click at [905, 281] on div "Links Clicked" at bounding box center [881, 278] width 141 height 22
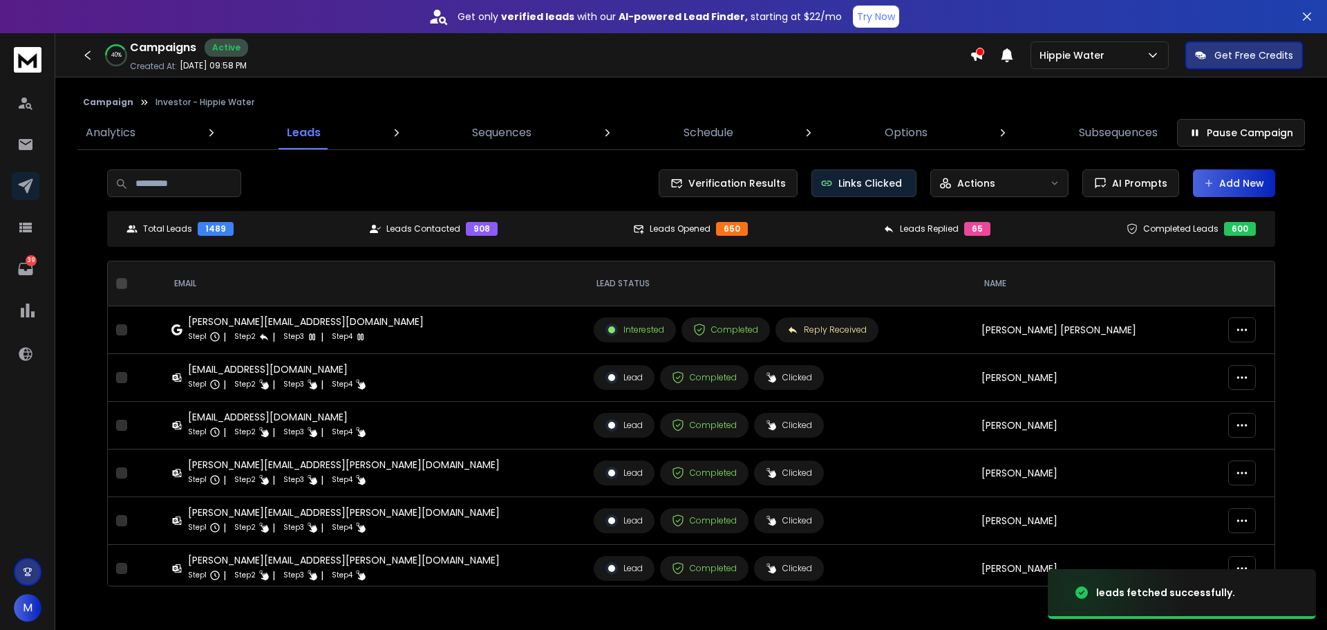
click at [878, 188] on p "Links Clicked" at bounding box center [870, 183] width 64 height 14
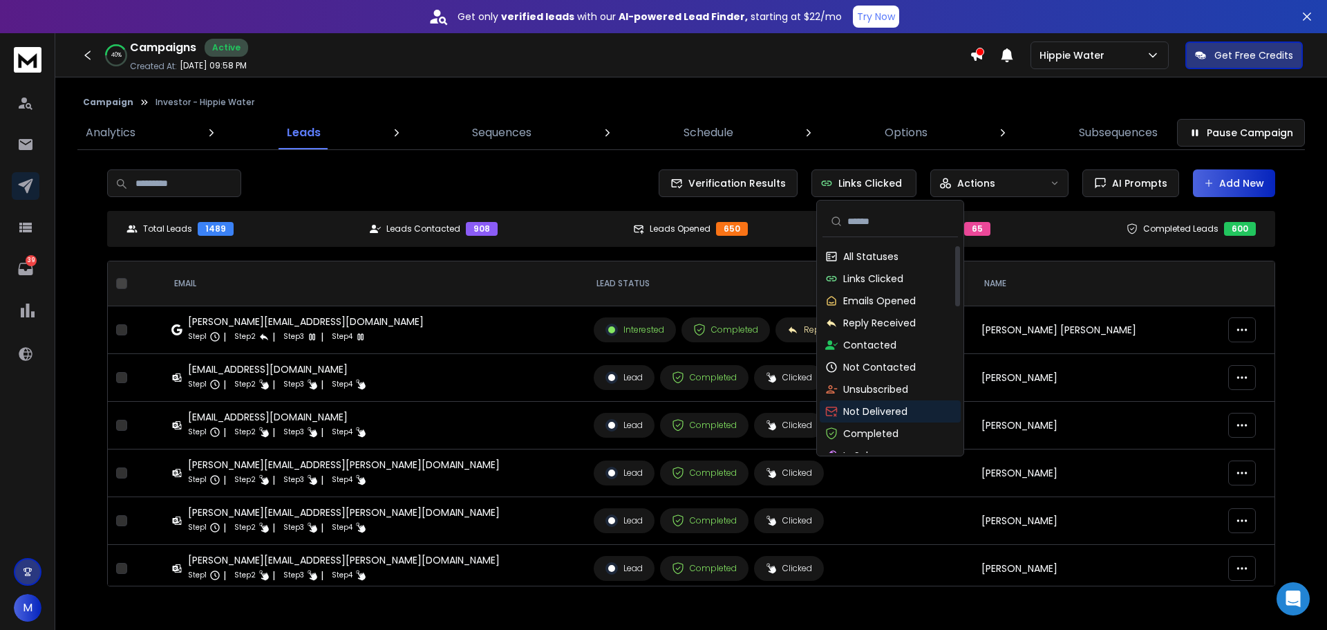
click at [908, 419] on div "Not Delivered" at bounding box center [890, 411] width 141 height 22
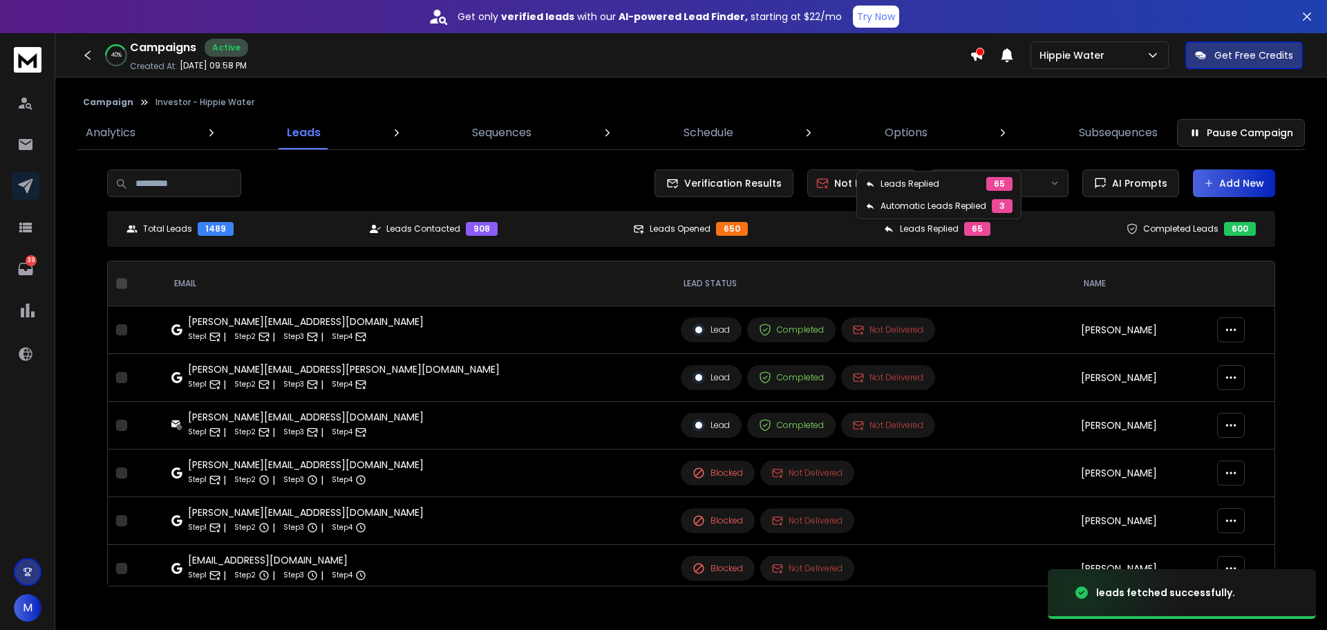
click at [874, 189] on div "Leads Replied" at bounding box center [902, 183] width 74 height 11
click at [849, 182] on p "Not Delivered" at bounding box center [868, 183] width 68 height 14
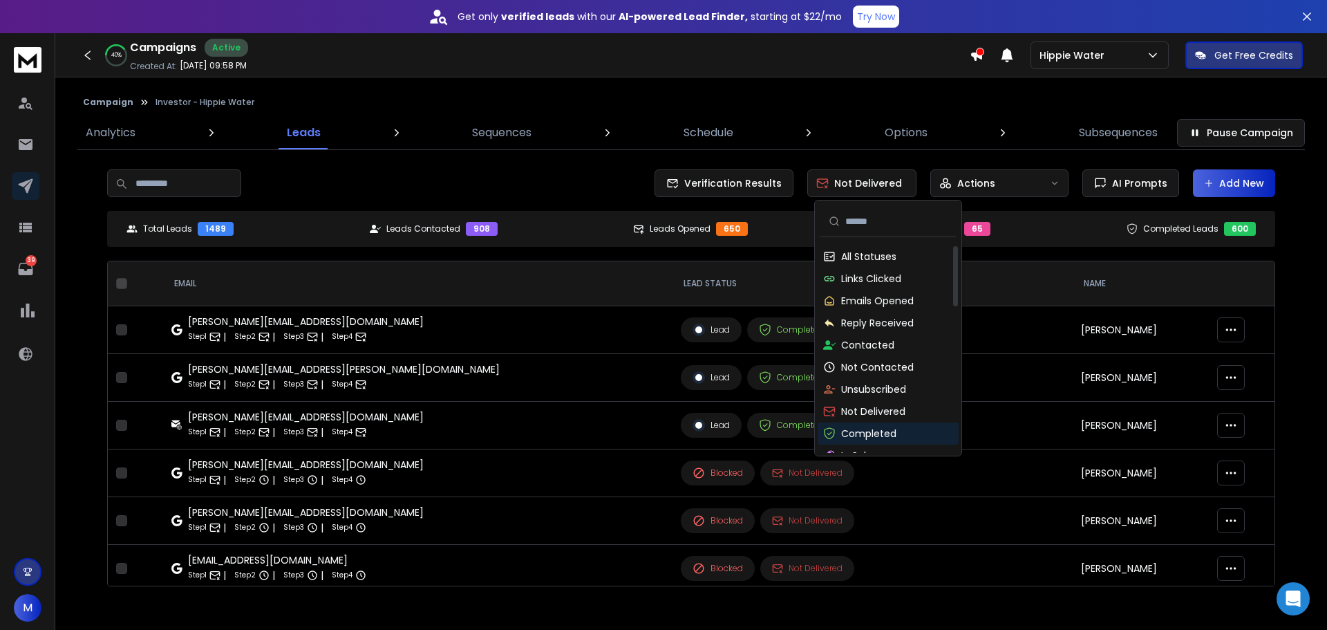
scroll to position [138, 0]
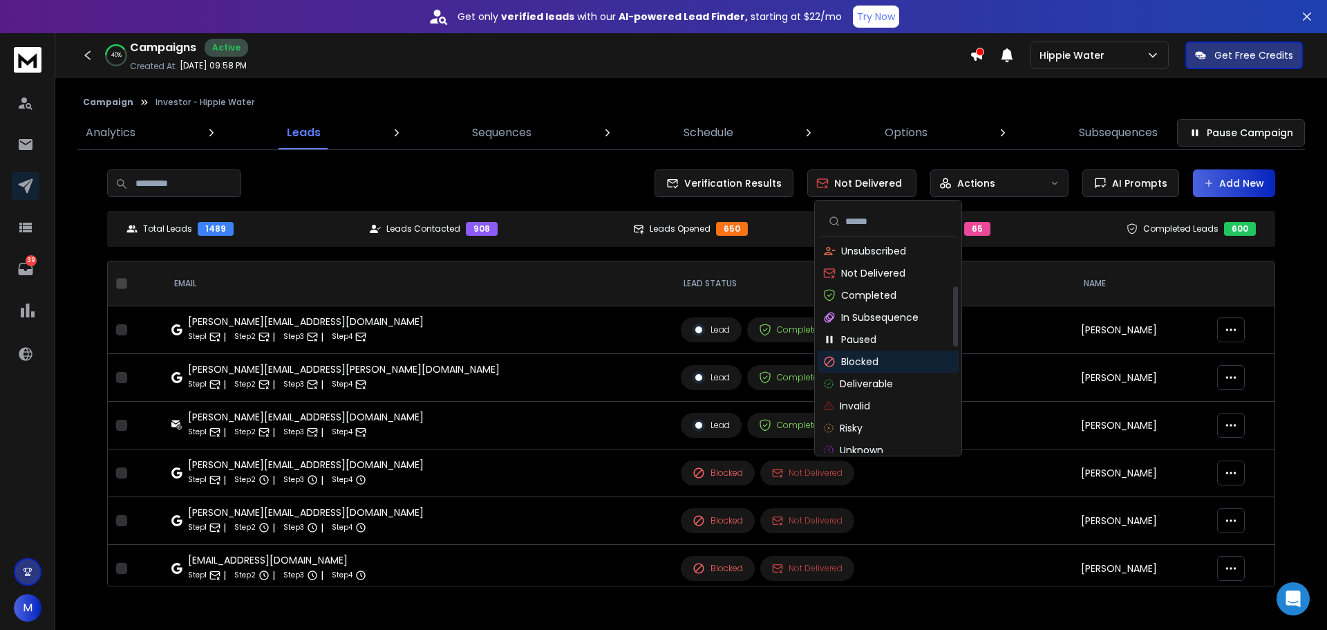
click at [889, 356] on div "Blocked" at bounding box center [888, 361] width 141 height 22
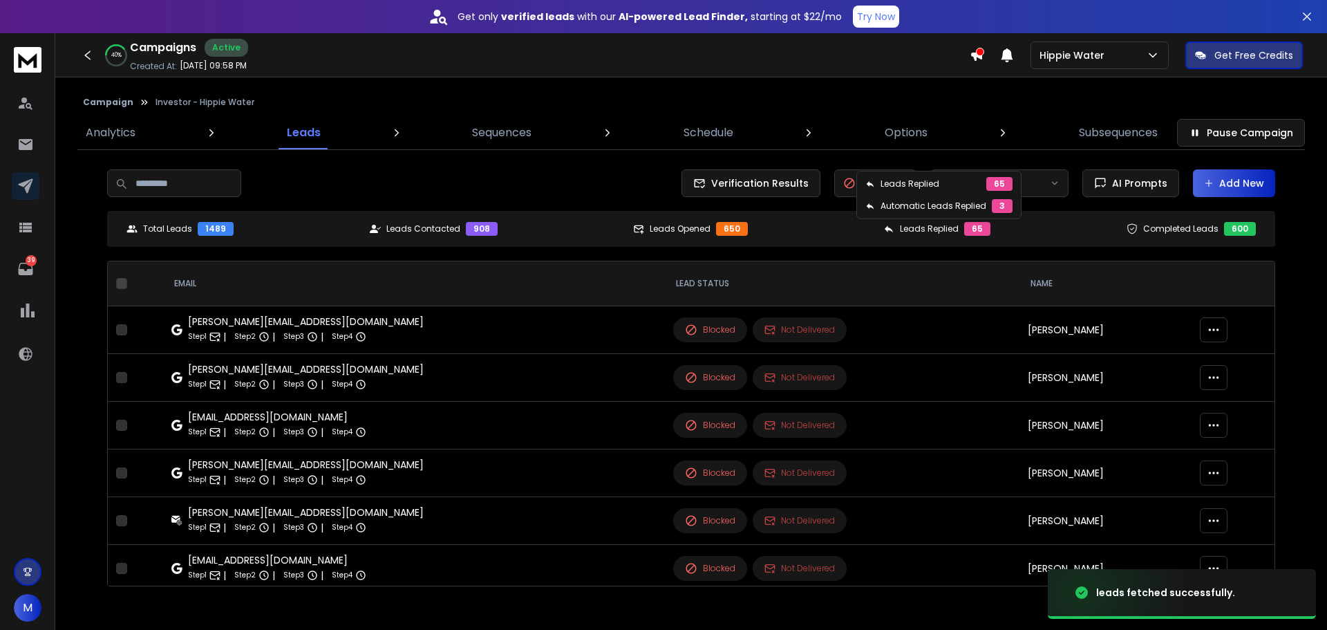
click at [869, 189] on div "Leads Replied 65" at bounding box center [938, 184] width 147 height 14
click at [858, 185] on div "Leads Replied 65 Automatic Leads Replied 3" at bounding box center [938, 195] width 165 height 48
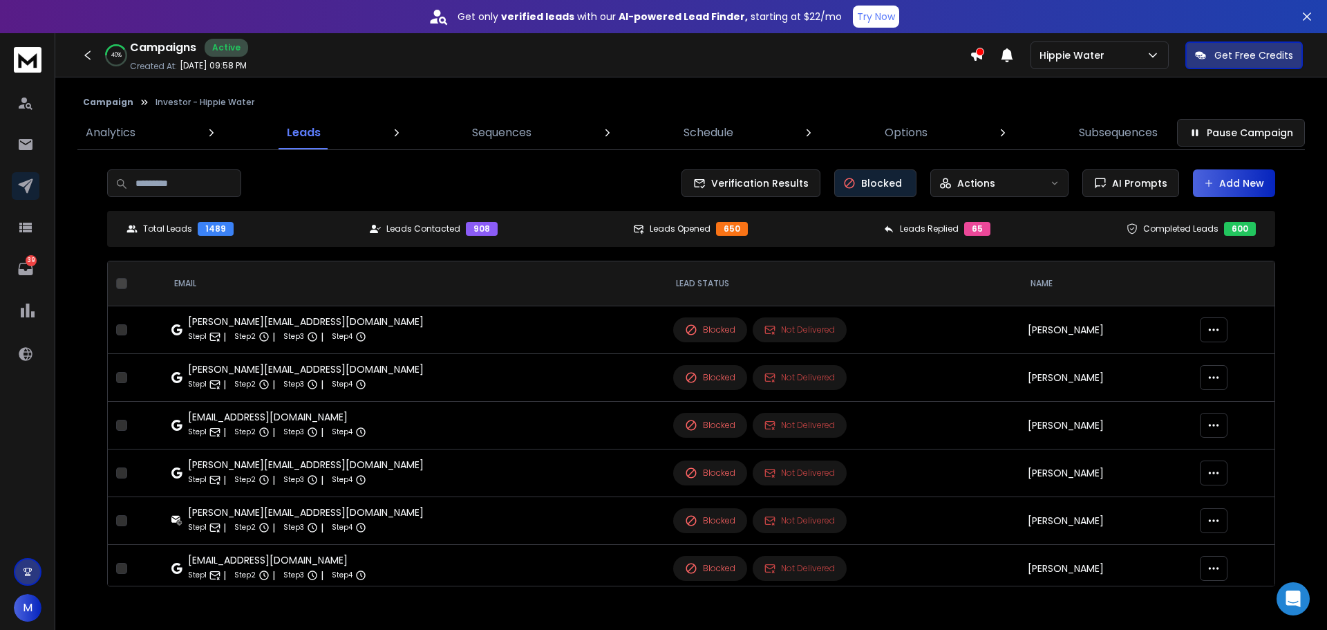
click at [848, 185] on button "Blocked" at bounding box center [875, 183] width 82 height 28
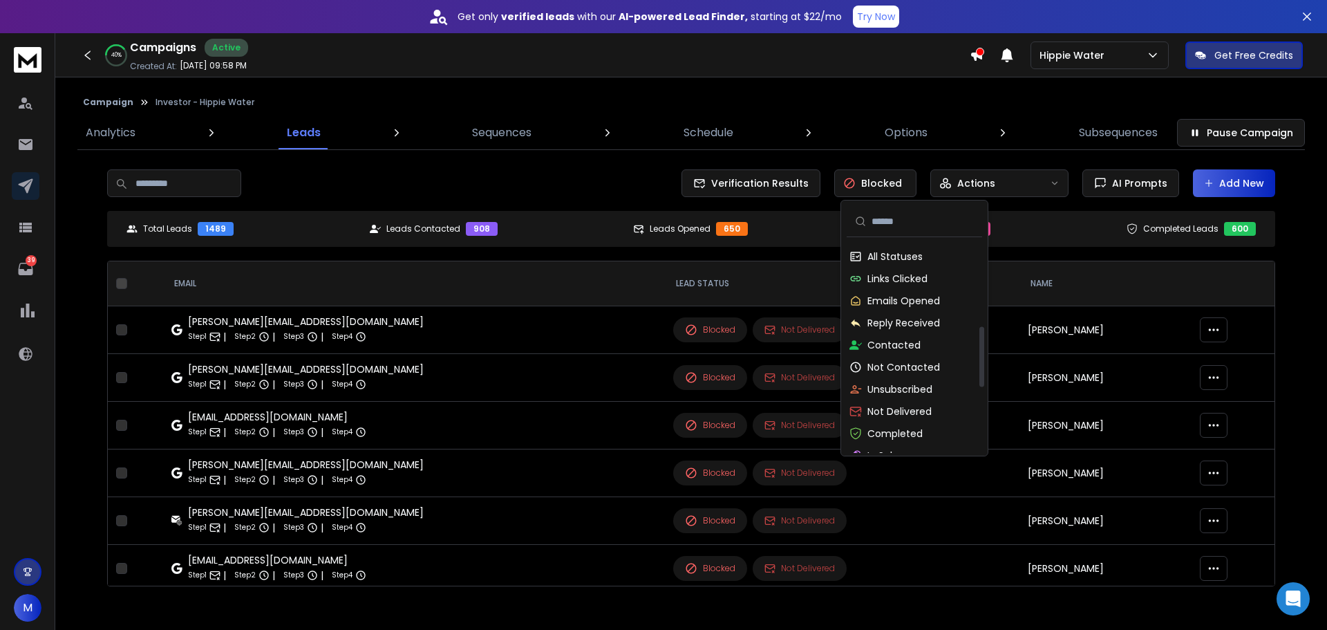
scroll to position [276, 0]
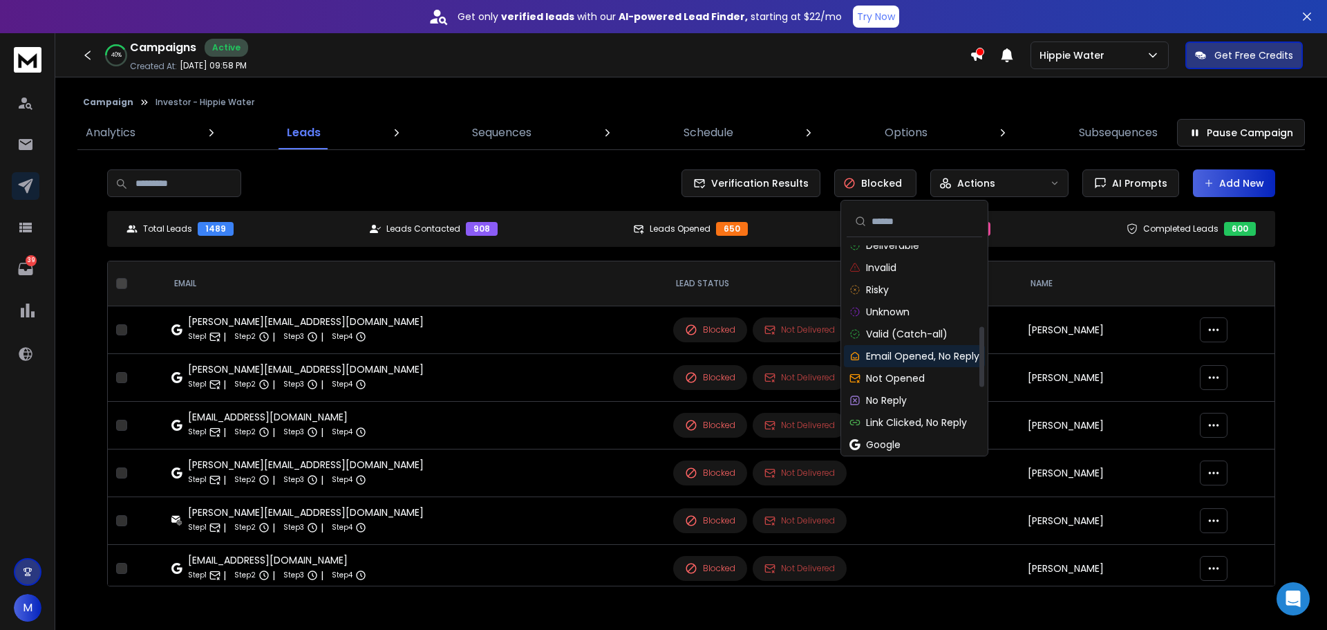
click at [938, 352] on p "Email Opened, No Reply" at bounding box center [922, 356] width 113 height 14
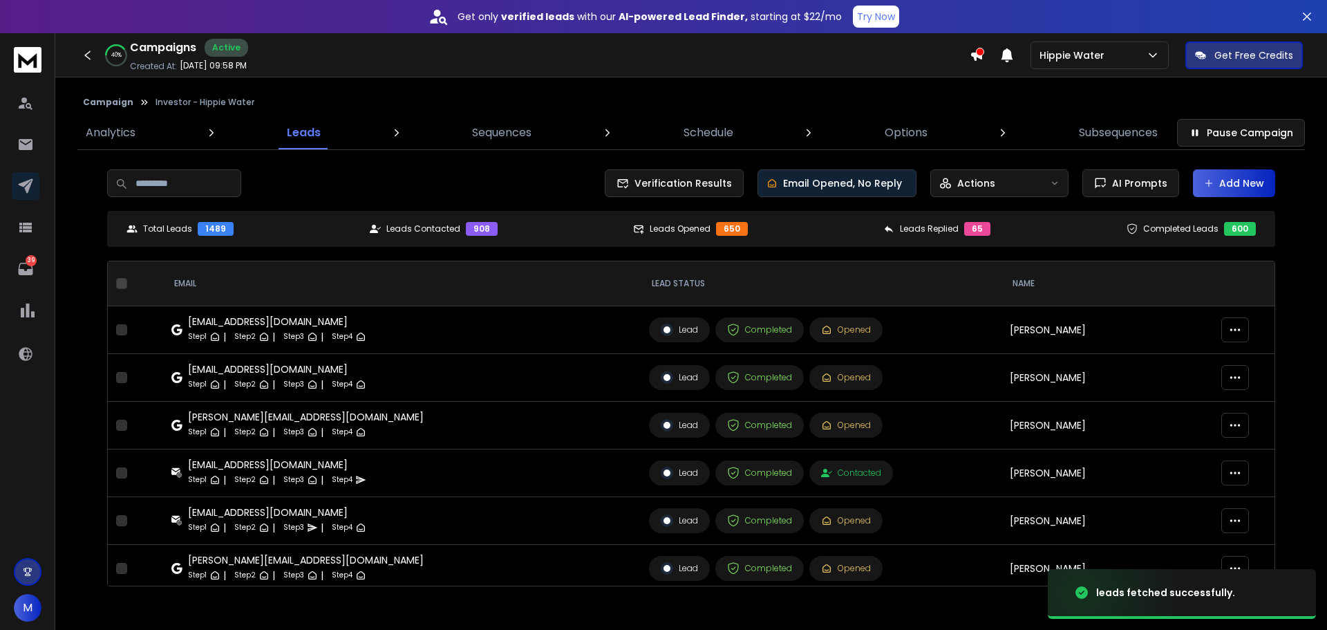
click at [827, 188] on p "Email Opened, No Reply" at bounding box center [842, 183] width 119 height 14
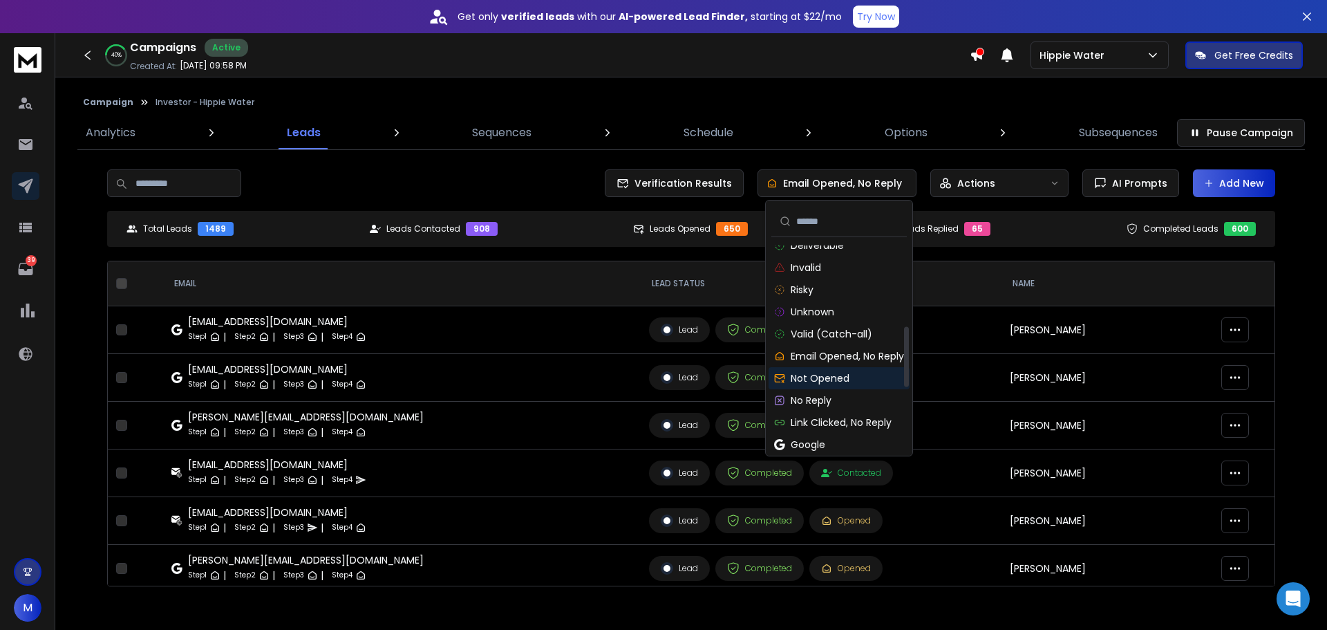
click at [860, 384] on div "Not Opened" at bounding box center [839, 378] width 141 height 22
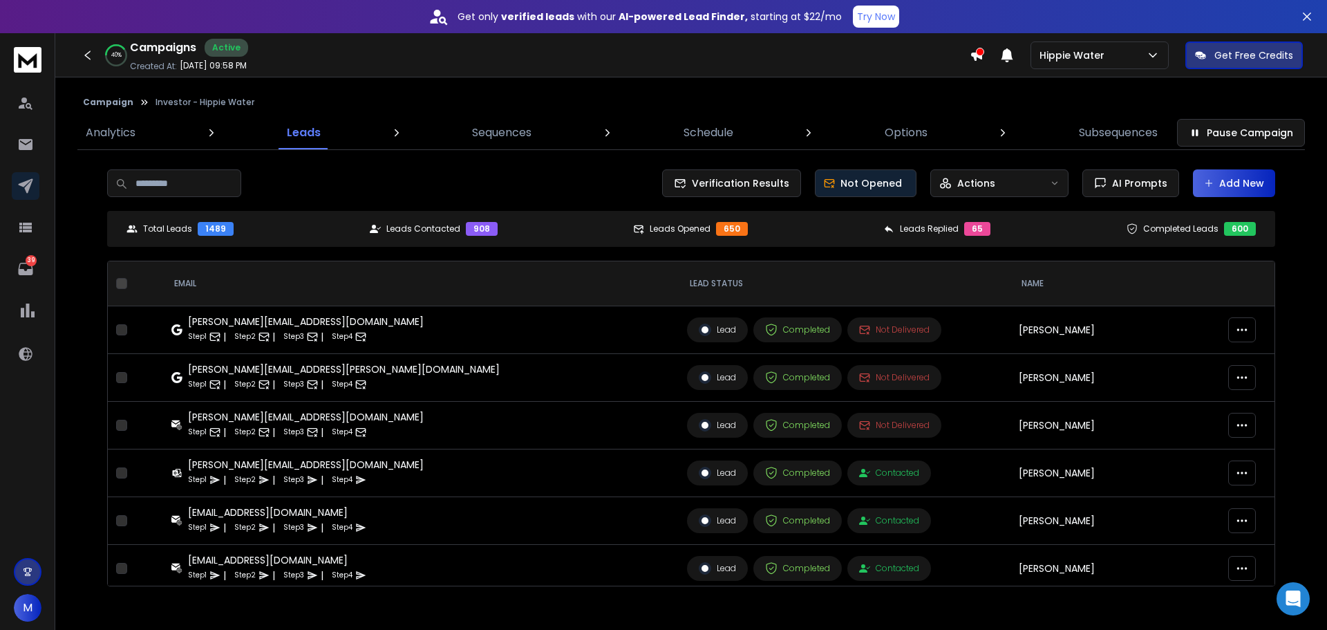
click at [898, 185] on p "Not Opened" at bounding box center [871, 183] width 62 height 14
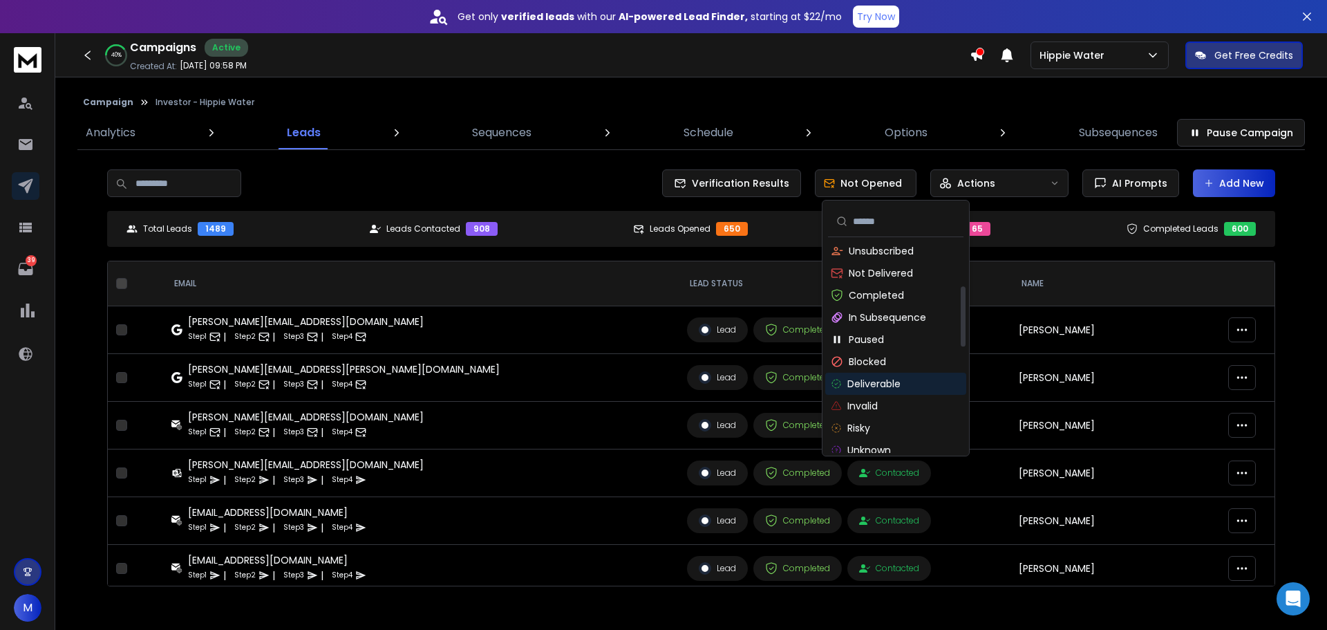
scroll to position [346, 0]
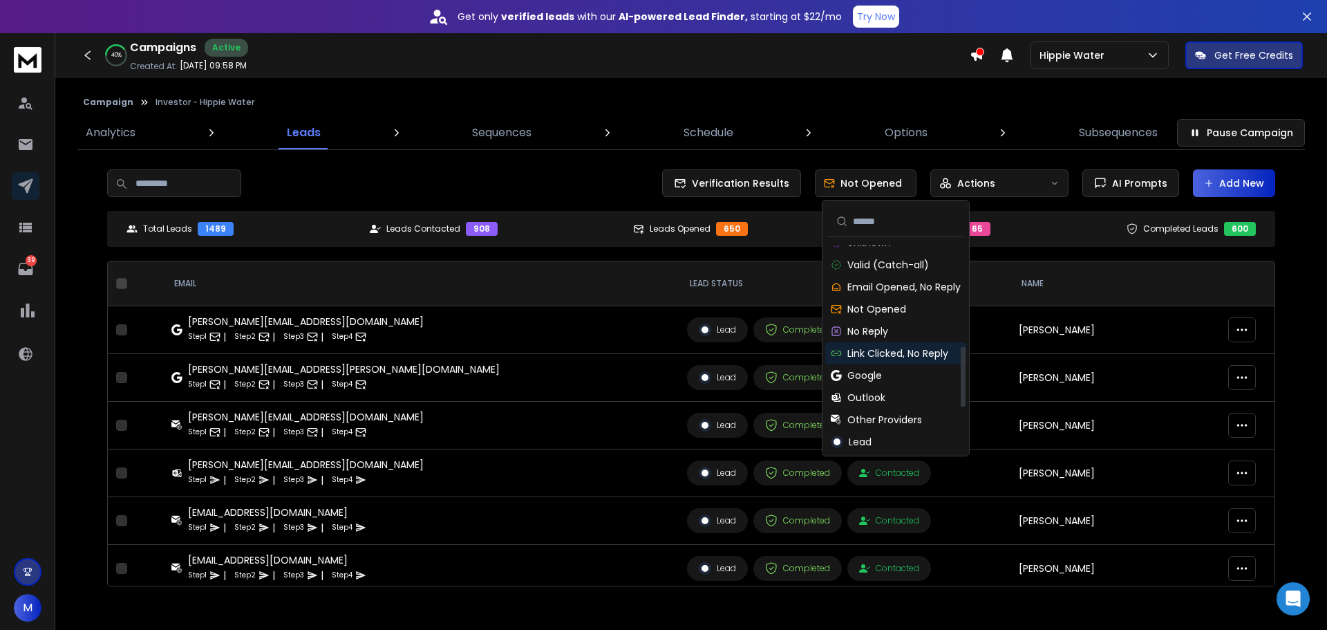
click at [926, 355] on p "Link Clicked, No Reply" at bounding box center [897, 353] width 101 height 14
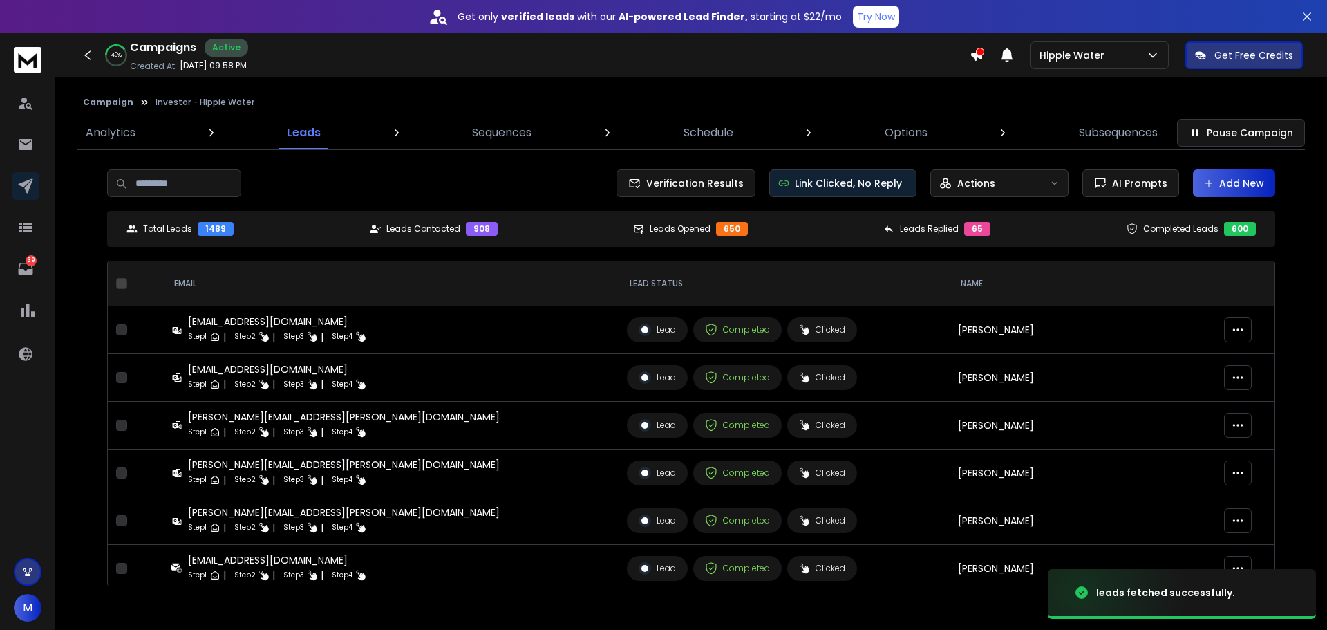
click at [877, 184] on p "Link Clicked, No Reply" at bounding box center [848, 183] width 107 height 14
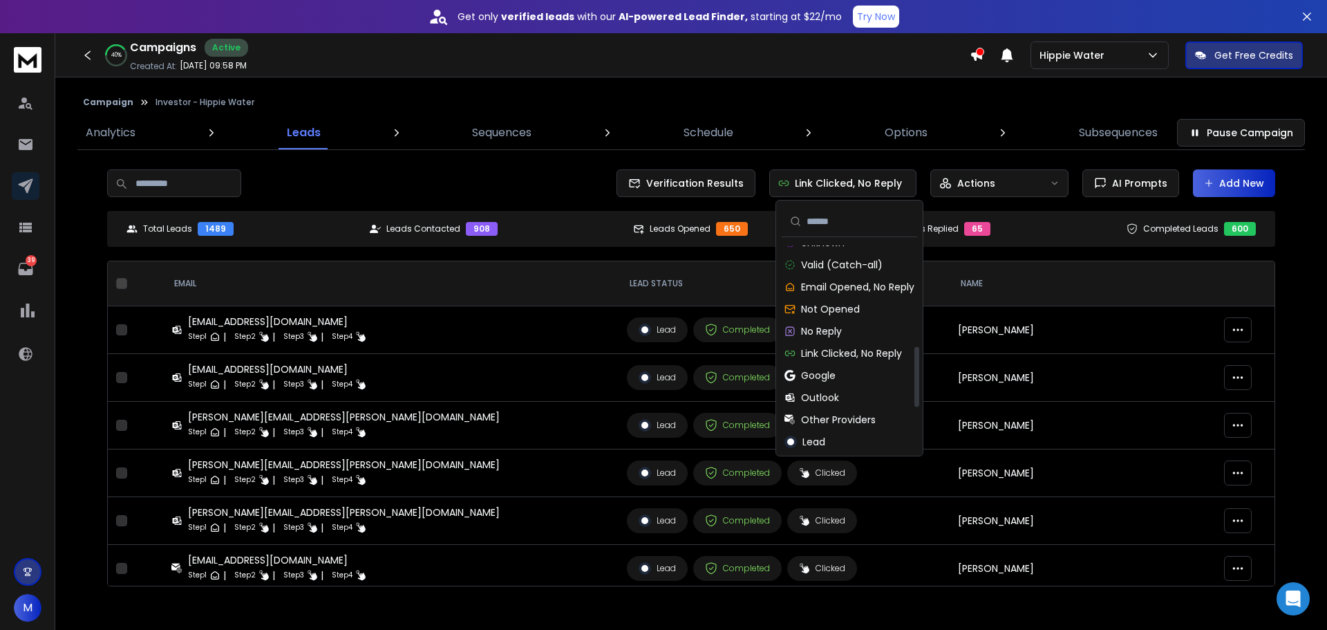
scroll to position [500, 0]
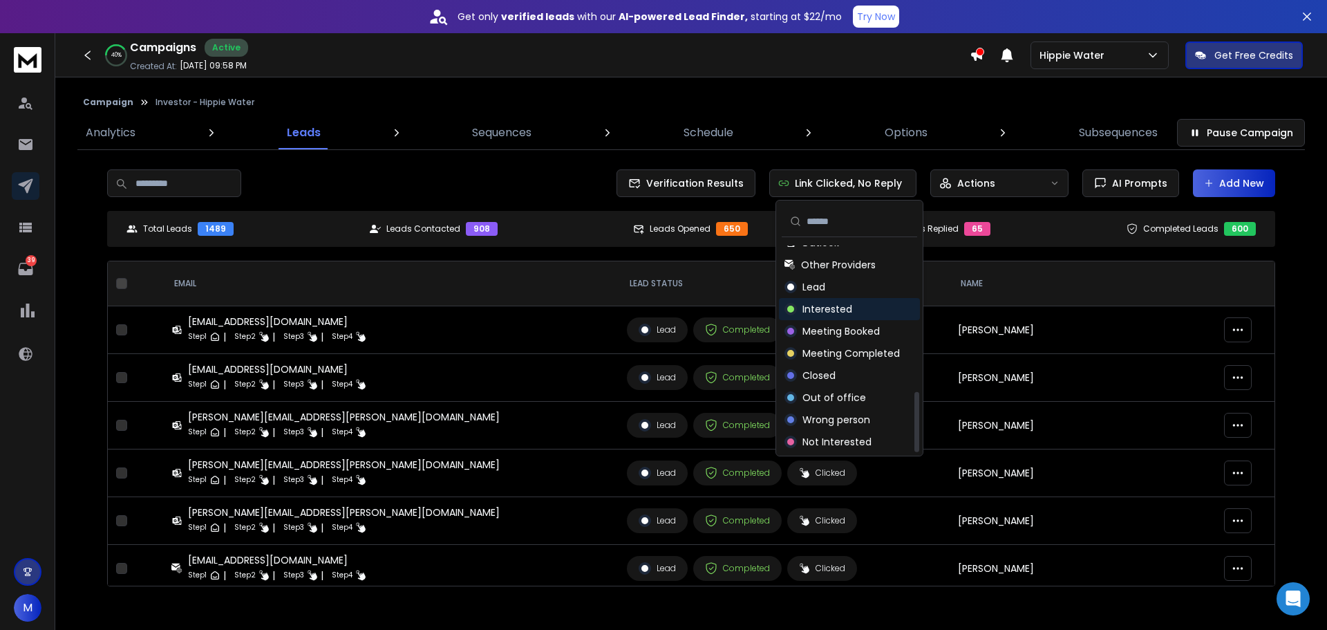
click at [846, 305] on p "Interested" at bounding box center [827, 309] width 50 height 14
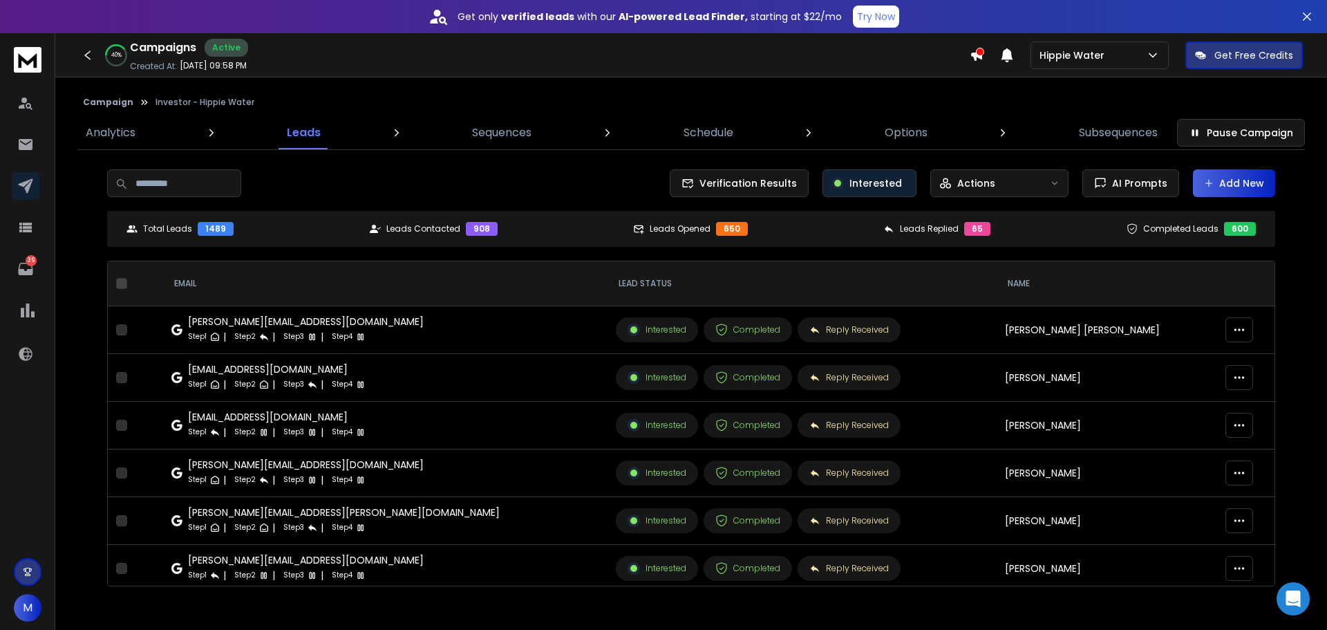
click at [891, 185] on p "Interested" at bounding box center [875, 183] width 53 height 14
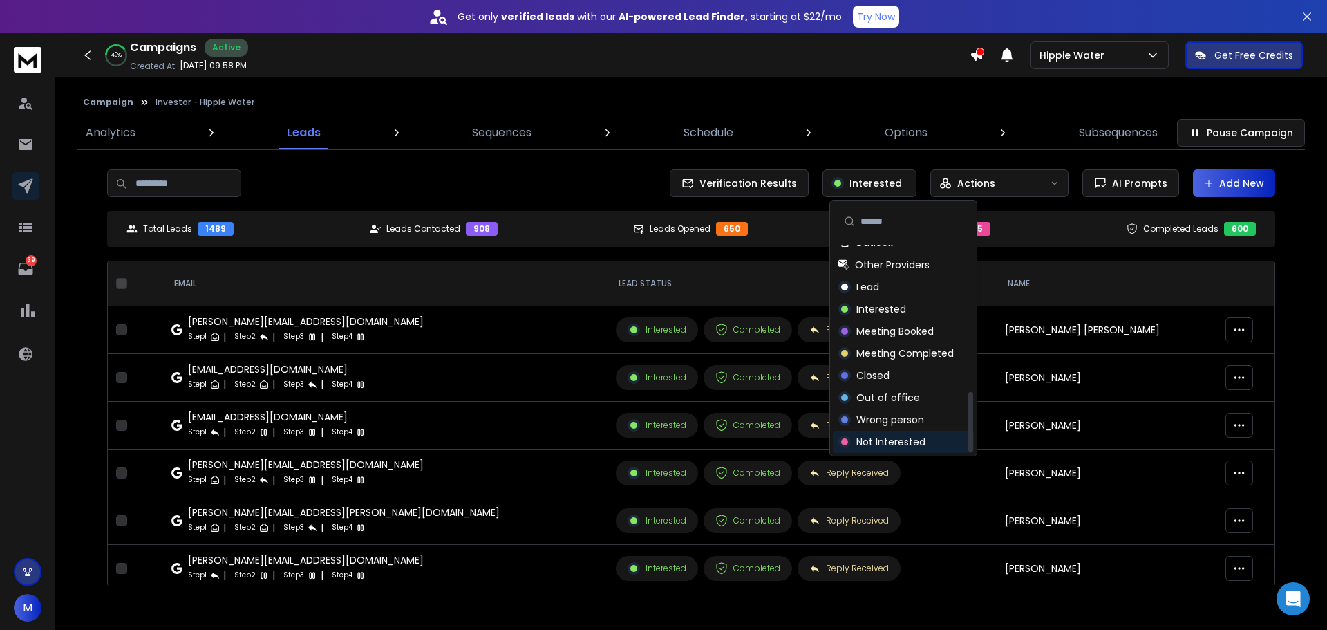
click at [908, 444] on p "Not Interested" at bounding box center [890, 442] width 69 height 14
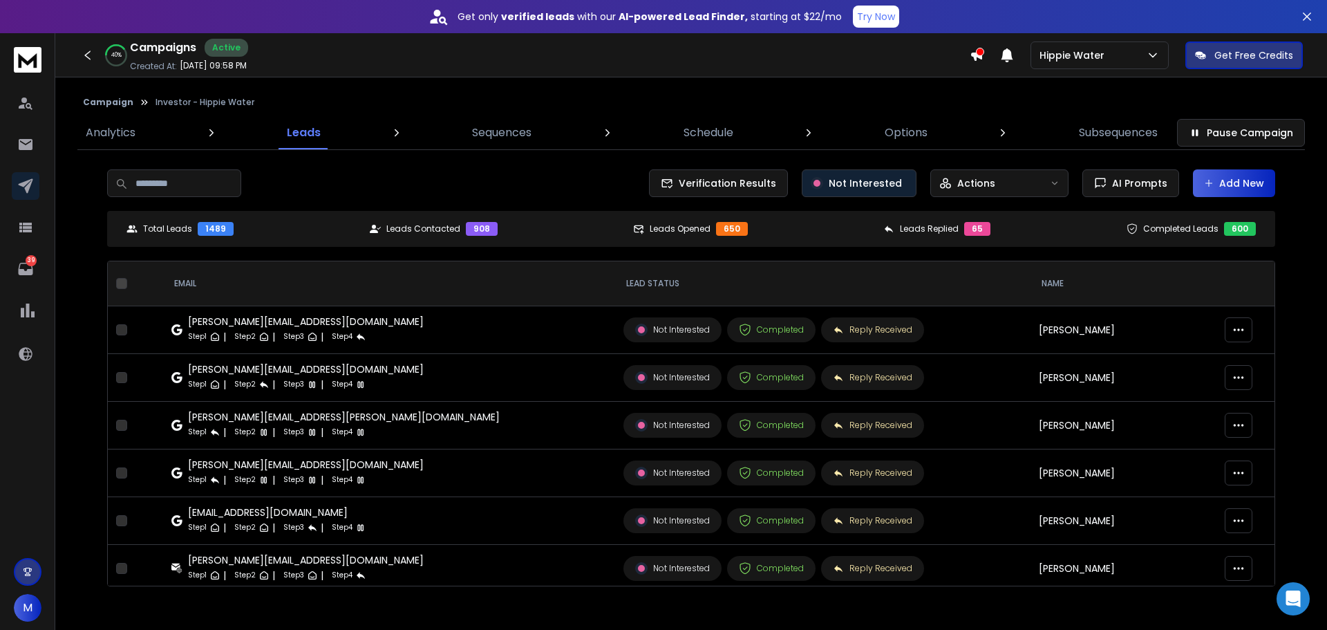
click at [890, 182] on p "Not Interested" at bounding box center [865, 183] width 73 height 14
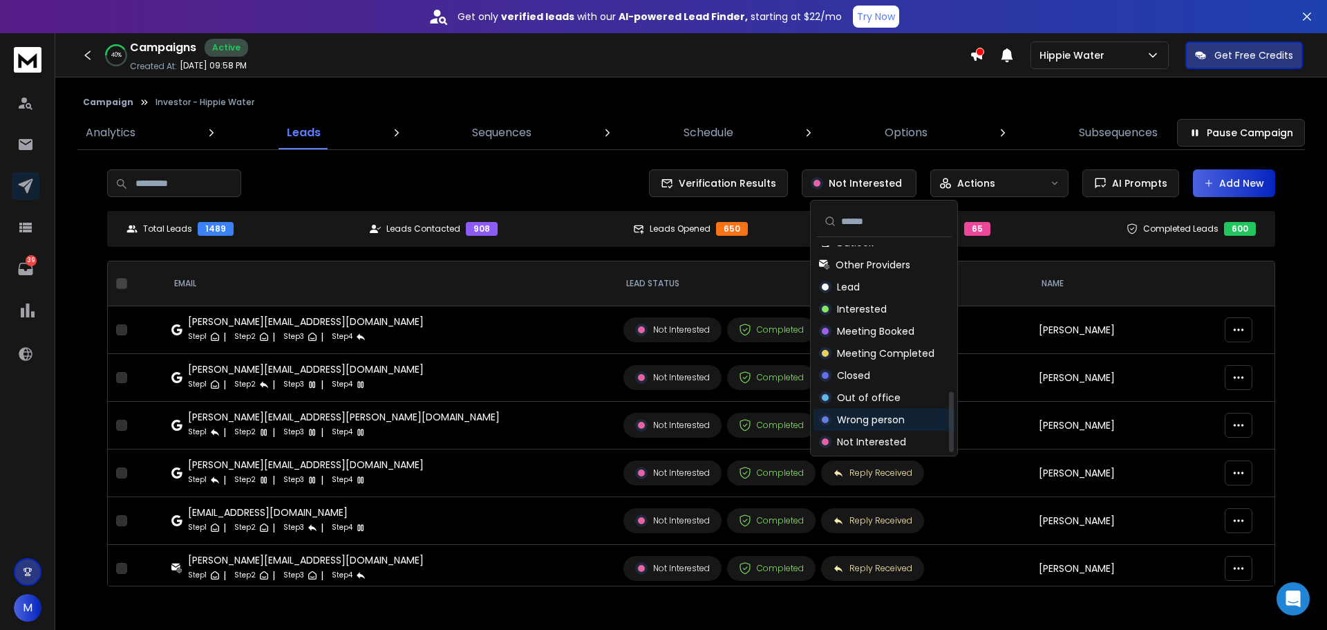
click at [889, 422] on p "Wrong person" at bounding box center [871, 420] width 68 height 14
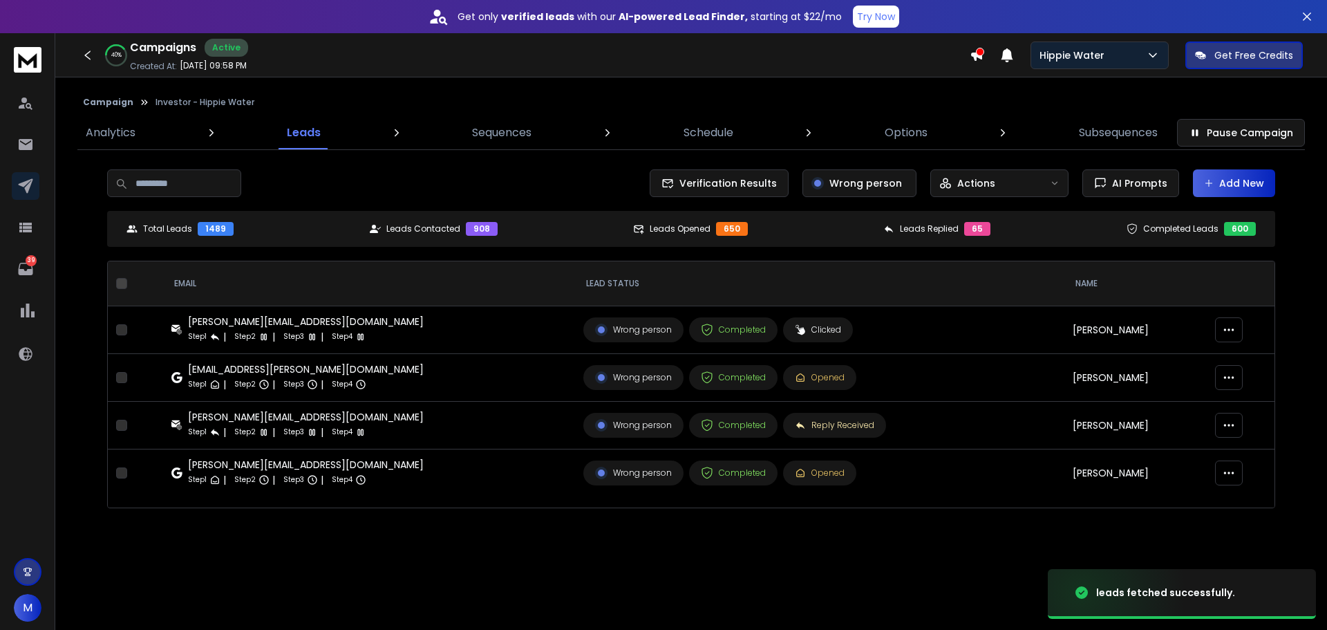
click at [1121, 55] on div "Hippie Water" at bounding box center [1099, 55] width 120 height 14
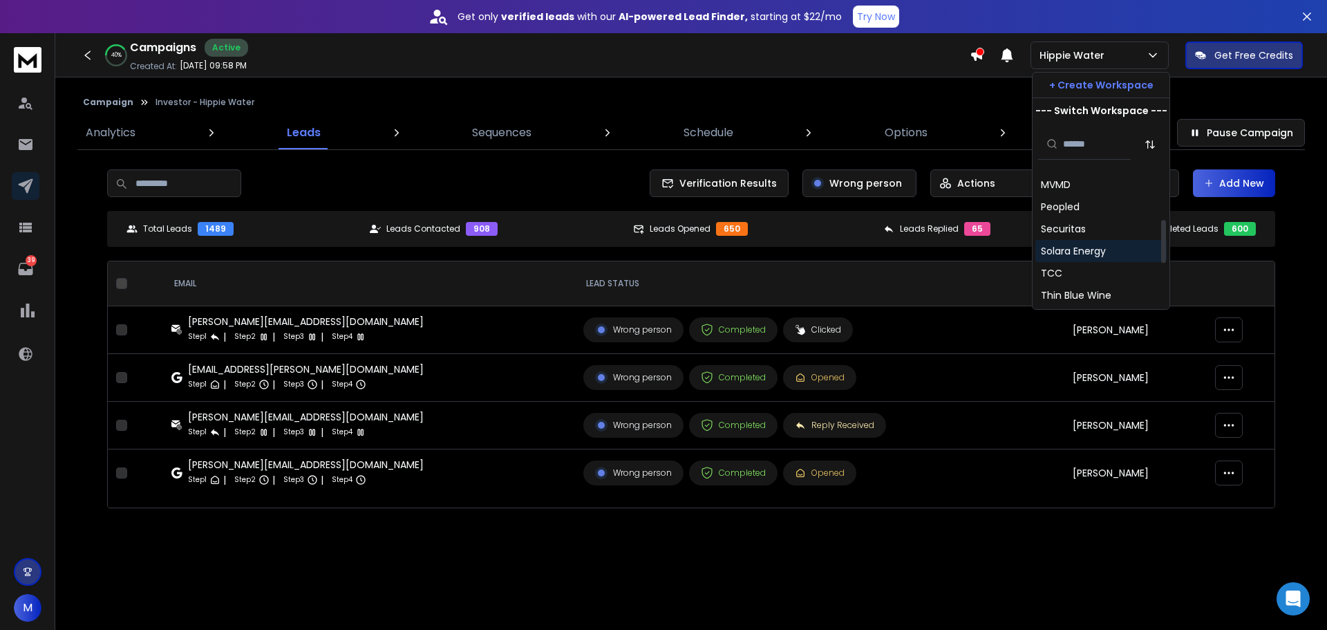
scroll to position [166, 0]
click at [1097, 196] on div "Igloo" at bounding box center [1100, 190] width 131 height 22
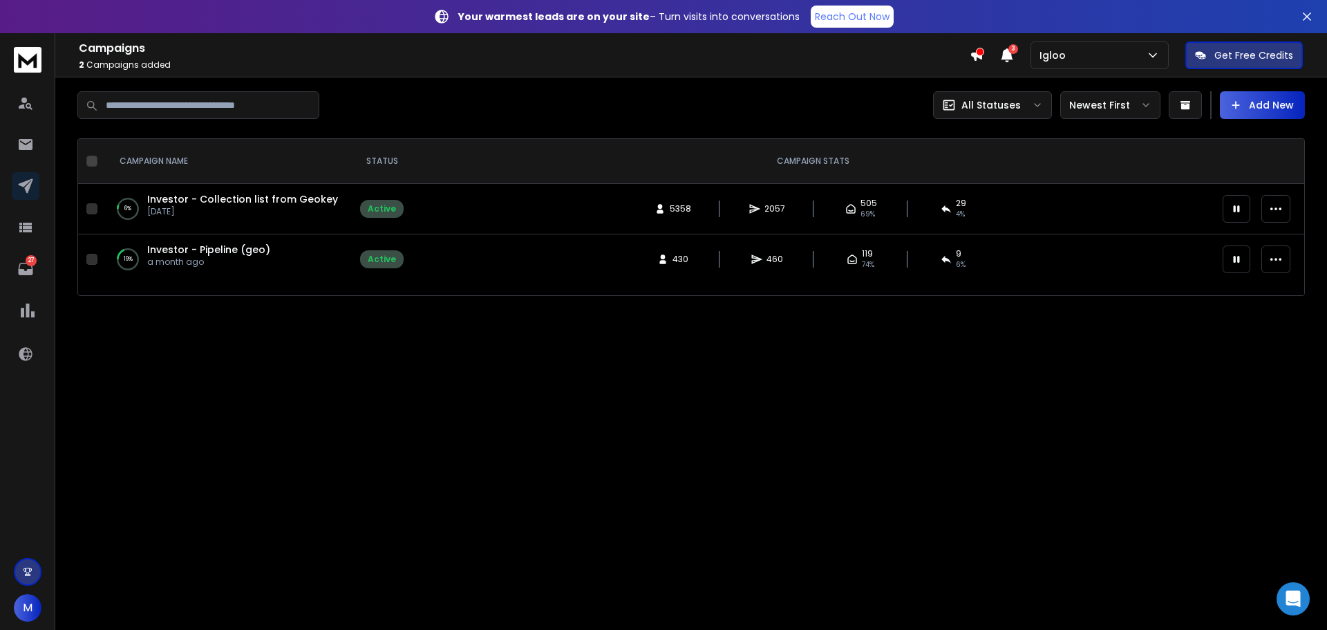
click at [462, 209] on div "5358 2057 505 69 % 29 4 %" at bounding box center [813, 209] width 786 height 22
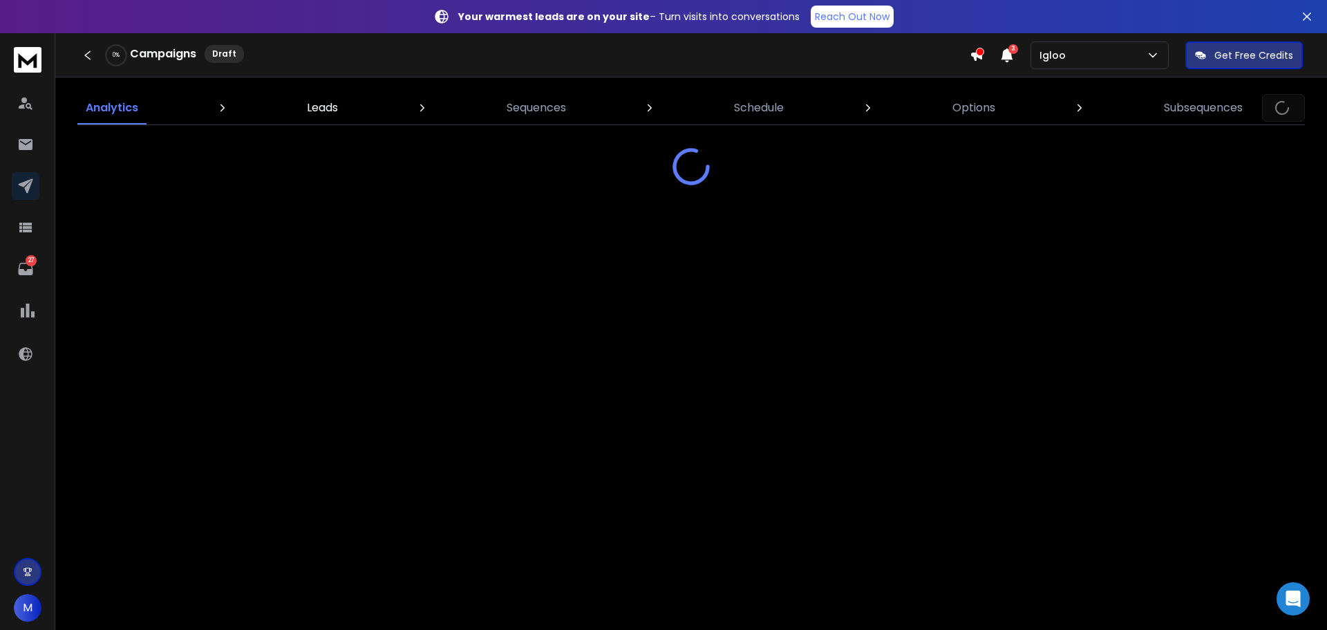
click at [344, 109] on link "Leads" at bounding box center [323, 107] width 48 height 33
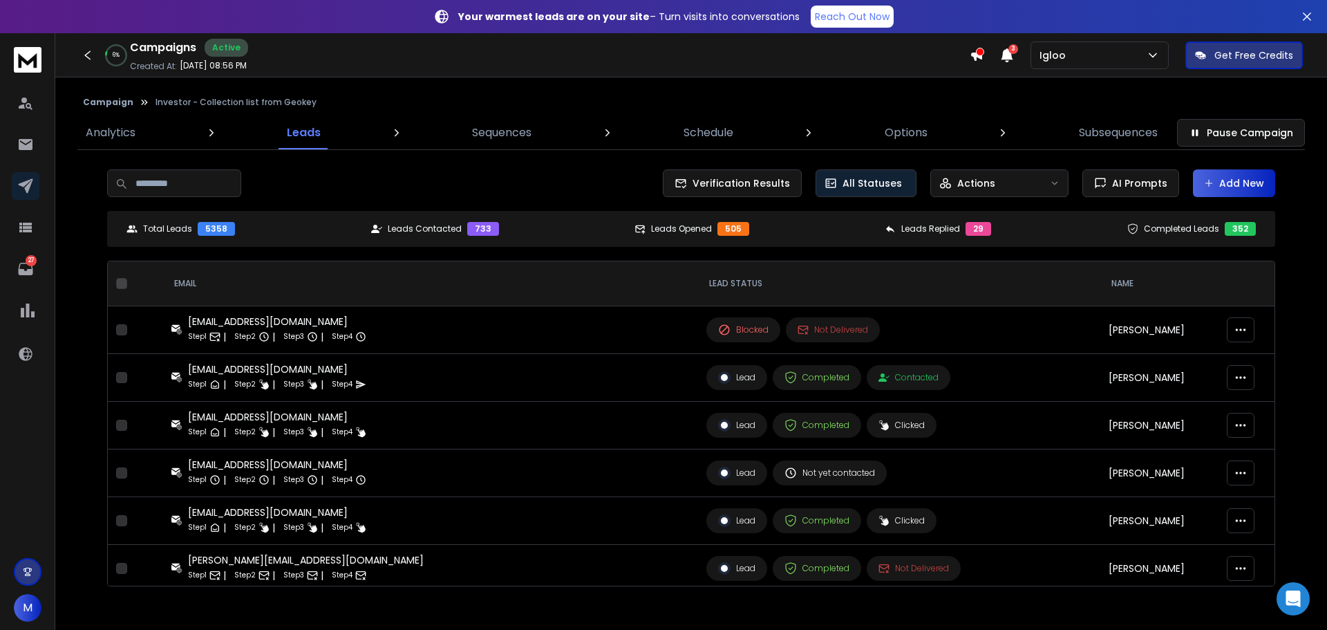
click at [912, 189] on button "All Statuses" at bounding box center [866, 183] width 101 height 28
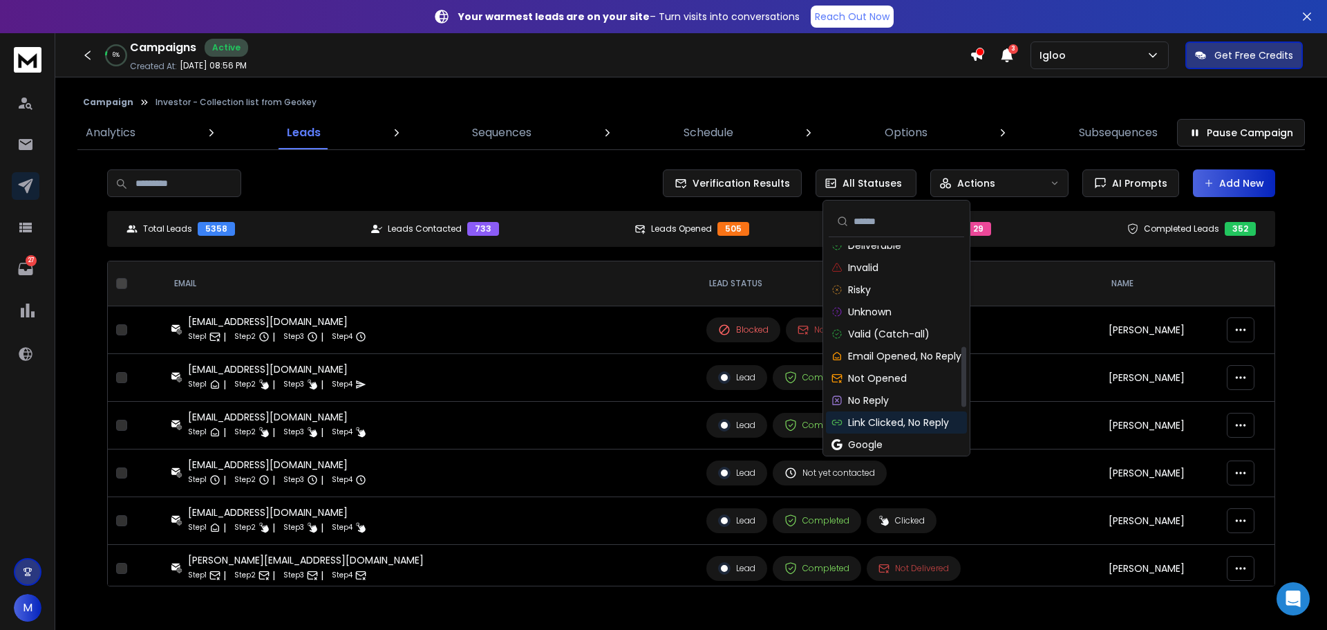
scroll to position [500, 0]
click at [894, 425] on p "Wrong person" at bounding box center [883, 420] width 68 height 14
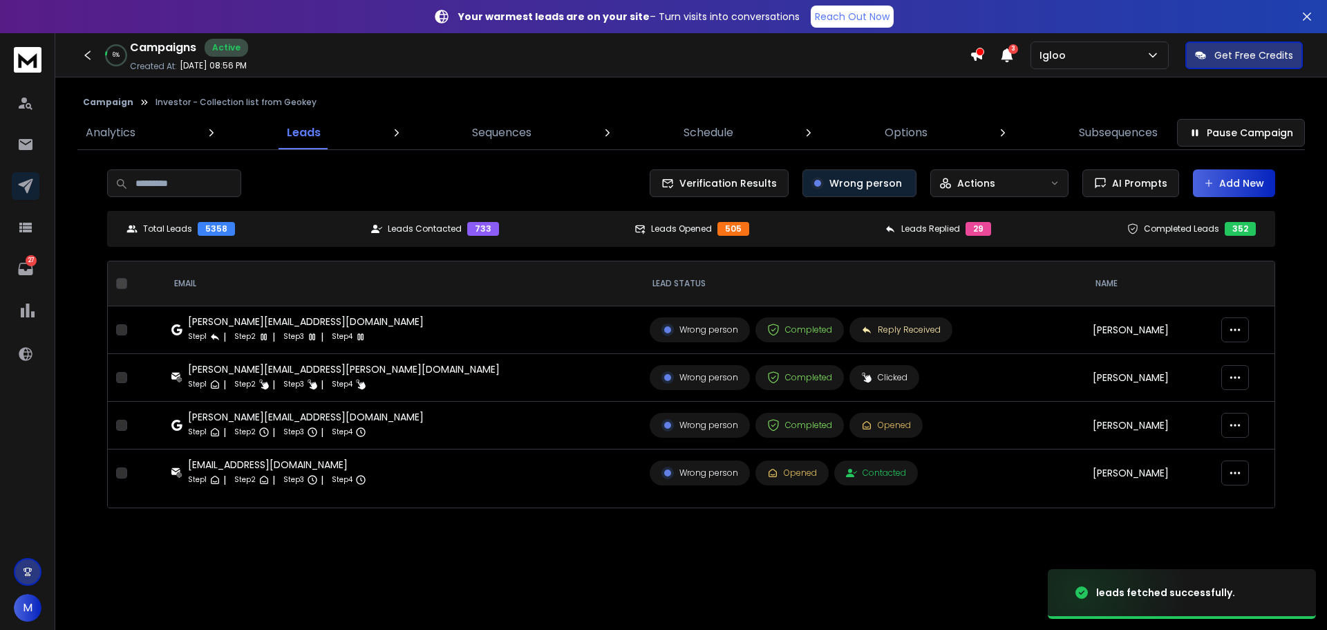
click at [861, 180] on p "Wrong person" at bounding box center [865, 183] width 73 height 14
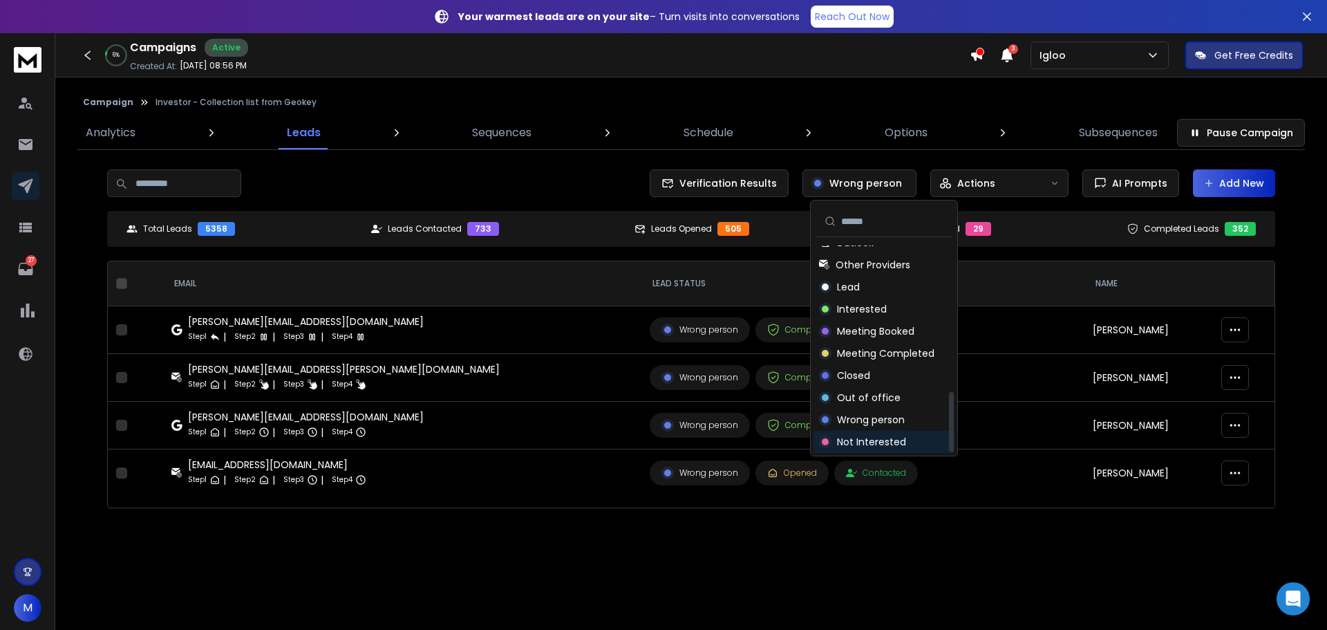
click at [872, 437] on p "Not Interested" at bounding box center [871, 442] width 69 height 14
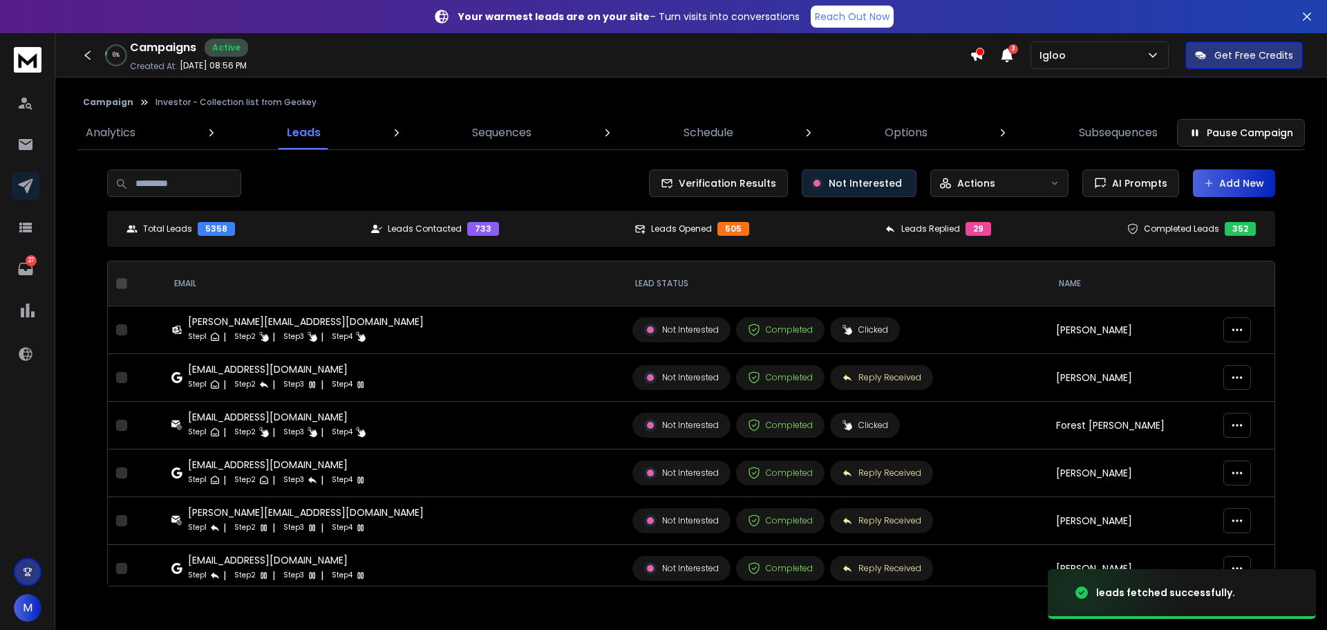
click at [851, 180] on p "Not Interested" at bounding box center [865, 183] width 73 height 14
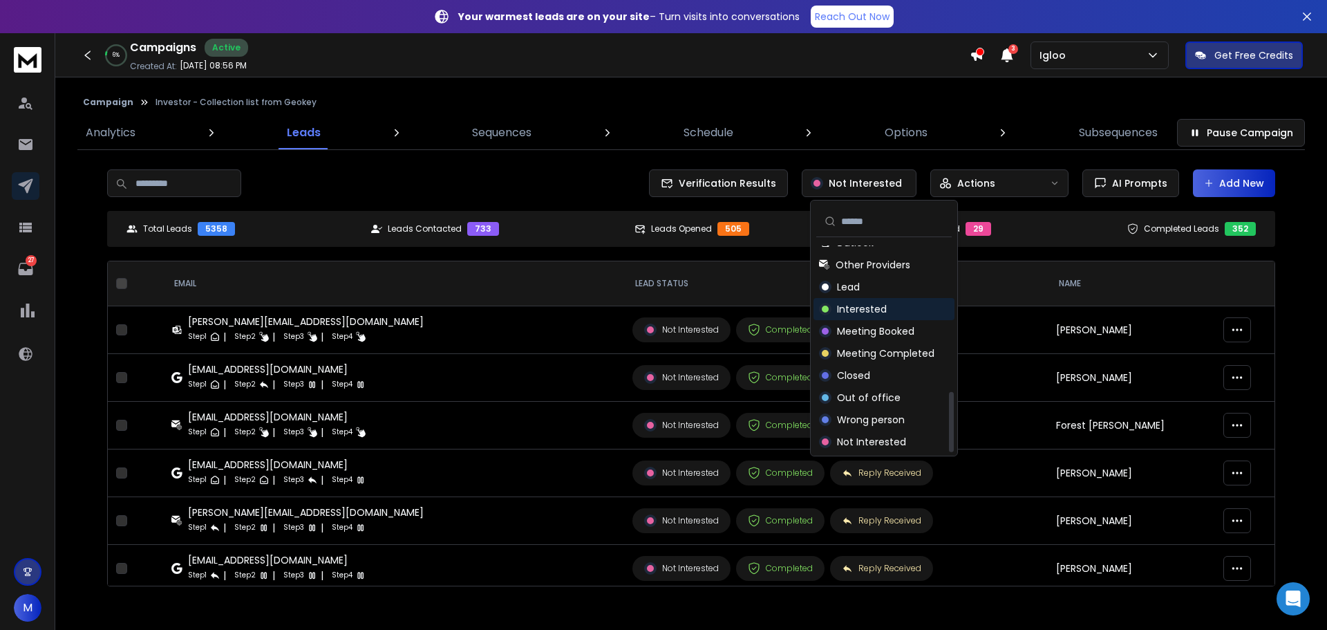
click at [876, 301] on div "Interested" at bounding box center [883, 309] width 141 height 22
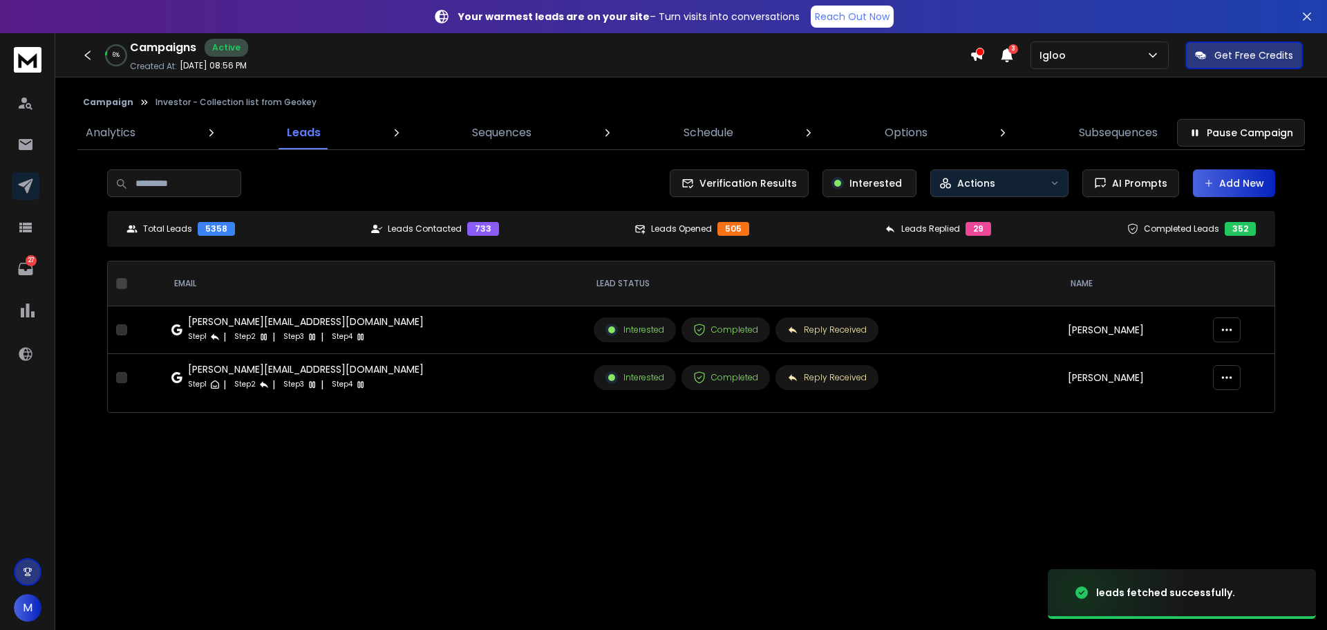
click at [980, 183] on p "Actions" at bounding box center [976, 183] width 38 height 14
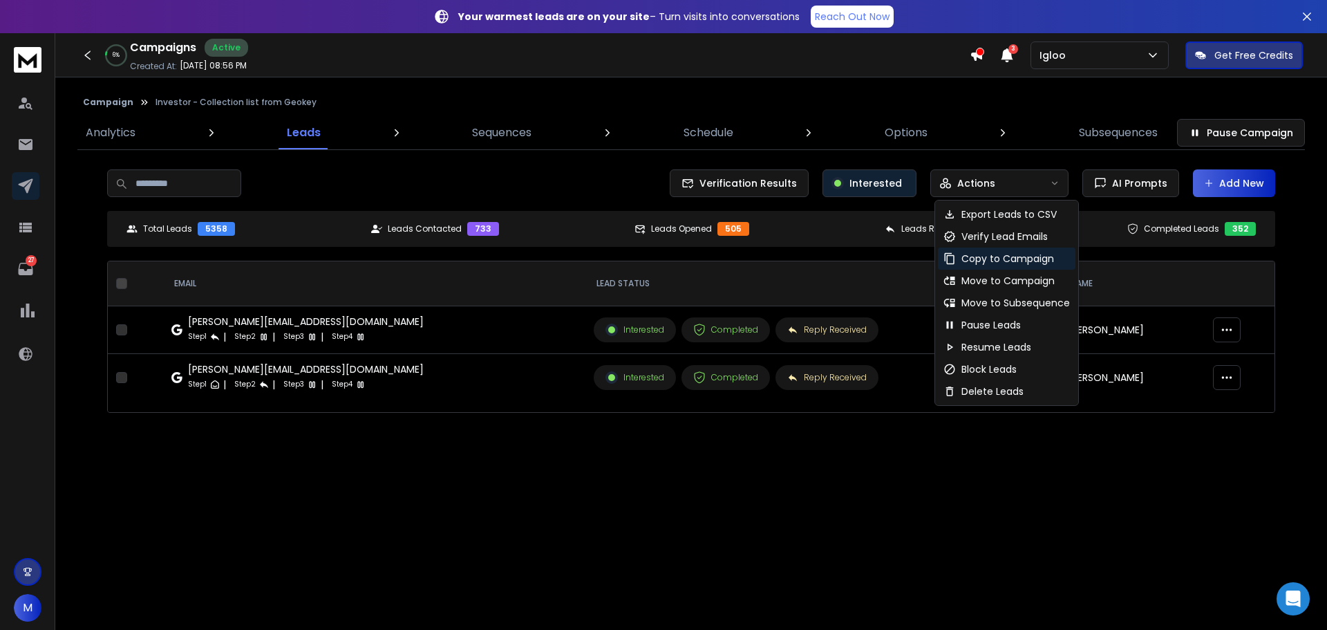
click at [896, 180] on p "Interested" at bounding box center [875, 183] width 53 height 14
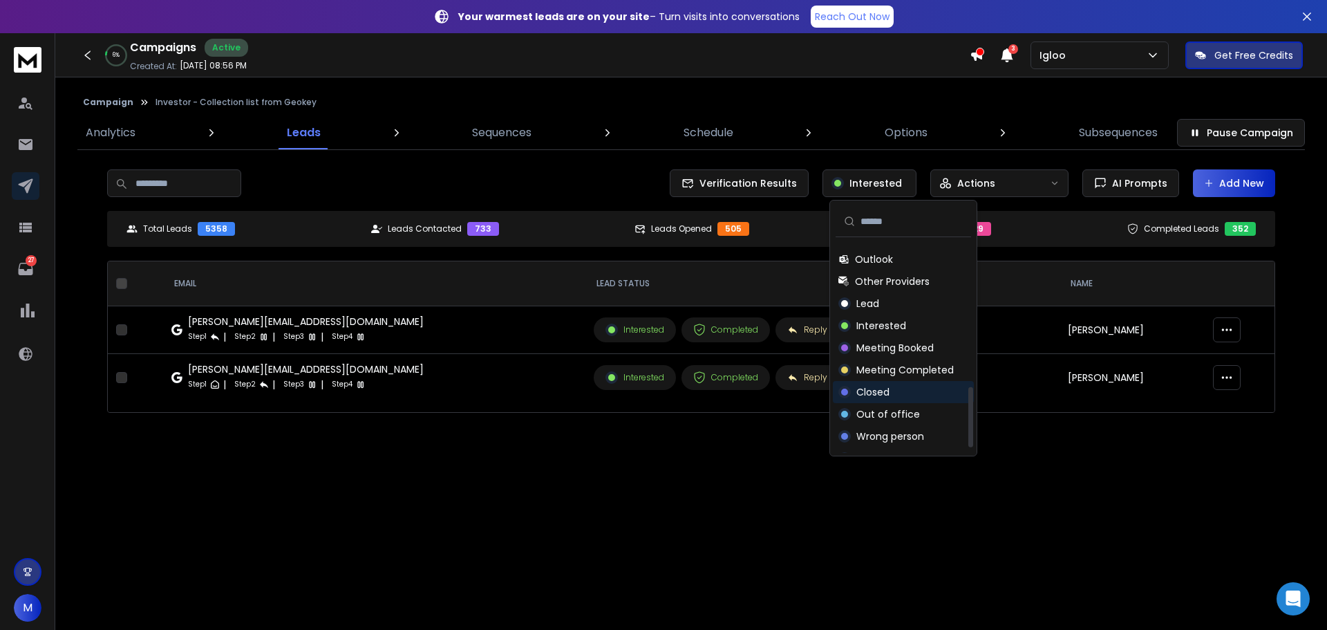
scroll to position [346, 0]
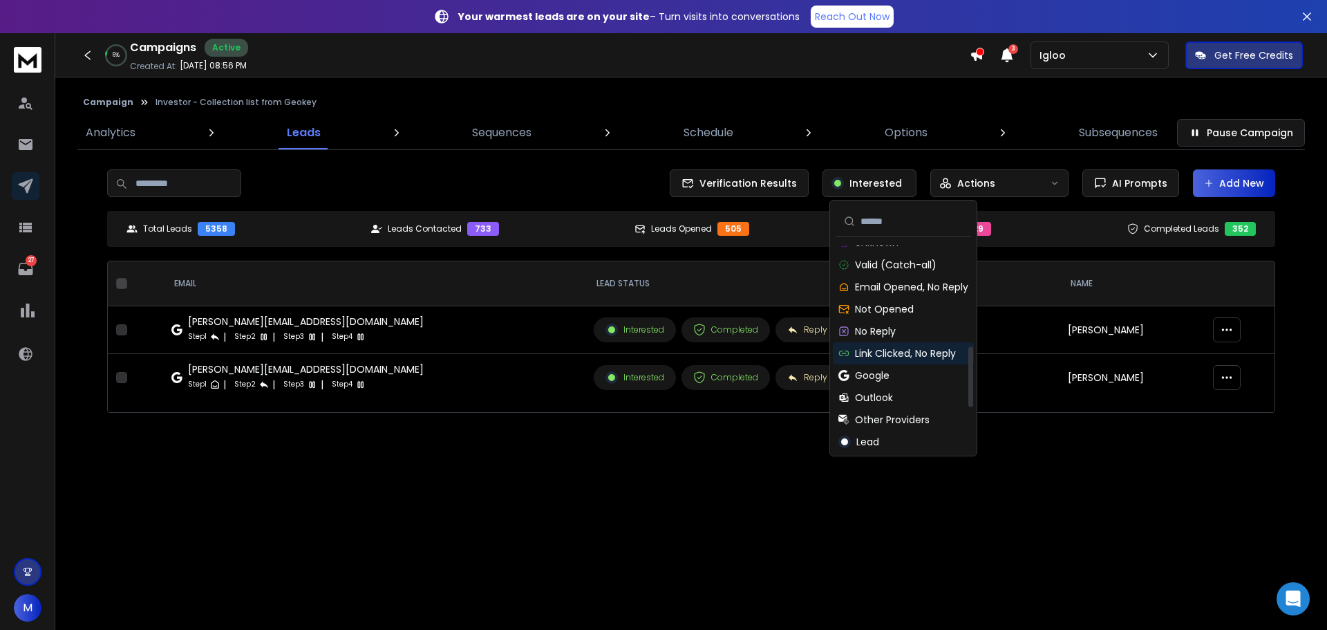
click at [916, 359] on p "Link Clicked, No Reply" at bounding box center [905, 353] width 101 height 14
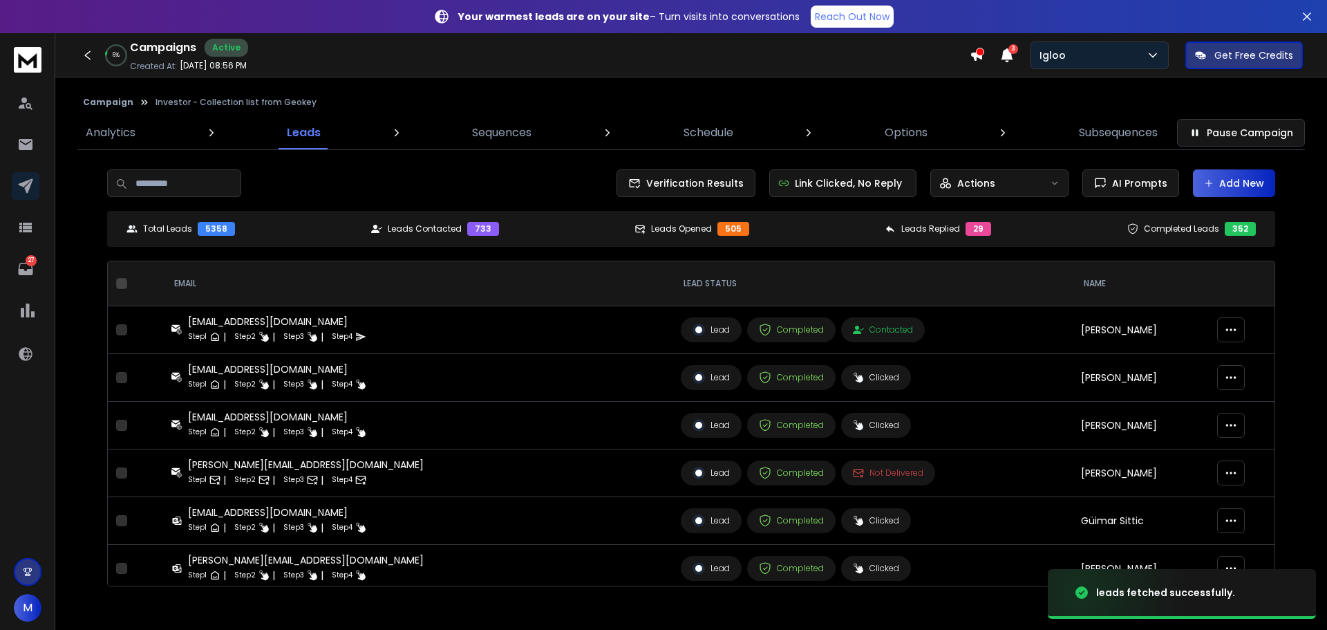
click at [1108, 59] on div "Igloo" at bounding box center [1099, 55] width 120 height 14
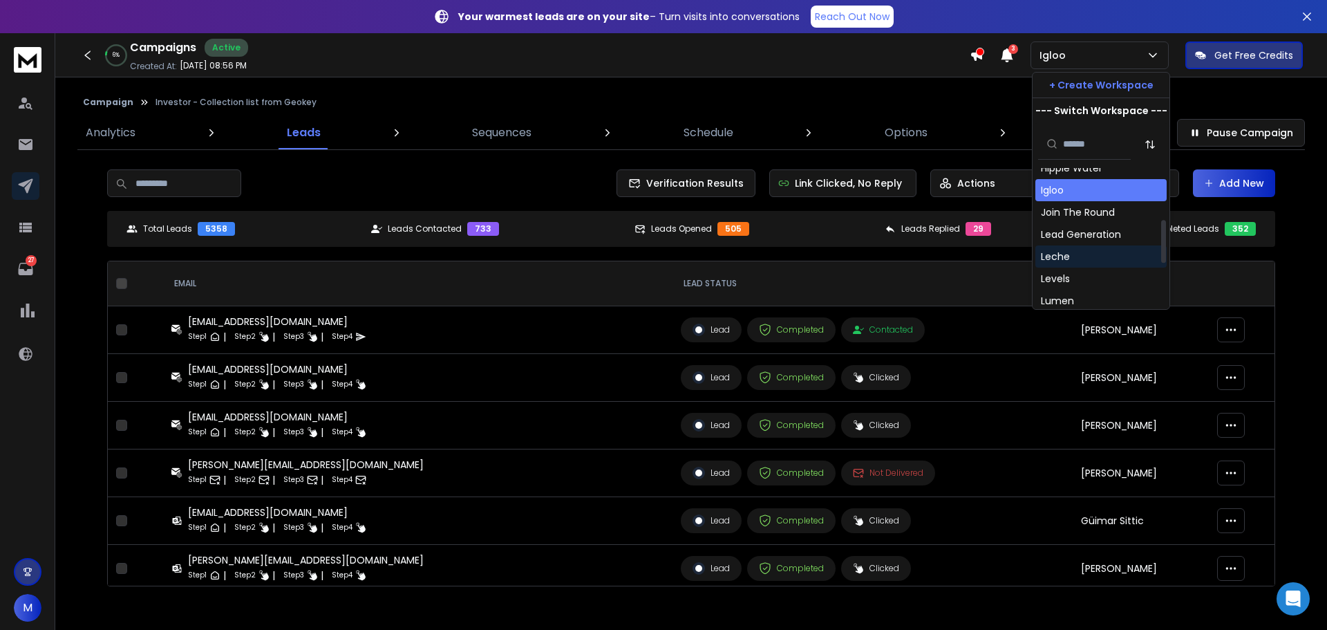
scroll to position [97, 0]
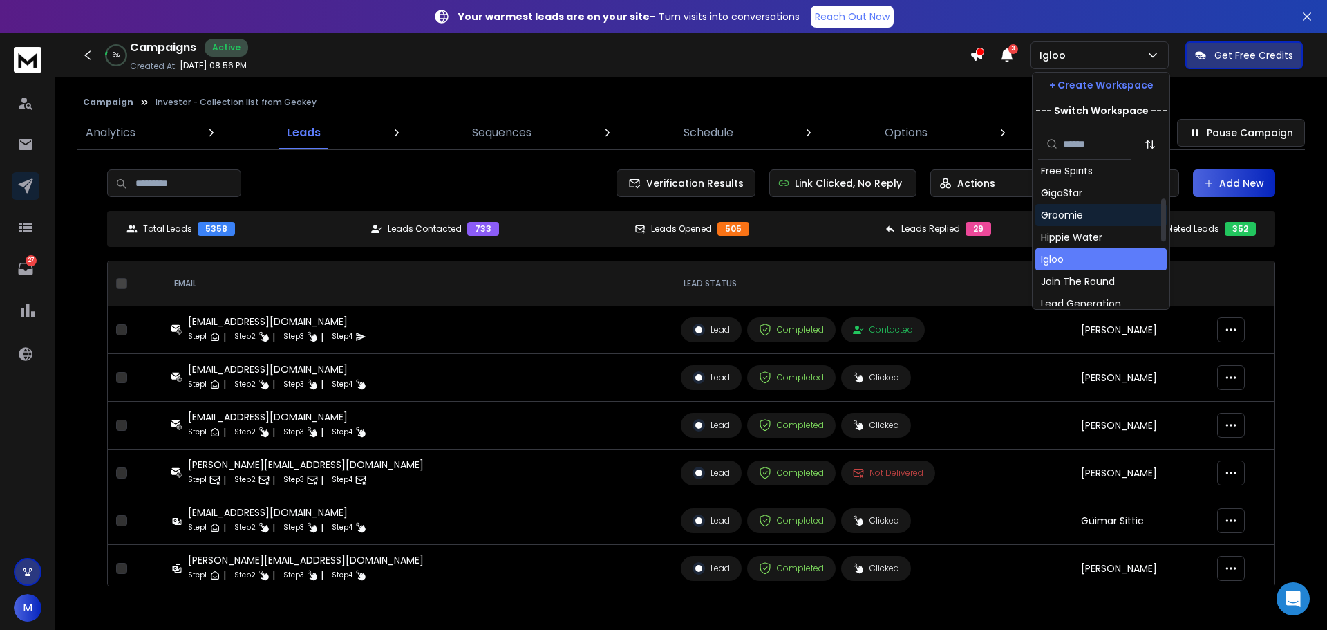
click at [1085, 216] on div "Groomie" at bounding box center [1100, 215] width 131 height 22
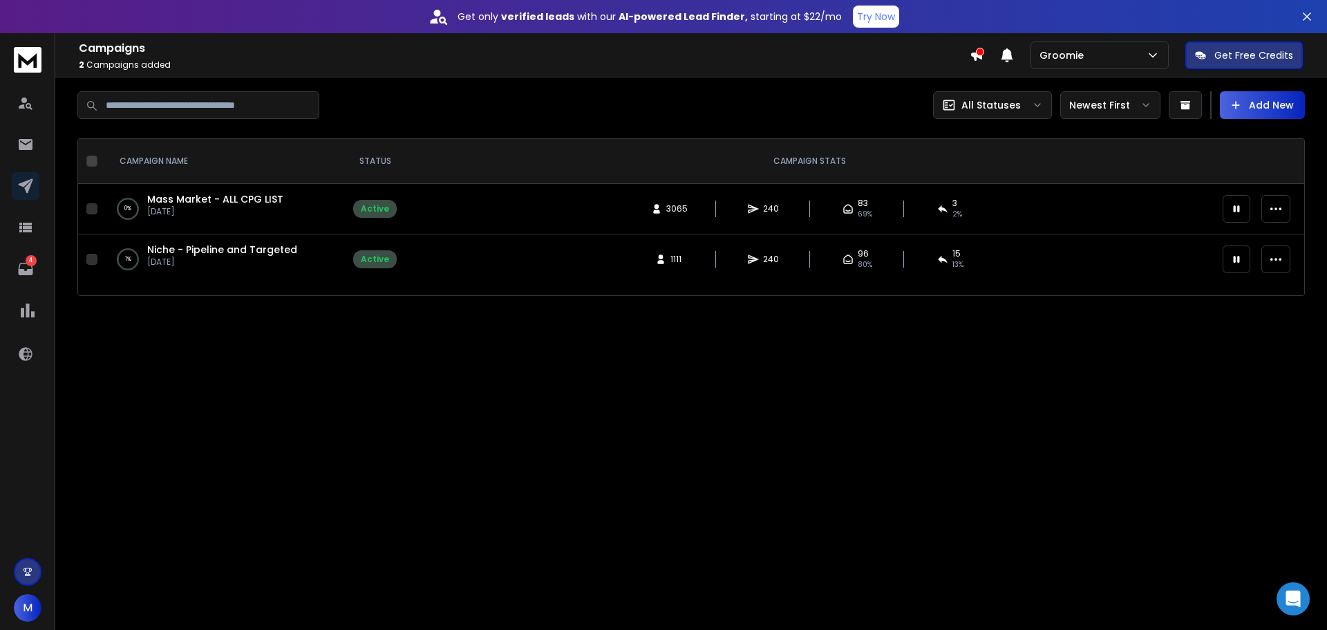
click at [505, 207] on div "3065 240 83 69 % 3 2 %" at bounding box center [809, 209] width 793 height 22
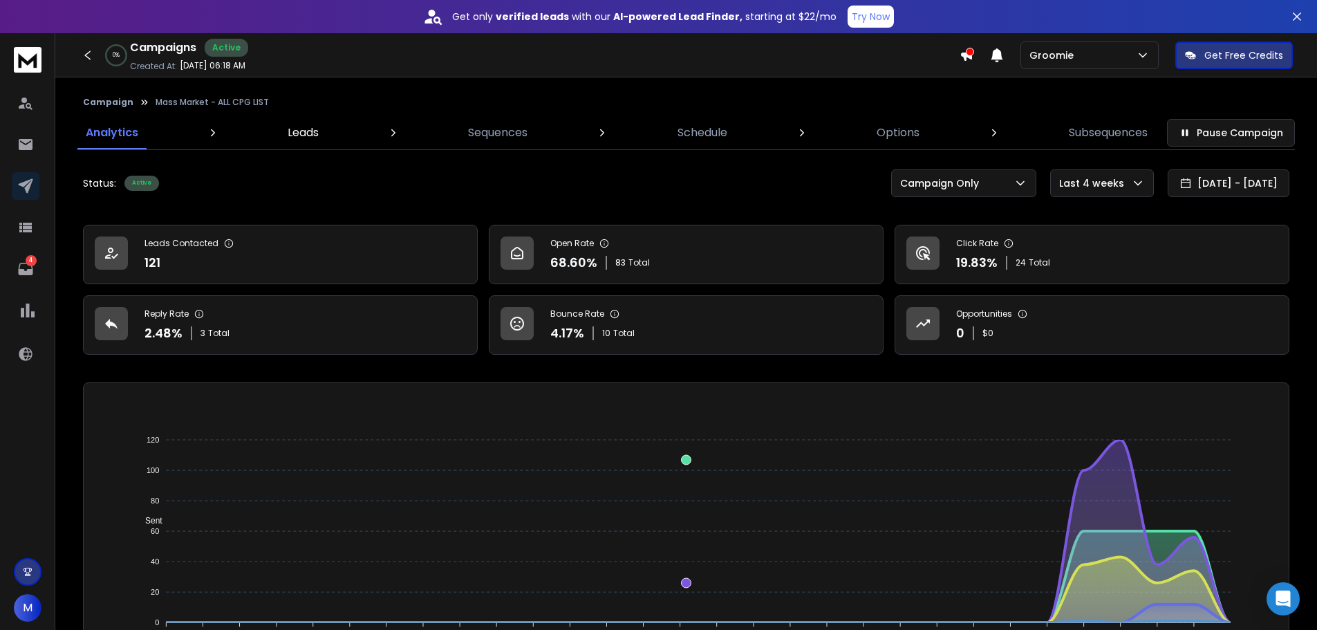
click at [311, 137] on p "Leads" at bounding box center [303, 132] width 31 height 17
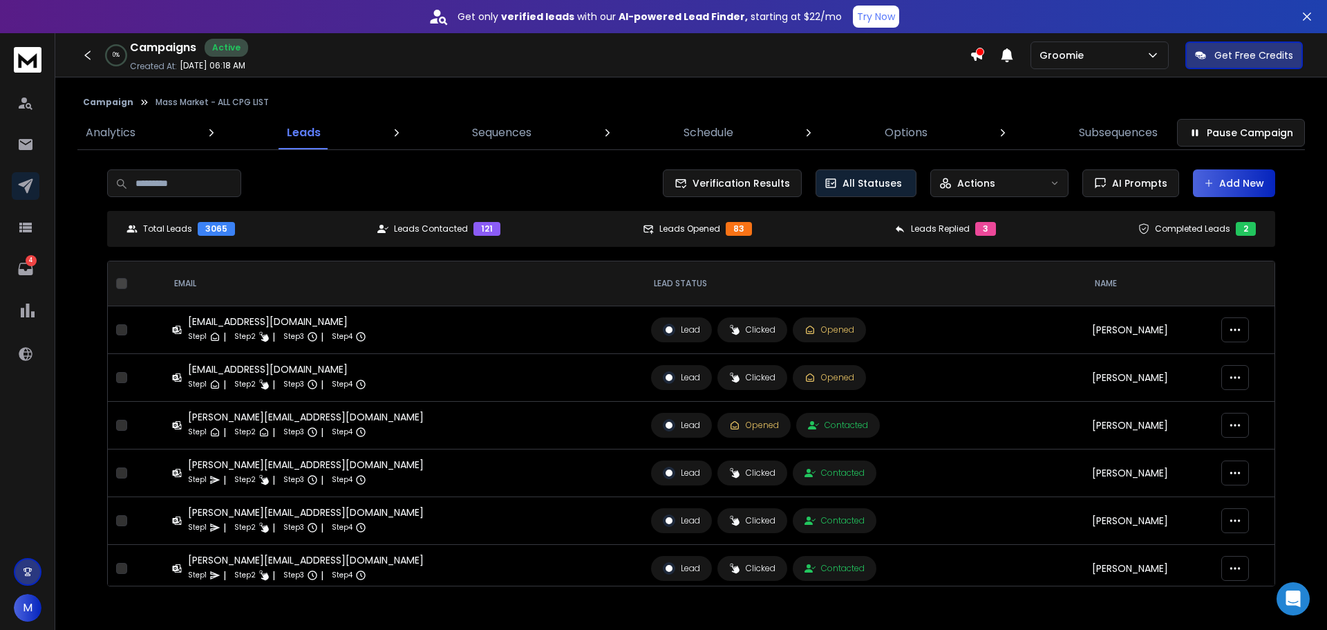
click at [891, 180] on p "All Statuses" at bounding box center [871, 183] width 59 height 14
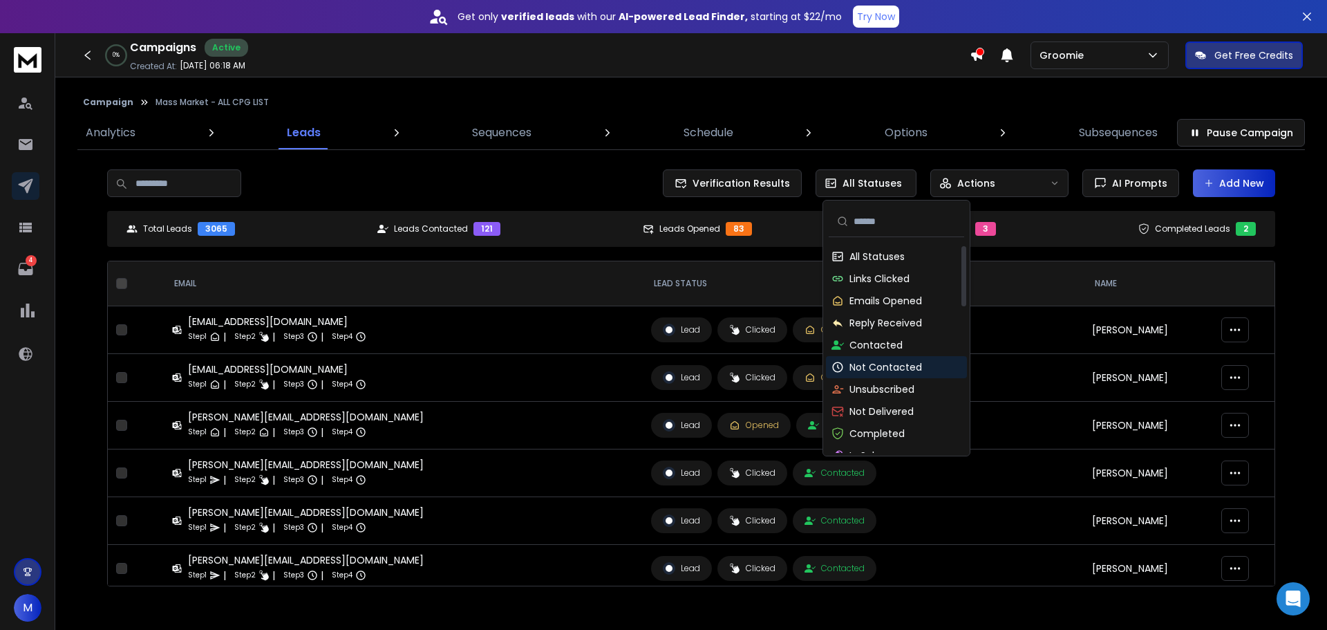
click at [885, 370] on p "Not Contacted" at bounding box center [885, 367] width 73 height 14
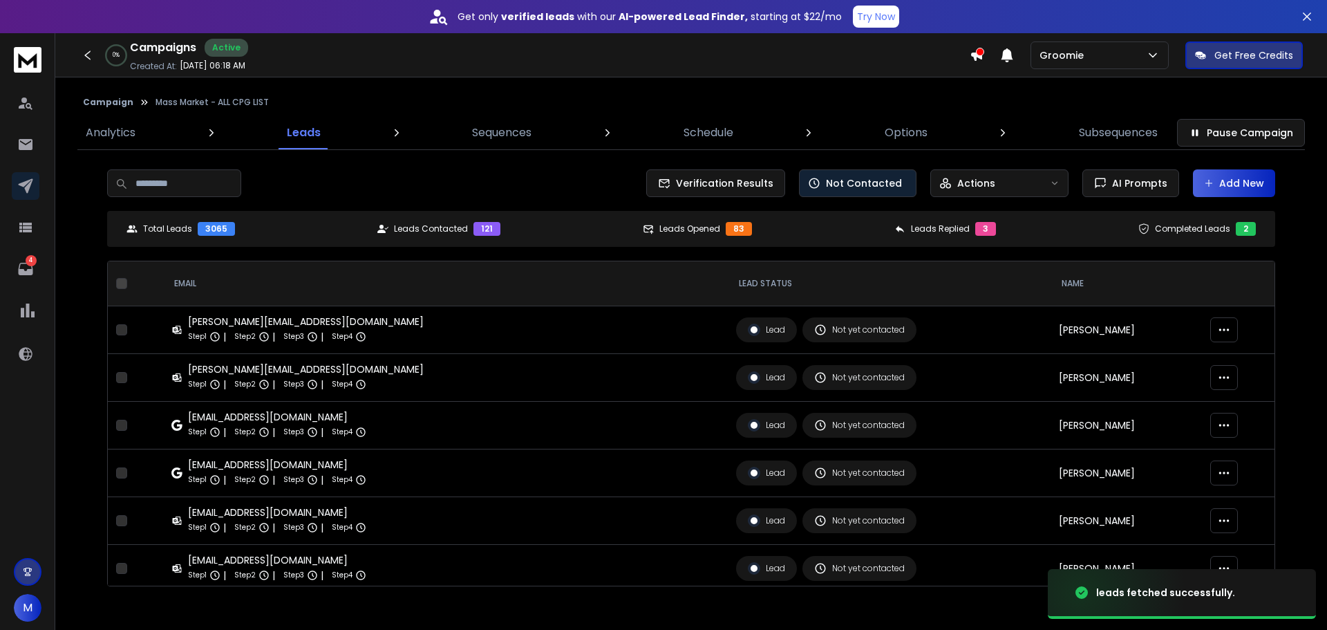
click at [871, 177] on p "Not Contacted" at bounding box center [864, 183] width 76 height 14
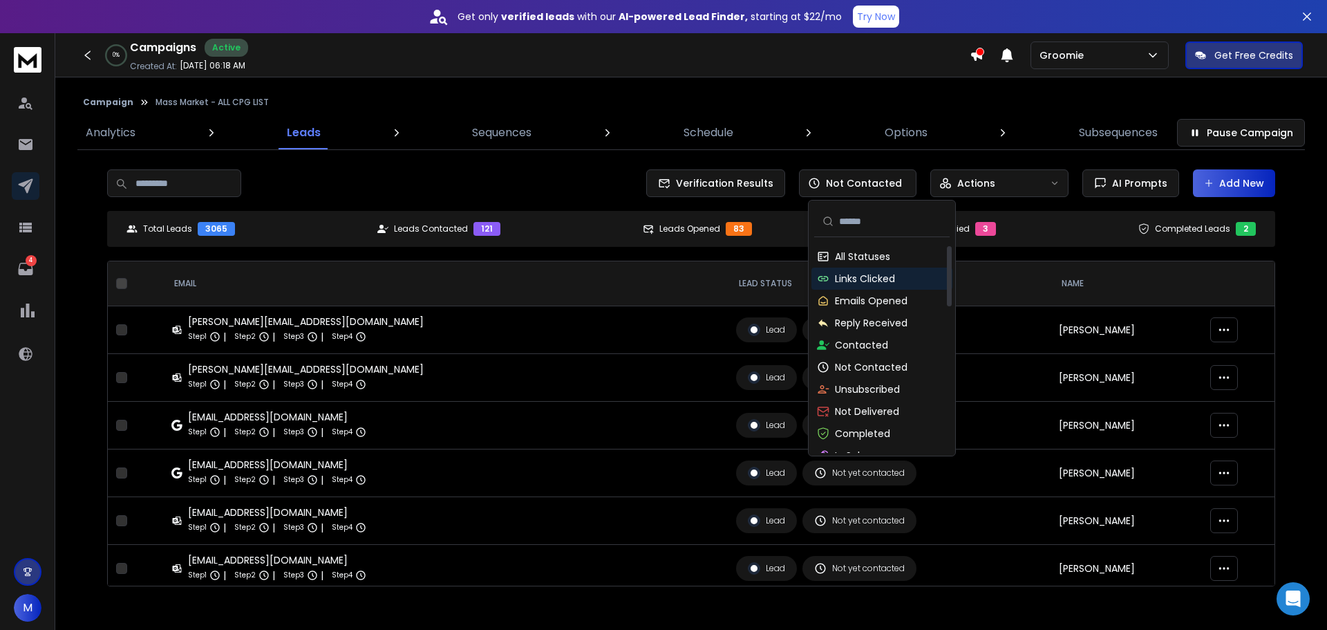
click at [889, 278] on p "Links Clicked" at bounding box center [865, 279] width 60 height 14
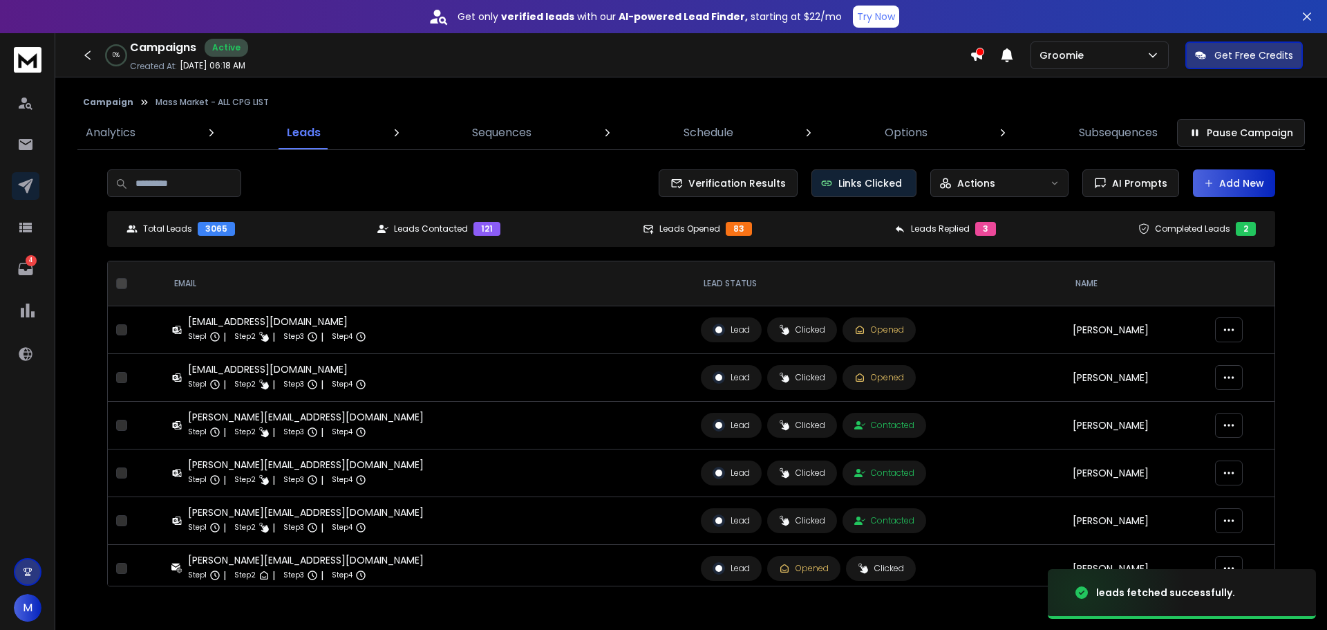
click at [856, 180] on p "Links Clicked" at bounding box center [870, 183] width 64 height 14
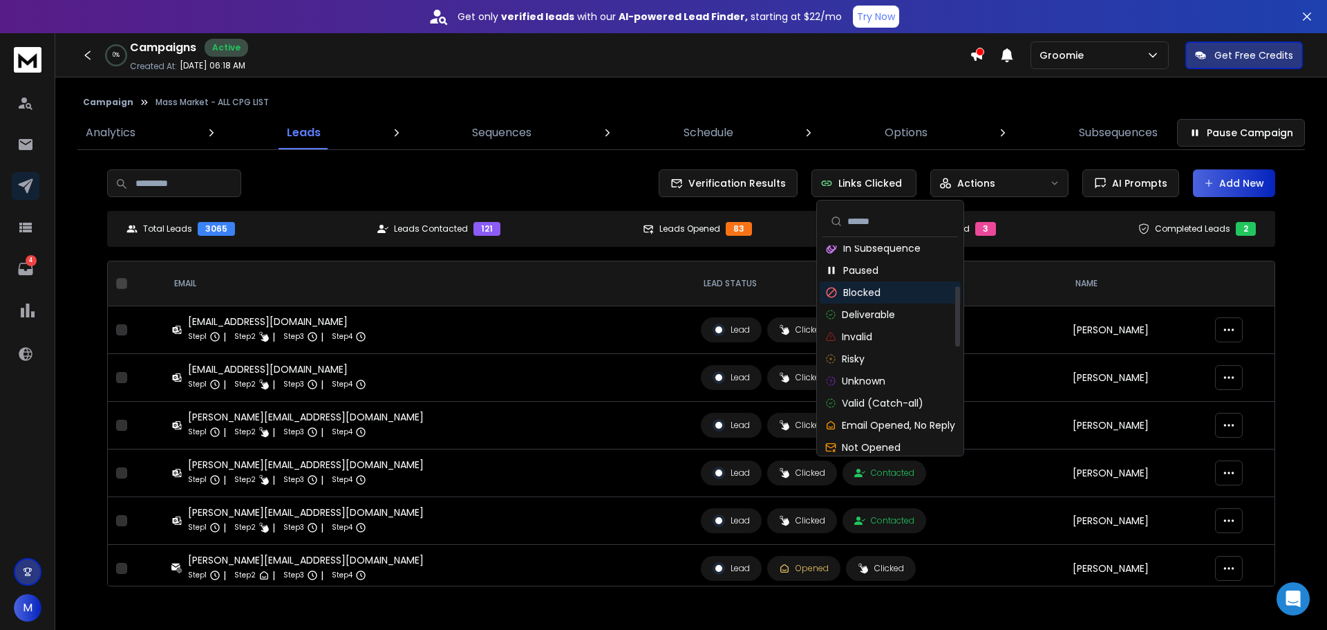
scroll to position [138, 0]
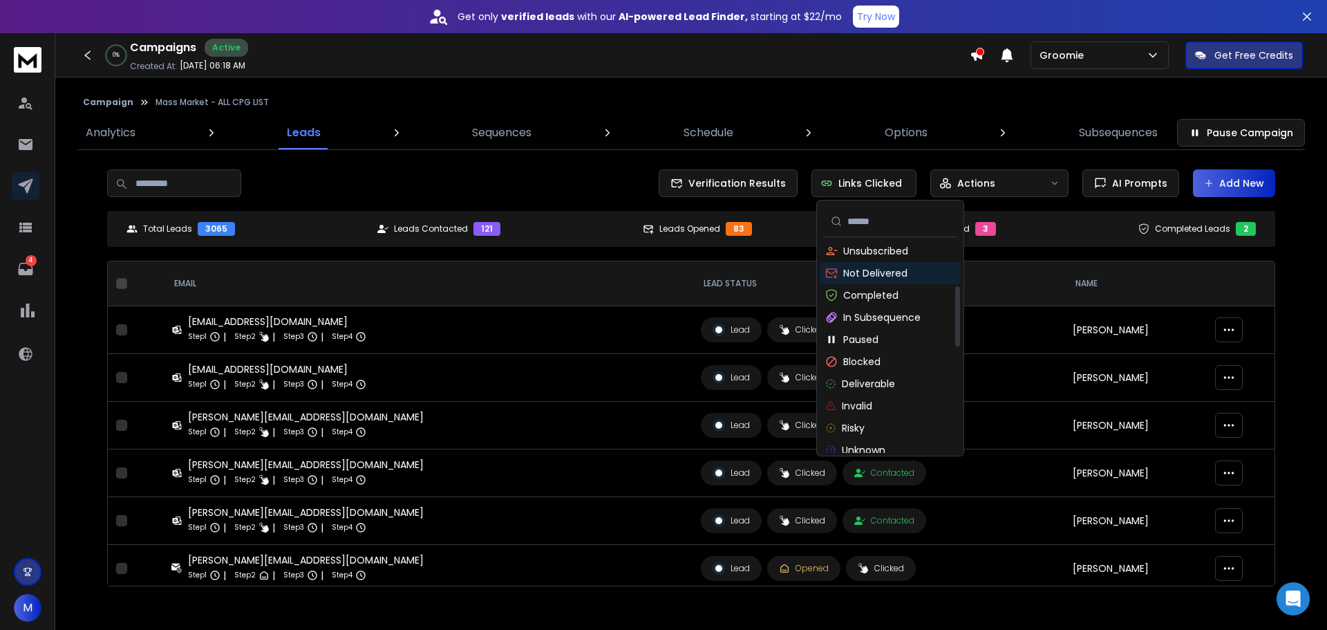
click at [883, 274] on p "Not Delivered" at bounding box center [875, 273] width 64 height 14
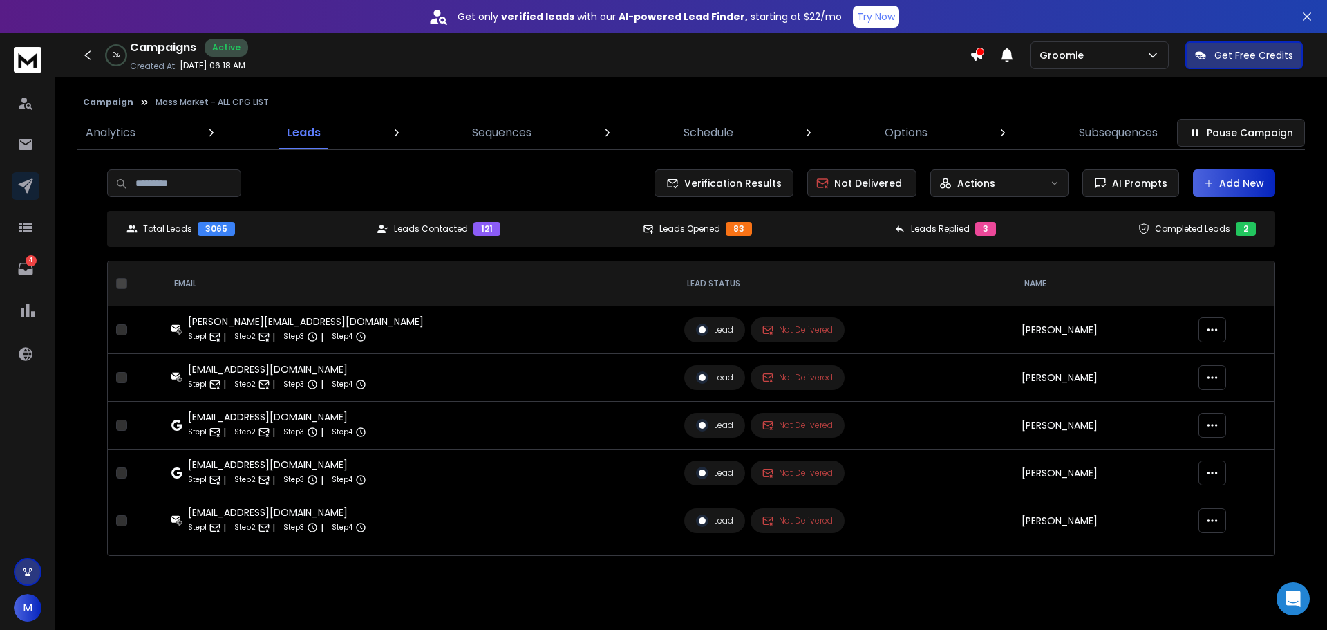
click at [762, 330] on div "Not Delivered" at bounding box center [797, 329] width 70 height 11
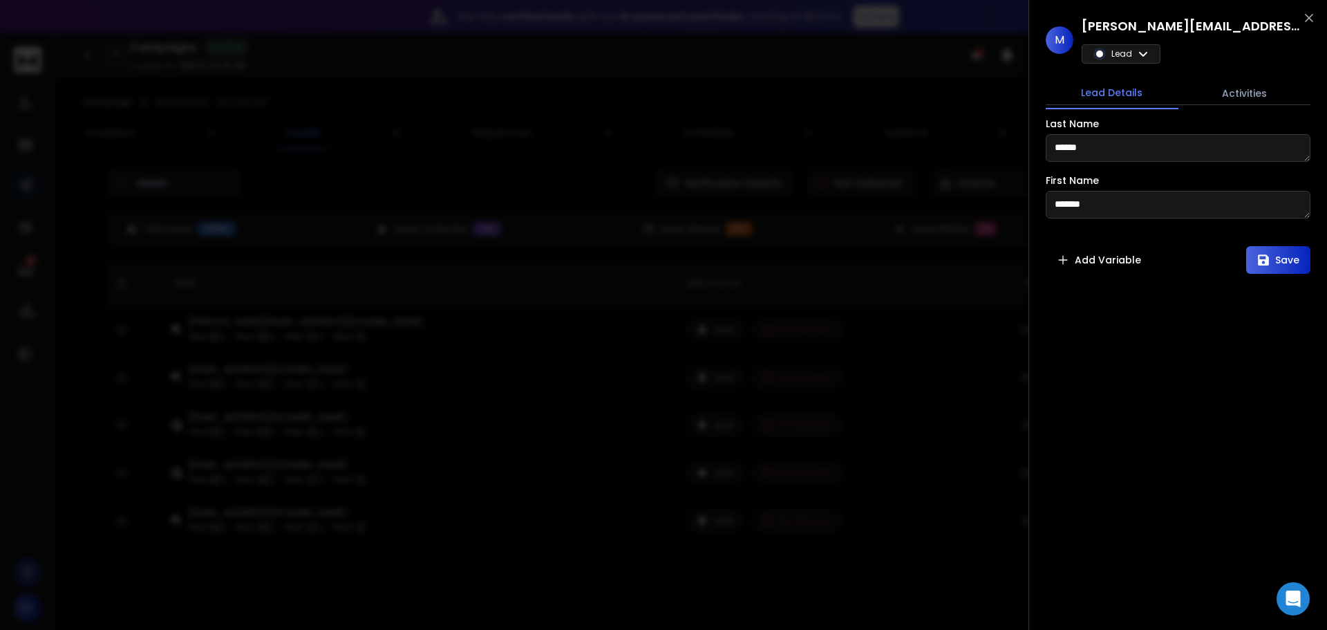
click at [1258, 93] on button "Activities" at bounding box center [1244, 93] width 133 height 30
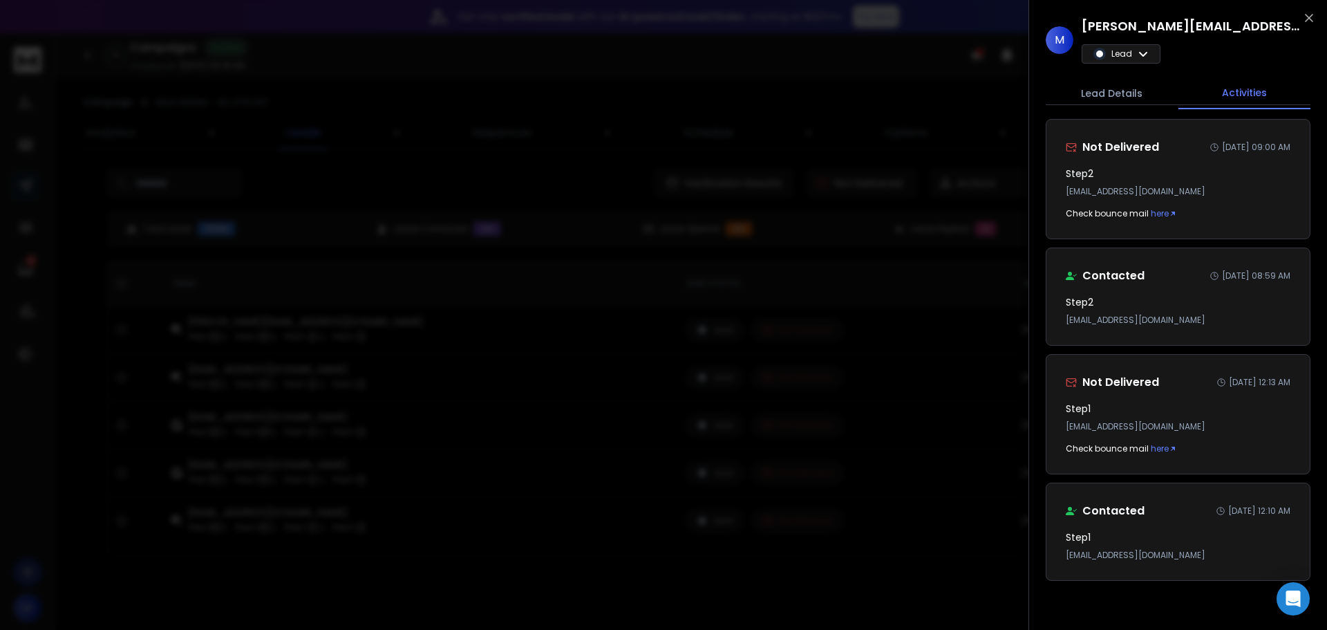
click at [1164, 210] on link "here" at bounding box center [1164, 213] width 26 height 11
click at [768, 287] on div at bounding box center [663, 315] width 1327 height 630
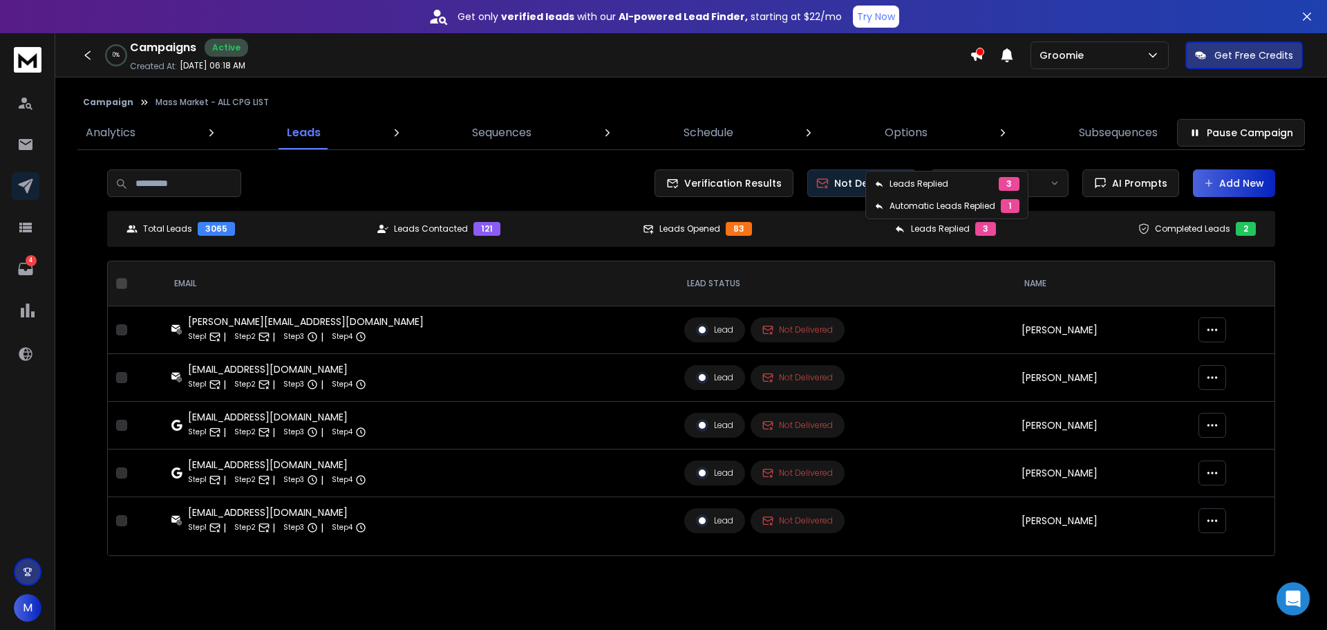
drag, startPoint x: 872, startPoint y: 185, endPoint x: 855, endPoint y: 182, distance: 17.5
click at [855, 182] on body "Get only verified leads with our AI-powered Lead Finder, starting at $22/mo Try…" at bounding box center [663, 315] width 1327 height 630
click at [855, 182] on p "Not Delivered" at bounding box center [868, 183] width 68 height 14
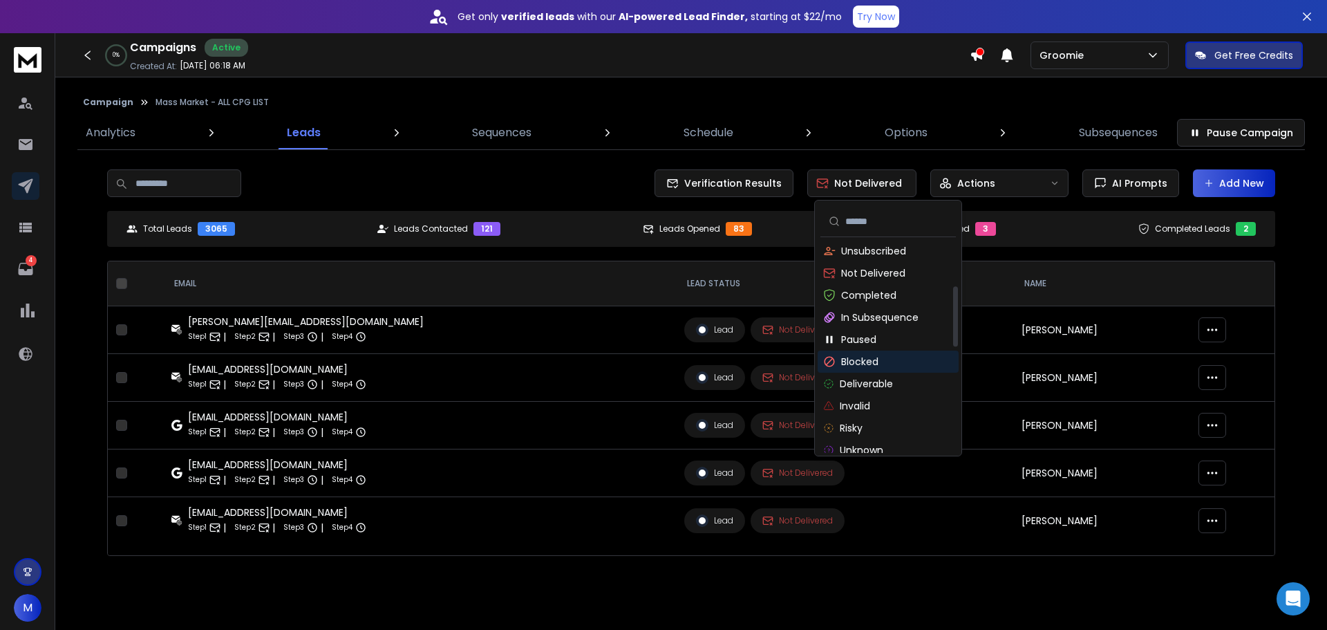
click at [883, 361] on div "Blocked" at bounding box center [888, 361] width 141 height 22
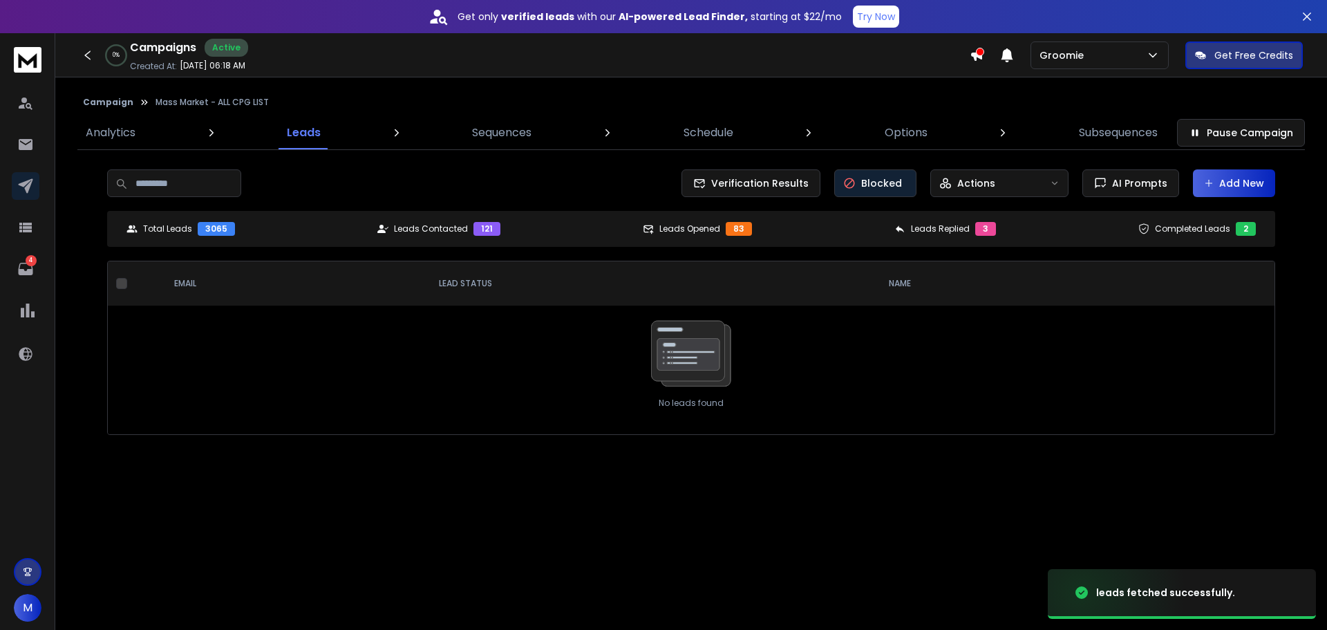
click at [885, 182] on p "Blocked" at bounding box center [881, 183] width 41 height 14
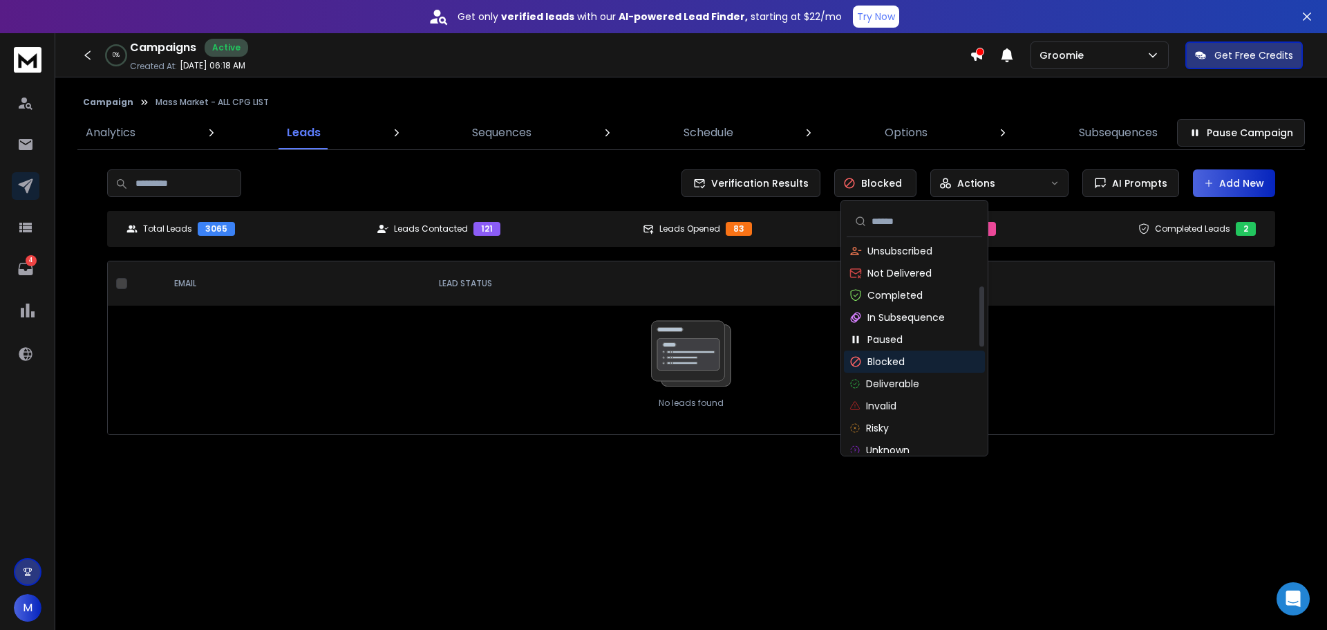
scroll to position [276, 0]
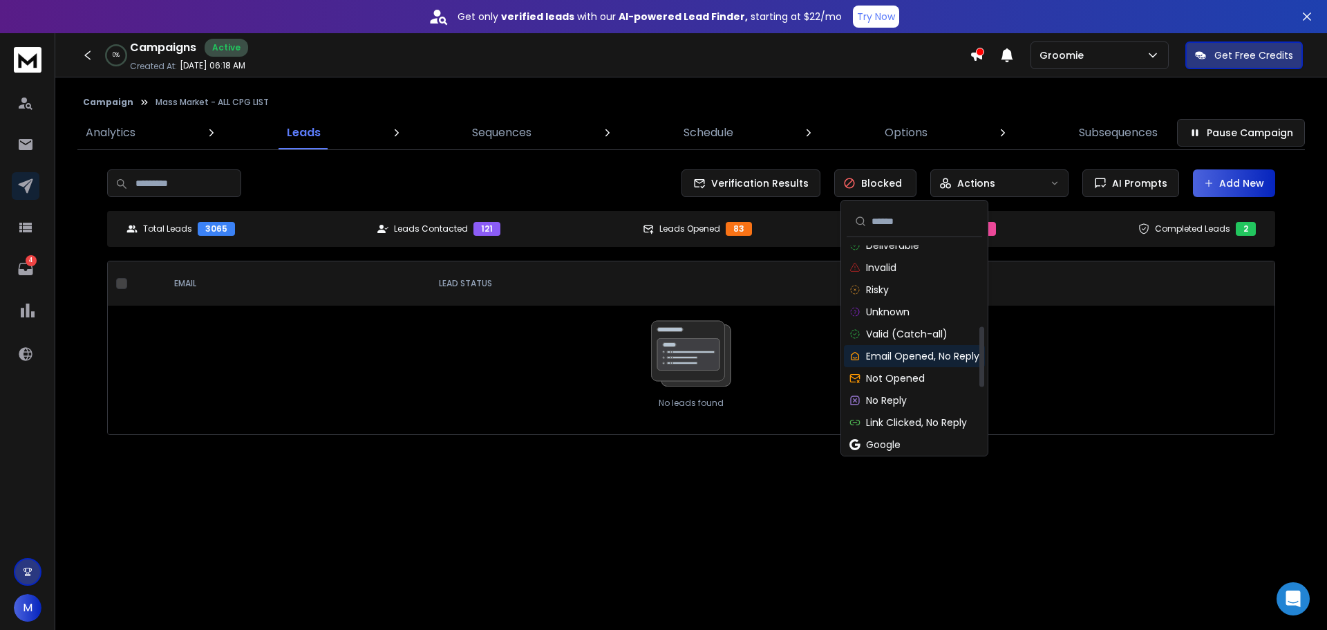
click at [942, 360] on p "Email Opened, No Reply" at bounding box center [922, 356] width 113 height 14
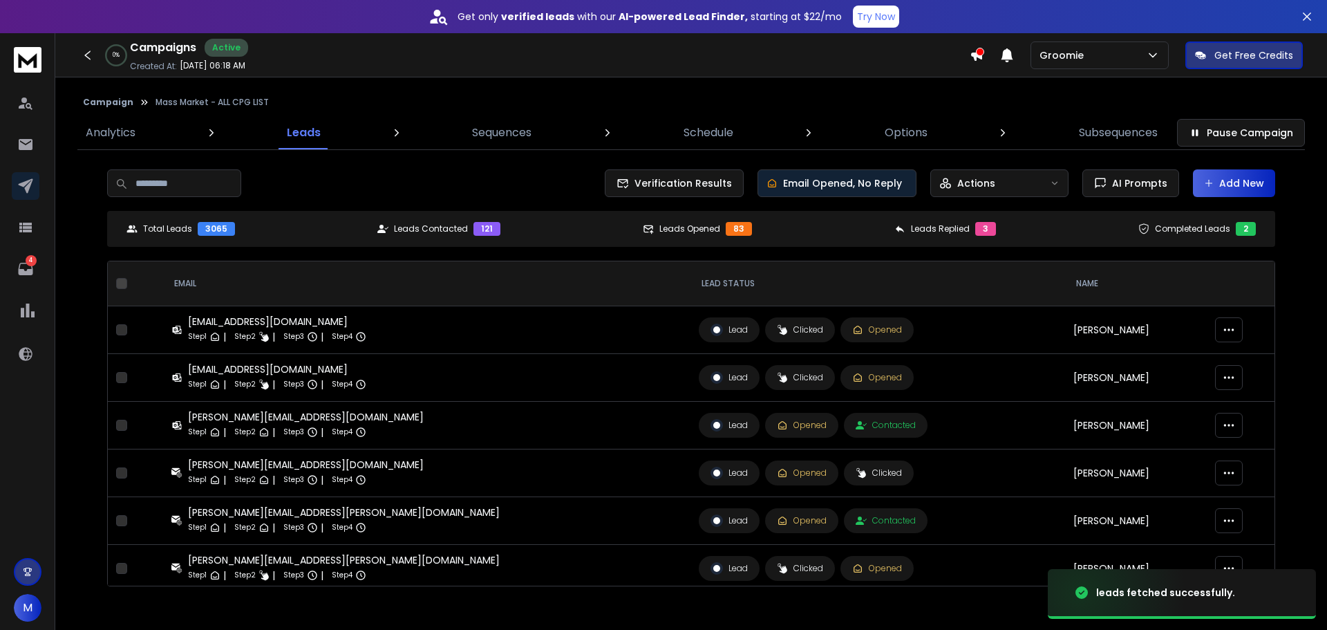
click at [836, 186] on p "Email Opened, No Reply" at bounding box center [842, 183] width 119 height 14
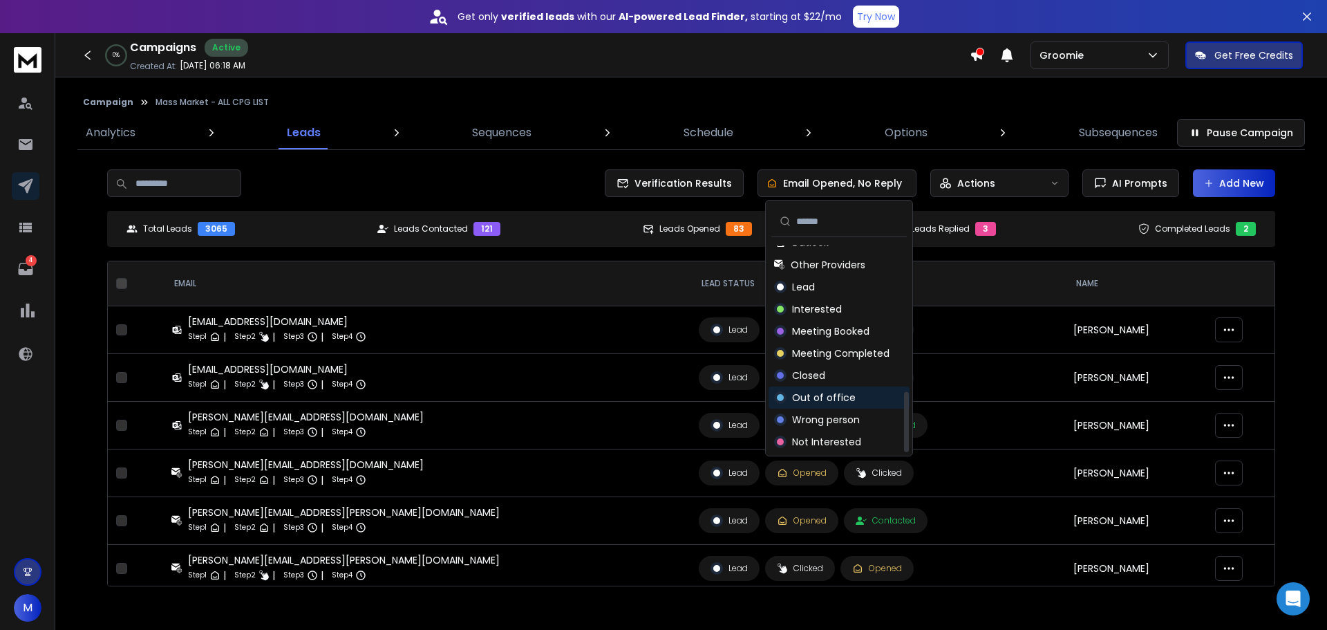
scroll to position [362, 0]
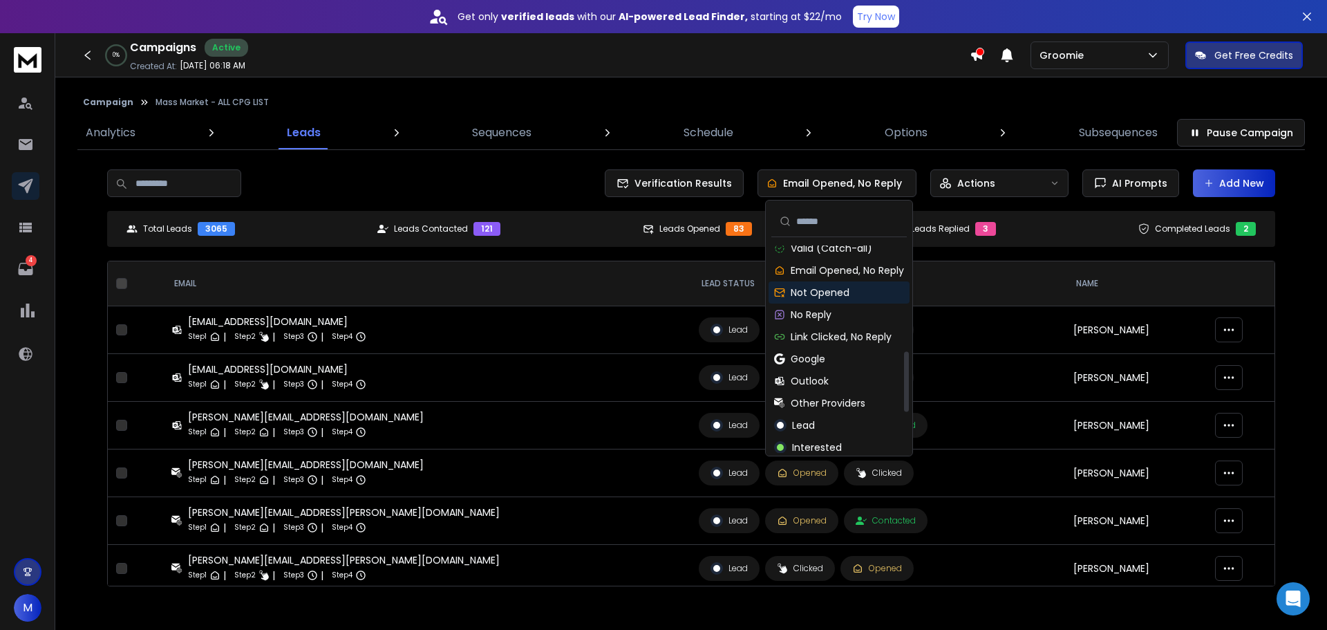
click at [846, 293] on p "Not Opened" at bounding box center [820, 292] width 59 height 14
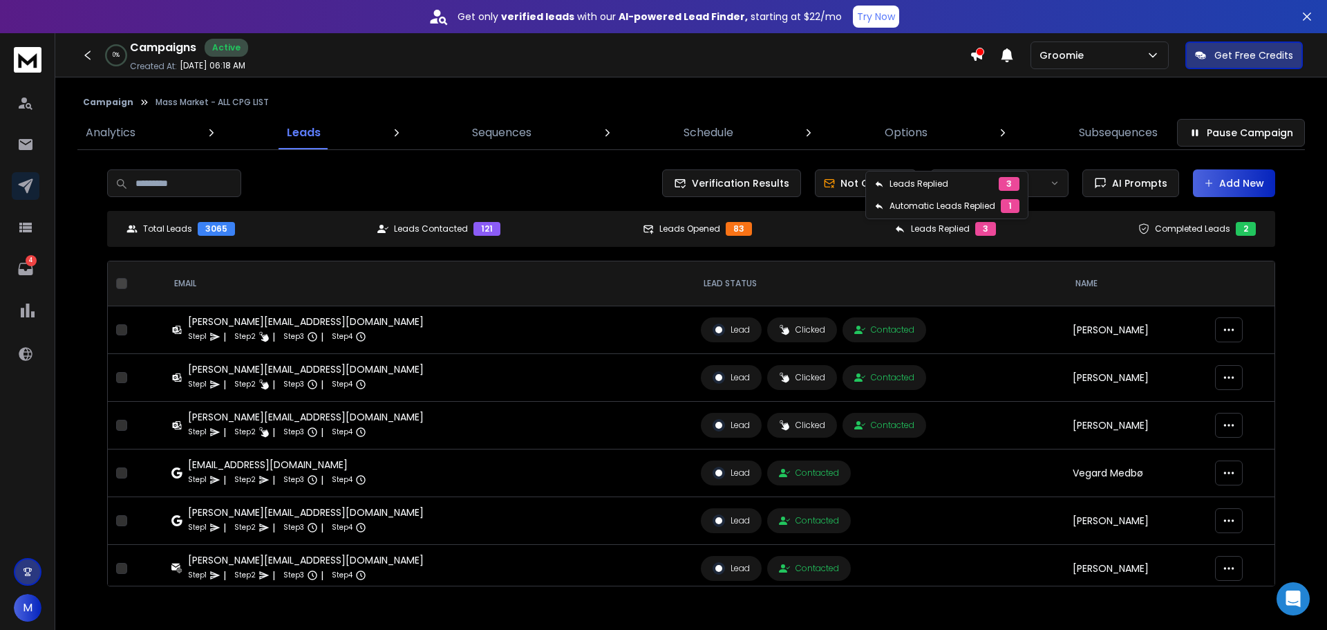
click at [883, 191] on div "Leads Replied 3 Automatic Leads Replied 1" at bounding box center [946, 195] width 145 height 36
click at [851, 183] on p "Not Opened" at bounding box center [871, 183] width 62 height 14
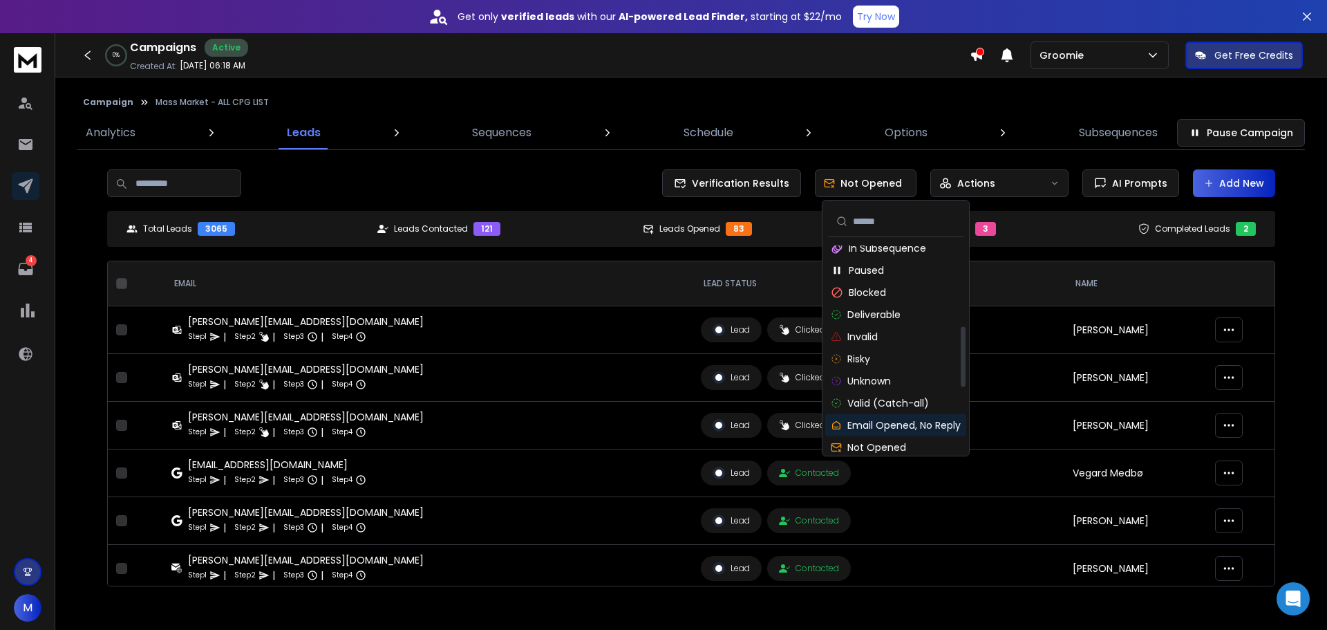
scroll to position [276, 0]
click at [923, 422] on p "Link Clicked, No Reply" at bounding box center [897, 422] width 101 height 14
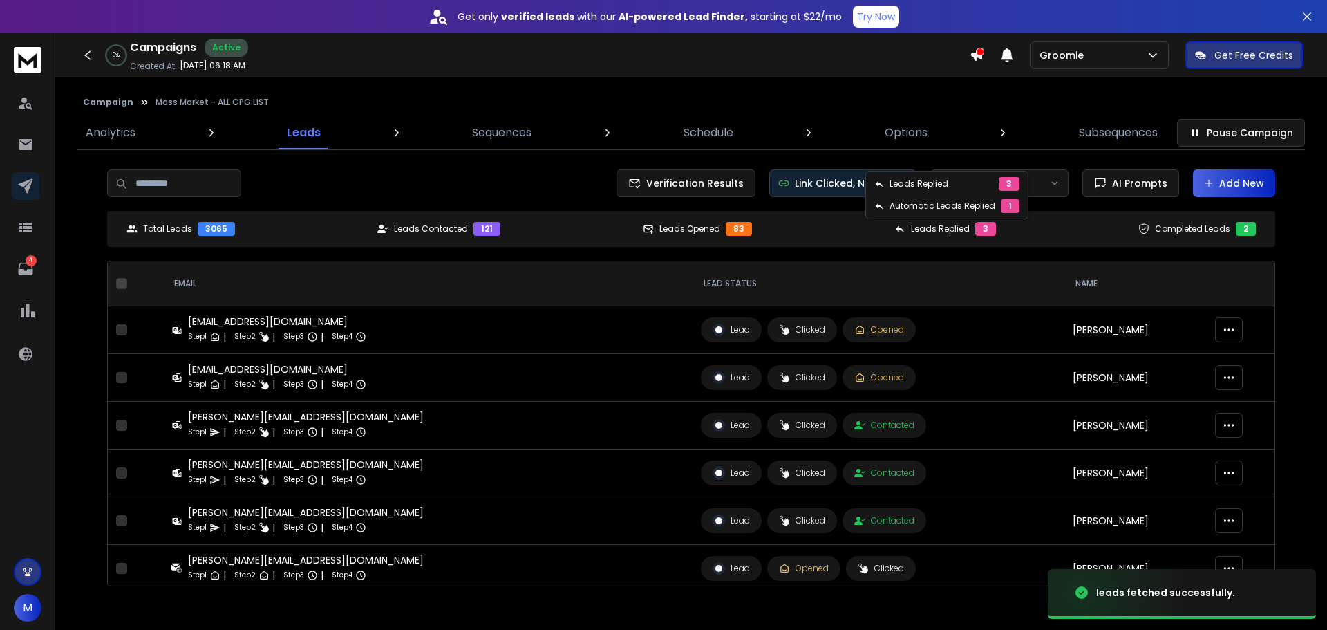
click at [845, 192] on button "Link Clicked, No Reply" at bounding box center [842, 183] width 147 height 28
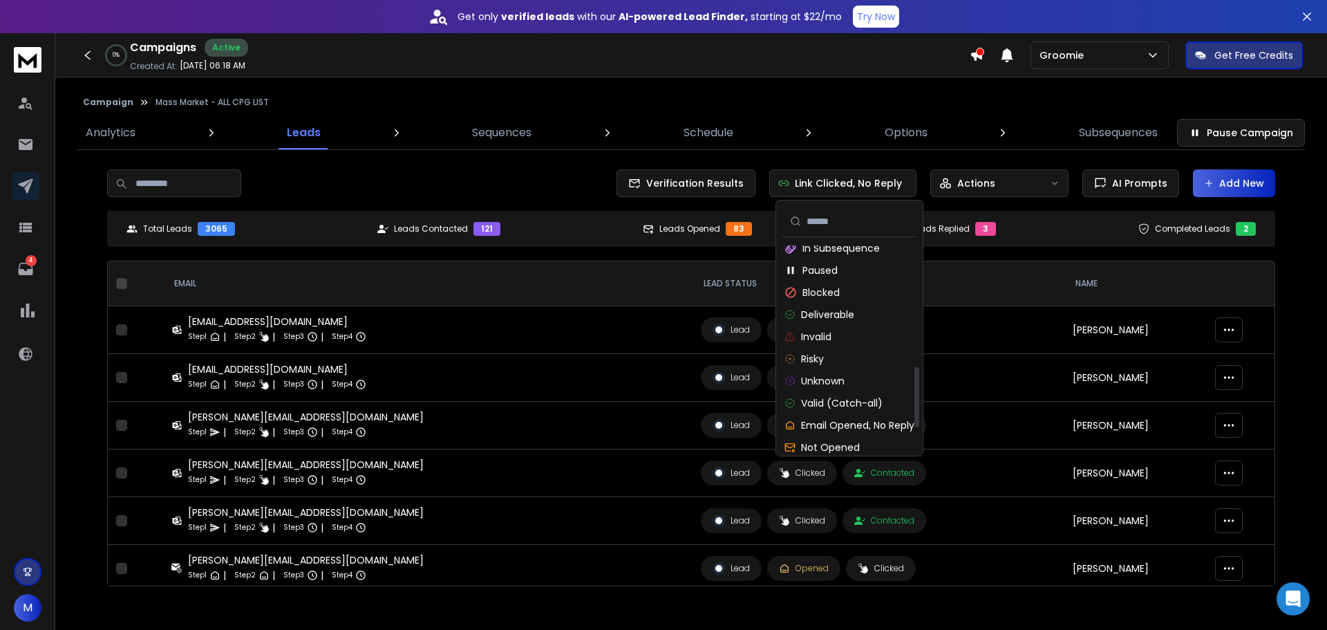
scroll to position [415, 0]
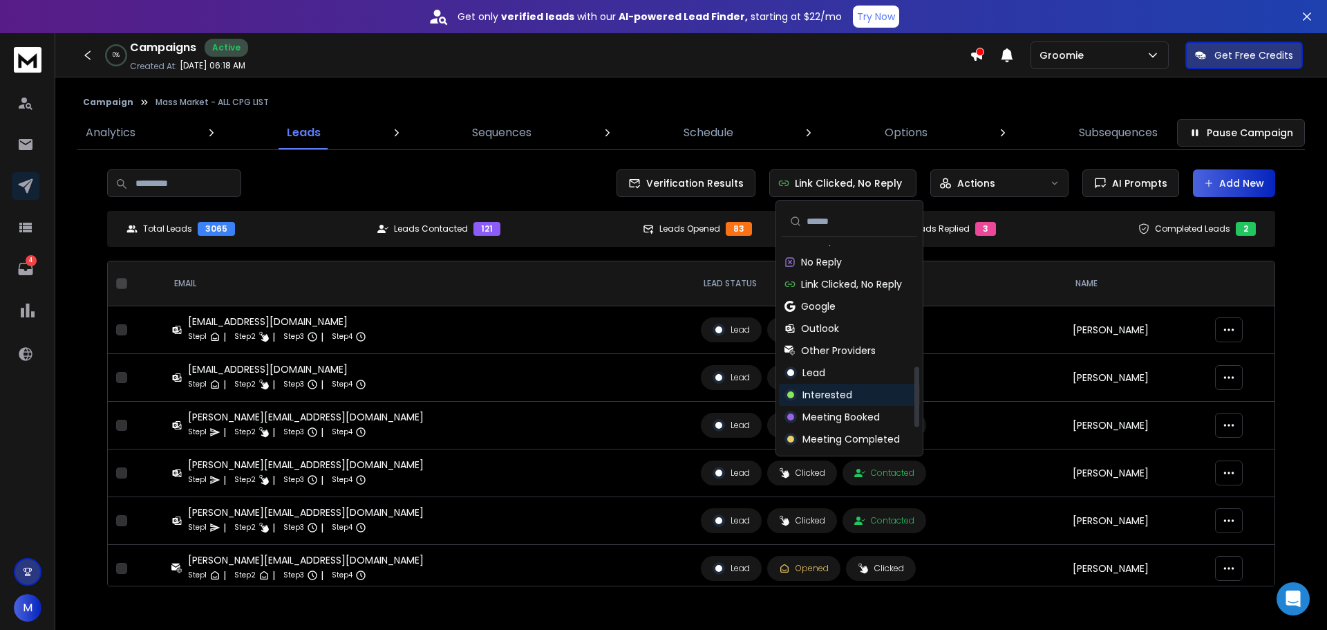
click at [867, 394] on div "Interested" at bounding box center [849, 395] width 141 height 22
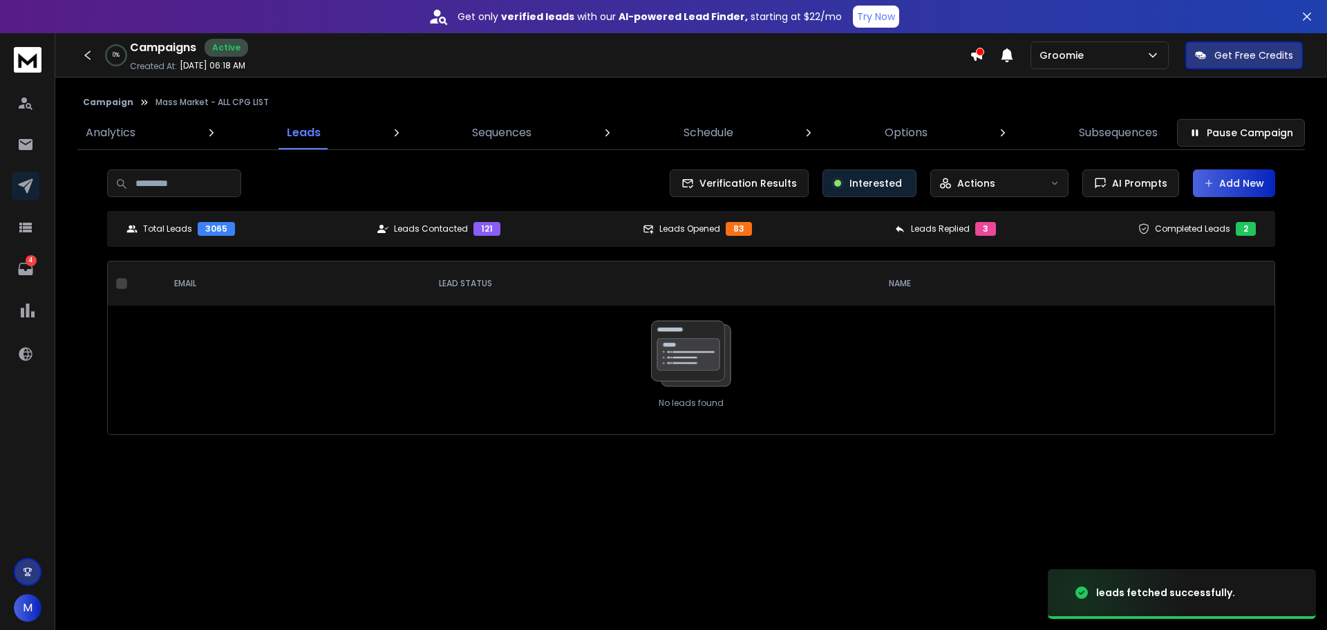
click at [910, 186] on button "Interested" at bounding box center [869, 183] width 94 height 28
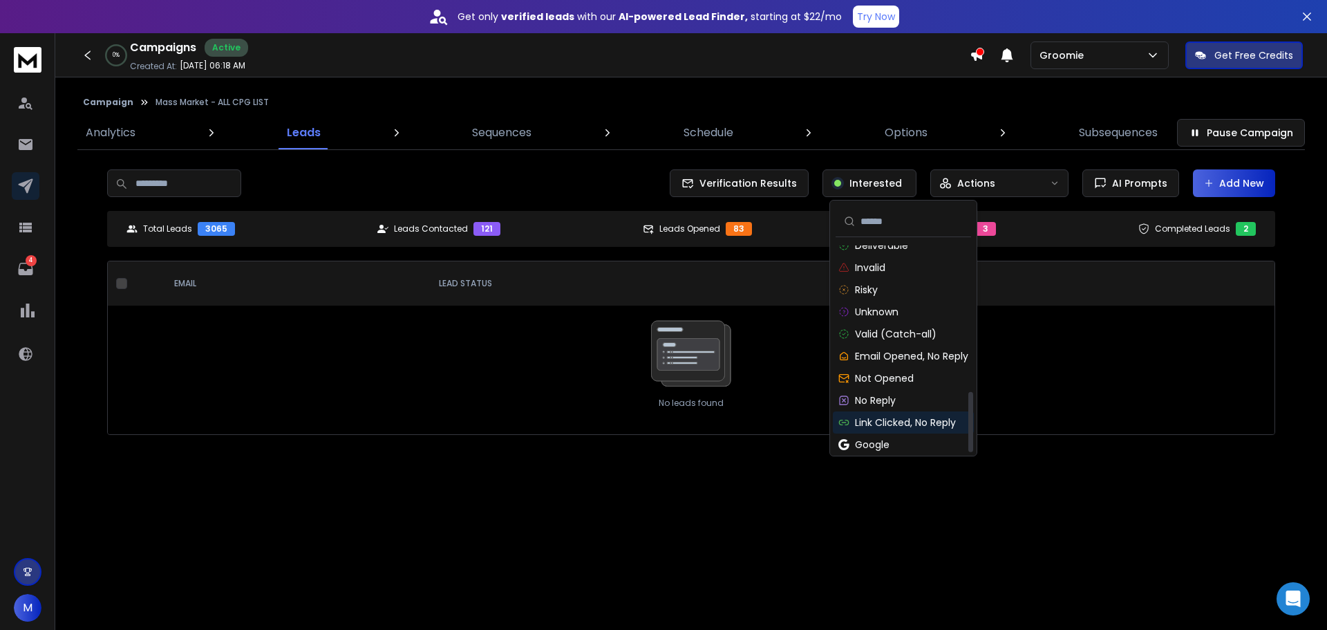
scroll to position [500, 0]
click at [916, 438] on p "Not Interested" at bounding box center [890, 442] width 69 height 14
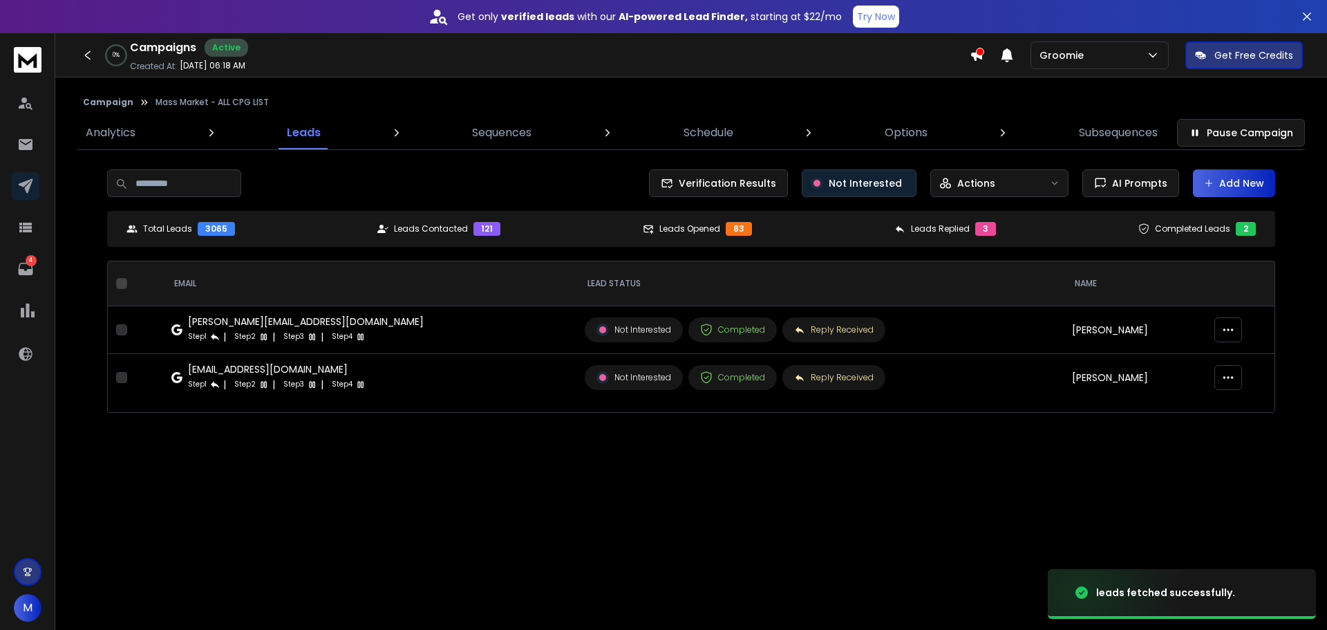
click at [847, 185] on p "Not Interested" at bounding box center [865, 183] width 73 height 14
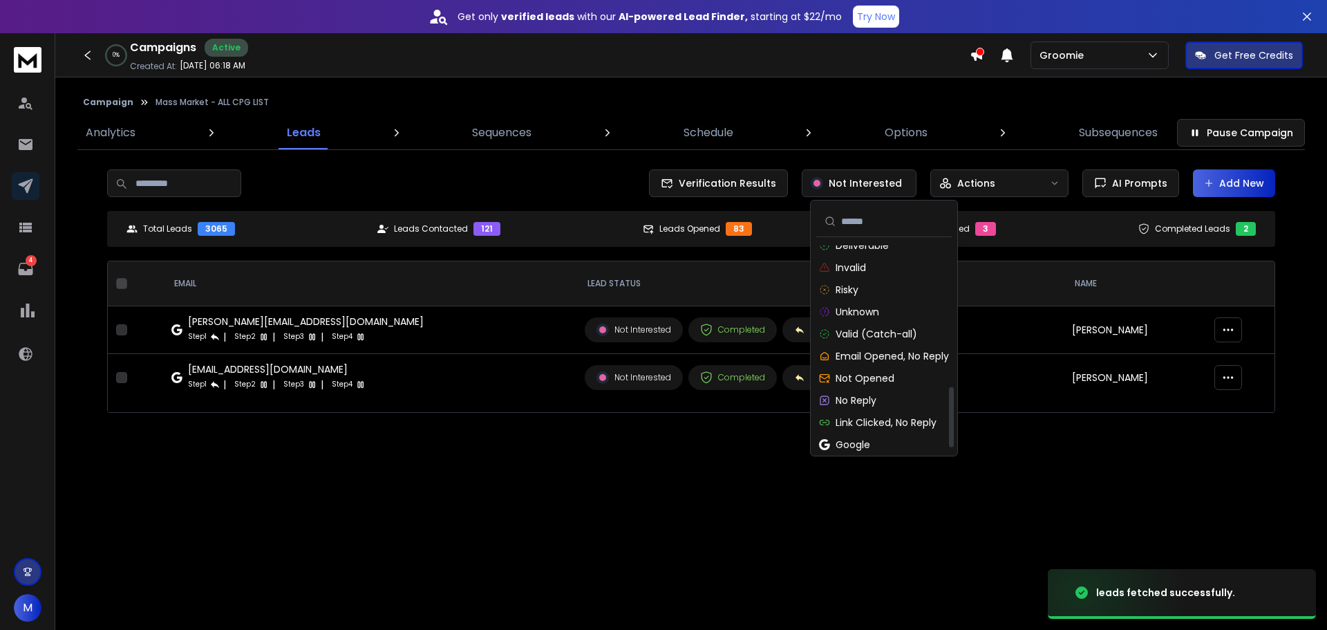
scroll to position [484, 0]
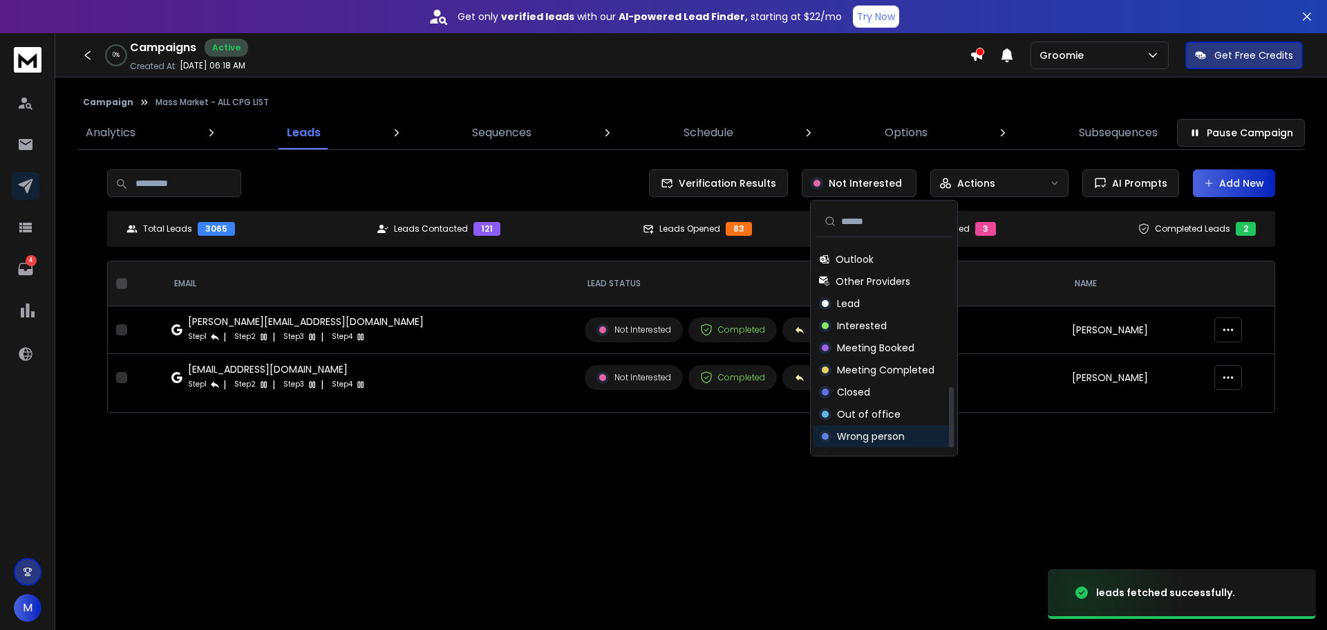
click at [896, 435] on p "Wrong person" at bounding box center [871, 436] width 68 height 14
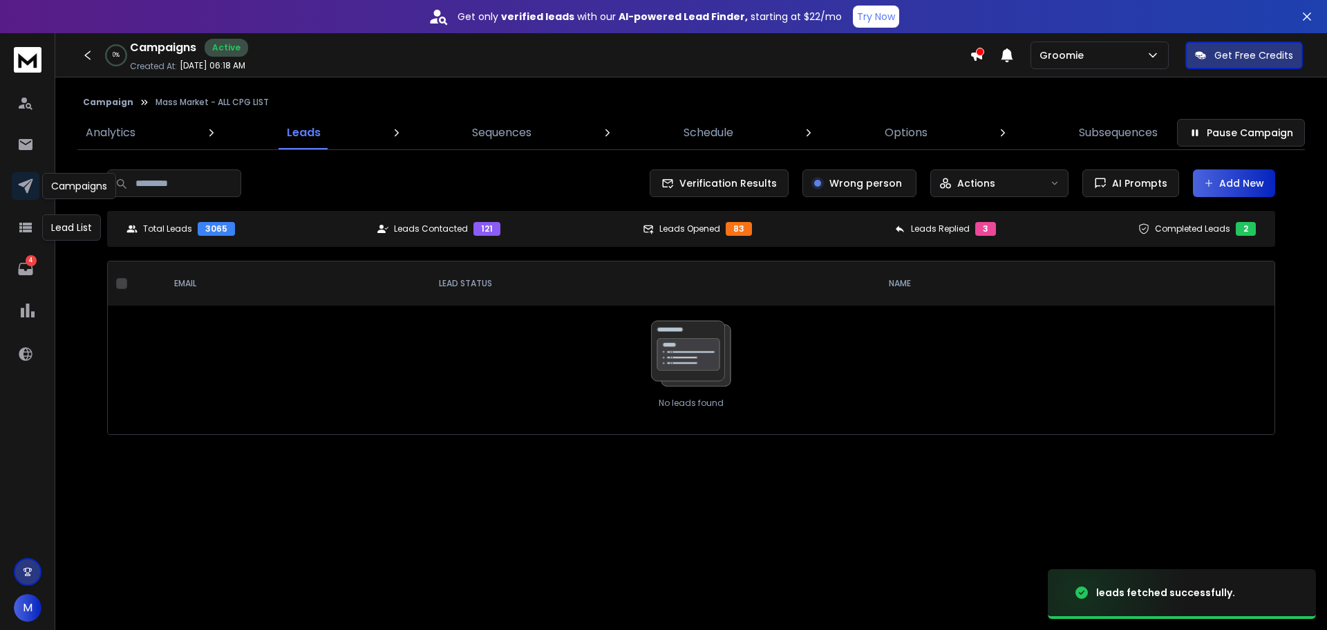
click at [32, 183] on icon at bounding box center [25, 186] width 17 height 17
